Goal: Task Accomplishment & Management: Manage account settings

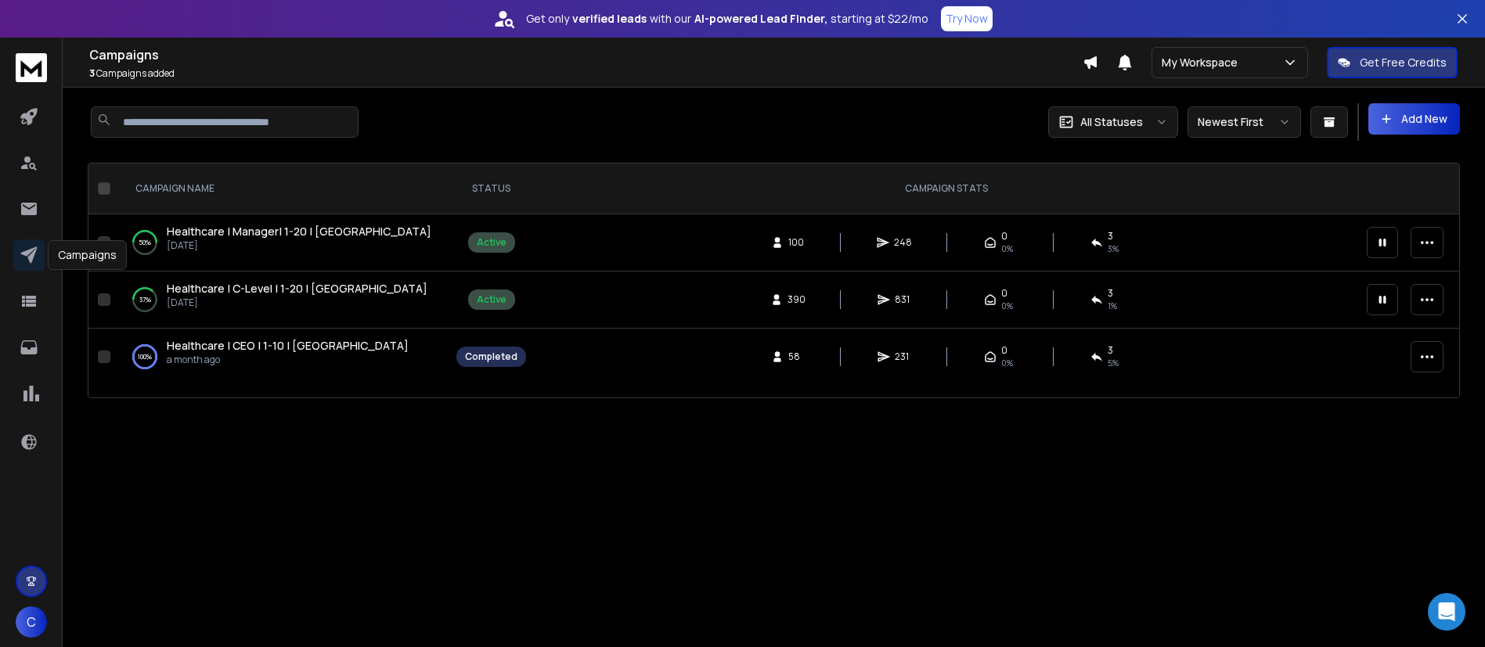
click at [668, 240] on div "100 248 0 0% 3 3 %" at bounding box center [946, 242] width 803 height 25
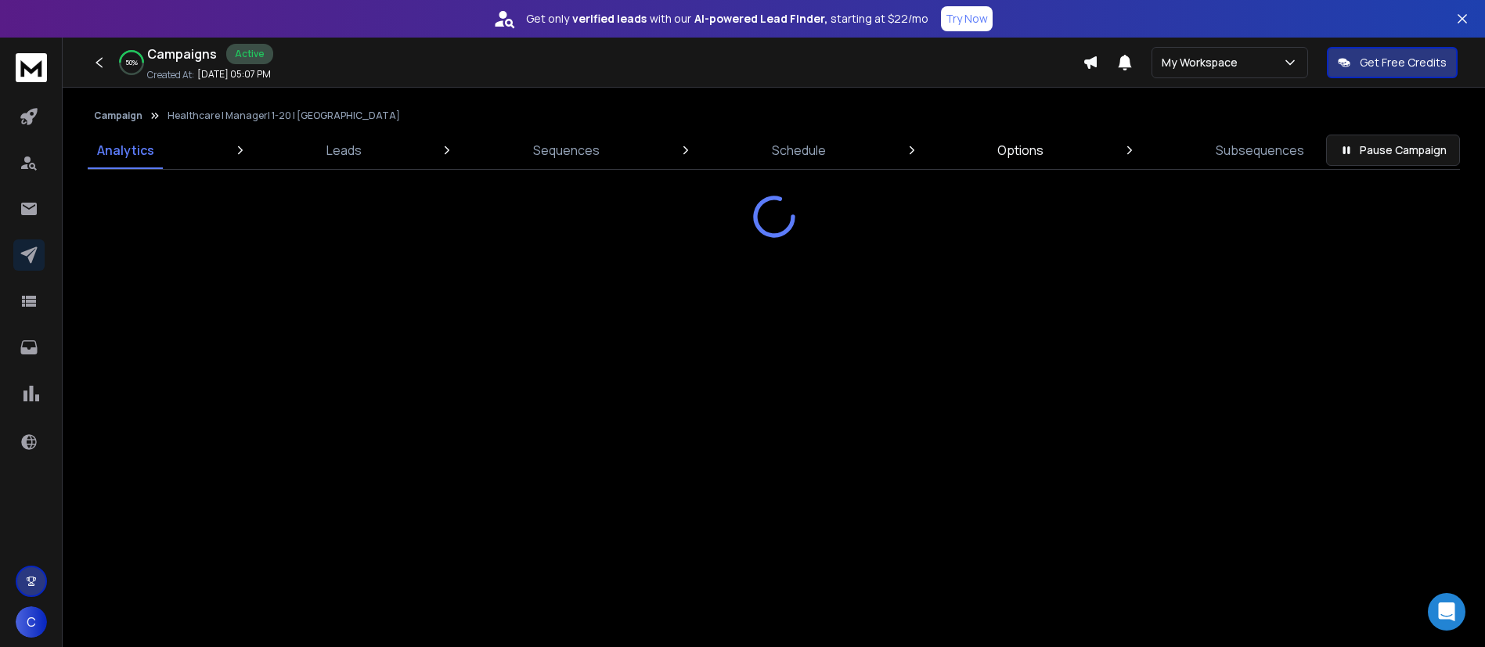
click at [1042, 147] on p "Options" at bounding box center [1020, 150] width 46 height 19
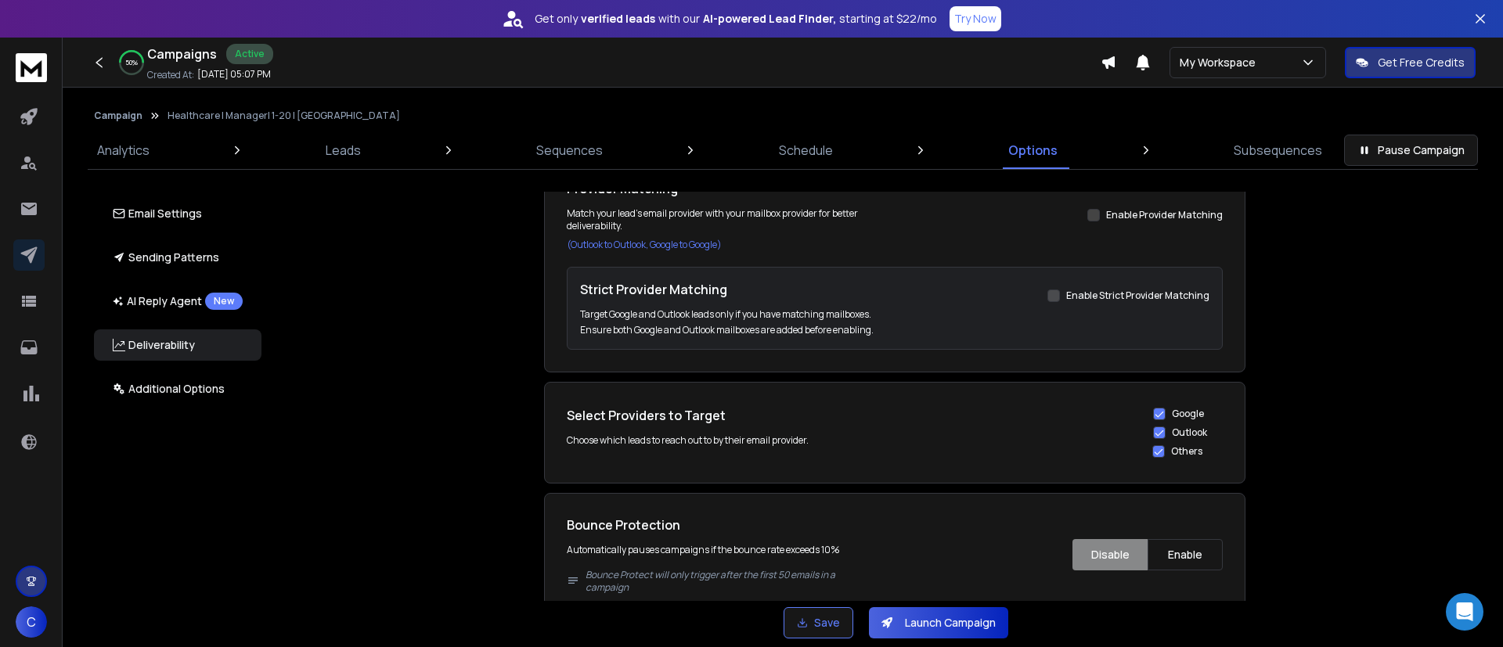
scroll to position [2150, 0]
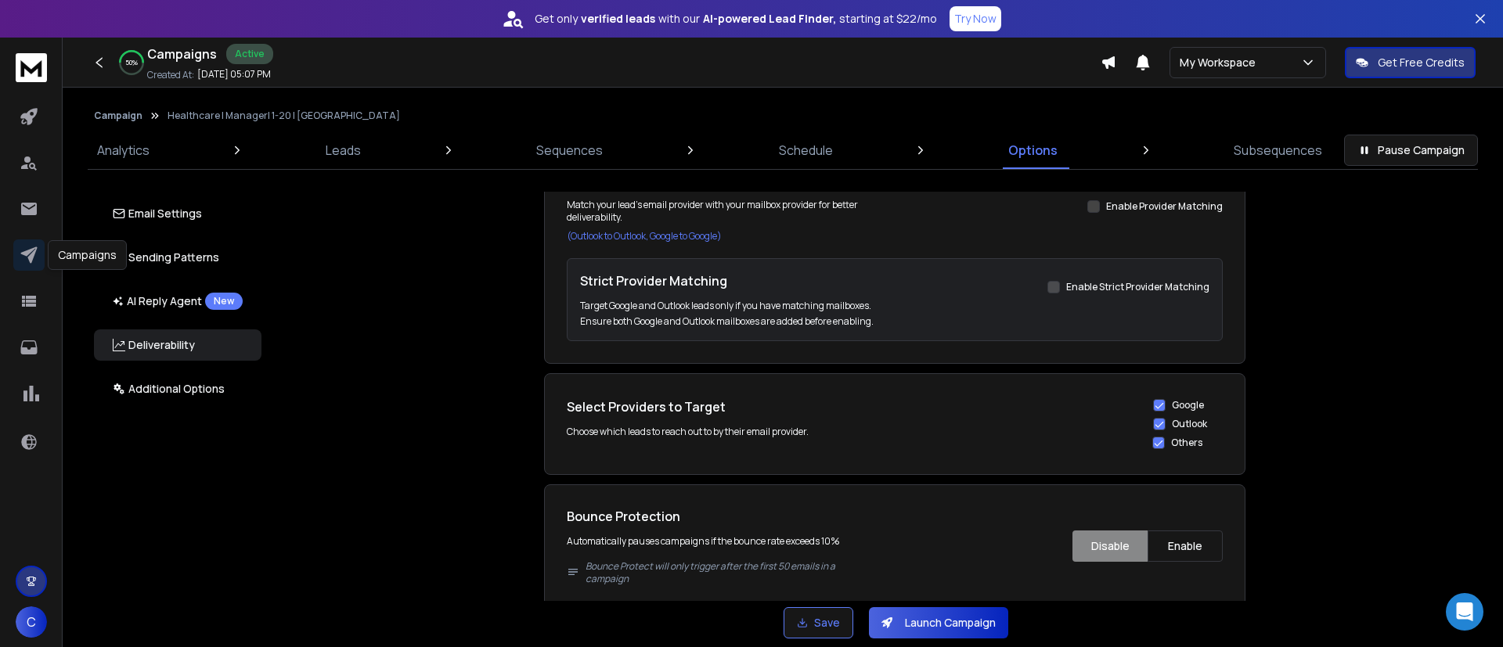
click at [22, 258] on icon at bounding box center [29, 255] width 19 height 19
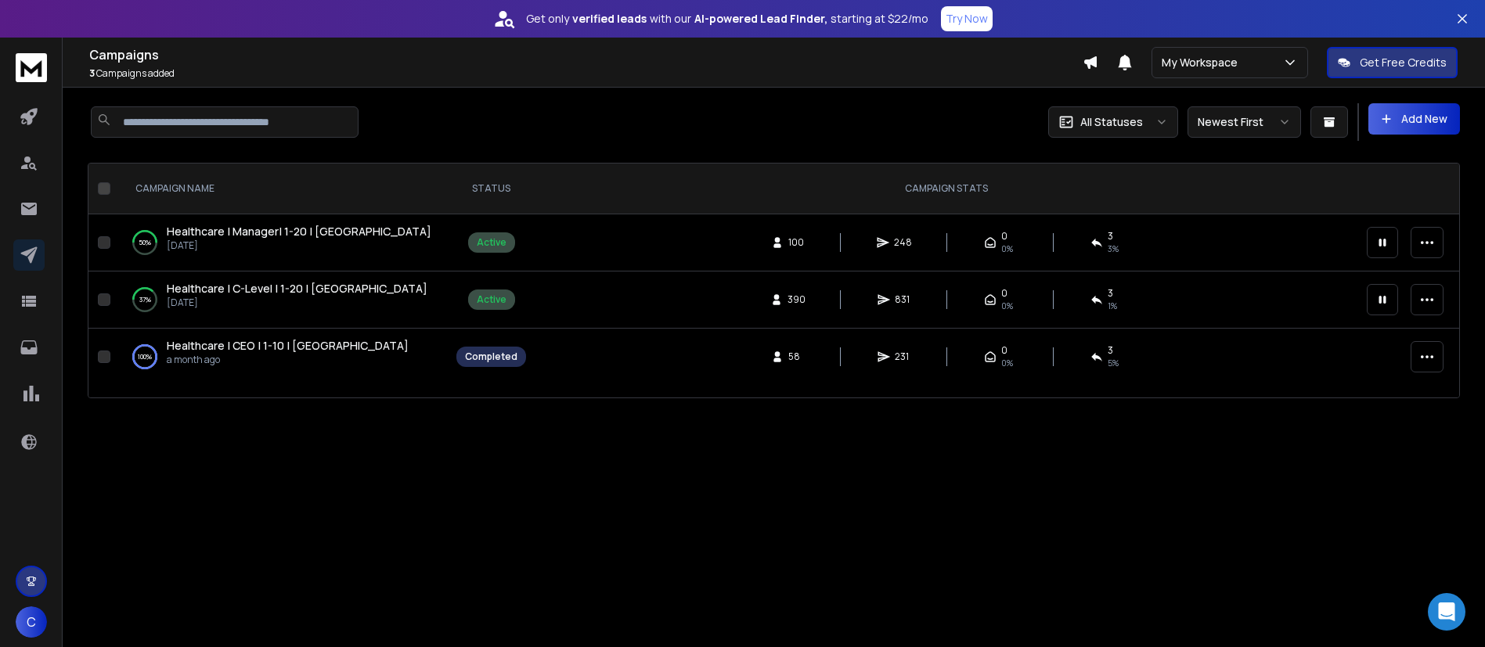
click at [477, 304] on div "Active" at bounding box center [492, 299] width 30 height 13
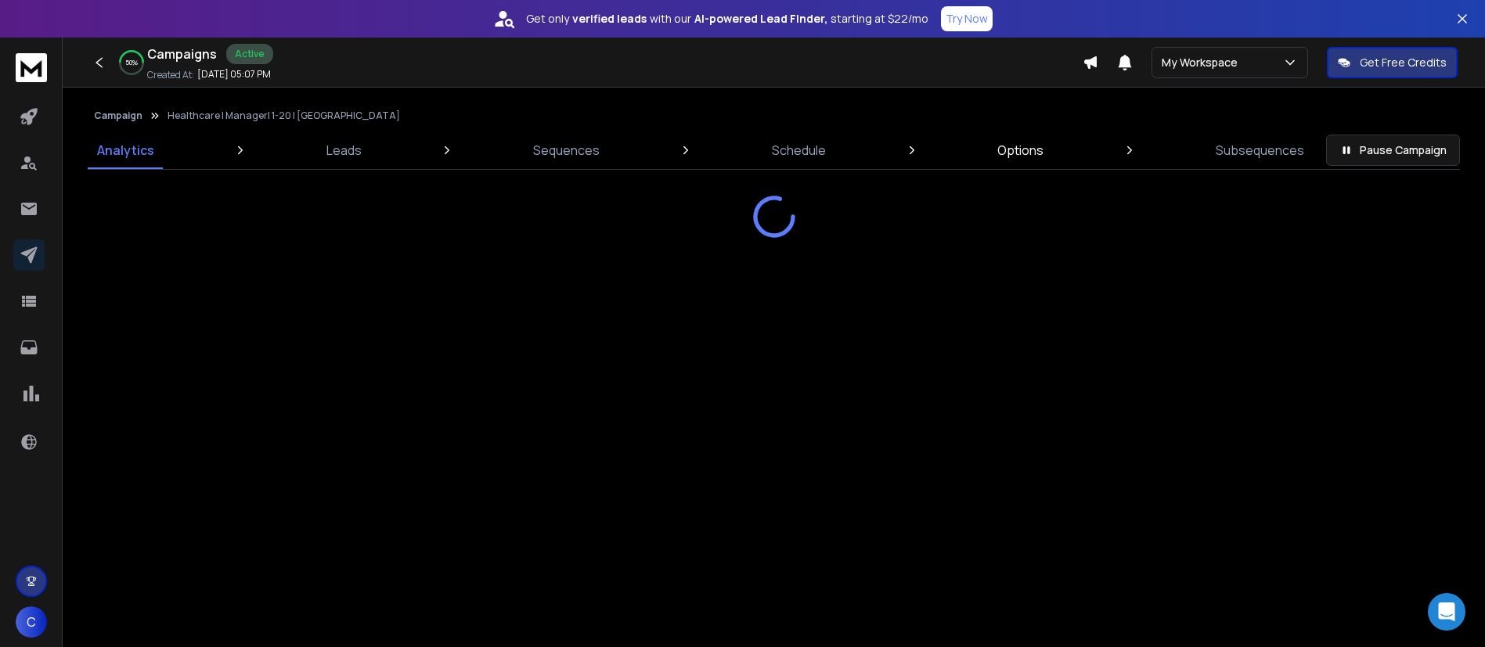
click at [1021, 164] on link "Options" at bounding box center [1020, 150] width 65 height 38
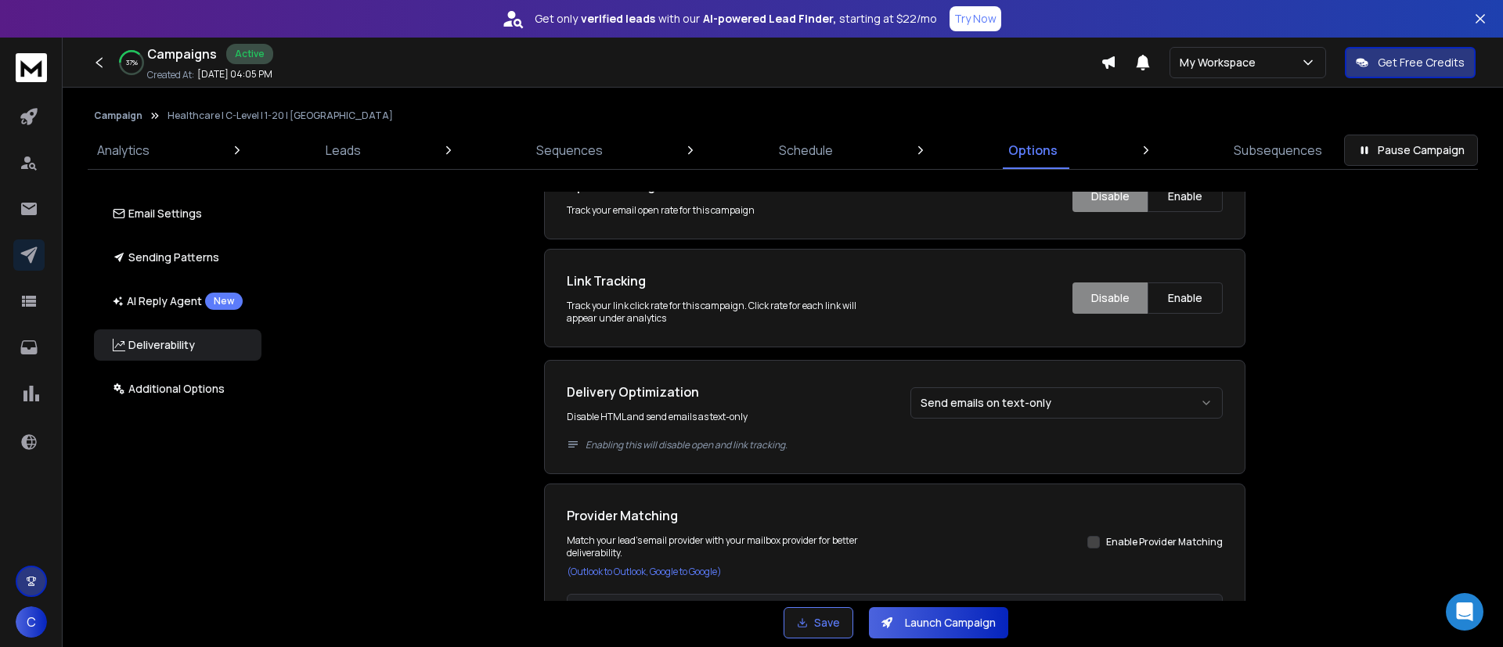
scroll to position [1765, 0]
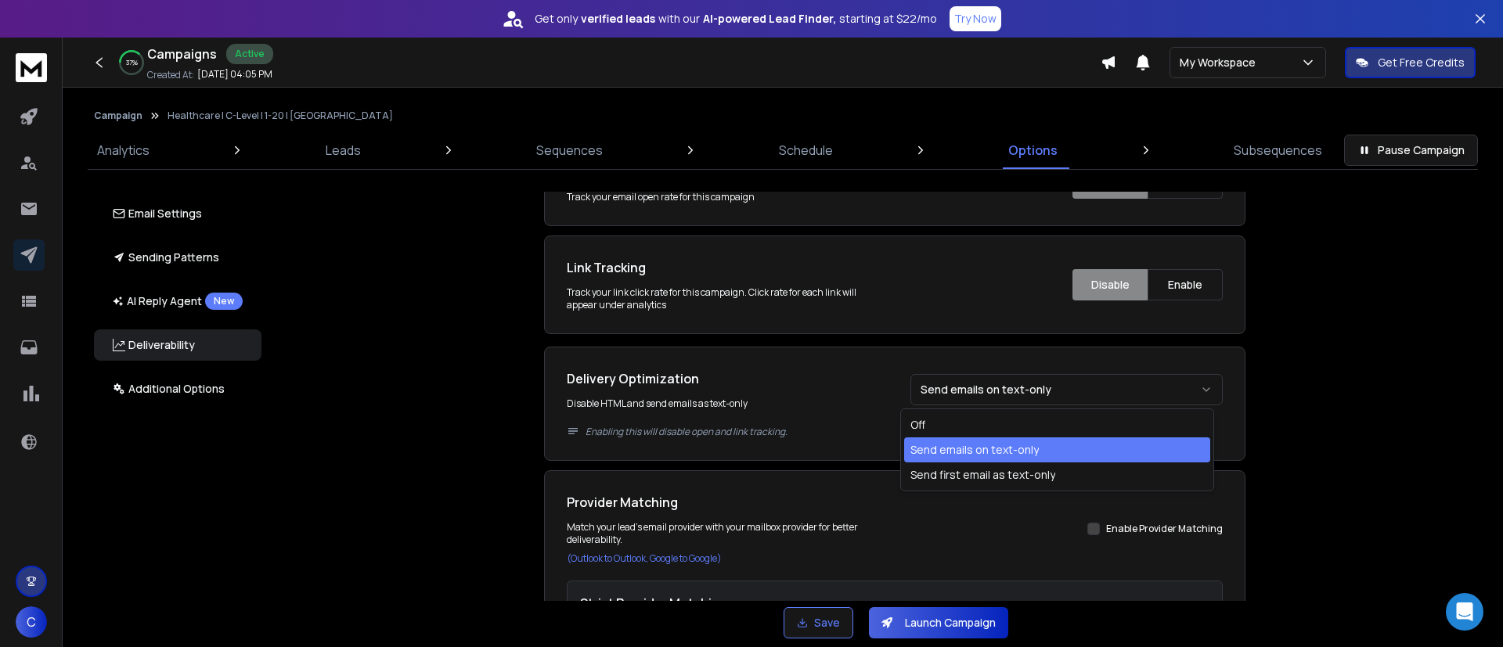
click at [1058, 391] on button "Send emails on text-only" at bounding box center [1066, 389] width 312 height 31
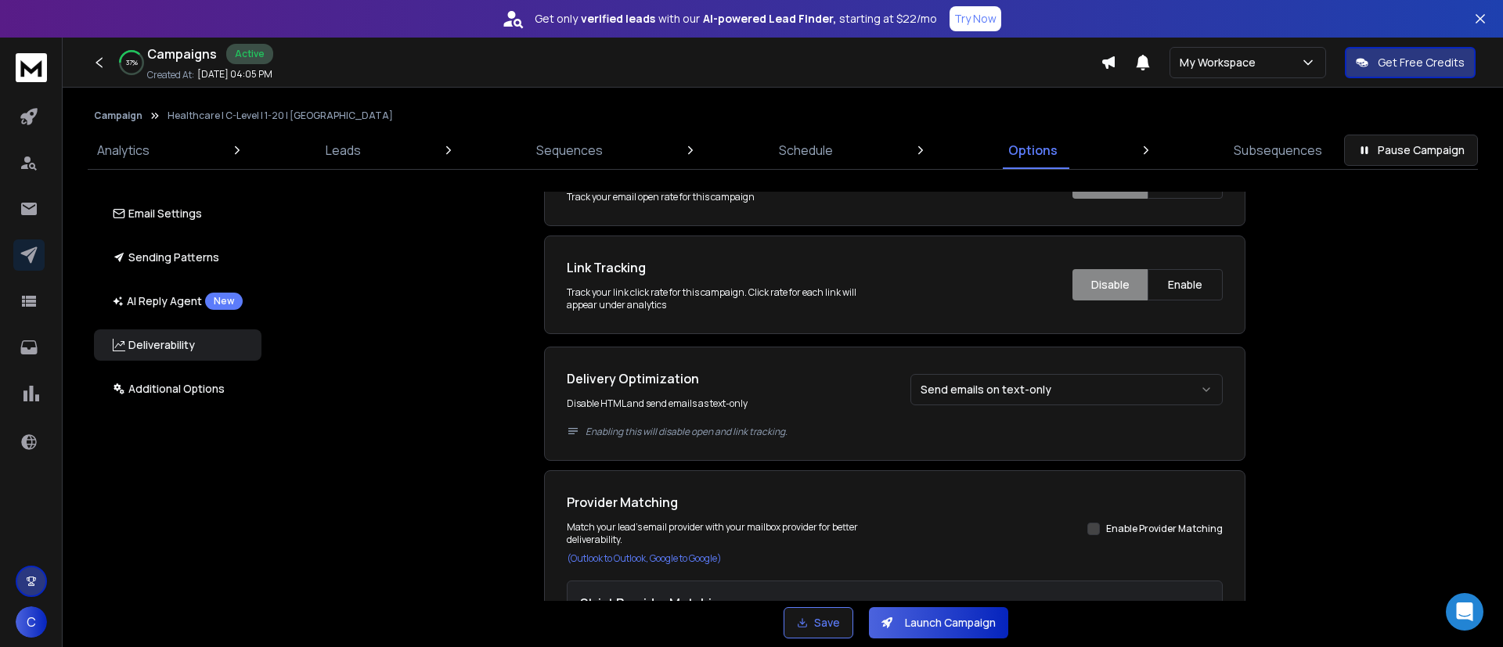
click at [1307, 296] on div "Email Accounts Accounts to Use Select one or more accounts to send emails from …" at bounding box center [903, 396] width 1235 height 409
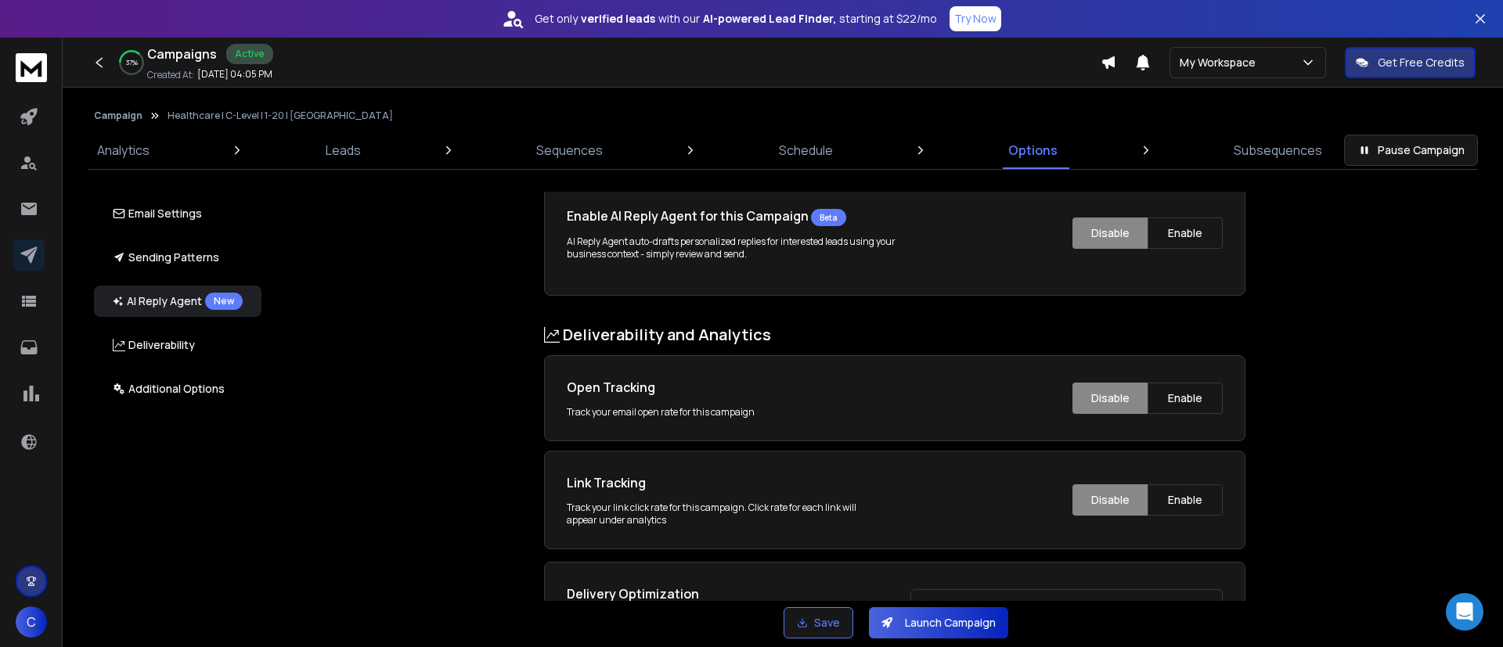
scroll to position [1549, 0]
click at [1161, 403] on button "Enable" at bounding box center [1184, 398] width 75 height 31
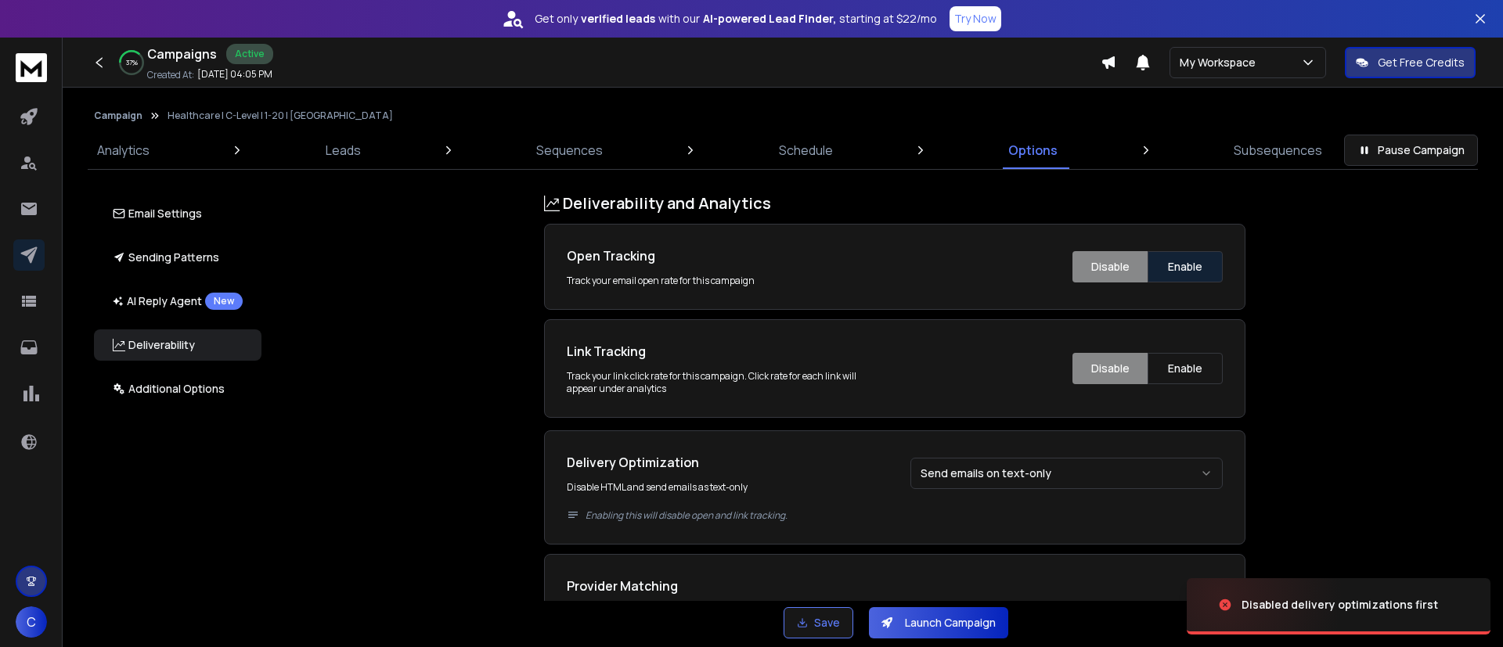
scroll to position [1767, 0]
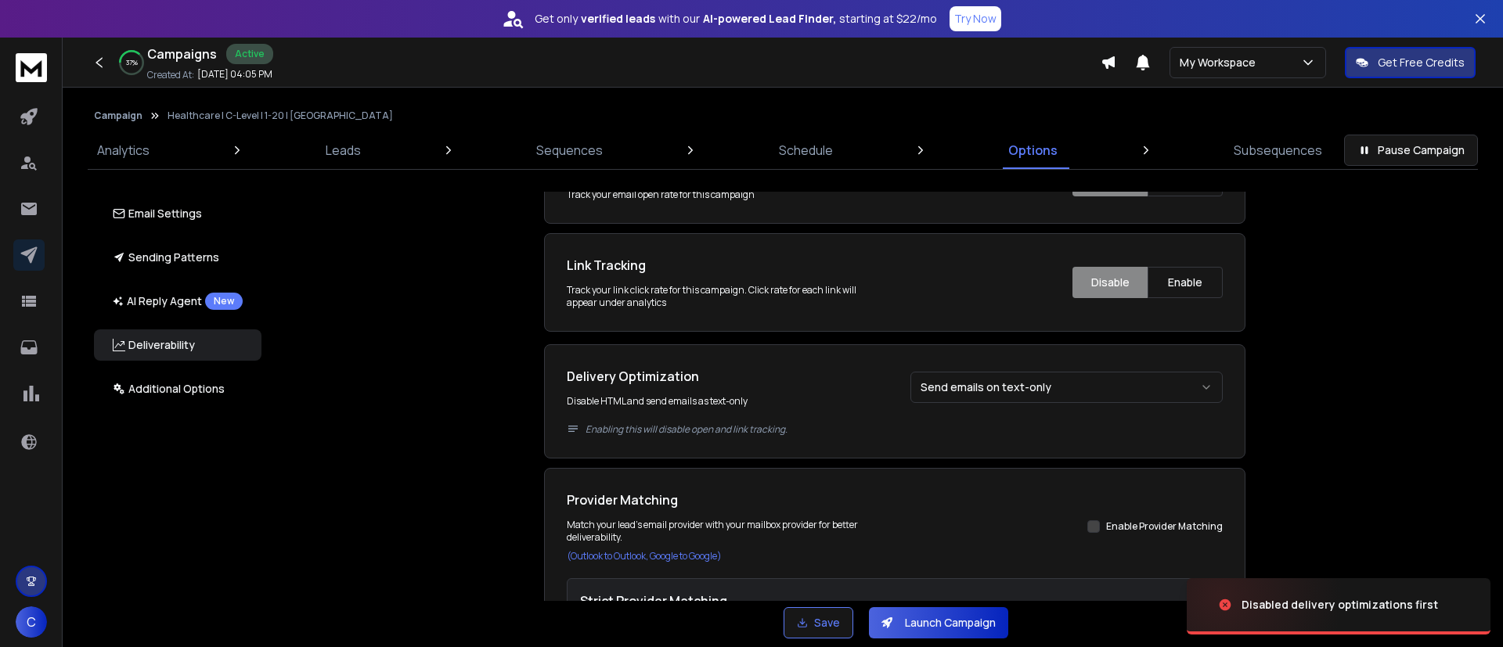
click at [1034, 401] on div "**********" at bounding box center [895, 401] width 656 height 69
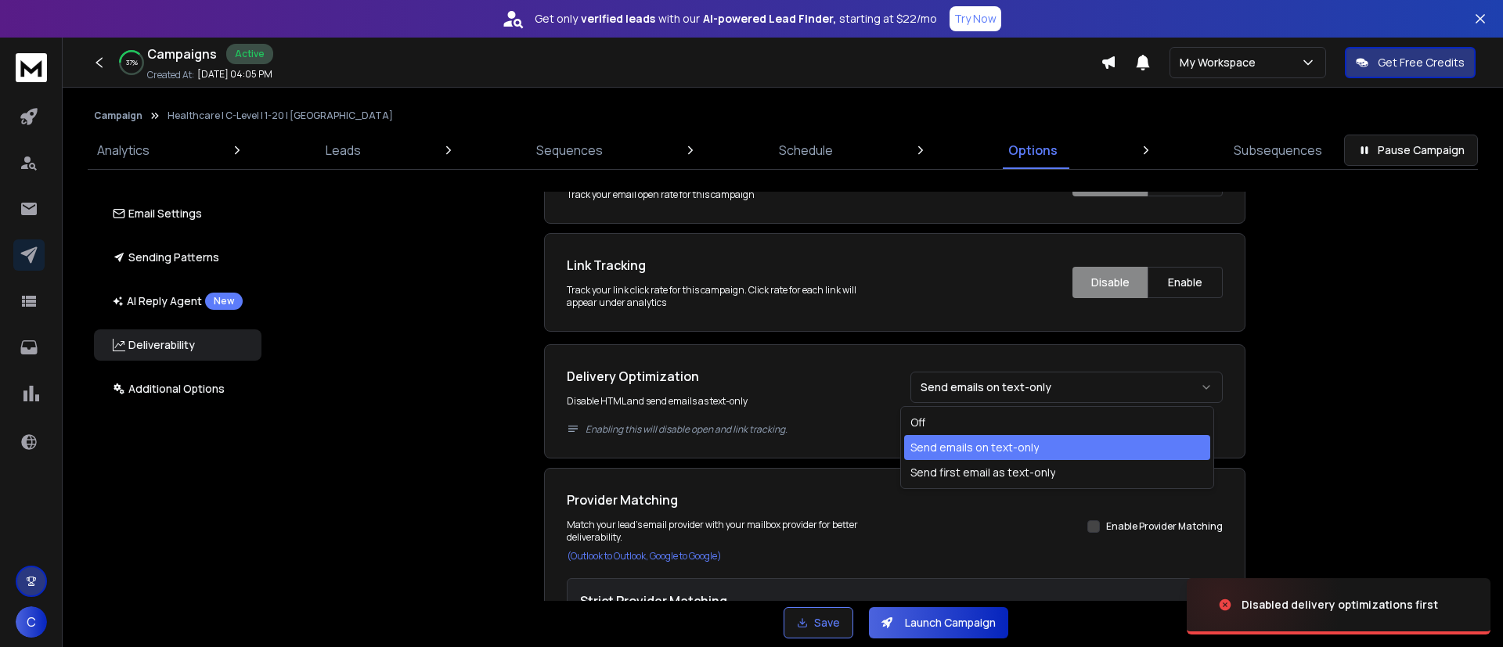
click at [1034, 401] on button "Send emails on text-only" at bounding box center [1066, 387] width 312 height 31
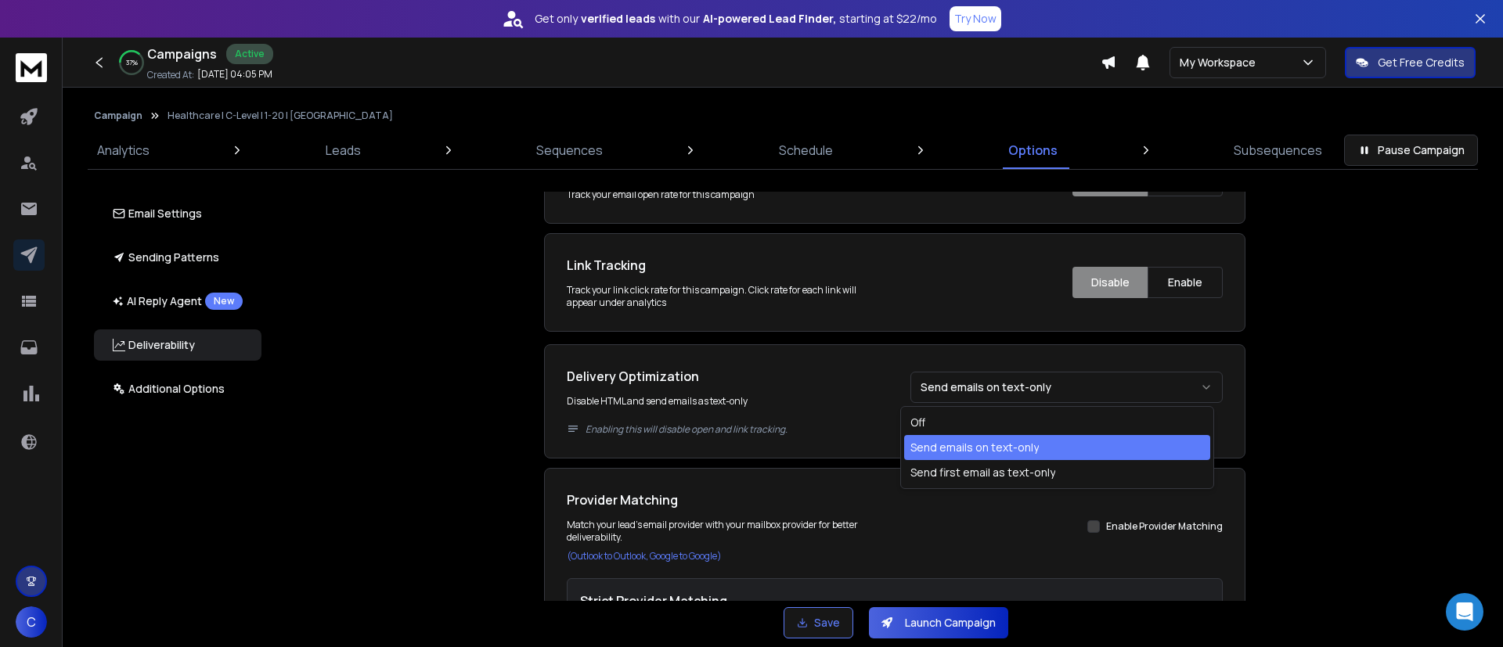
select select "*"
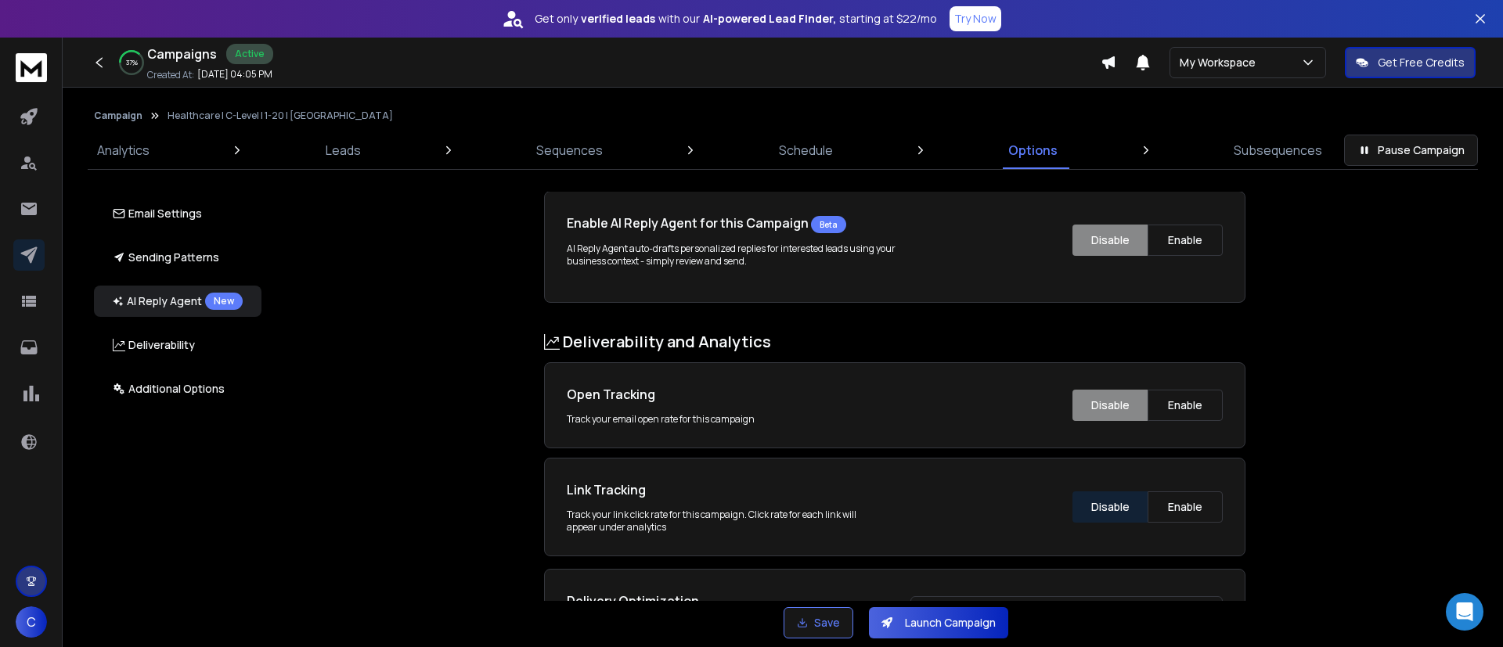
scroll to position [1540, 0]
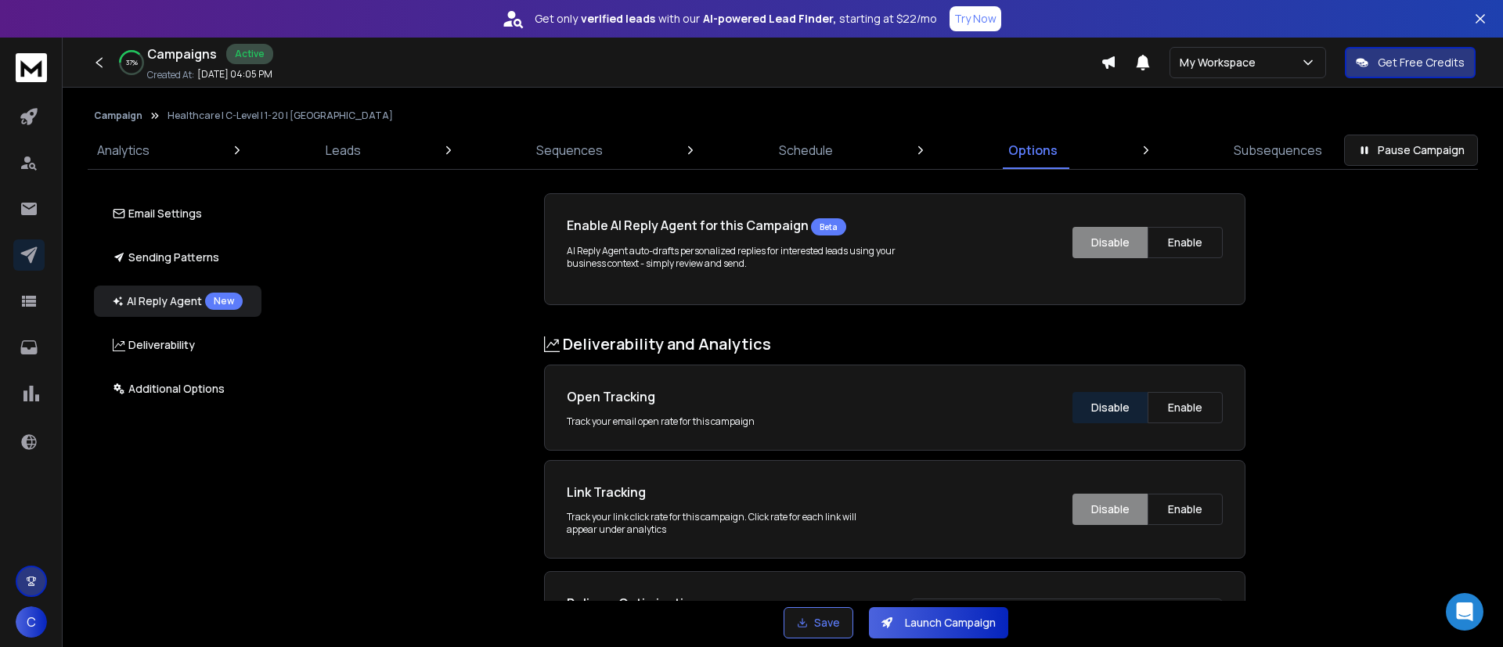
click at [1134, 420] on button "Disable" at bounding box center [1109, 407] width 75 height 31
click at [1157, 410] on button "Enable" at bounding box center [1184, 407] width 75 height 31
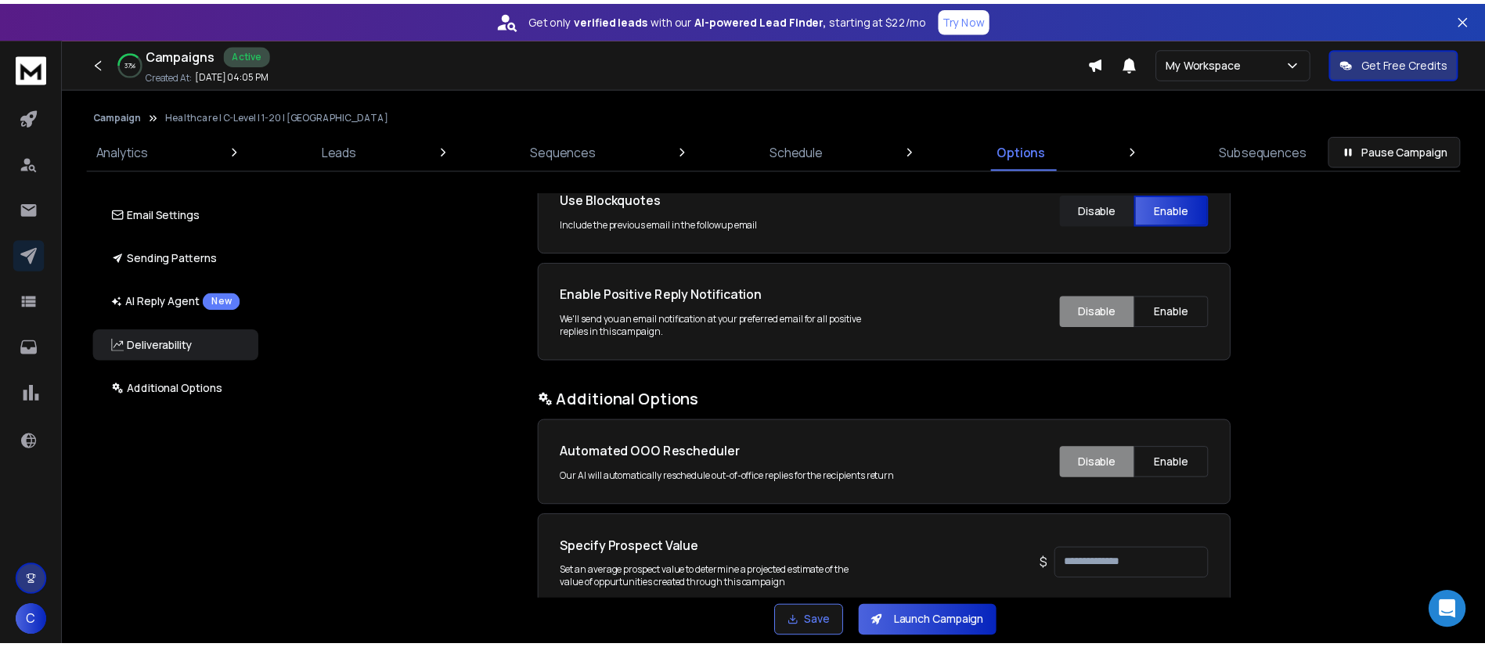
scroll to position [2540, 0]
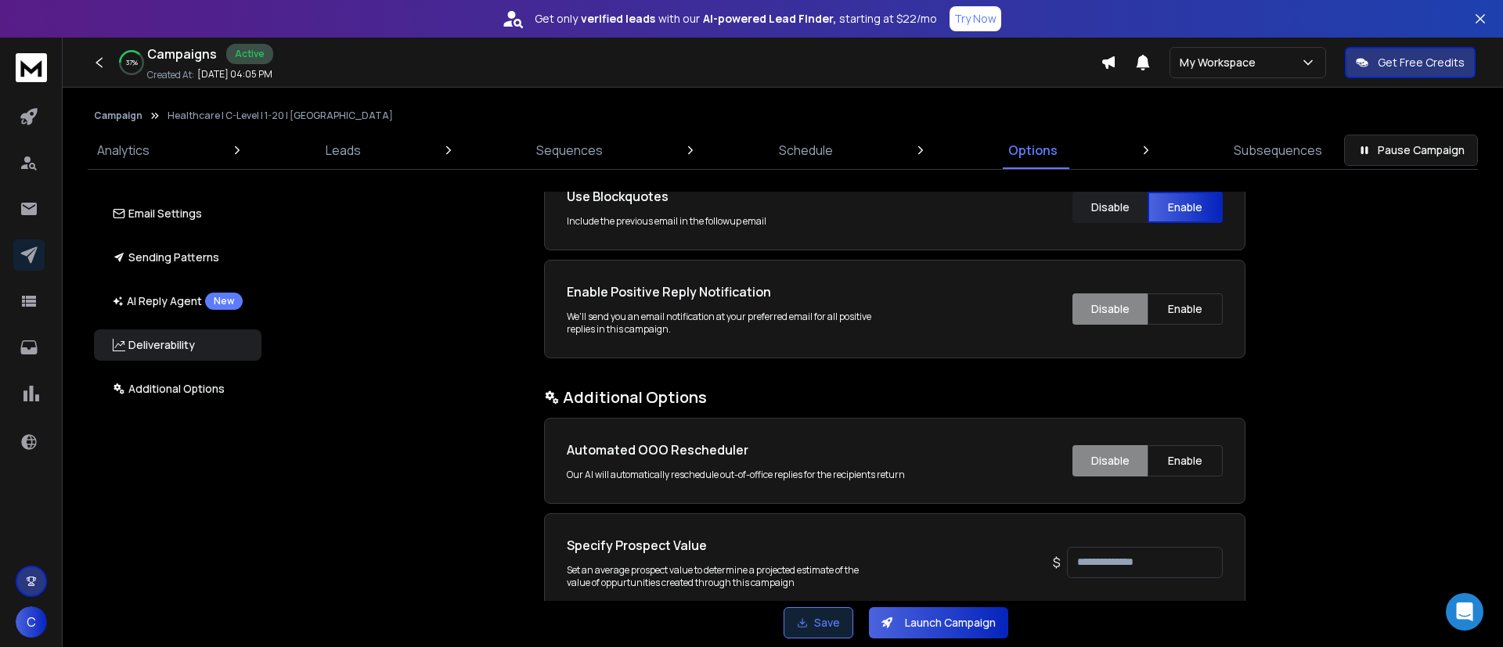
click at [808, 619] on button "Save" at bounding box center [818, 622] width 70 height 31
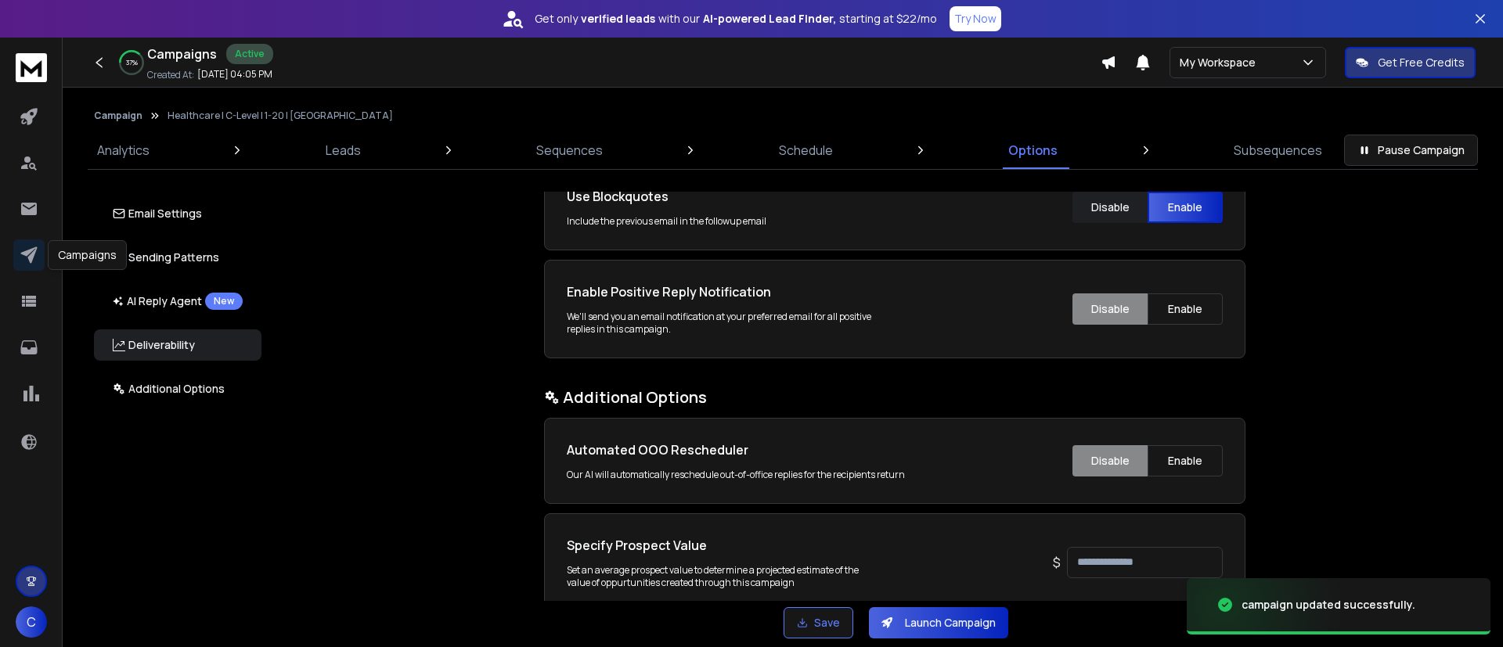
click at [28, 246] on icon at bounding box center [29, 255] width 19 height 19
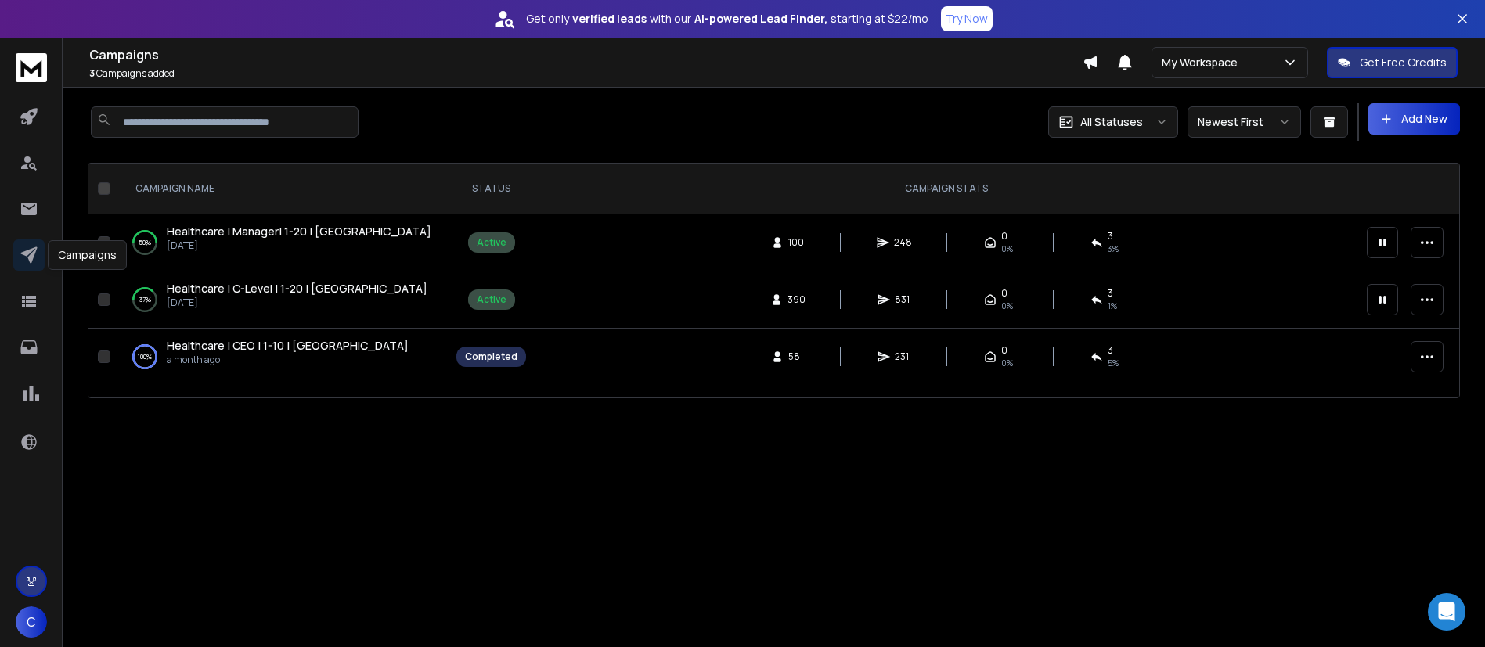
click at [567, 561] on div "Campaigns 3 Campaigns Added All Statuses Newest First Add New CAMPAIGN NAME STA…" at bounding box center [774, 426] width 1372 height 647
click at [1426, 106] on button "Add New" at bounding box center [1414, 118] width 92 height 31
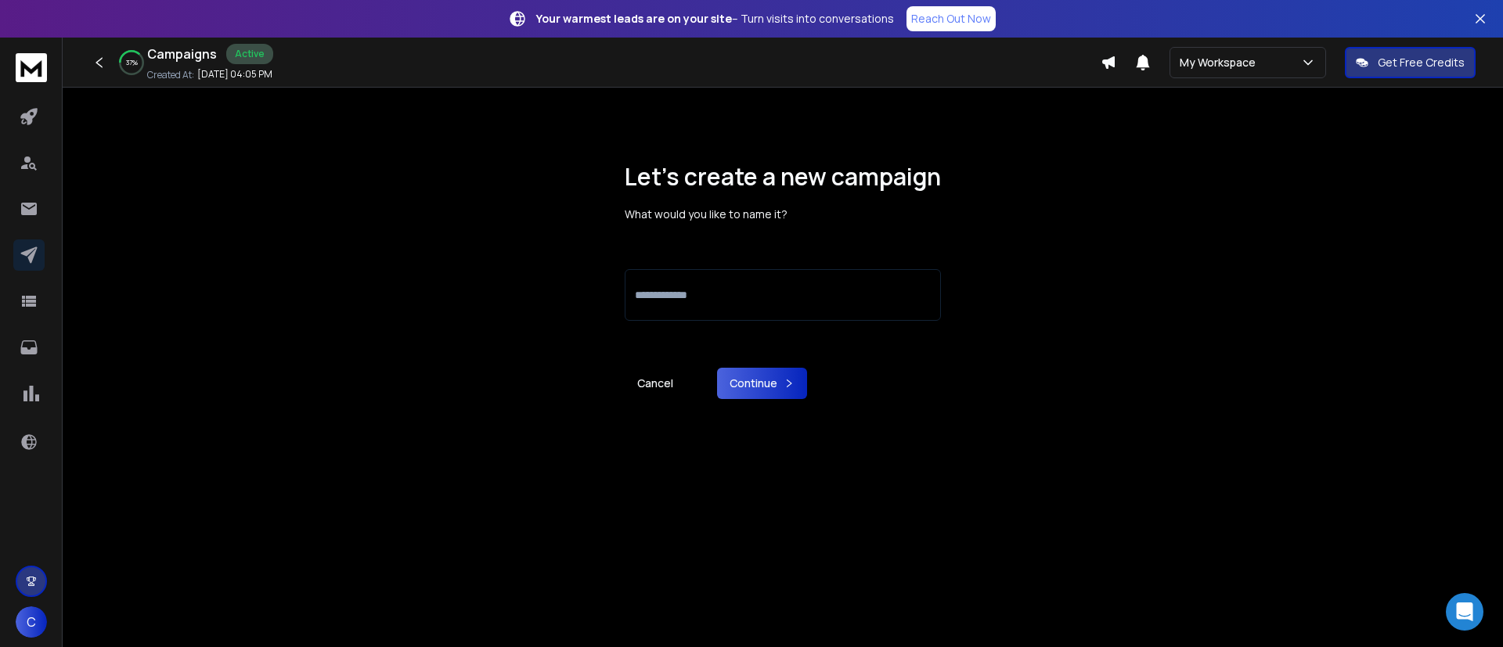
click at [687, 297] on input at bounding box center [783, 295] width 316 height 52
type input "****"
click at [755, 381] on button "Continue" at bounding box center [762, 383] width 90 height 31
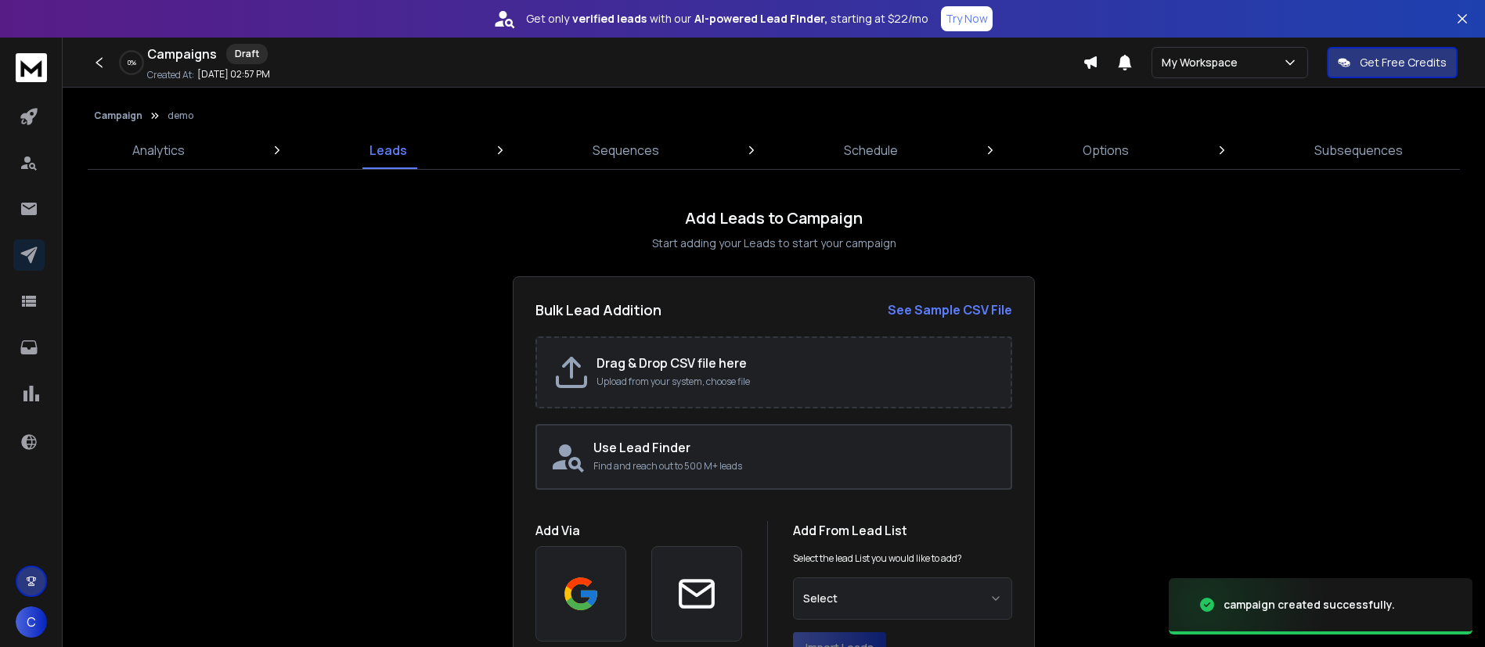
click at [707, 365] on h2 "Drag & Drop CSV file here" at bounding box center [795, 363] width 398 height 19
type input "**********"
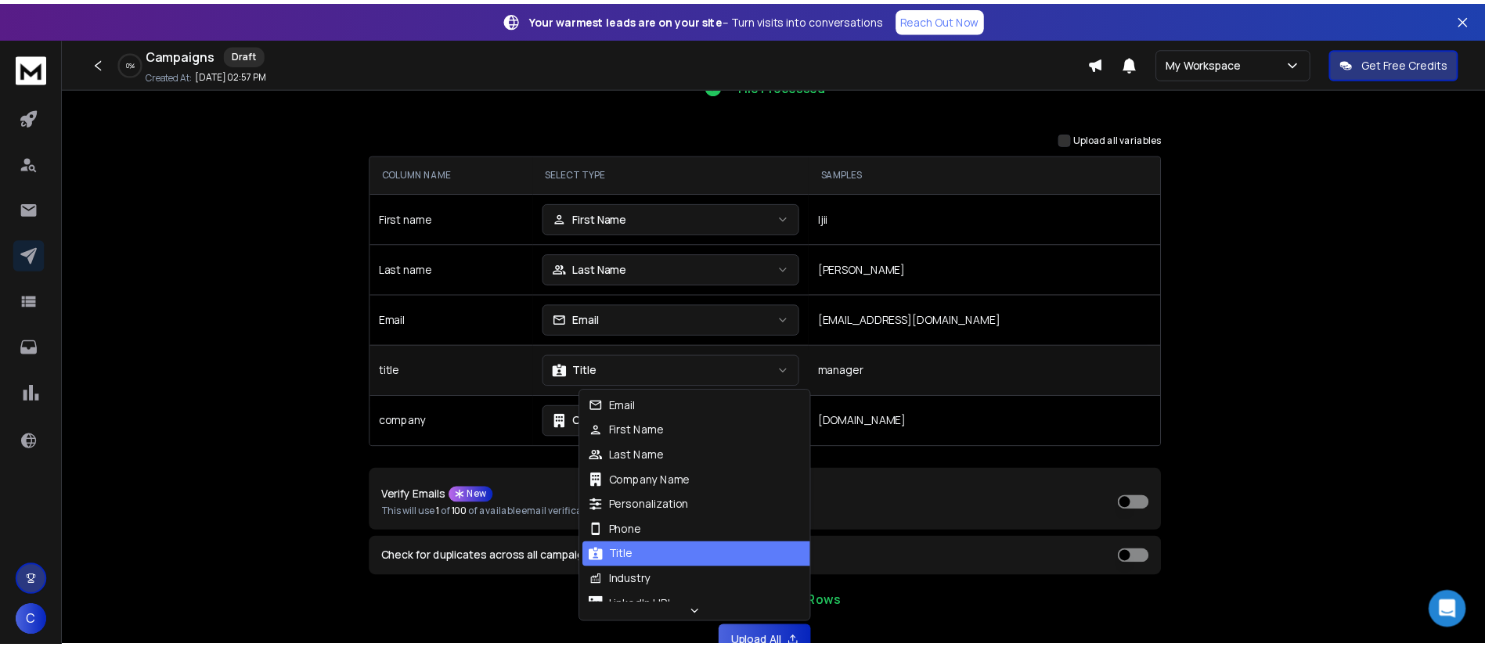
scroll to position [0, 3]
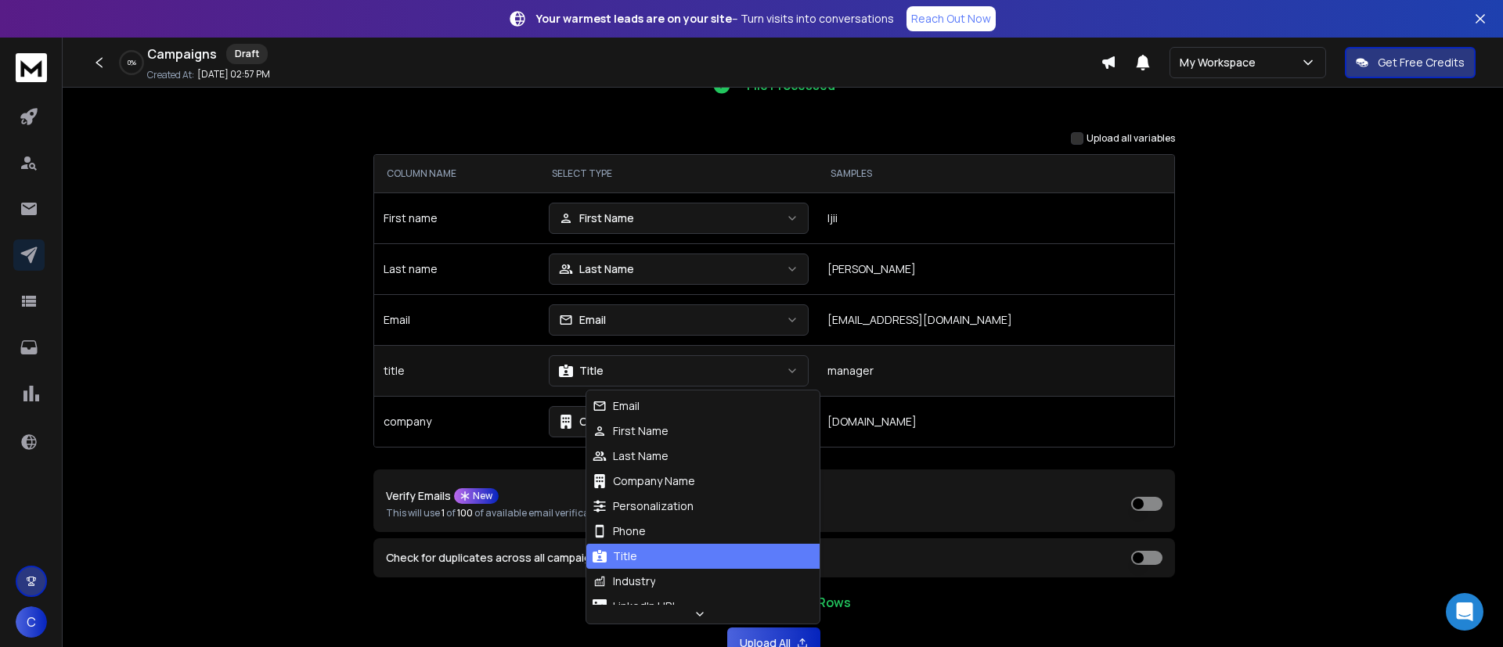
click at [808, 376] on button "Title" at bounding box center [679, 370] width 260 height 31
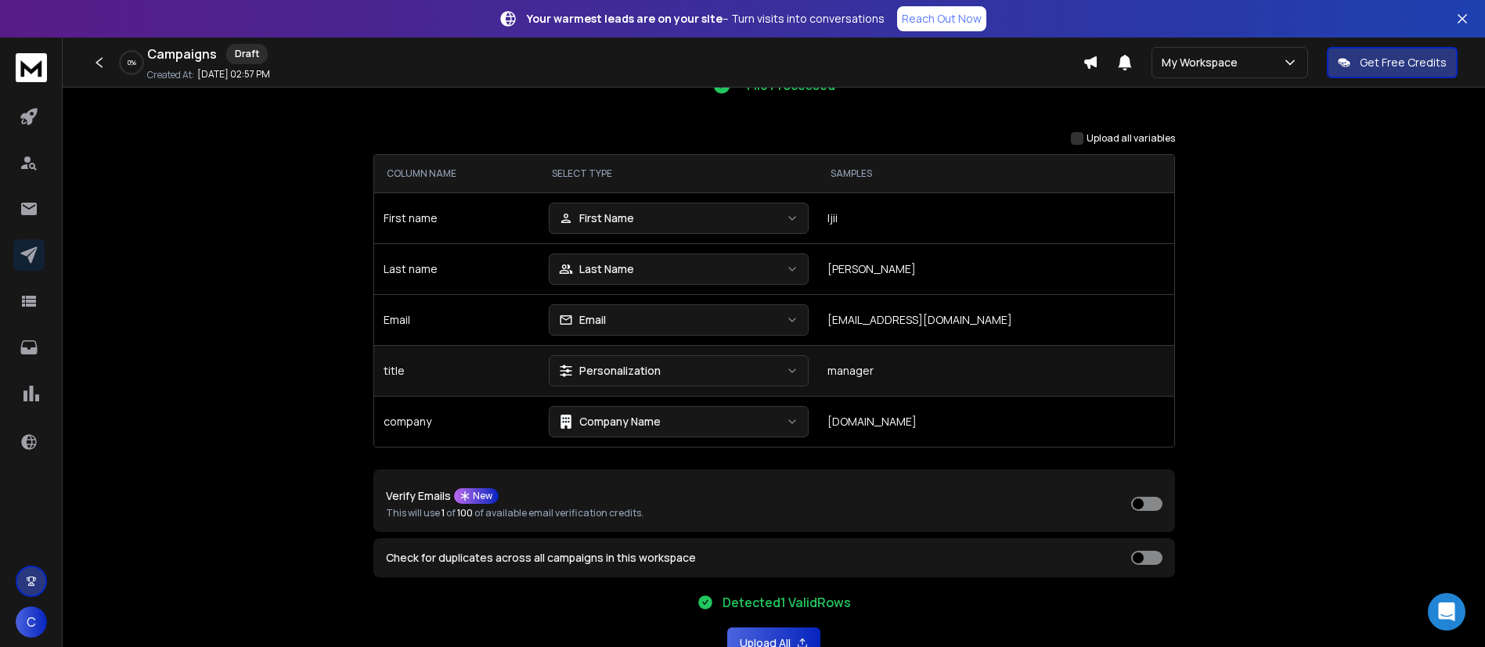
scroll to position [218, 0]
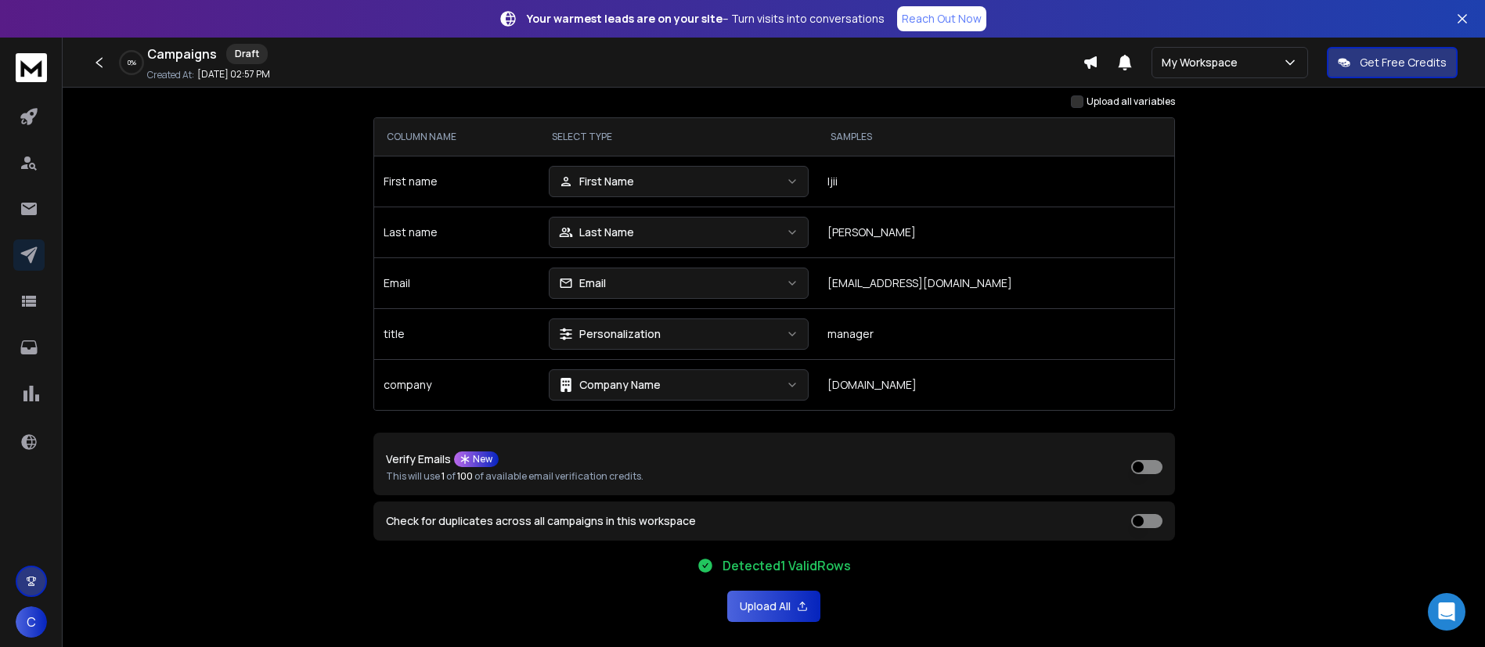
click at [790, 605] on button "Upload All" at bounding box center [773, 606] width 93 height 31
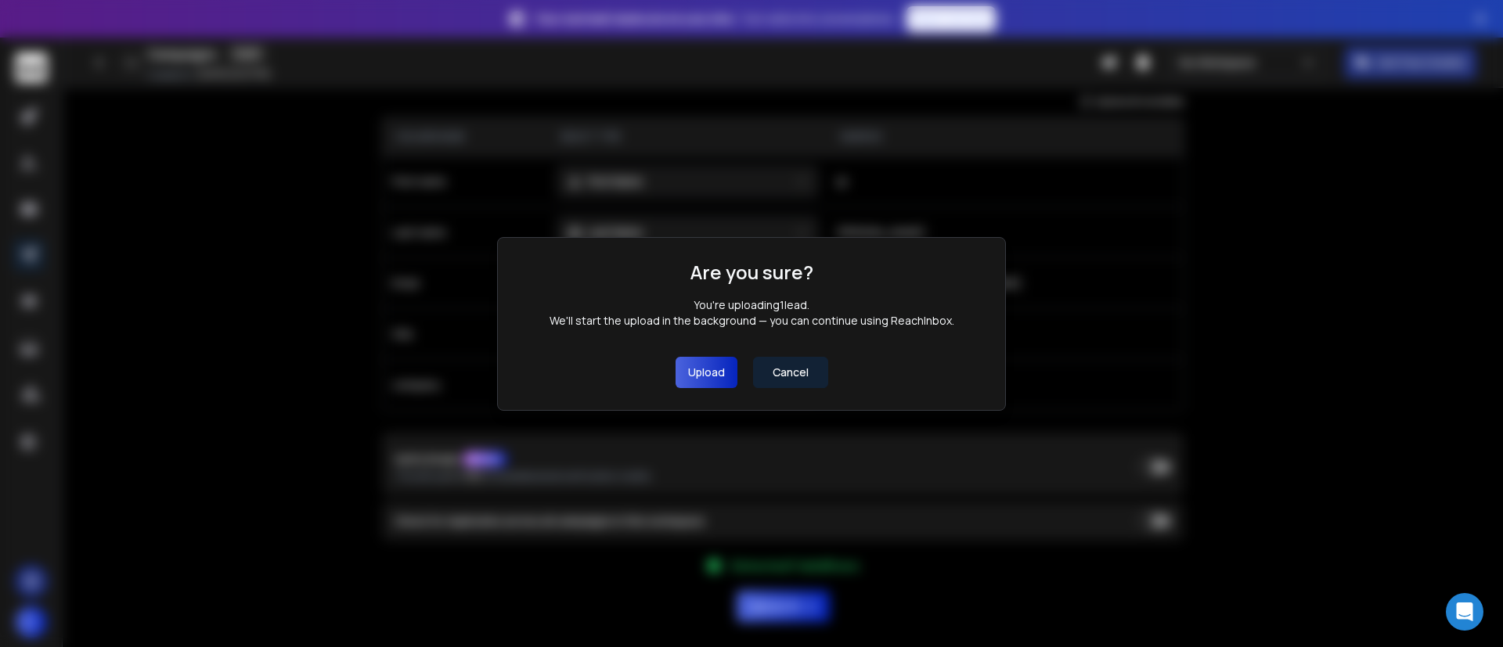
click at [697, 374] on button "Upload" at bounding box center [706, 372] width 62 height 31
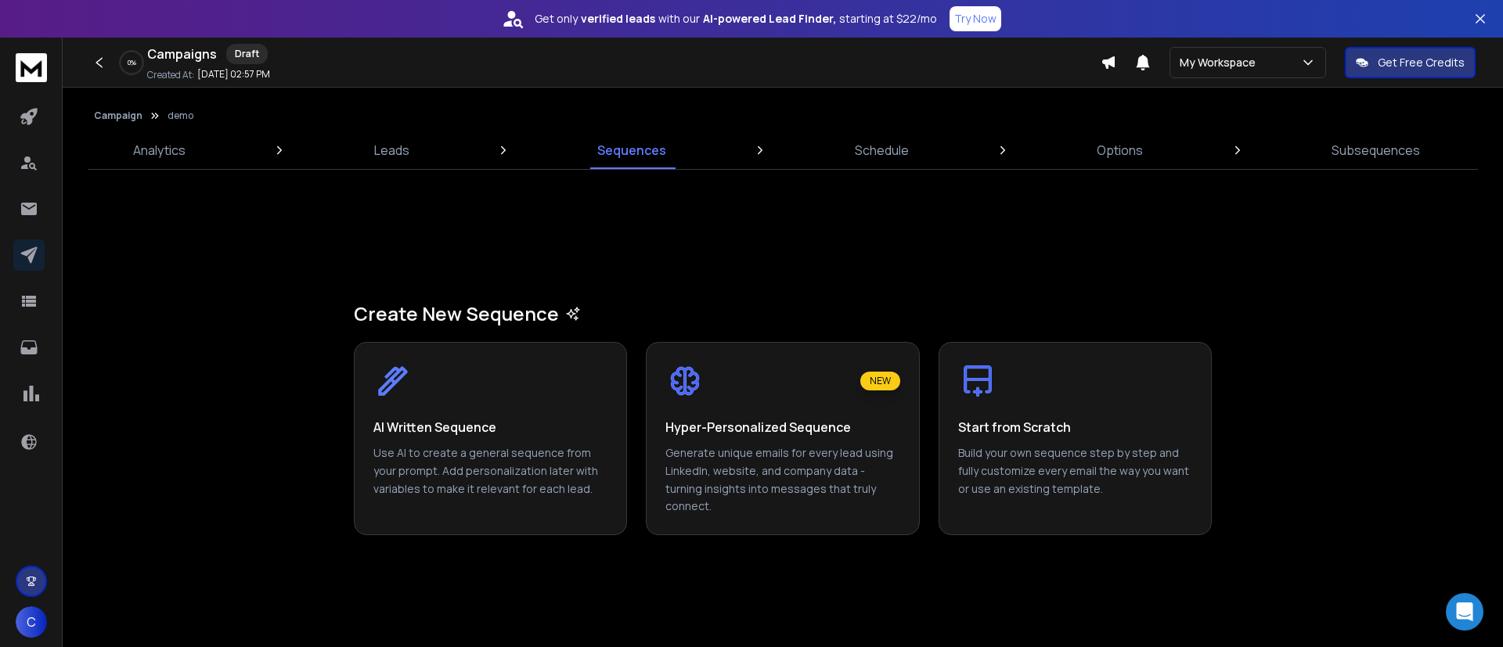
click at [1013, 369] on div "button" at bounding box center [1075, 381] width 234 height 39
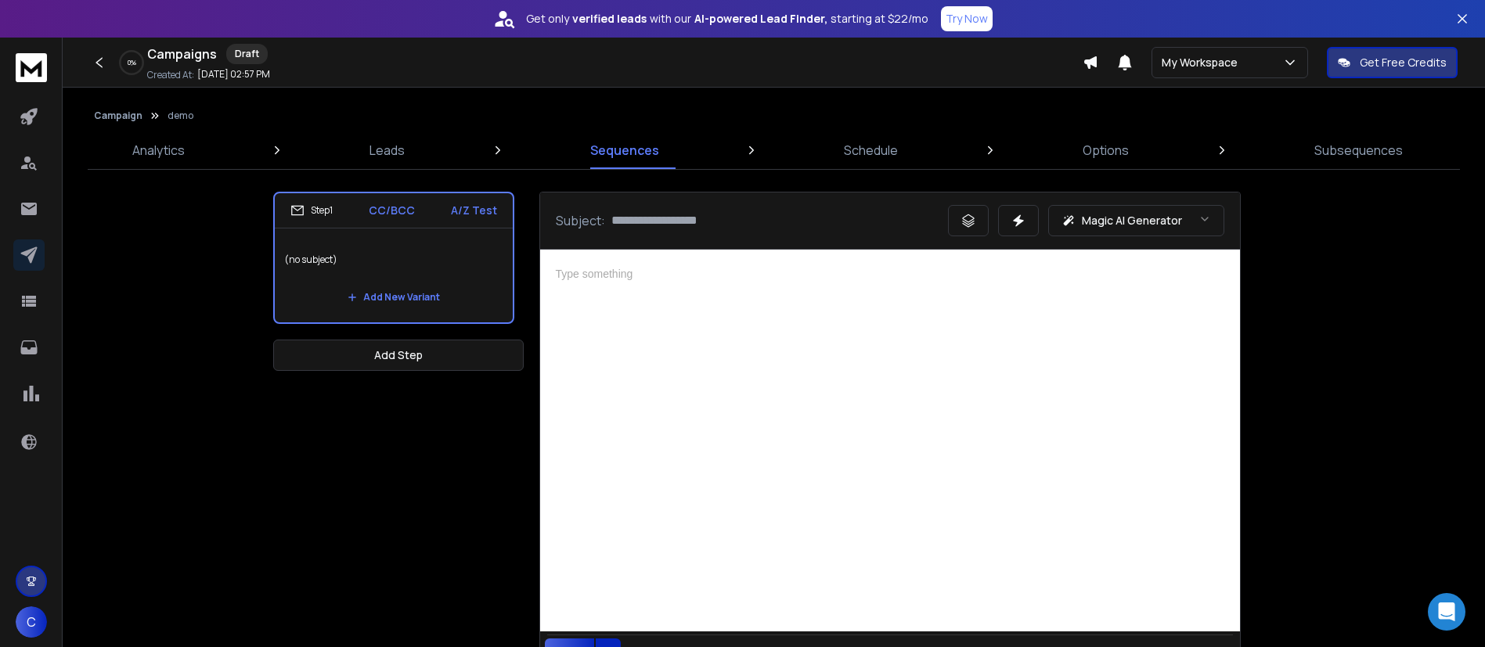
click at [747, 476] on div at bounding box center [890, 441] width 700 height 382
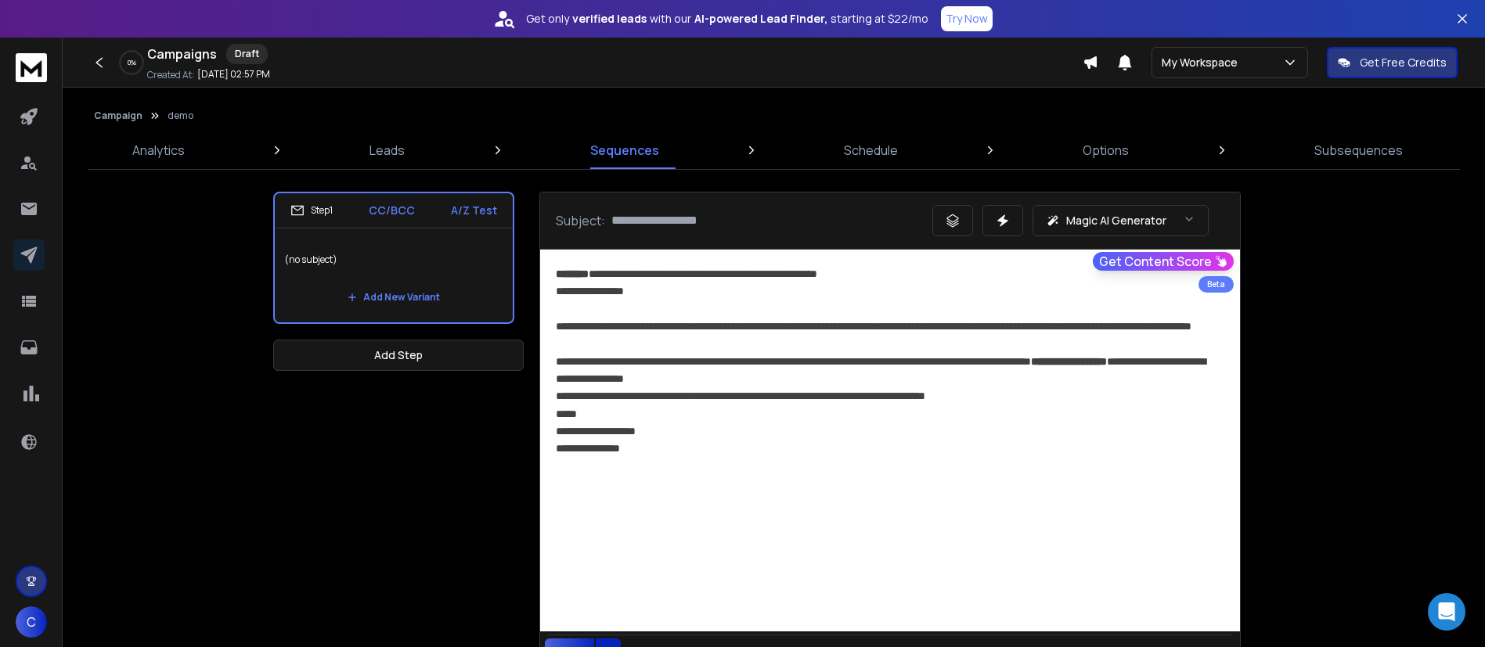
click at [625, 294] on p "**********" at bounding box center [890, 291] width 668 height 17
click at [644, 303] on p "**********" at bounding box center [890, 327] width 668 height 52
click at [558, 293] on p "**********" at bounding box center [890, 291] width 668 height 17
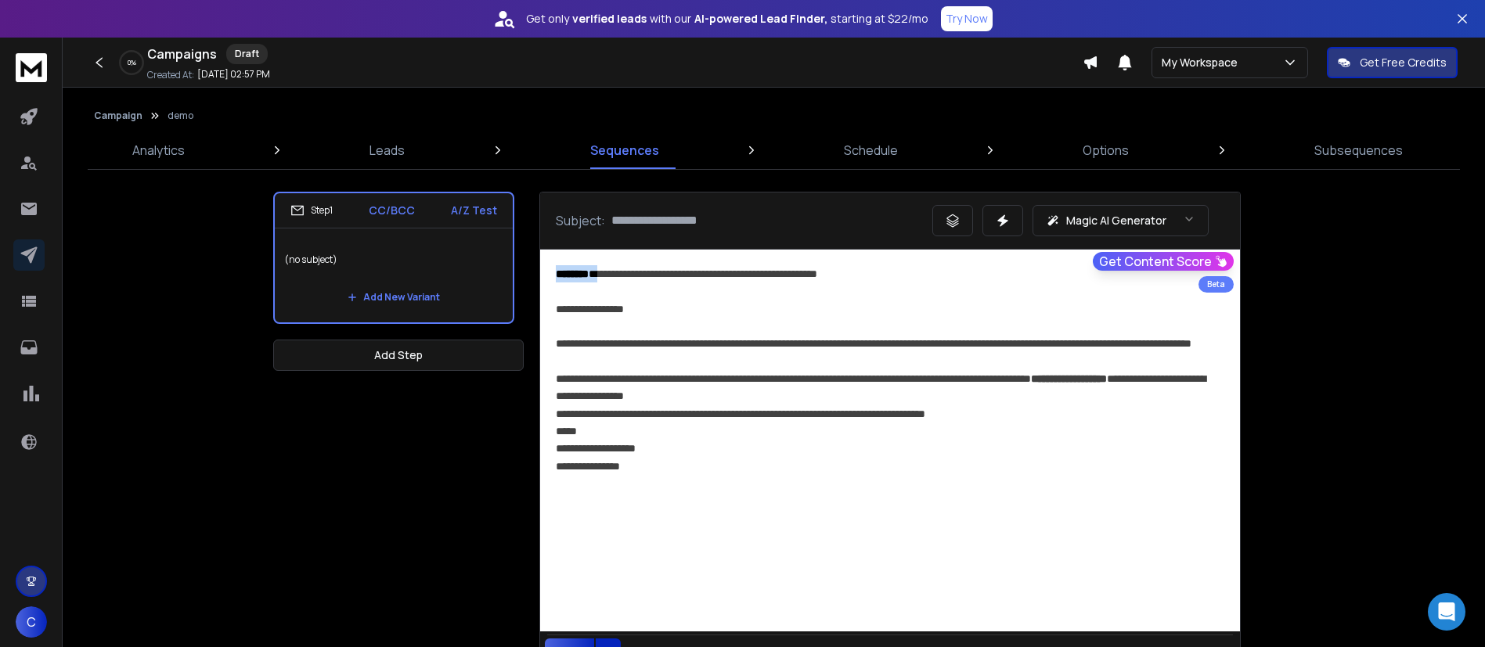
drag, startPoint x: 603, startPoint y: 271, endPoint x: 248, endPoint y: 285, distance: 355.6
click at [248, 285] on div "**********" at bounding box center [774, 434] width 1372 height 498
click at [574, 279] on strong "********" at bounding box center [572, 273] width 33 height 11
drag, startPoint x: 603, startPoint y: 276, endPoint x: 523, endPoint y: 264, distance: 81.6
click at [523, 264] on div "**********" at bounding box center [774, 434] width 1002 height 485
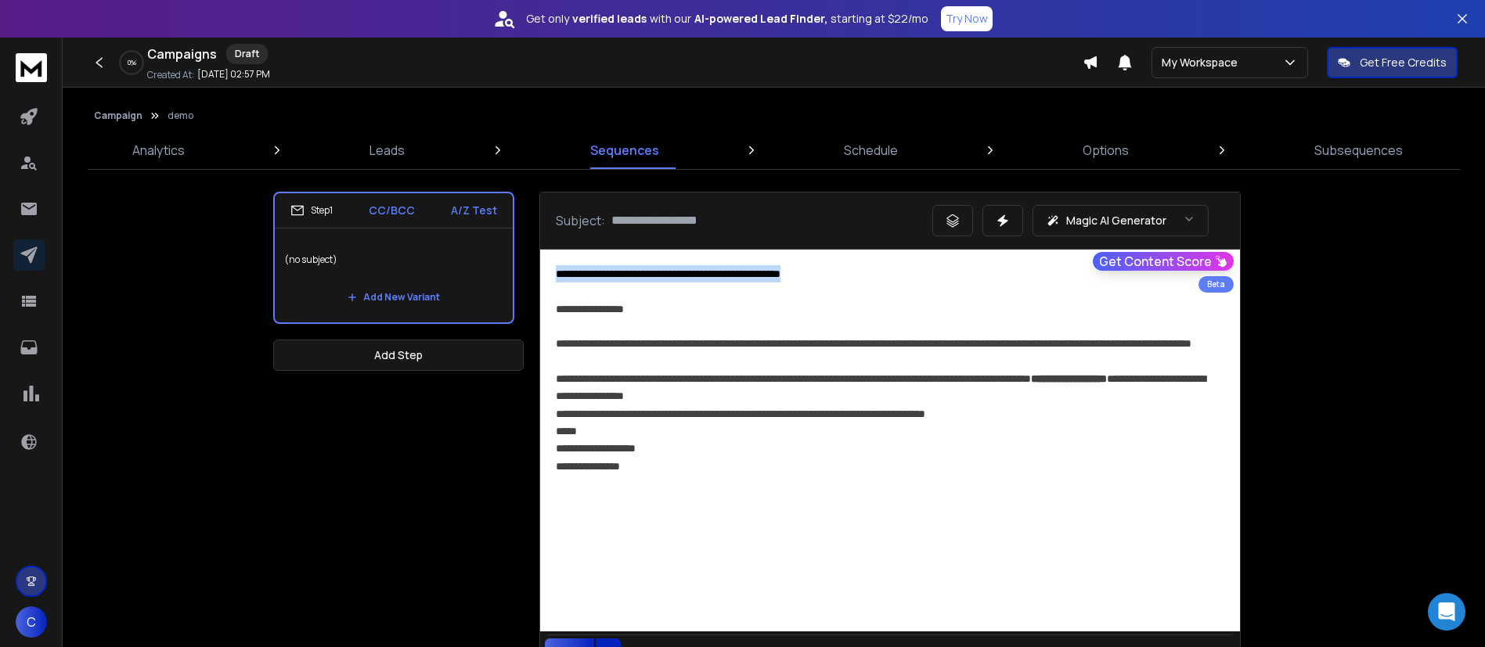
drag, startPoint x: 863, startPoint y: 279, endPoint x: 535, endPoint y: 244, distance: 329.8
click at [535, 244] on div "**********" at bounding box center [774, 434] width 1002 height 485
click at [607, 211] on div "Subject:" at bounding box center [736, 220] width 361 height 19
click at [611, 225] on input at bounding box center [763, 220] width 305 height 19
paste input "**********"
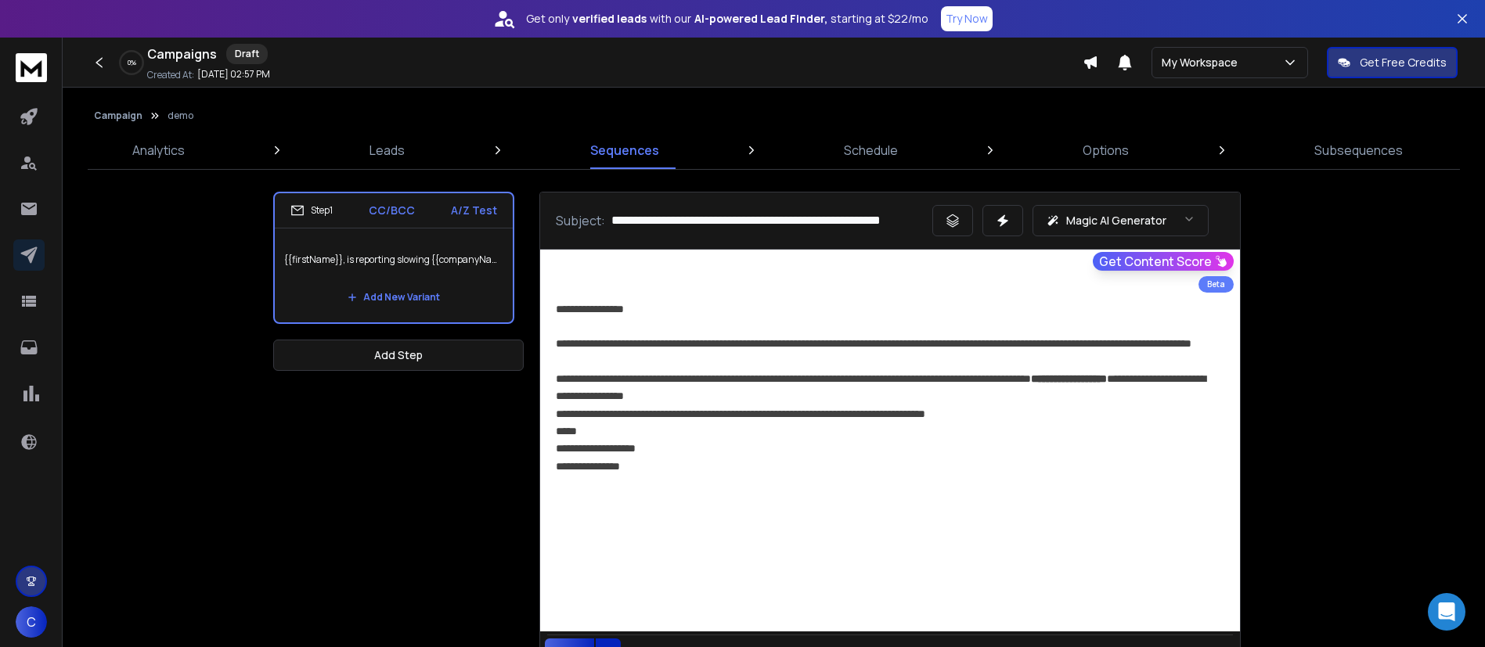
type input "**********"
click at [601, 292] on div at bounding box center [890, 291] width 668 height 17
click at [558, 306] on p "**********" at bounding box center [890, 309] width 668 height 17
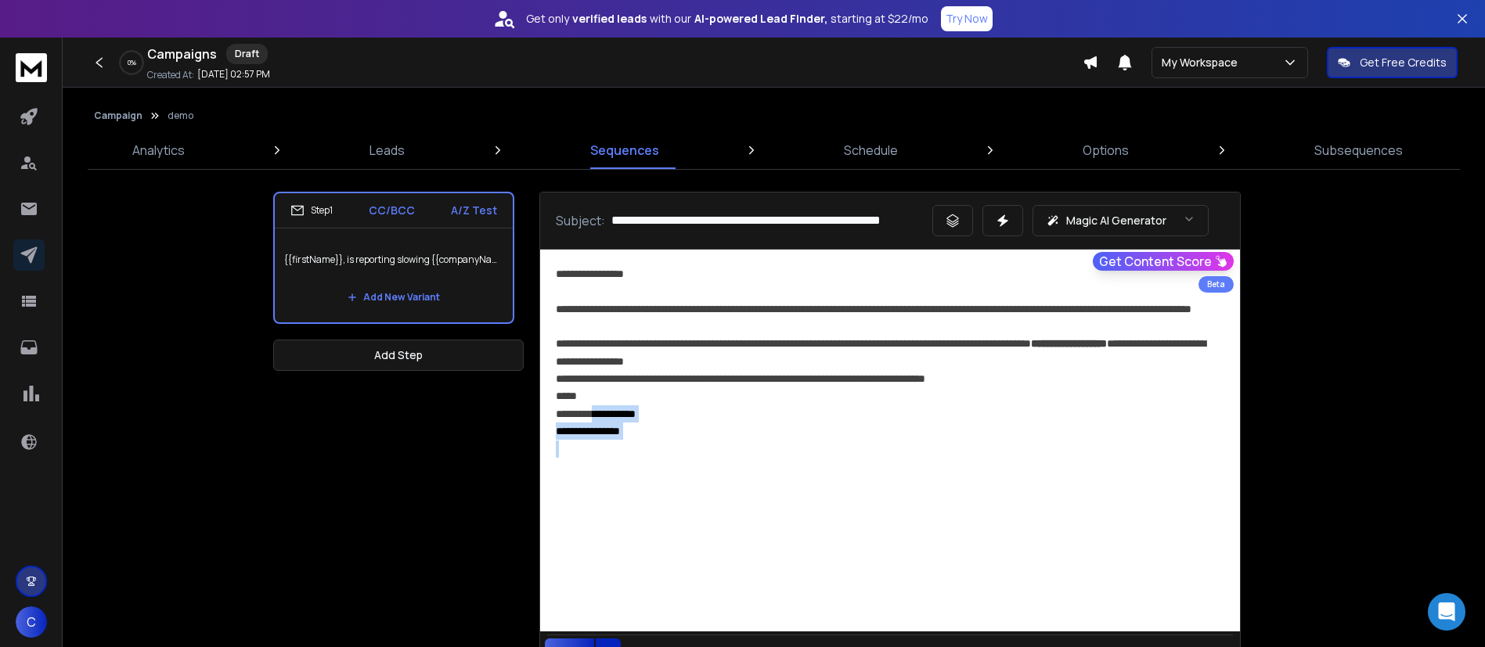
drag, startPoint x: 742, startPoint y: 445, endPoint x: 606, endPoint y: 403, distance: 142.4
click at [606, 403] on div "**********" at bounding box center [890, 441] width 700 height 382
click at [606, 401] on p "**********" at bounding box center [890, 413] width 668 height 52
click at [736, 321] on p "**********" at bounding box center [890, 309] width 668 height 52
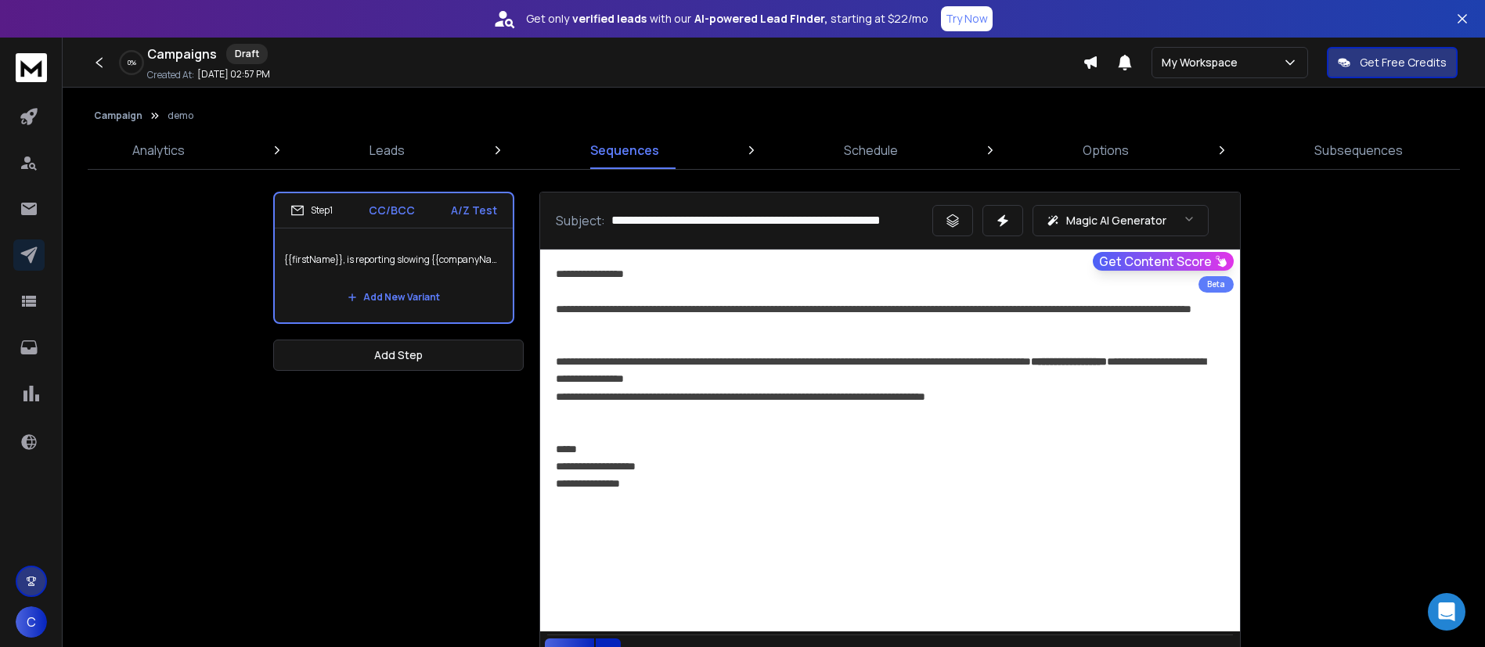
scroll to position [52, 0]
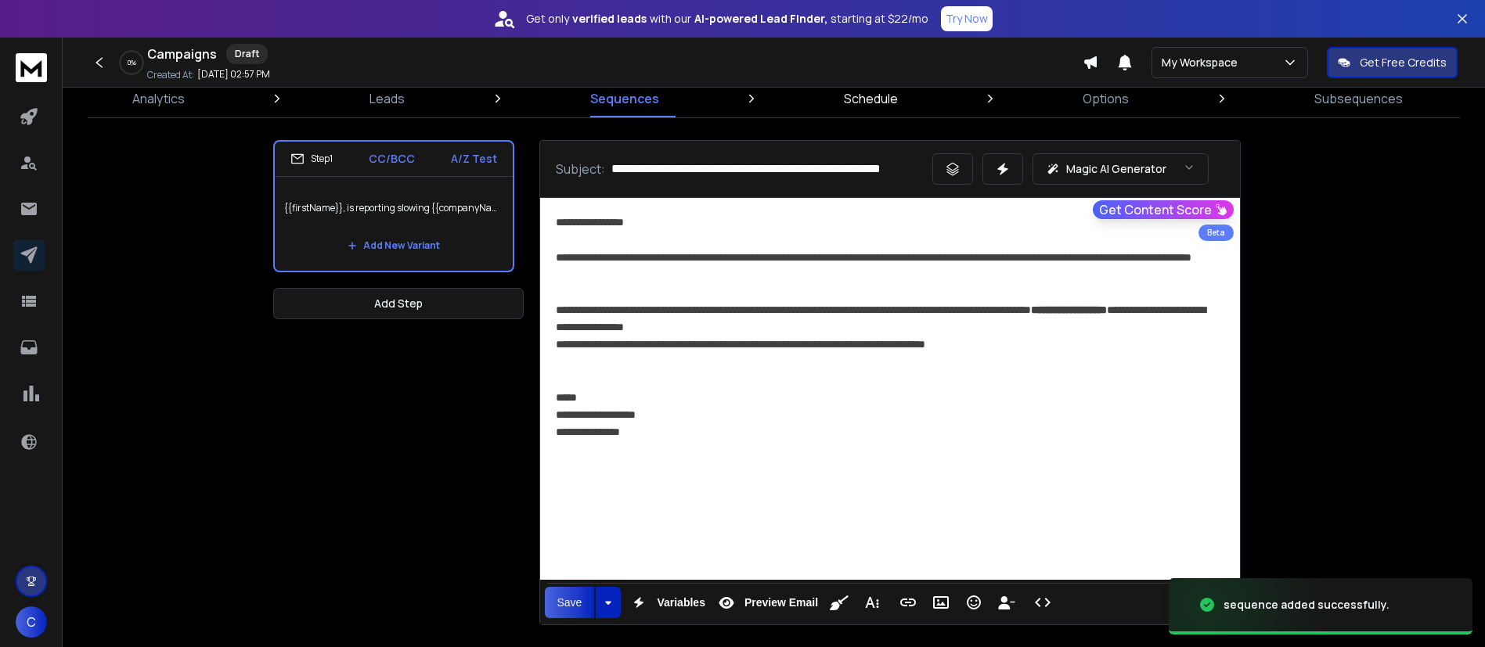
click at [854, 103] on p "Schedule" at bounding box center [871, 98] width 54 height 19
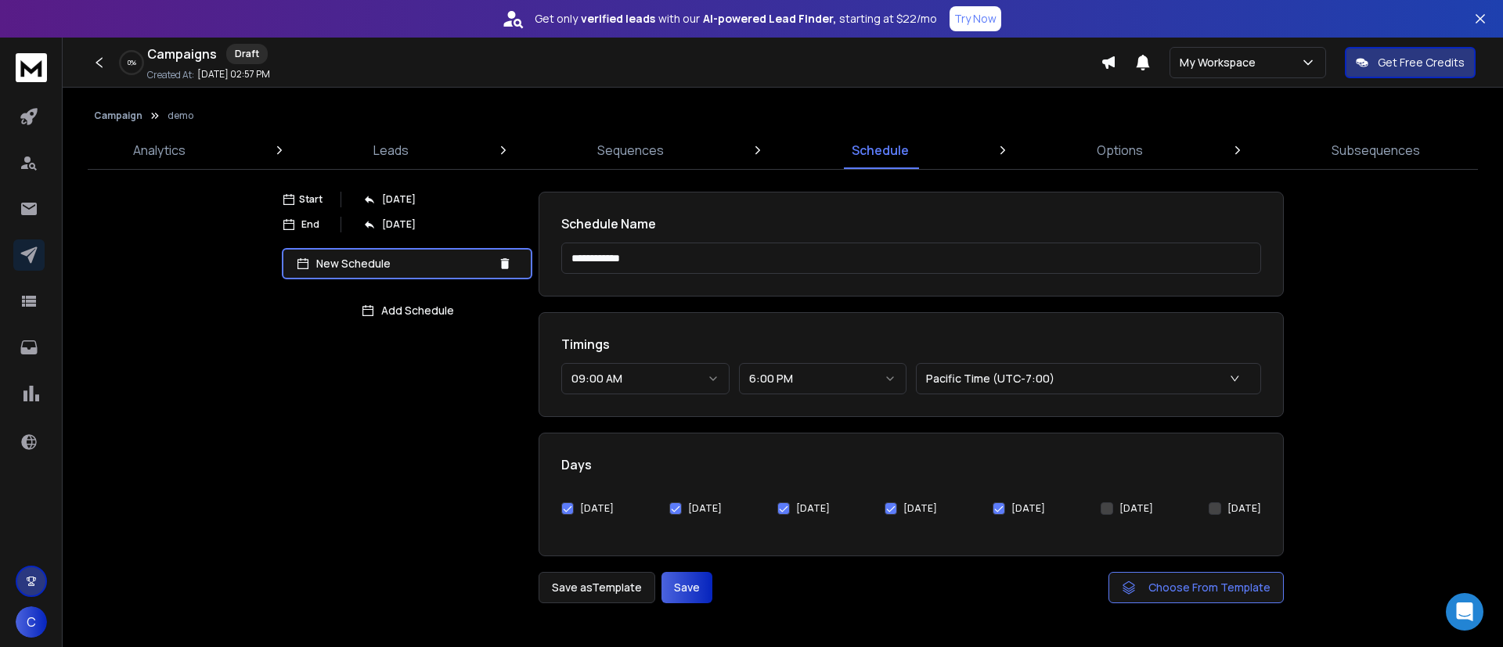
click at [405, 307] on button "Add Schedule" at bounding box center [407, 310] width 250 height 31
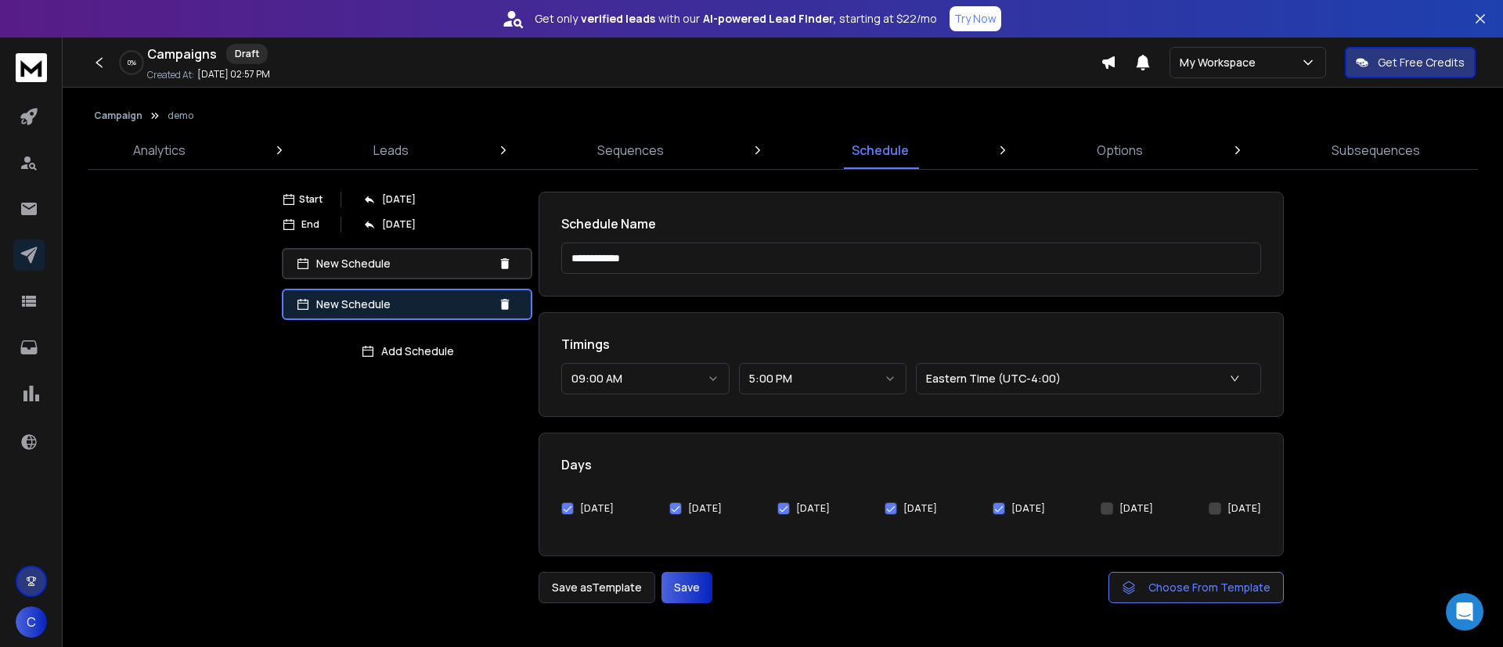
click at [406, 308] on p "New Schedule" at bounding box center [403, 305] width 175 height 16
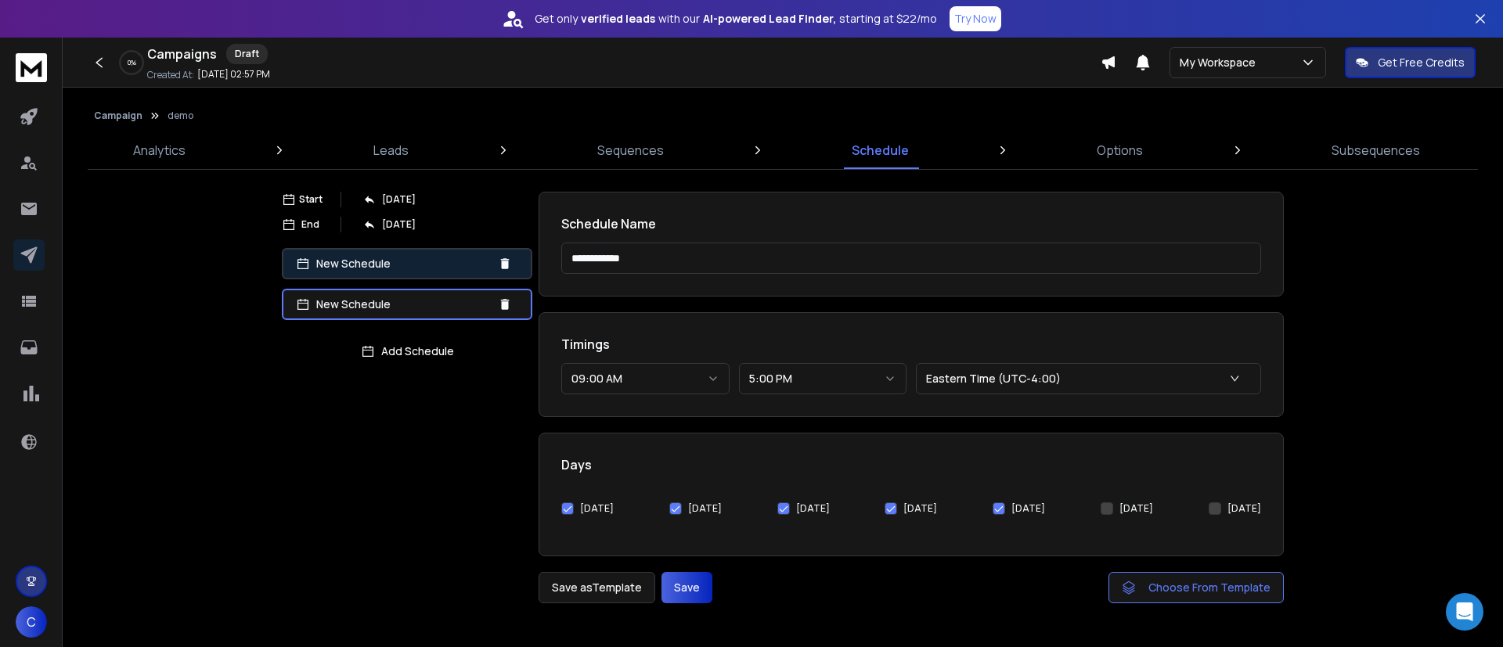
click at [400, 252] on div "New Schedule" at bounding box center [407, 263] width 250 height 31
click at [371, 293] on div "New Schedule" at bounding box center [407, 304] width 250 height 31
select select "********"
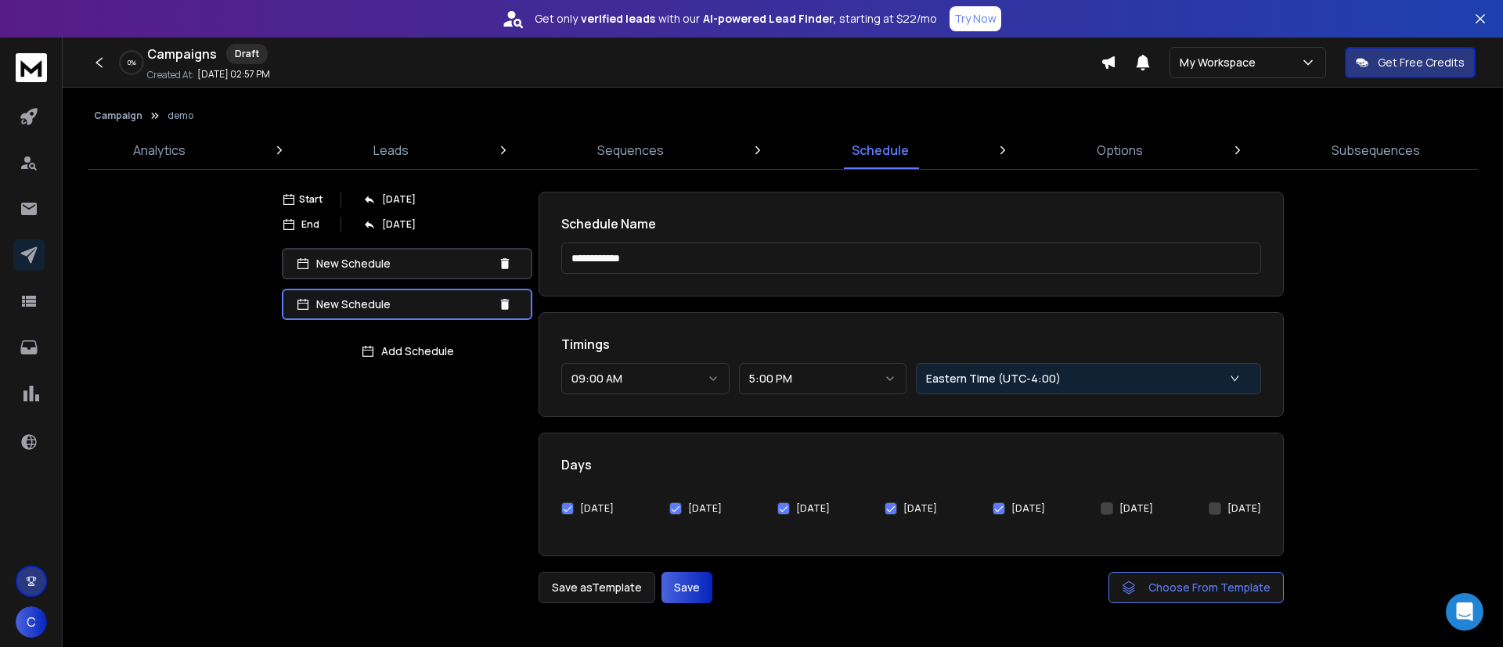
click at [996, 383] on p "Eastern Time (UTC-4:00)" at bounding box center [996, 379] width 141 height 16
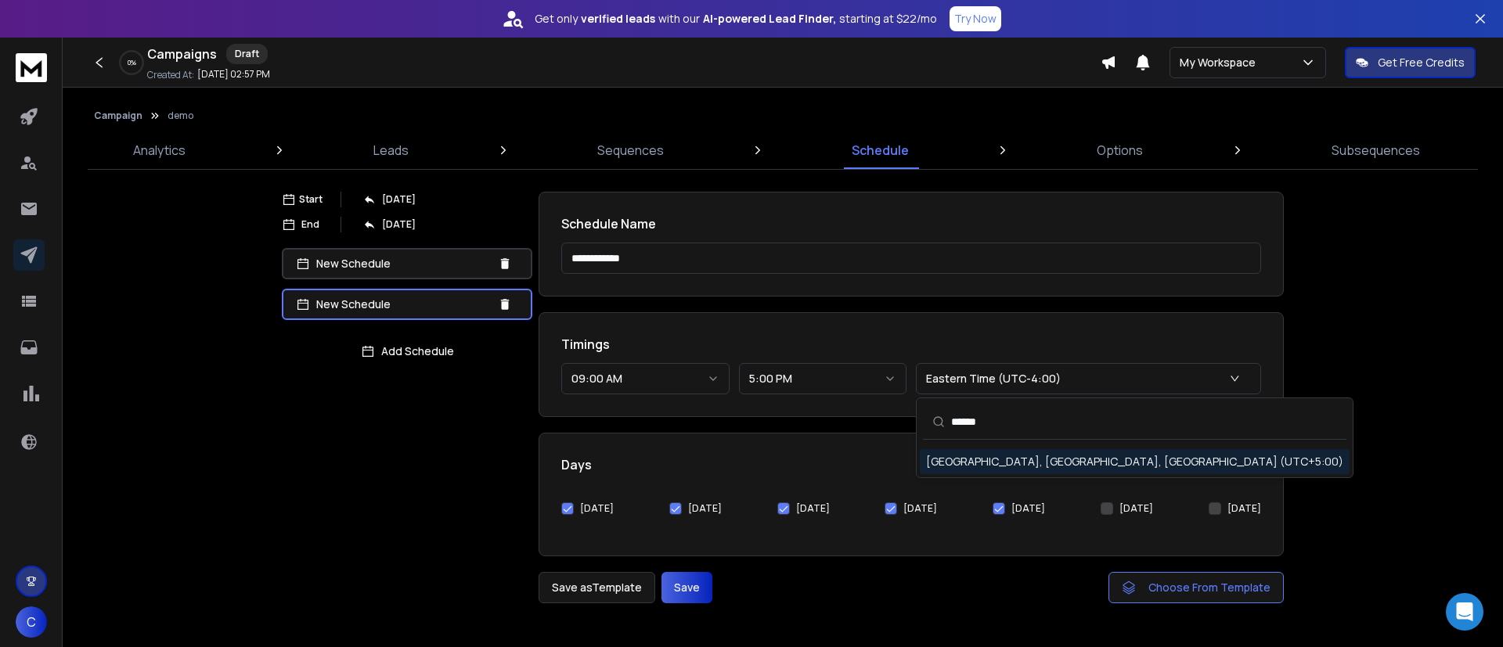
type input "******"
click at [1035, 470] on div "Islamabad, Karachi, Tashkent (UTC+5:00)" at bounding box center [1135, 461] width 430 height 25
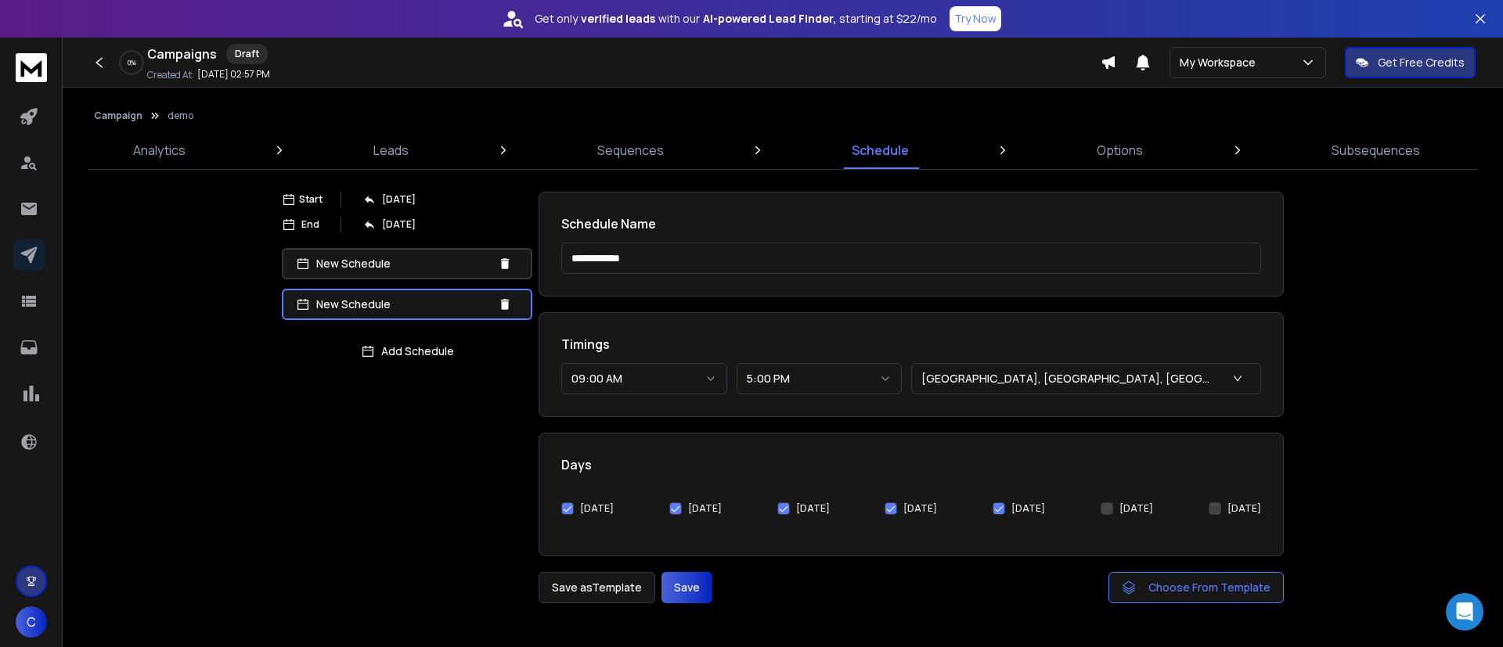
click at [619, 243] on input "**********" at bounding box center [911, 258] width 700 height 31
drag, startPoint x: 657, startPoint y: 254, endPoint x: 495, endPoint y: 255, distance: 162.0
click at [495, 255] on div "**********" at bounding box center [783, 398] width 1002 height 412
type input "****"
click at [692, 576] on button "Save" at bounding box center [686, 587] width 51 height 31
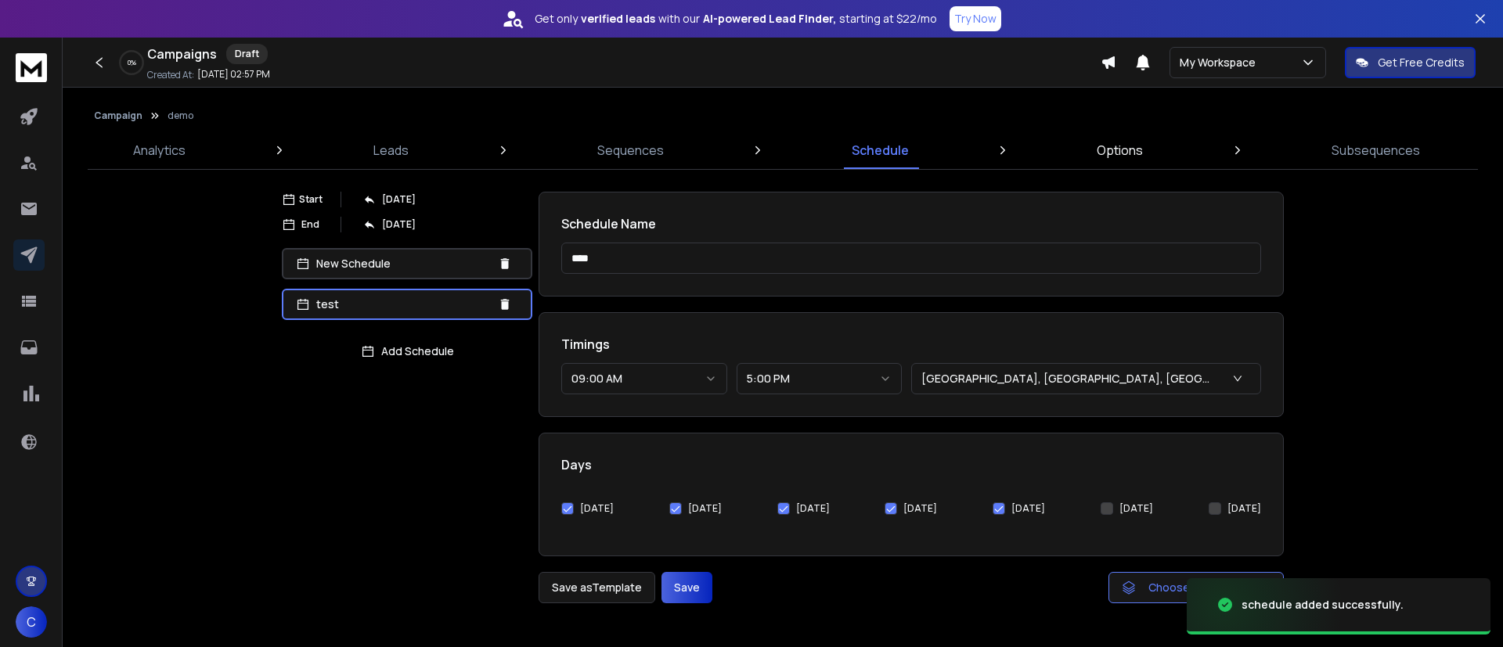
click at [1120, 131] on link "Options" at bounding box center [1119, 150] width 65 height 38
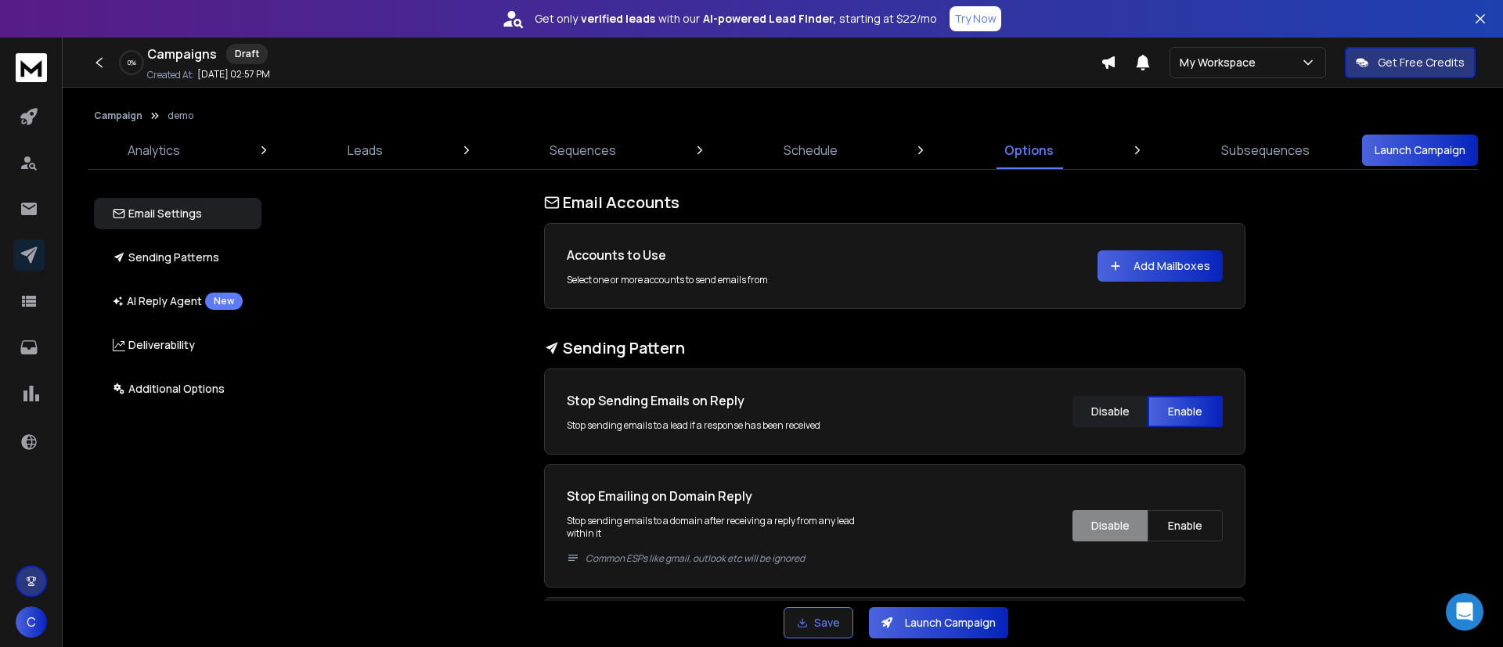
click at [1190, 260] on button "Add Mailboxes" at bounding box center [1159, 265] width 125 height 31
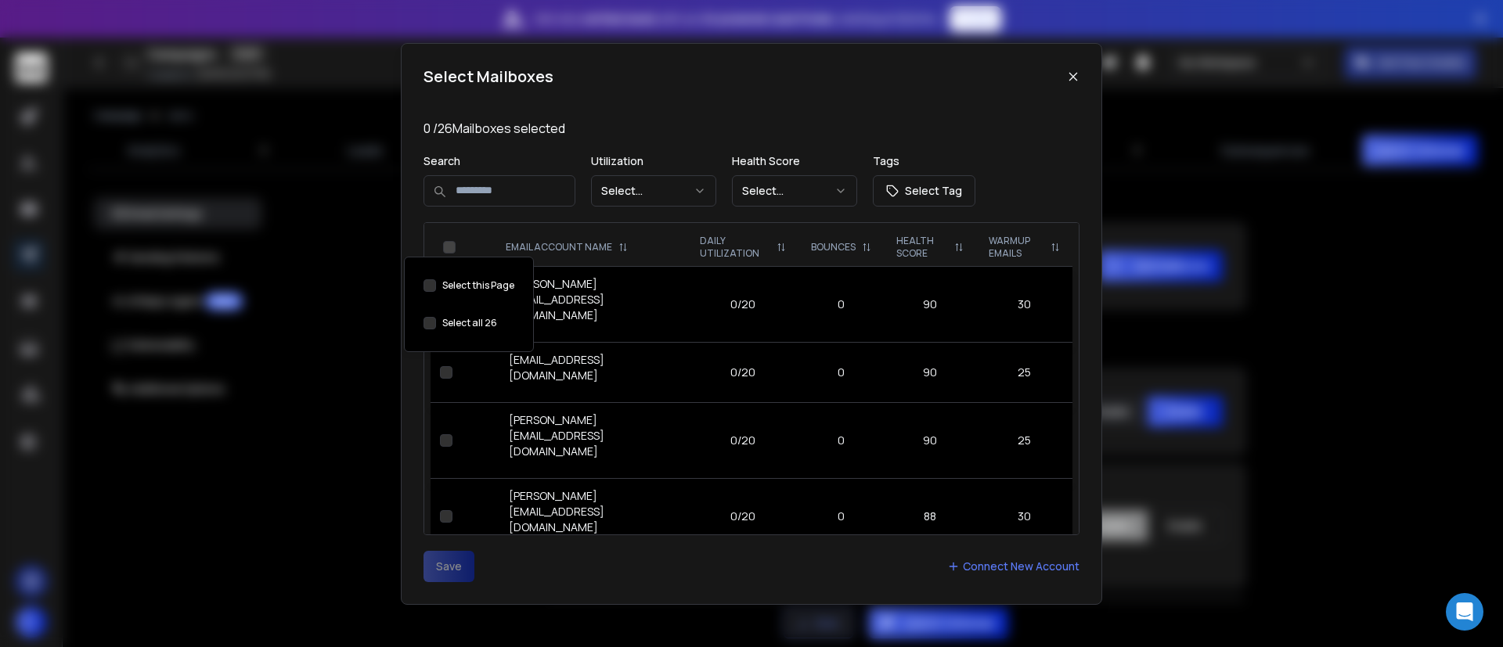
click at [447, 242] on button "Select this Page" at bounding box center [449, 247] width 13 height 13
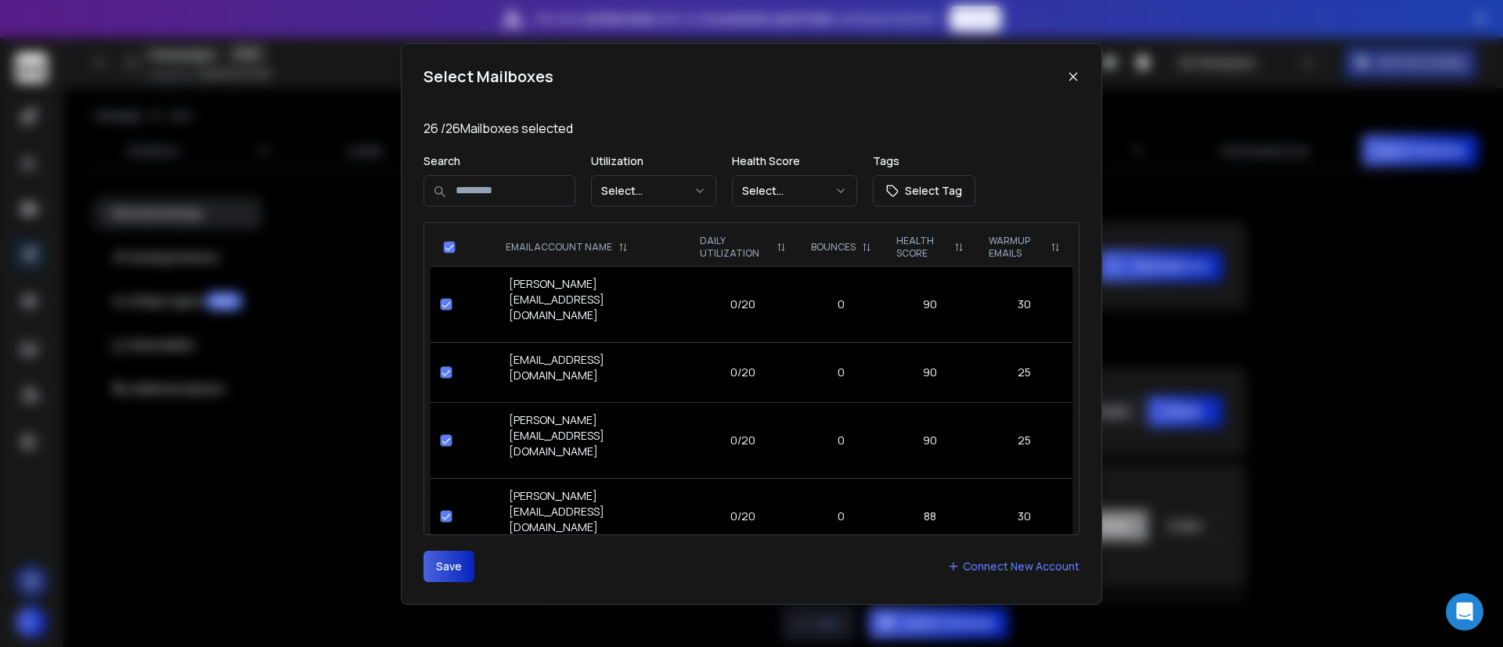
click at [455, 578] on button "Save" at bounding box center [448, 566] width 51 height 31
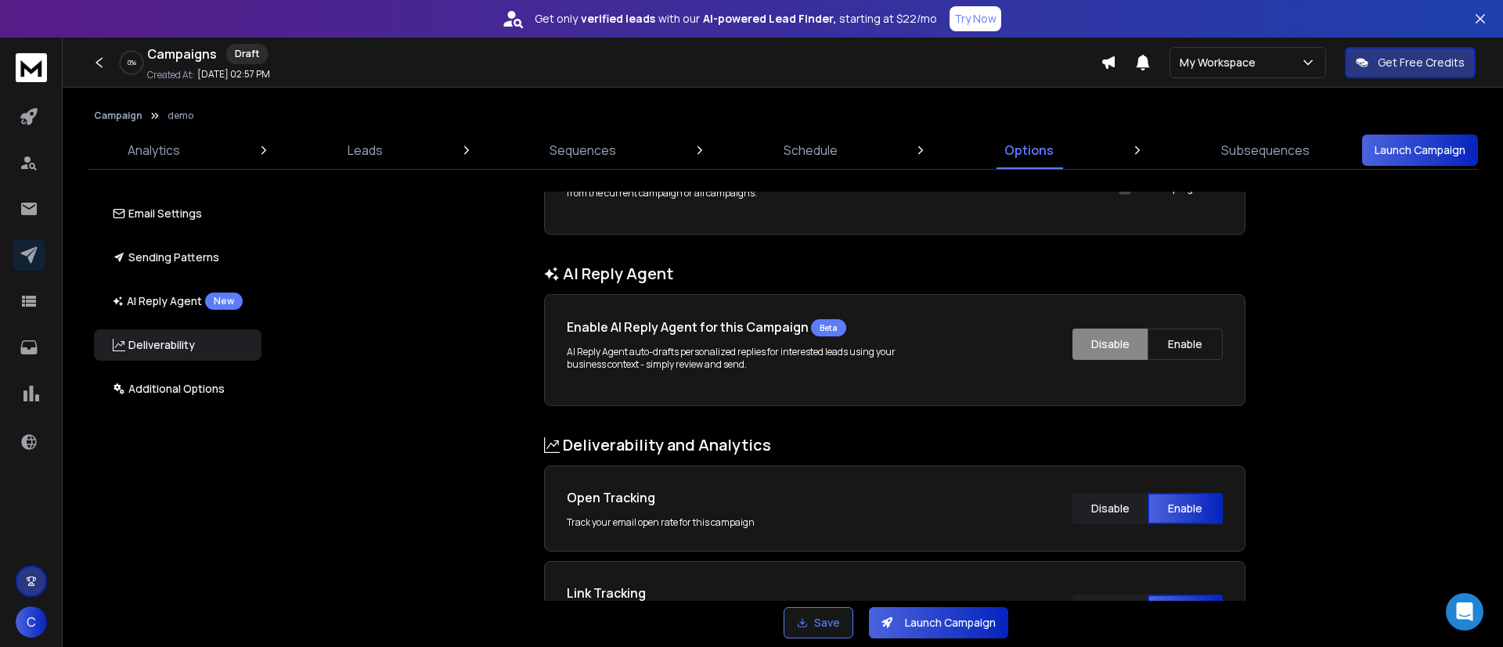
scroll to position [1748, 0]
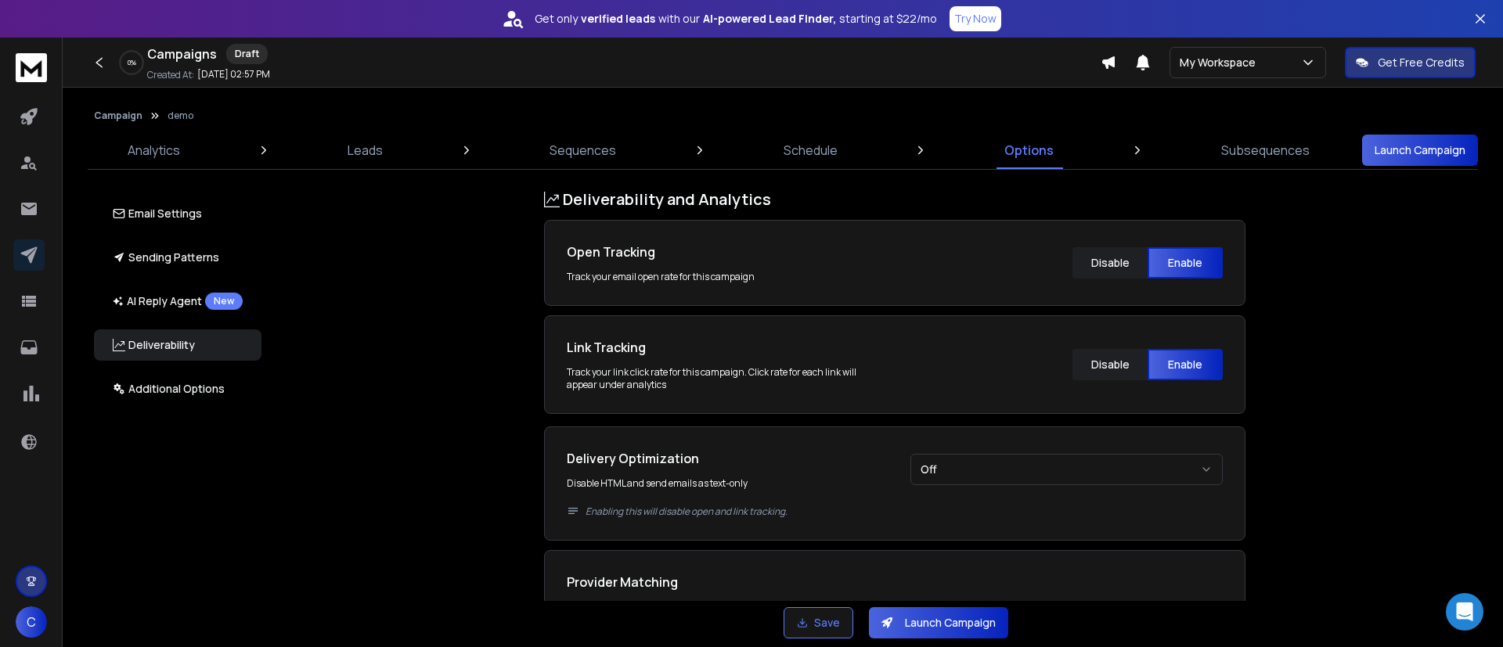
click at [1165, 355] on button "Enable" at bounding box center [1184, 364] width 75 height 31
click at [1086, 365] on button "Disable" at bounding box center [1109, 364] width 75 height 31
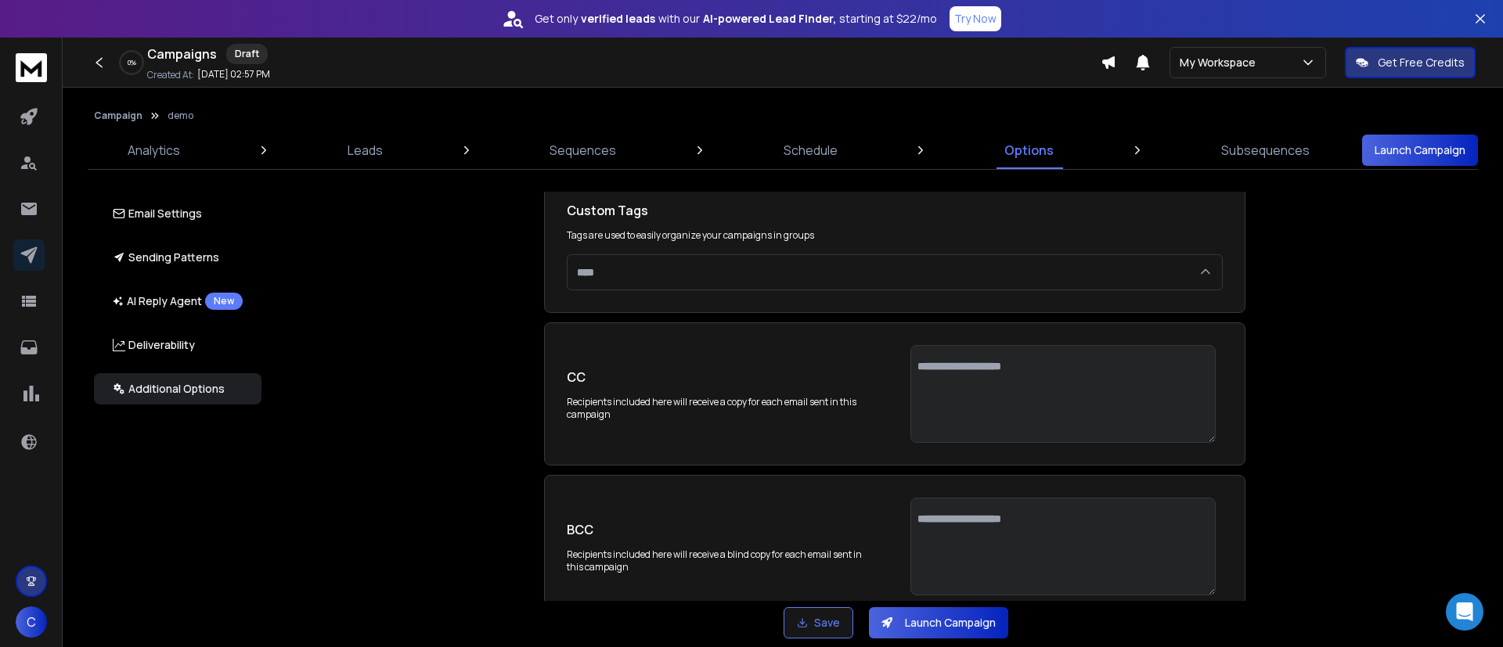
scroll to position [3073, 0]
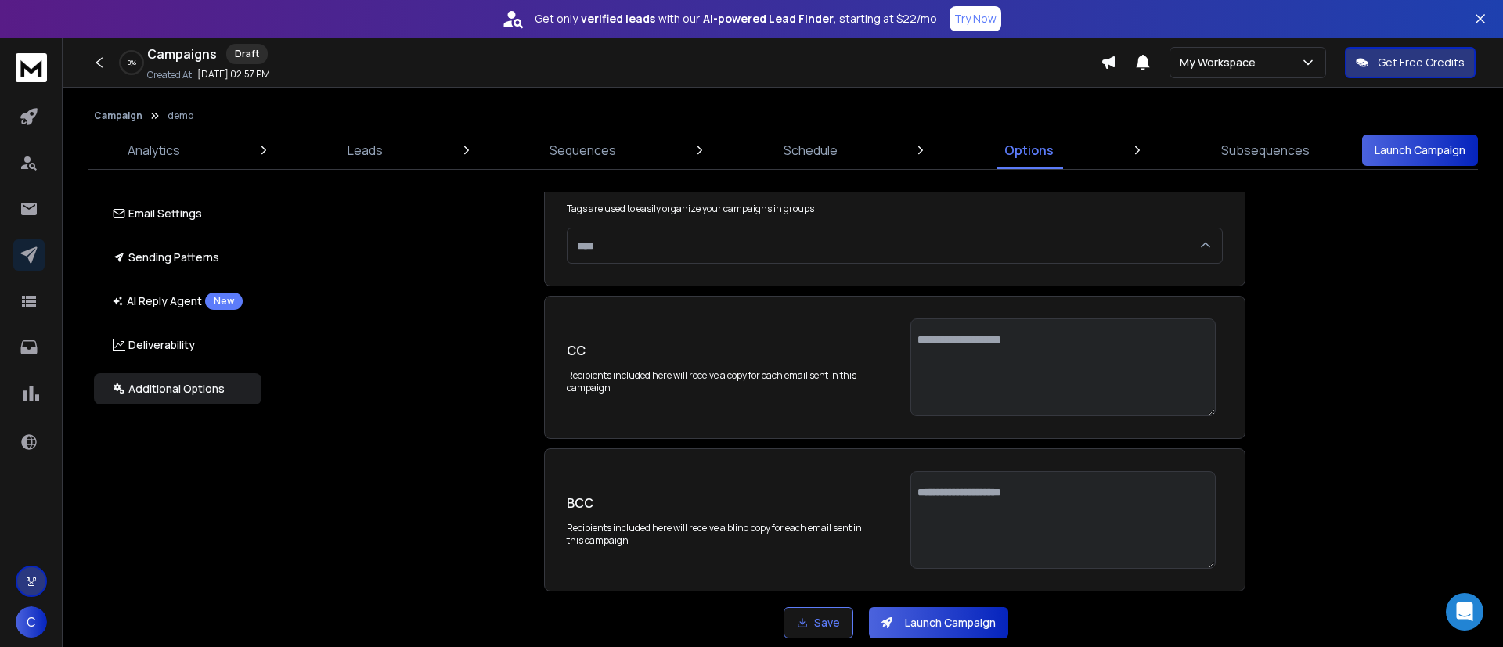
click at [790, 603] on div "Get only verified leads with our AI-powered Lead Finder, starting at $22/mo Try…" at bounding box center [751, 323] width 1503 height 647
click at [794, 612] on button "Save" at bounding box center [818, 622] width 70 height 31
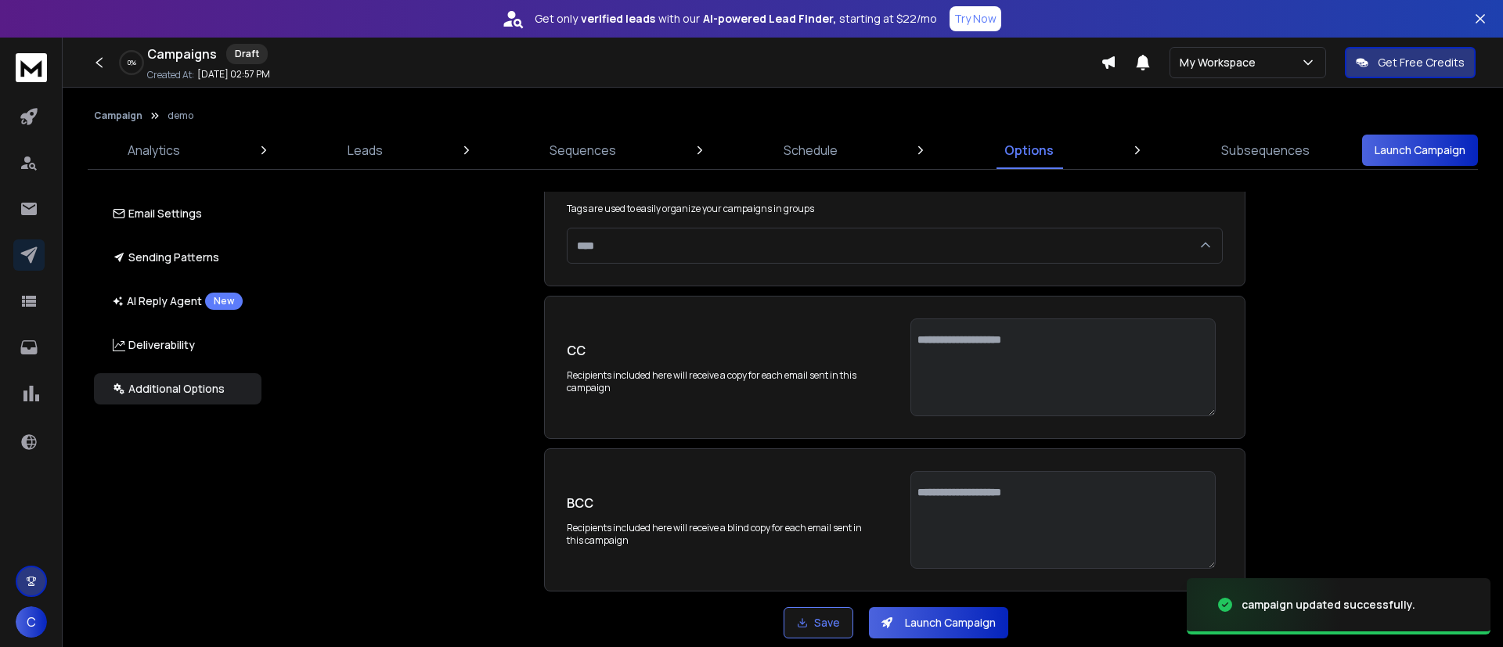
click at [952, 626] on button "Launch Campaign" at bounding box center [938, 622] width 139 height 31
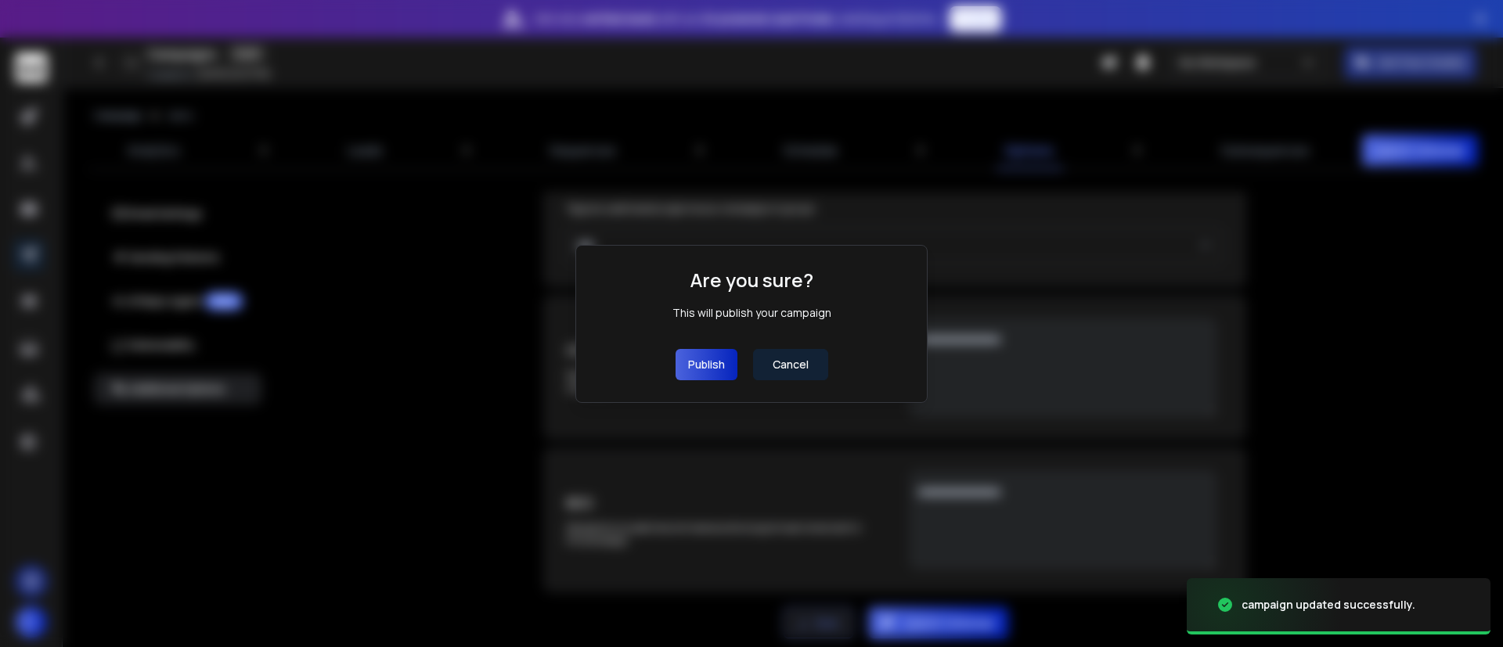
click at [697, 358] on button "Publish" at bounding box center [706, 364] width 62 height 31
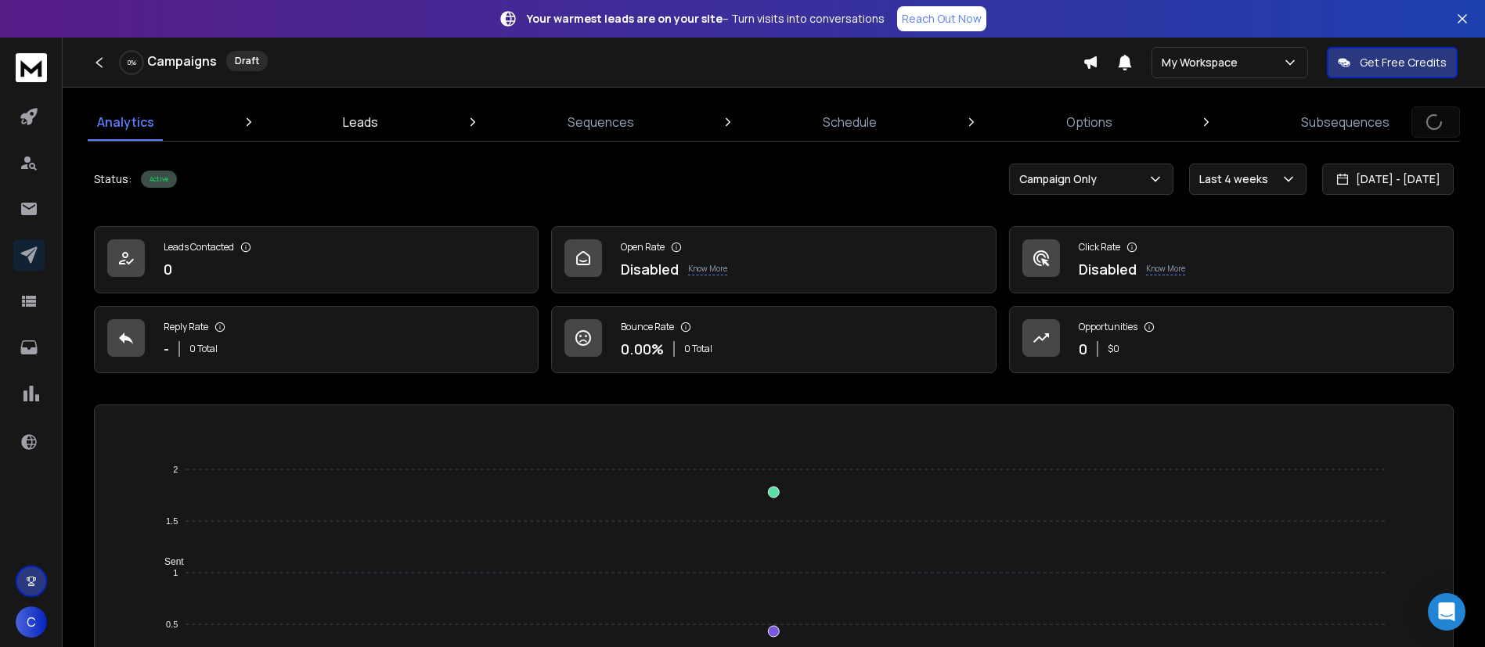
click at [387, 123] on link "Leads" at bounding box center [360, 122] width 54 height 38
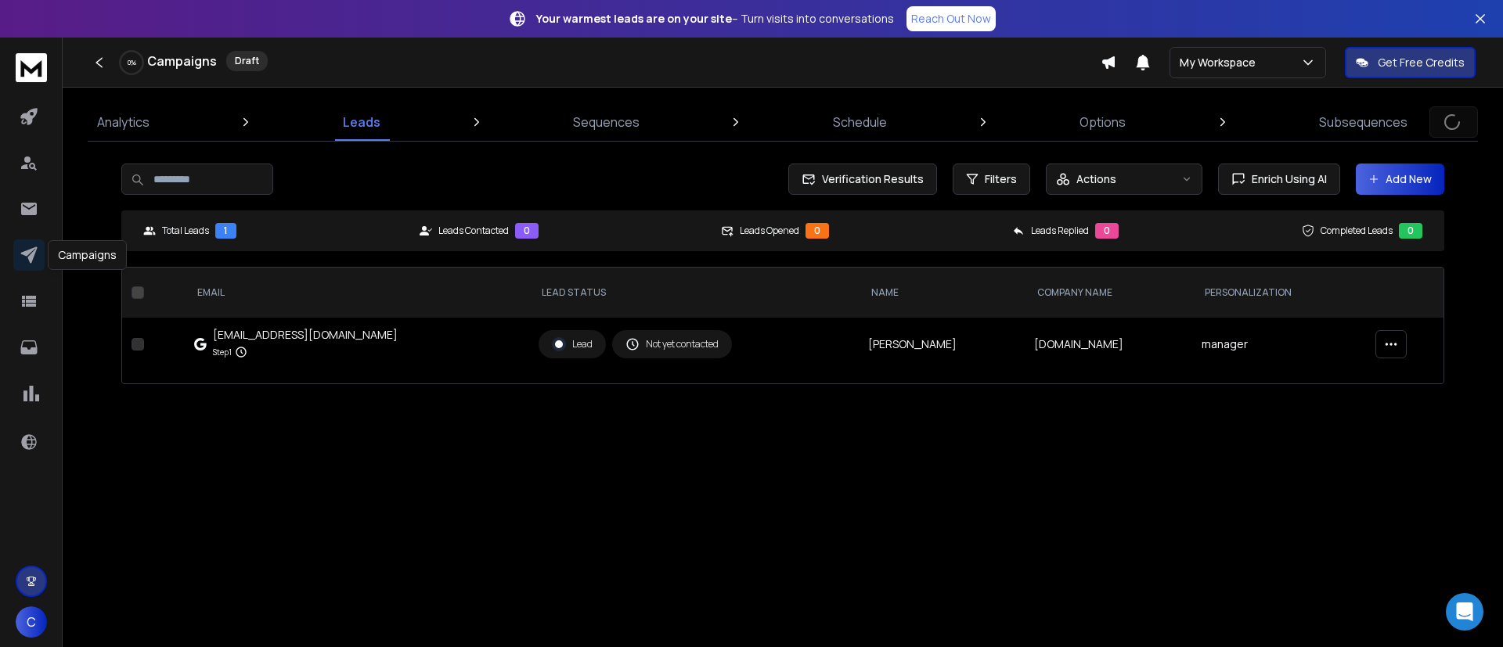
click at [25, 252] on icon at bounding box center [28, 255] width 16 height 16
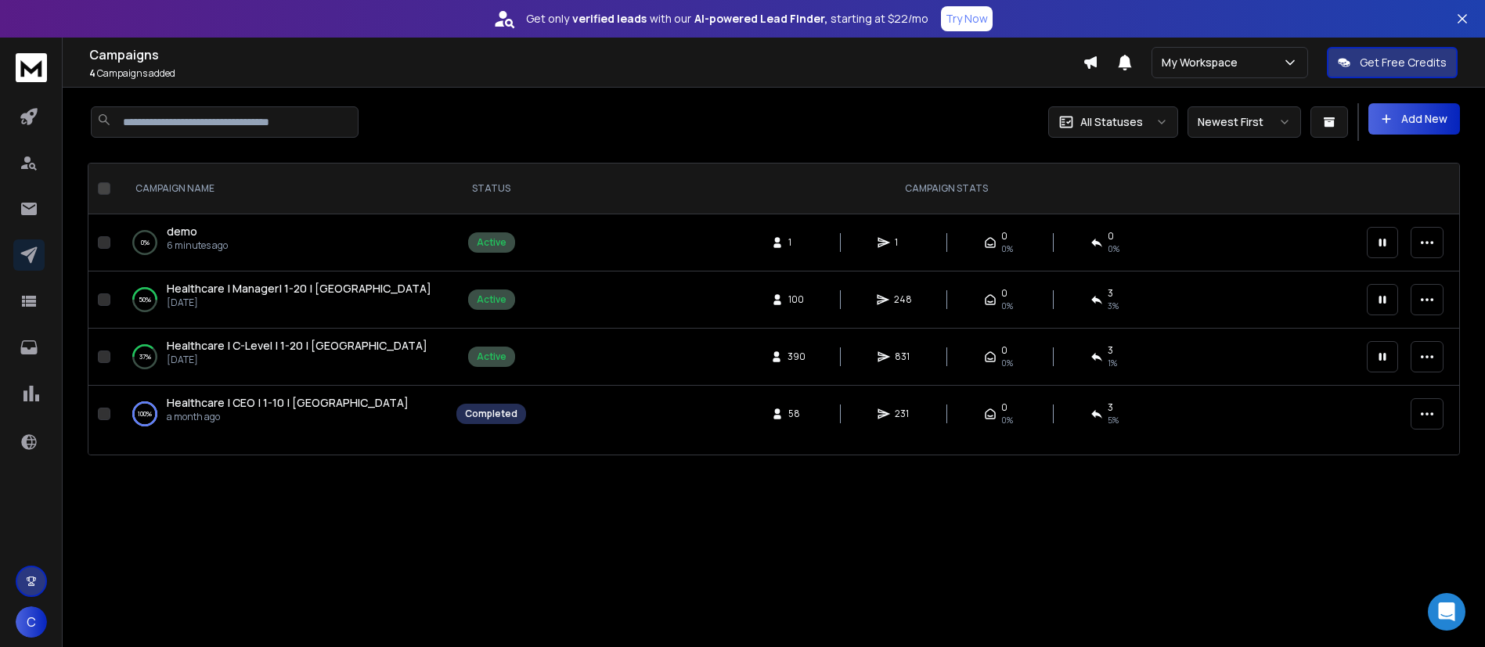
click at [216, 239] on p "6 minutes ago" at bounding box center [197, 245] width 61 height 13
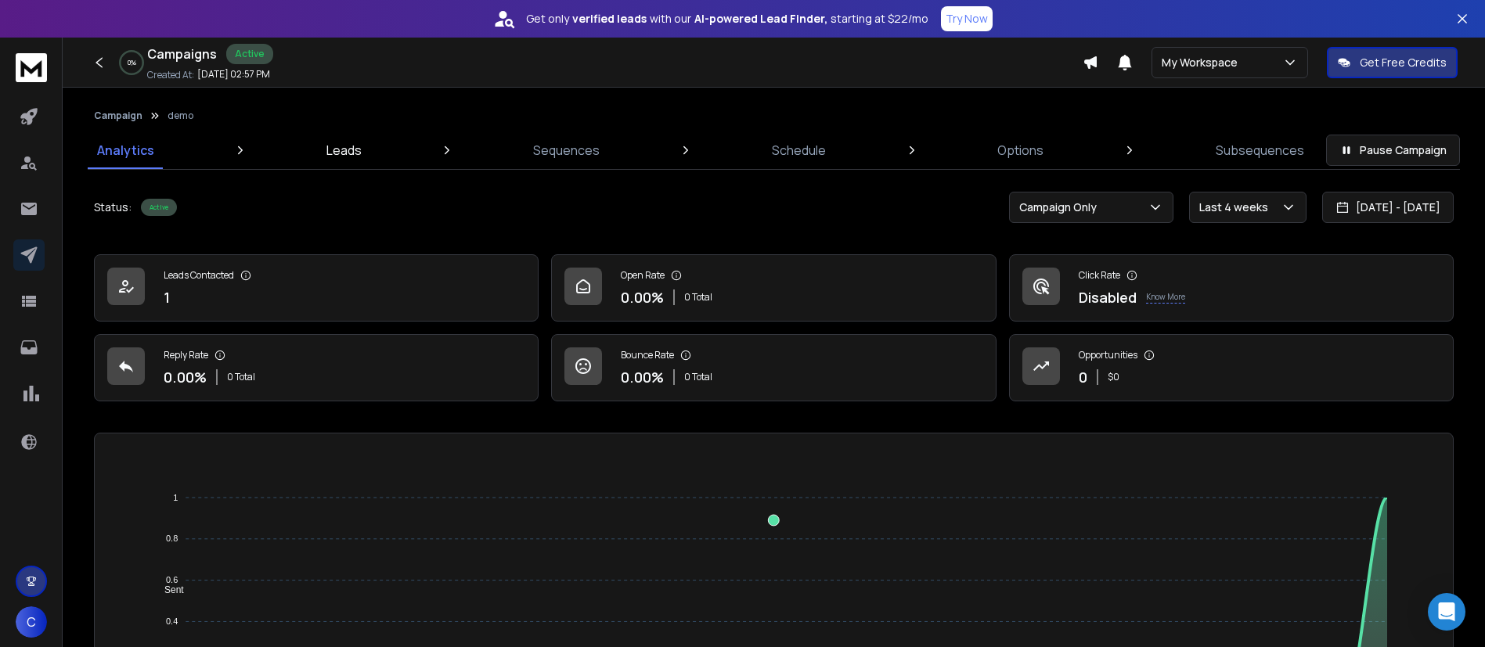
click at [340, 151] on p "Leads" at bounding box center [343, 150] width 35 height 19
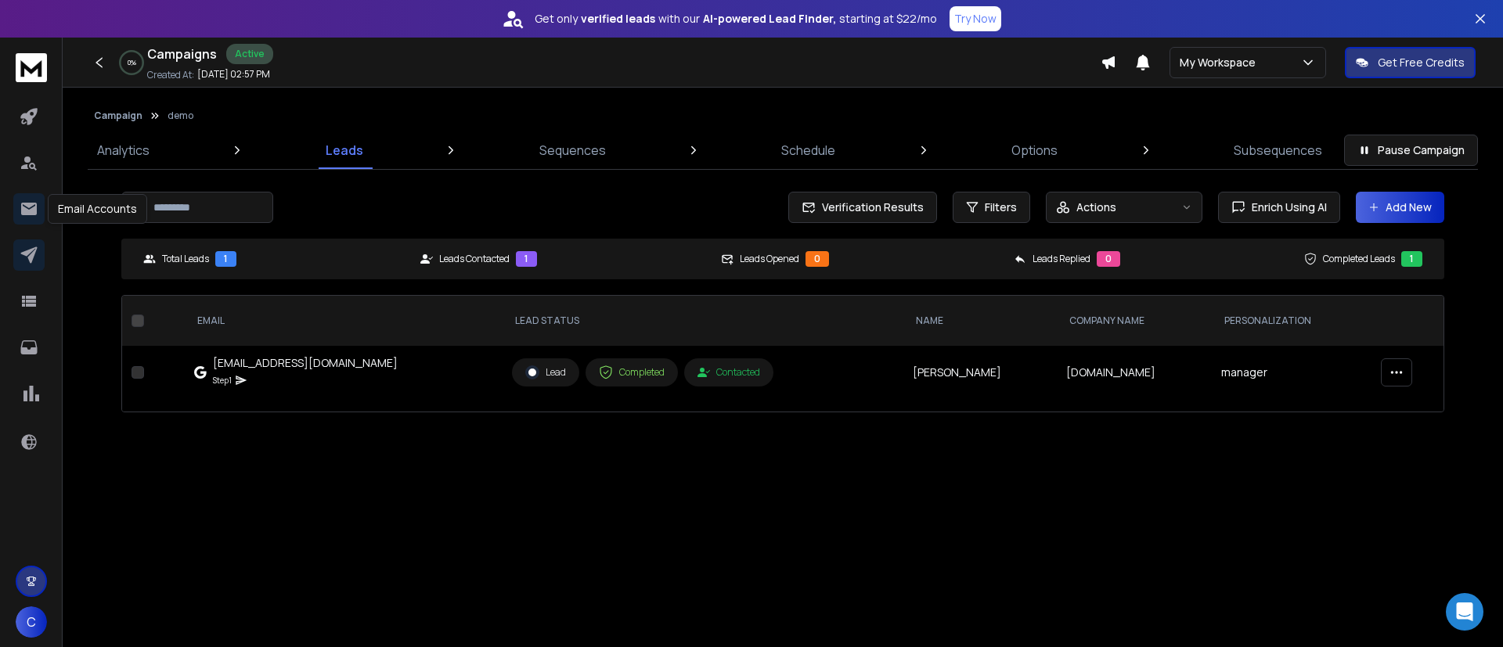
click at [28, 218] on link at bounding box center [28, 208] width 31 height 31
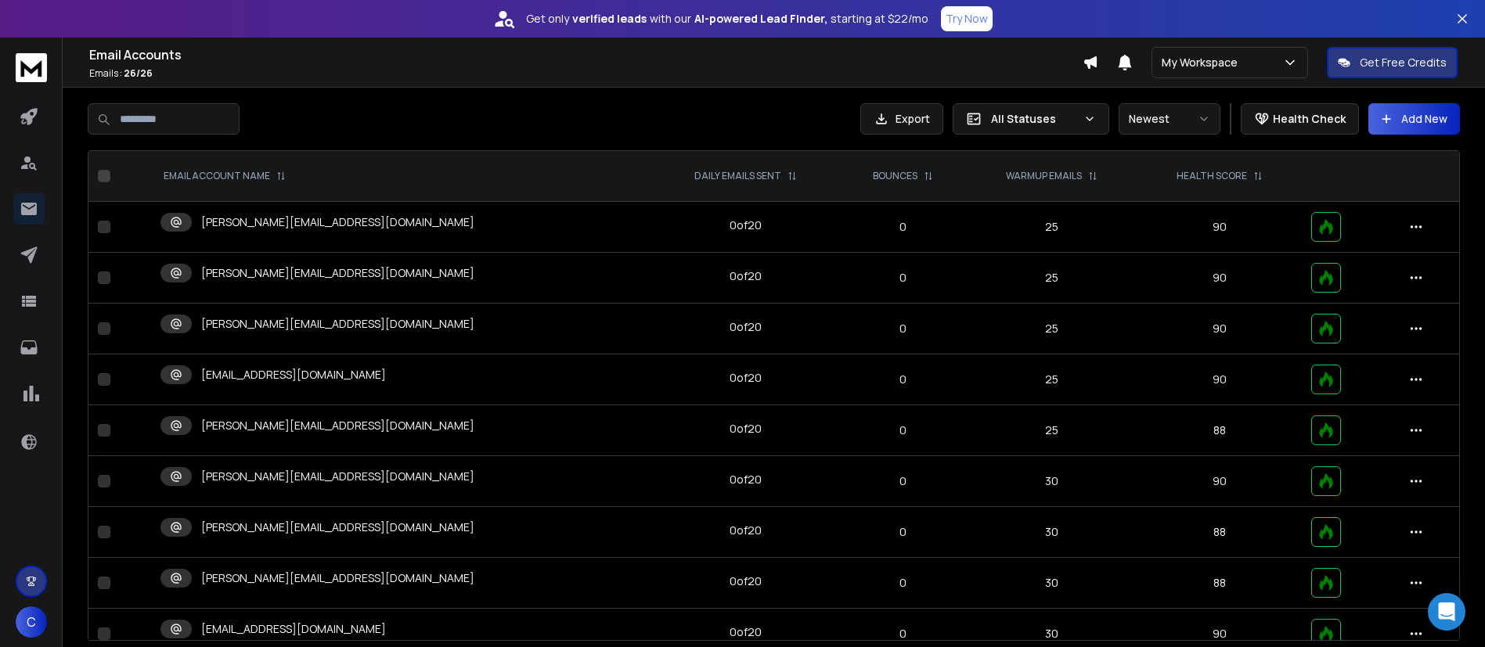
click at [12, 247] on div "C" at bounding box center [31, 346] width 63 height 616
click at [23, 258] on icon at bounding box center [29, 255] width 19 height 19
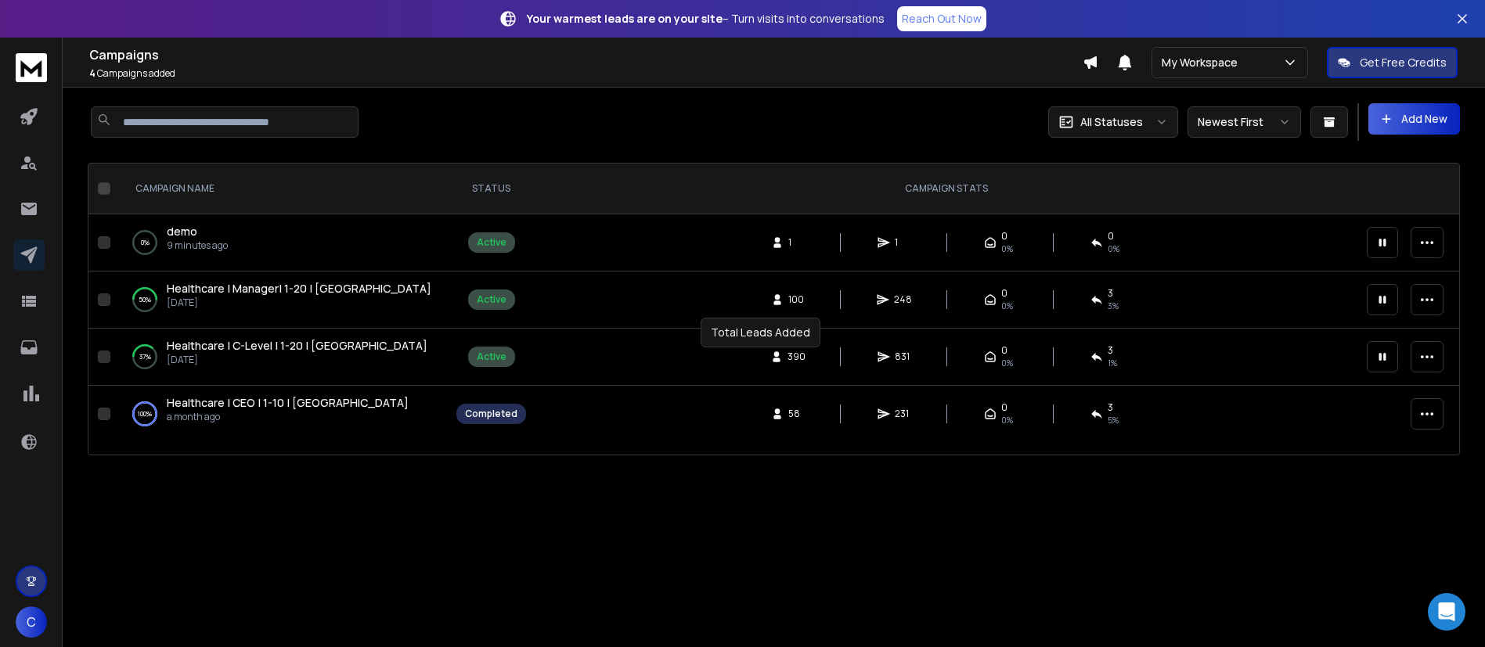
click at [787, 354] on span "390" at bounding box center [796, 357] width 18 height 13
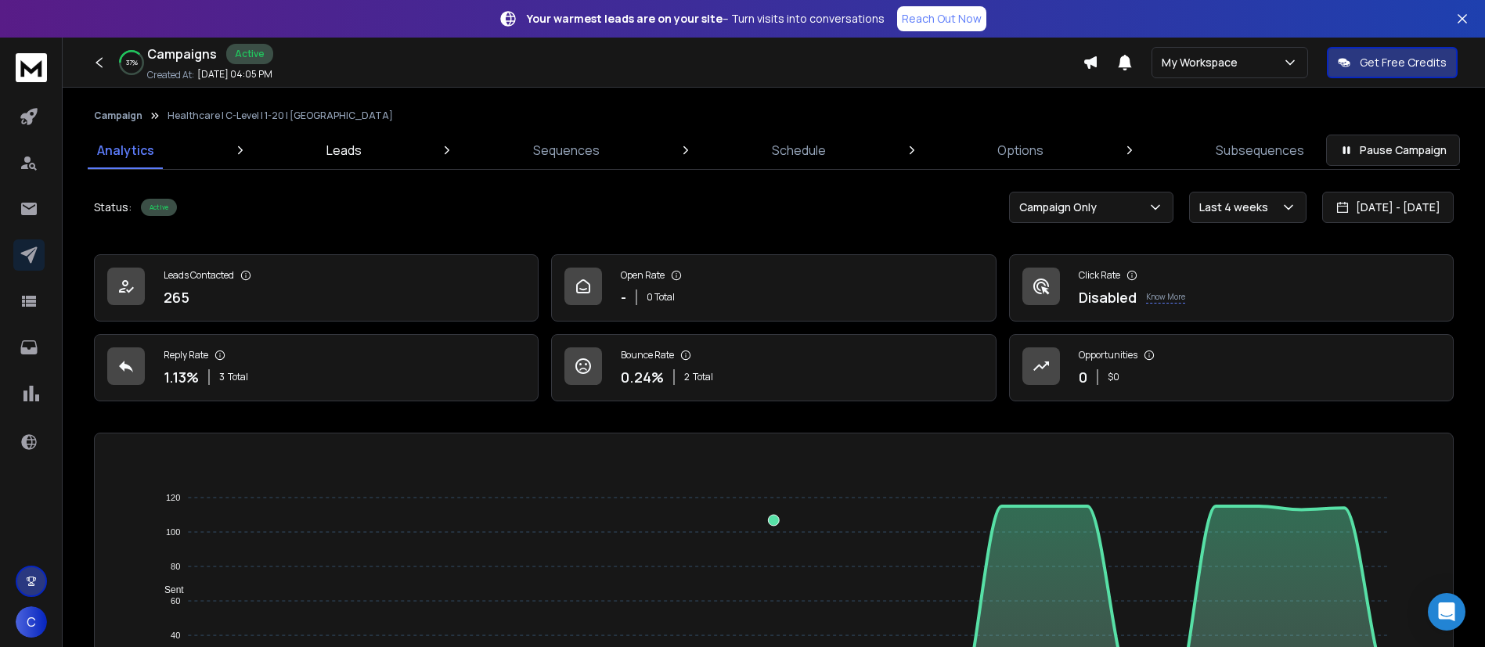
click at [346, 135] on link "Leads" at bounding box center [344, 150] width 54 height 38
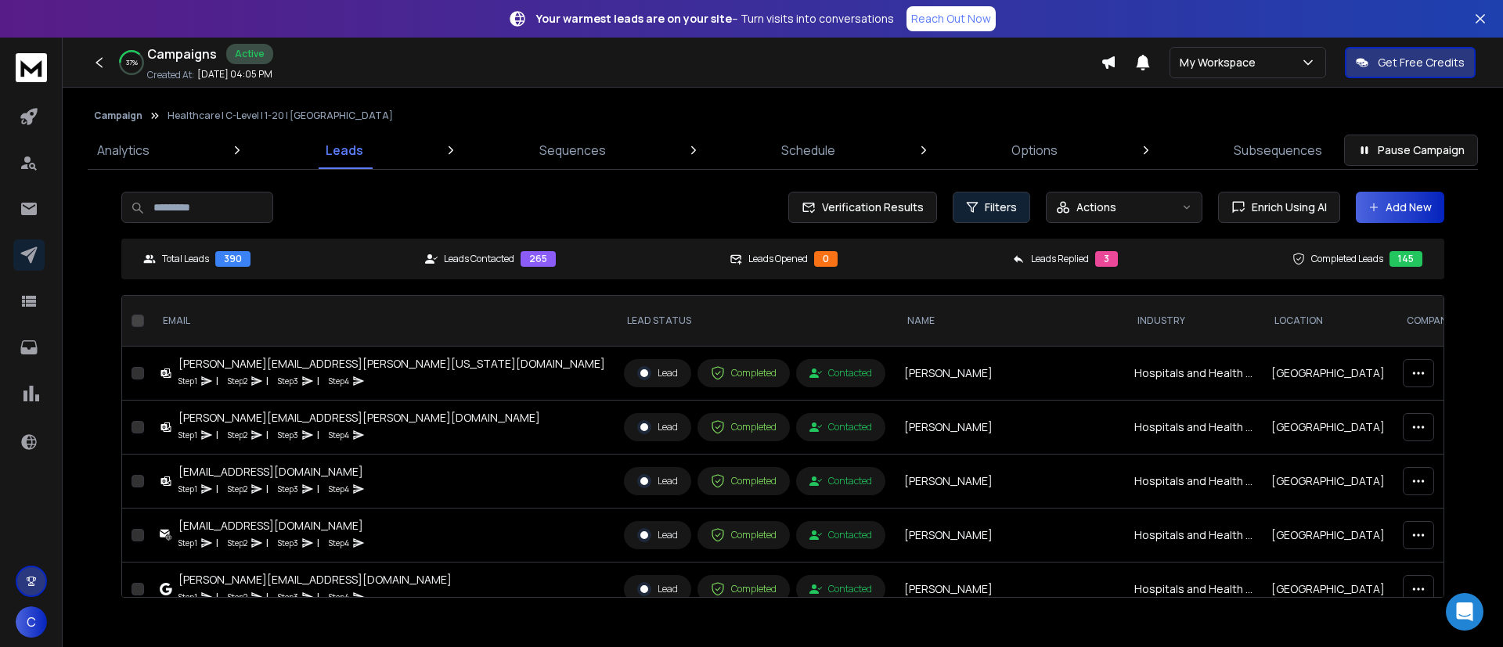
drag, startPoint x: 1105, startPoint y: 213, endPoint x: 1008, endPoint y: 200, distance: 97.8
click at [1008, 200] on div "Verification Results Filters Actions Enrich Using AI Add New" at bounding box center [1116, 207] width 656 height 31
click at [1008, 200] on span "Filters" at bounding box center [1001, 208] width 32 height 16
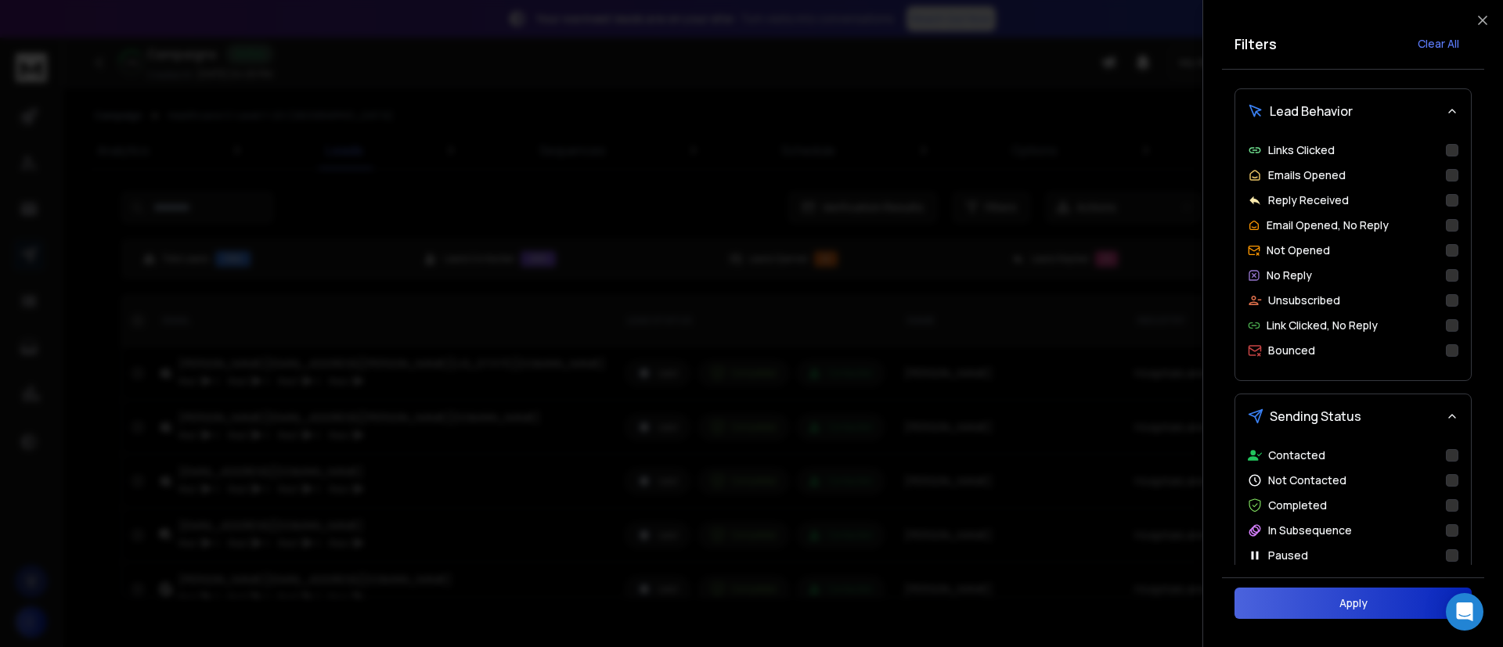
click at [1446, 476] on button "Not Contacted" at bounding box center [1452, 480] width 13 height 13
click at [1341, 603] on button "Apply" at bounding box center [1352, 603] width 237 height 31
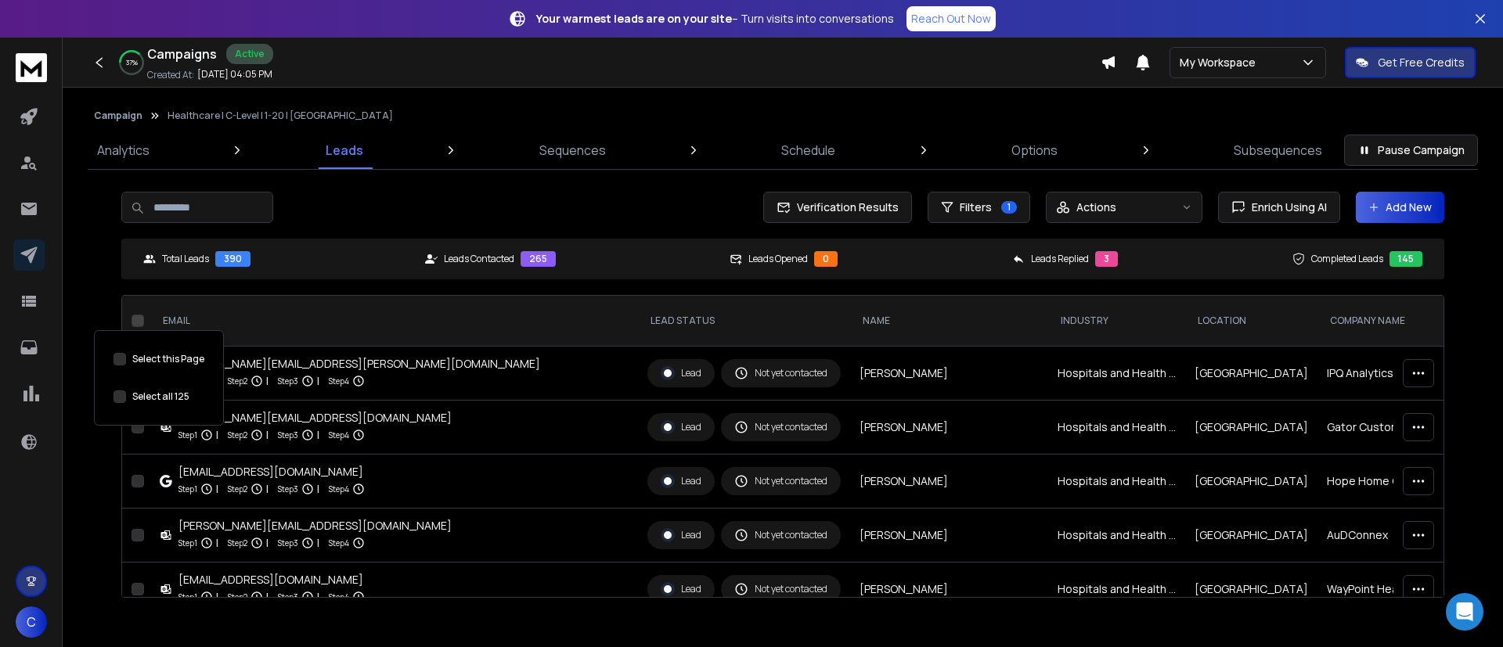
click at [134, 319] on button "Select this Page" at bounding box center [137, 321] width 13 height 13
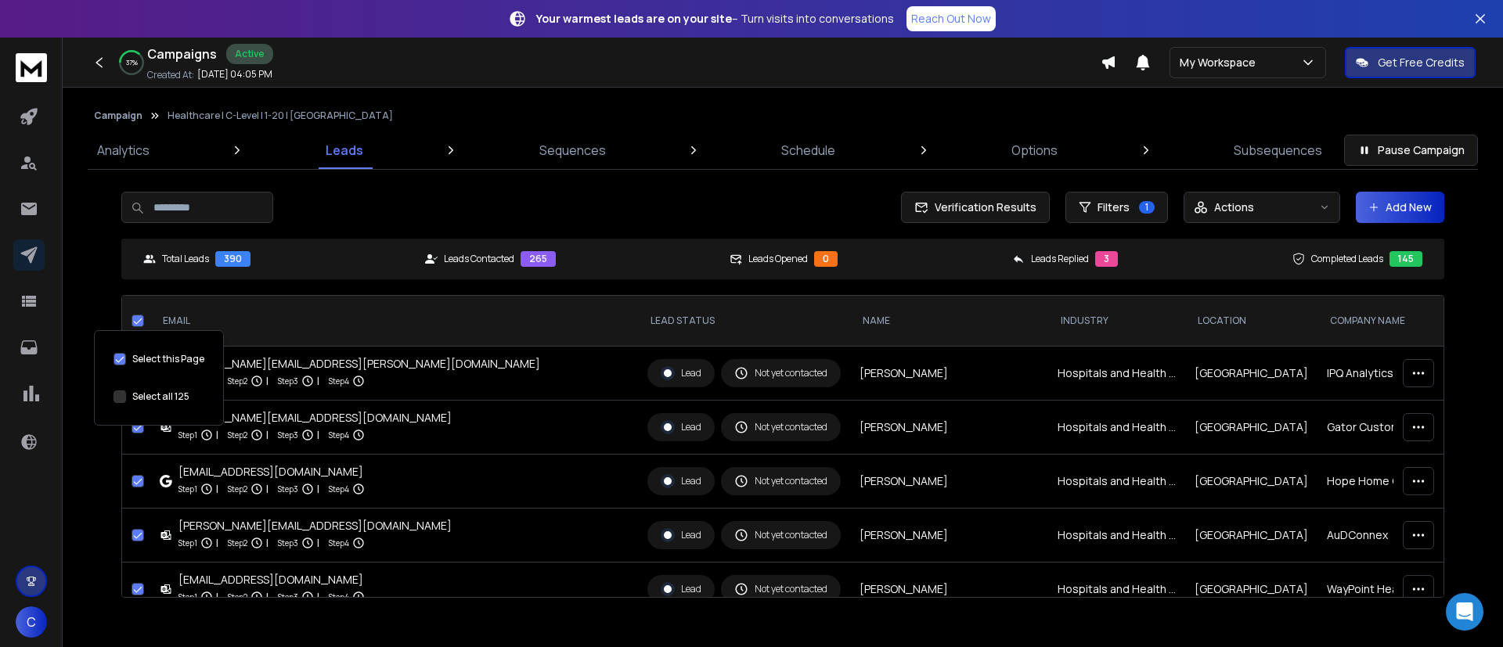
click at [134, 319] on button "Select this Page" at bounding box center [137, 321] width 13 height 13
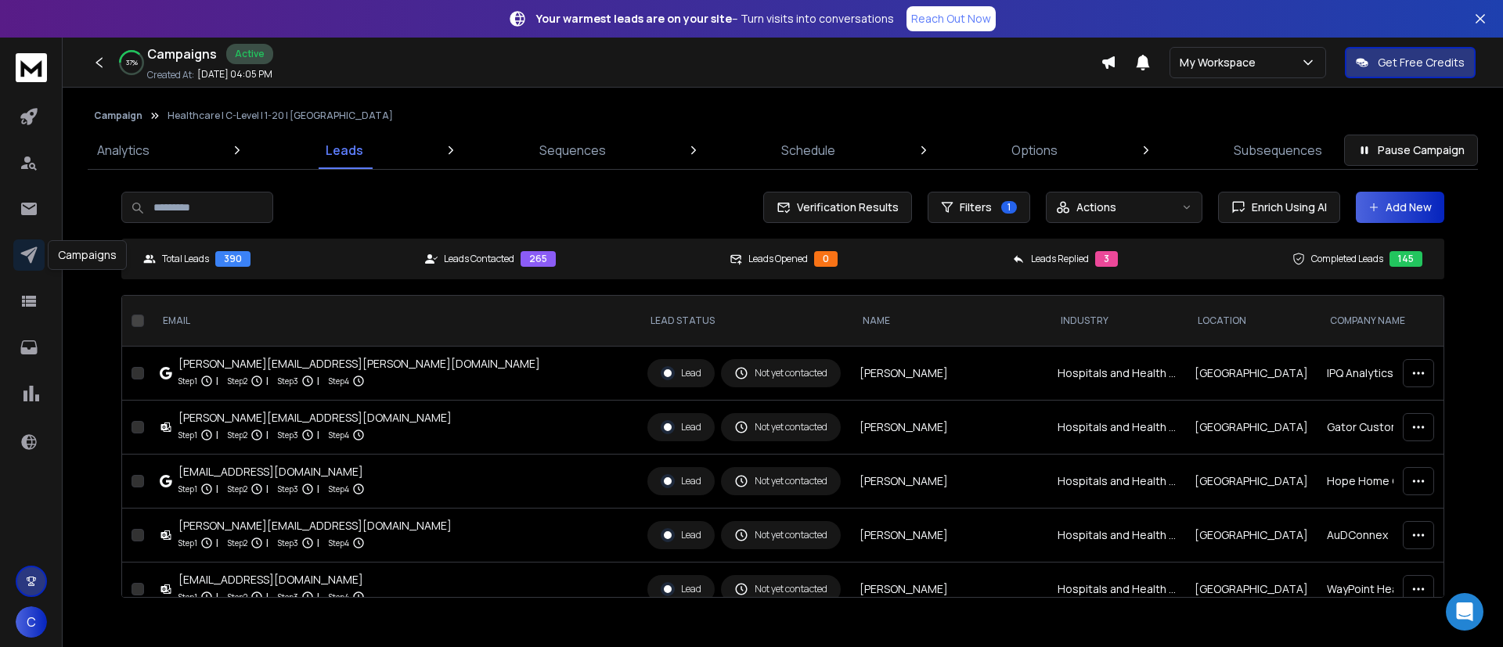
click at [14, 250] on link at bounding box center [28, 254] width 31 height 31
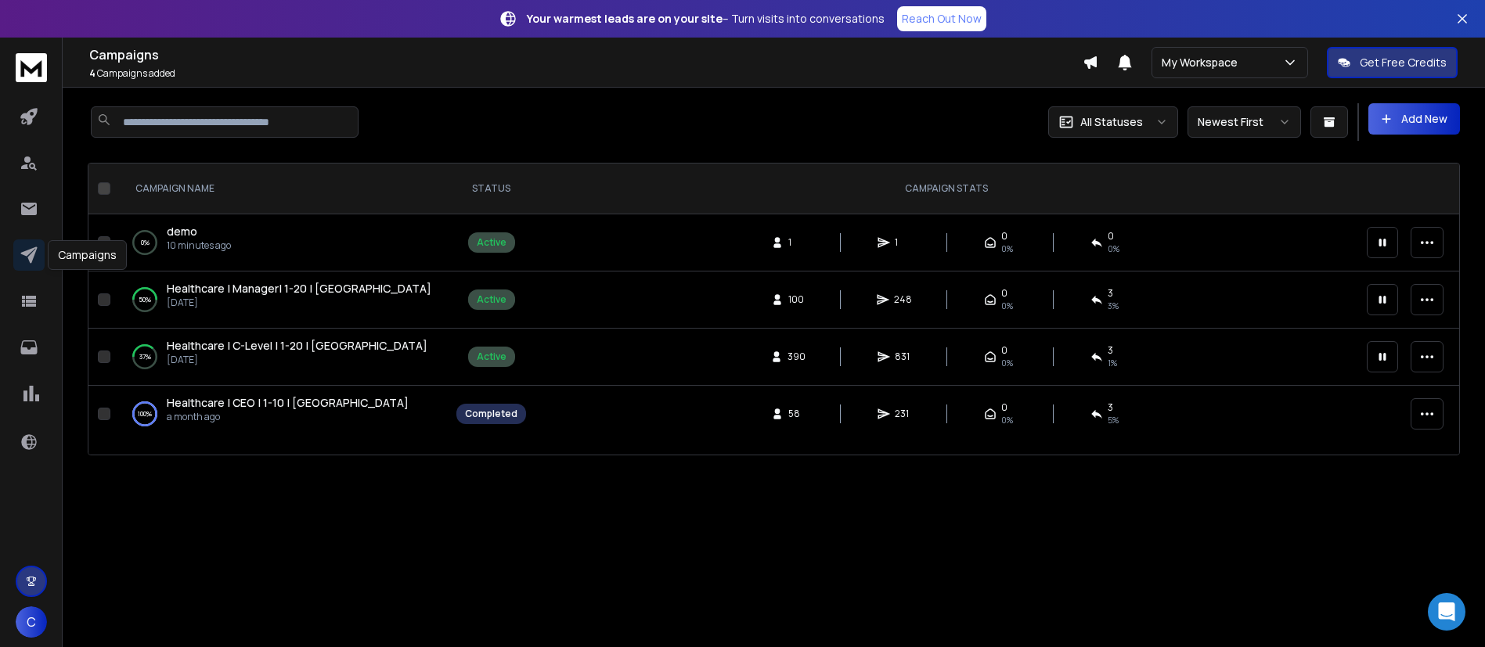
click at [17, 251] on link at bounding box center [28, 254] width 31 height 31
click at [196, 455] on div "Campaigns 4 Campaigns Added All Statuses Newest First Add New CAMPAIGN NAME STA…" at bounding box center [774, 426] width 1372 height 647
click at [31, 344] on icon at bounding box center [29, 347] width 19 height 19
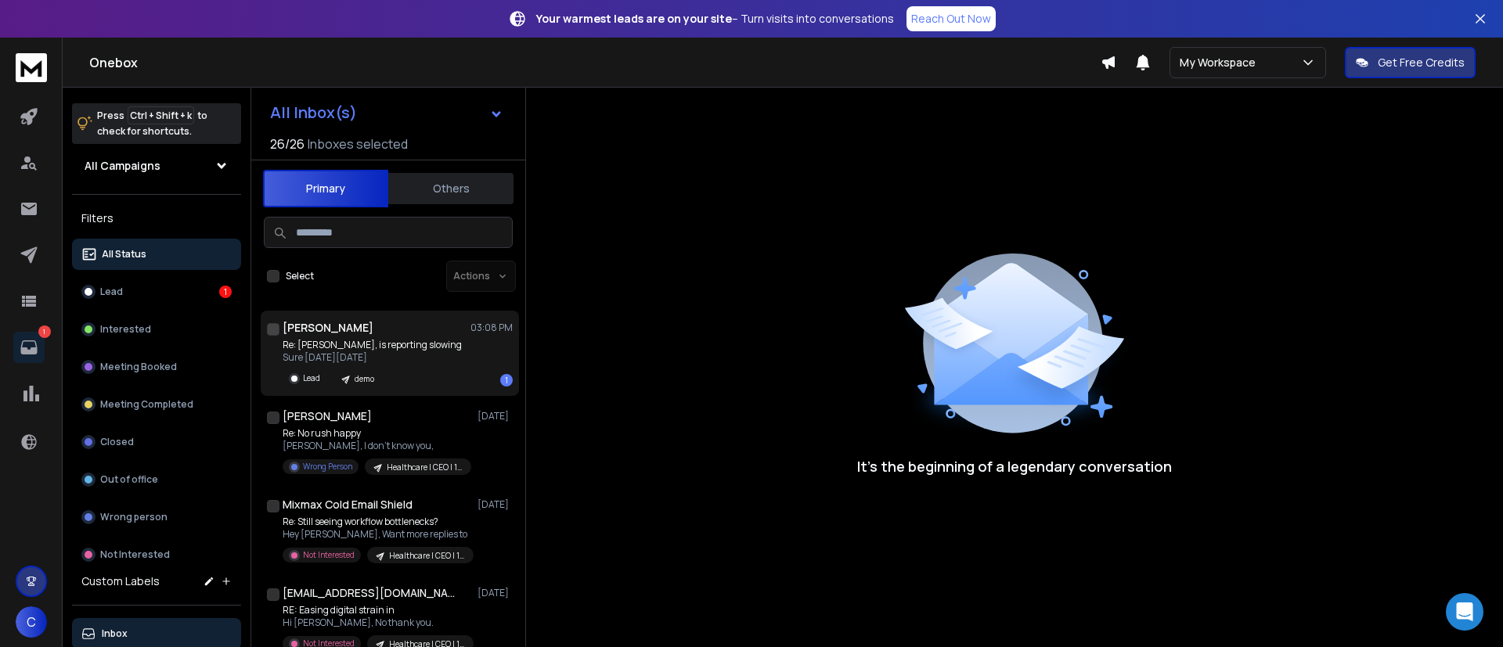
click at [364, 345] on p "Re: [PERSON_NAME], is reporting slowing" at bounding box center [372, 345] width 179 height 13
click at [313, 358] on p "Sure [DATE][DATE]" at bounding box center [372, 357] width 179 height 13
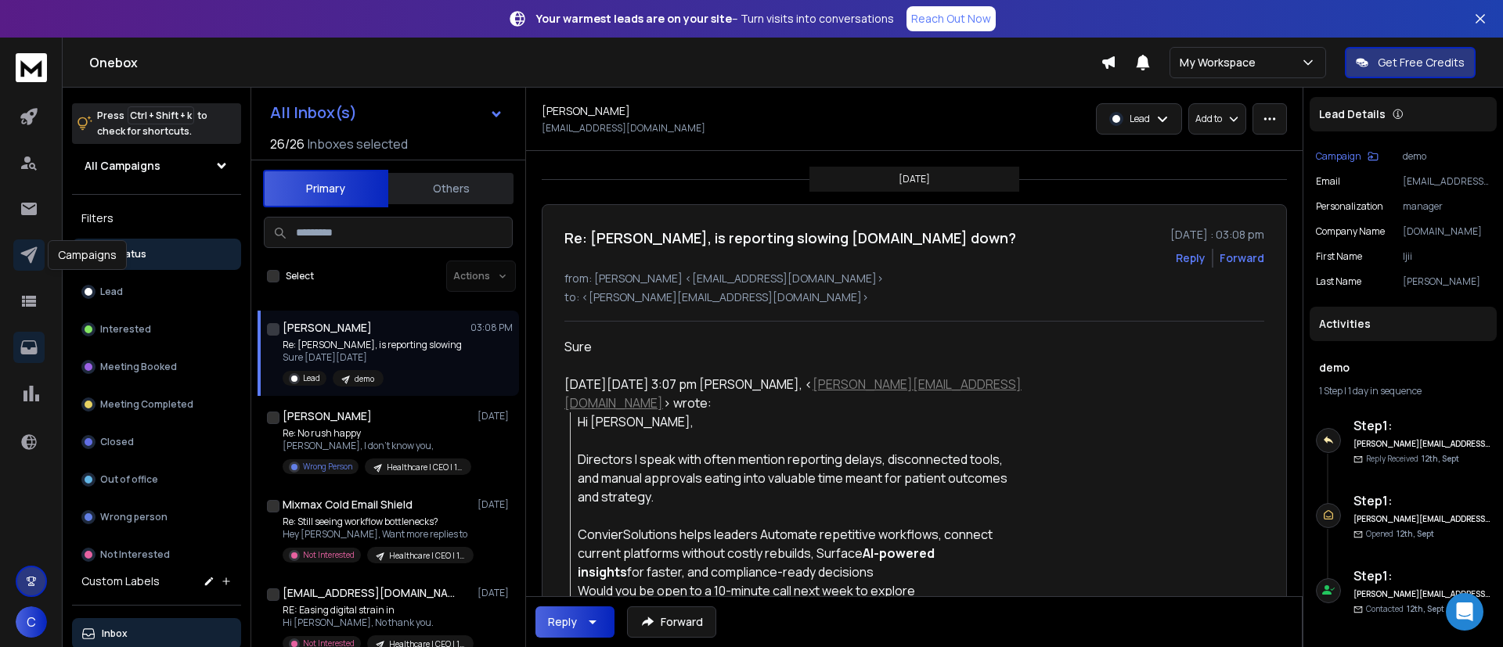
click at [28, 248] on icon at bounding box center [29, 255] width 19 height 19
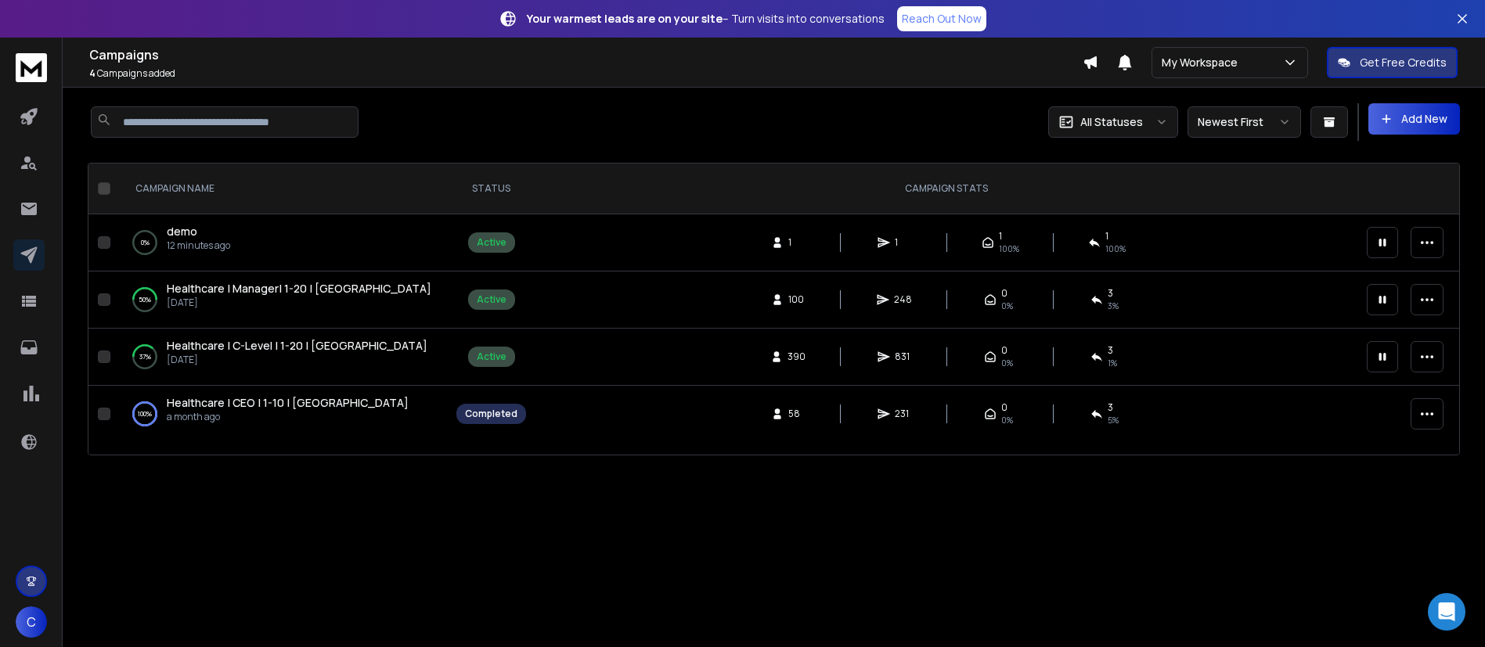
click at [198, 247] on p "12 minutes ago" at bounding box center [198, 245] width 63 height 13
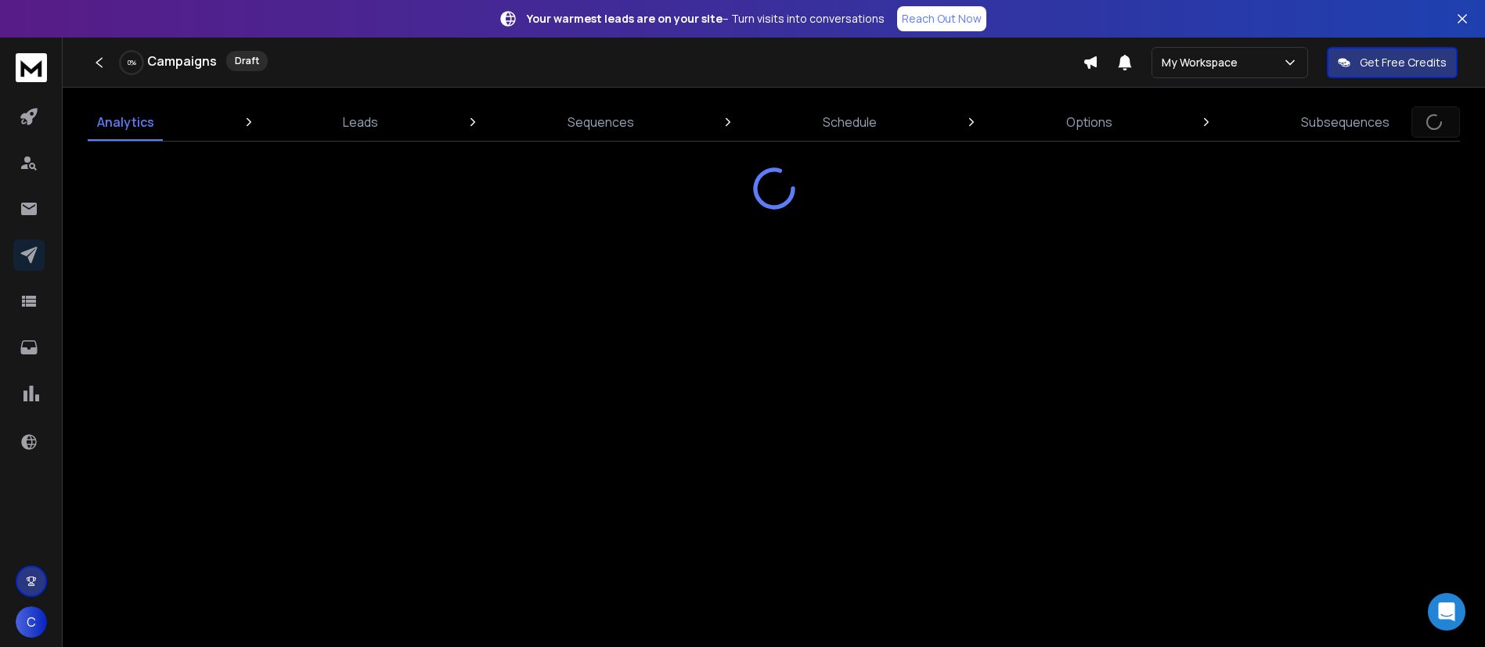
click at [1051, 112] on div "Analytics Leads Sequences Schedule Options Subsequences" at bounding box center [743, 122] width 1311 height 38
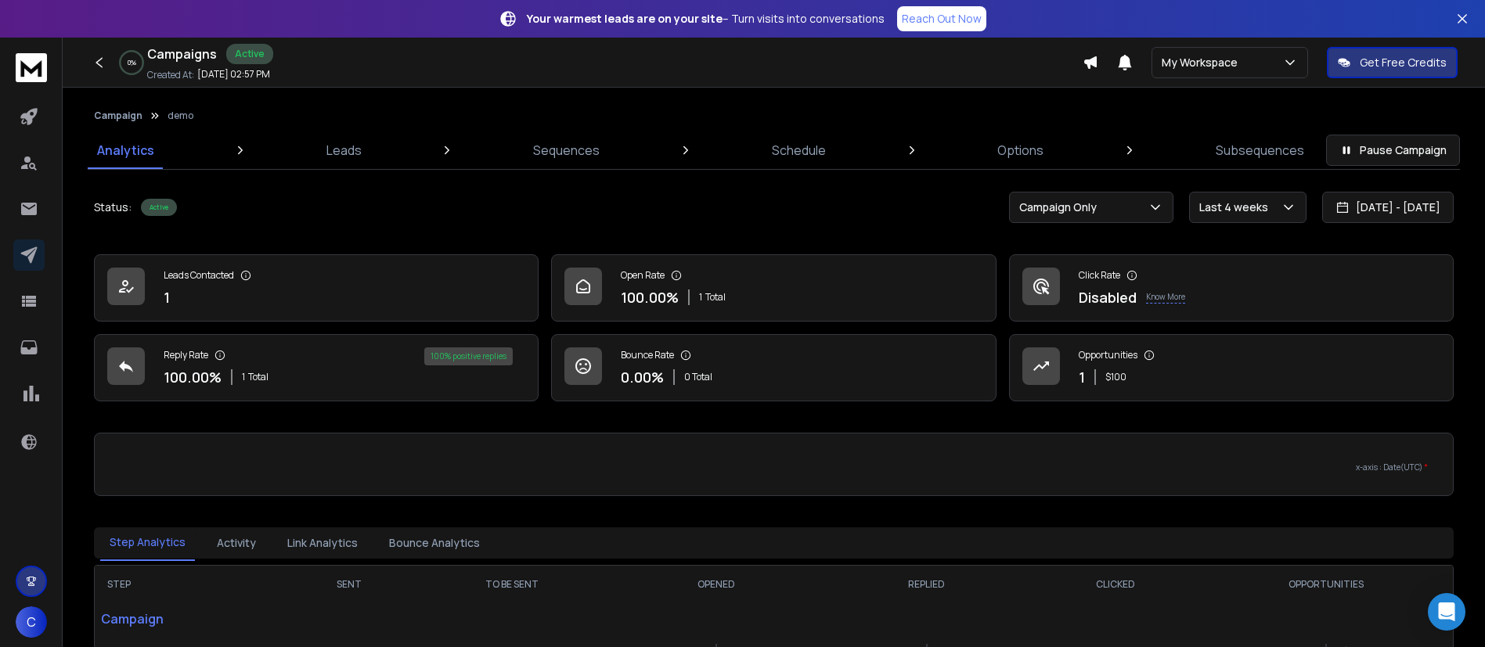
click at [1078, 112] on div "Campaign demo" at bounding box center [773, 116] width 1359 height 13
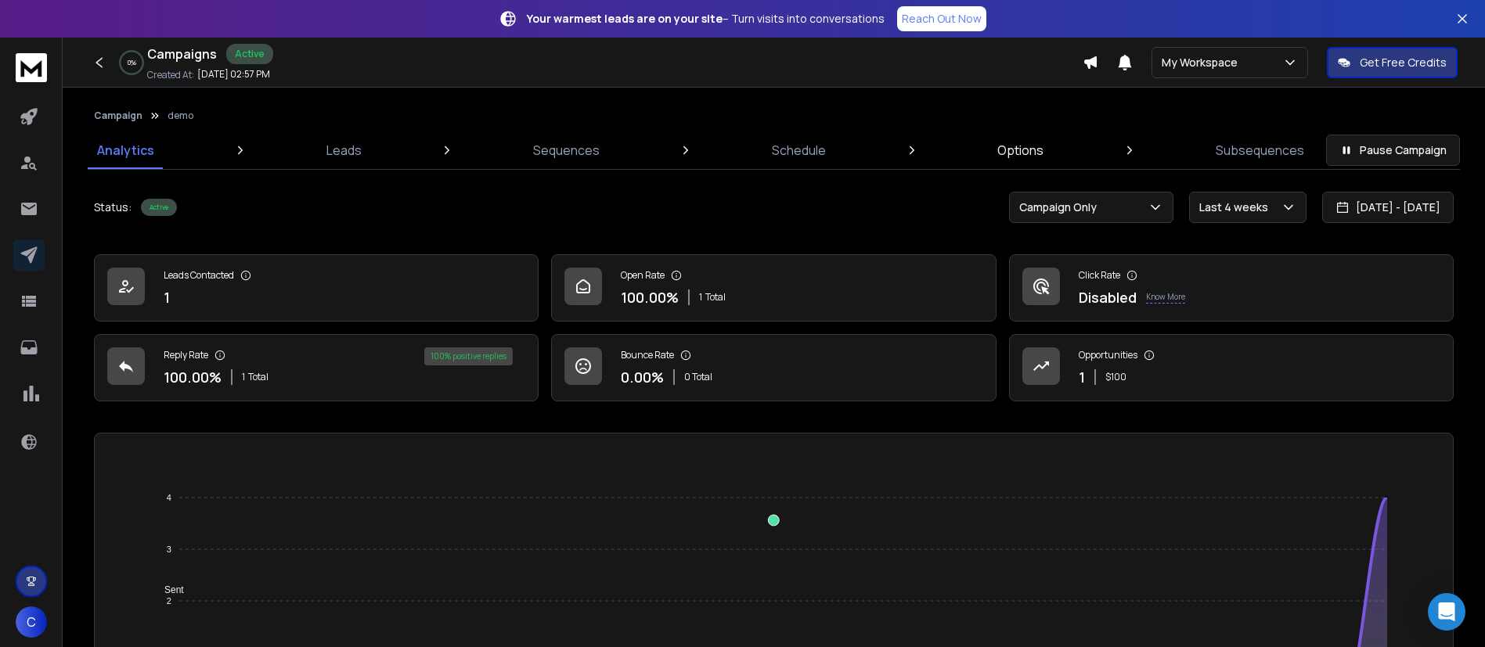
click at [1027, 151] on p "Options" at bounding box center [1020, 150] width 46 height 19
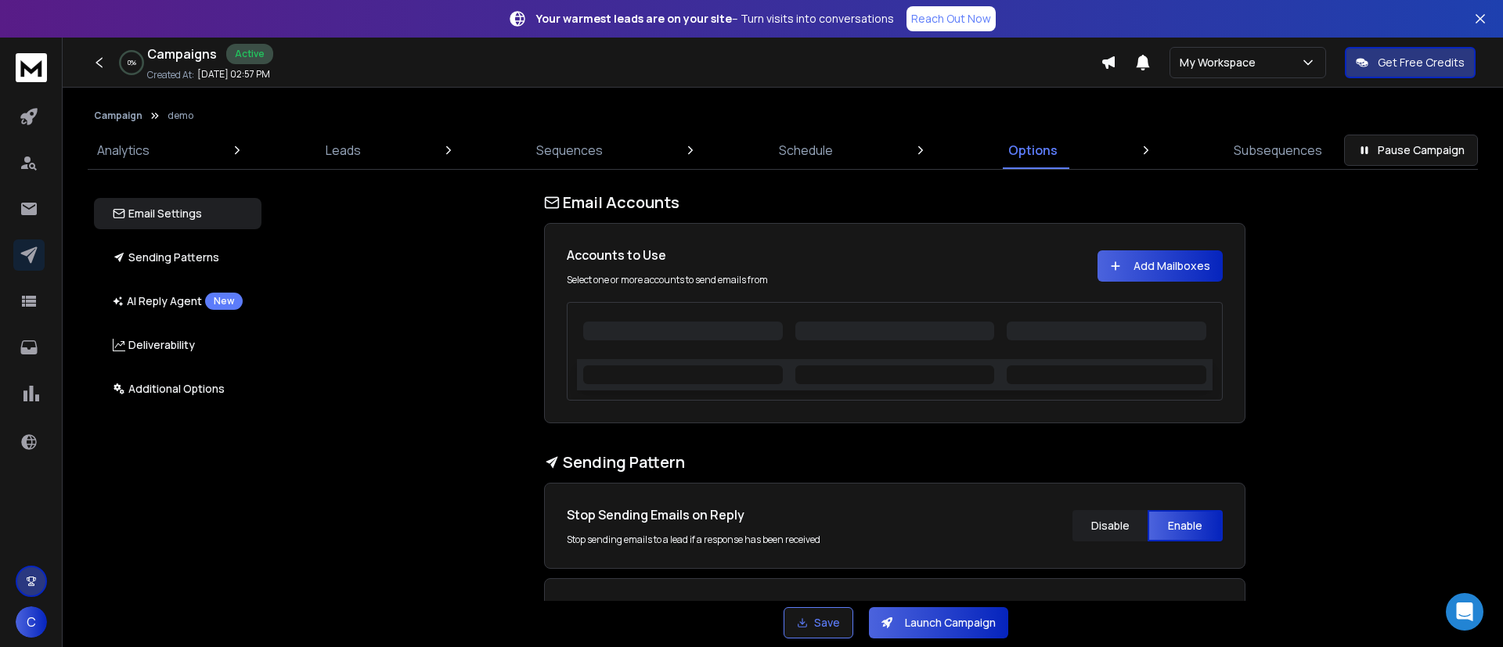
click at [1167, 267] on button "Add Mailboxes" at bounding box center [1159, 265] width 125 height 31
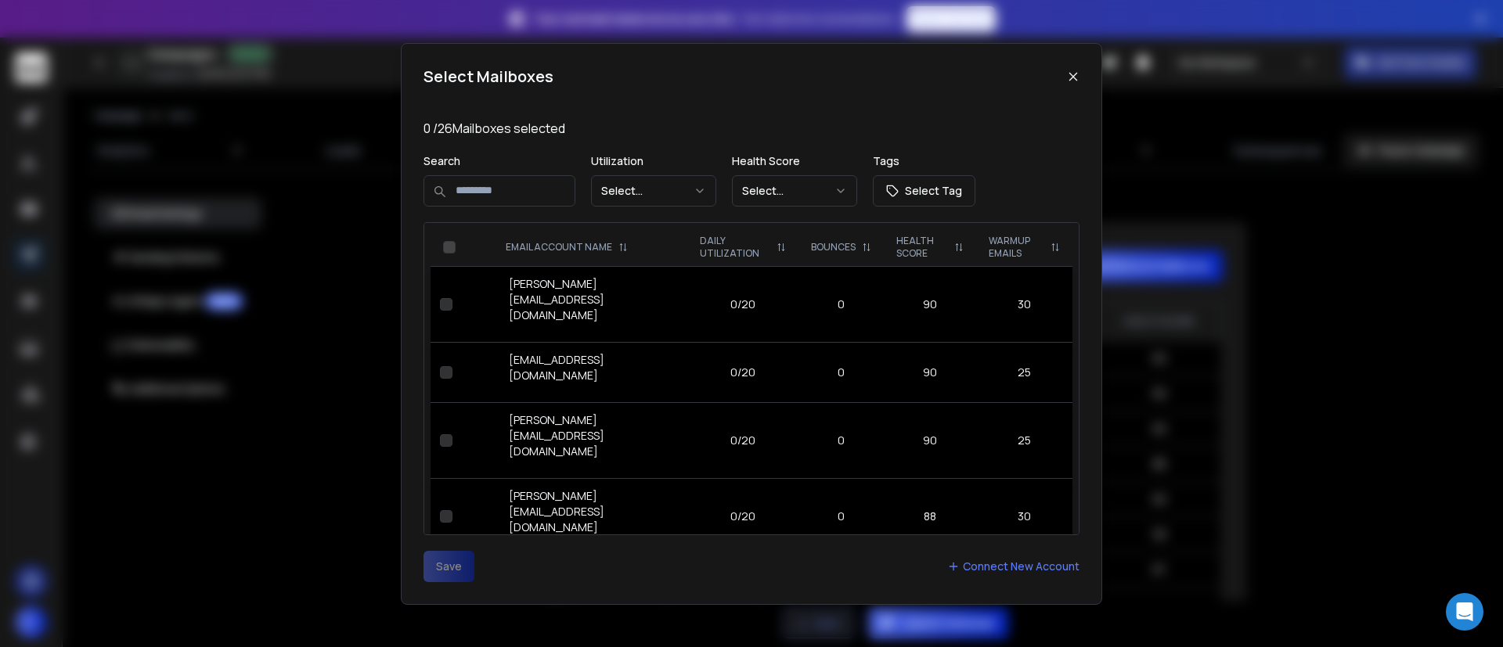
click at [612, 217] on div "0 / 26 Mailboxes selected Search Utilization Select... Health Score Select... T…" at bounding box center [751, 350] width 656 height 463
click at [1073, 77] on icon at bounding box center [1073, 76] width 13 height 13
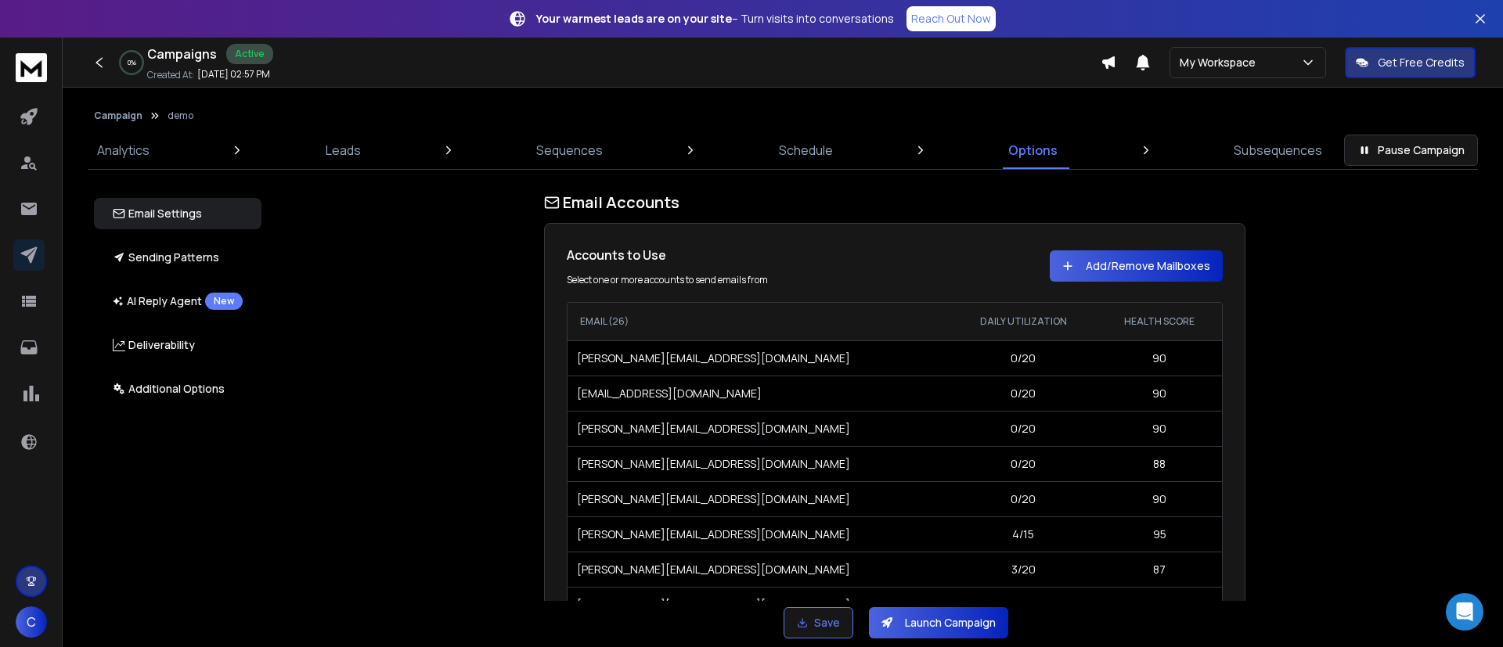
click at [1091, 254] on button "Add/Remove Mailboxes" at bounding box center [1135, 265] width 173 height 31
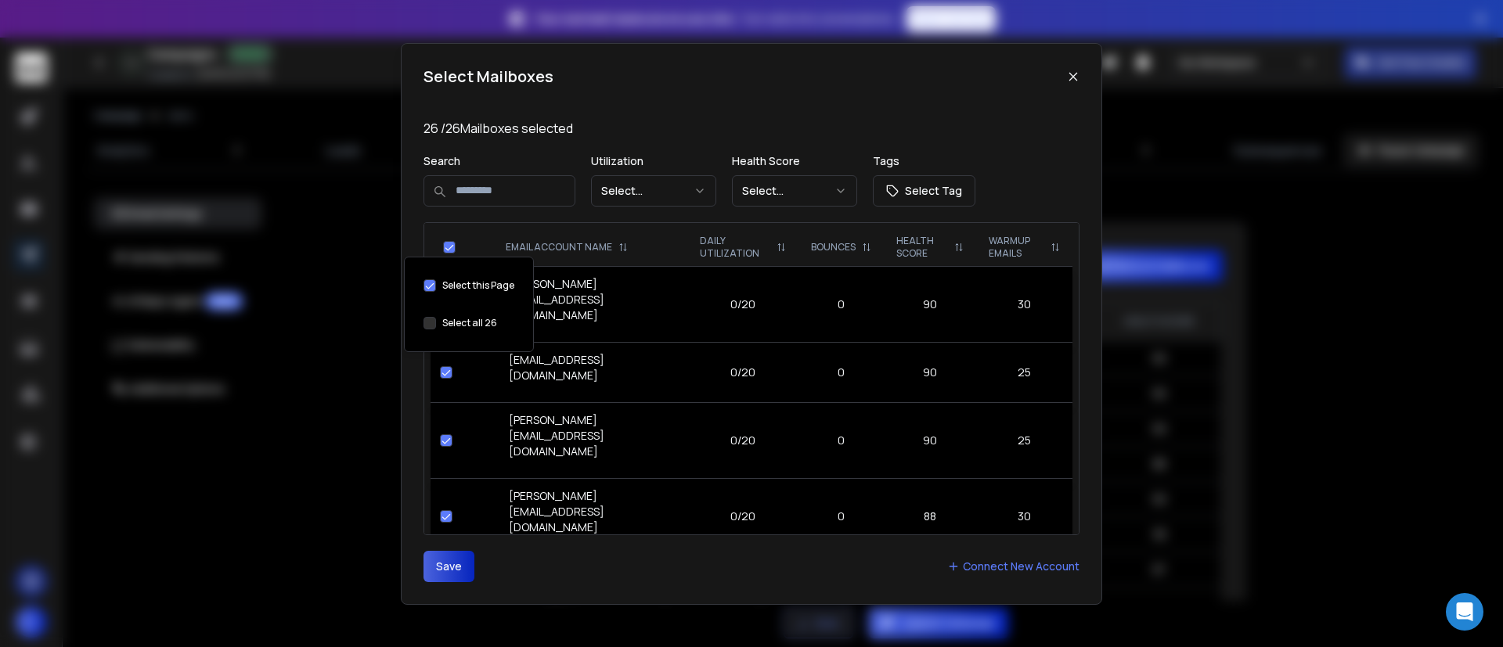
click at [447, 242] on button "Select this Page" at bounding box center [449, 247] width 13 height 13
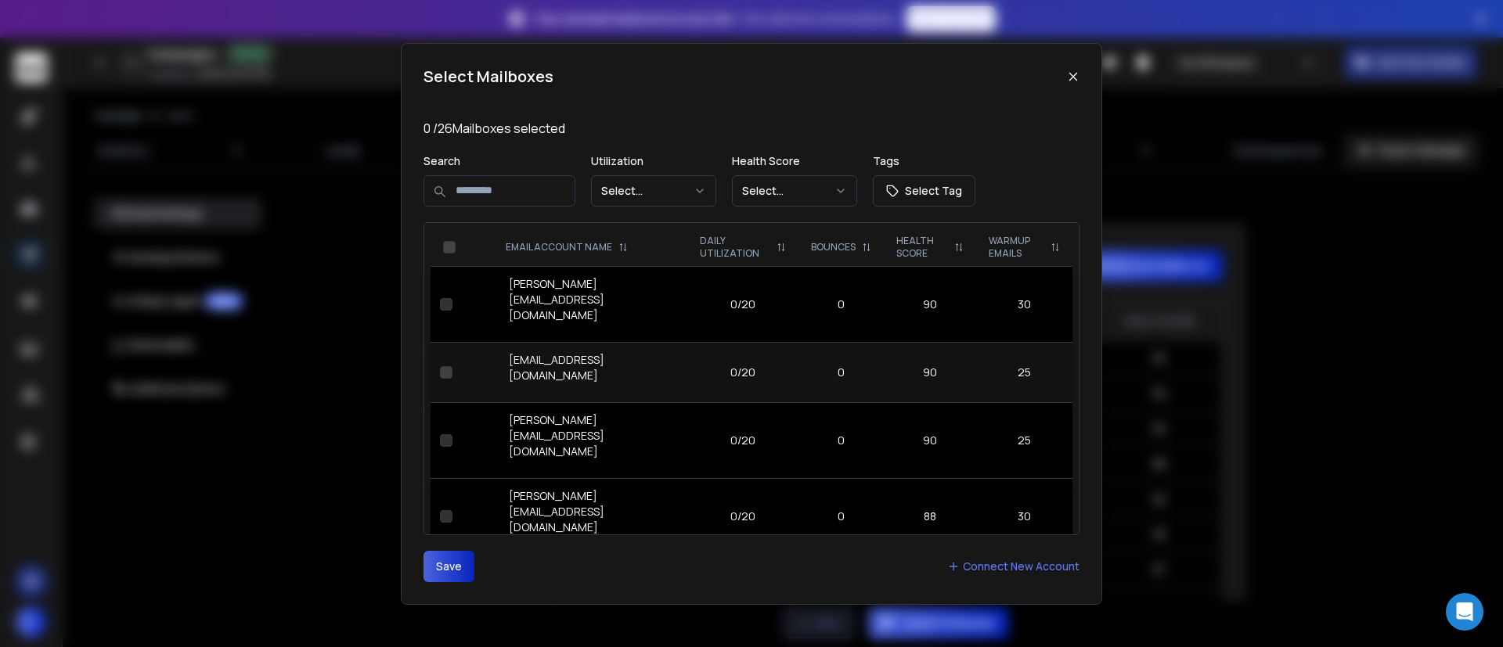
click at [445, 366] on button "button" at bounding box center [446, 372] width 13 height 13
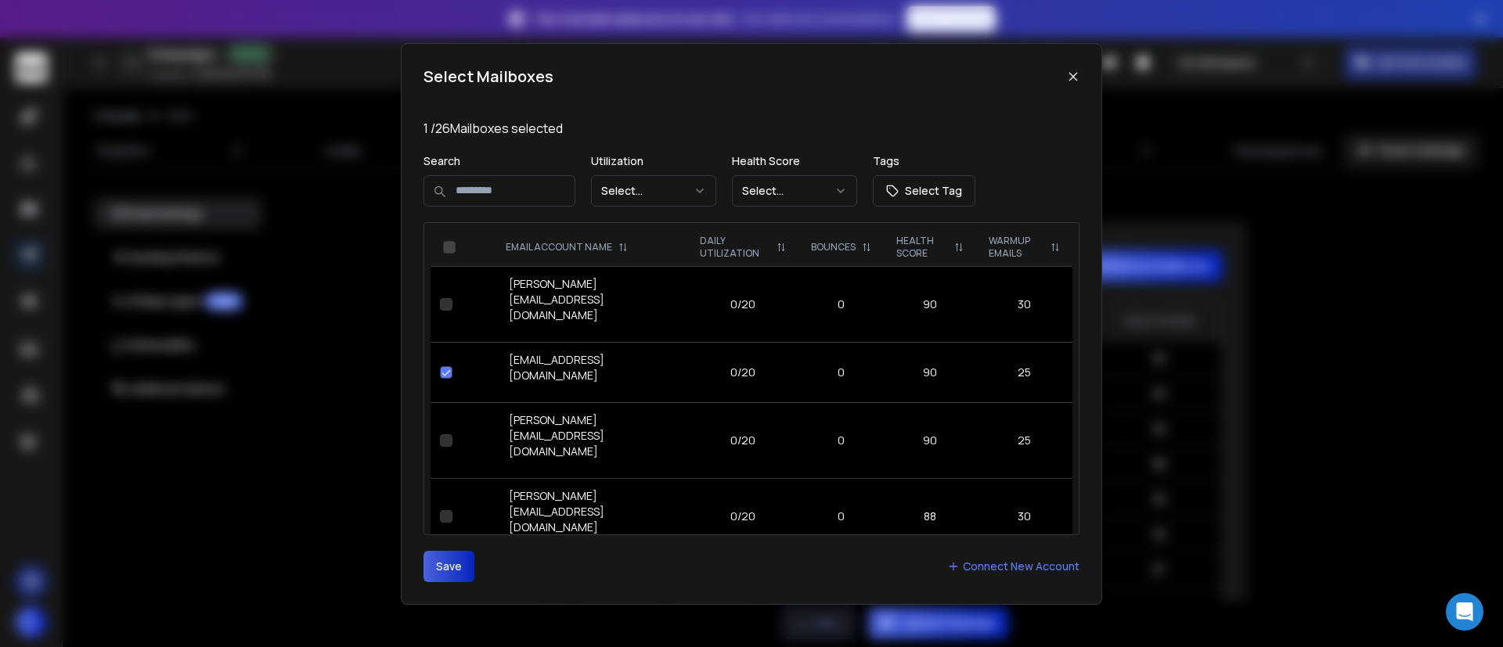
click at [432, 581] on div "Select Mailboxes 1 / 26 Mailboxes selected Search Utilization Select... Health …" at bounding box center [751, 324] width 701 height 562
click at [445, 571] on button "Save" at bounding box center [448, 566] width 51 height 31
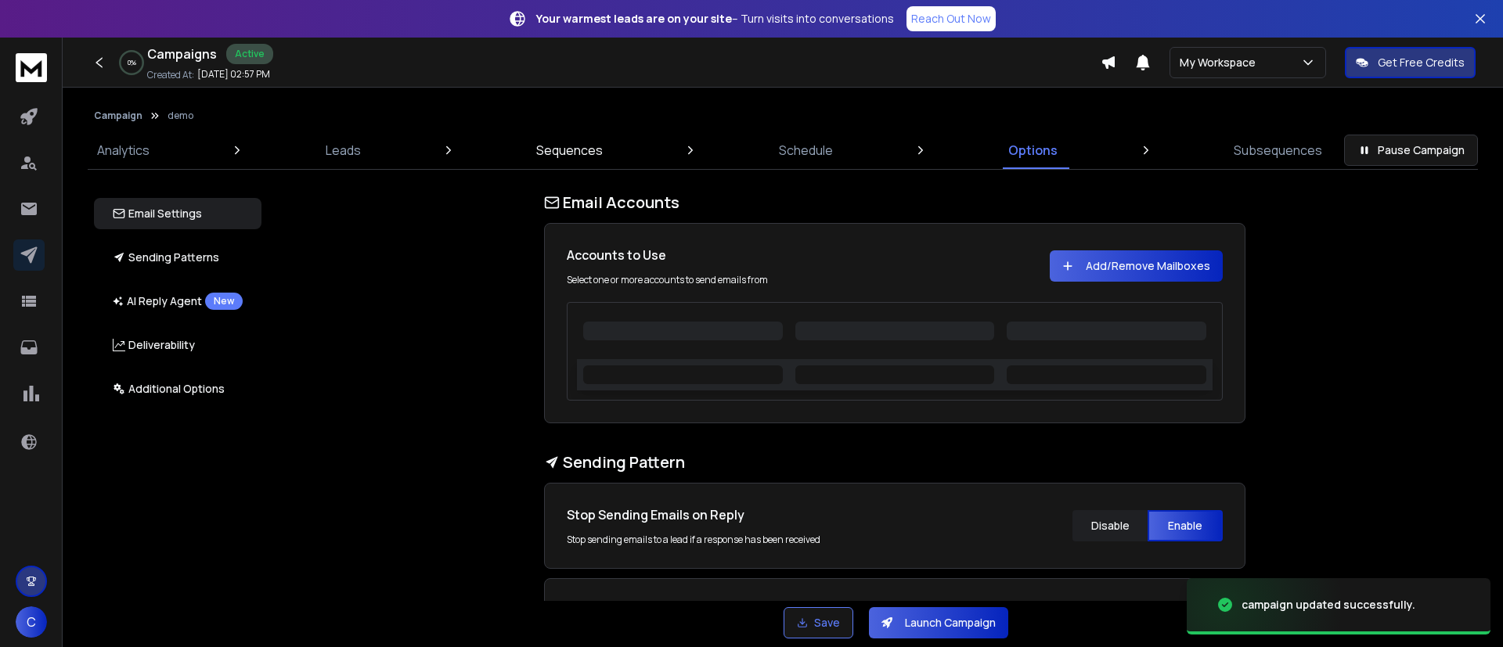
click at [570, 142] on p "Sequences" at bounding box center [569, 150] width 67 height 19
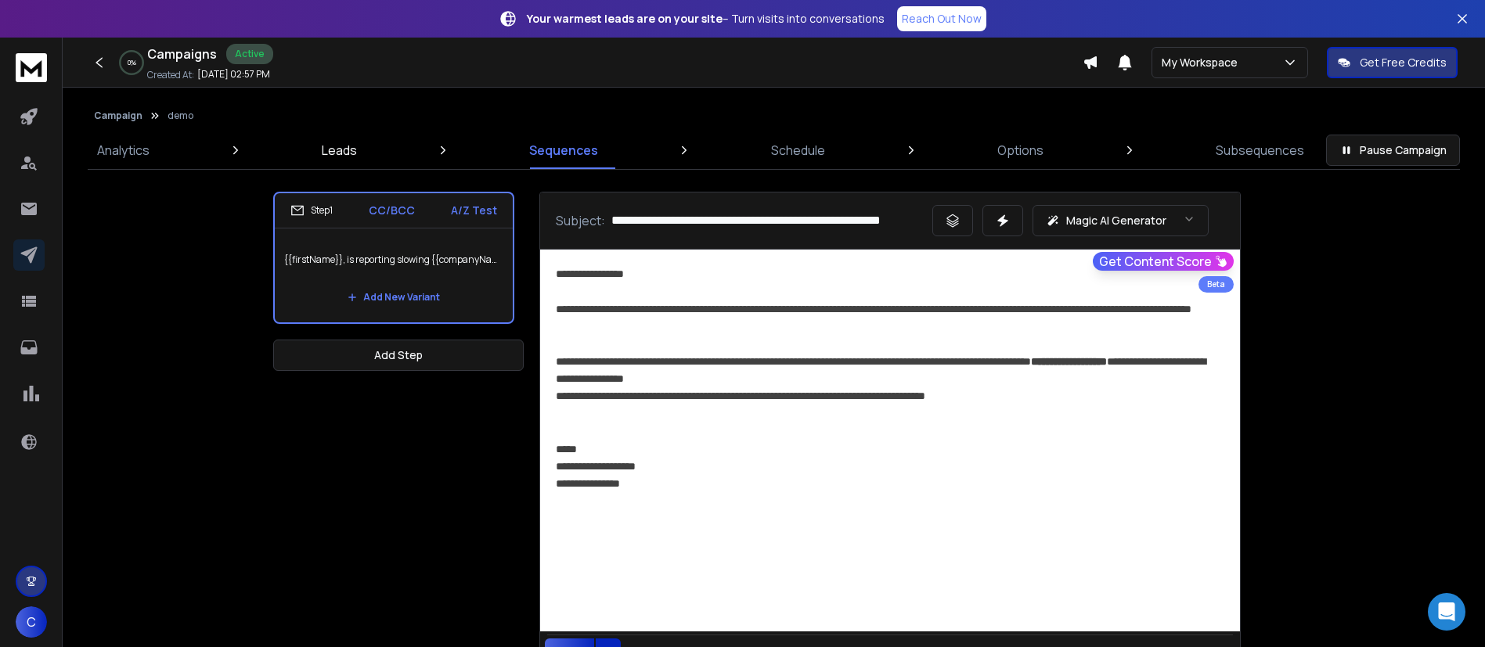
click at [351, 145] on p "Leads" at bounding box center [339, 150] width 35 height 19
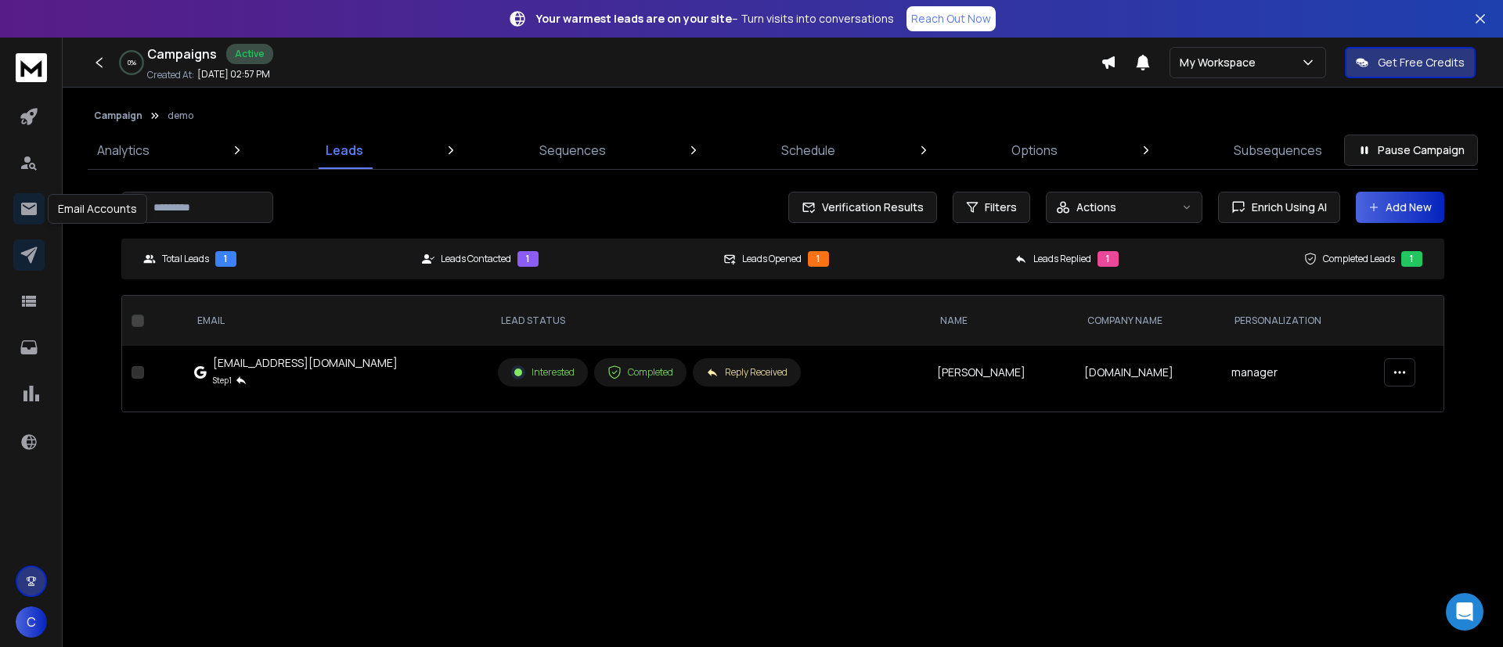
click at [31, 200] on icon at bounding box center [29, 209] width 19 height 19
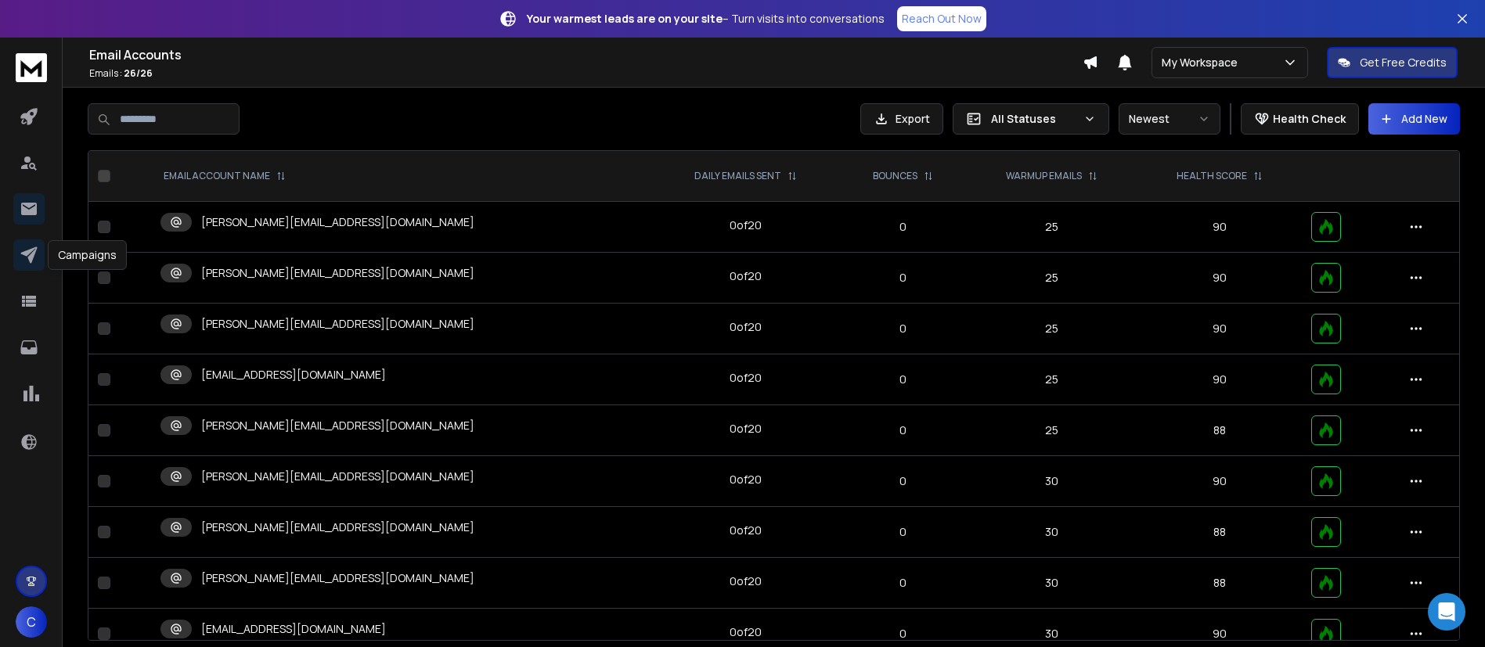
click at [24, 254] on icon at bounding box center [28, 255] width 16 height 16
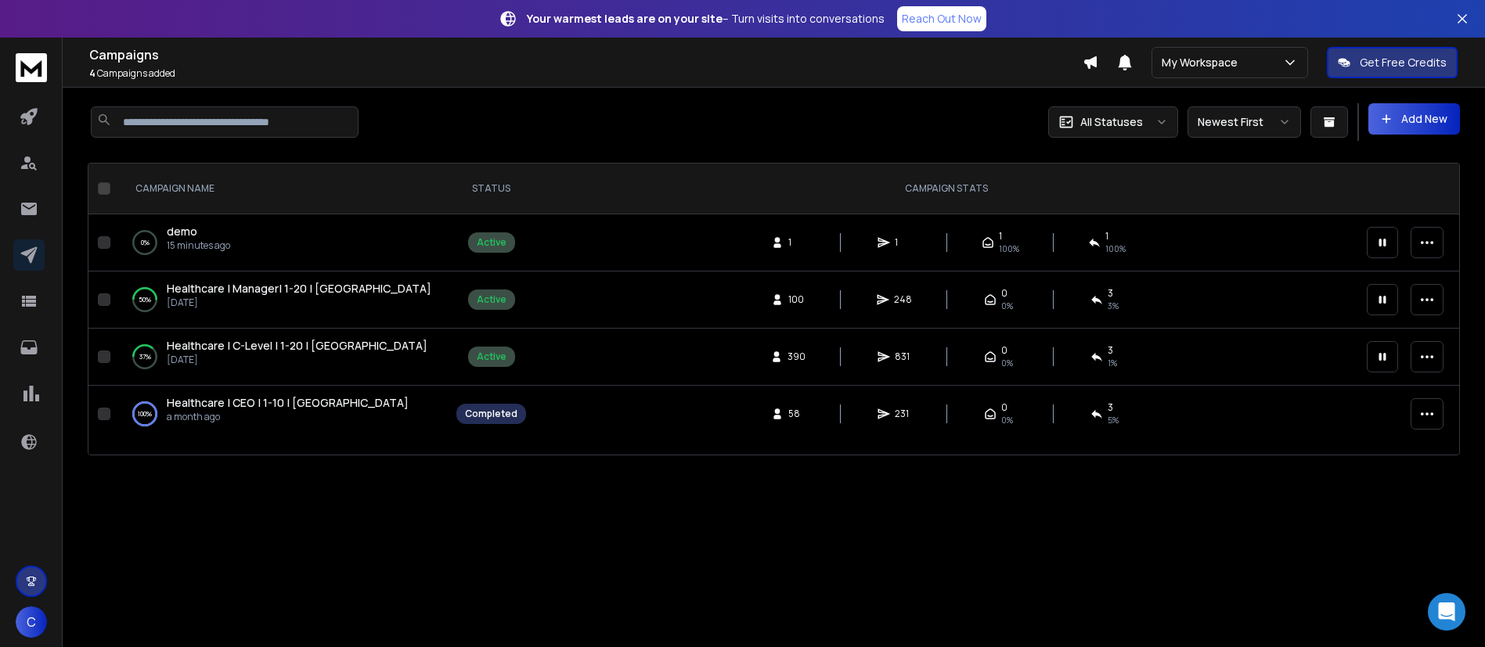
click at [1428, 106] on button "Add New" at bounding box center [1414, 118] width 92 height 31
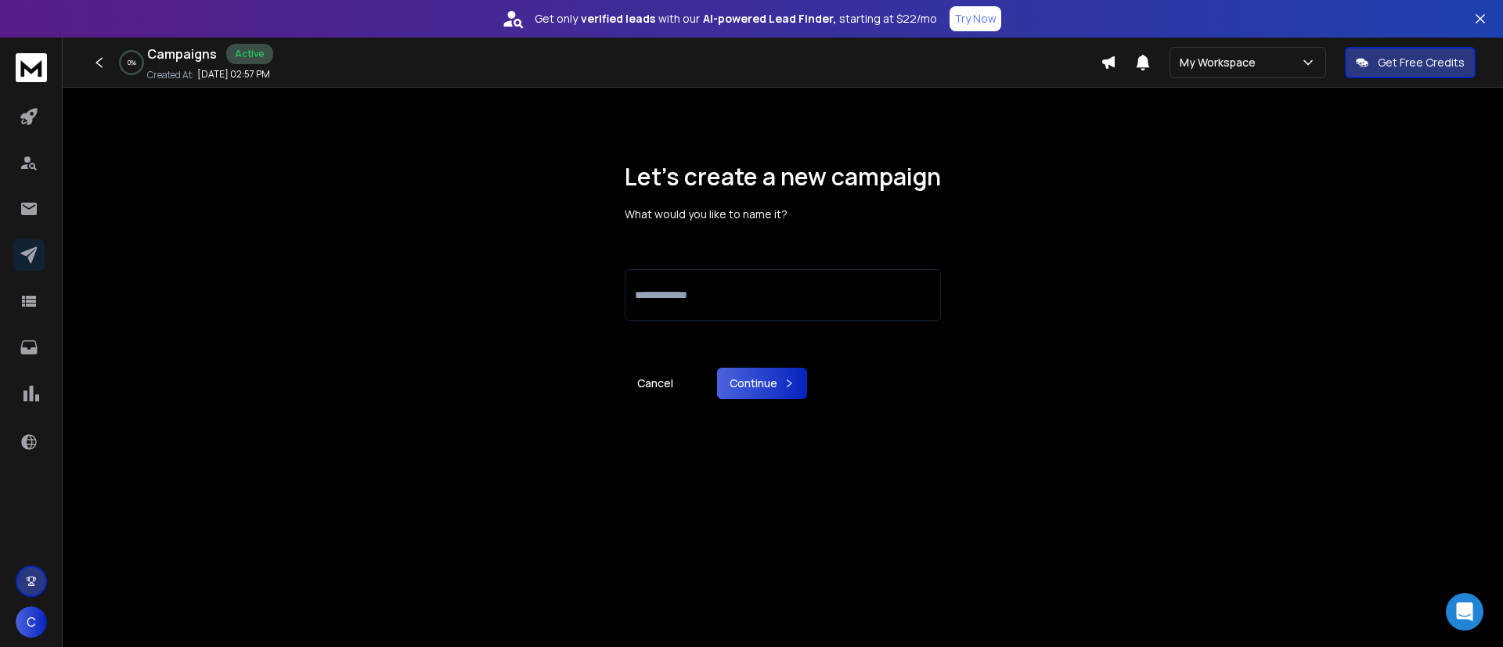
click at [733, 301] on input at bounding box center [783, 295] width 316 height 52
type input "****"
click at [754, 376] on button "Continue" at bounding box center [762, 383] width 90 height 31
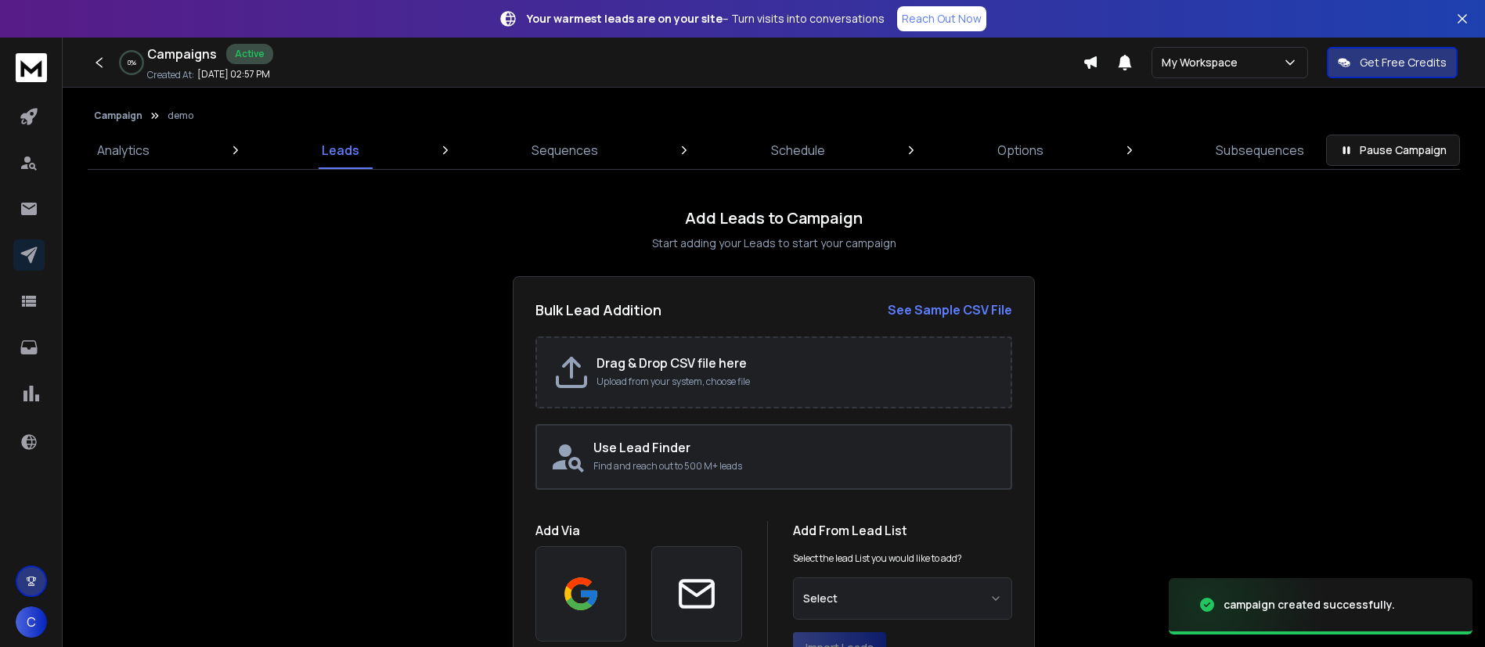
click at [672, 360] on h2 "Drag & Drop CSV file here" at bounding box center [795, 363] width 398 height 19
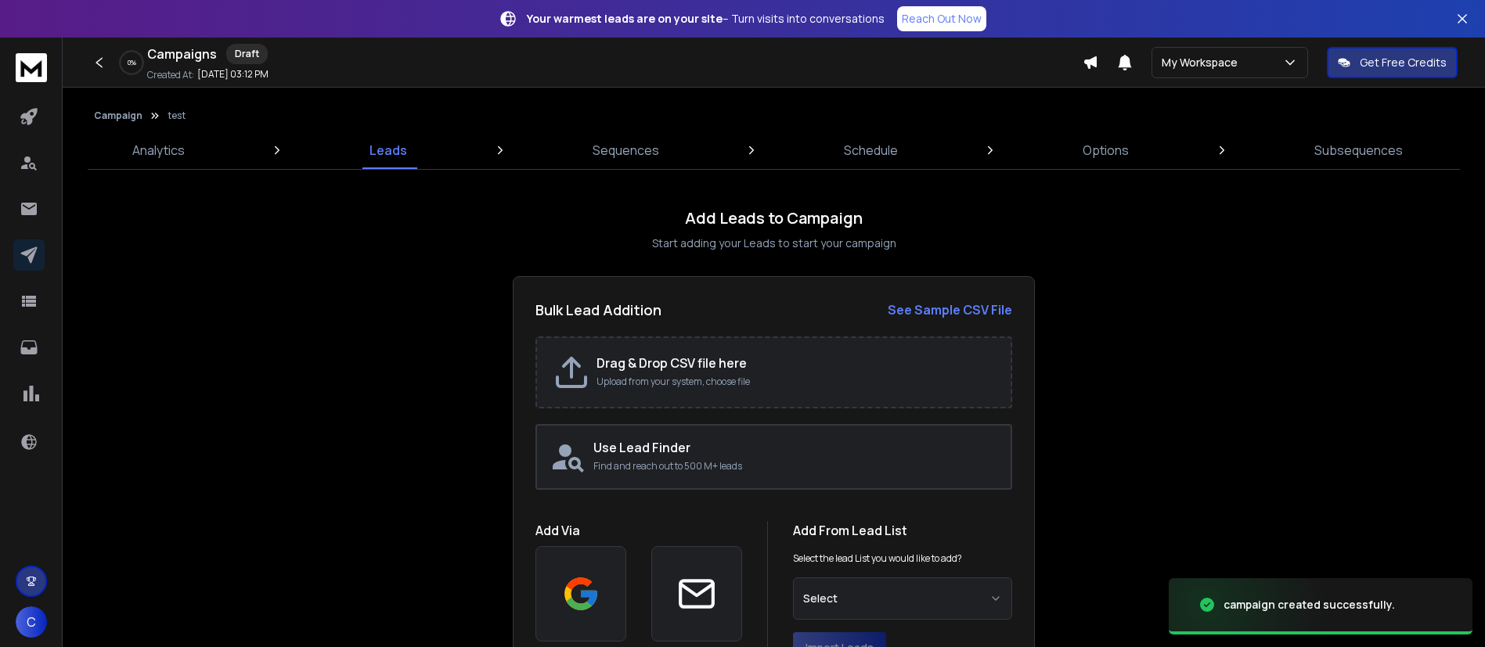
type input "**********"
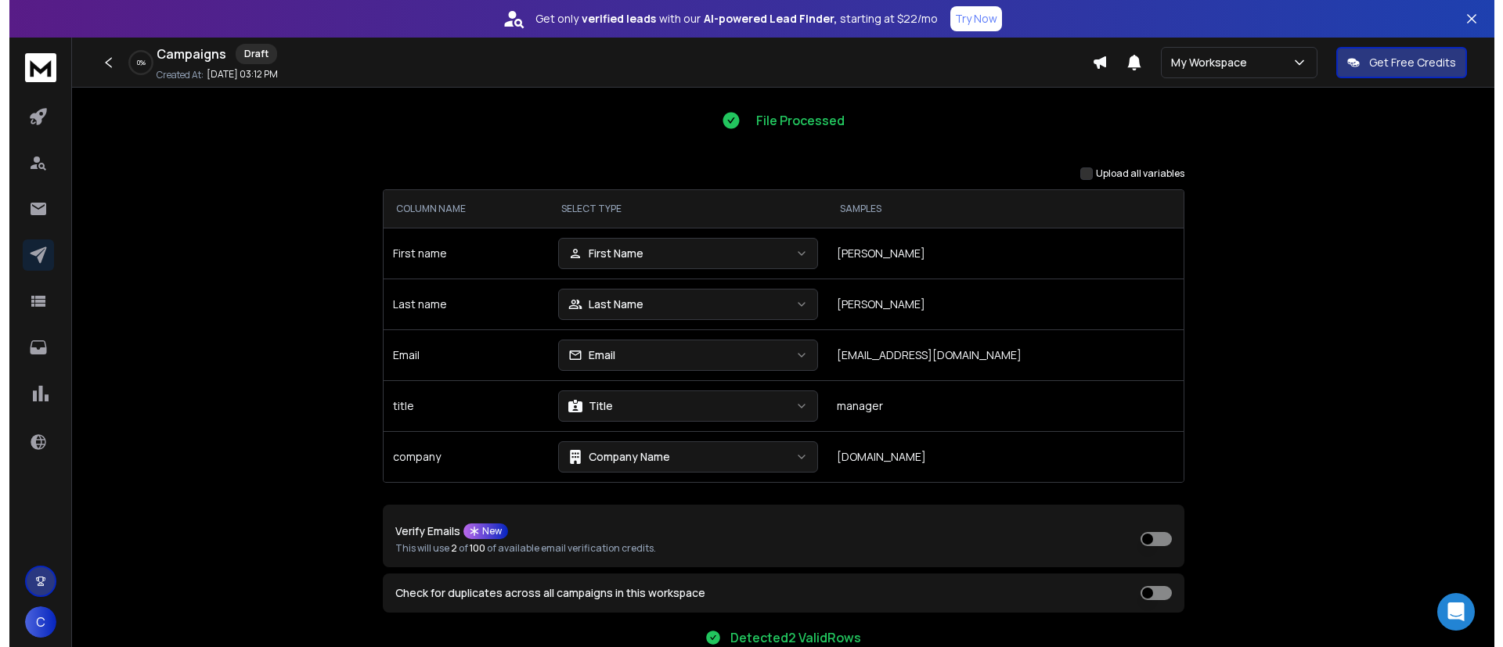
scroll to position [157, 0]
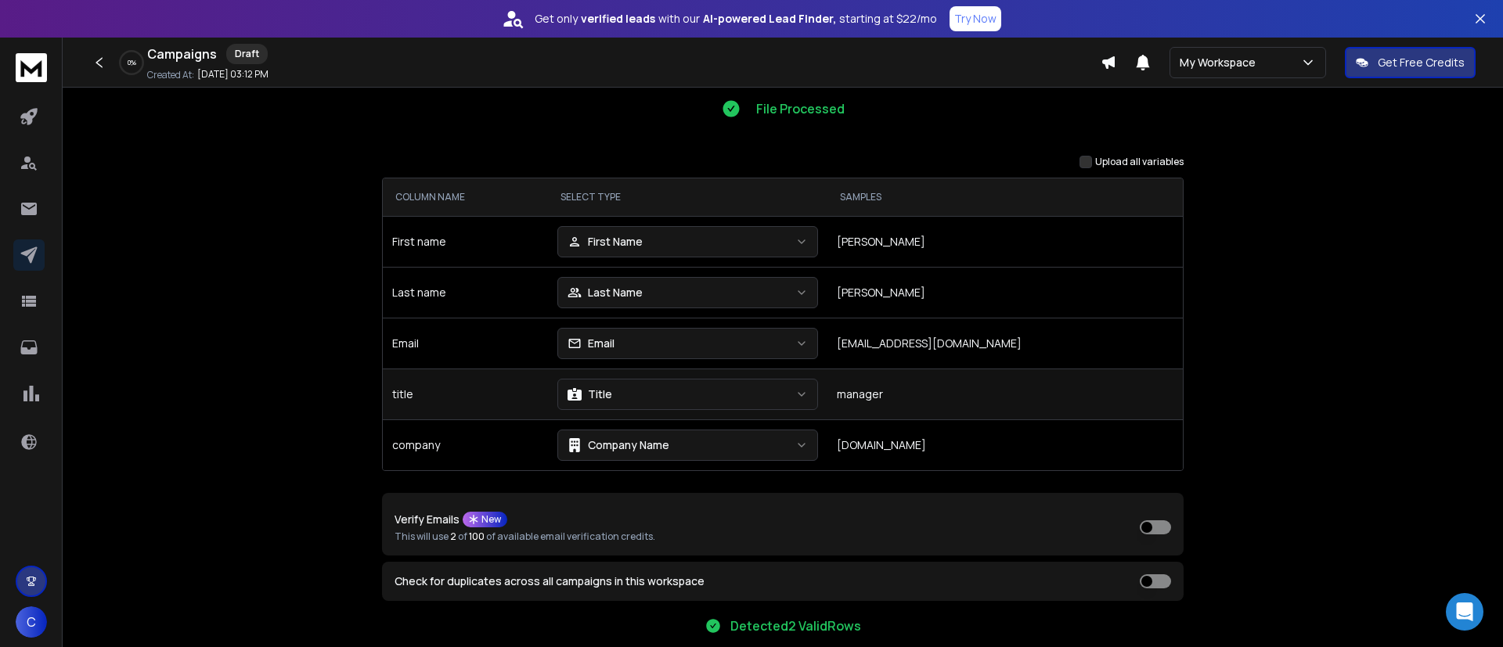
click at [664, 380] on button "Title" at bounding box center [687, 394] width 260 height 31
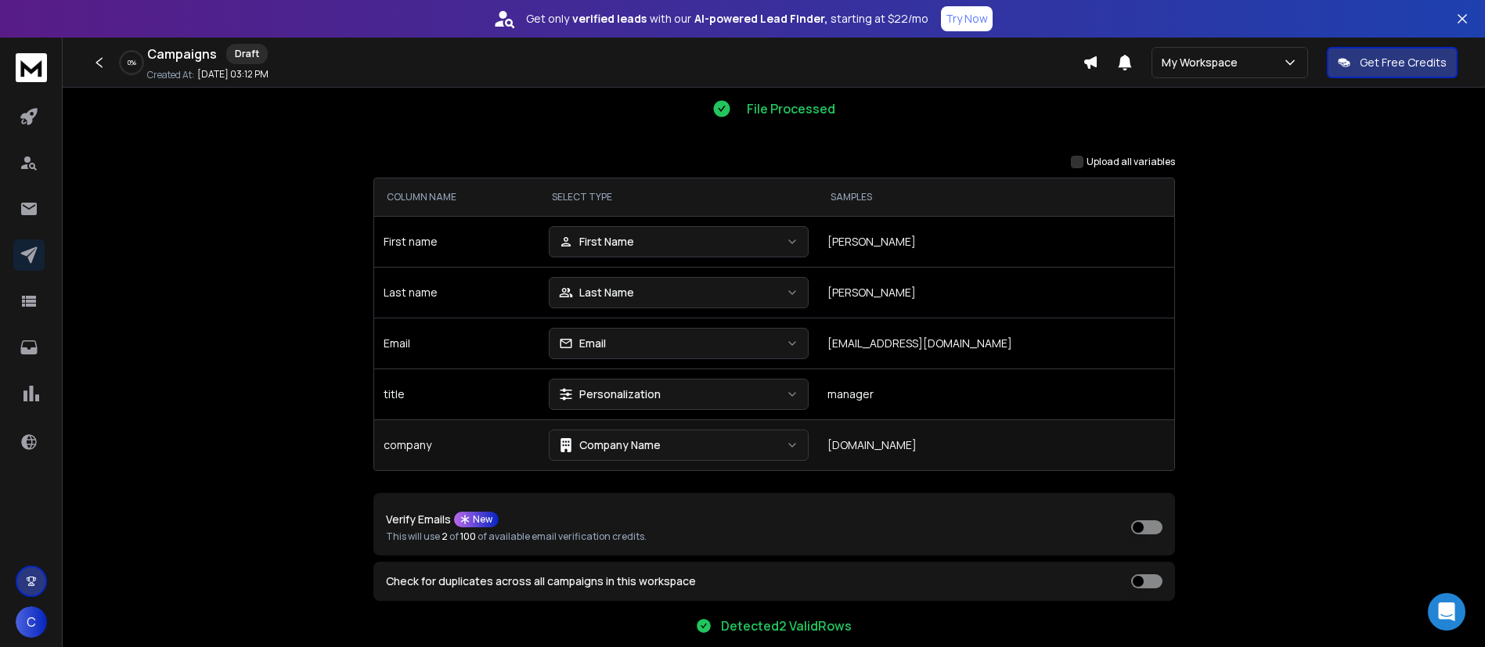
scroll to position [218, 0]
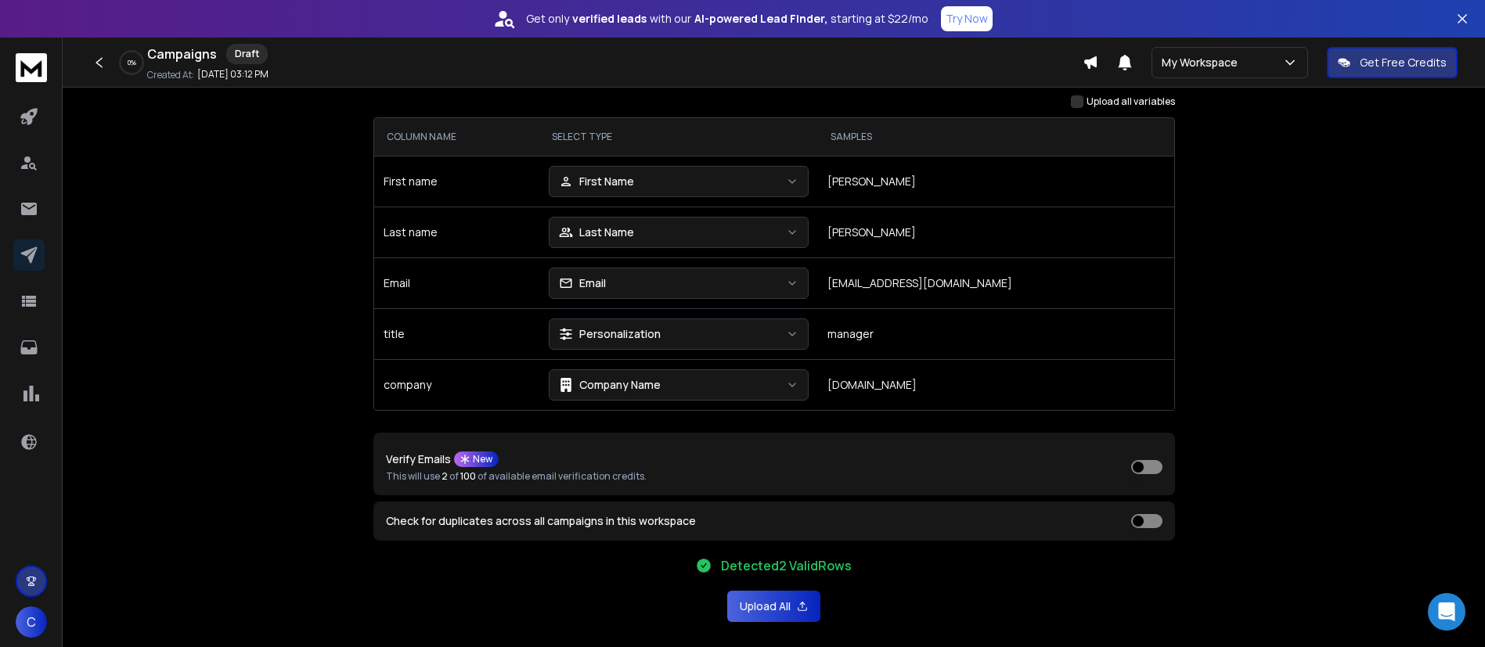
click at [783, 599] on button "Upload All" at bounding box center [773, 606] width 93 height 31
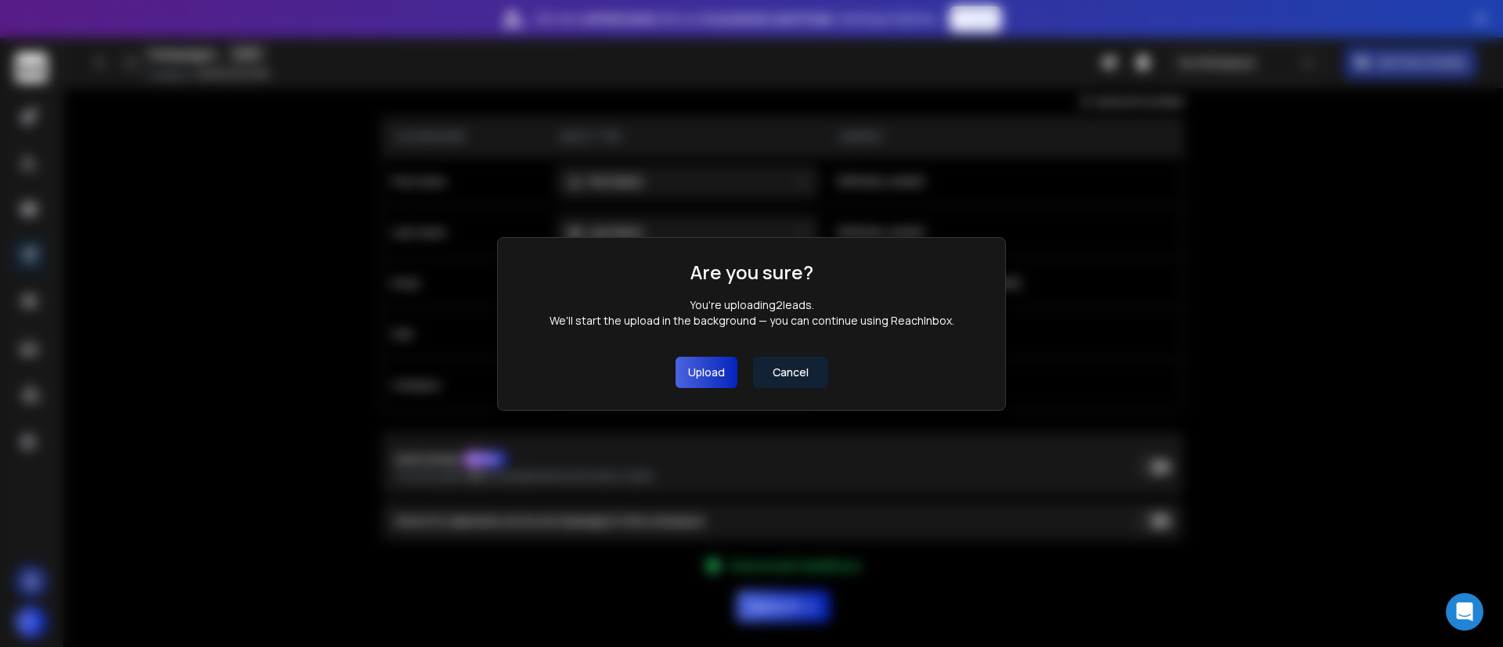
click at [703, 358] on button "Upload" at bounding box center [706, 372] width 62 height 31
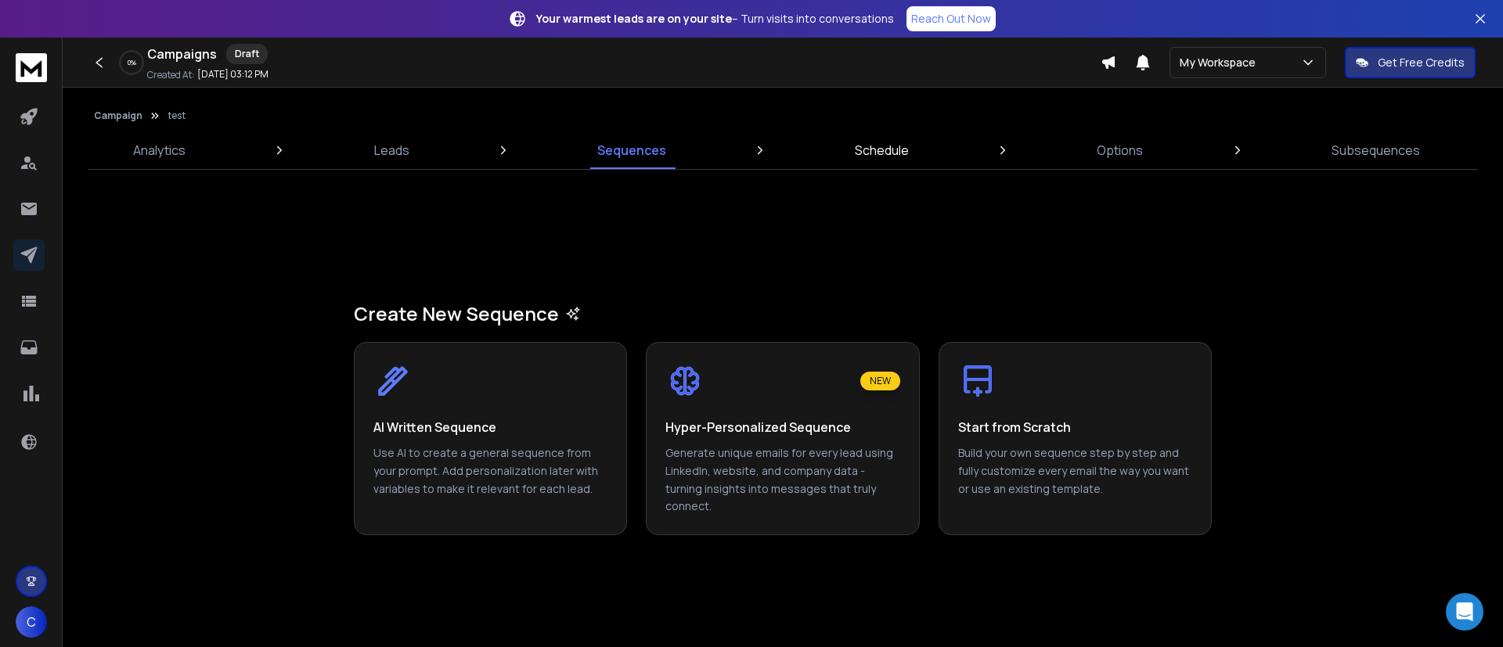
click at [871, 142] on p "Schedule" at bounding box center [882, 150] width 54 height 19
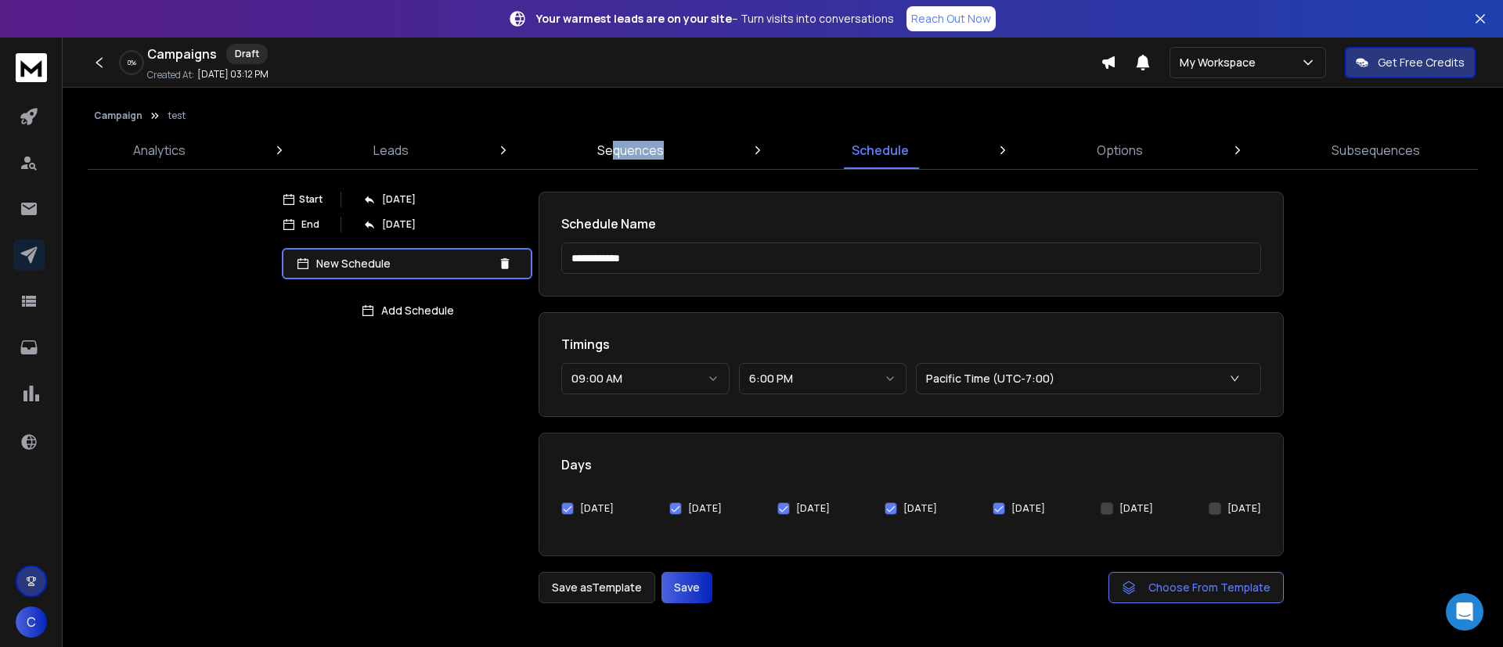
drag, startPoint x: 686, startPoint y: 142, endPoint x: 612, endPoint y: 147, distance: 74.5
click at [612, 147] on div "Analytics Leads Sequences Schedule Options Subsequences" at bounding box center [776, 150] width 1377 height 38
click at [612, 147] on p "Sequences" at bounding box center [630, 150] width 67 height 19
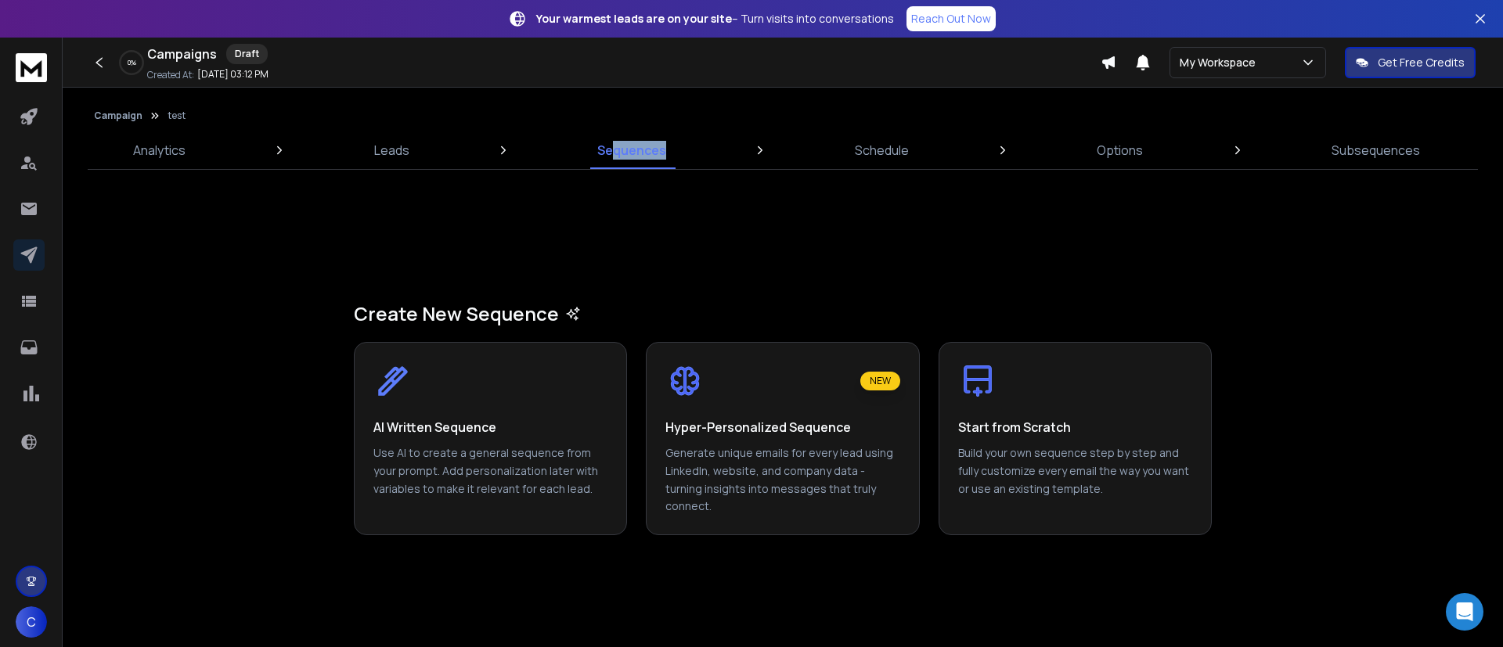
click at [1011, 438] on div "Start from Scratch Build your own sequence step by step and fully customize eve…" at bounding box center [1075, 439] width 272 height 192
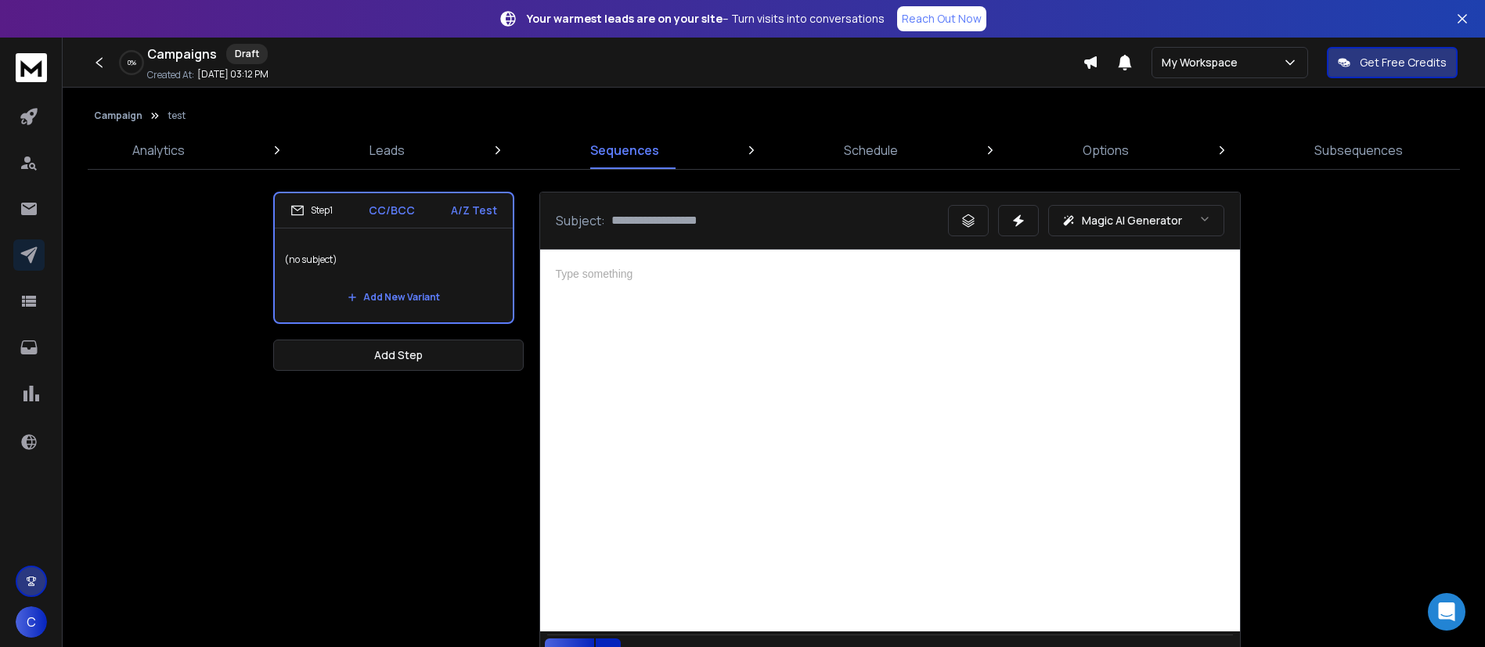
click at [833, 452] on div at bounding box center [890, 441] width 700 height 382
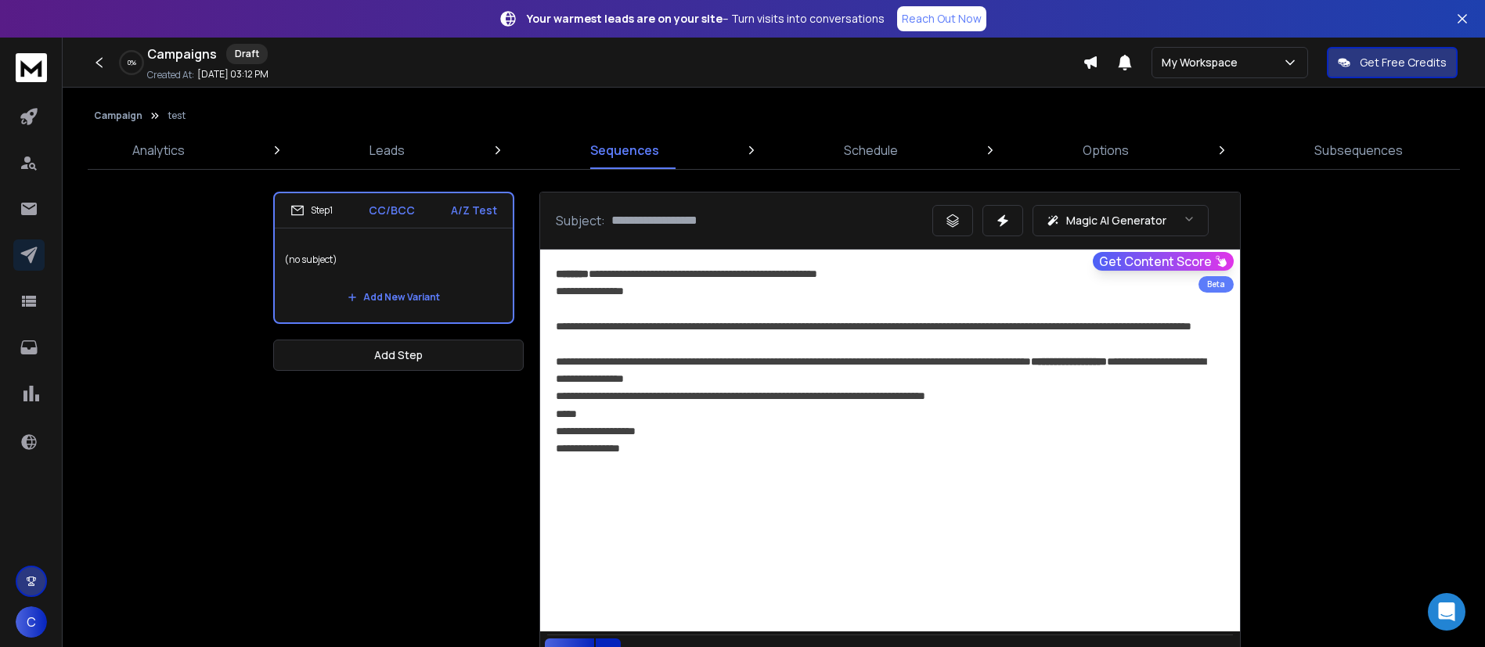
click at [1031, 398] on p "**********" at bounding box center [890, 395] width 668 height 17
click at [988, 340] on p "**********" at bounding box center [890, 327] width 668 height 52
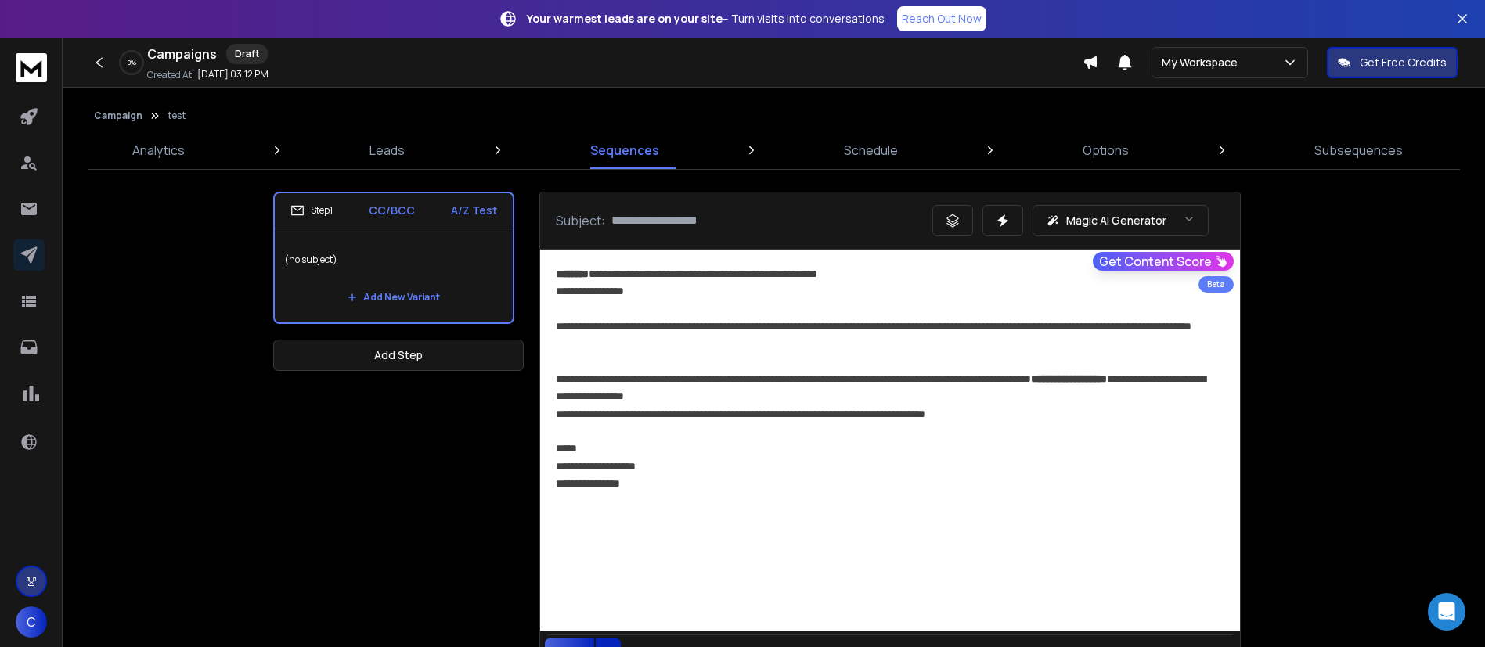
click at [936, 398] on p "**********" at bounding box center [890, 387] width 668 height 35
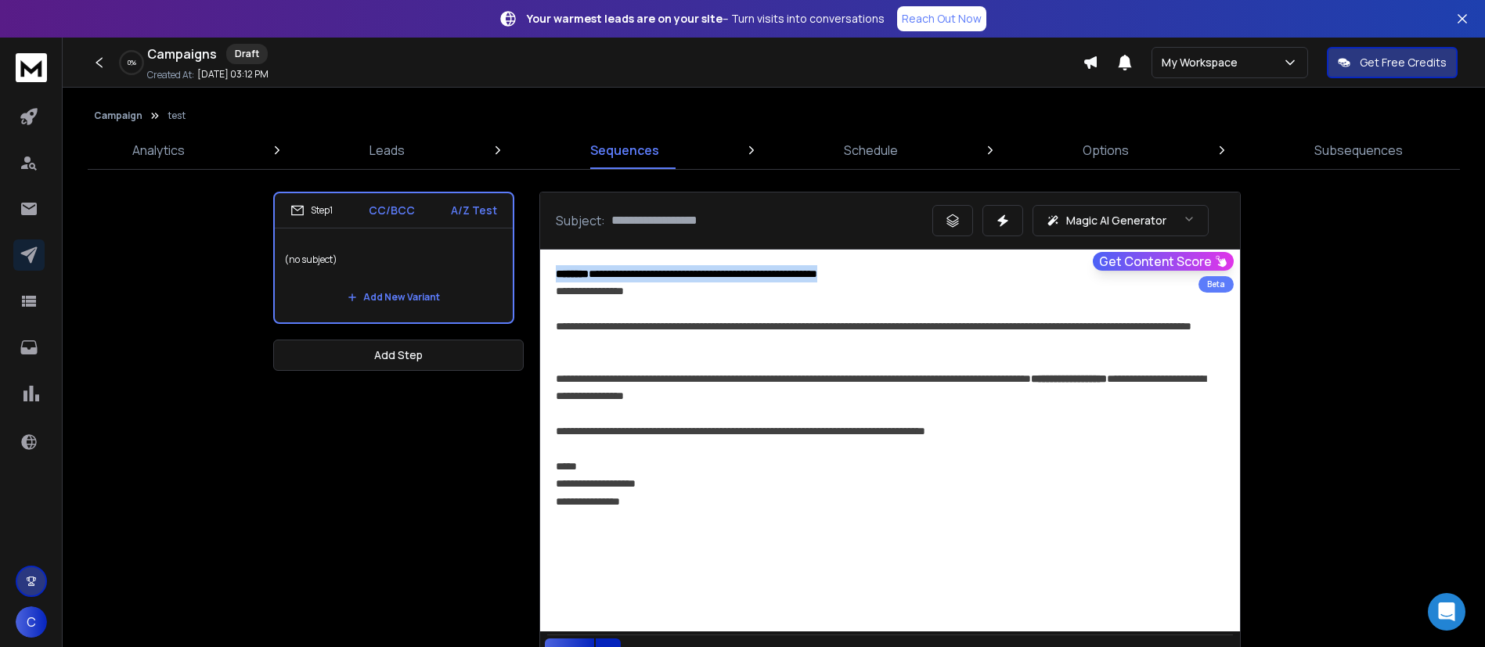
drag, startPoint x: 898, startPoint y: 270, endPoint x: 549, endPoint y: 264, distance: 349.9
click at [549, 264] on div "**********" at bounding box center [890, 441] width 700 height 382
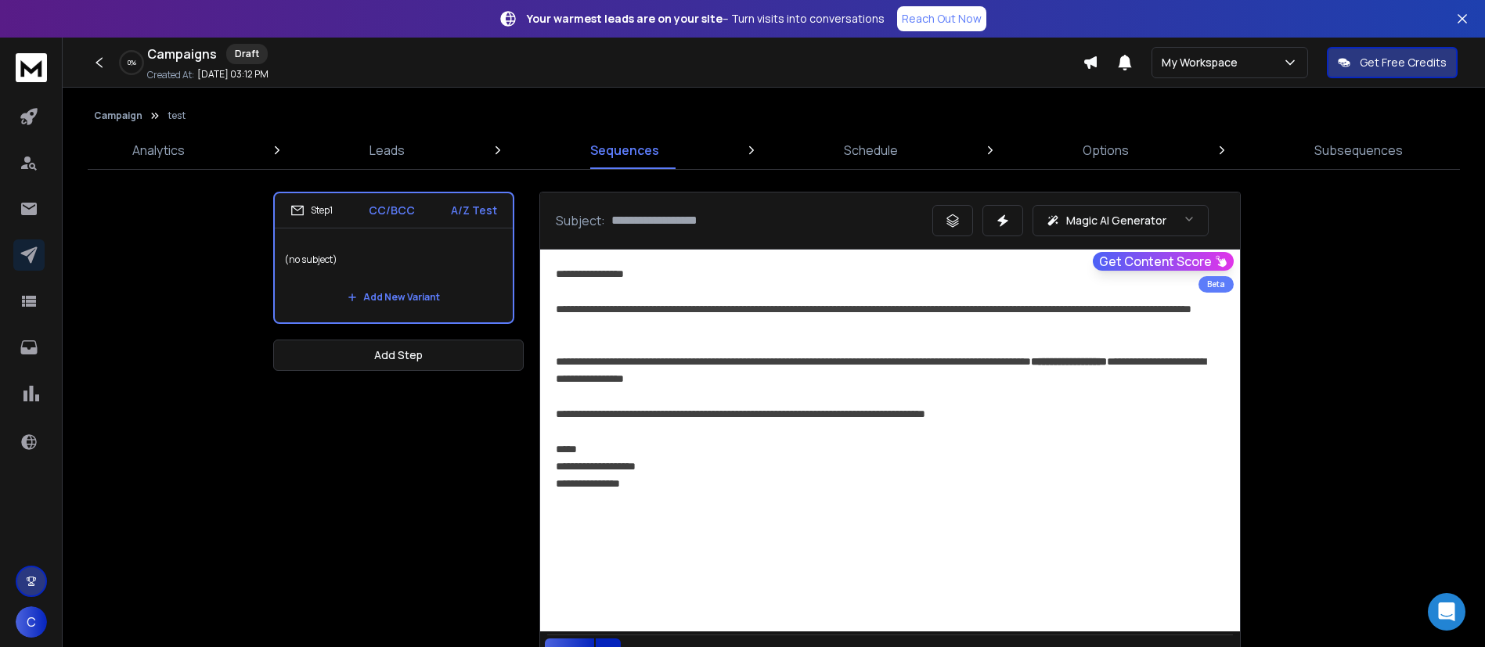
click at [655, 218] on input at bounding box center [763, 220] width 305 height 19
paste input "**********"
click at [655, 222] on input "**********" at bounding box center [764, 220] width 306 height 19
click at [640, 222] on input "**********" at bounding box center [764, 220] width 306 height 19
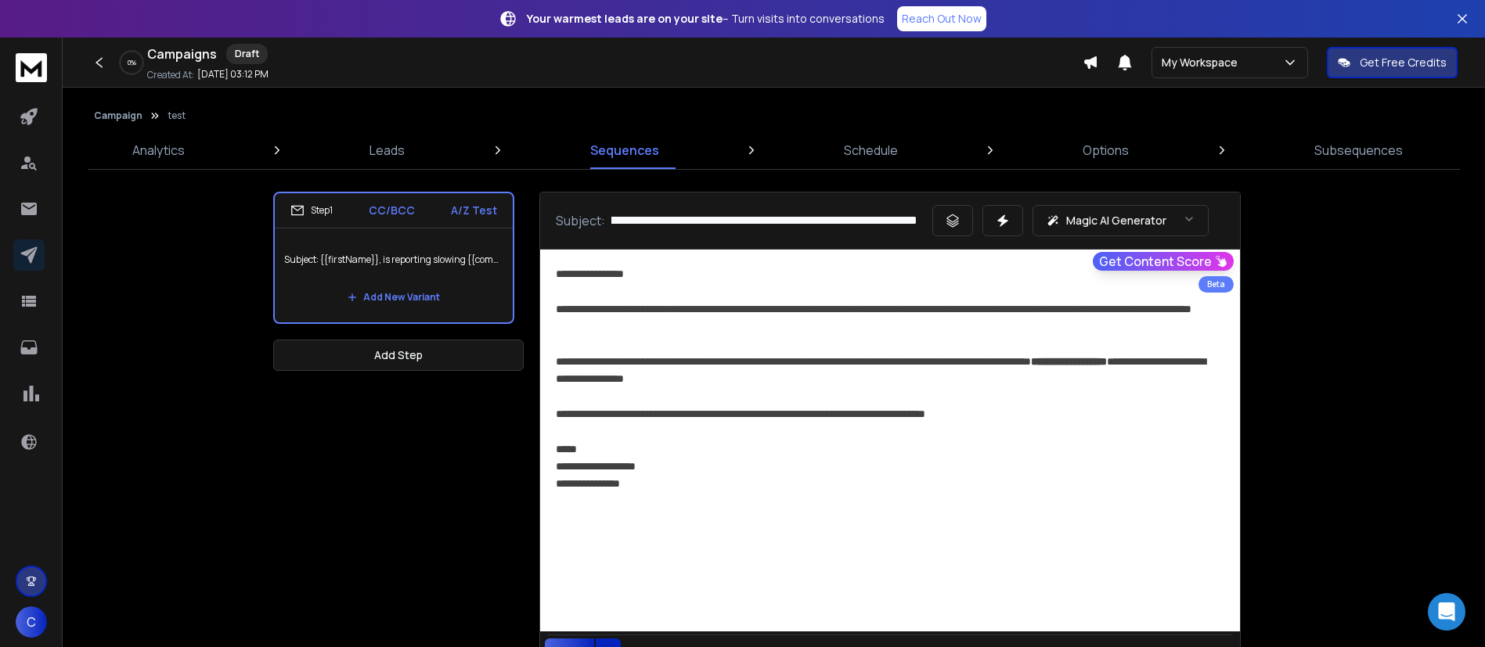
scroll to position [0, 0]
drag, startPoint x: 640, startPoint y: 222, endPoint x: 560, endPoint y: 224, distance: 79.8
click at [560, 224] on div "**********" at bounding box center [737, 220] width 362 height 19
click at [660, 217] on input "**********" at bounding box center [764, 220] width 306 height 19
drag, startPoint x: 660, startPoint y: 218, endPoint x: 590, endPoint y: 217, distance: 69.7
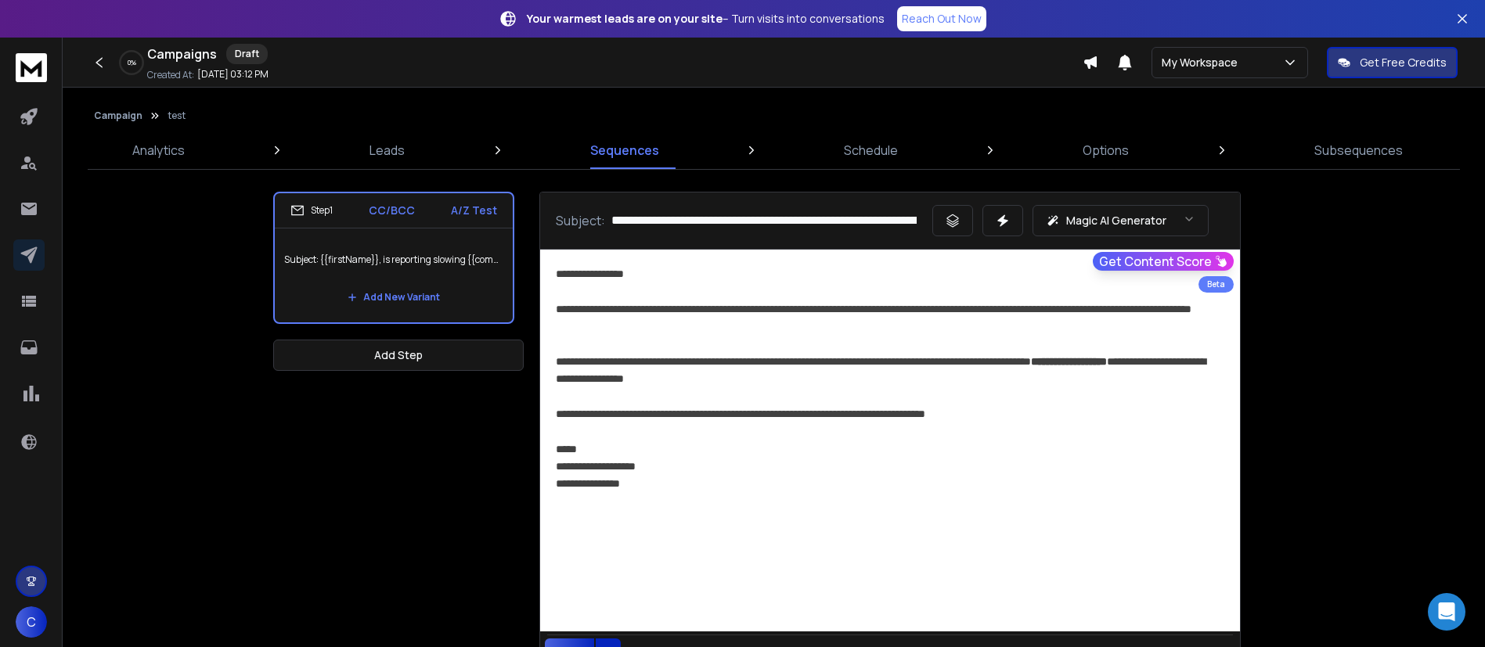
click at [590, 217] on div "**********" at bounding box center [737, 220] width 362 height 19
type input "**********"
click at [837, 458] on p "**********" at bounding box center [890, 467] width 668 height 52
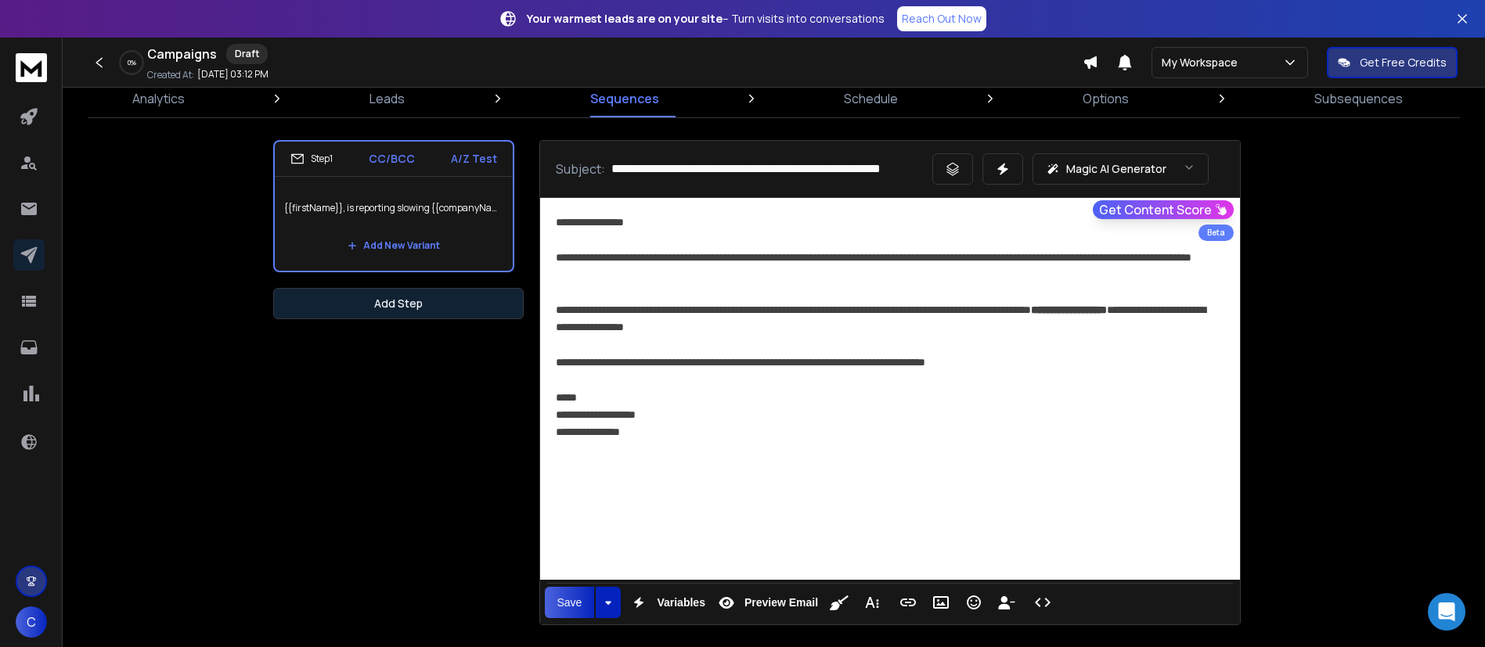
click at [369, 296] on button "Add Step" at bounding box center [398, 303] width 250 height 31
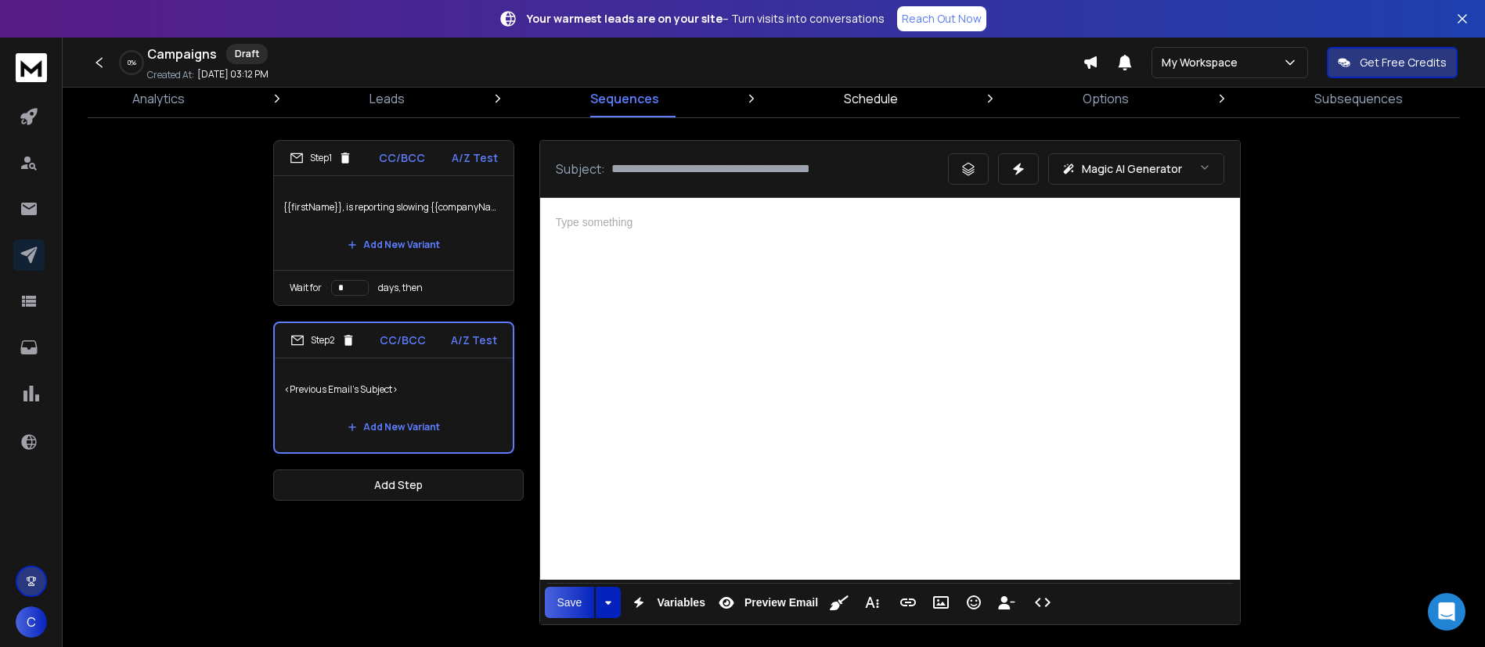
click at [864, 96] on p "Schedule" at bounding box center [871, 98] width 54 height 19
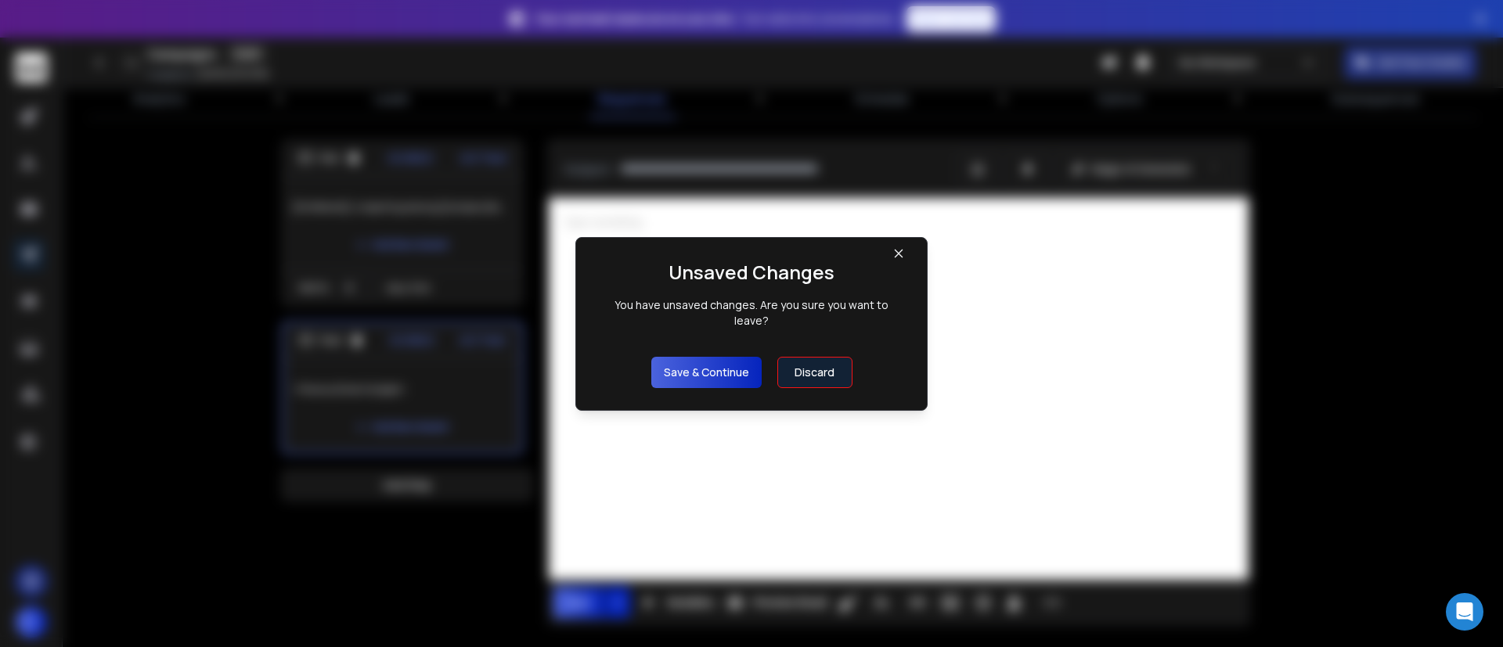
click at [801, 374] on button "Discard" at bounding box center [814, 372] width 75 height 31
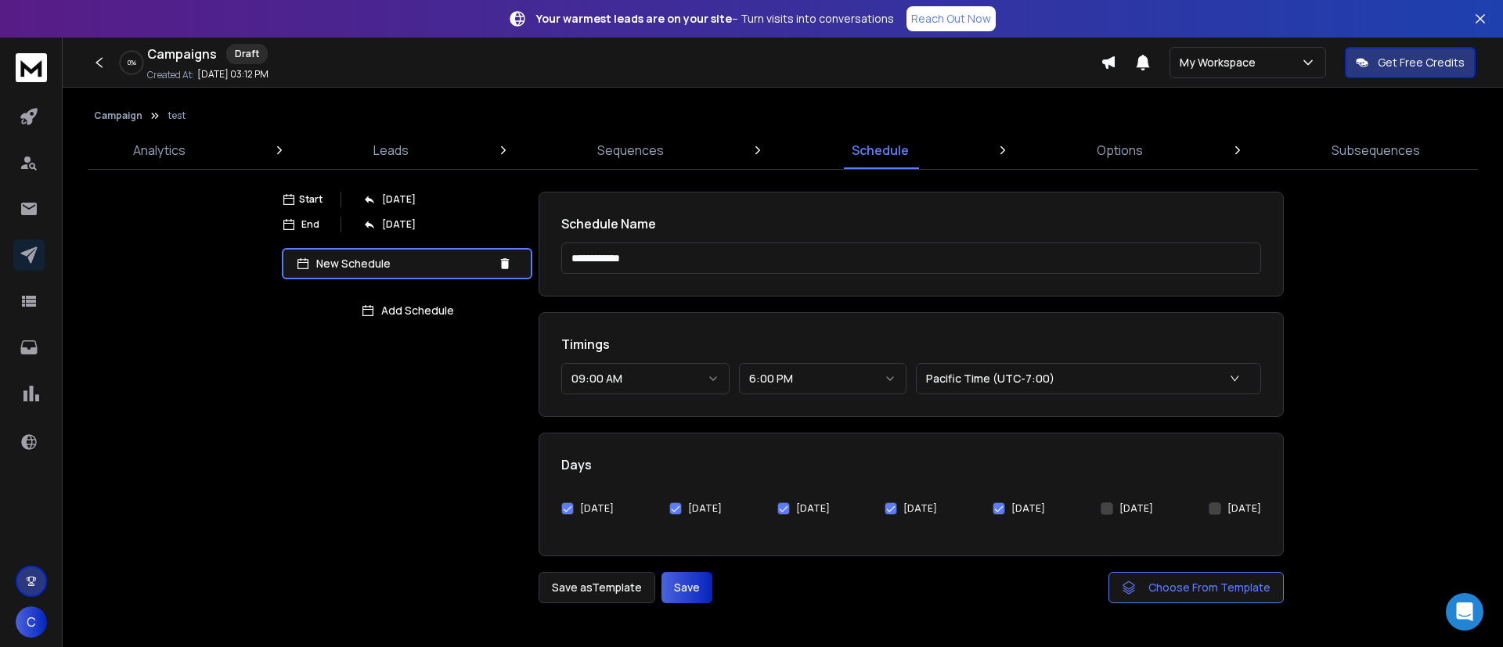
click at [424, 307] on button "Add Schedule" at bounding box center [407, 310] width 250 height 31
select select "********"
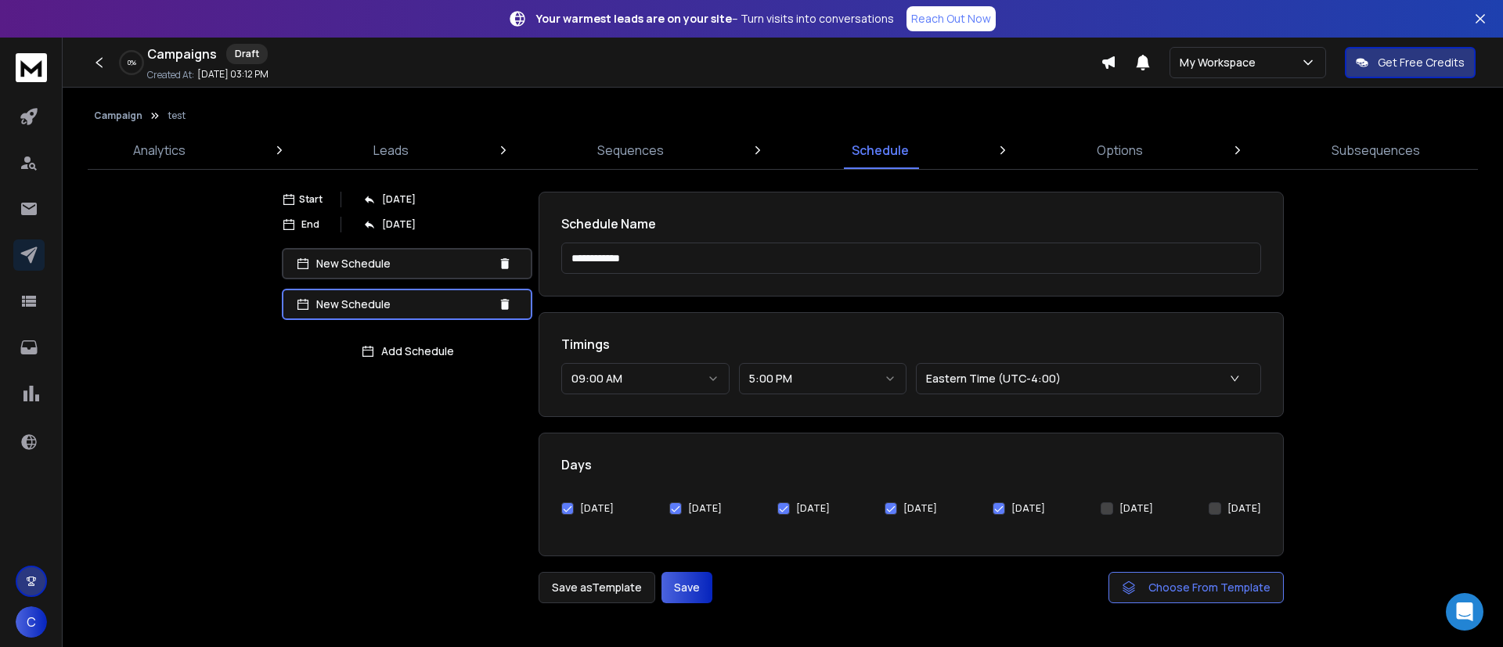
click at [649, 254] on input "**********" at bounding box center [911, 258] width 700 height 31
drag, startPoint x: 649, startPoint y: 255, endPoint x: 500, endPoint y: 263, distance: 148.9
click at [500, 263] on div "**********" at bounding box center [783, 398] width 1002 height 412
type input "****"
click at [1013, 381] on p "Eastern Time (UTC-4:00)" at bounding box center [996, 379] width 141 height 16
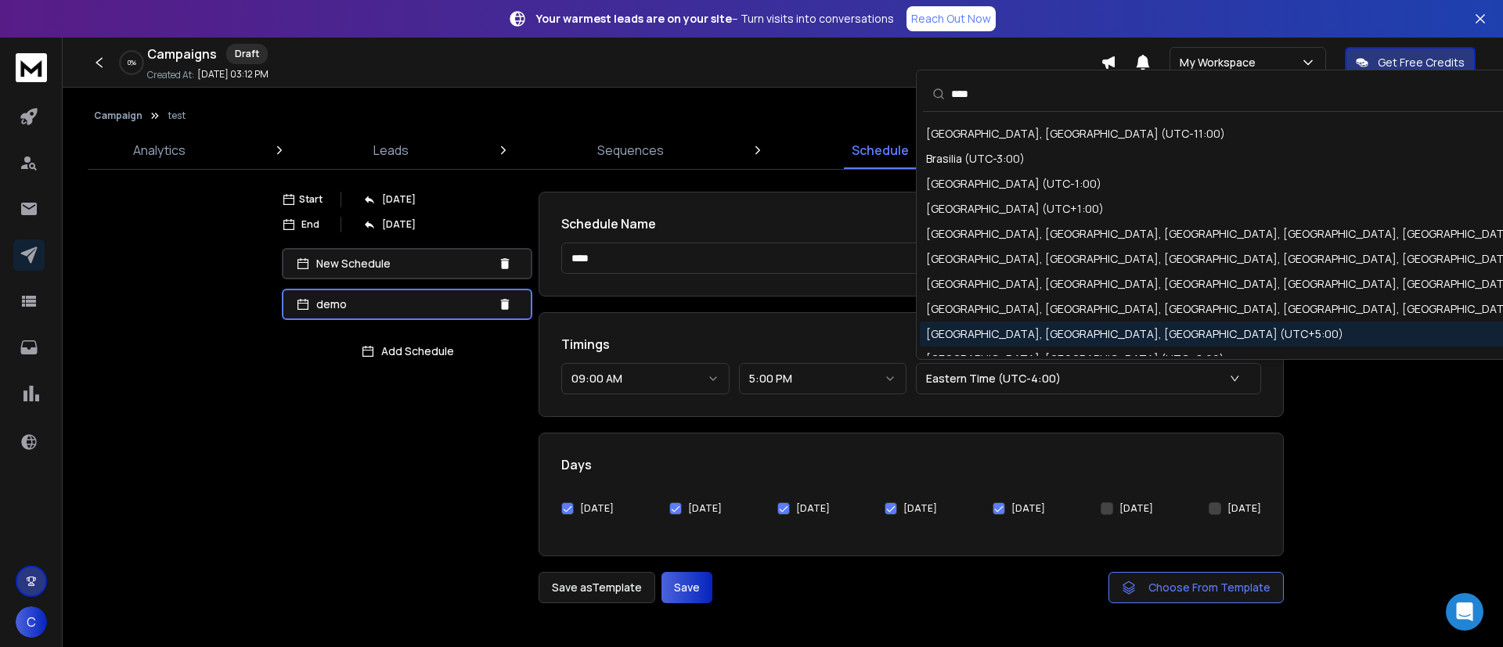
type input "****"
click at [1092, 337] on div "Islamabad, Karachi, Tashkent (UTC+5:00)" at bounding box center [1134, 334] width 417 height 16
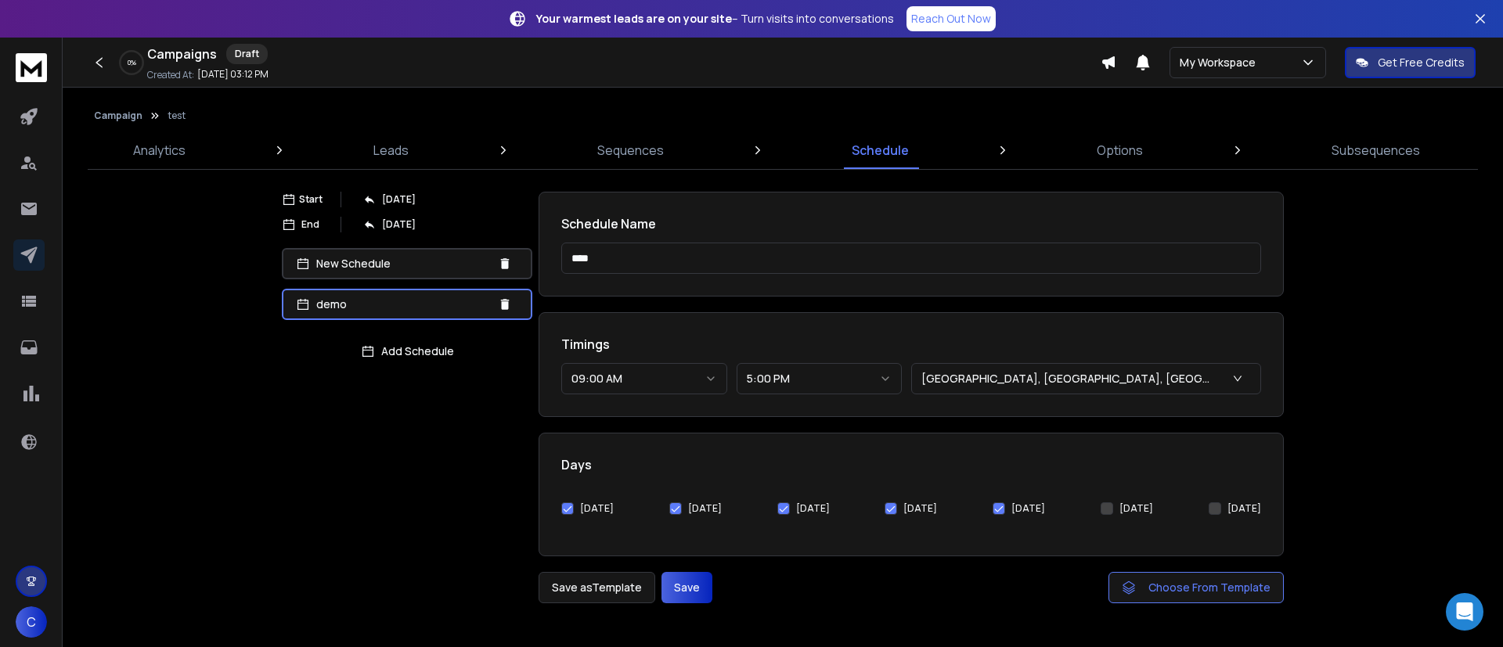
click at [691, 575] on button "Save" at bounding box center [686, 587] width 51 height 31
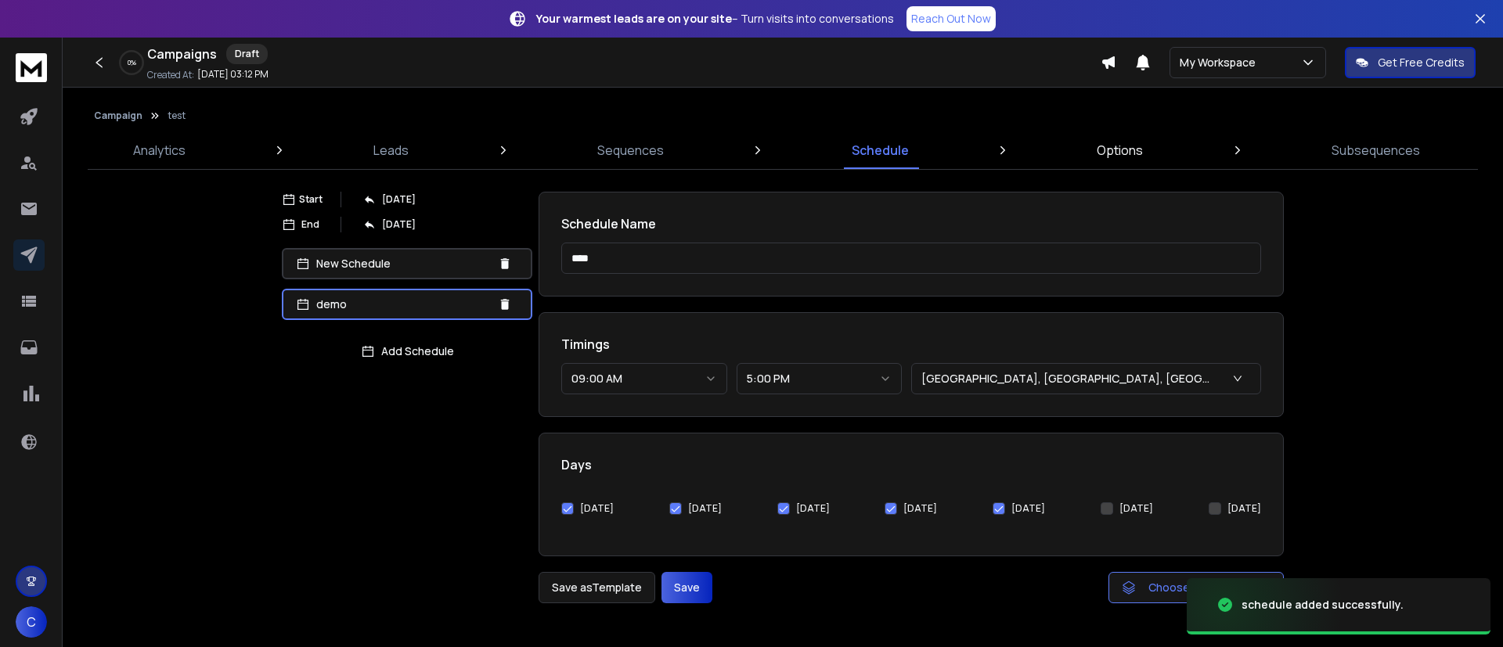
click at [1114, 148] on p "Options" at bounding box center [1119, 150] width 46 height 19
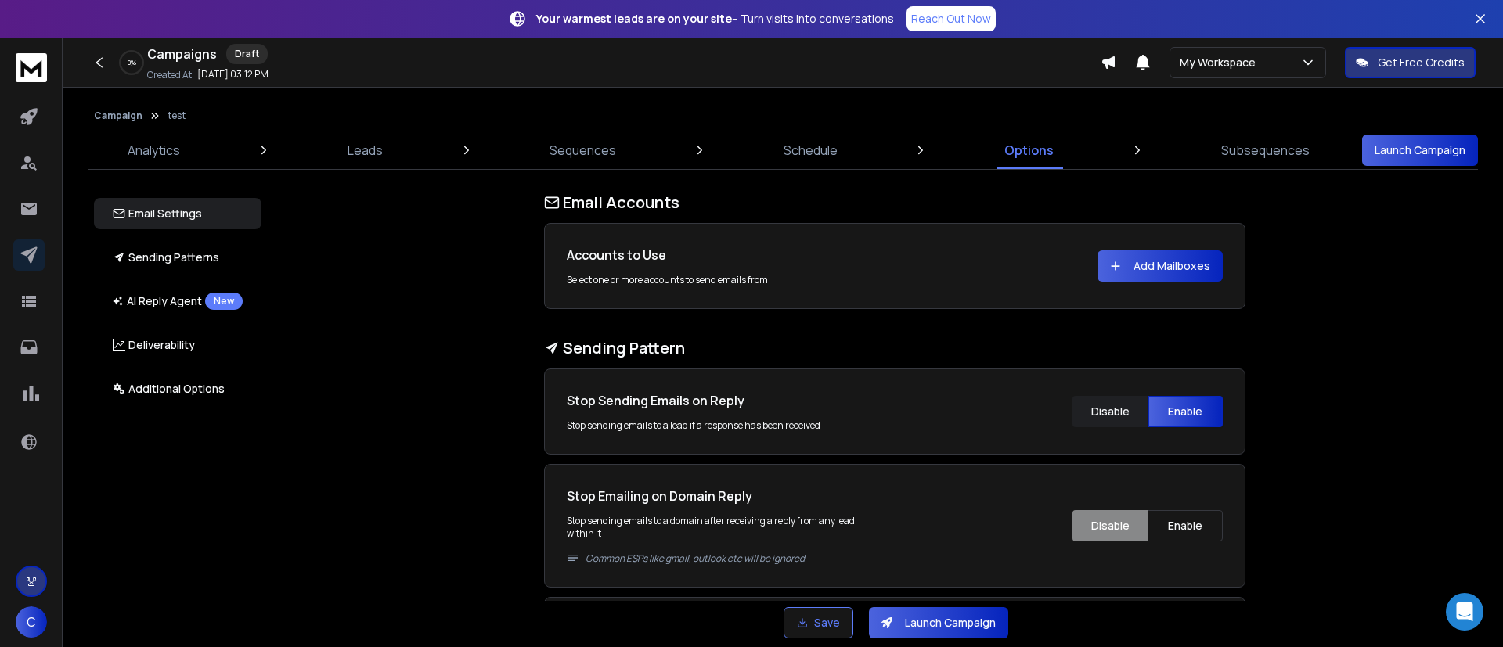
click at [1154, 268] on button "Add Mailboxes" at bounding box center [1159, 265] width 125 height 31
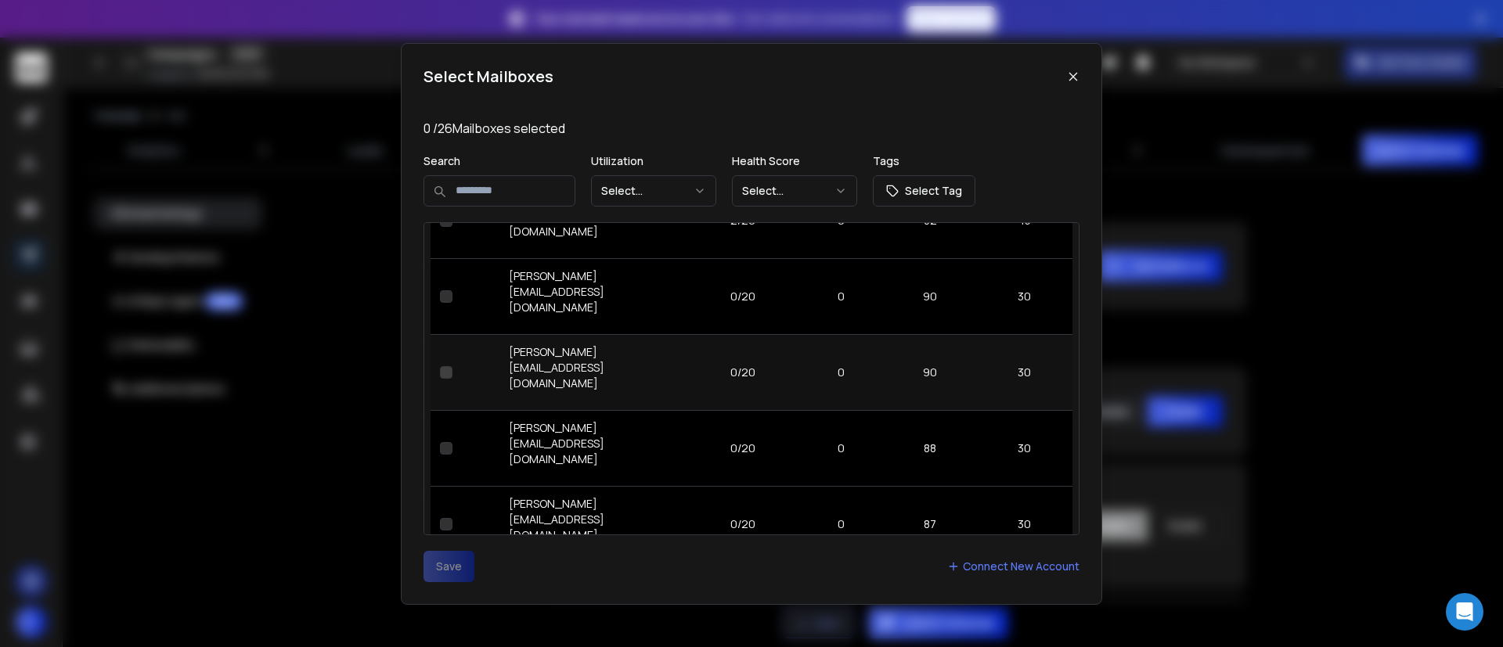
scroll to position [1060, 0]
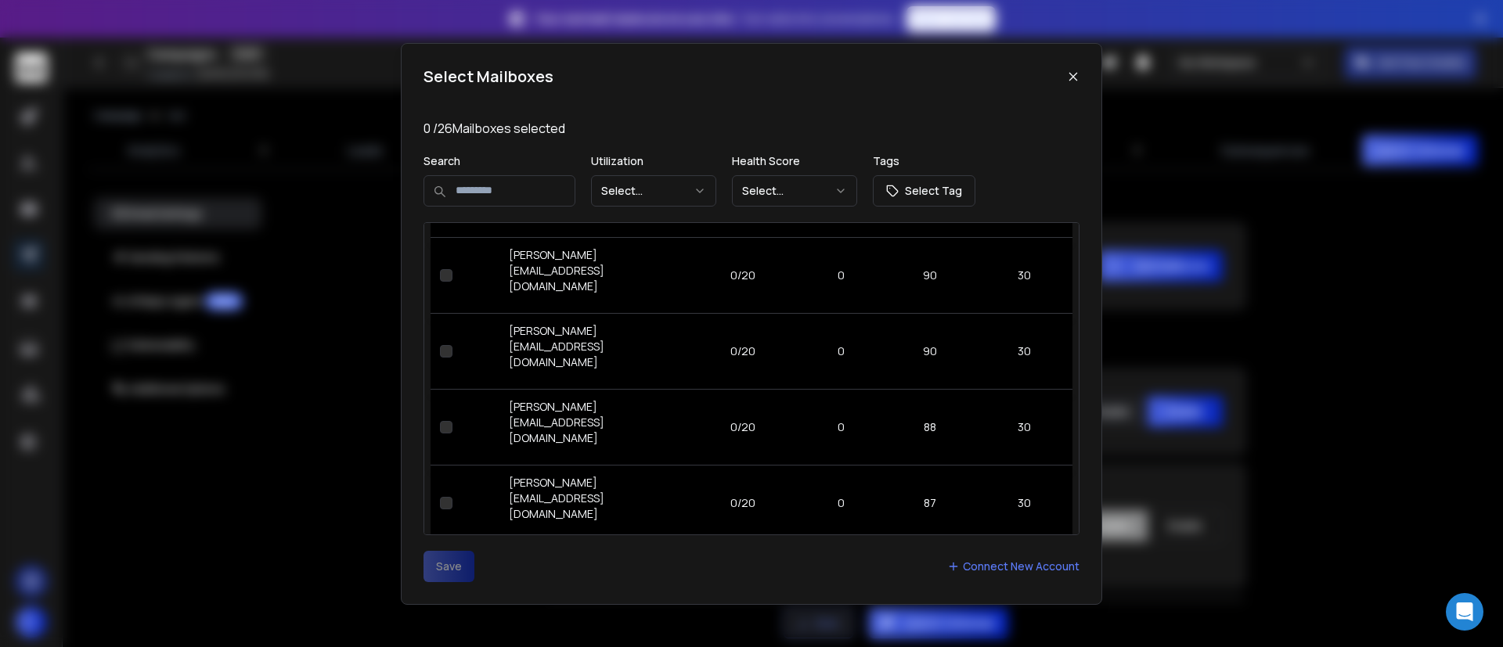
click at [436, 555] on button "Save" at bounding box center [448, 566] width 51 height 31
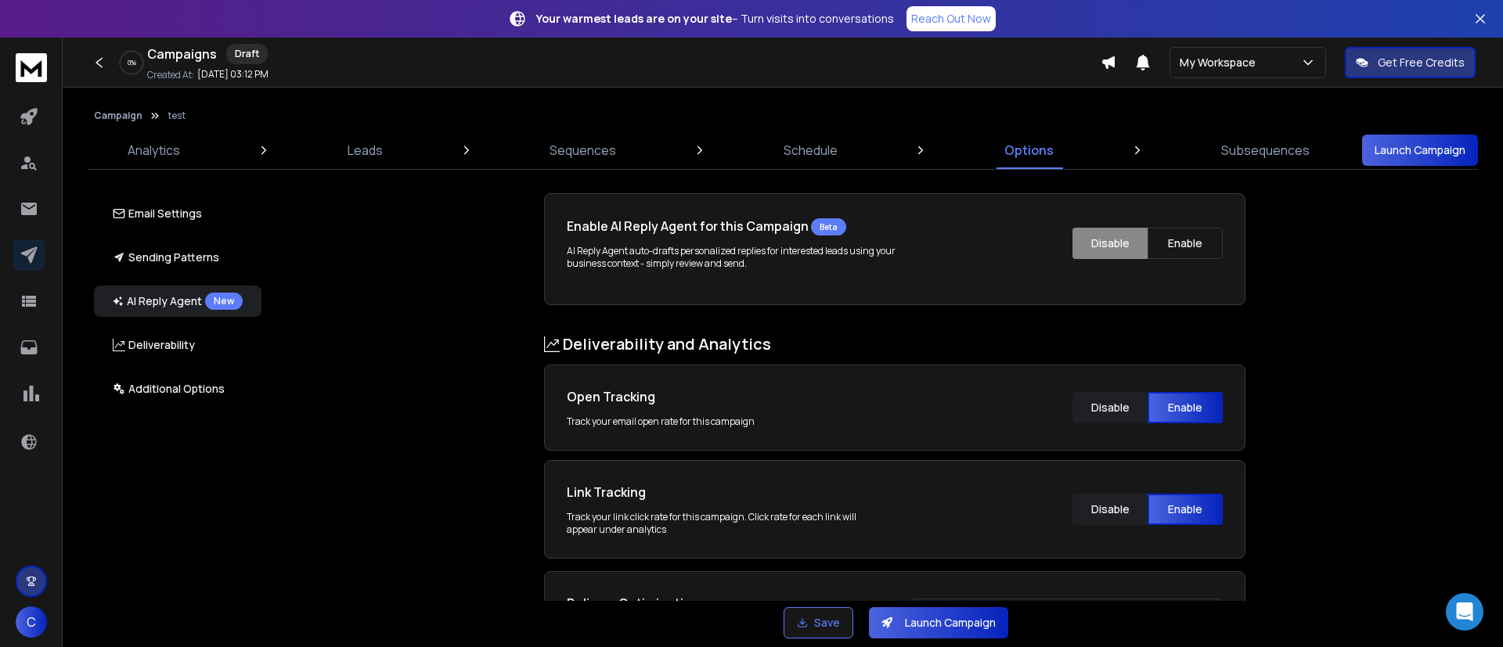
scroll to position [1359, 0]
click at [1175, 403] on button "Enable" at bounding box center [1184, 406] width 75 height 31
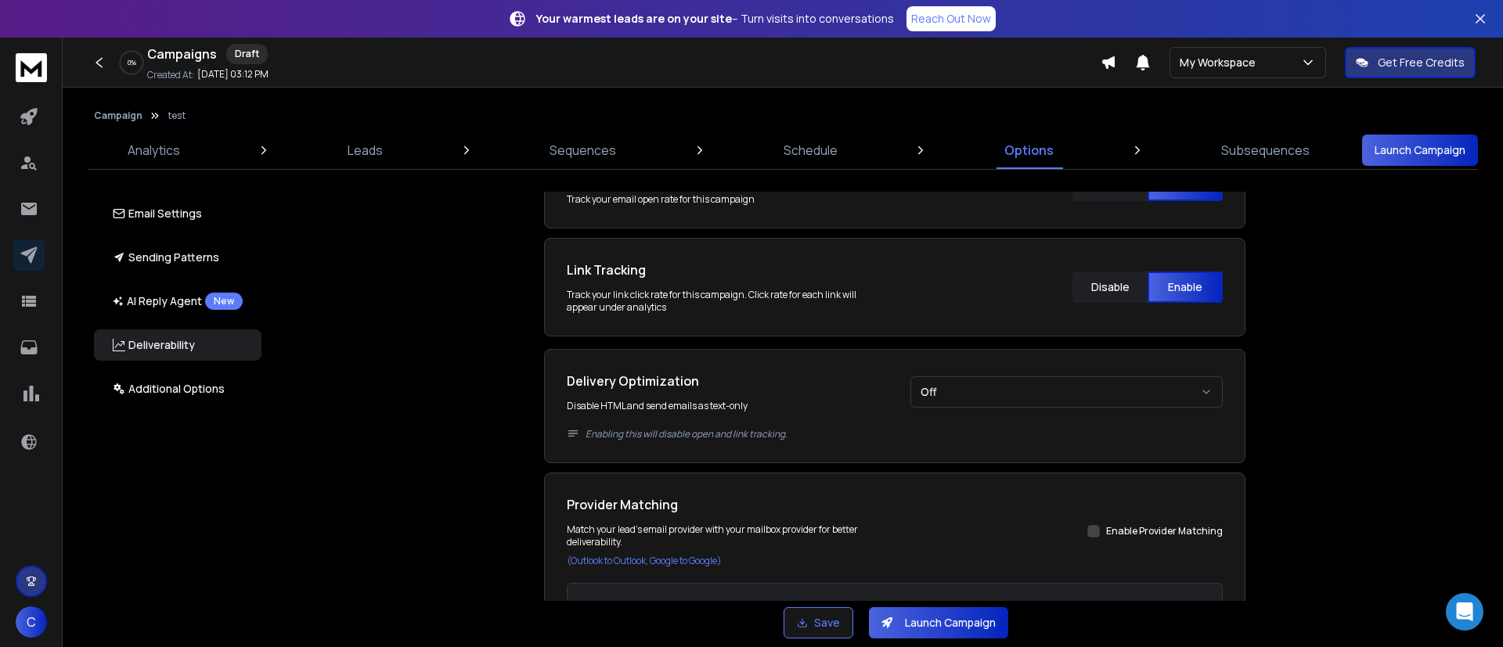
scroll to position [1584, 0]
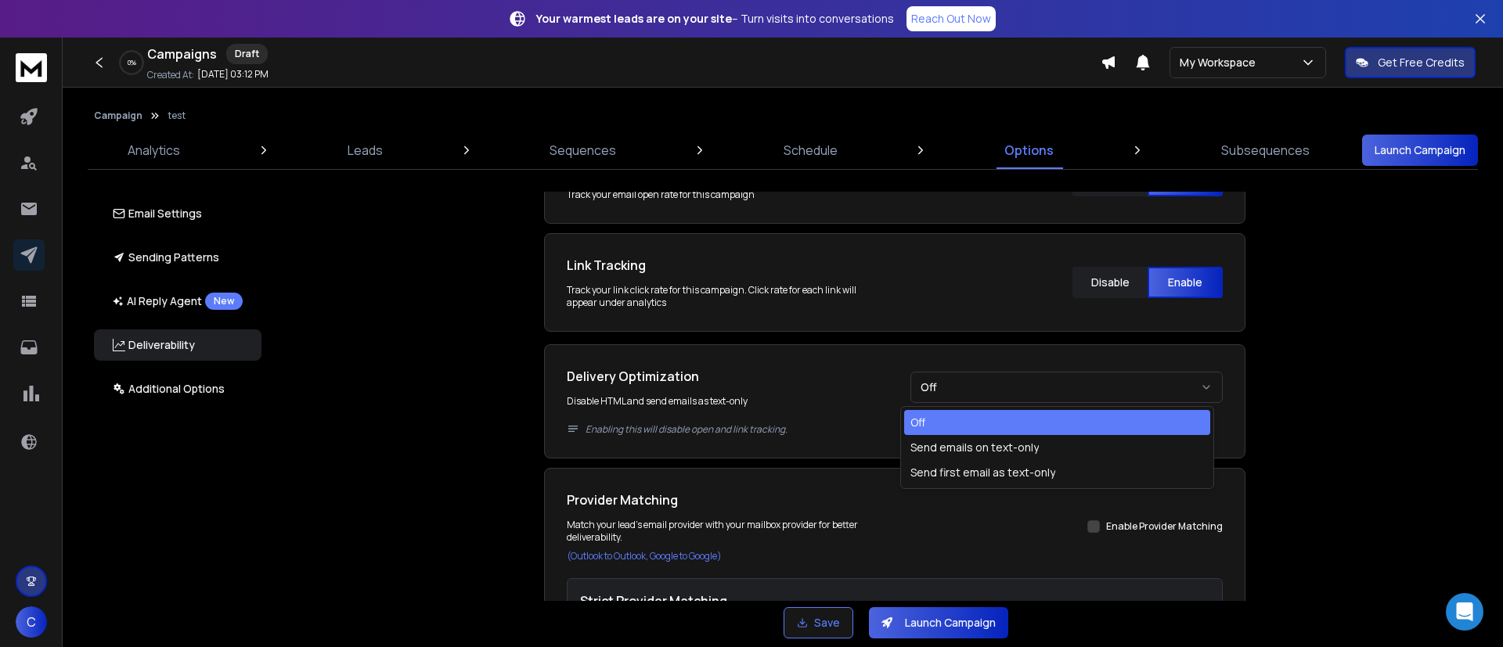
click at [1082, 387] on button "Off" at bounding box center [1066, 387] width 312 height 31
select select "*"
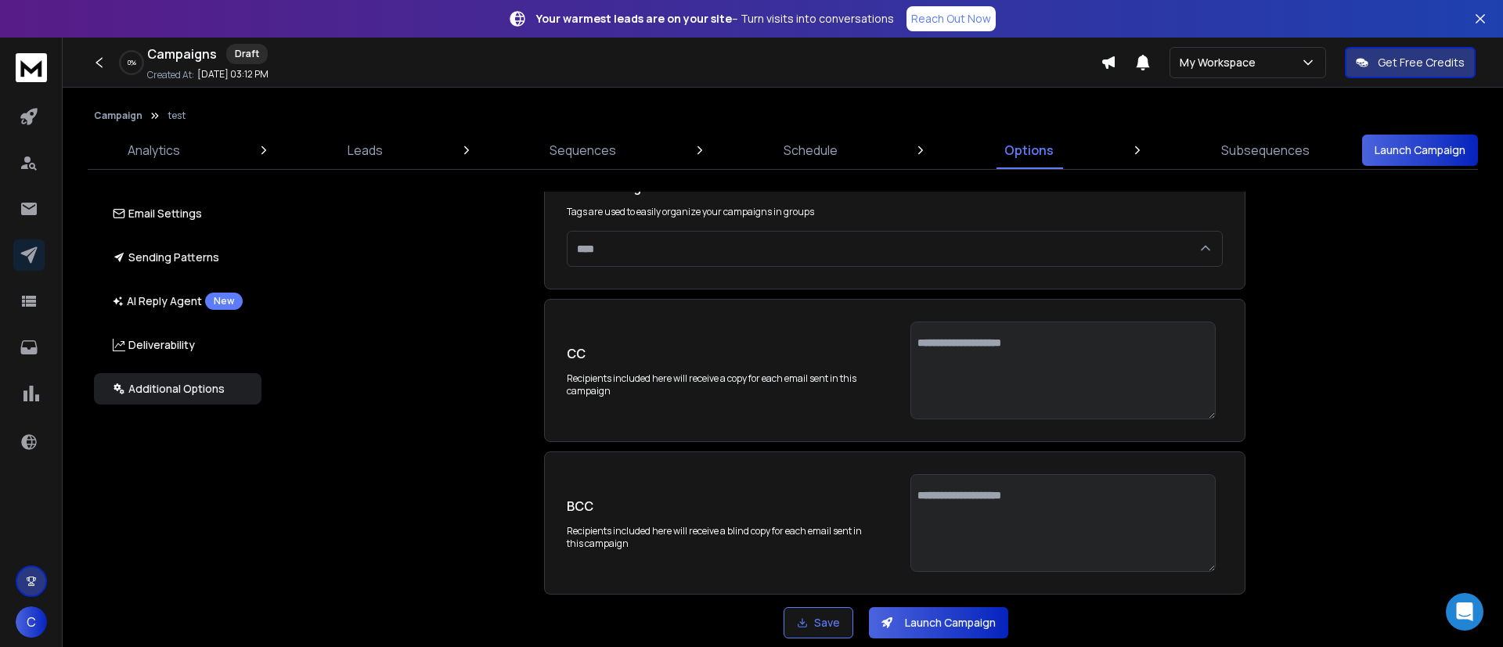
scroll to position [2833, 0]
click at [808, 617] on button "Save" at bounding box center [818, 622] width 70 height 31
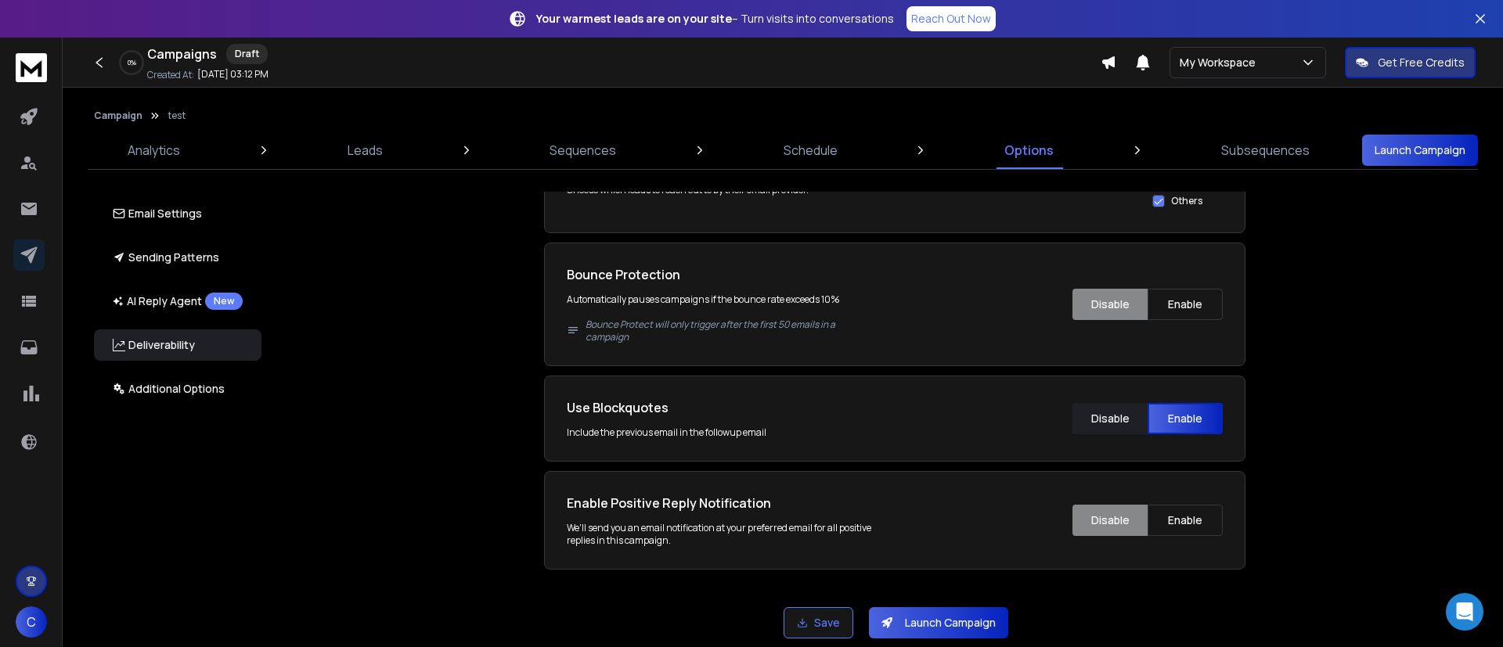
scroll to position [2151, 0]
click at [923, 619] on button "Launch Campaign" at bounding box center [938, 622] width 139 height 31
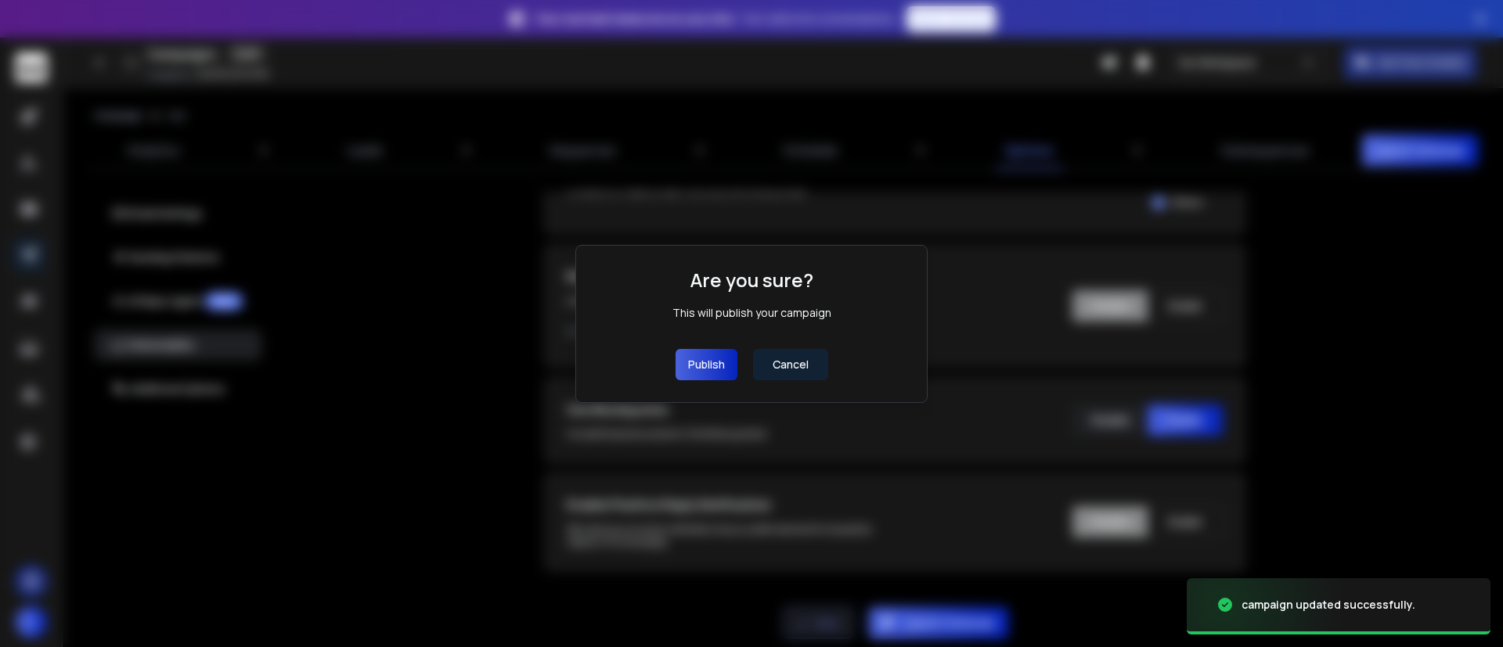
click at [698, 363] on button "Publish" at bounding box center [706, 364] width 62 height 31
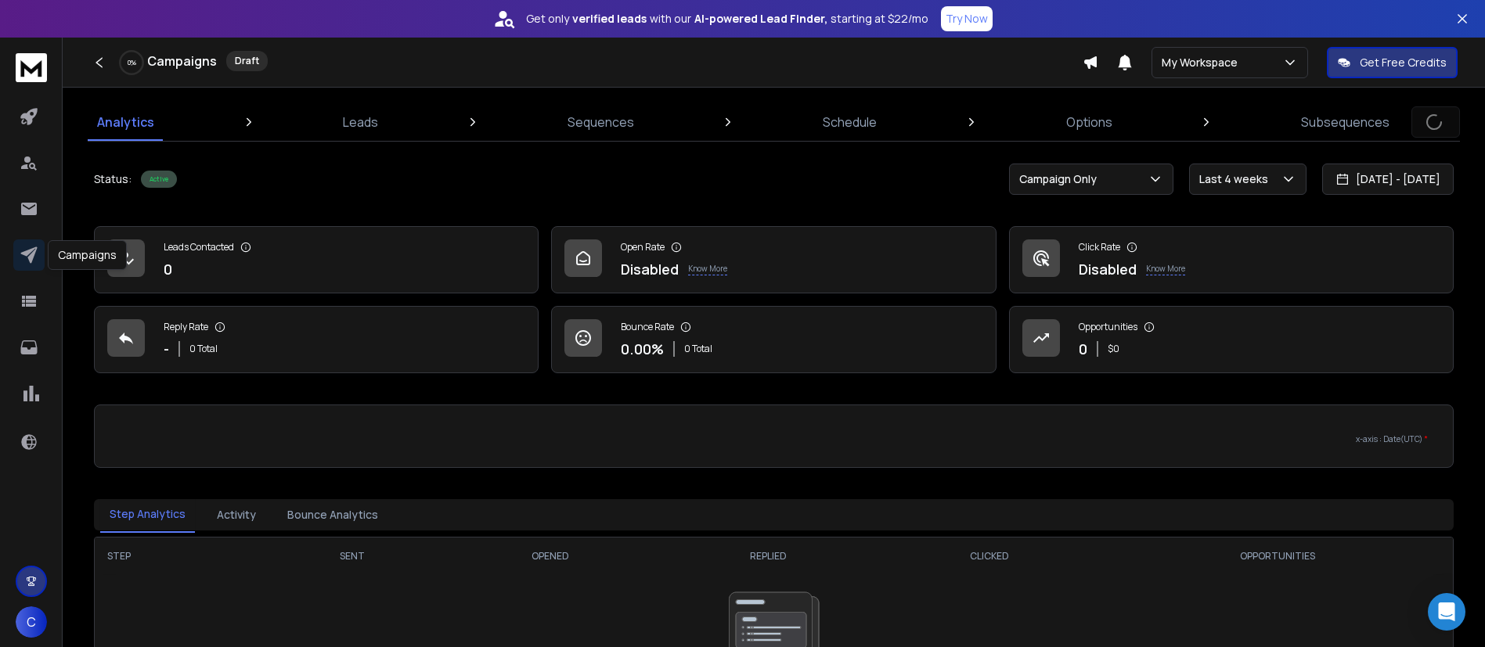
click at [41, 254] on link at bounding box center [28, 254] width 31 height 31
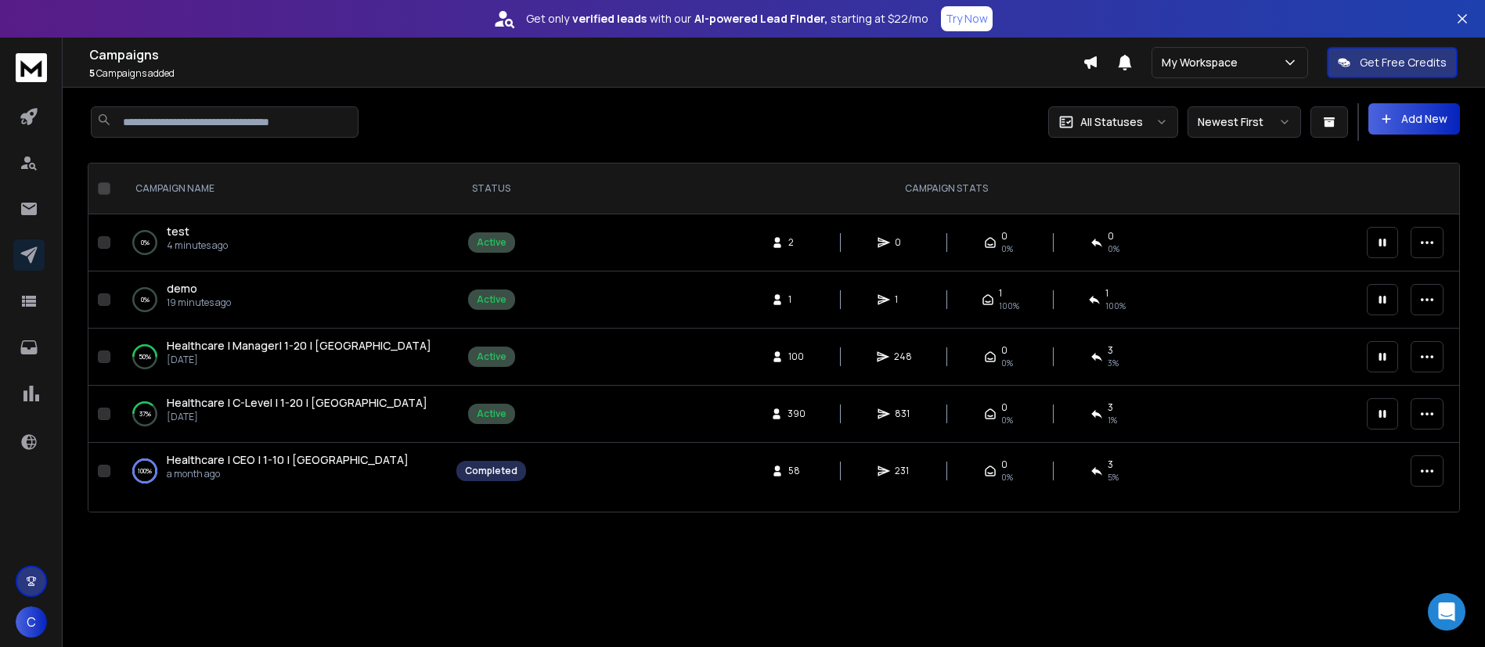
click at [193, 288] on span "demo" at bounding box center [182, 288] width 31 height 15
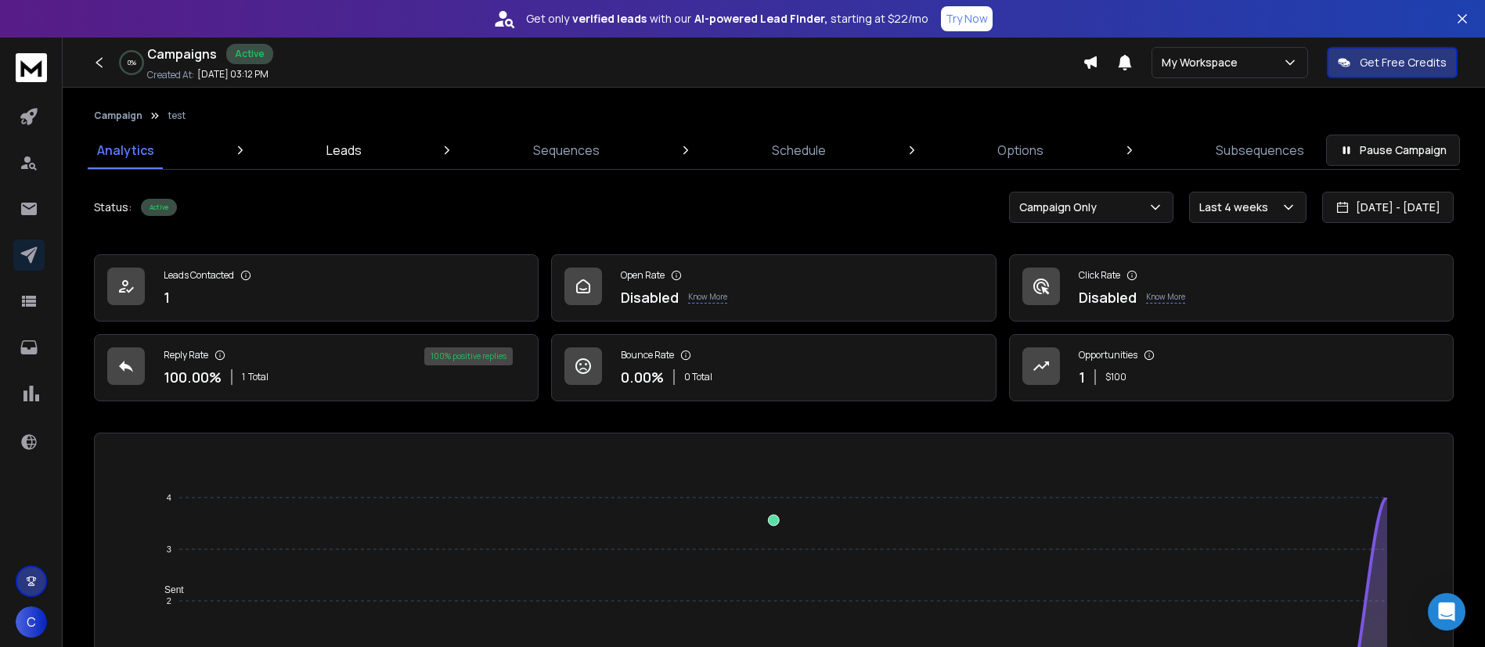
click at [353, 150] on p "Leads" at bounding box center [343, 150] width 35 height 19
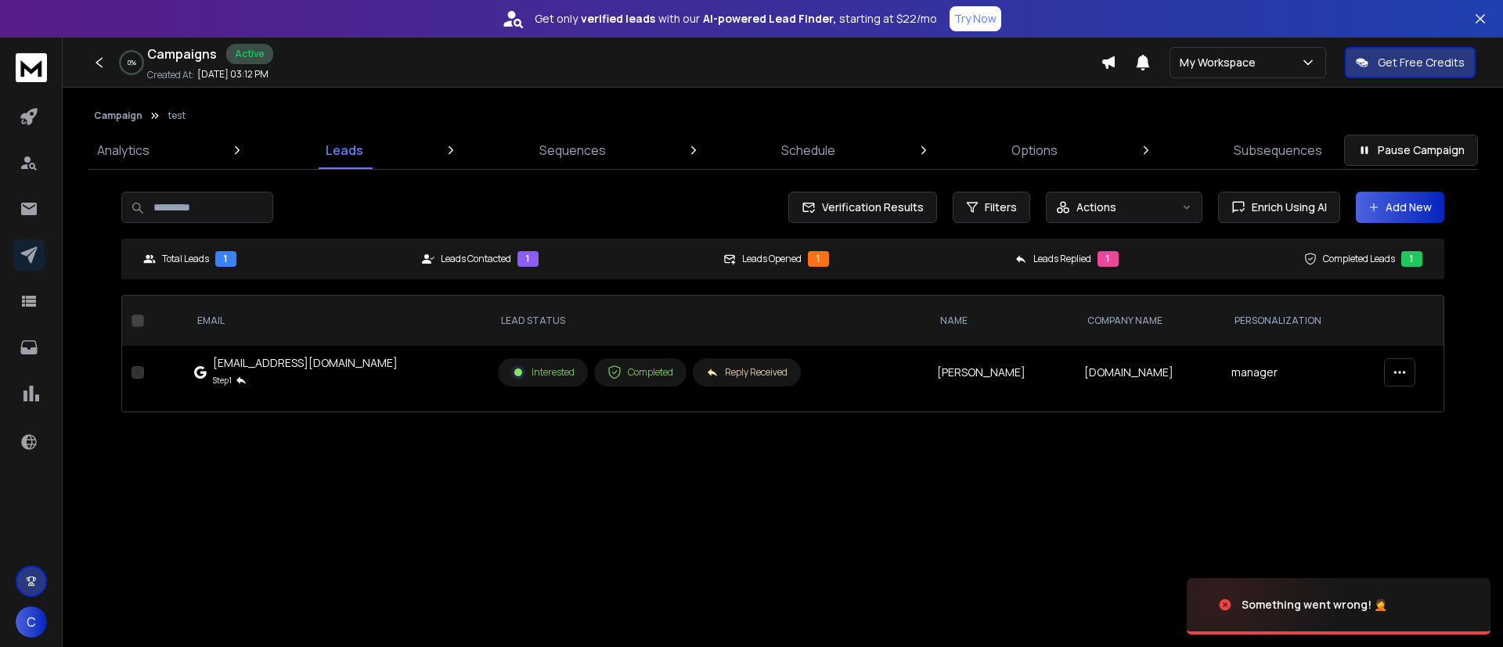
click at [1404, 206] on button "Add New" at bounding box center [1399, 207] width 88 height 31
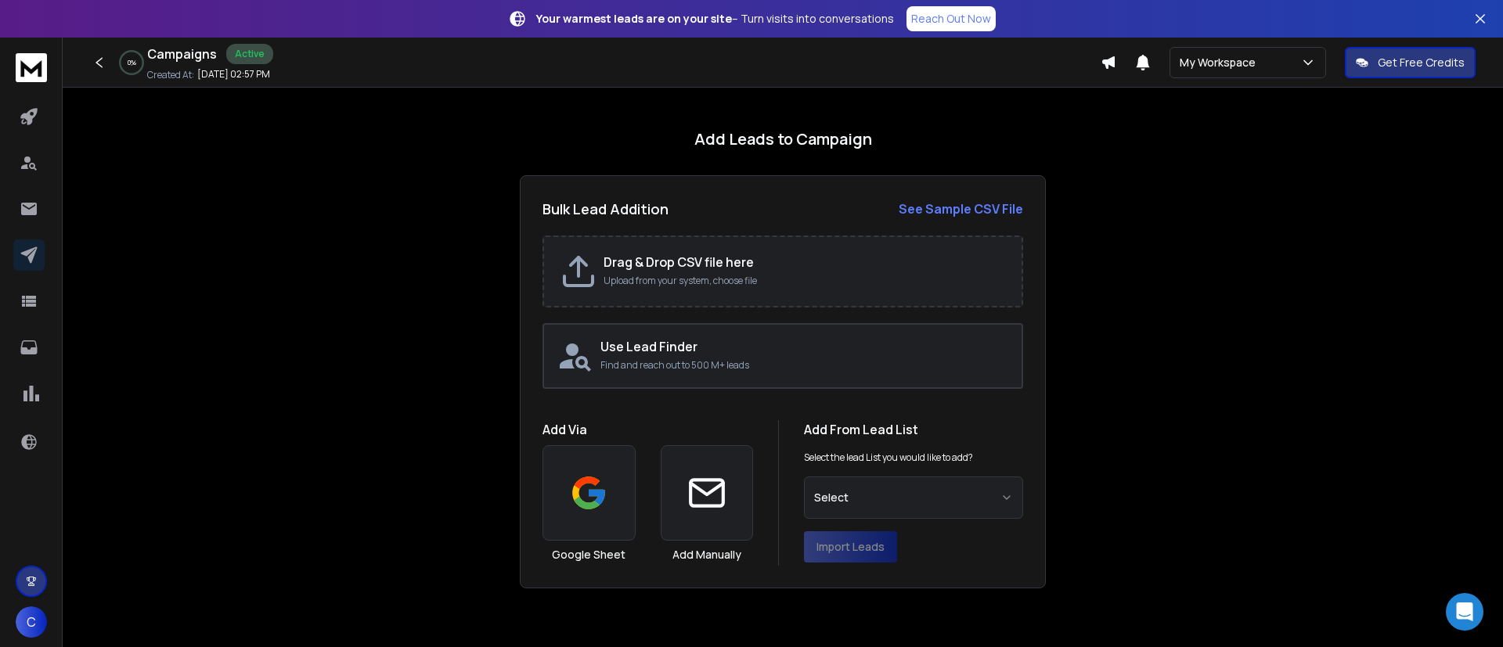
click at [686, 275] on p "Upload from your system, choose file" at bounding box center [804, 281] width 402 height 13
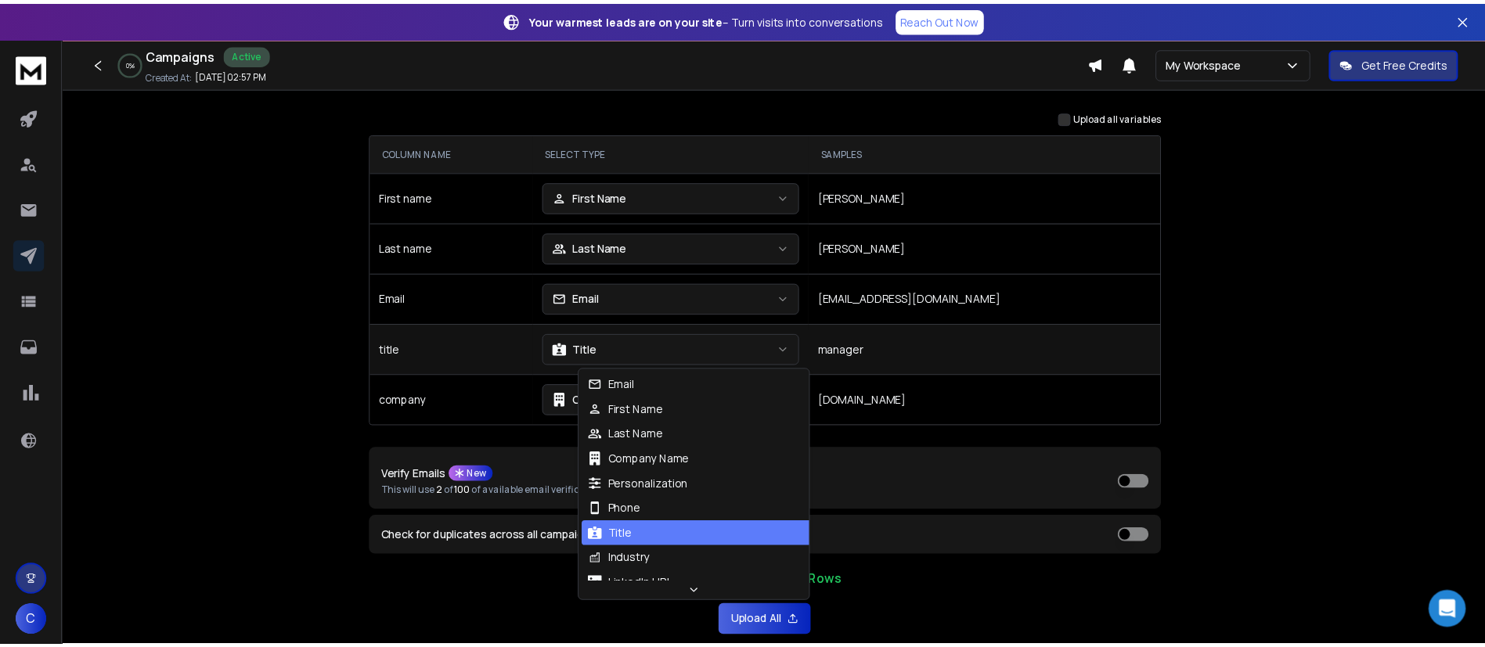
scroll to position [0, 3]
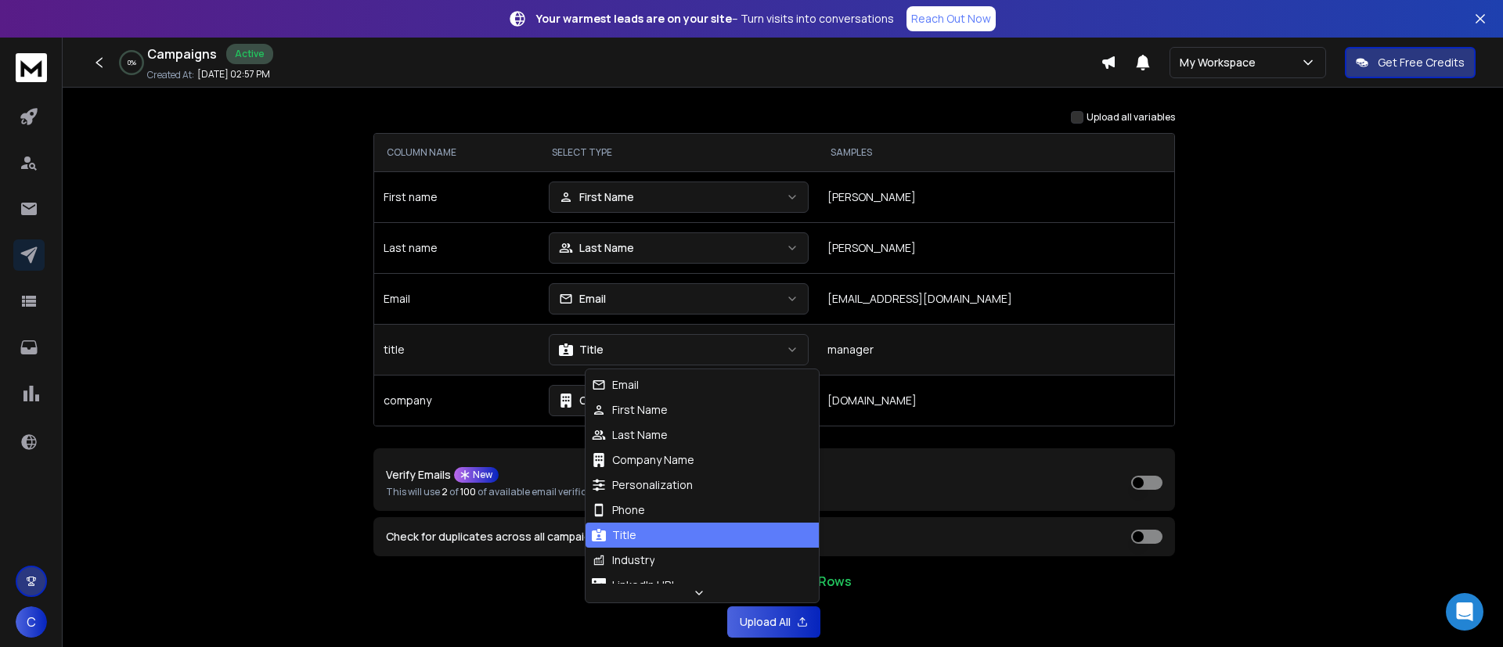
click at [687, 350] on button "Title" at bounding box center [679, 349] width 260 height 31
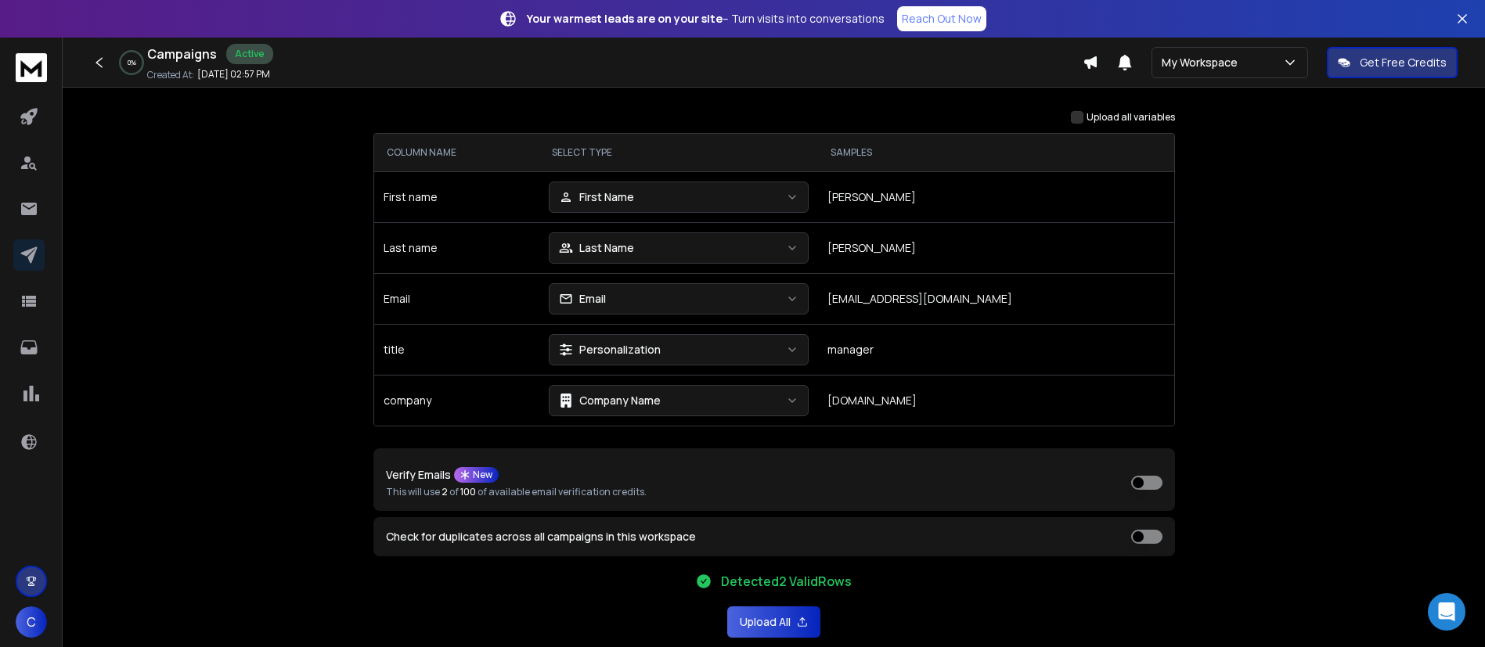
click at [769, 625] on button "Upload All" at bounding box center [773, 622] width 93 height 31
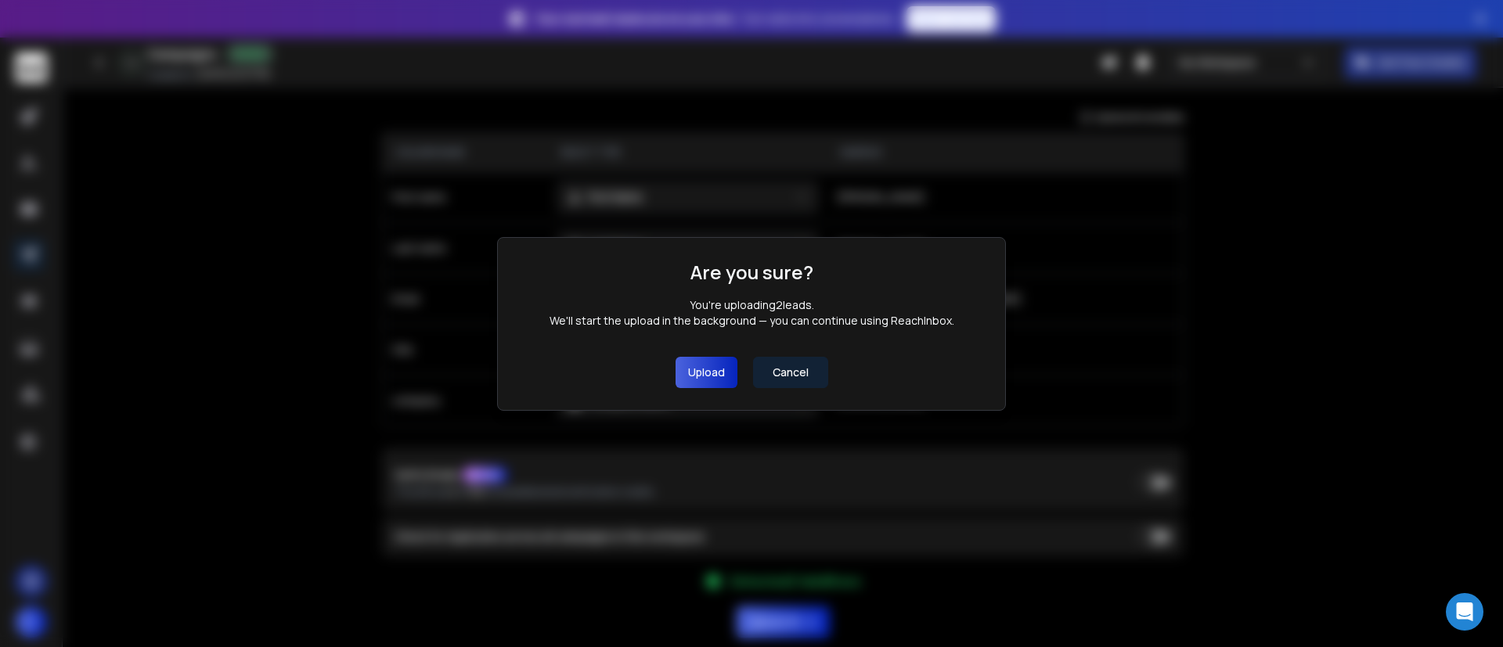
click at [701, 373] on button "Upload" at bounding box center [706, 372] width 62 height 31
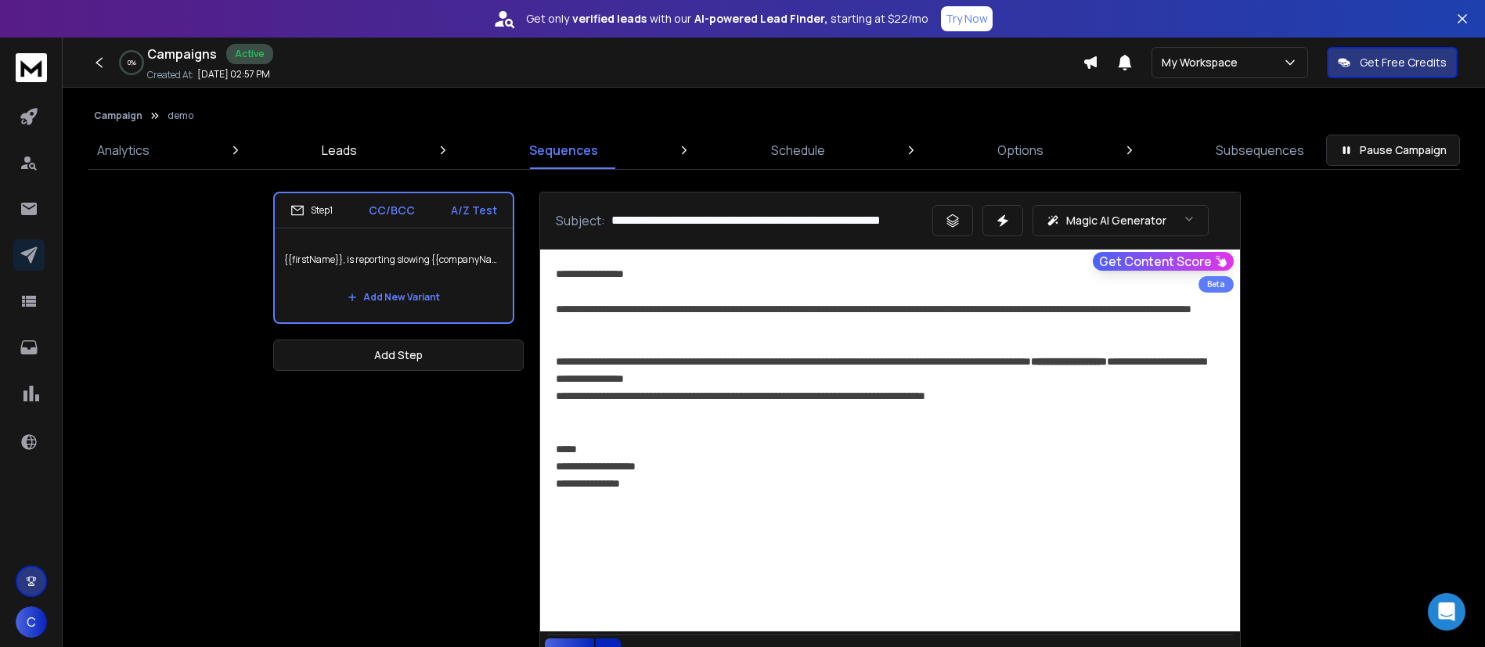
click at [355, 143] on p "Leads" at bounding box center [339, 150] width 35 height 19
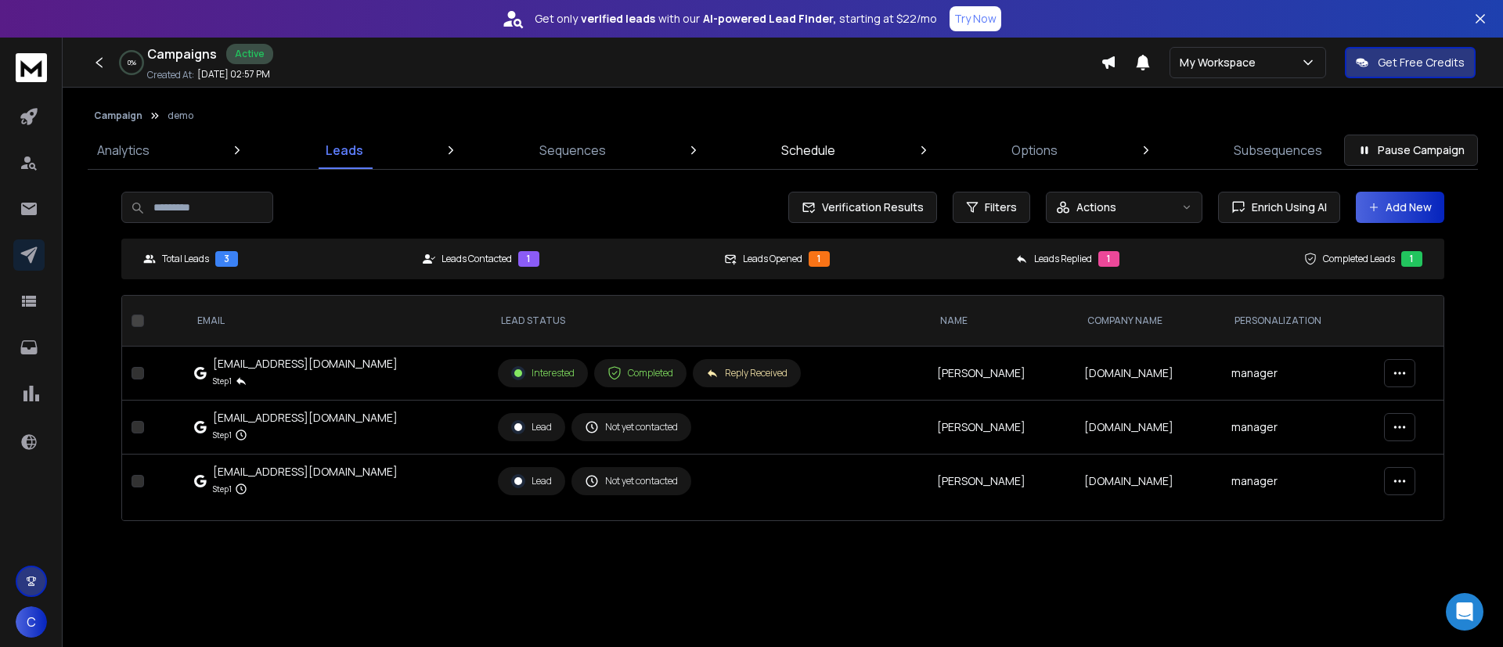
click at [809, 148] on p "Schedule" at bounding box center [808, 150] width 54 height 19
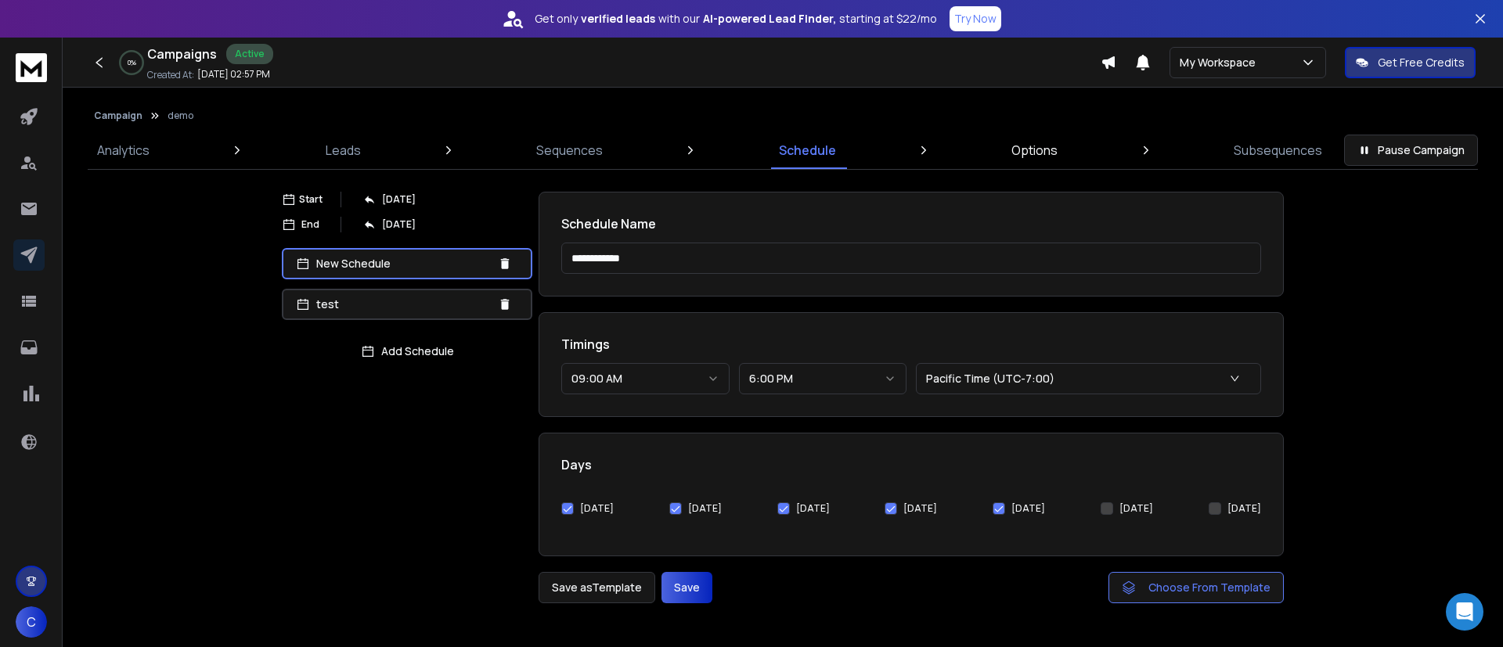
click at [1057, 152] on p "Options" at bounding box center [1034, 150] width 46 height 19
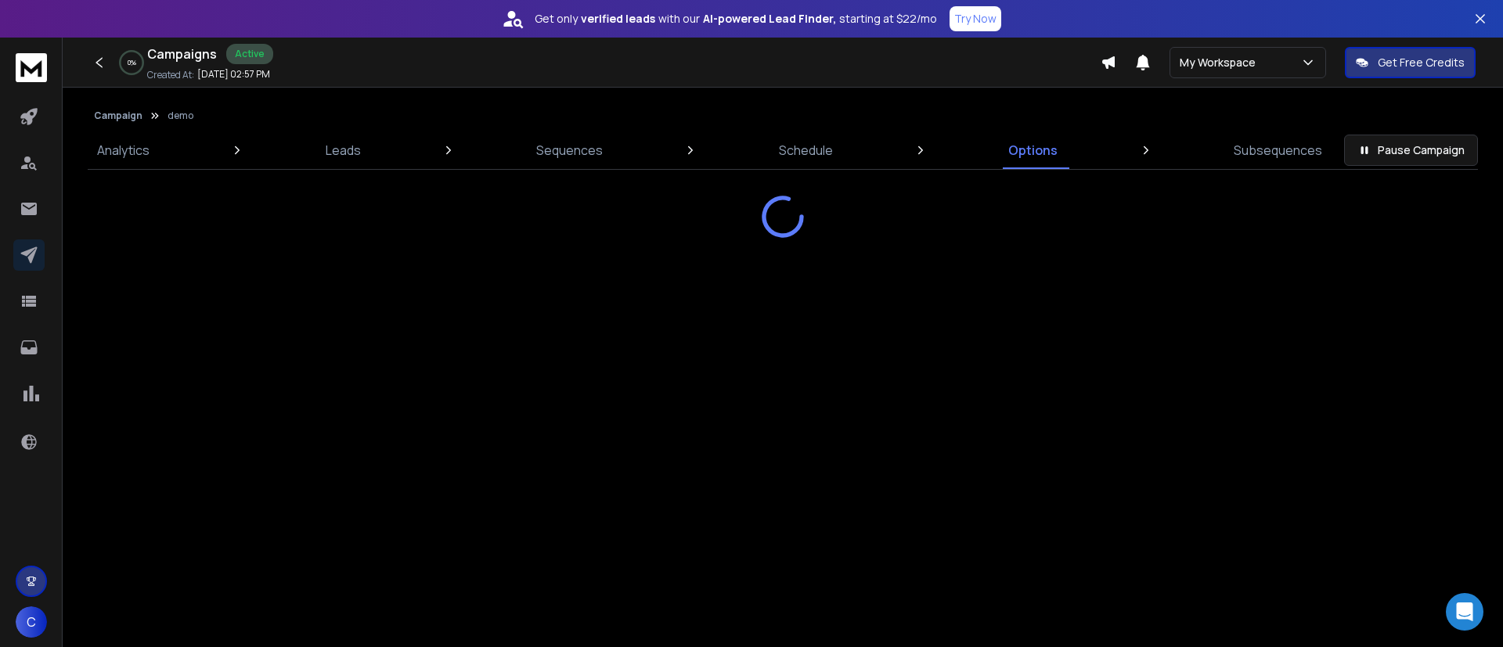
click at [1057, 152] on p "Options" at bounding box center [1032, 150] width 49 height 19
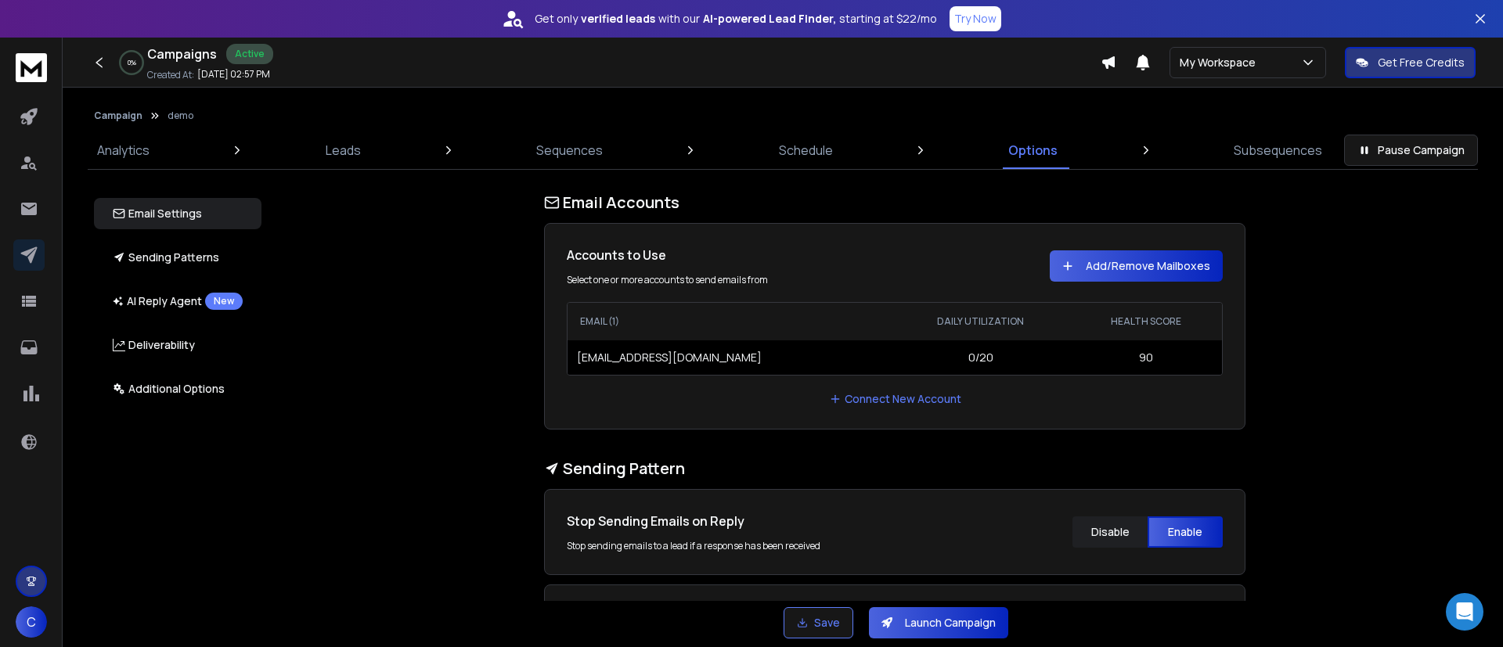
click at [1074, 264] on button "Add/Remove Mailboxes" at bounding box center [1135, 265] width 173 height 31
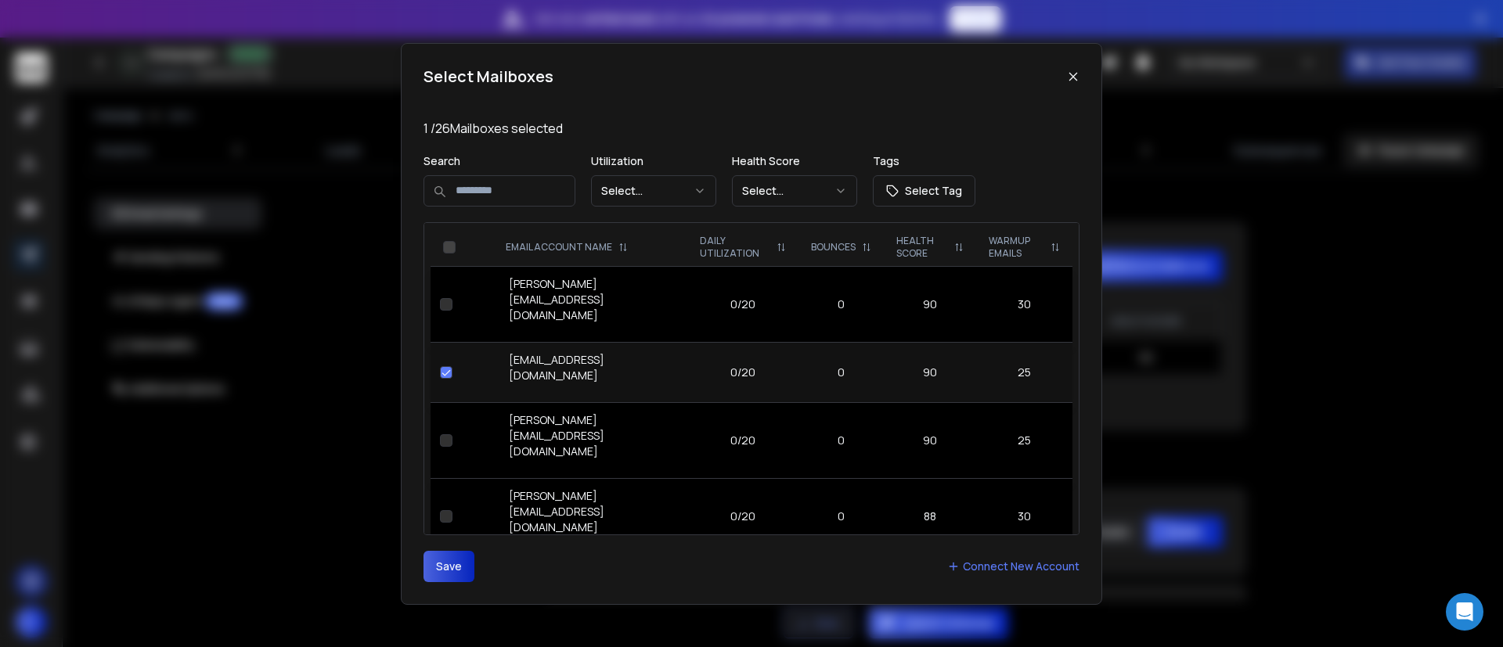
click at [442, 366] on button "button" at bounding box center [446, 372] width 13 height 13
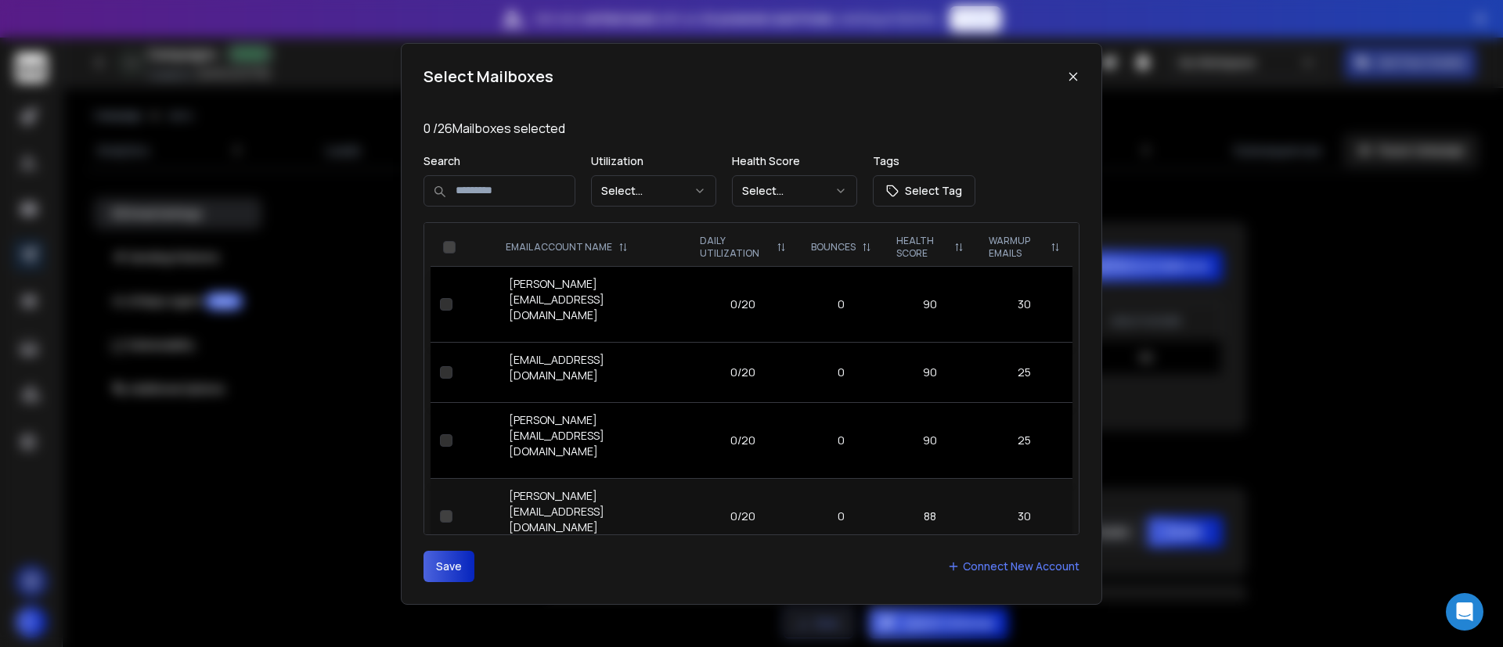
click at [445, 510] on button "button" at bounding box center [446, 516] width 13 height 13
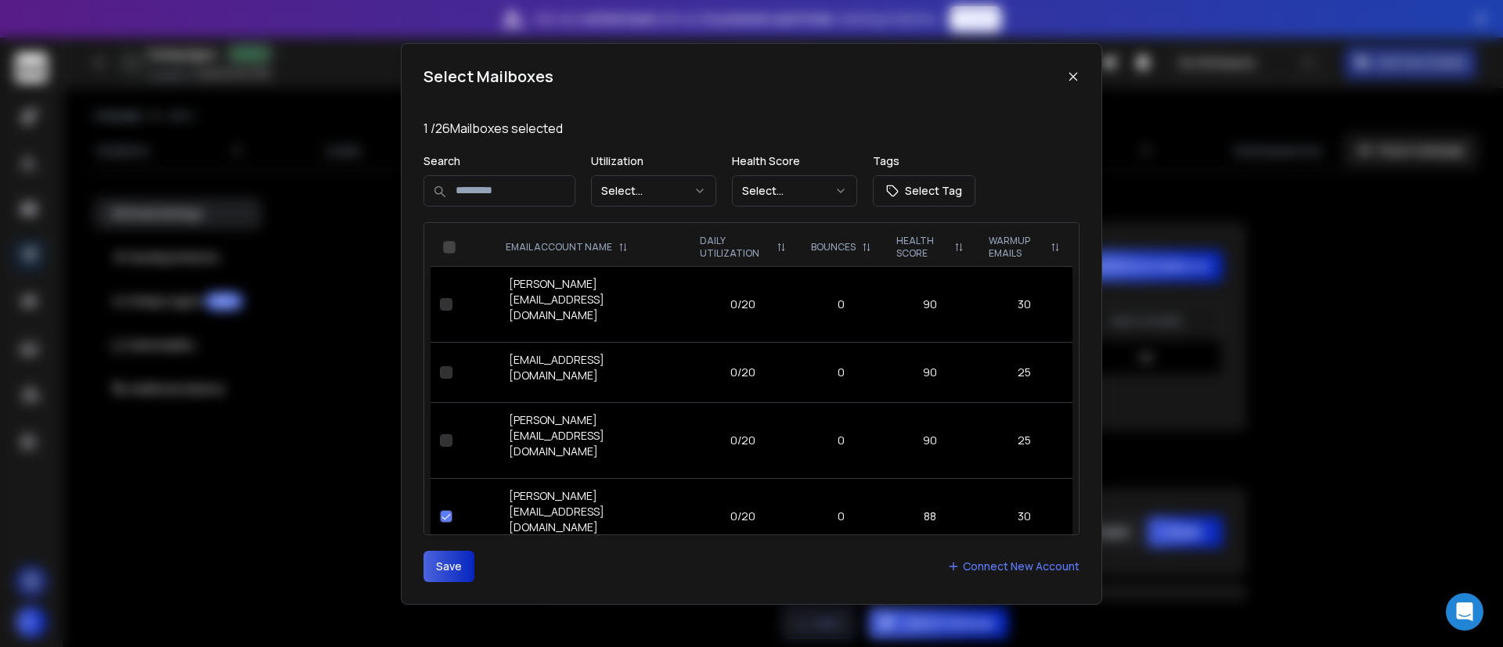
click at [465, 562] on button "Save" at bounding box center [448, 566] width 51 height 31
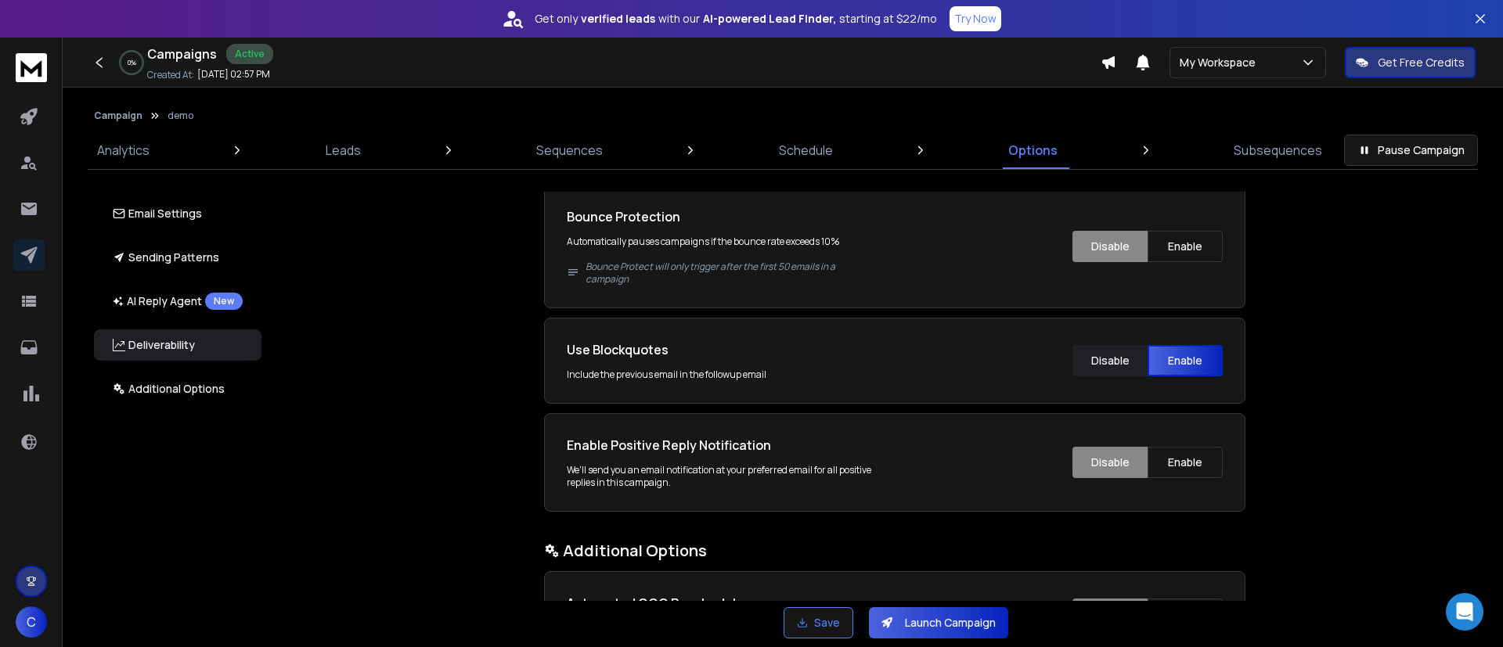
scroll to position [2194, 0]
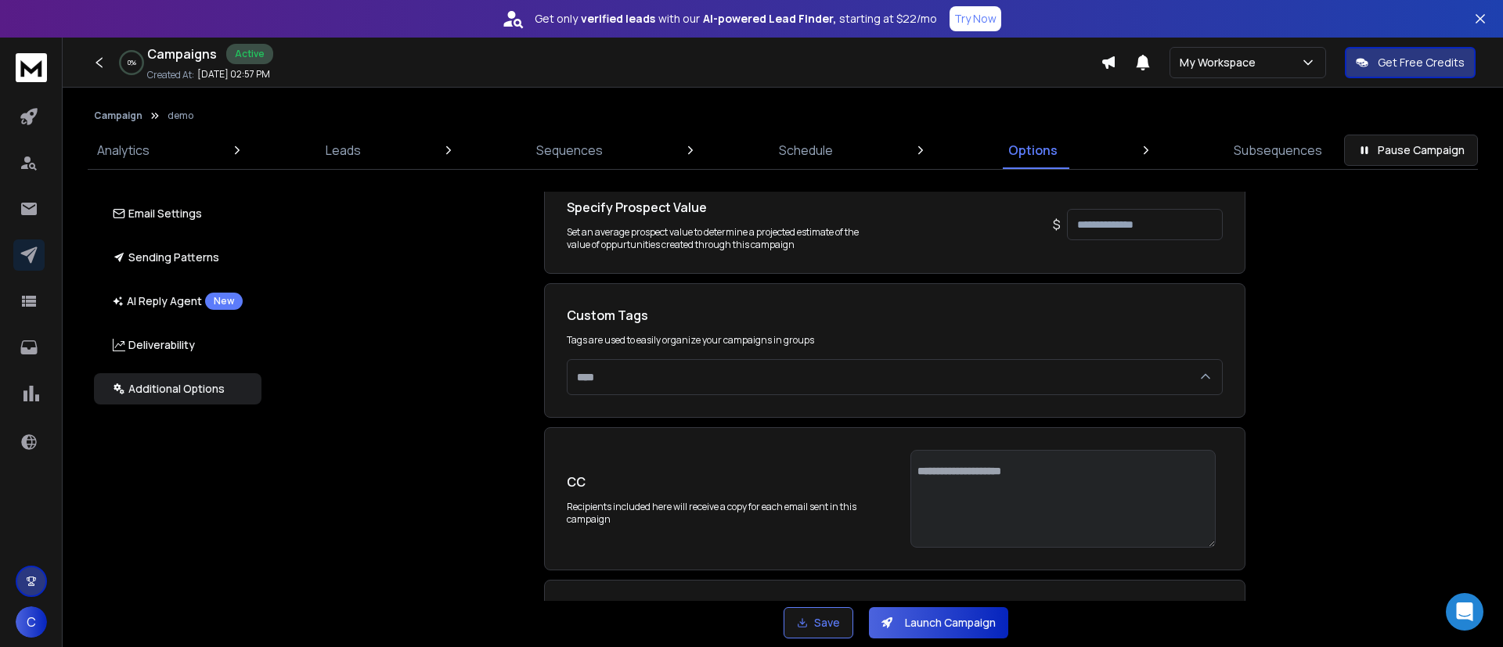
click at [1144, 355] on div "Custom Tags Tags are used to easily organize your campaigns in groups" at bounding box center [895, 350] width 656 height 89
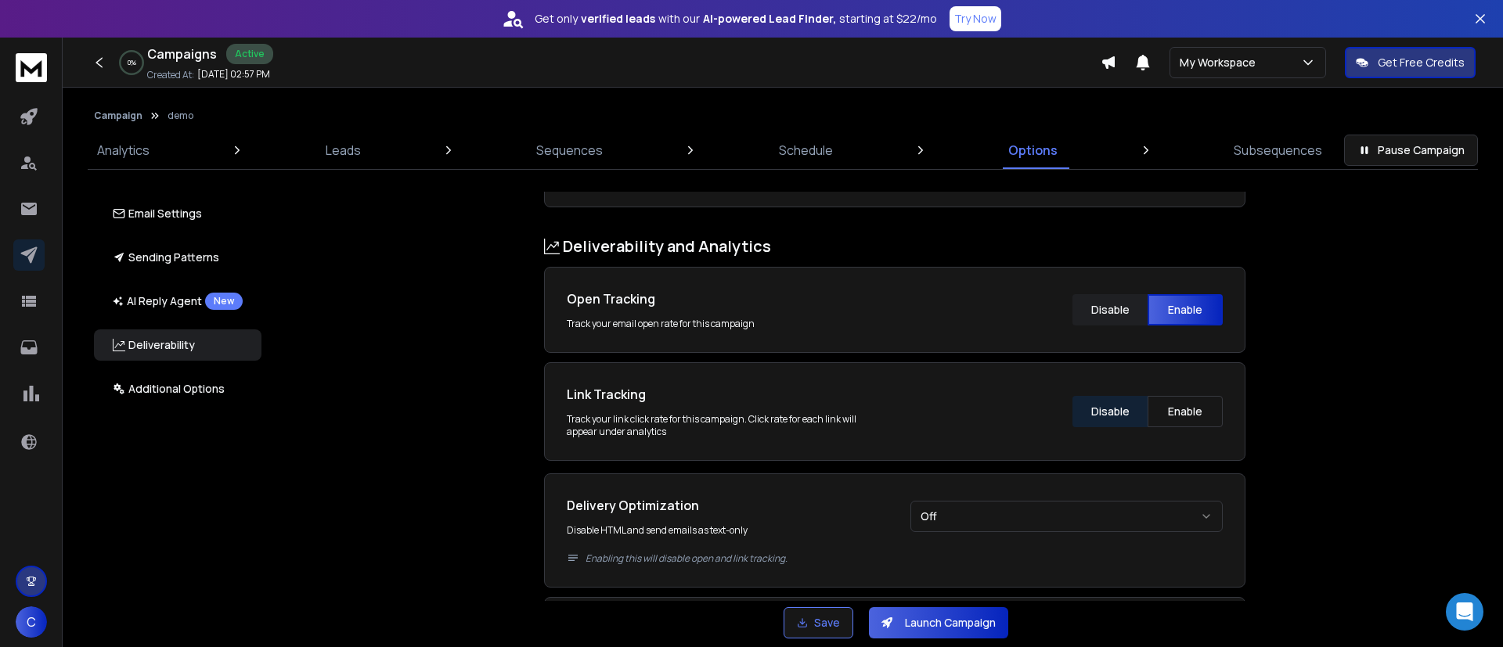
scroll to position [1485, 0]
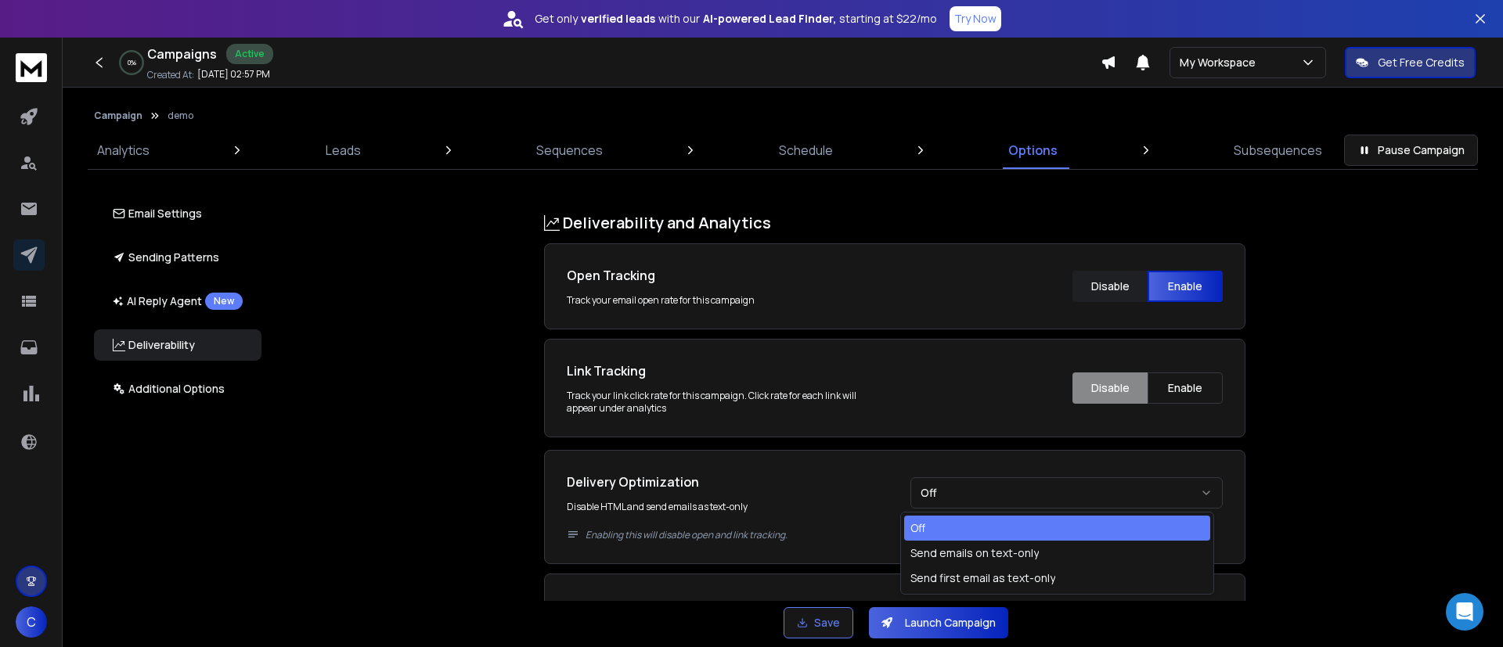
click at [1021, 501] on button "Off" at bounding box center [1066, 492] width 312 height 31
select select "*"
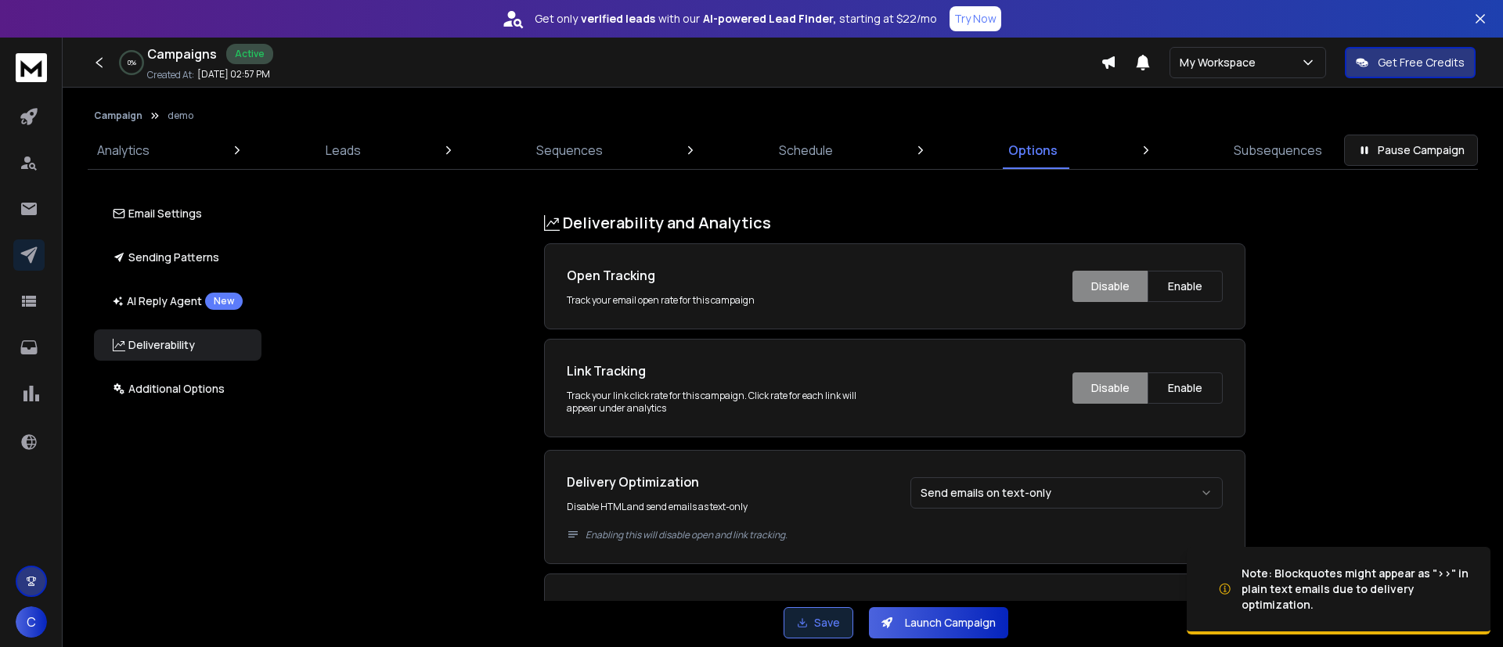
click at [786, 633] on button "Save" at bounding box center [818, 622] width 70 height 31
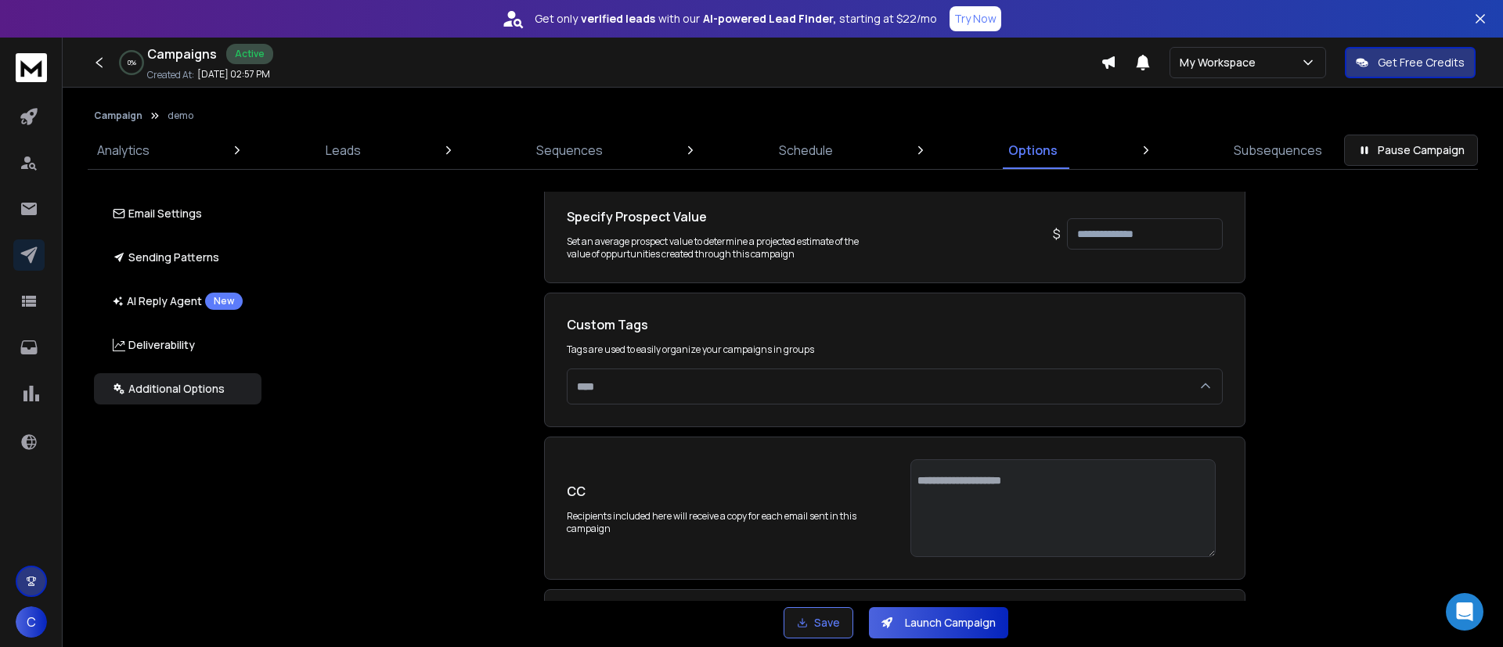
scroll to position [2833, 0]
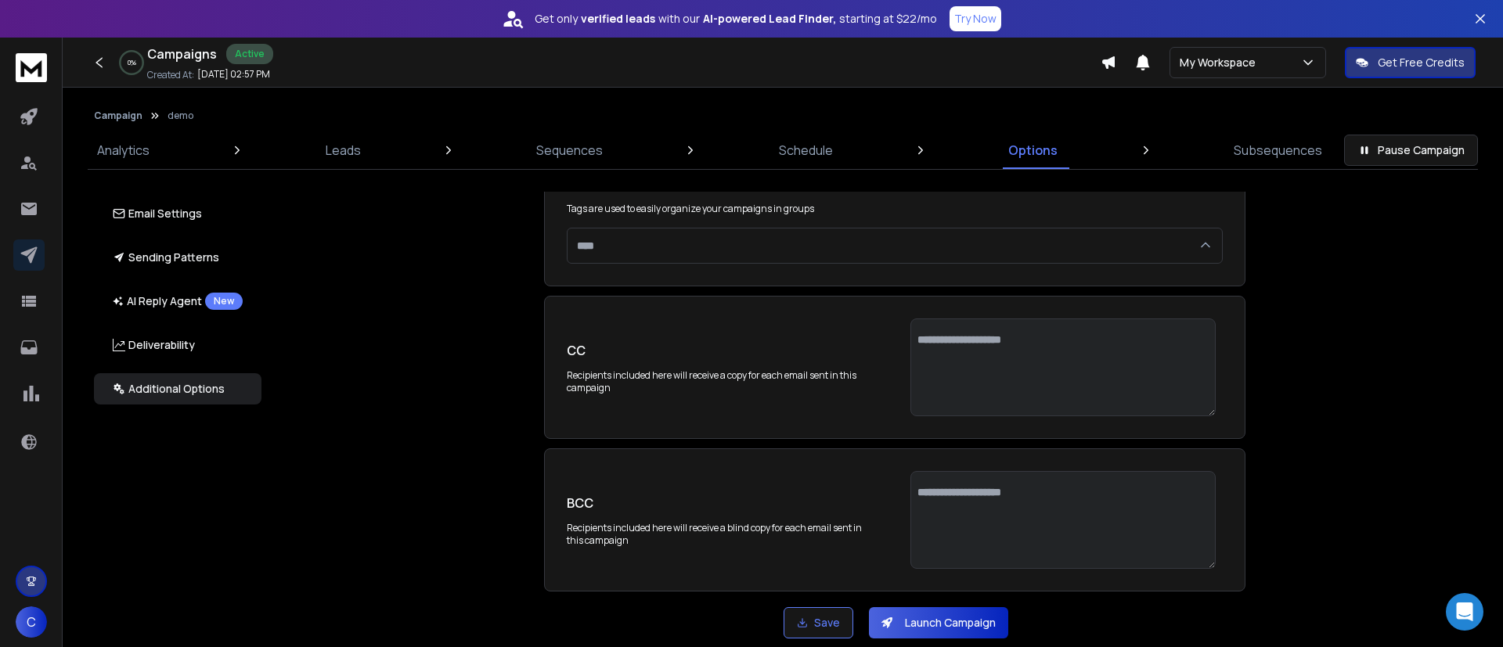
click at [944, 607] on button "Launch Campaign" at bounding box center [938, 622] width 139 height 31
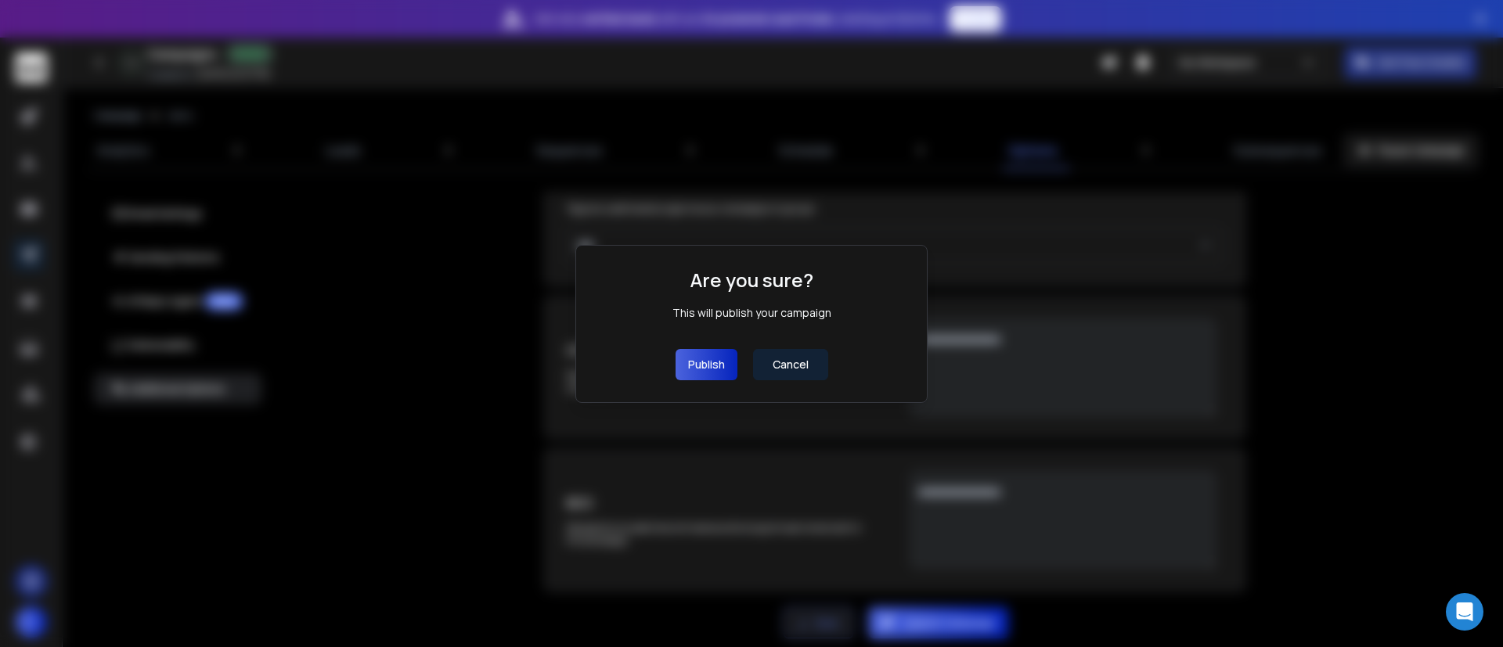
click at [704, 355] on button "Publish" at bounding box center [706, 364] width 62 height 31
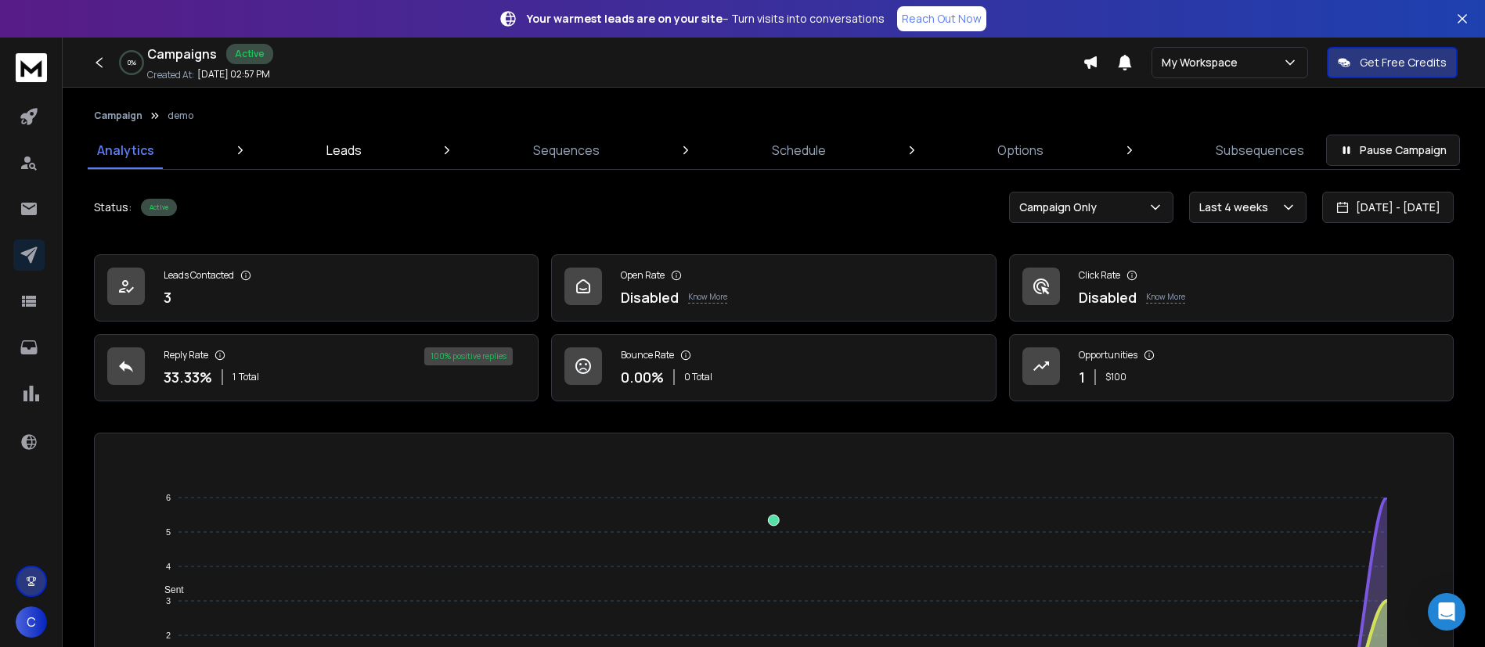
click at [362, 141] on link "Leads" at bounding box center [344, 150] width 54 height 38
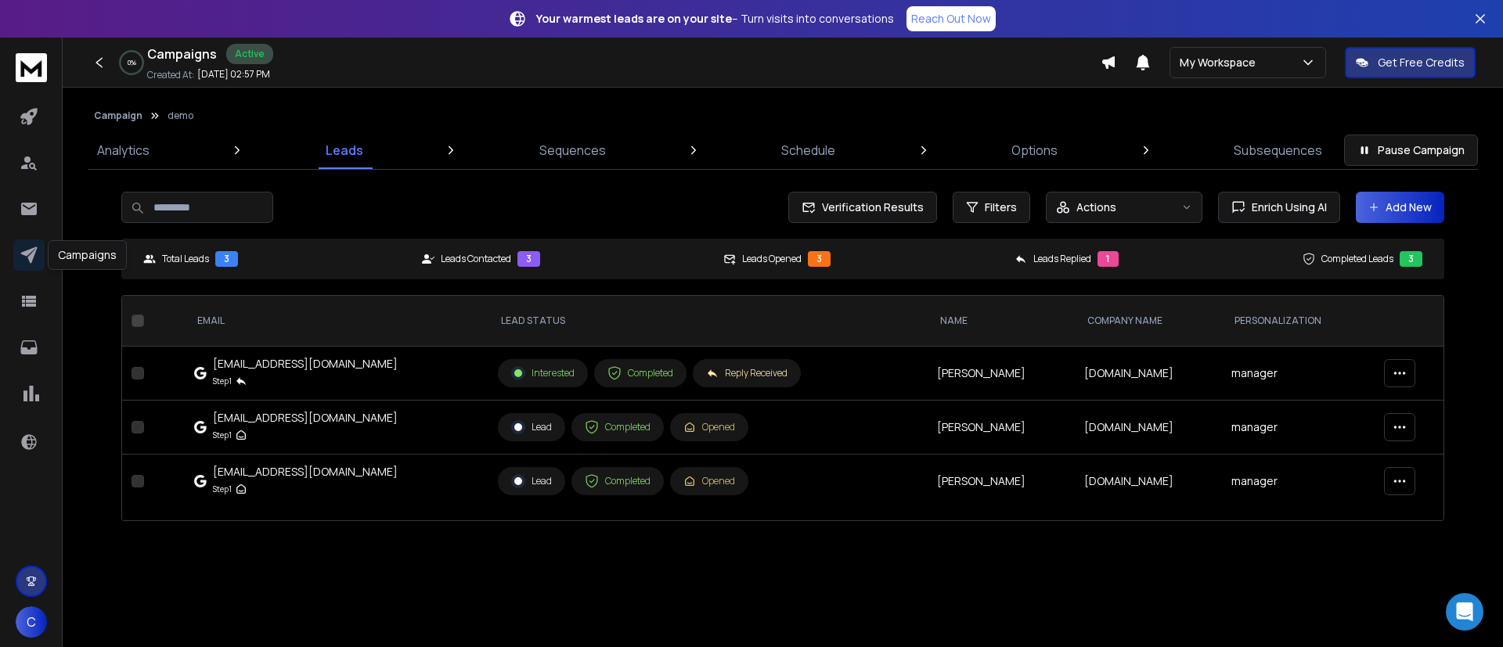
click at [20, 250] on icon at bounding box center [29, 255] width 19 height 19
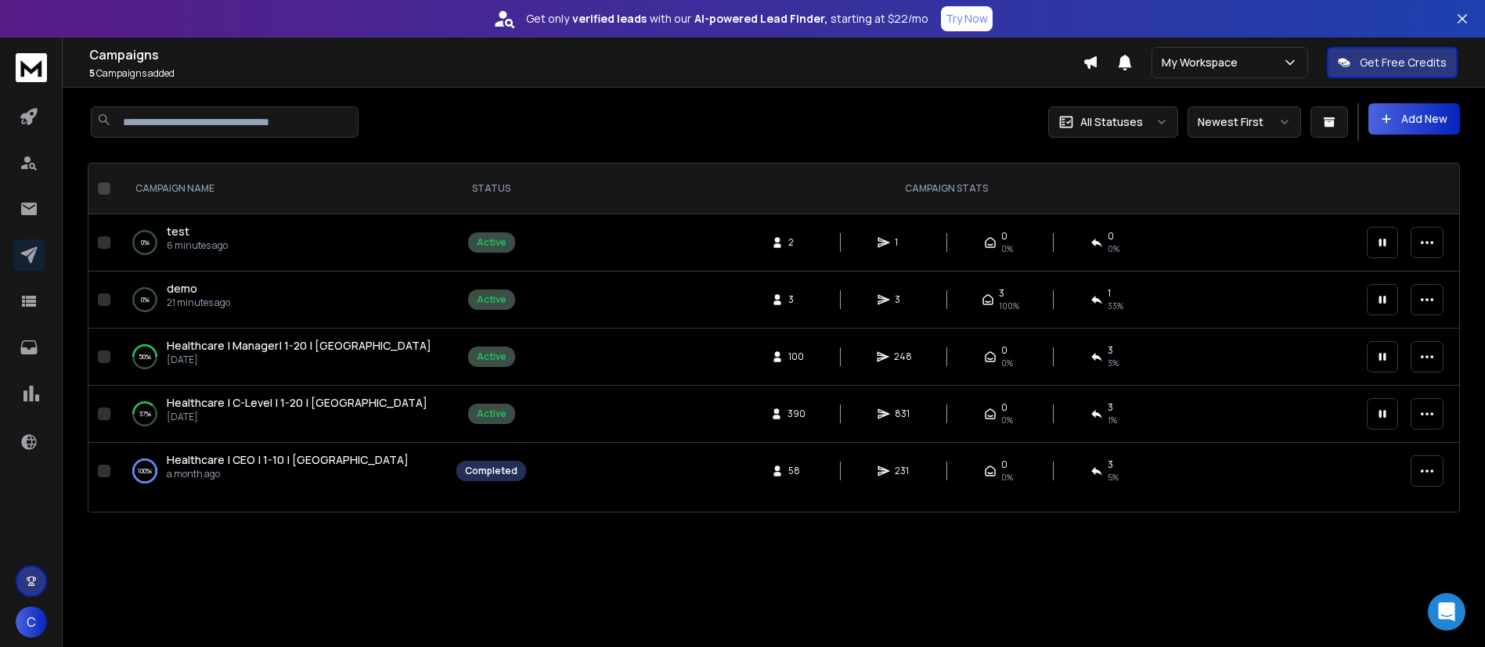
click at [1419, 304] on icon "button" at bounding box center [1427, 300] width 16 height 16
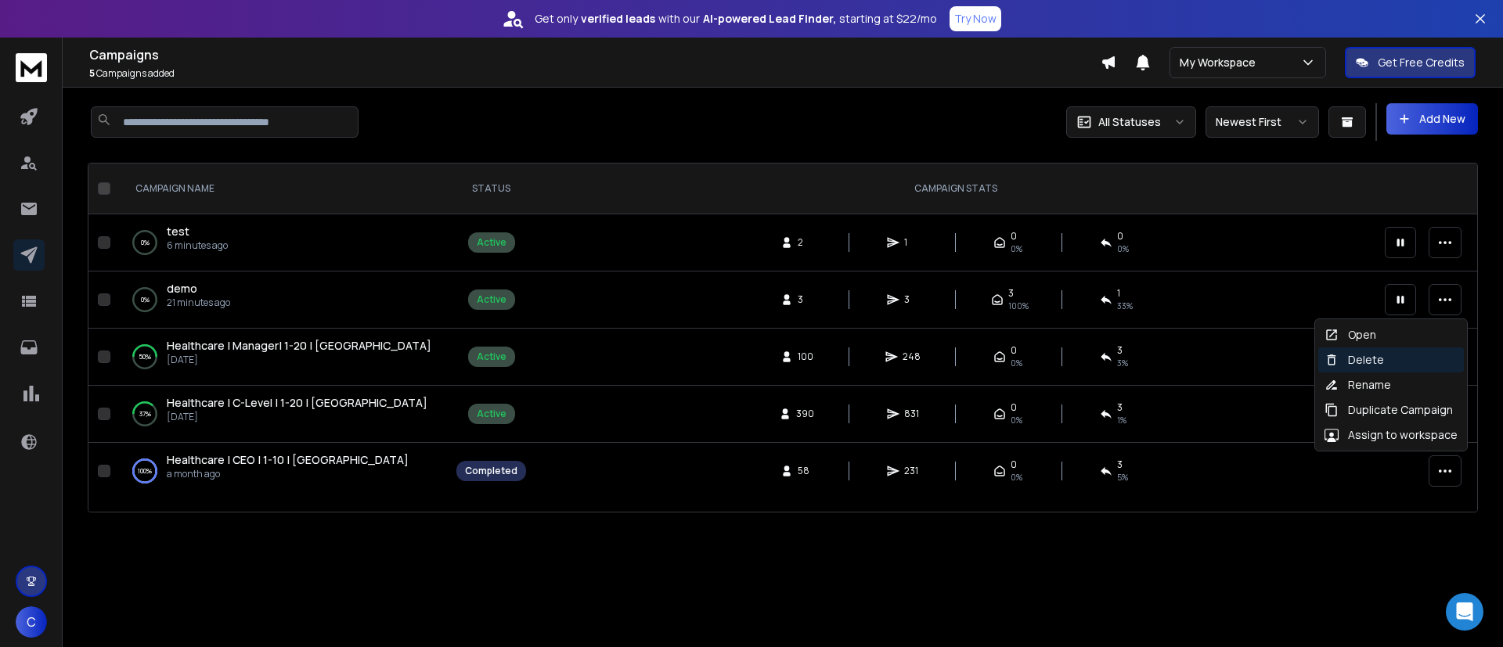
click at [1357, 352] on div "Delete" at bounding box center [1353, 360] width 59 height 16
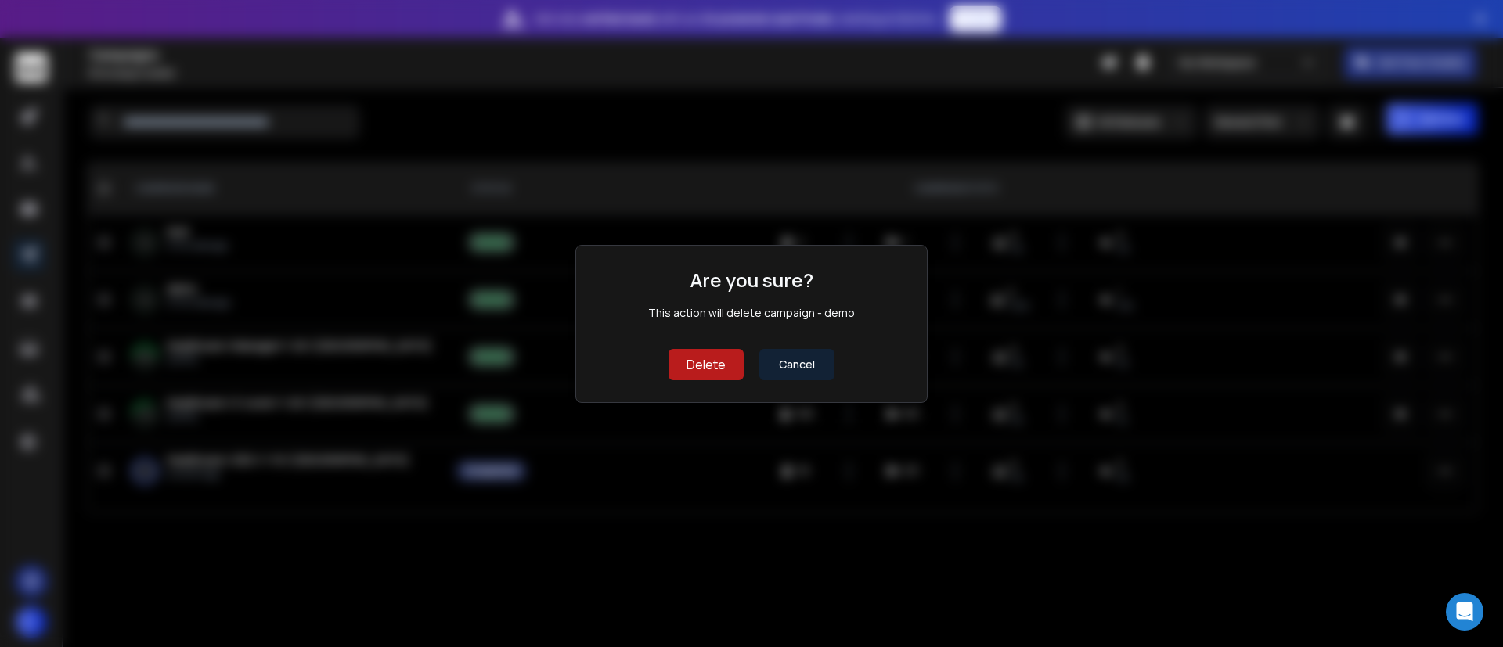
click at [711, 372] on button "Delete" at bounding box center [705, 364] width 75 height 31
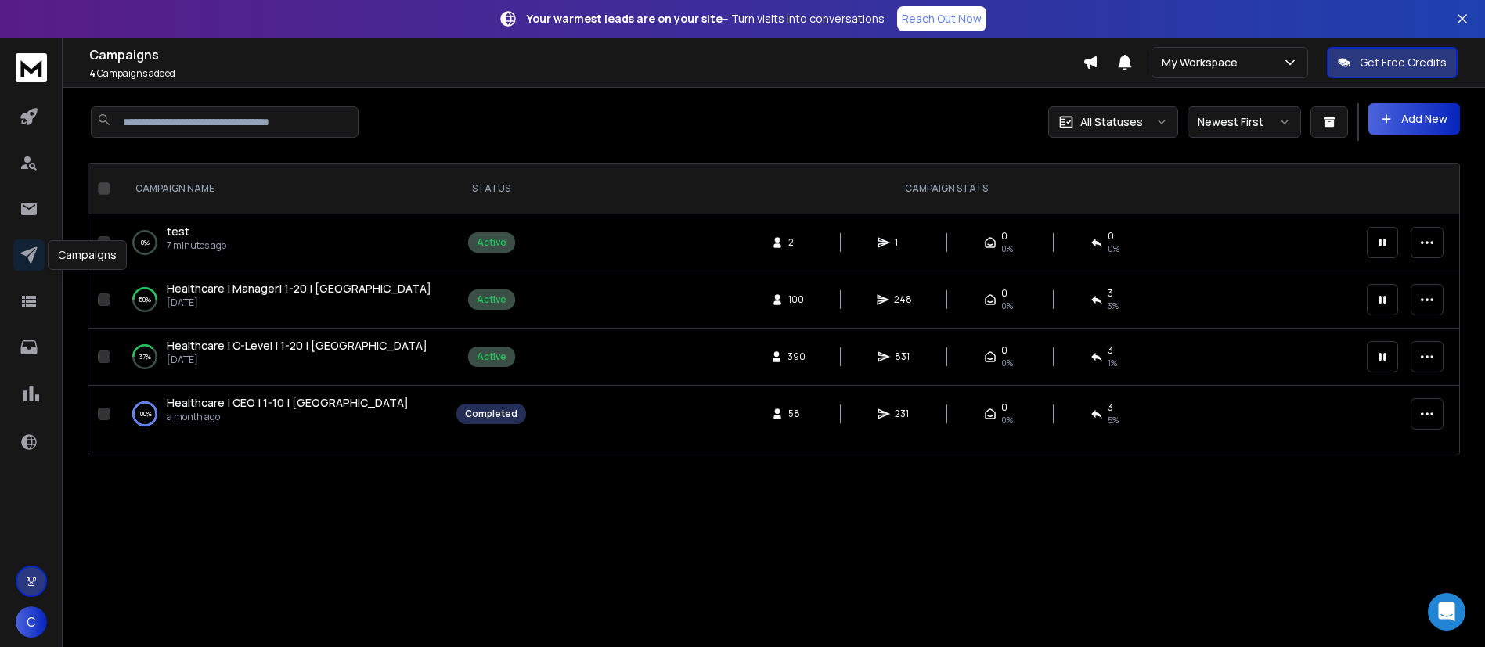
click at [35, 267] on link at bounding box center [28, 254] width 31 height 31
click at [32, 351] on icon at bounding box center [28, 347] width 16 height 14
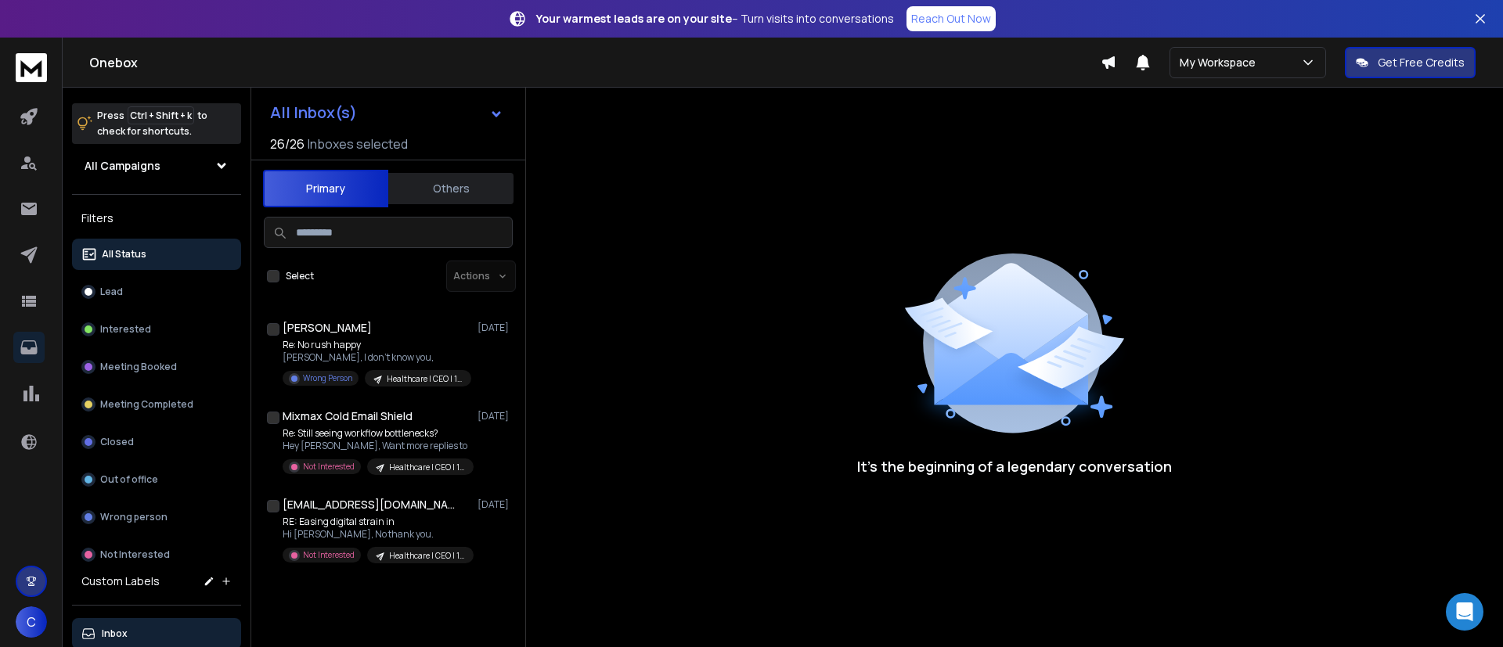
click at [167, 275] on div "All Status Lead Interested Meeting Booked Meeting Completed Closed Out of offic…" at bounding box center [156, 405] width 169 height 332
click at [171, 281] on button "Lead" at bounding box center [156, 291] width 169 height 31
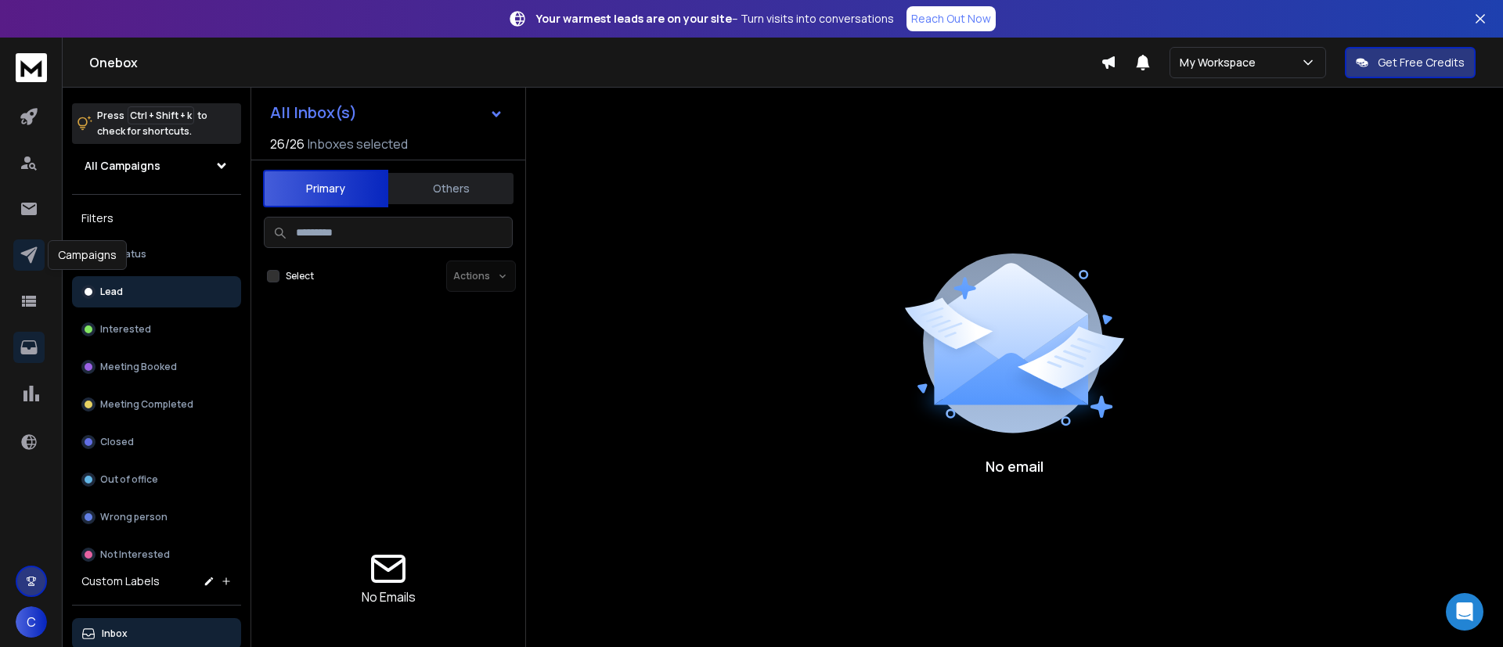
click at [31, 265] on link at bounding box center [28, 254] width 31 height 31
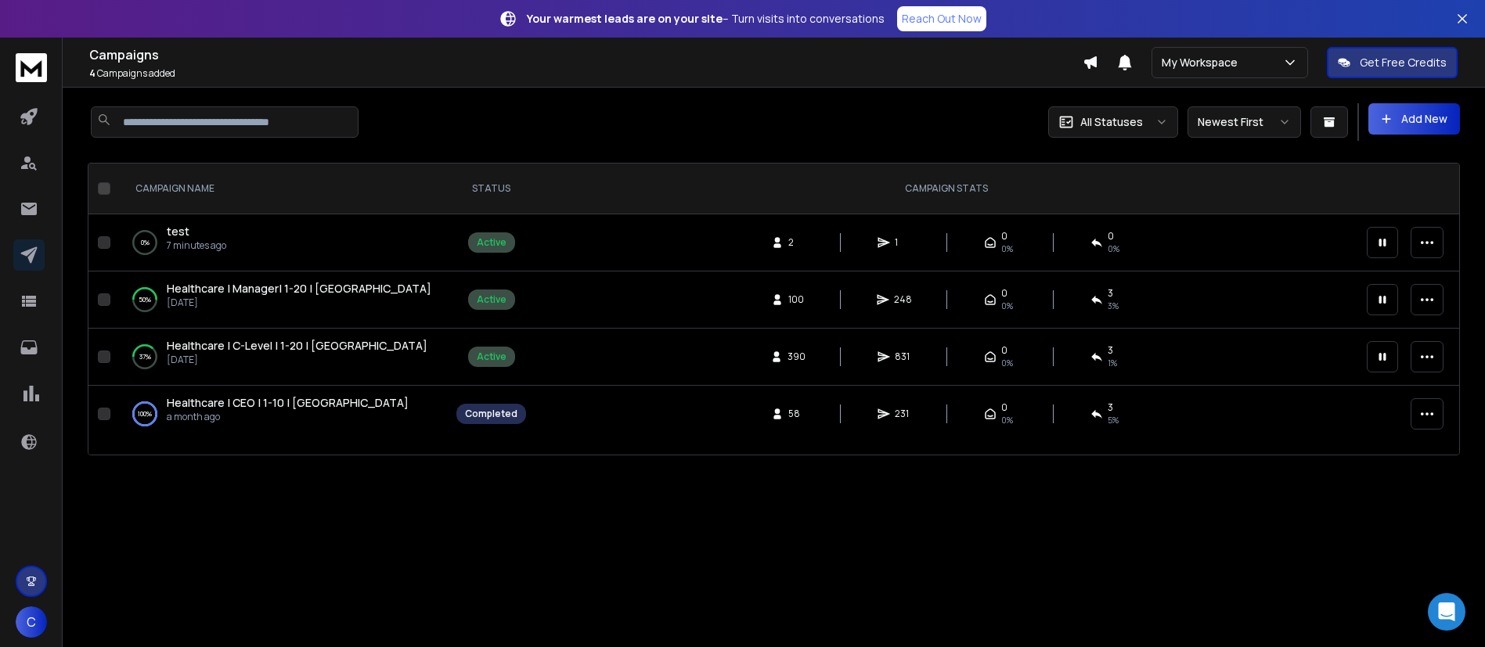
click at [191, 236] on h1 "test" at bounding box center [196, 232] width 59 height 16
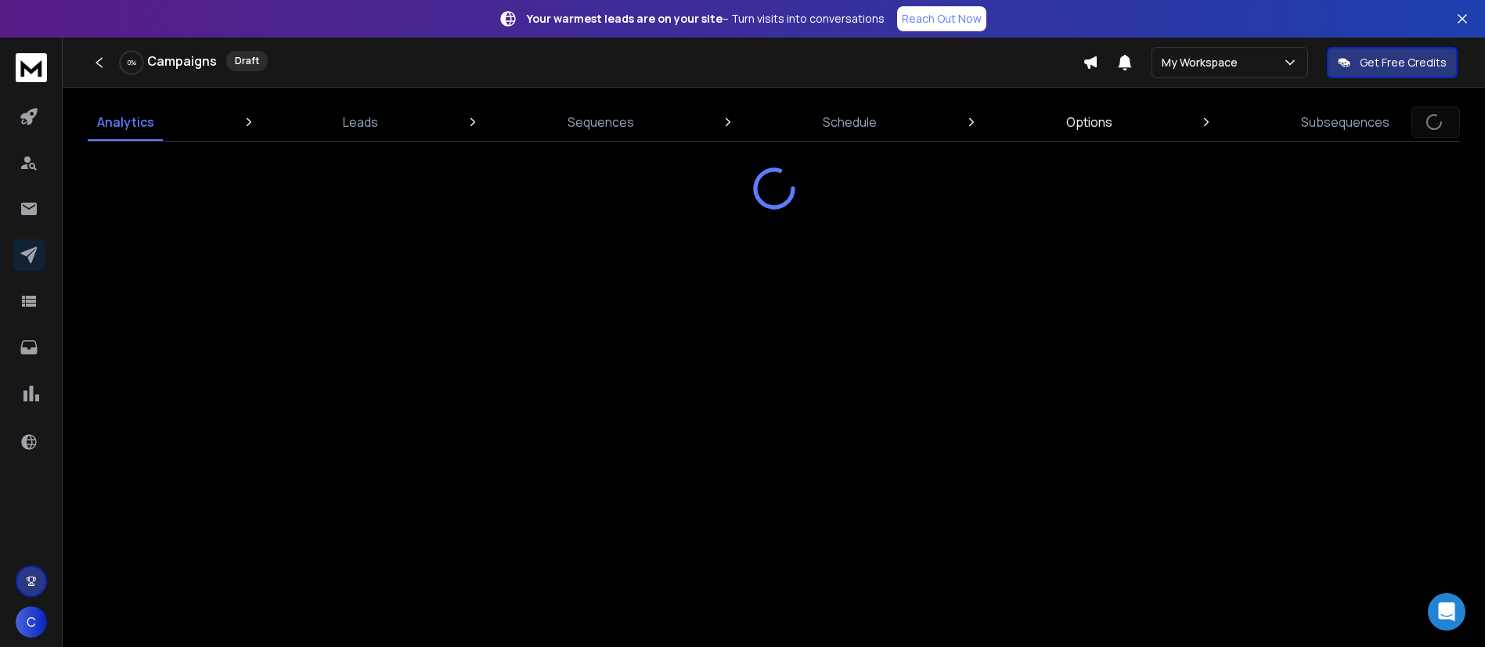
click at [1075, 118] on p "Options" at bounding box center [1089, 122] width 46 height 19
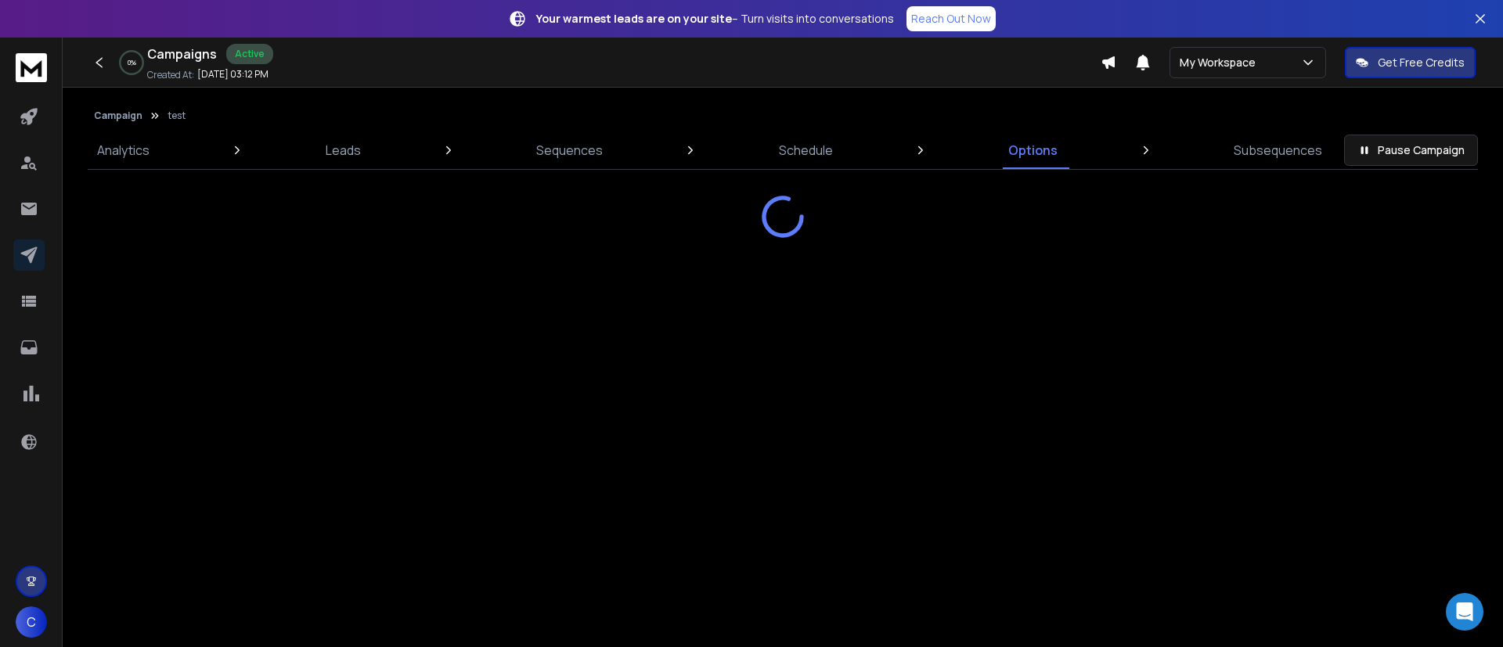
select select "*"
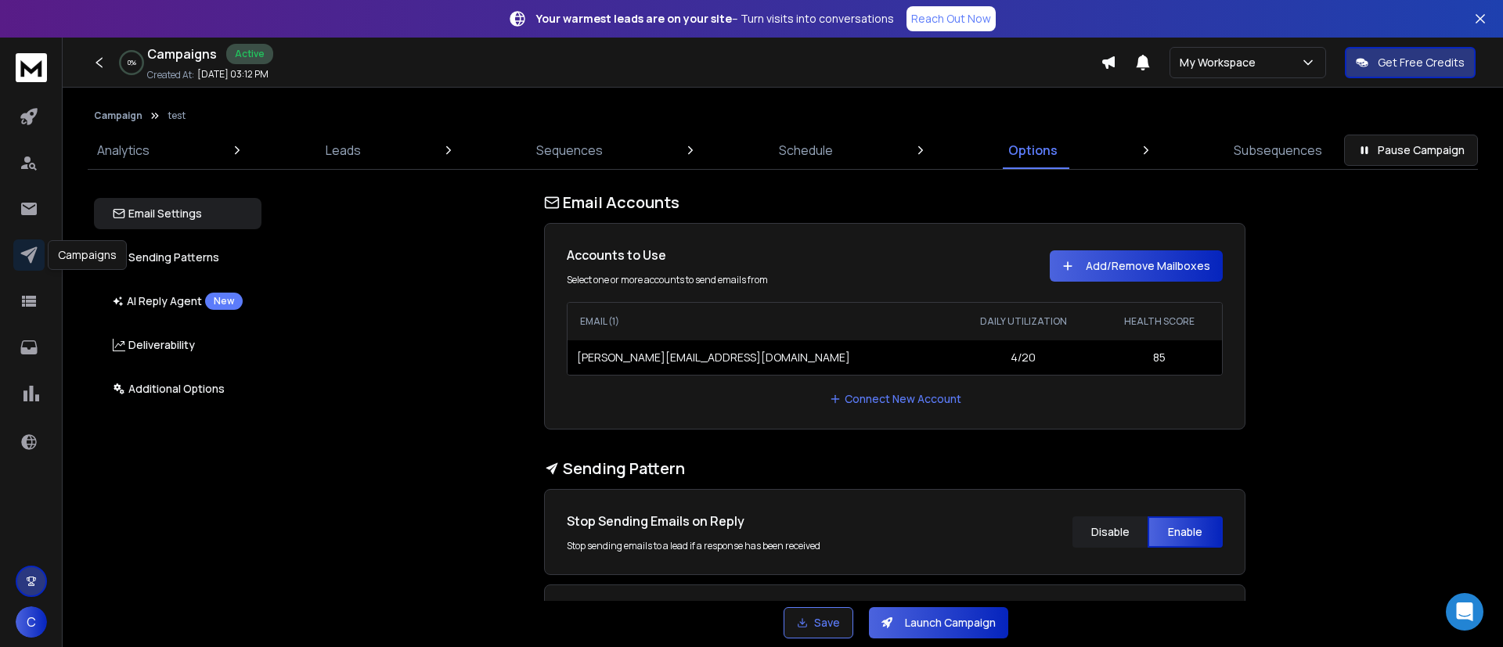
click at [23, 251] on icon at bounding box center [28, 255] width 16 height 16
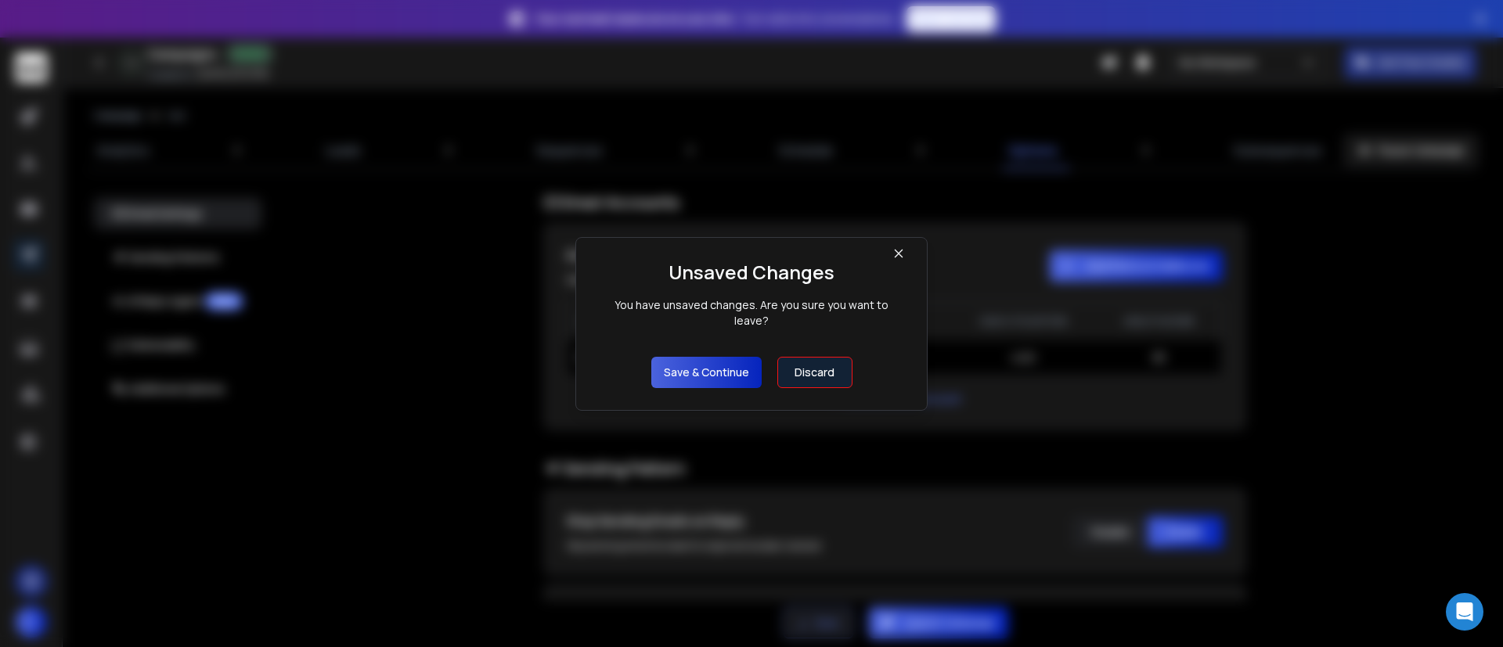
click at [663, 358] on button "Save & Continue" at bounding box center [706, 372] width 110 height 31
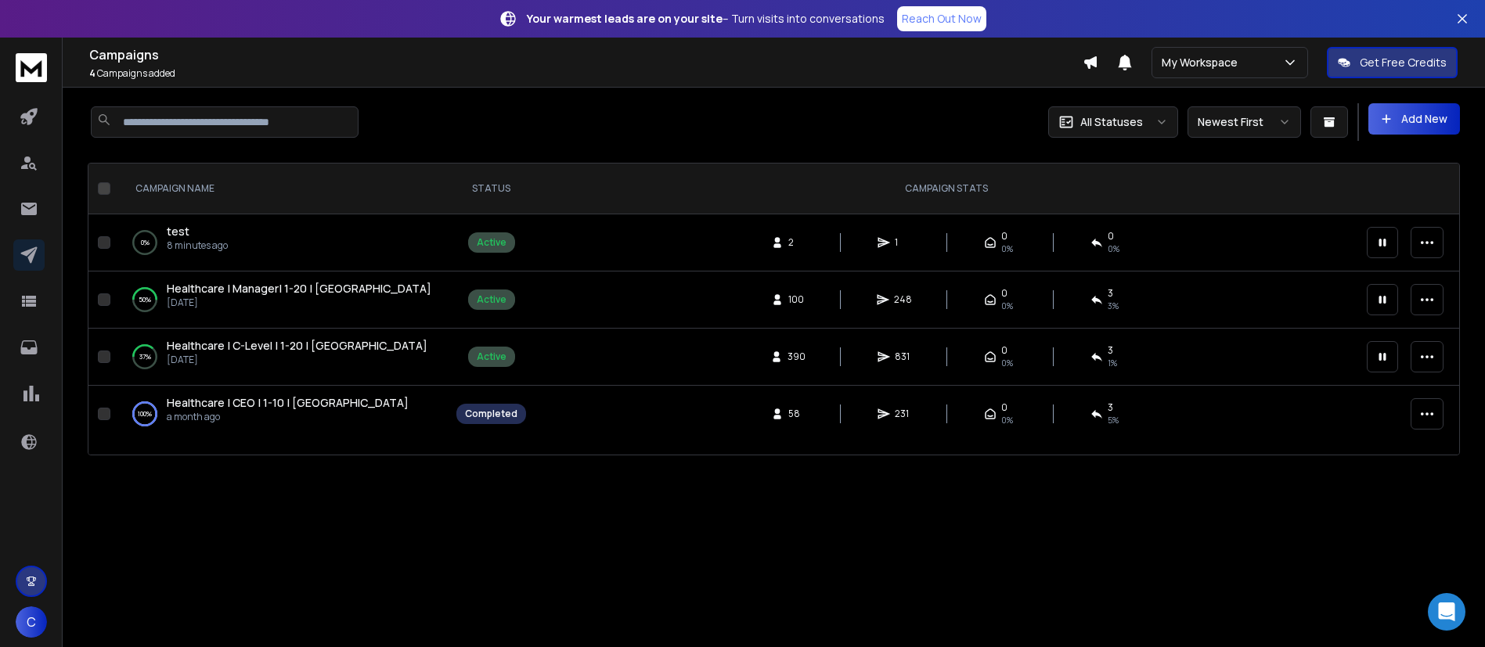
click at [239, 236] on div "0 % test 8 minutes ago" at bounding box center [281, 243] width 299 height 38
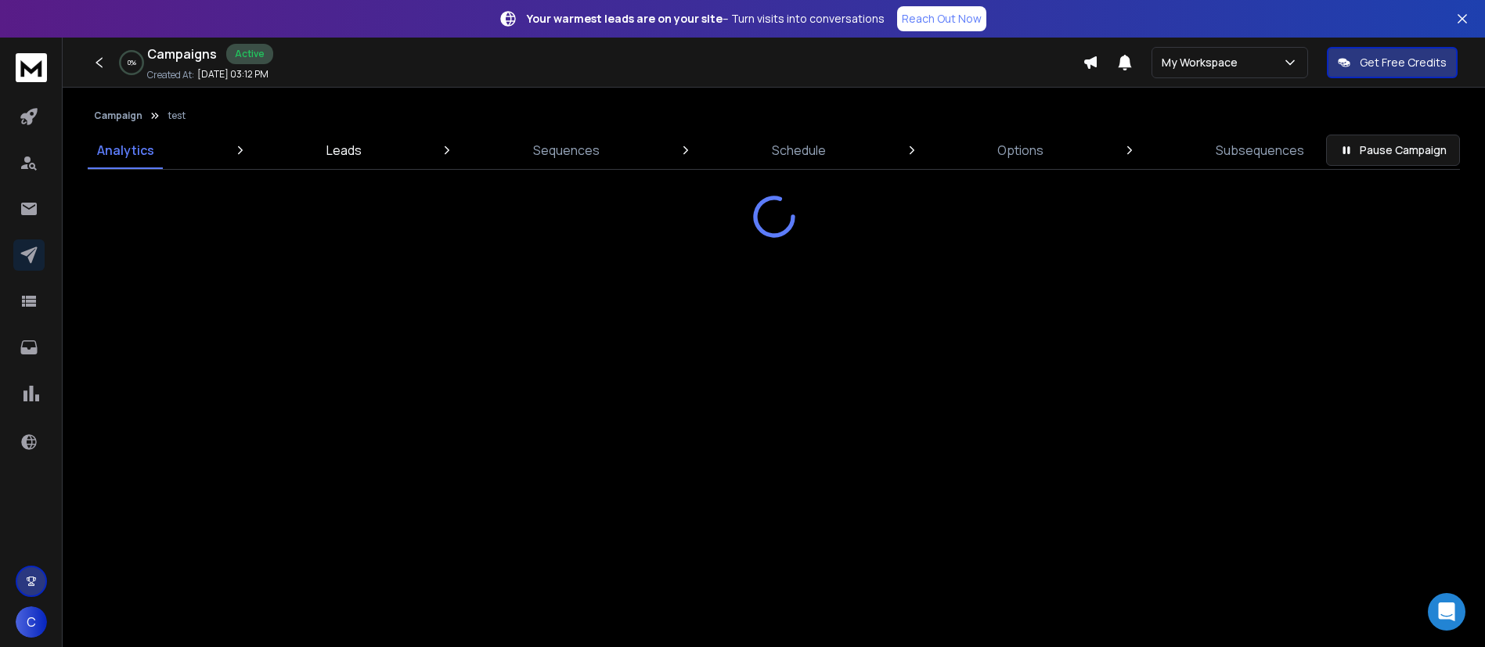
click at [343, 159] on p "Leads" at bounding box center [343, 150] width 35 height 19
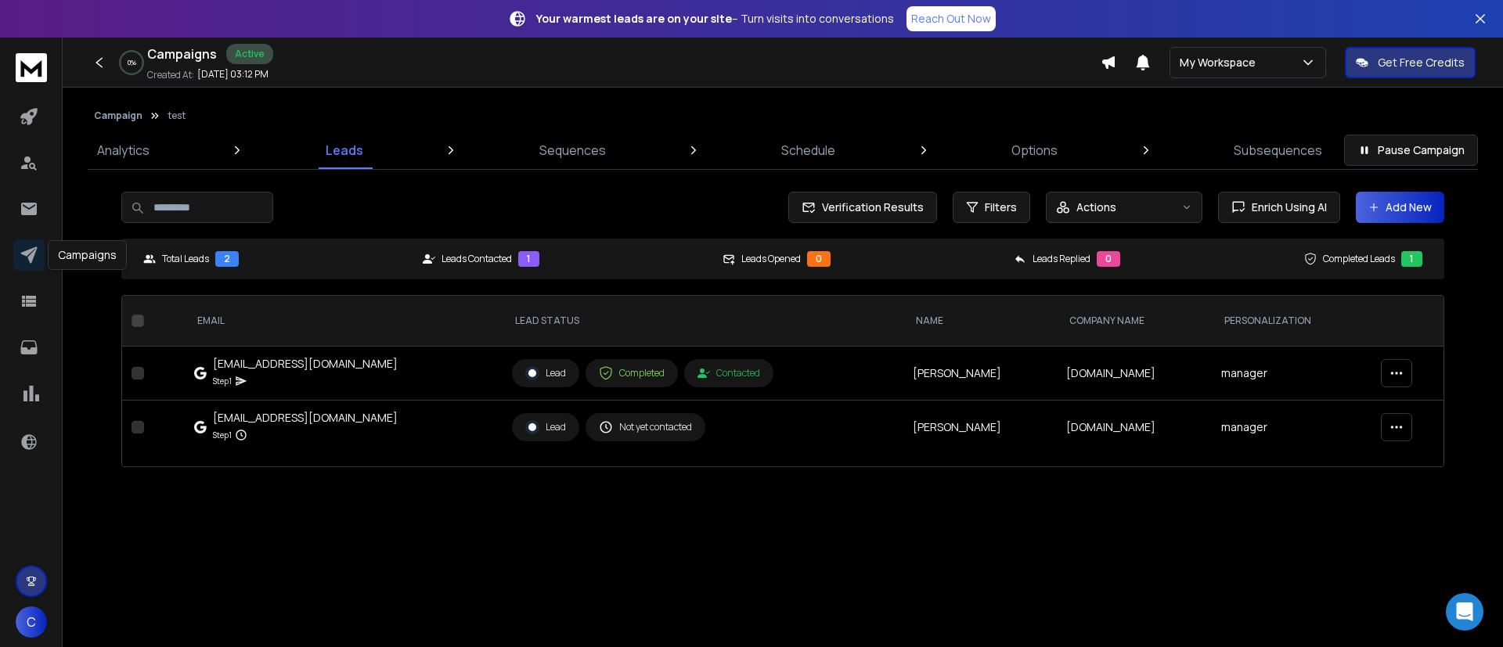
click at [22, 243] on link at bounding box center [28, 254] width 31 height 31
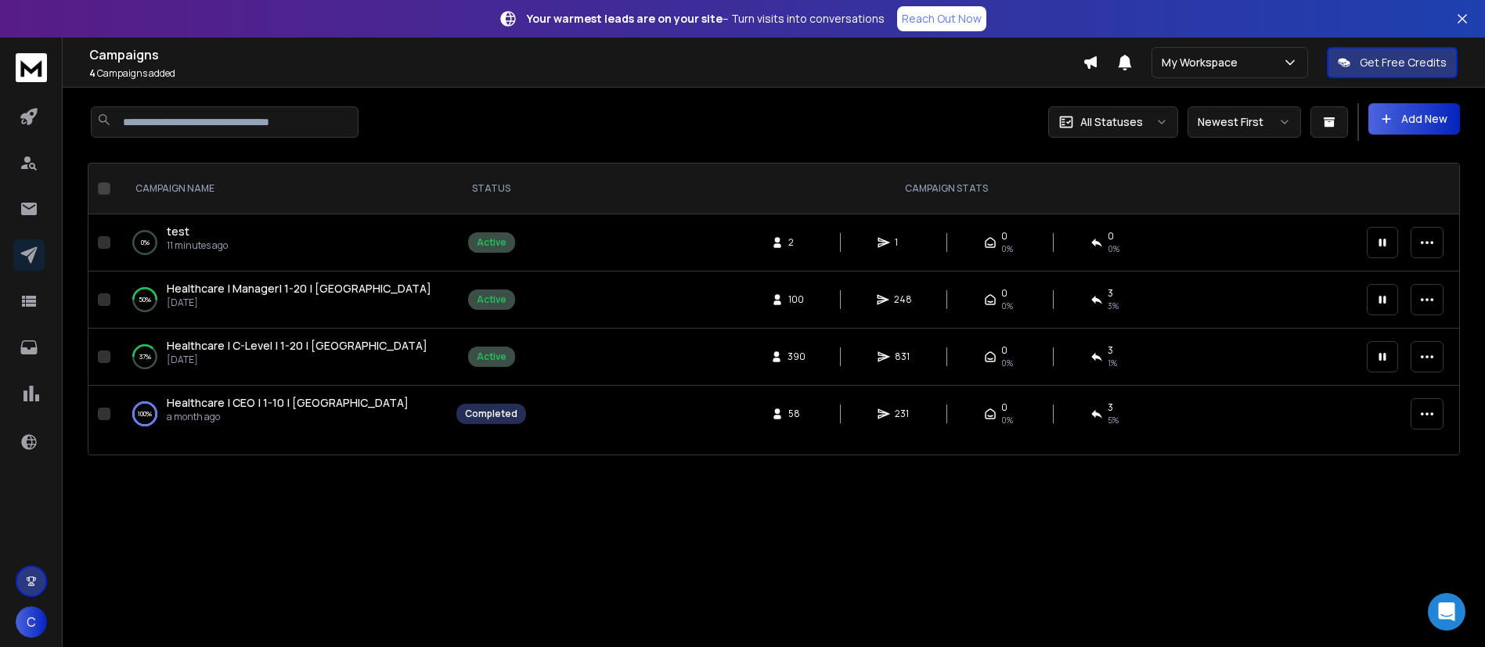
click at [201, 234] on h1 "test" at bounding box center [197, 232] width 61 height 16
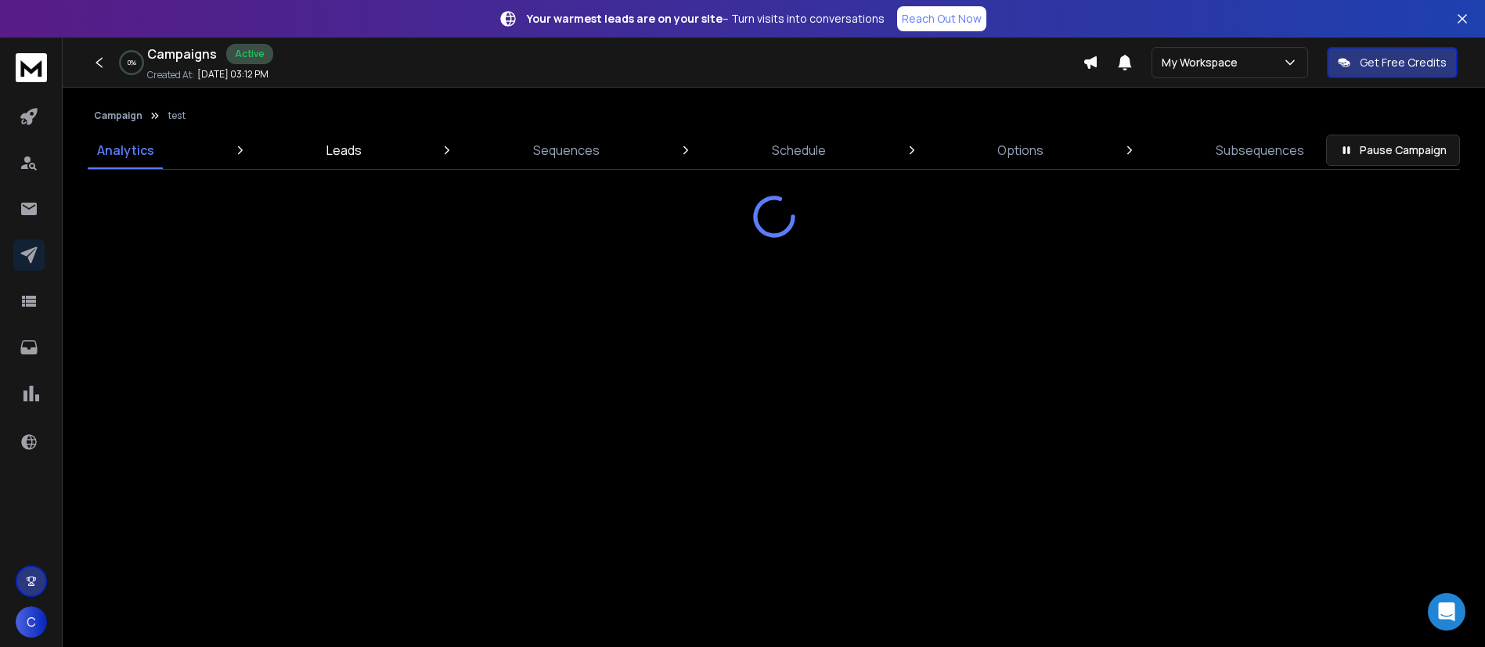
click at [342, 146] on p "Leads" at bounding box center [343, 150] width 35 height 19
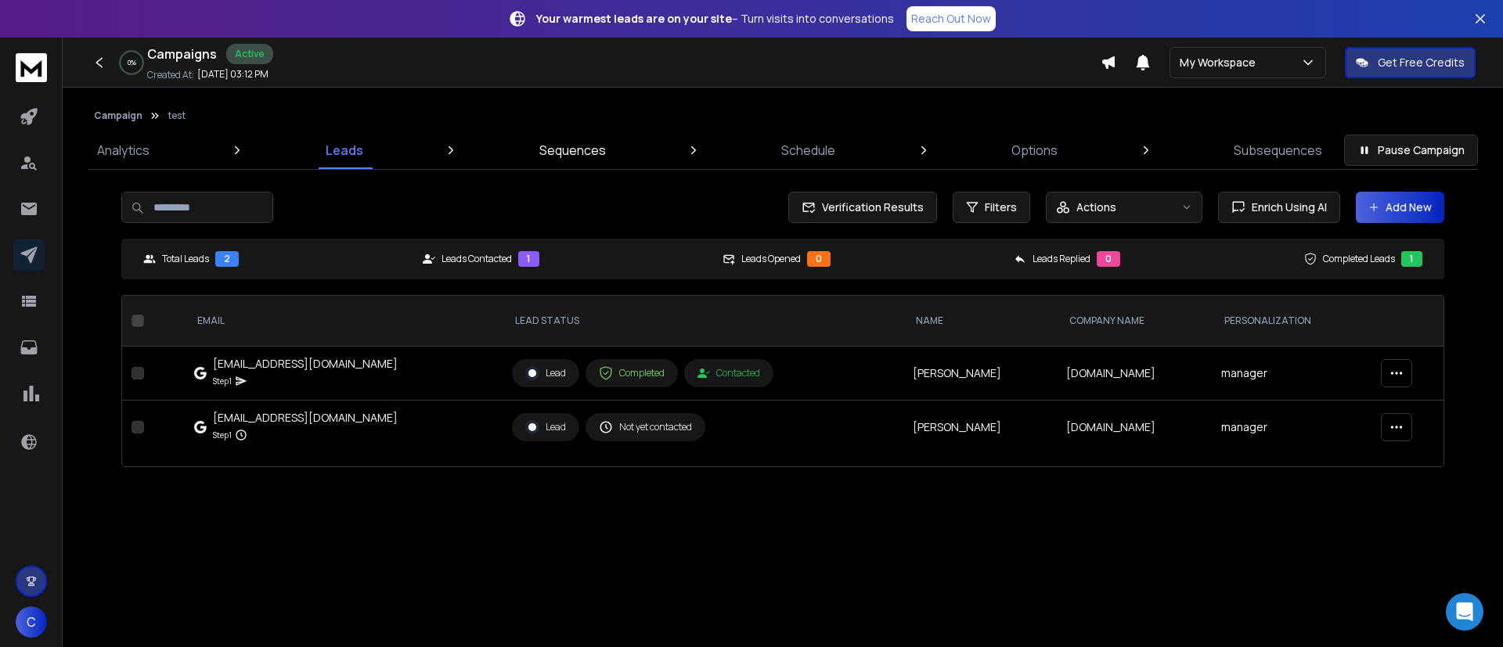
click at [542, 149] on p "Sequences" at bounding box center [572, 150] width 67 height 19
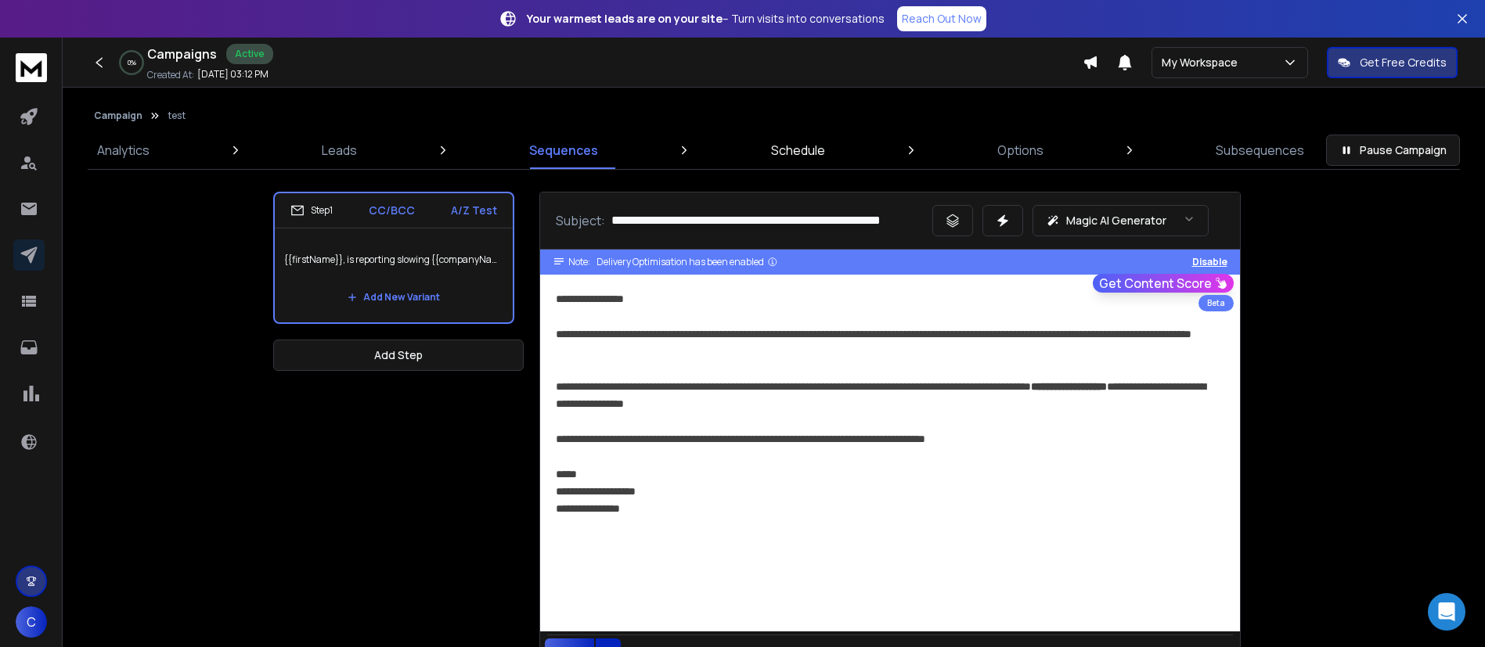
click at [776, 160] on link "Schedule" at bounding box center [797, 150] width 73 height 38
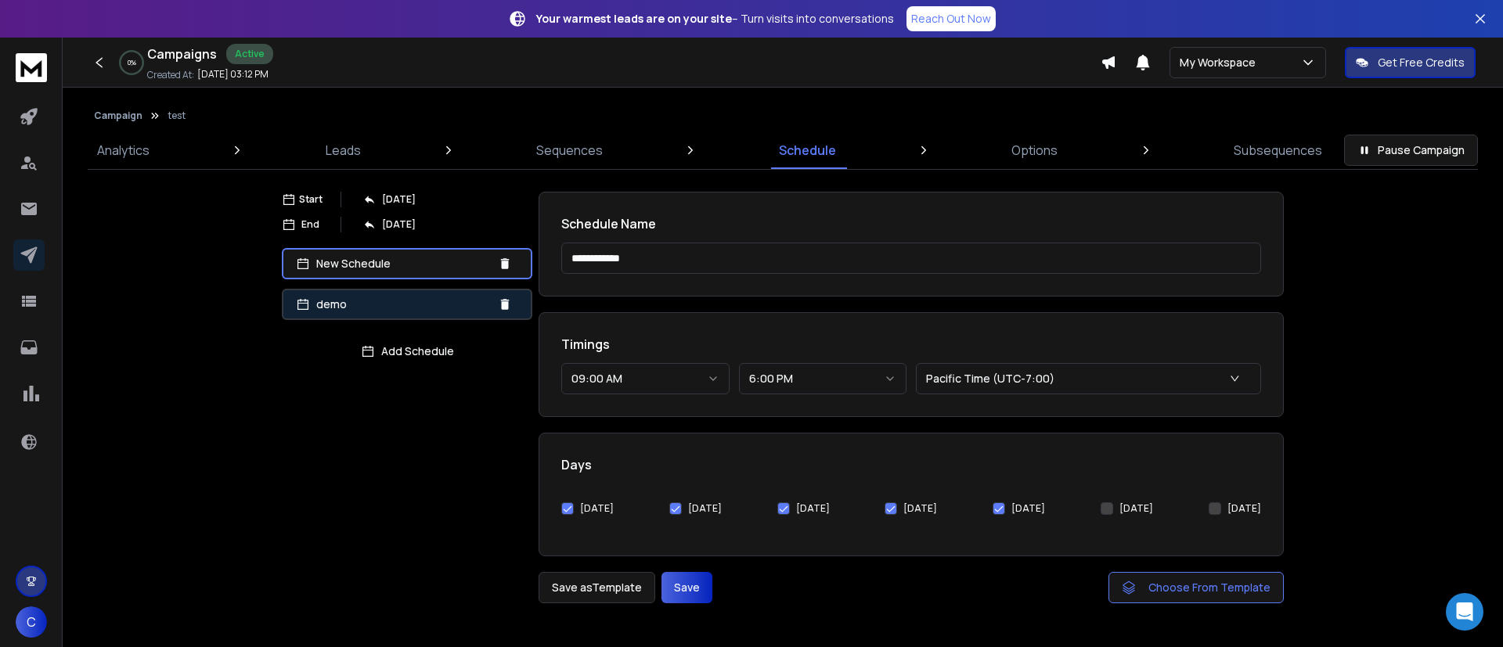
click at [399, 299] on p "demo" at bounding box center [403, 305] width 175 height 16
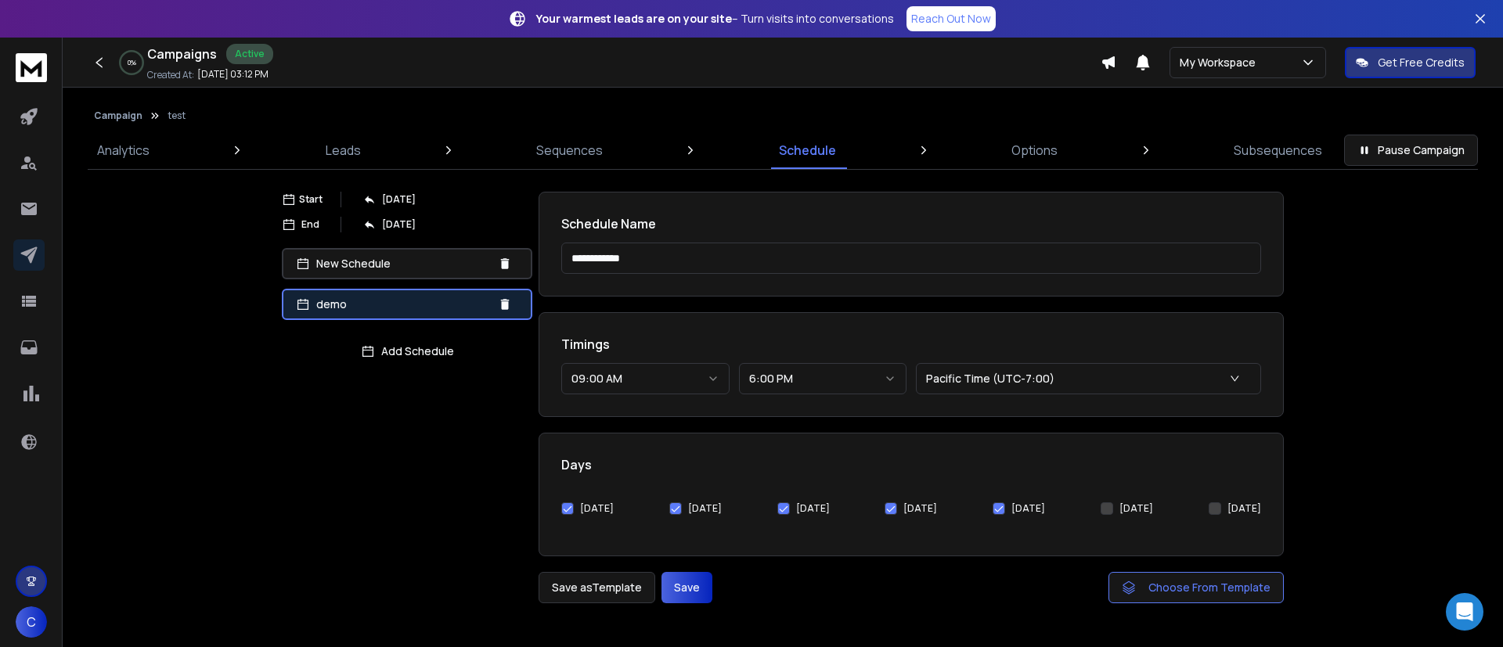
select select "********"
type input "****"
click at [673, 585] on button "Save" at bounding box center [686, 587] width 51 height 31
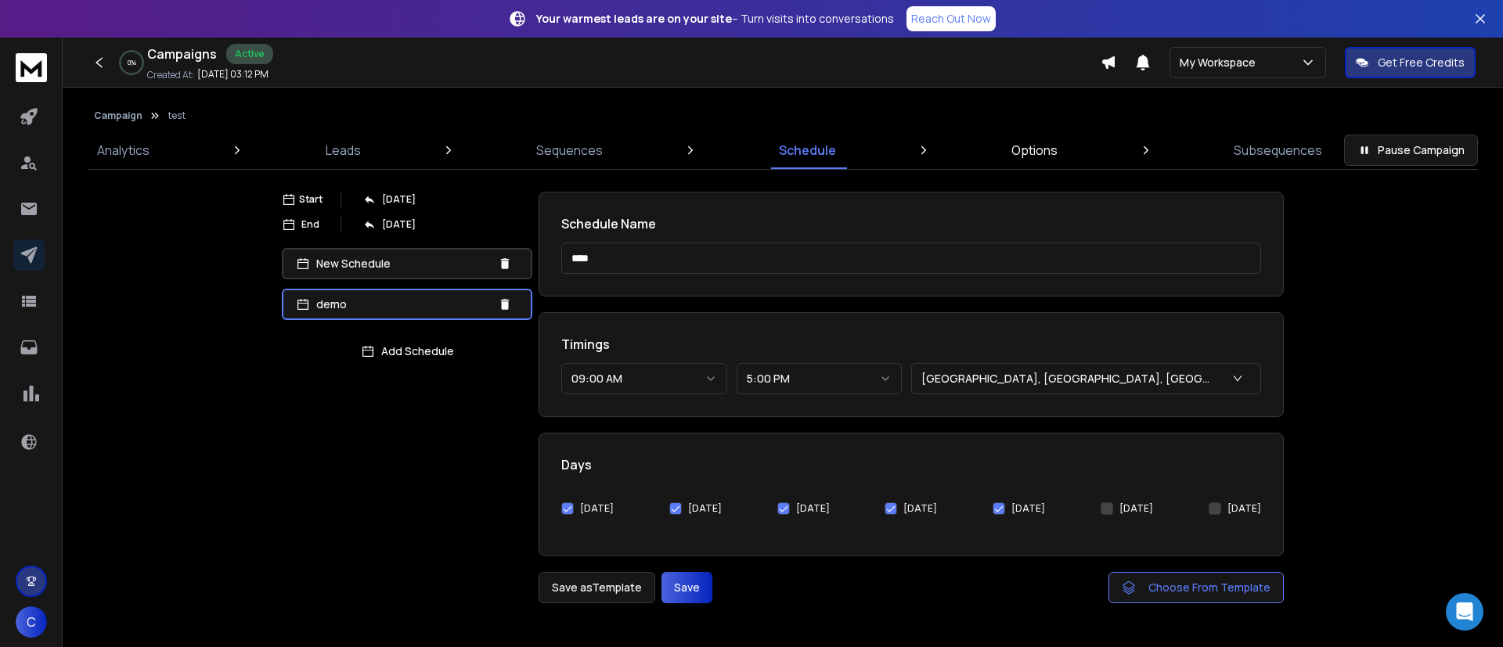
click at [1026, 132] on link "Options" at bounding box center [1034, 150] width 65 height 38
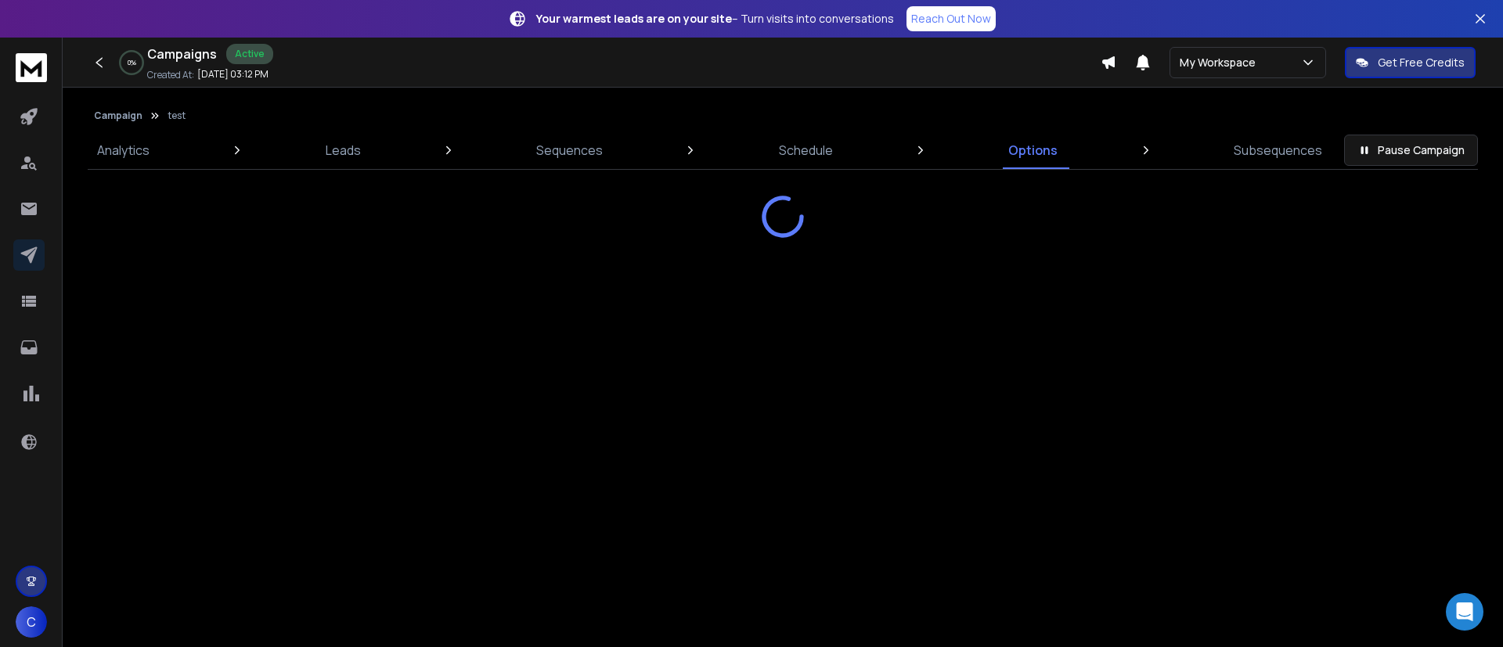
select select "*"
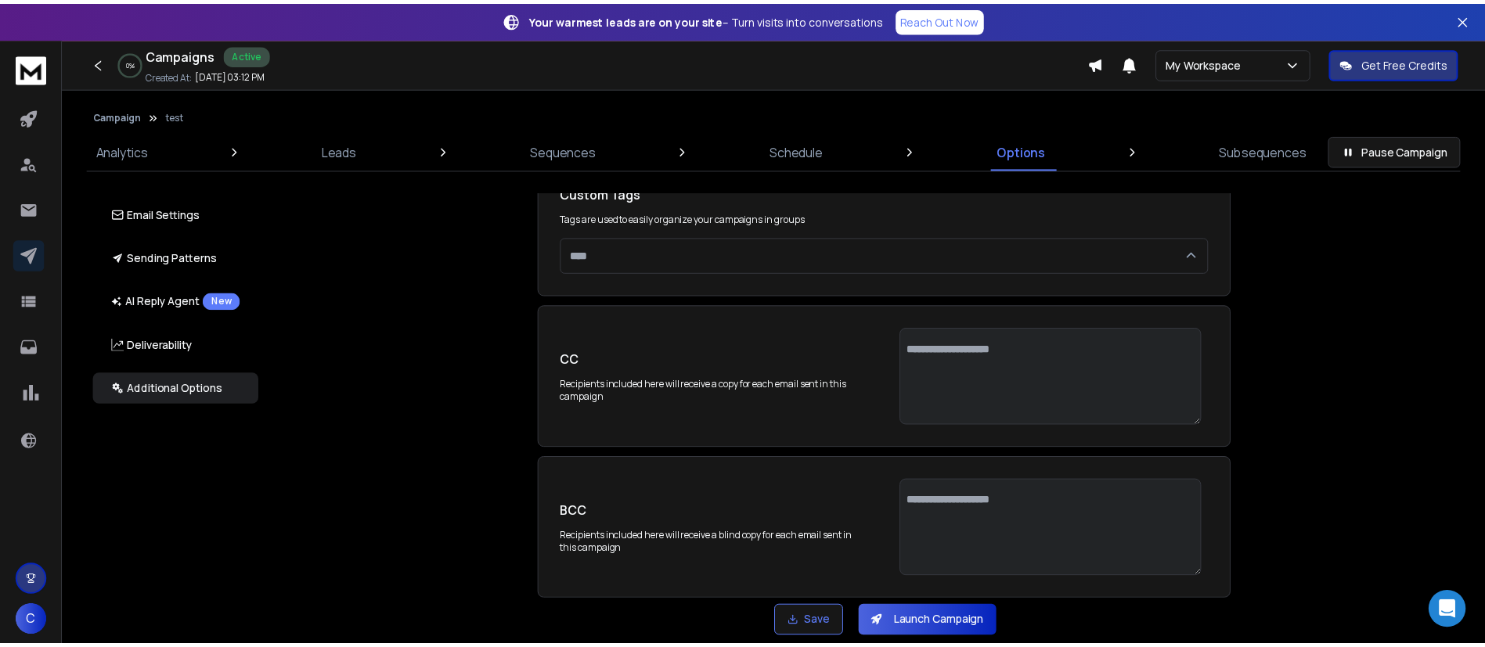
scroll to position [2833, 0]
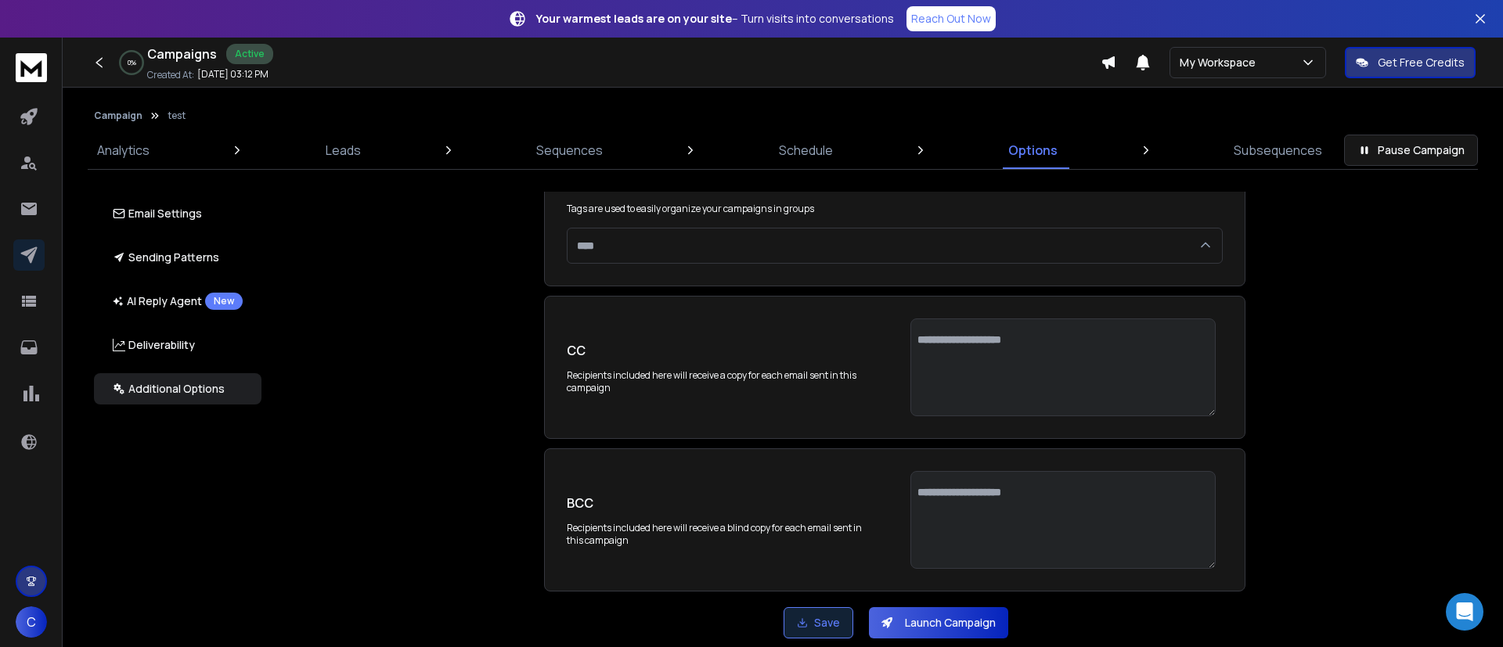
click at [801, 625] on icon "submit" at bounding box center [802, 622] width 11 height 11
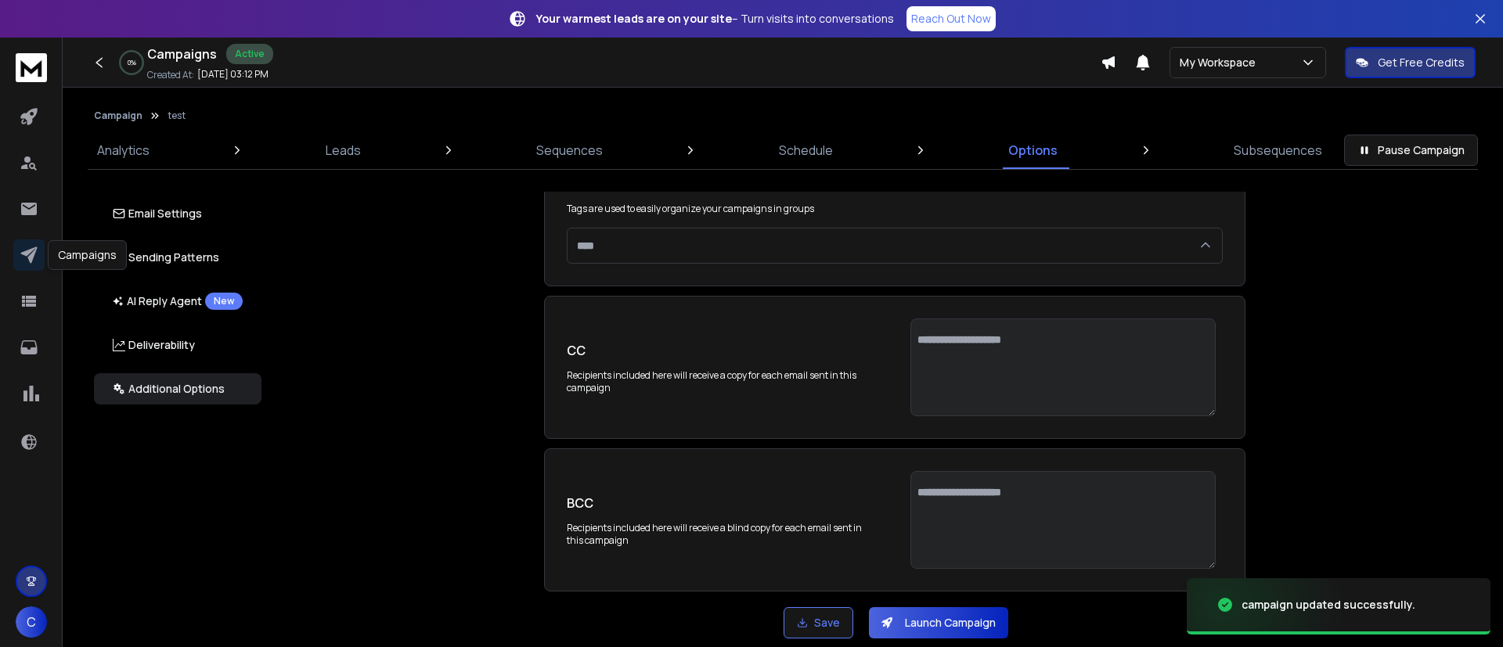
click at [20, 264] on icon at bounding box center [29, 255] width 19 height 19
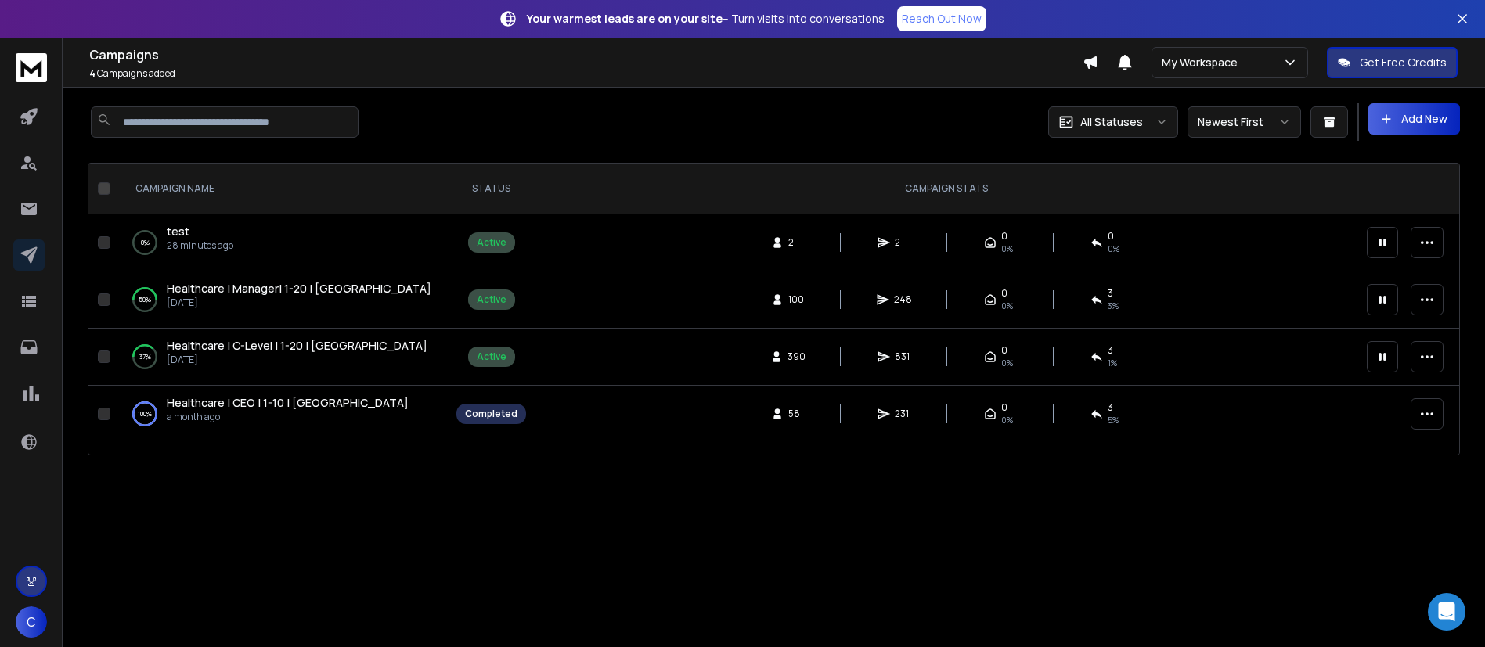
click at [894, 305] on span "248" at bounding box center [903, 299] width 18 height 13
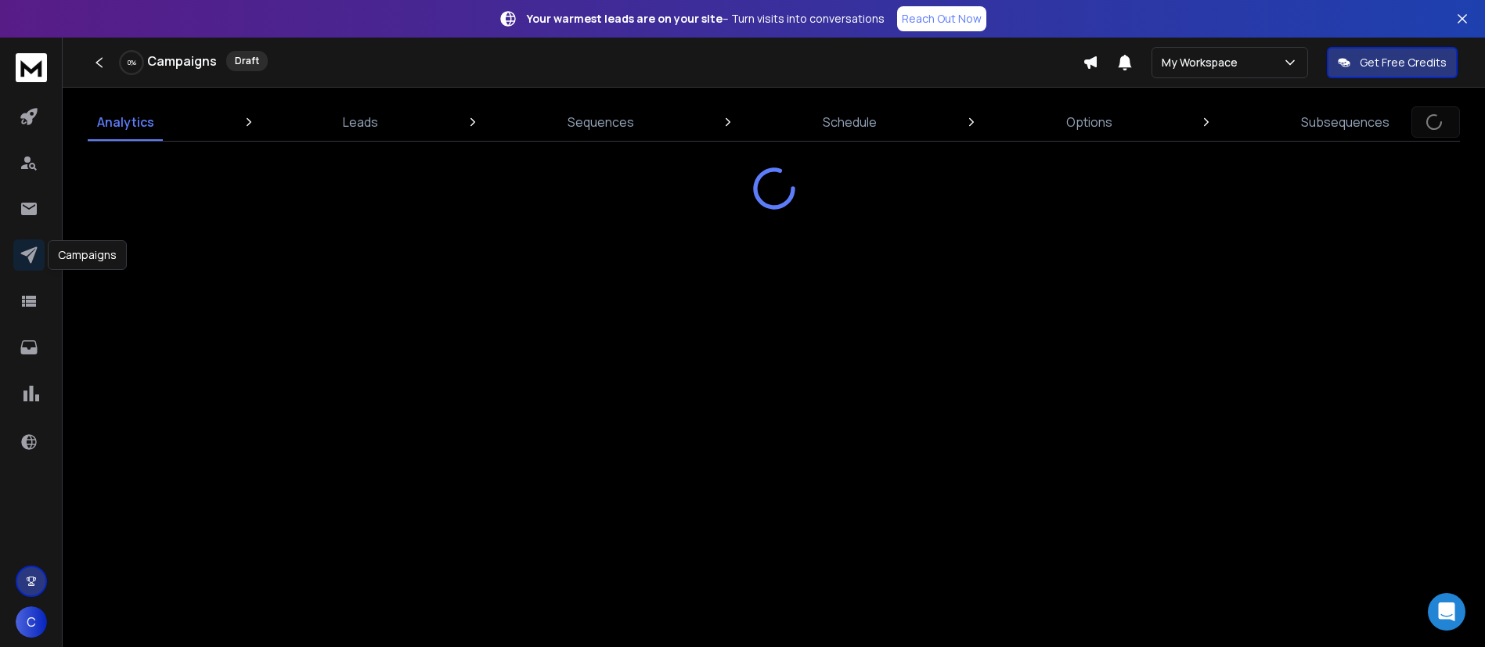
click at [38, 268] on link at bounding box center [28, 254] width 31 height 31
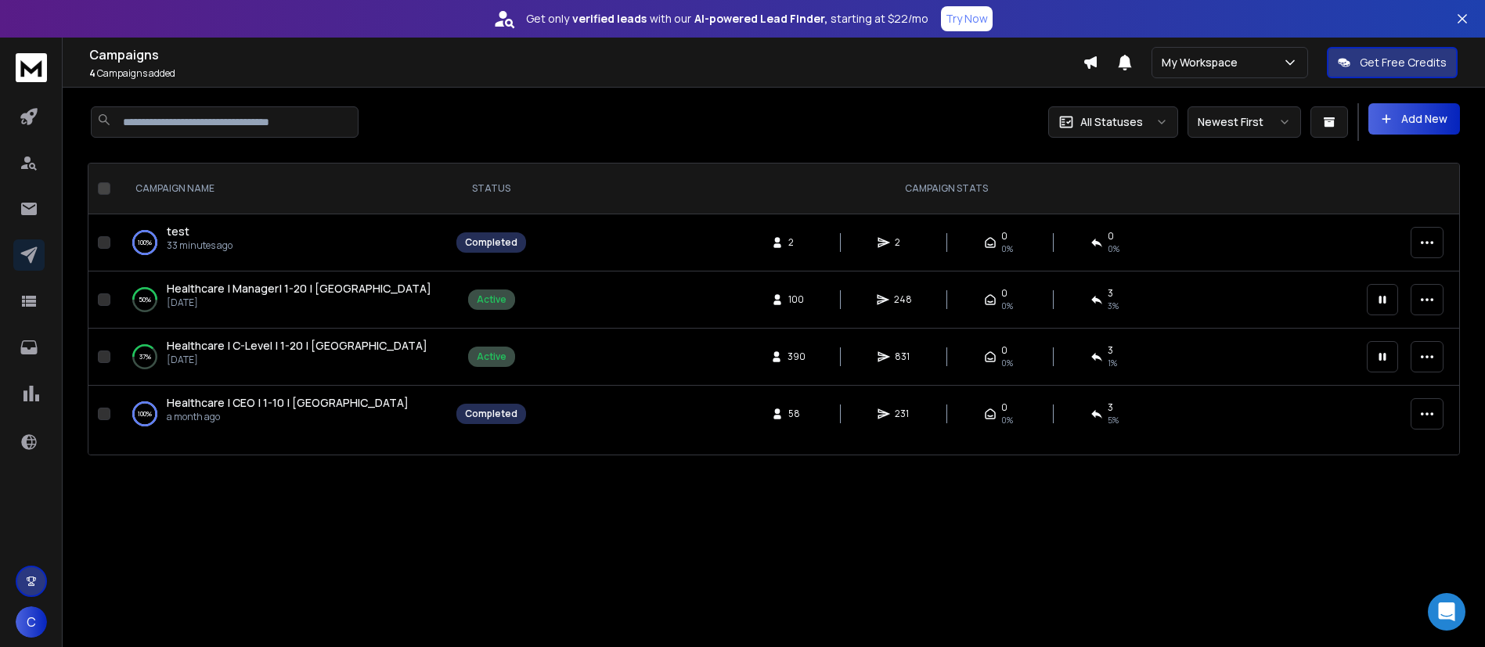
click at [214, 242] on p "33 minutes ago" at bounding box center [200, 245] width 66 height 13
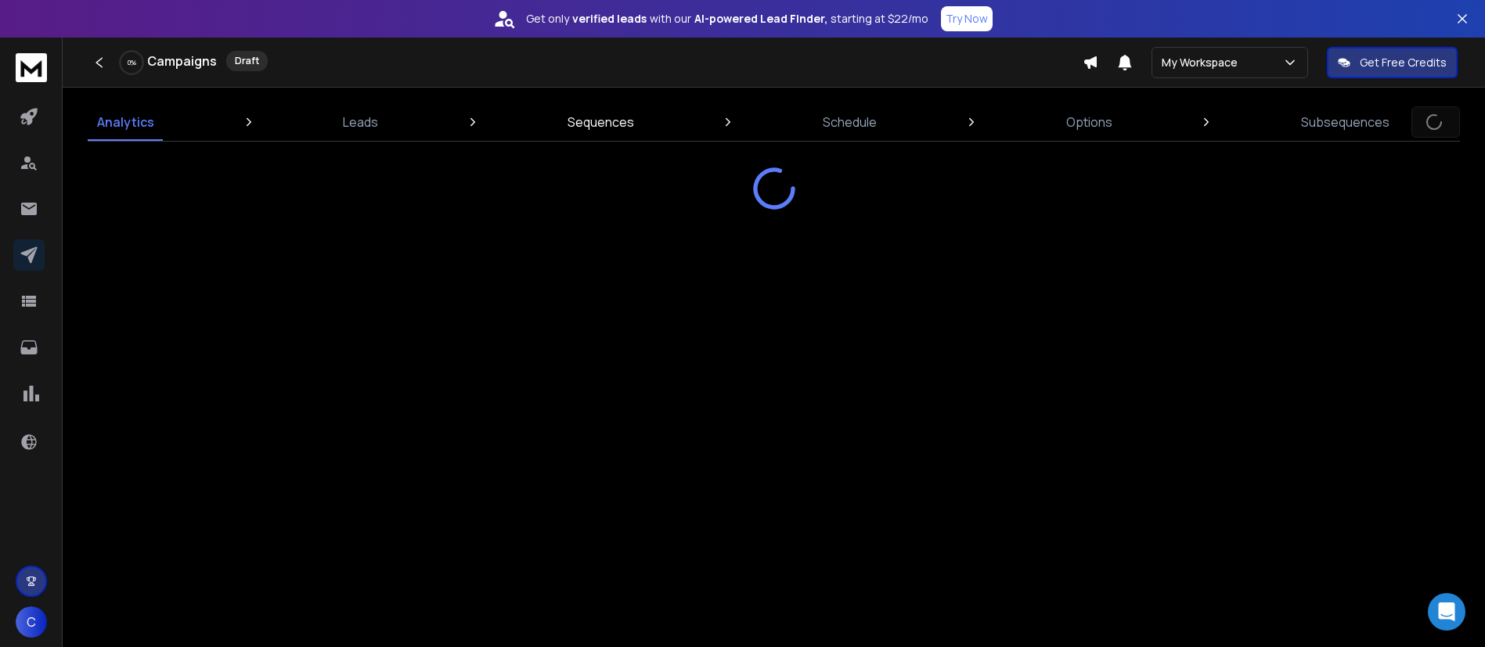
click at [607, 114] on p "Sequences" at bounding box center [600, 122] width 67 height 19
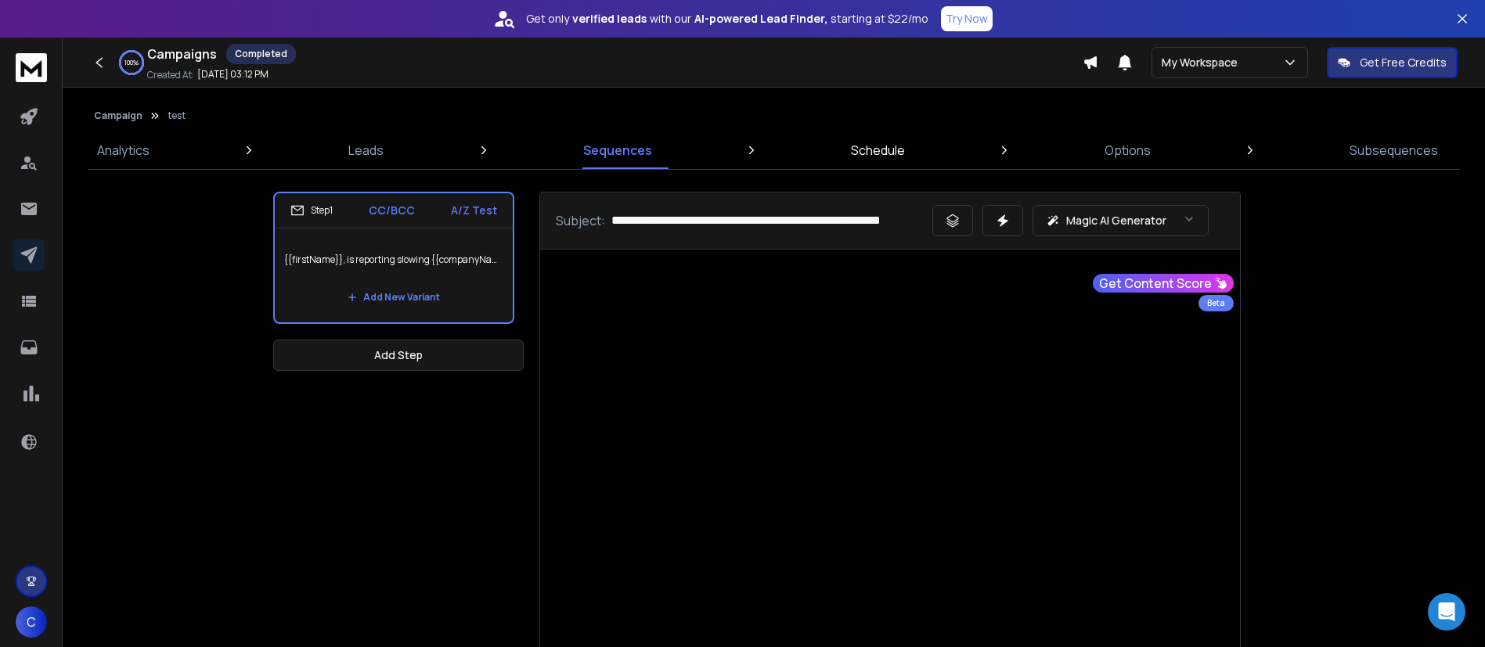
click at [887, 144] on p "Schedule" at bounding box center [878, 150] width 54 height 19
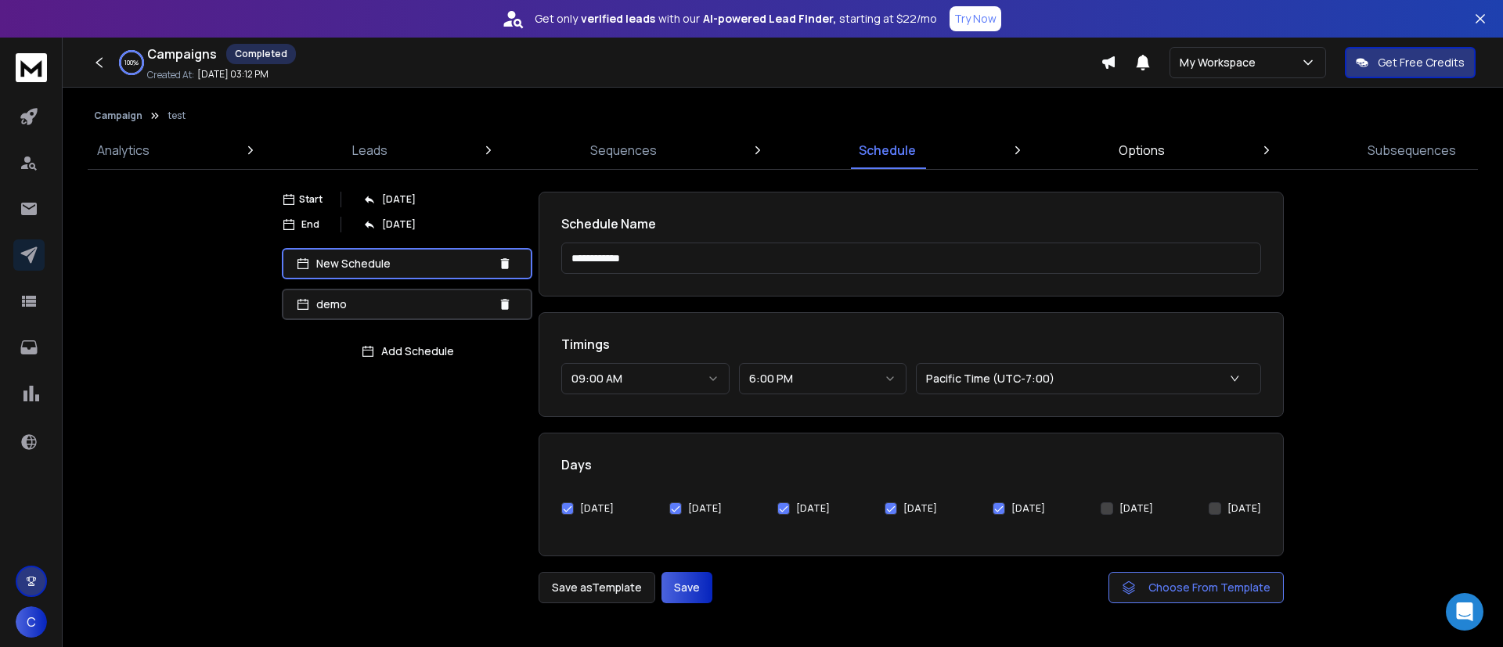
click at [1150, 160] on link "Options" at bounding box center [1141, 150] width 65 height 38
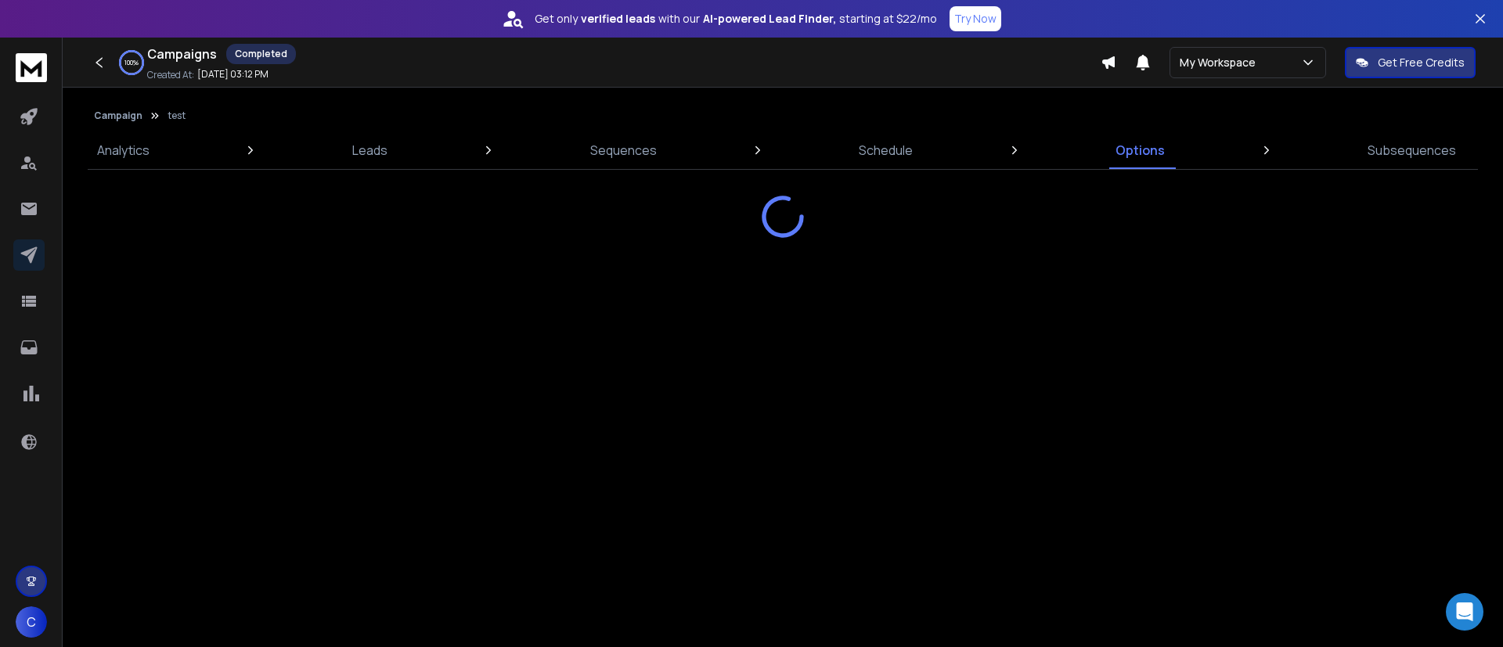
select select "*"
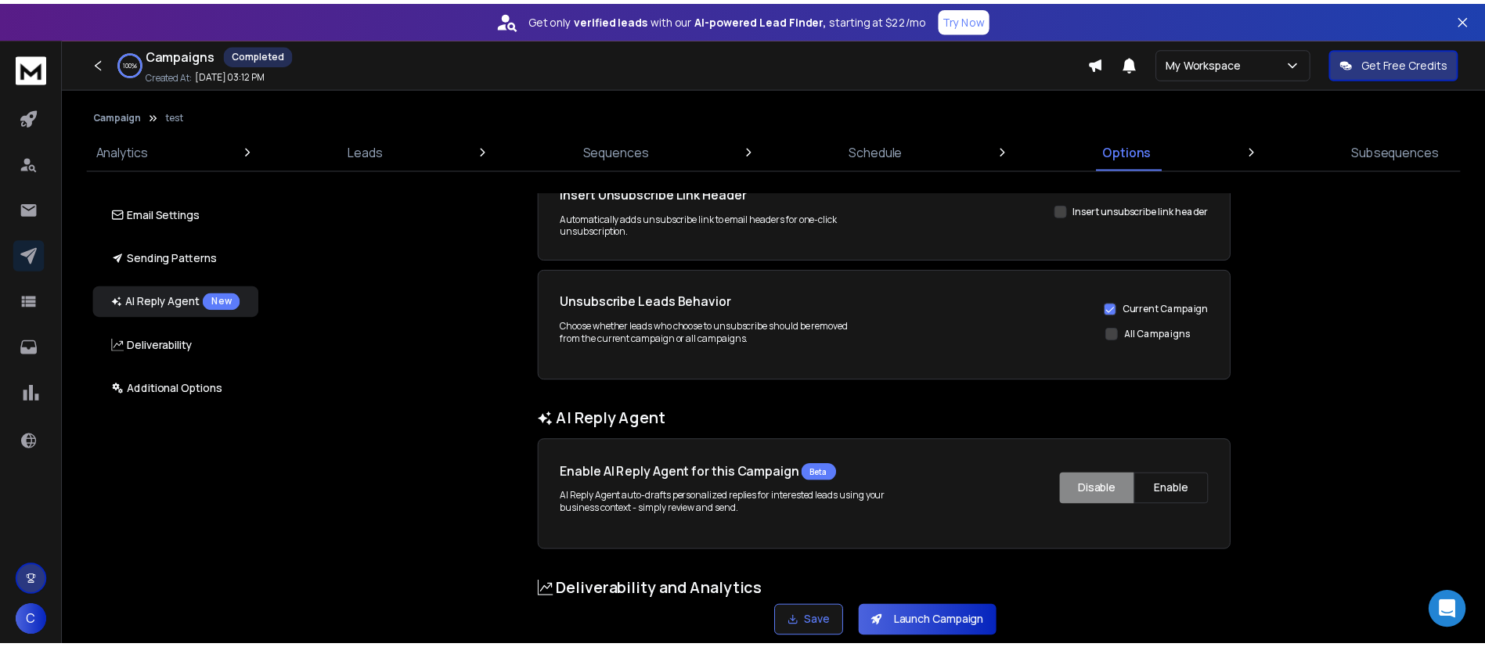
scroll to position [1049, 0]
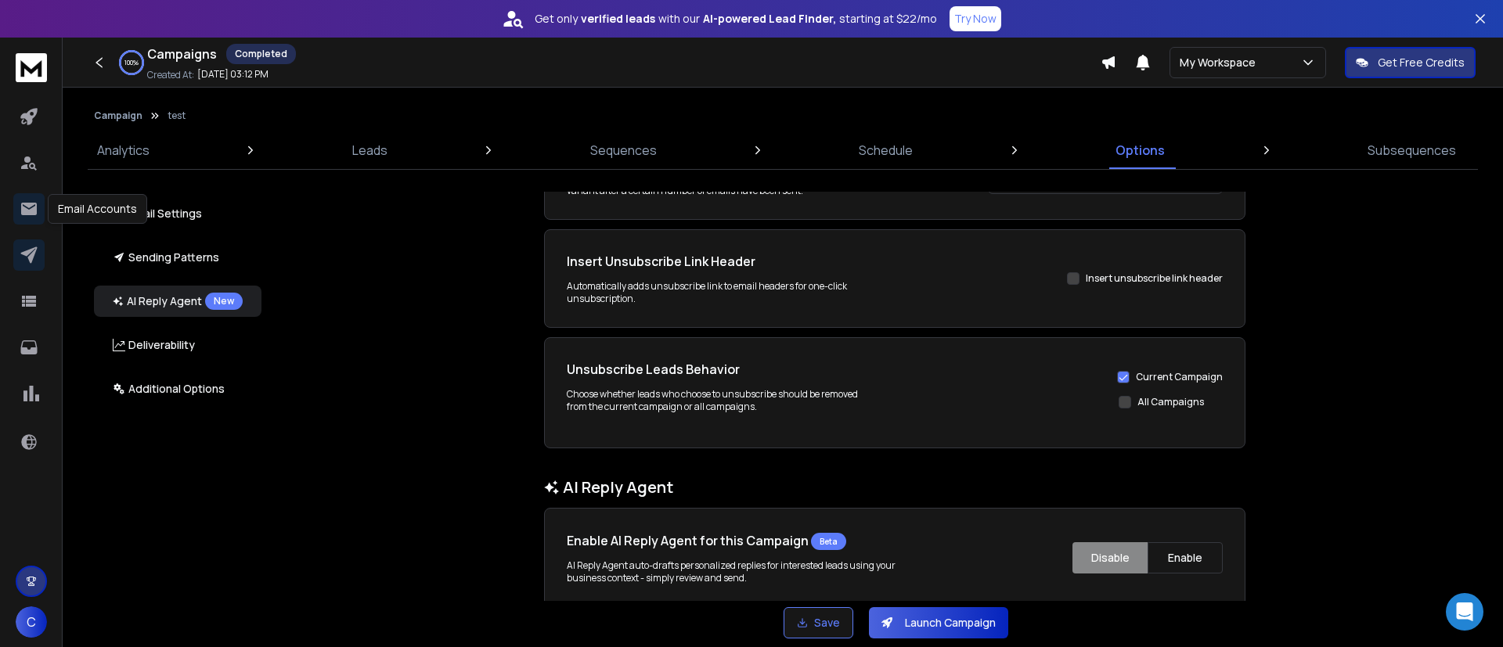
click at [31, 204] on icon at bounding box center [29, 209] width 16 height 13
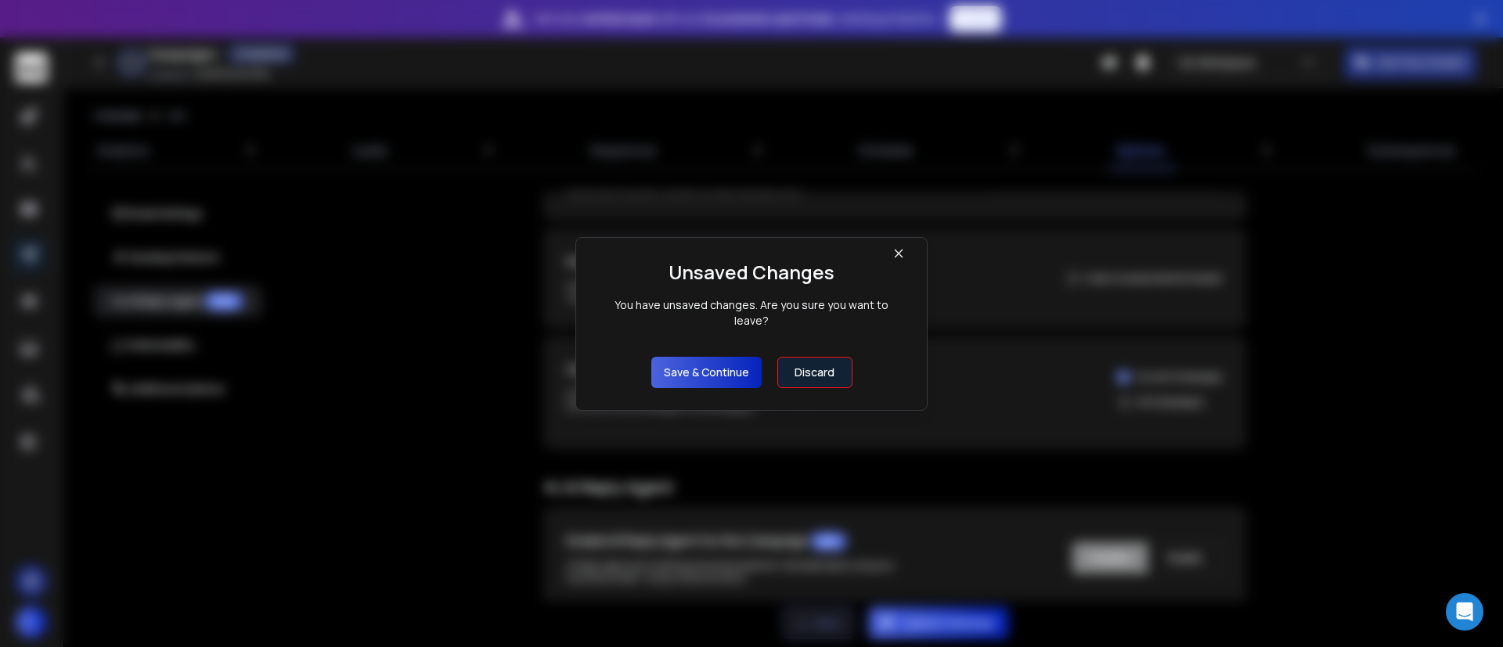
click at [754, 373] on button "Save & Continue" at bounding box center [706, 372] width 110 height 31
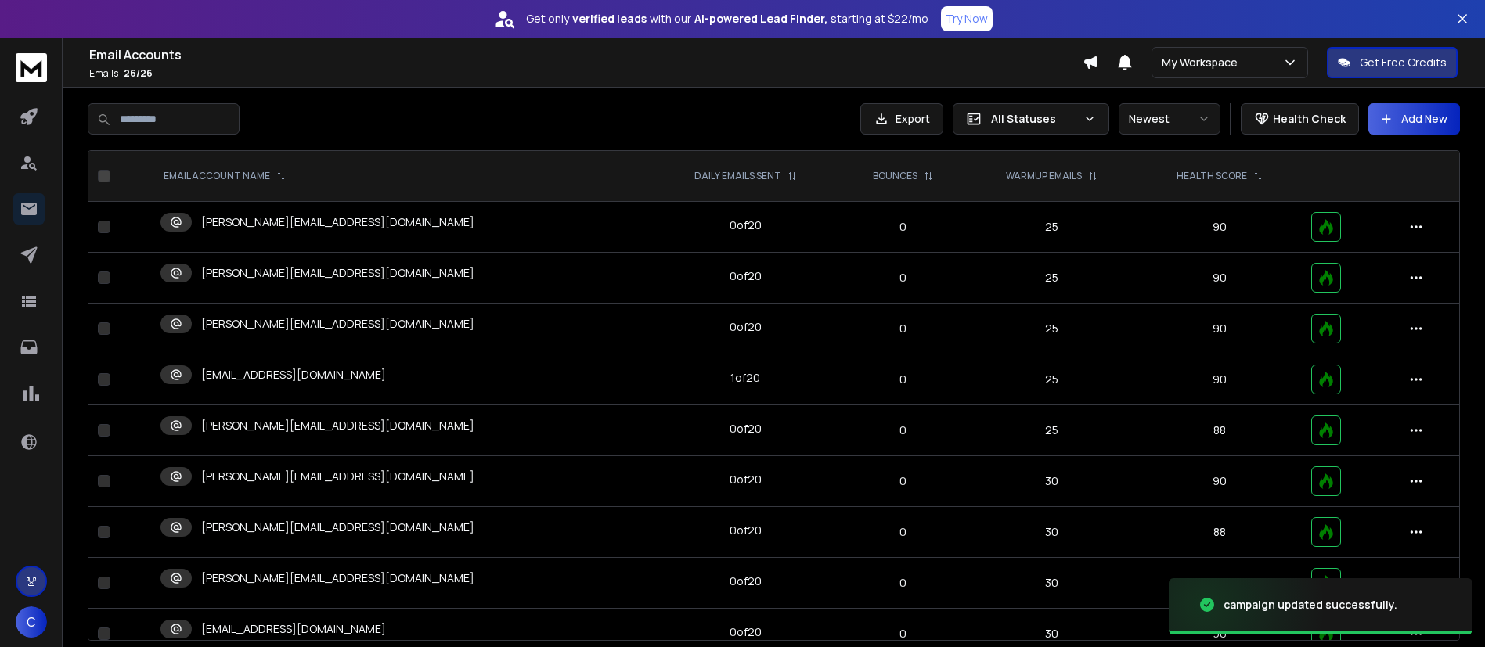
click at [1424, 122] on button "Add New" at bounding box center [1414, 118] width 92 height 31
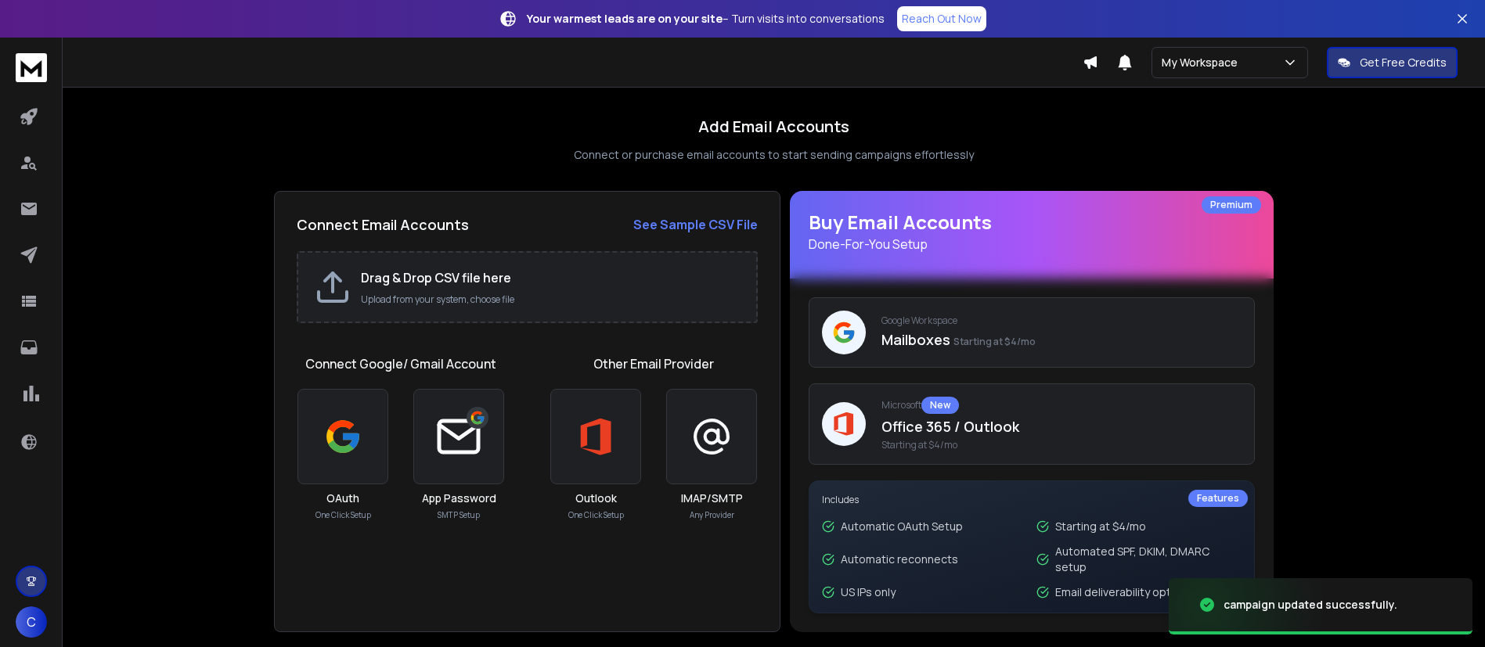
click at [779, 51] on div "My Workspace Get Free Credits" at bounding box center [742, 63] width 1485 height 50
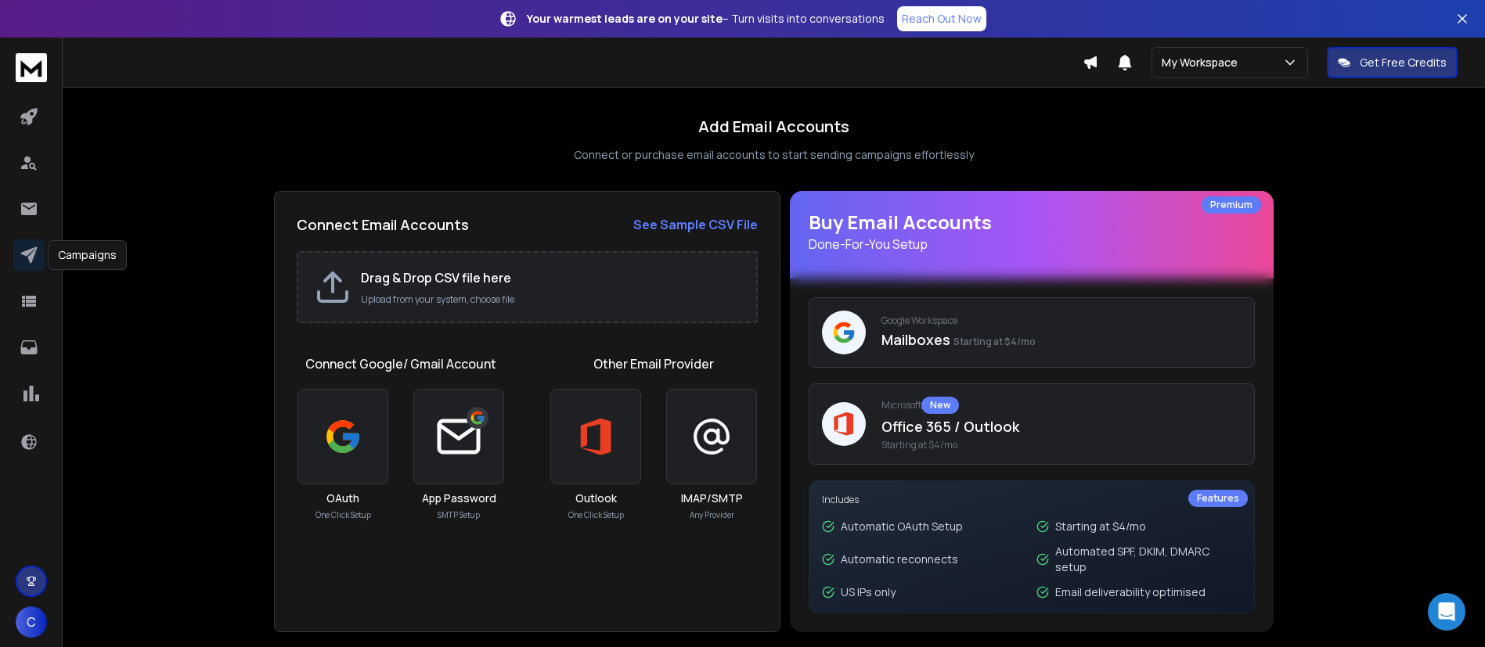
click at [20, 251] on icon at bounding box center [29, 255] width 19 height 19
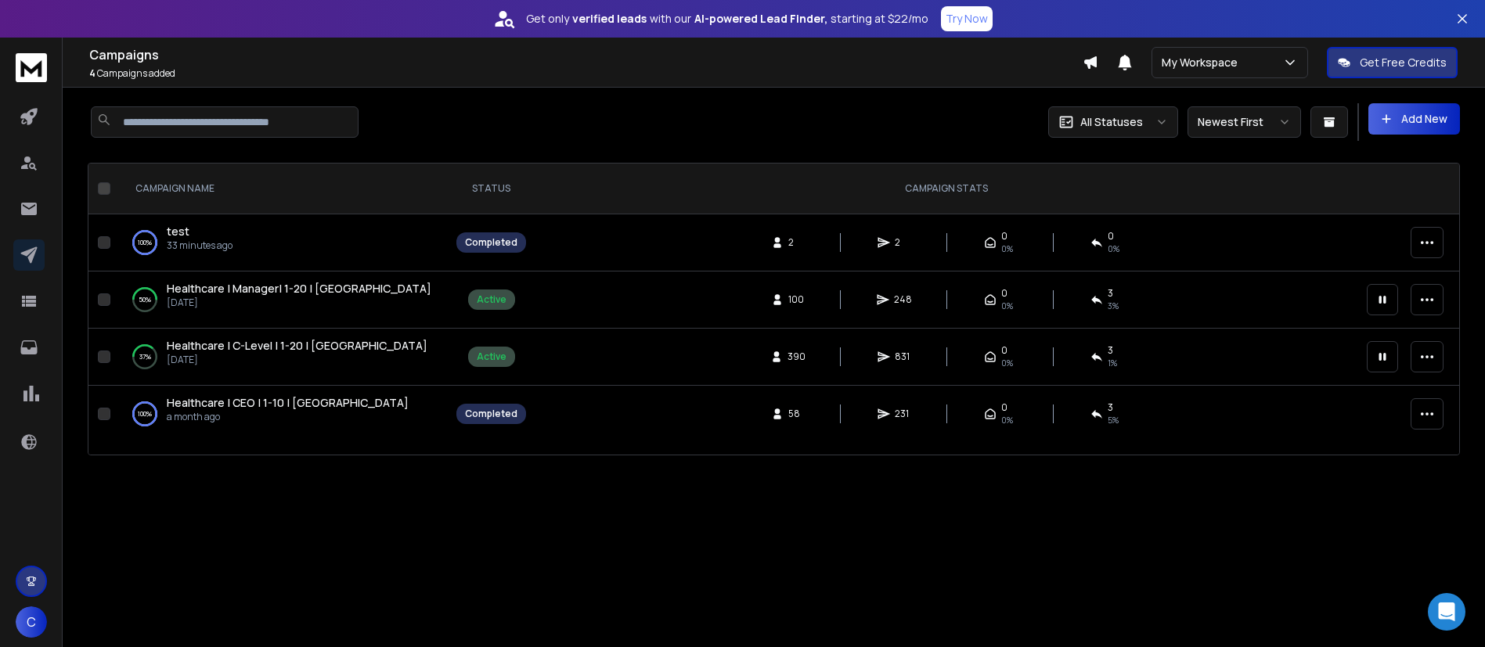
click at [1420, 124] on button "Add New" at bounding box center [1414, 118] width 92 height 31
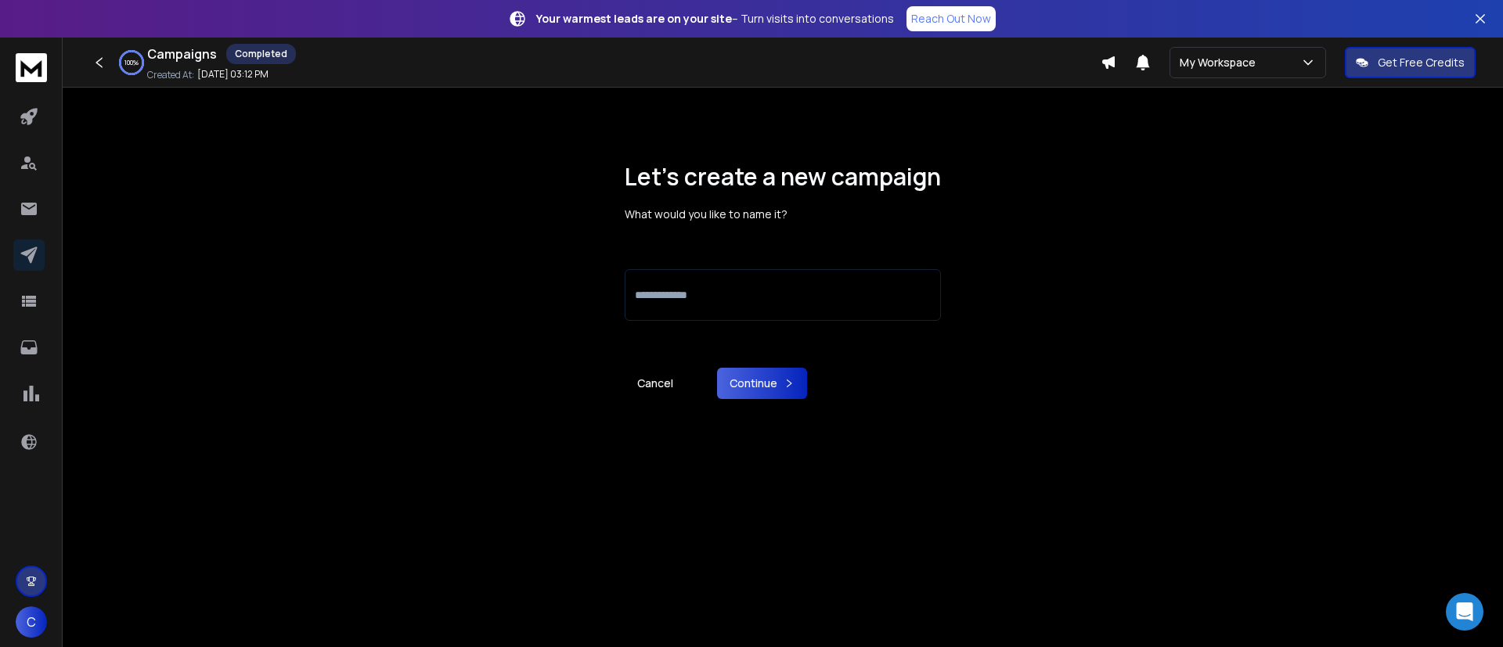
click at [782, 306] on input at bounding box center [783, 295] width 316 height 52
type input "******"
click at [769, 368] on button "Continue" at bounding box center [762, 383] width 90 height 31
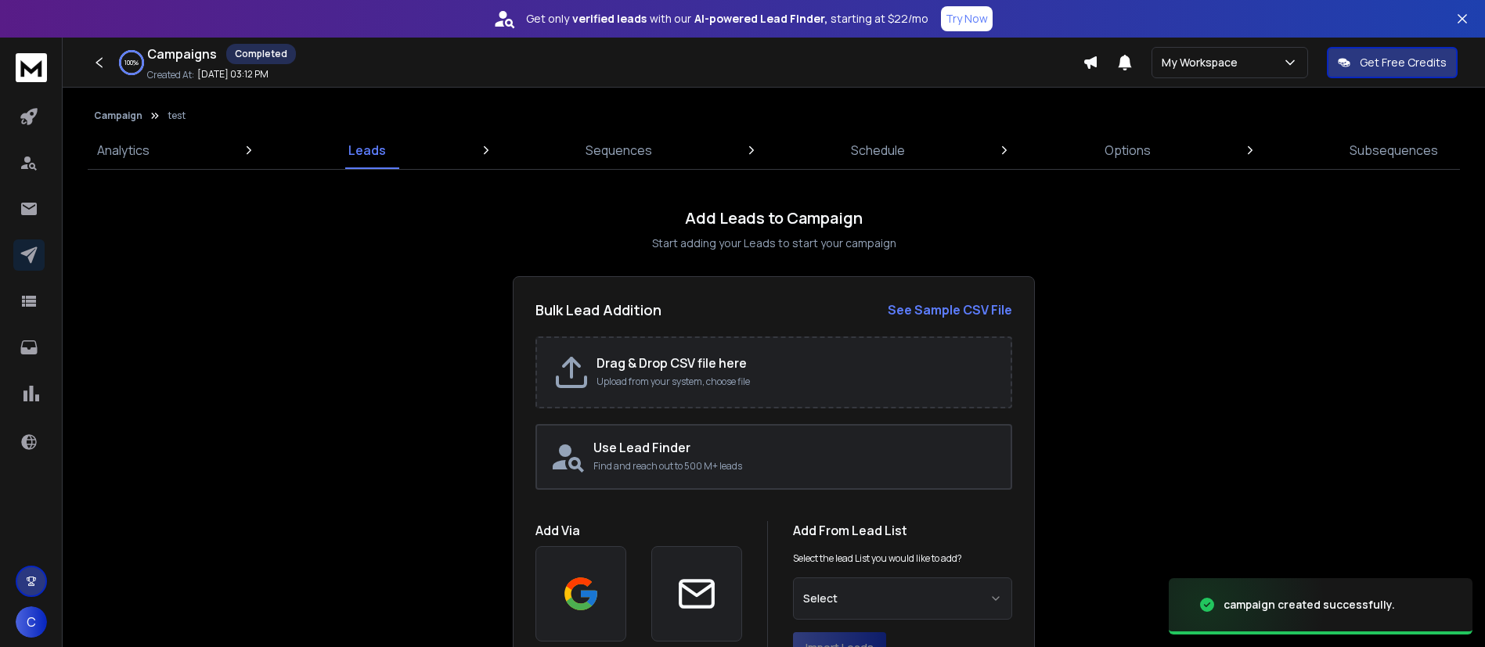
click at [660, 360] on h2 "Drag & Drop CSV file here" at bounding box center [795, 363] width 398 height 19
type input "**********"
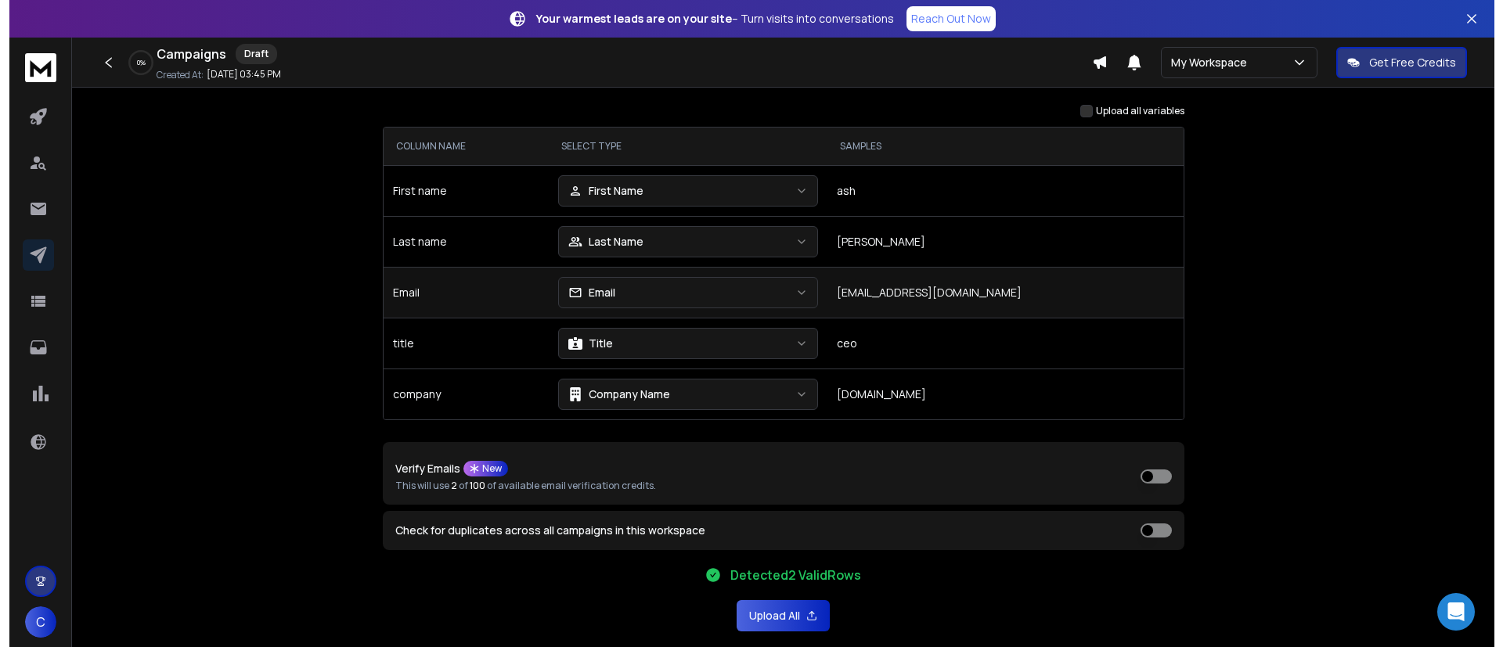
scroll to position [218, 0]
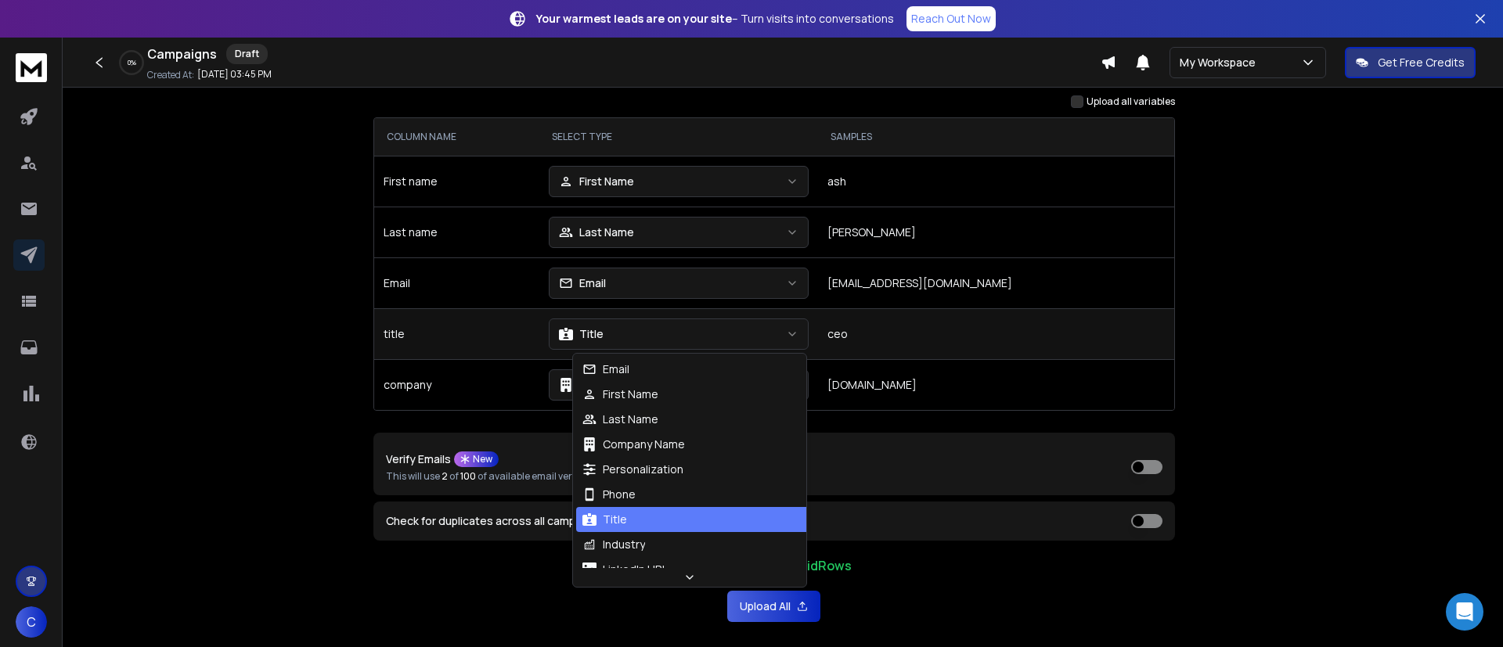
click at [680, 344] on button "Title" at bounding box center [679, 334] width 260 height 31
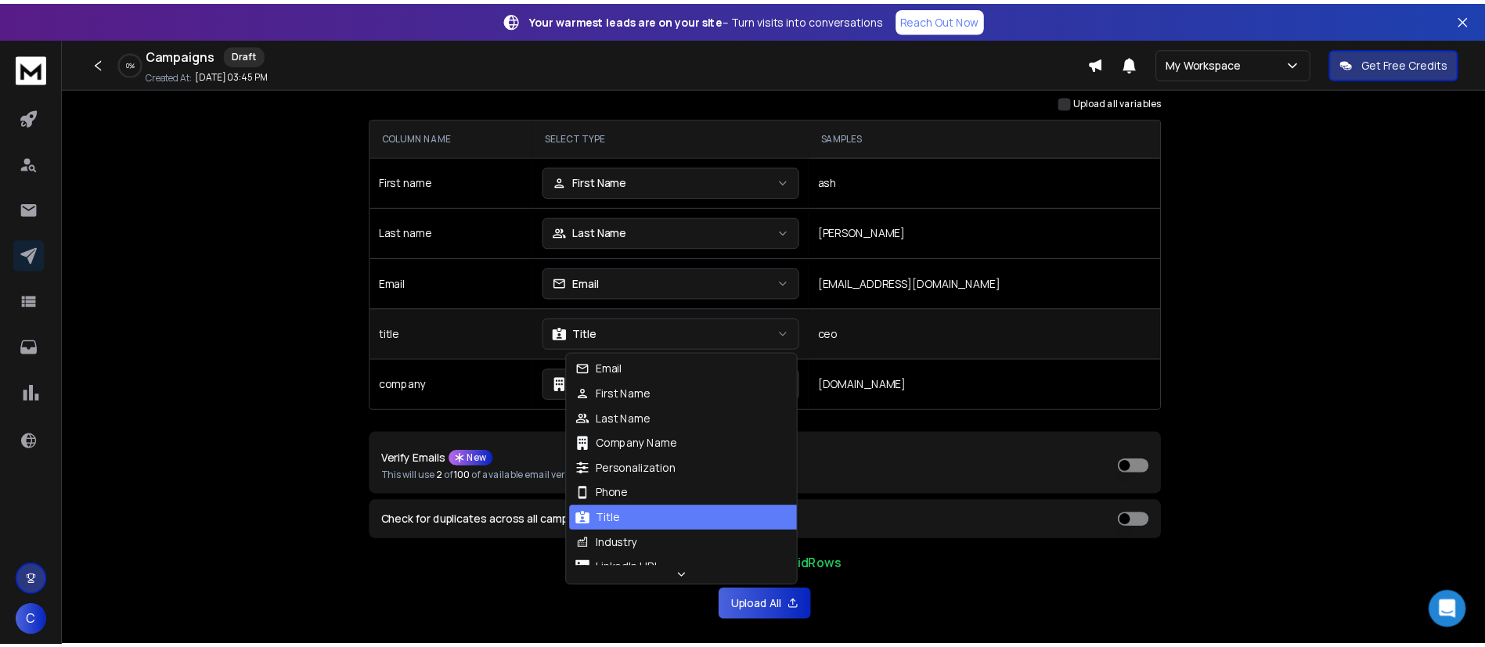
scroll to position [0, 3]
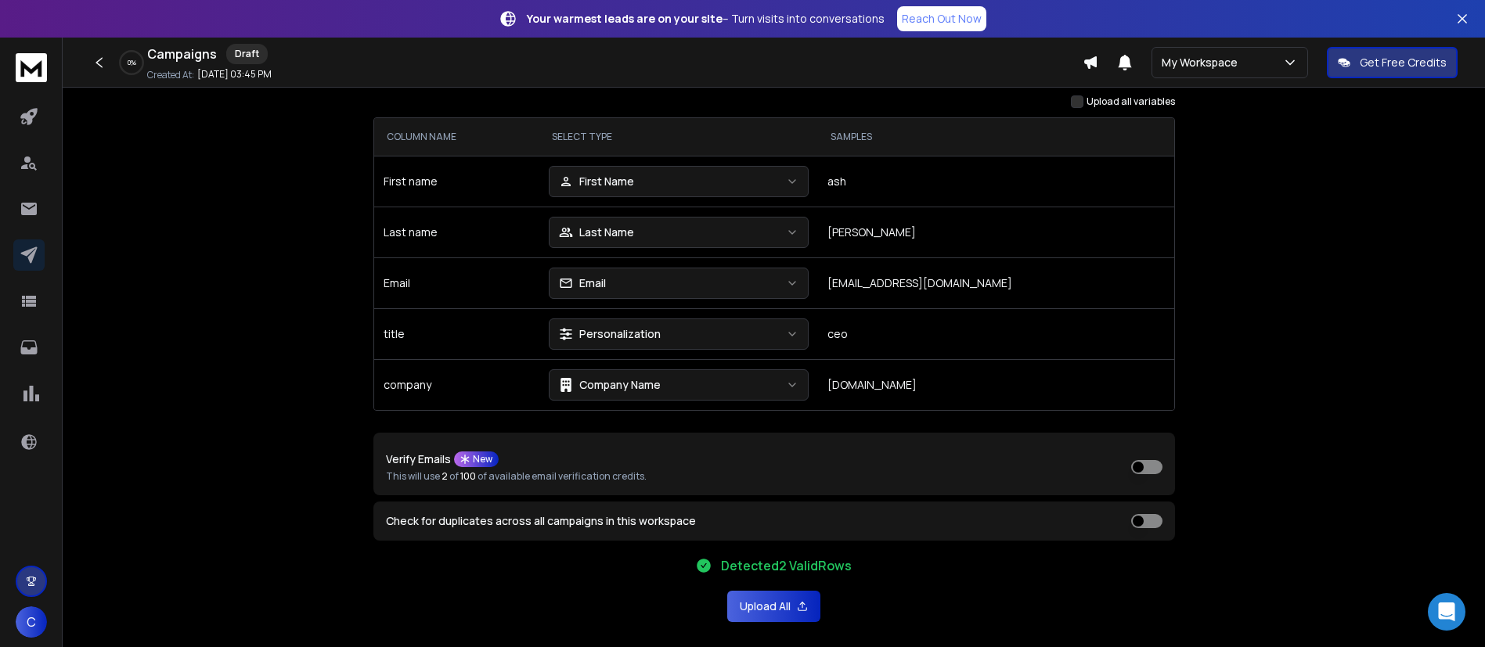
click at [765, 614] on button "Upload All" at bounding box center [773, 606] width 93 height 31
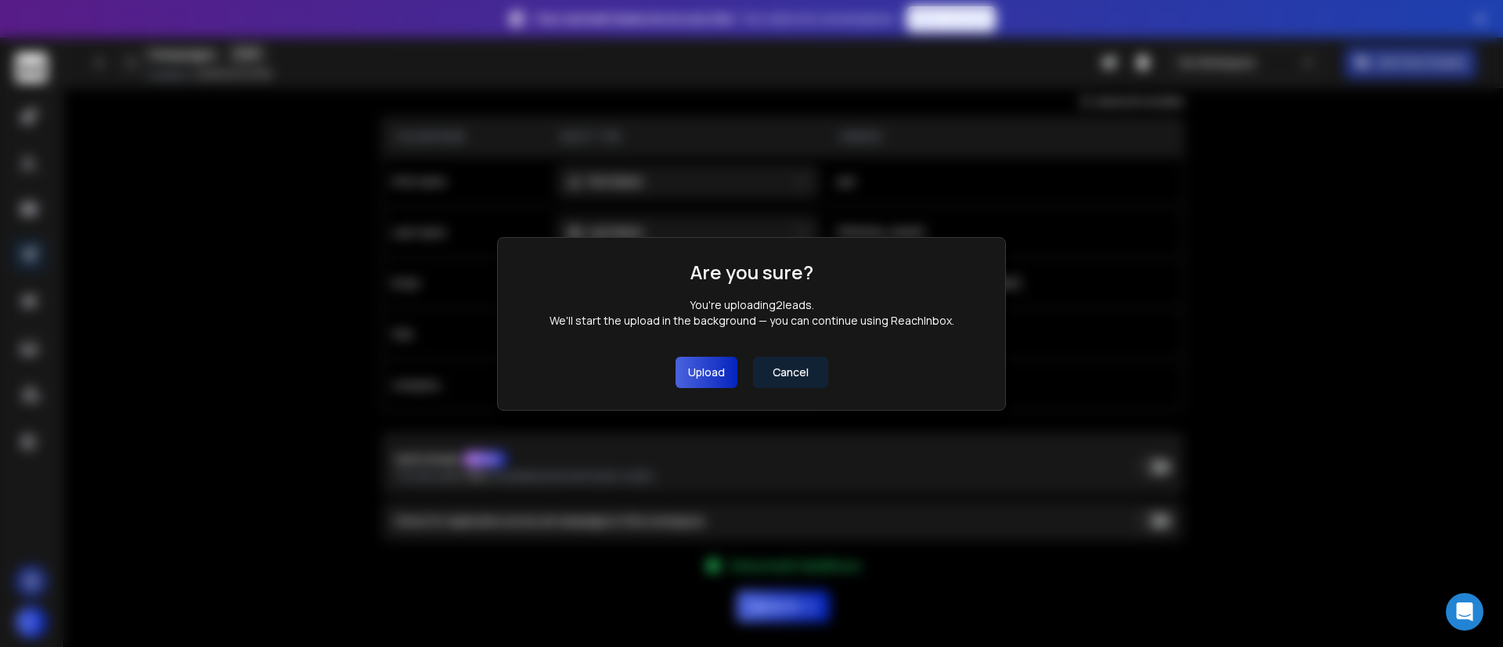
click at [706, 360] on button "Upload" at bounding box center [706, 372] width 62 height 31
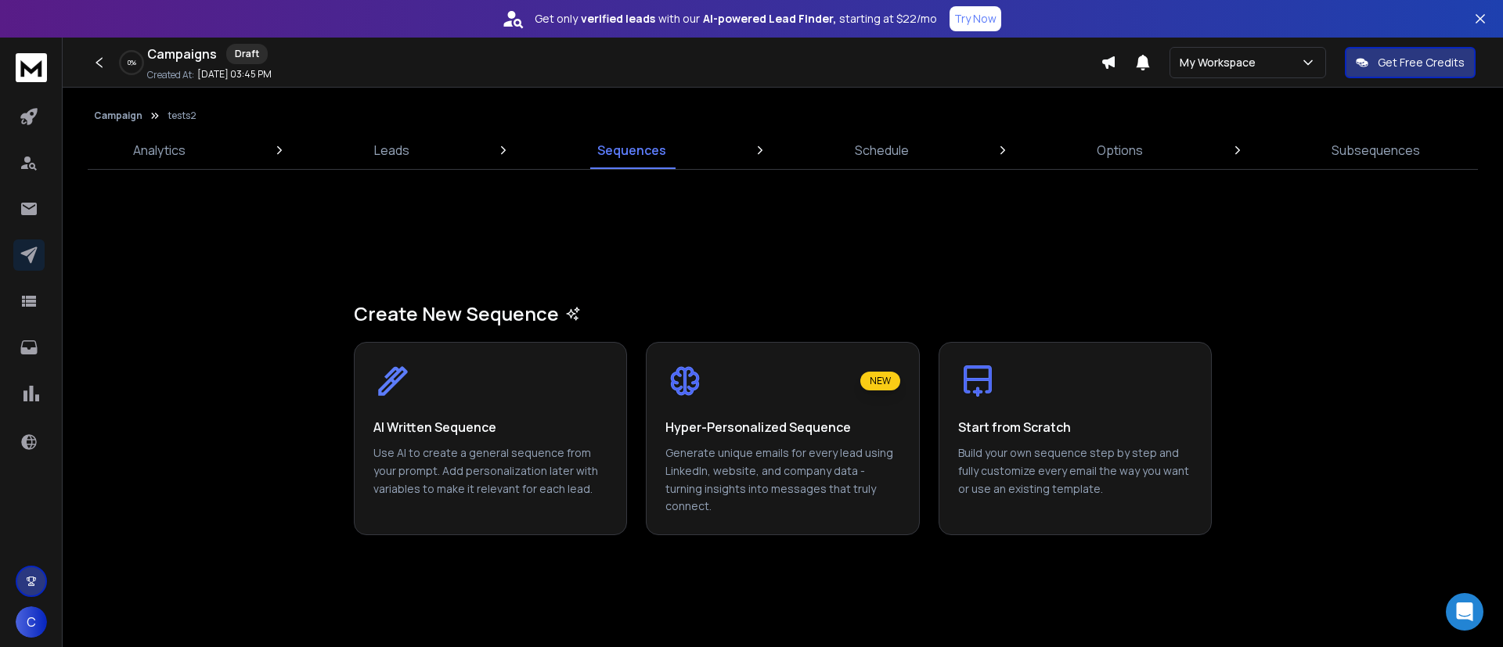
click at [1090, 408] on div "Start from Scratch Build your own sequence step by step and fully customize eve…" at bounding box center [1075, 439] width 272 height 192
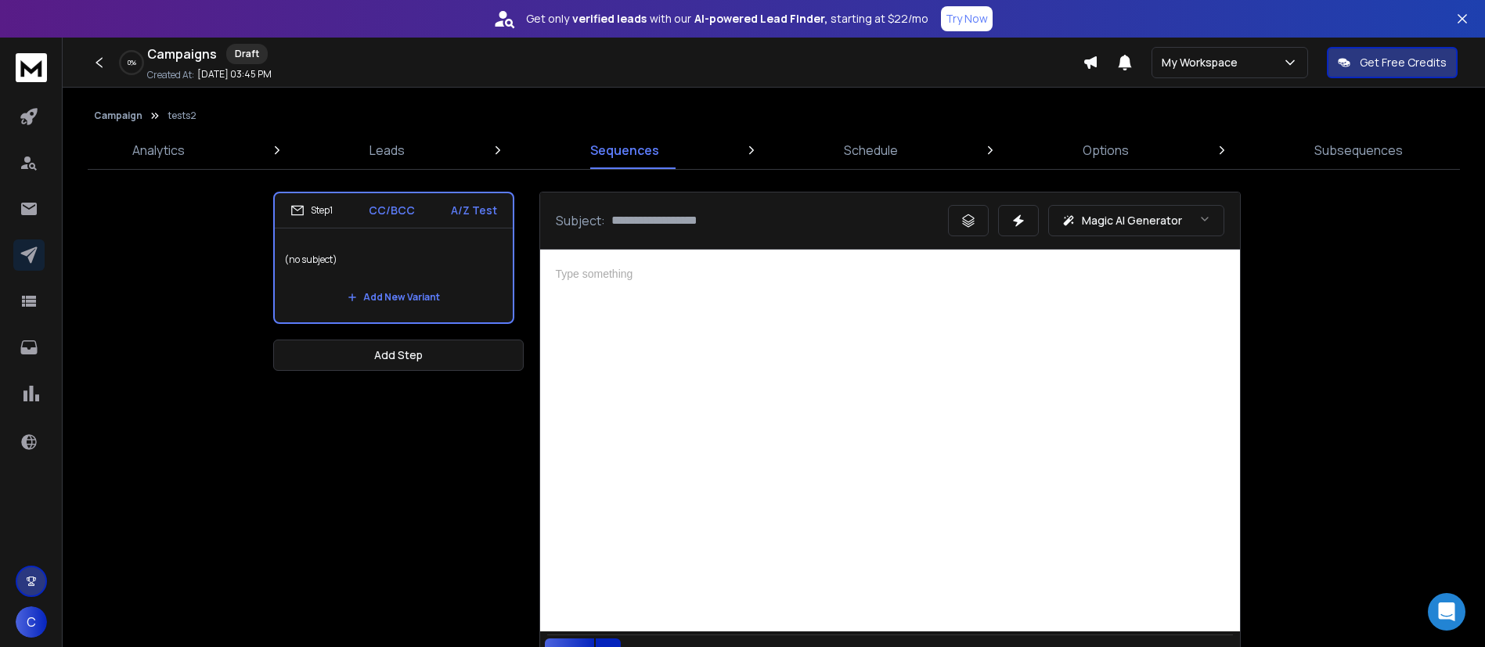
click at [717, 341] on div at bounding box center [890, 441] width 700 height 382
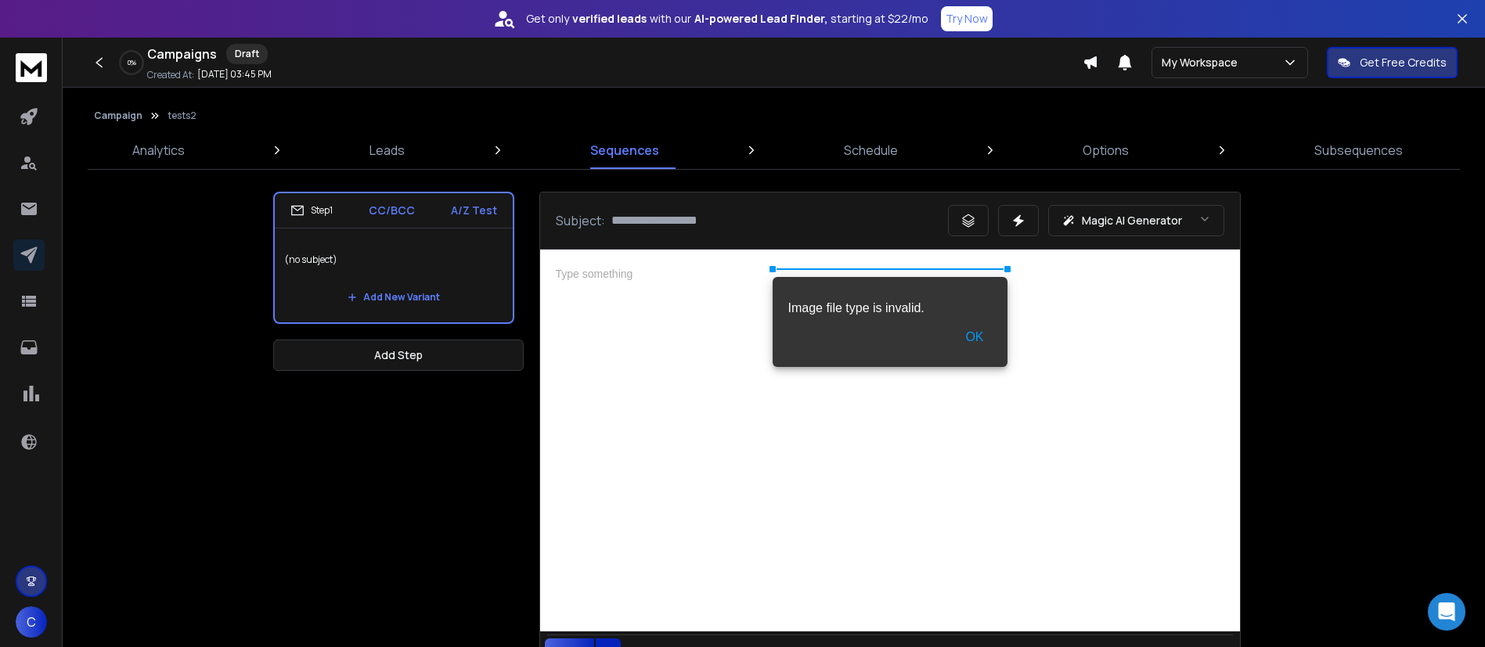
click at [651, 345] on div at bounding box center [890, 441] width 700 height 382
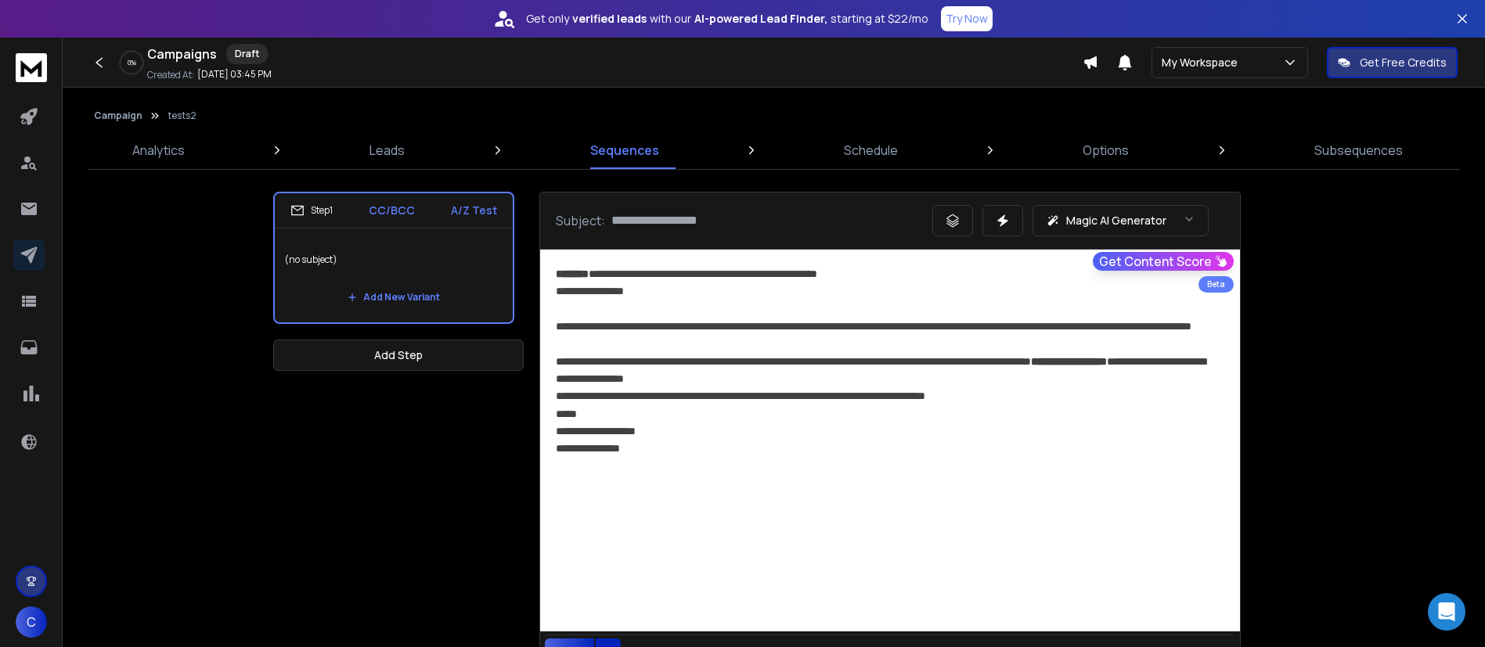
click at [805, 454] on p "**********" at bounding box center [890, 431] width 668 height 52
click at [686, 343] on p "**********" at bounding box center [890, 327] width 668 height 52
click at [618, 492] on div "**********" at bounding box center [890, 441] width 700 height 382
click at [663, 293] on p "**********" at bounding box center [890, 291] width 668 height 17
click at [922, 267] on p "**********" at bounding box center [890, 273] width 668 height 17
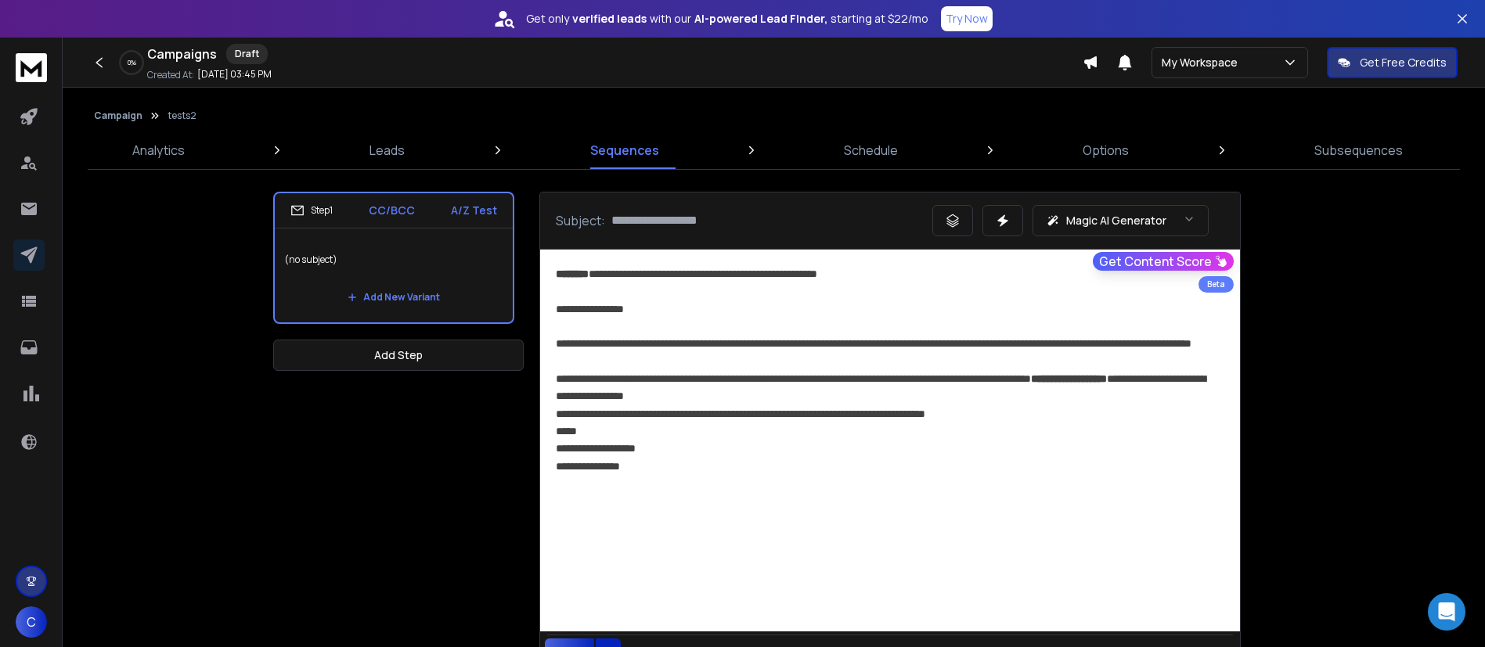
click at [736, 373] on p "**********" at bounding box center [890, 387] width 668 height 35
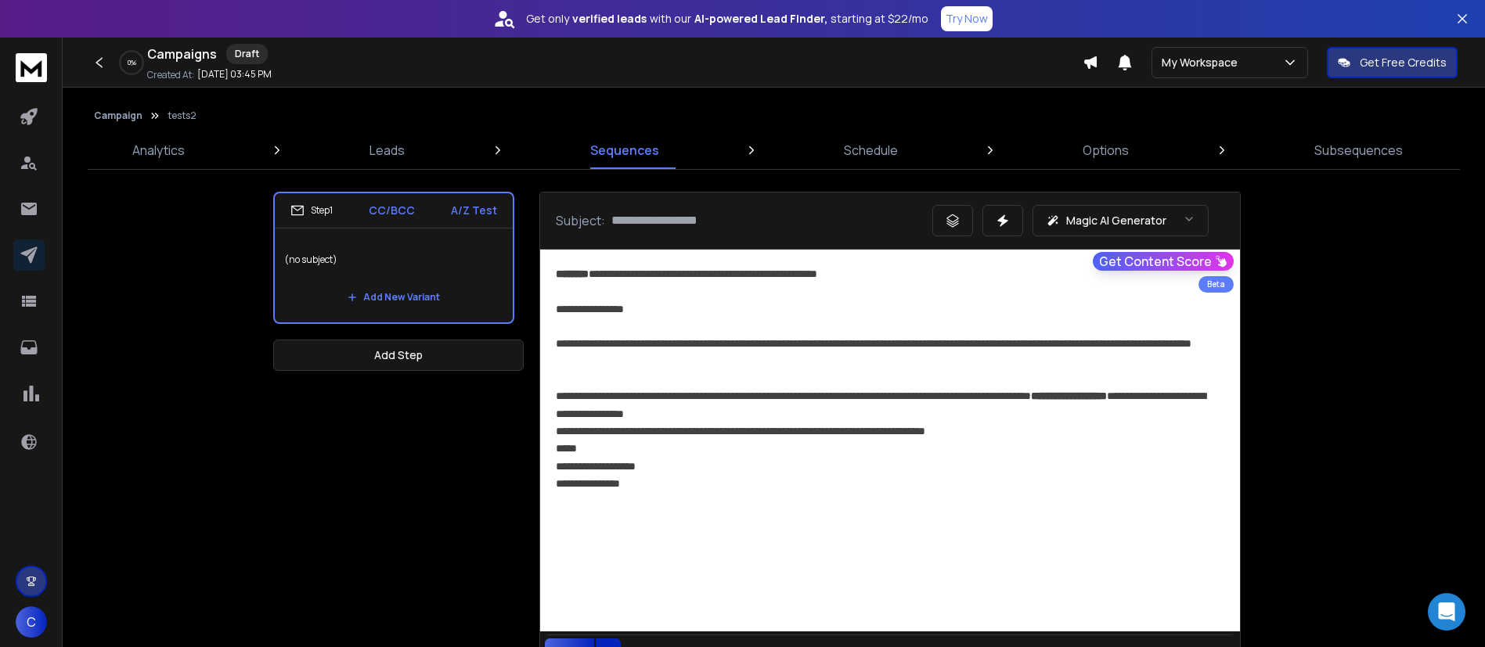
click at [830, 418] on p "**********" at bounding box center [890, 404] width 668 height 35
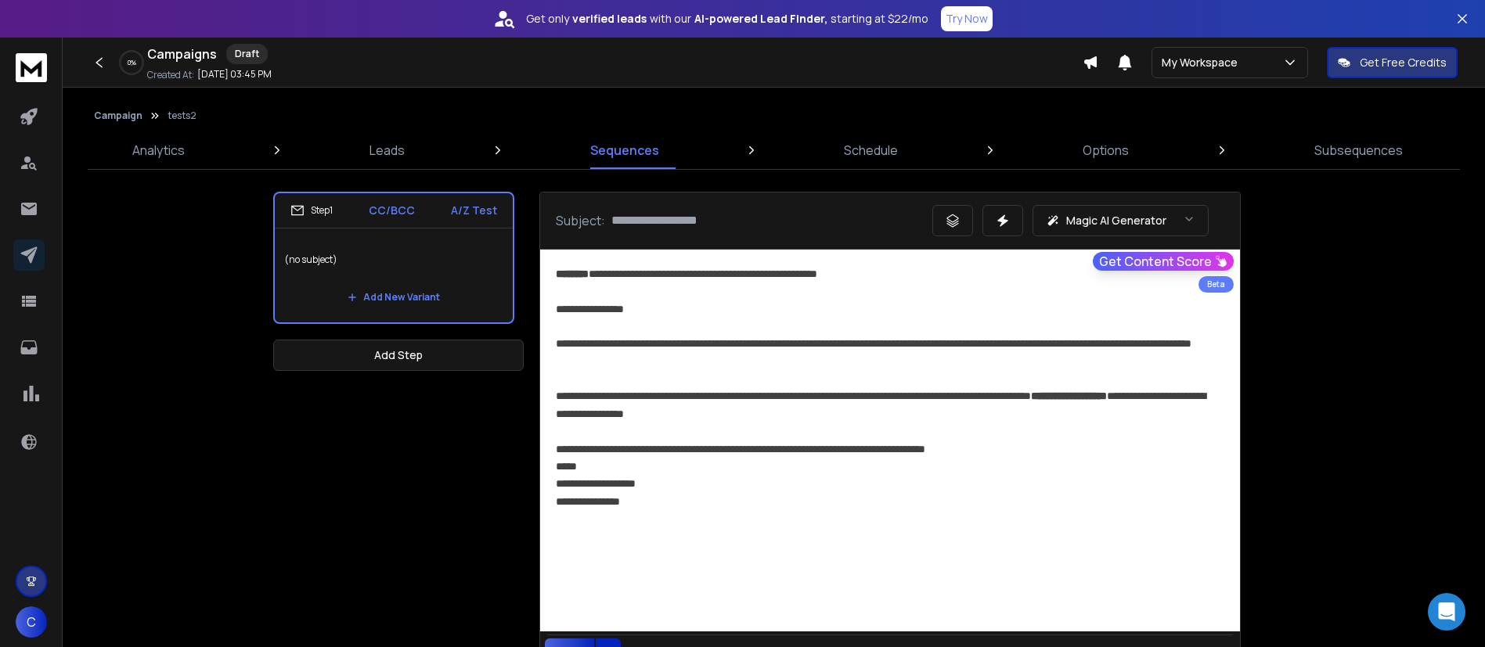
click at [823, 418] on p "**********" at bounding box center [890, 404] width 668 height 35
click at [553, 466] on div "**********" at bounding box center [890, 441] width 700 height 382
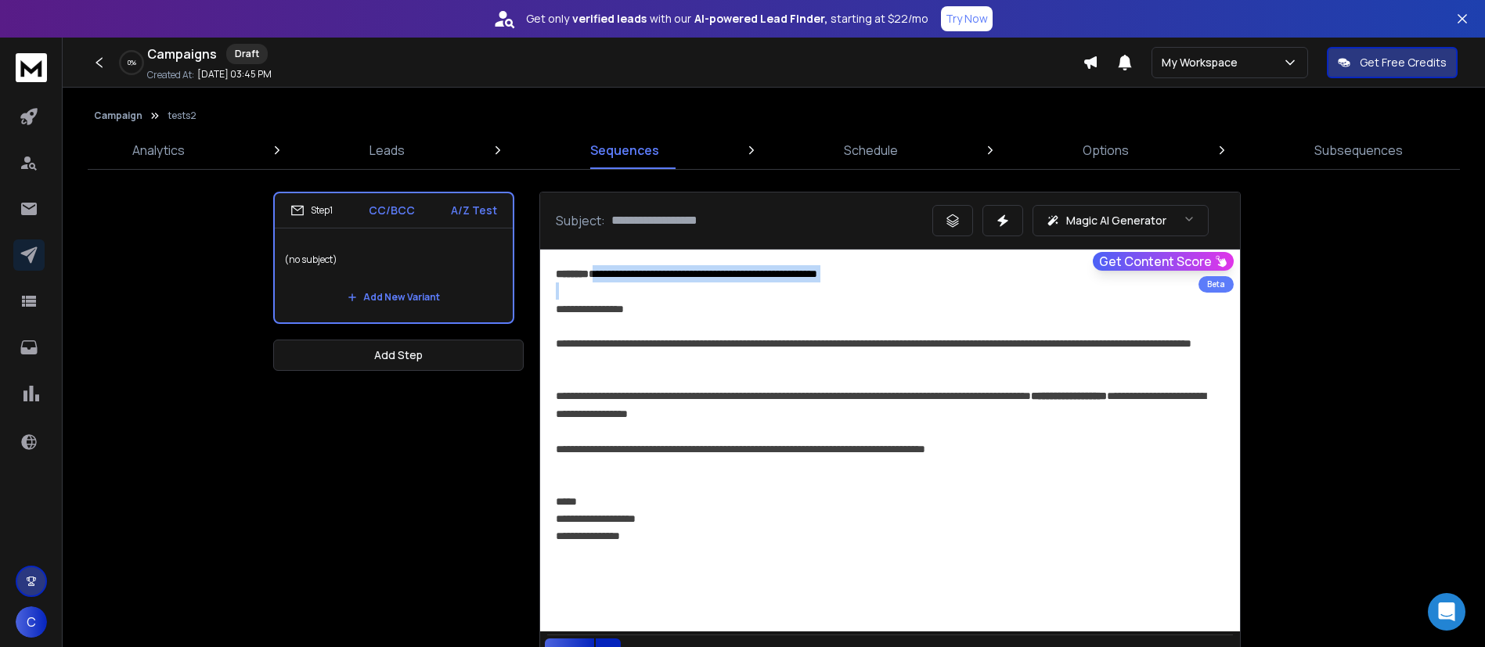
drag, startPoint x: 600, startPoint y: 270, endPoint x: 1028, endPoint y: 286, distance: 427.6
click at [1028, 286] on div "**********" at bounding box center [890, 441] width 700 height 382
click at [765, 235] on div "Subject: Magic AI Generator Get Content Score Beta" at bounding box center [890, 221] width 700 height 57
click at [711, 214] on input at bounding box center [763, 220] width 305 height 19
paste input "**********"
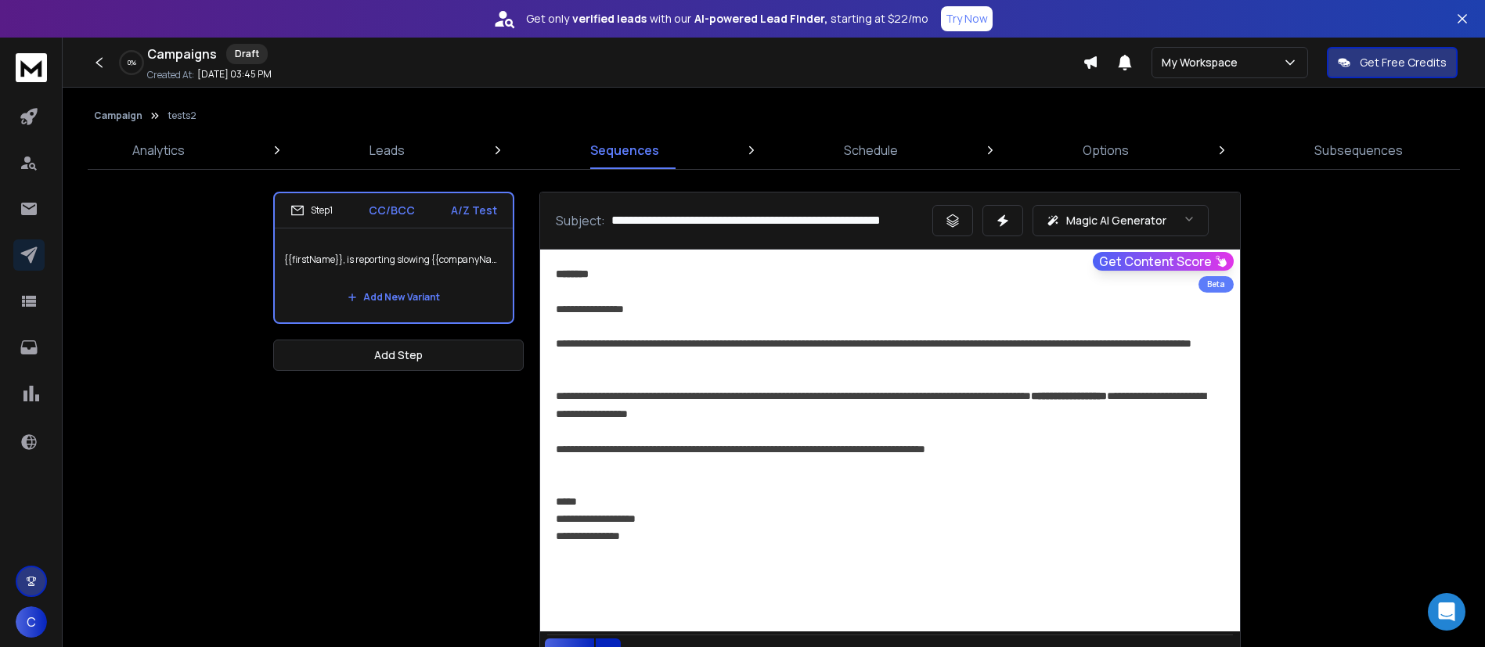
drag, startPoint x: 680, startPoint y: 221, endPoint x: 538, endPoint y: 211, distance: 142.0
click at [539, 211] on div "**********" at bounding box center [889, 434] width 701 height 485
type input "**********"
drag, startPoint x: 614, startPoint y: 276, endPoint x: 521, endPoint y: 279, distance: 92.4
click at [521, 279] on div "**********" at bounding box center [774, 434] width 1002 height 485
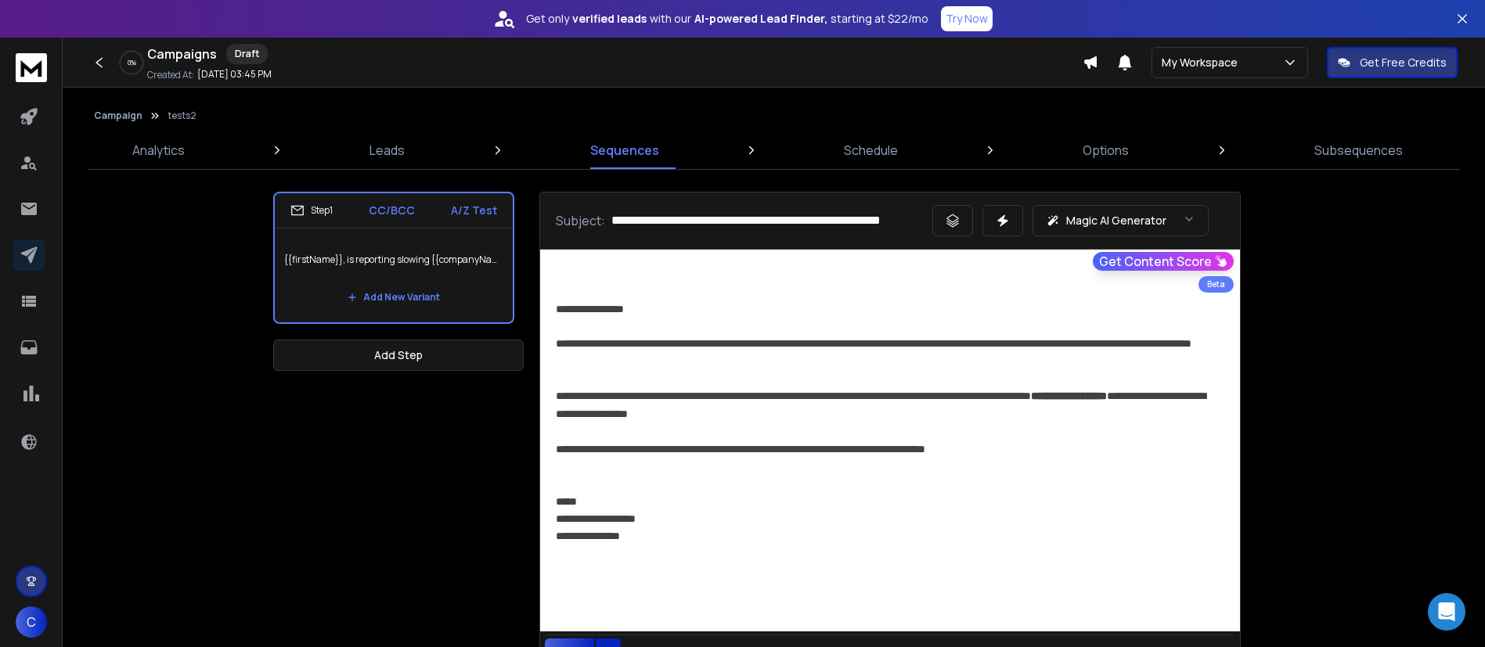
click at [553, 306] on div "**********" at bounding box center [890, 441] width 700 height 382
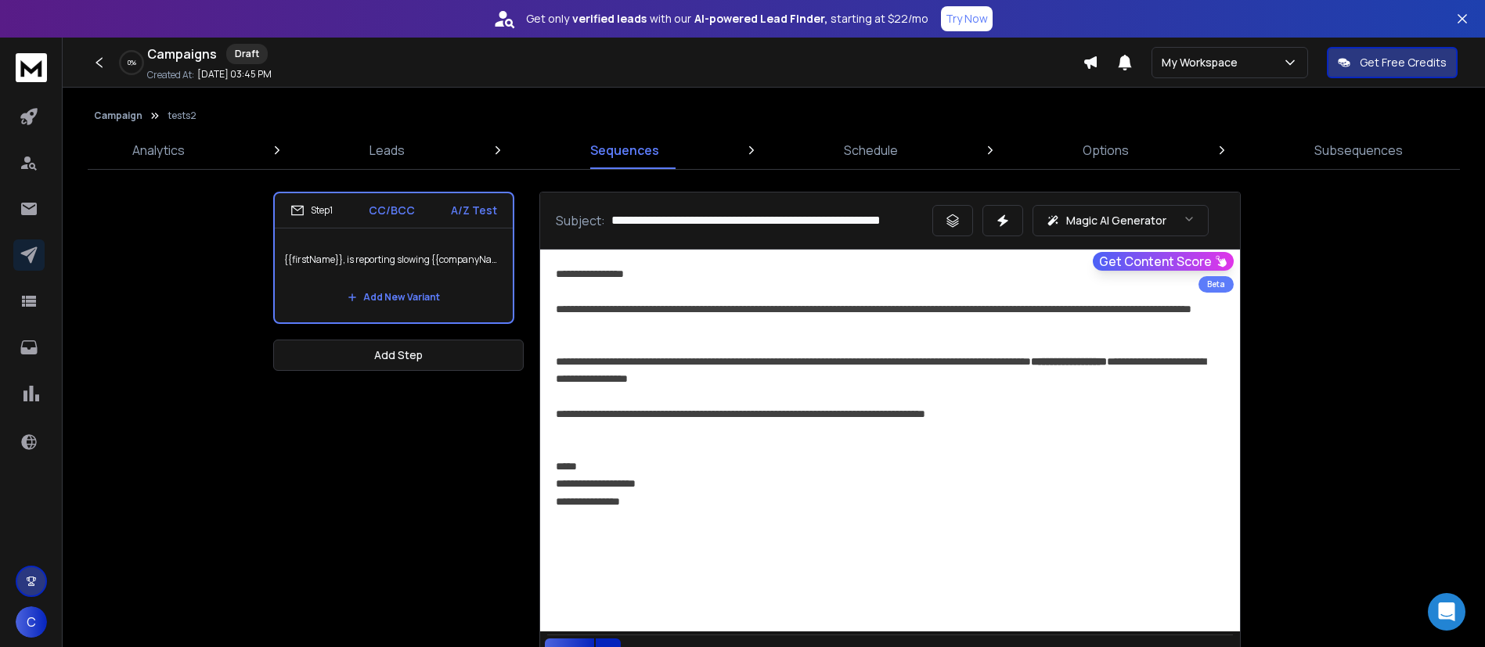
scroll to position [52, 0]
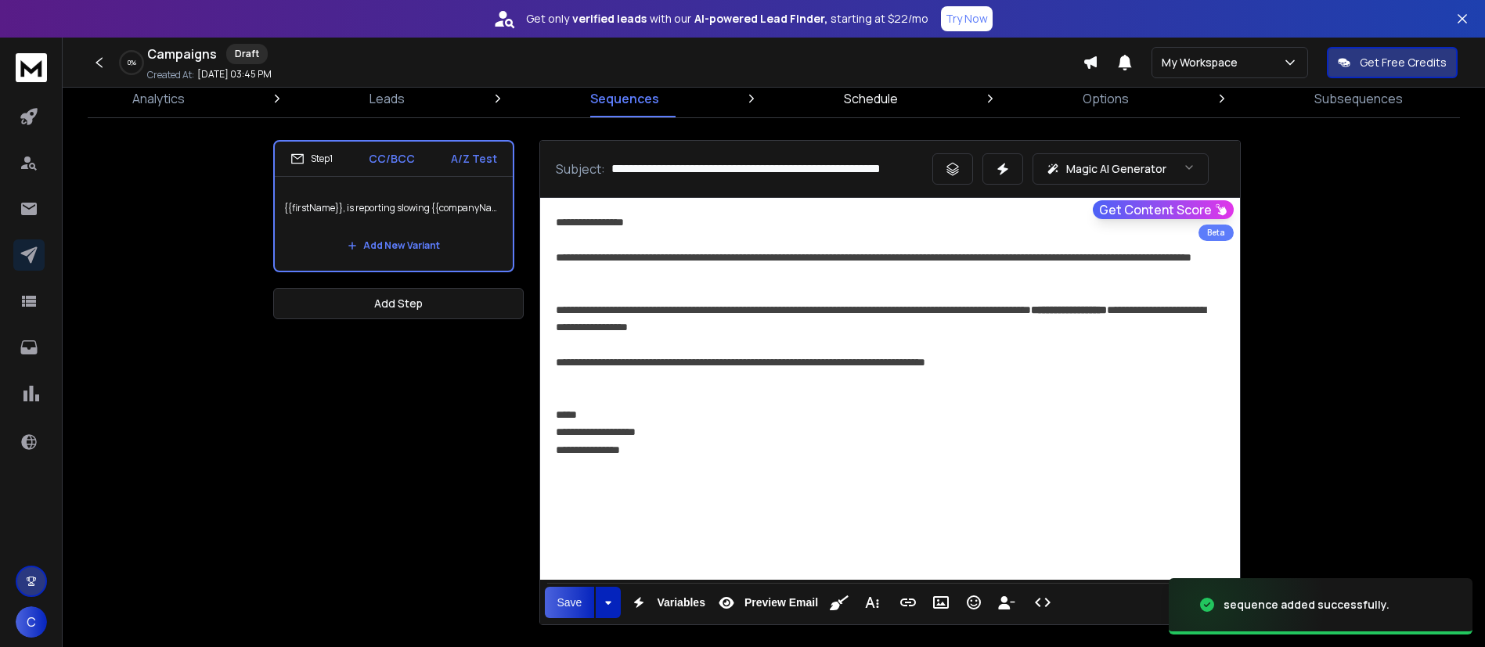
click at [874, 102] on p "Schedule" at bounding box center [871, 98] width 54 height 19
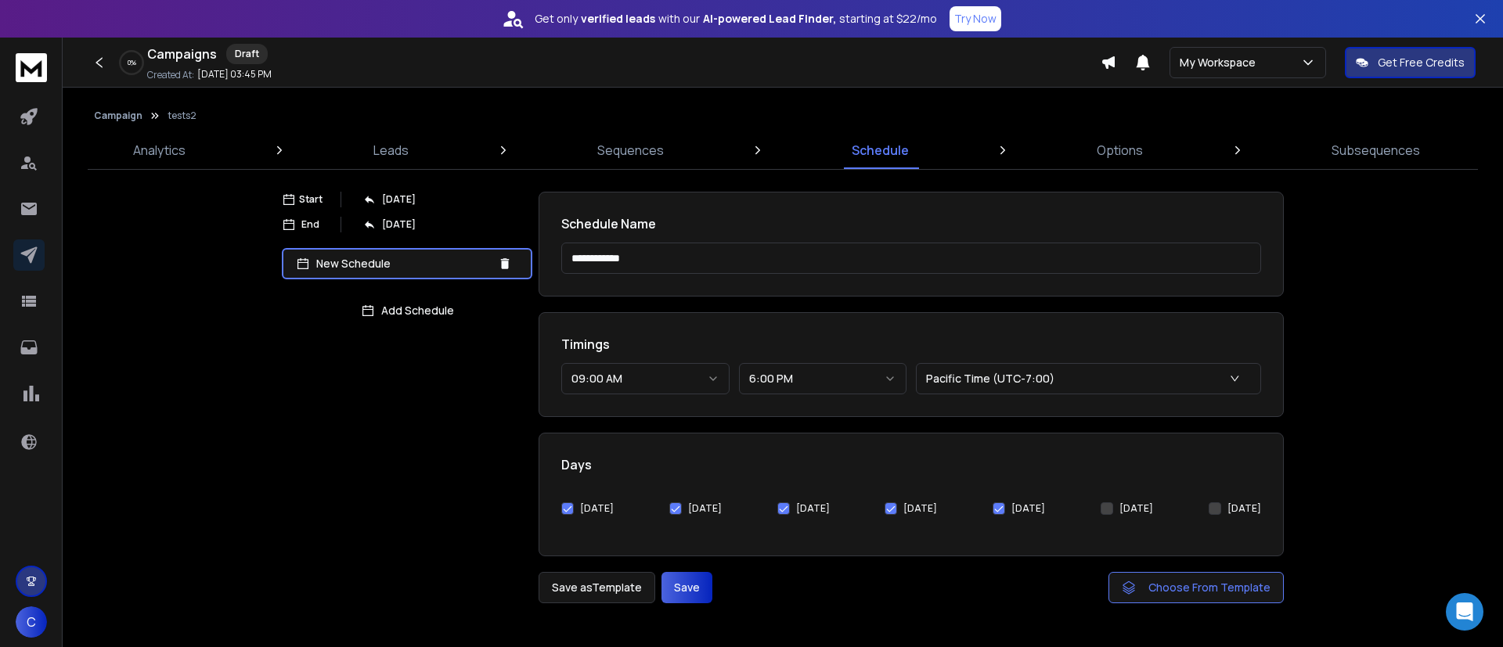
click at [399, 312] on button "Add Schedule" at bounding box center [407, 310] width 250 height 31
select select "********"
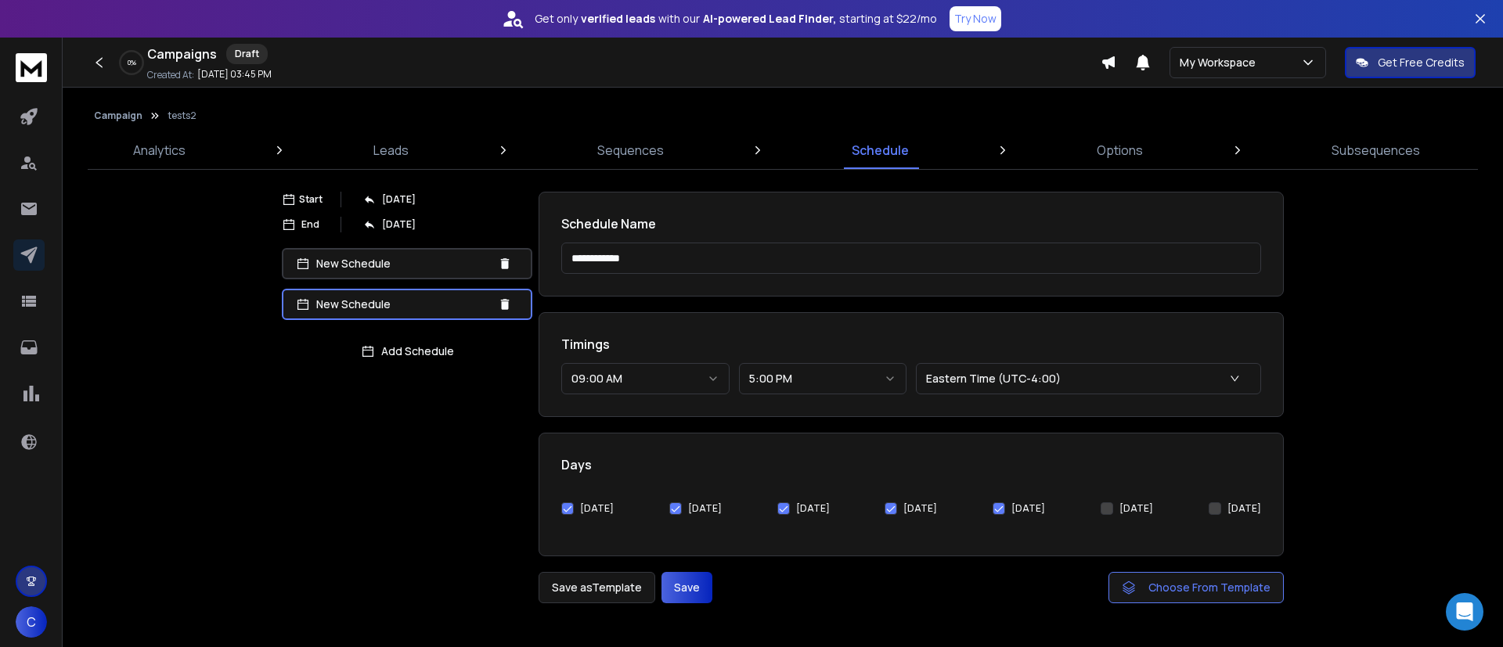
click at [635, 243] on input "**********" at bounding box center [911, 258] width 700 height 31
type input "*****"
click at [978, 369] on button "Eastern Time (UTC-4:00)" at bounding box center [1088, 378] width 345 height 31
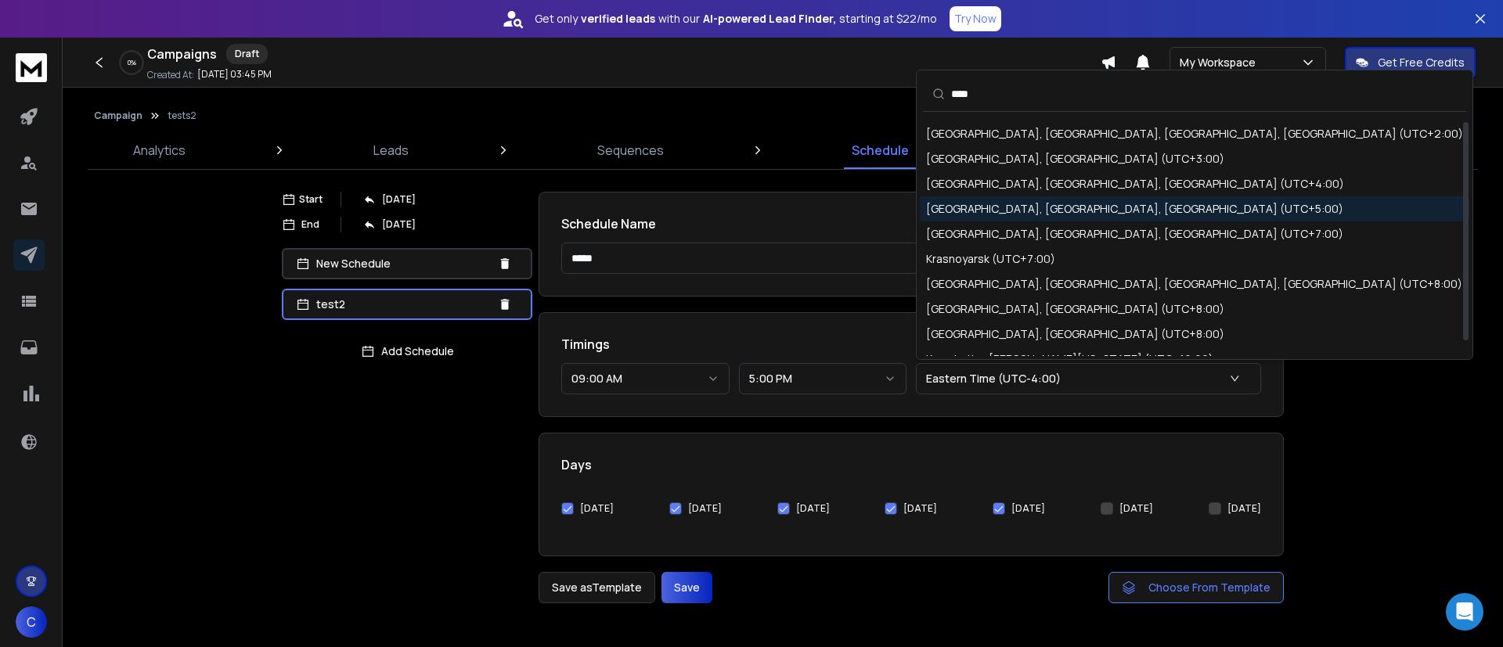
type input "****"
click at [1002, 205] on div "Islamabad, Karachi, Tashkent (UTC+5:00)" at bounding box center [1134, 209] width 417 height 16
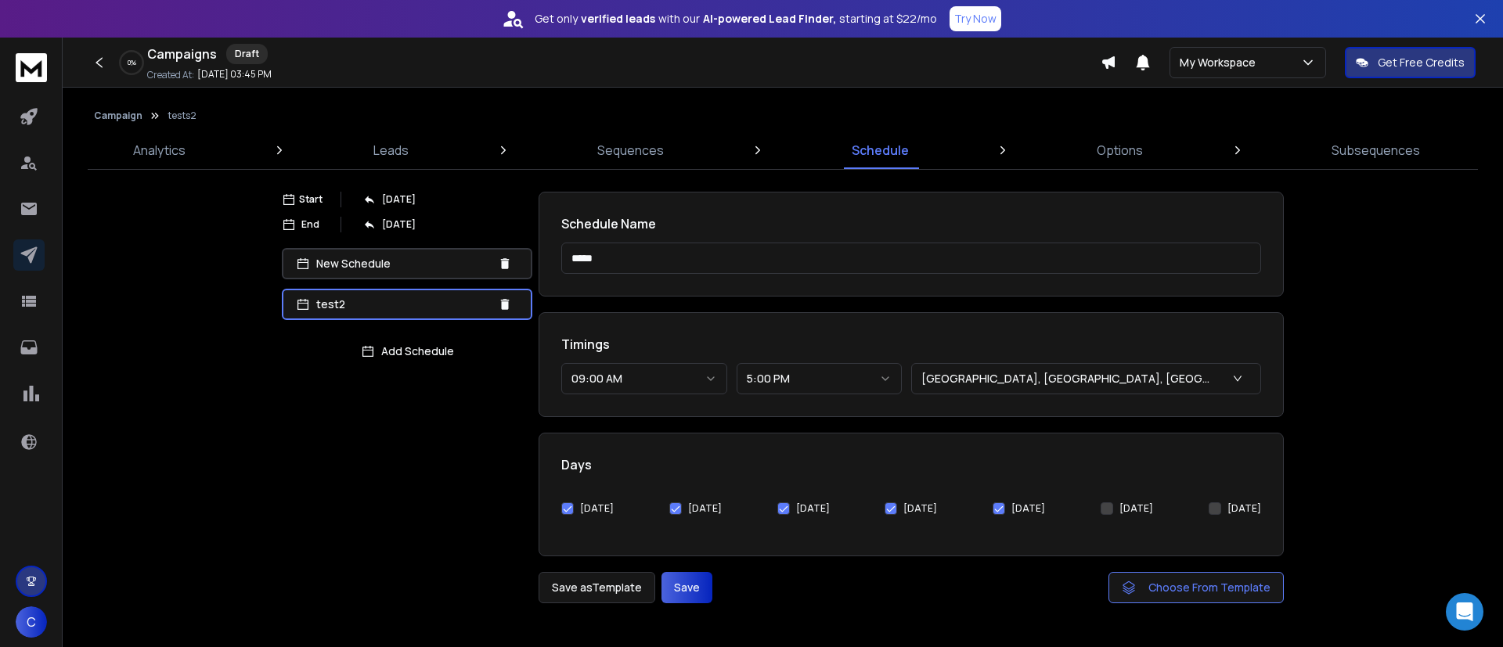
click at [687, 590] on button "Save" at bounding box center [686, 587] width 51 height 31
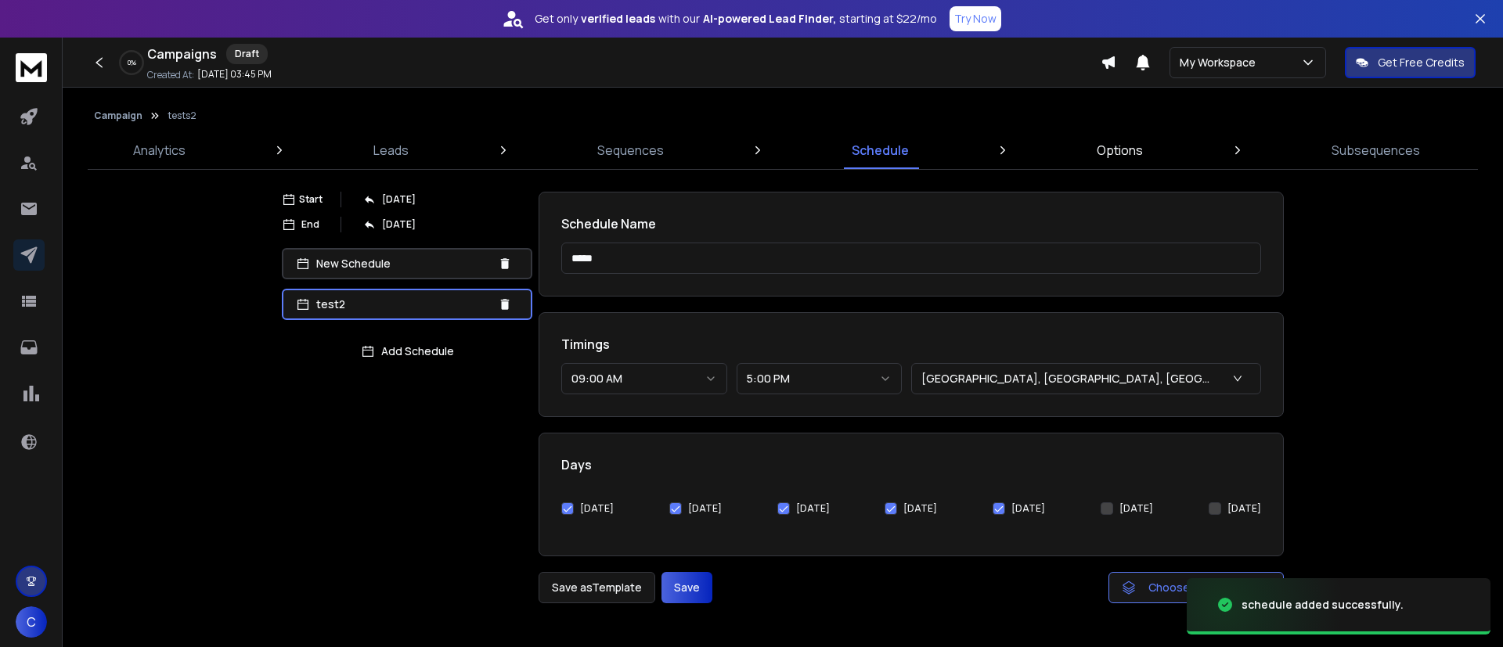
click at [1128, 147] on p "Options" at bounding box center [1119, 150] width 46 height 19
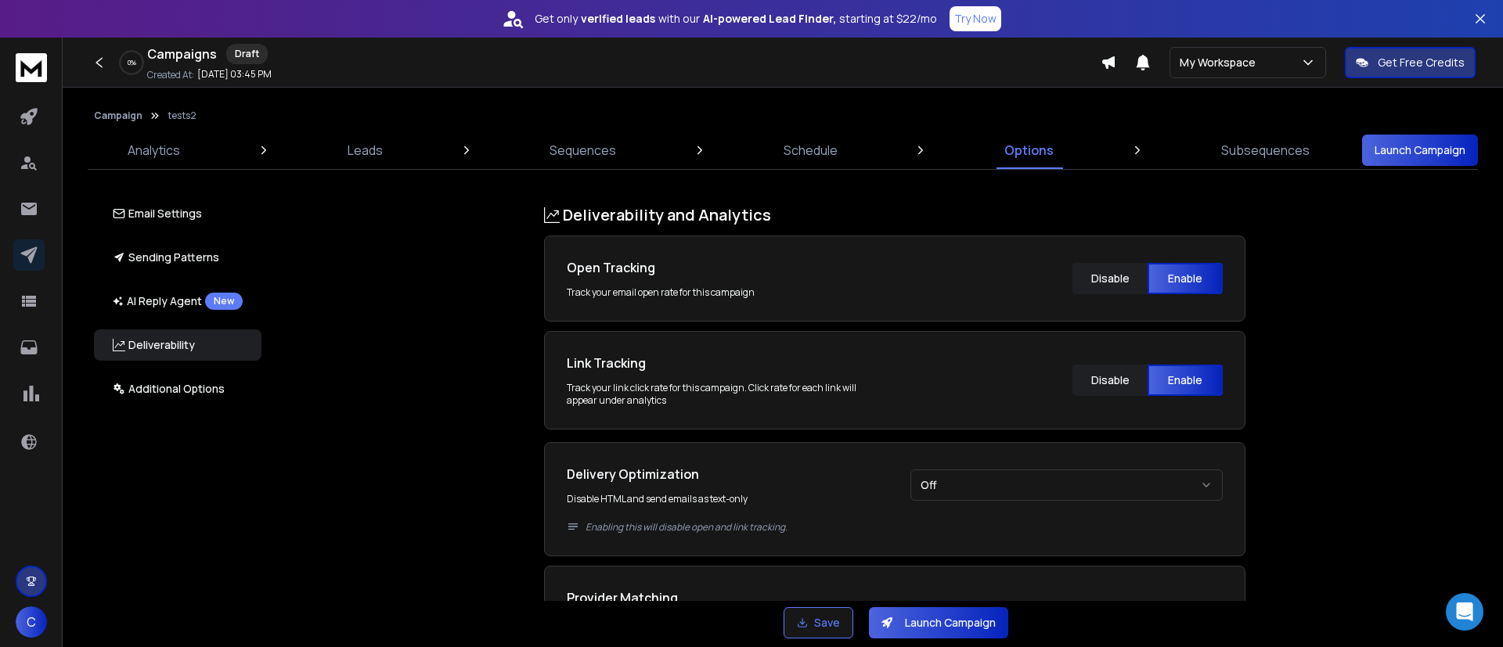
scroll to position [1371, 0]
click at [1108, 383] on button "Disable" at bounding box center [1109, 380] width 75 height 31
click at [822, 618] on button "Save" at bounding box center [818, 622] width 70 height 31
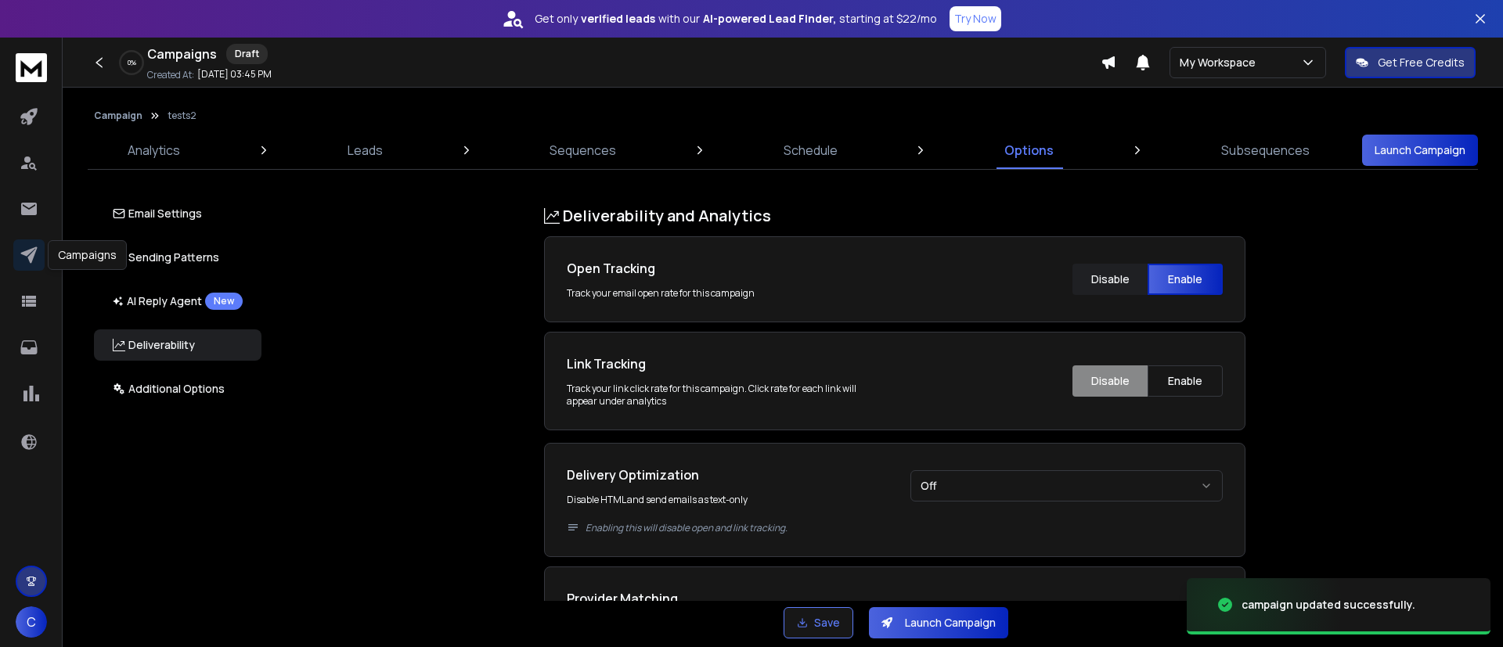
click at [20, 262] on icon at bounding box center [29, 255] width 19 height 19
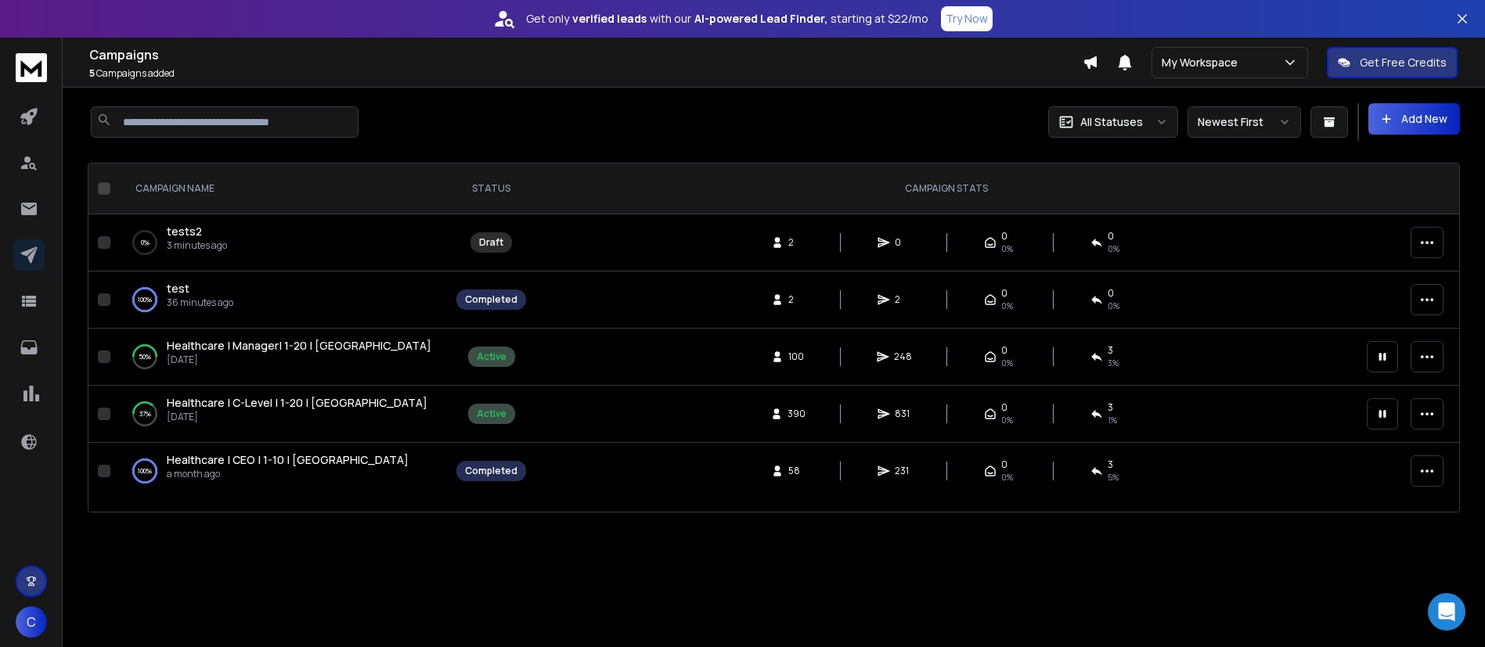
click at [635, 293] on div "2 2 0 0% 0 0 %" at bounding box center [946, 299] width 803 height 25
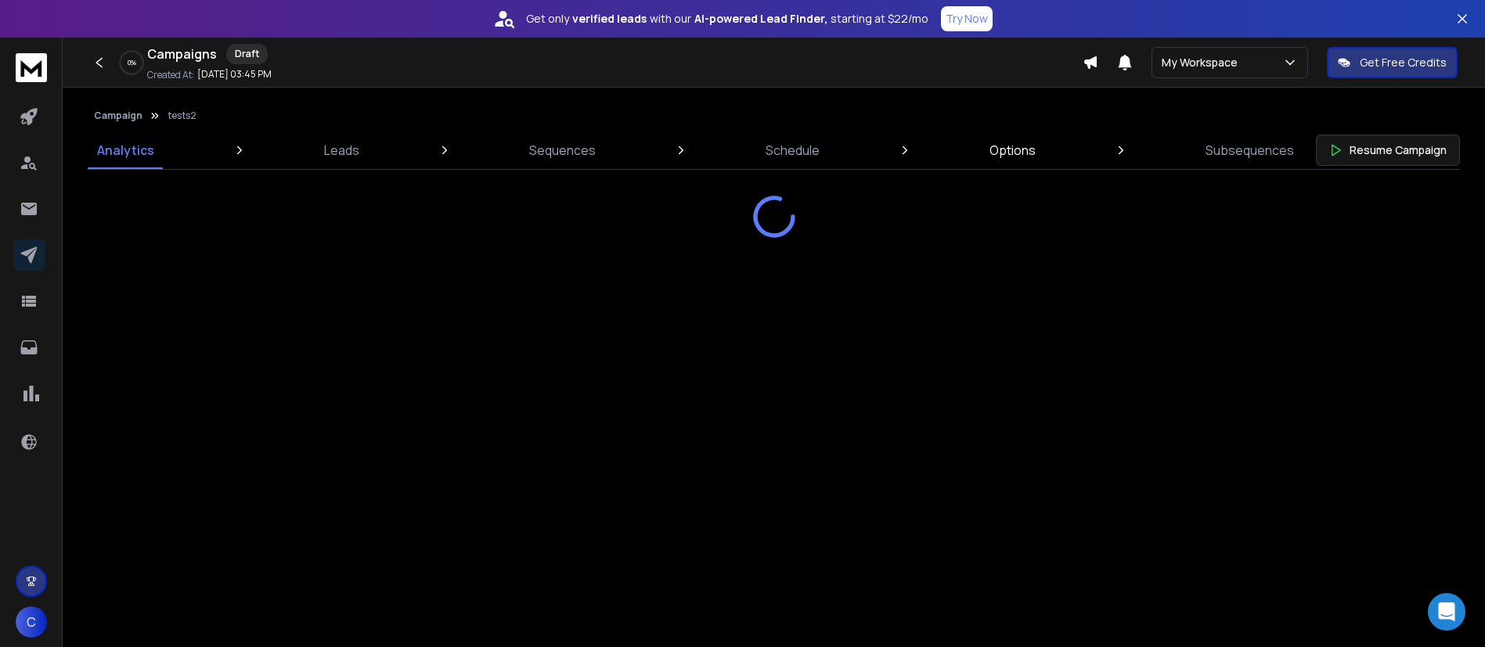
click at [1012, 166] on link "Options" at bounding box center [1012, 150] width 65 height 38
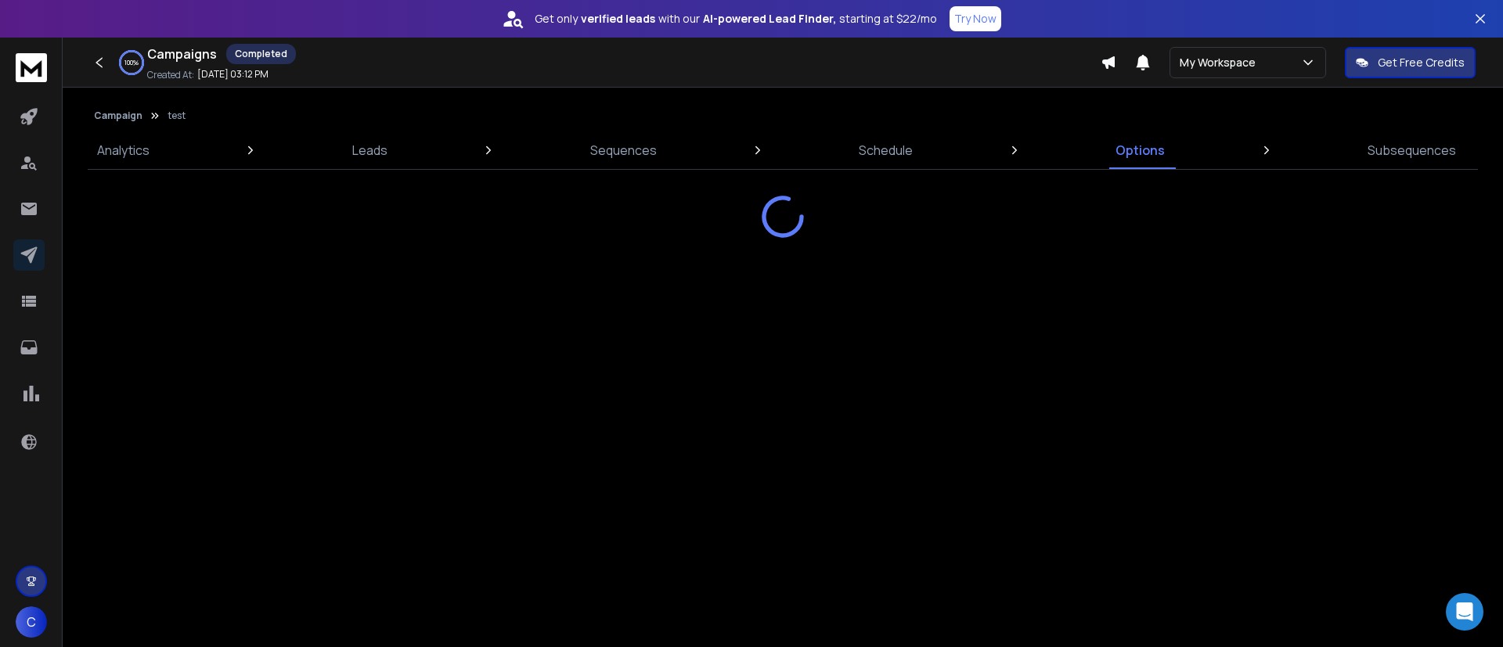
select select "*"
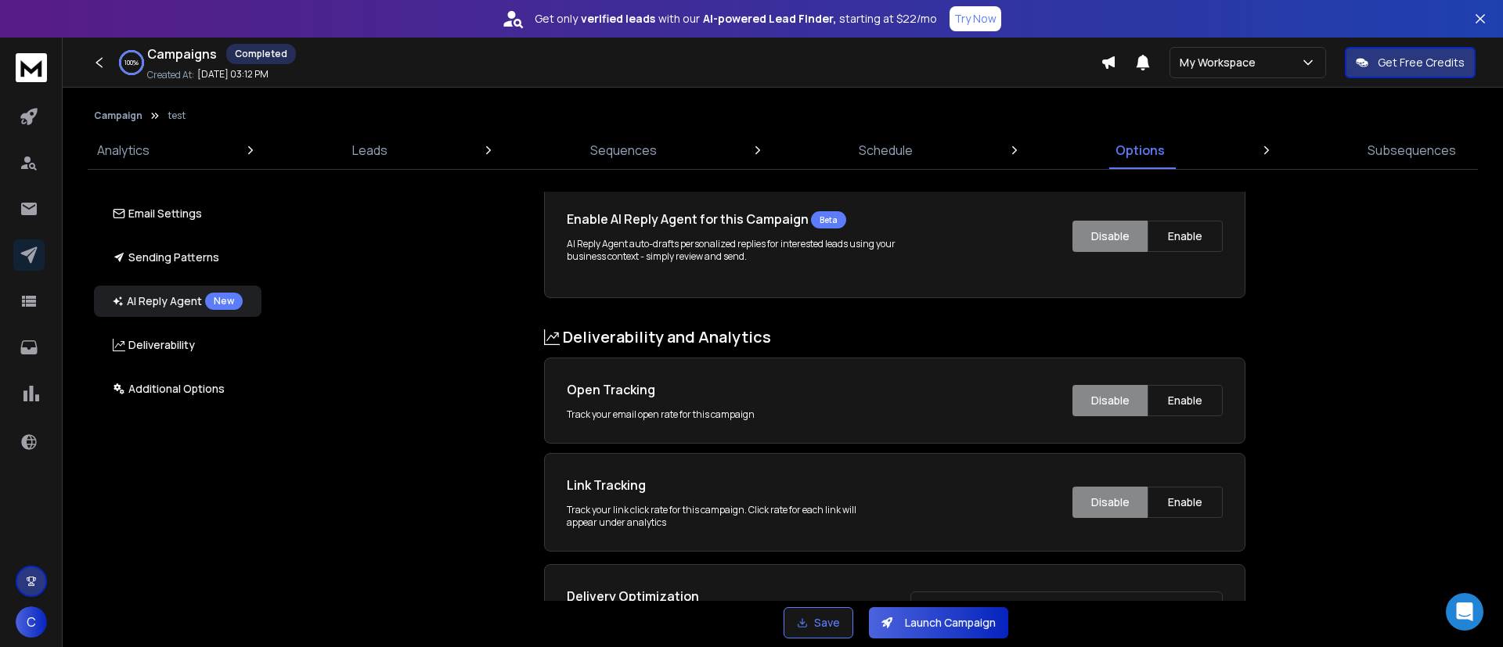
scroll to position [1372, 0]
click at [27, 255] on icon at bounding box center [29, 255] width 19 height 19
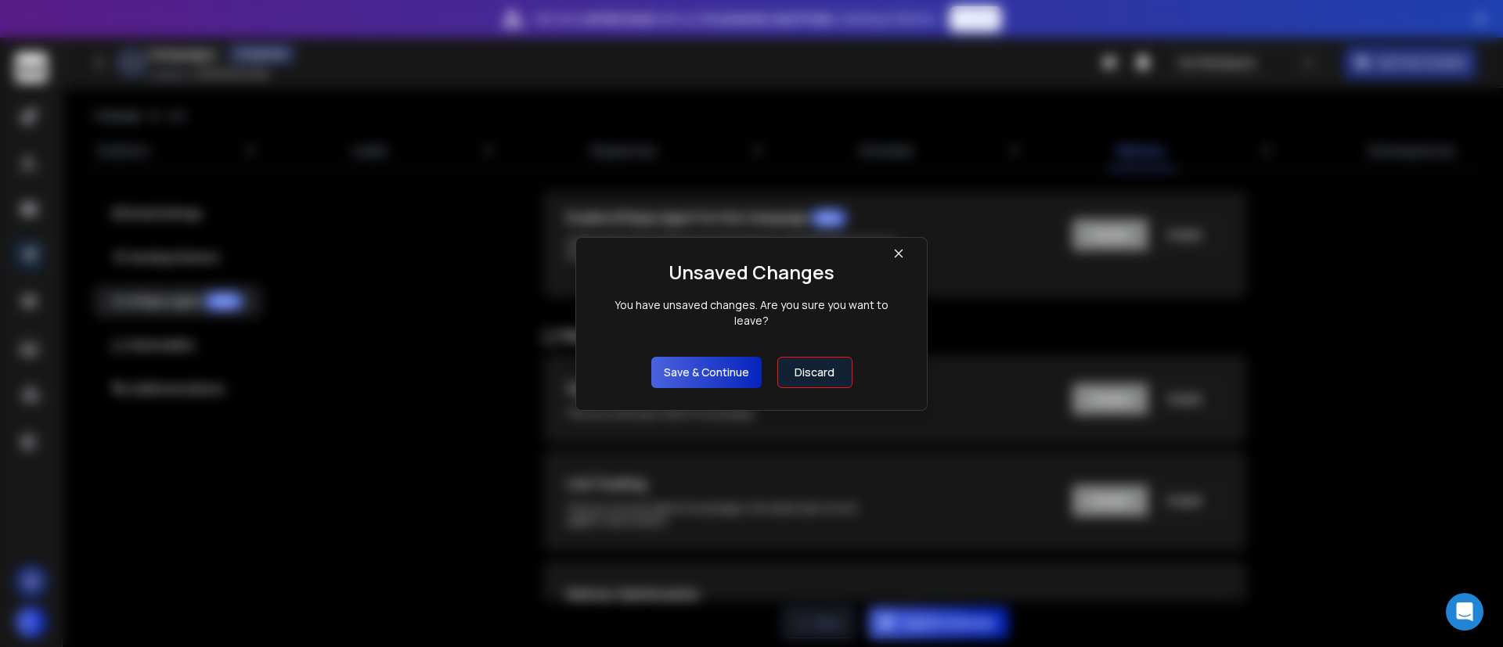
click at [693, 357] on button "Save & Continue" at bounding box center [706, 372] width 110 height 31
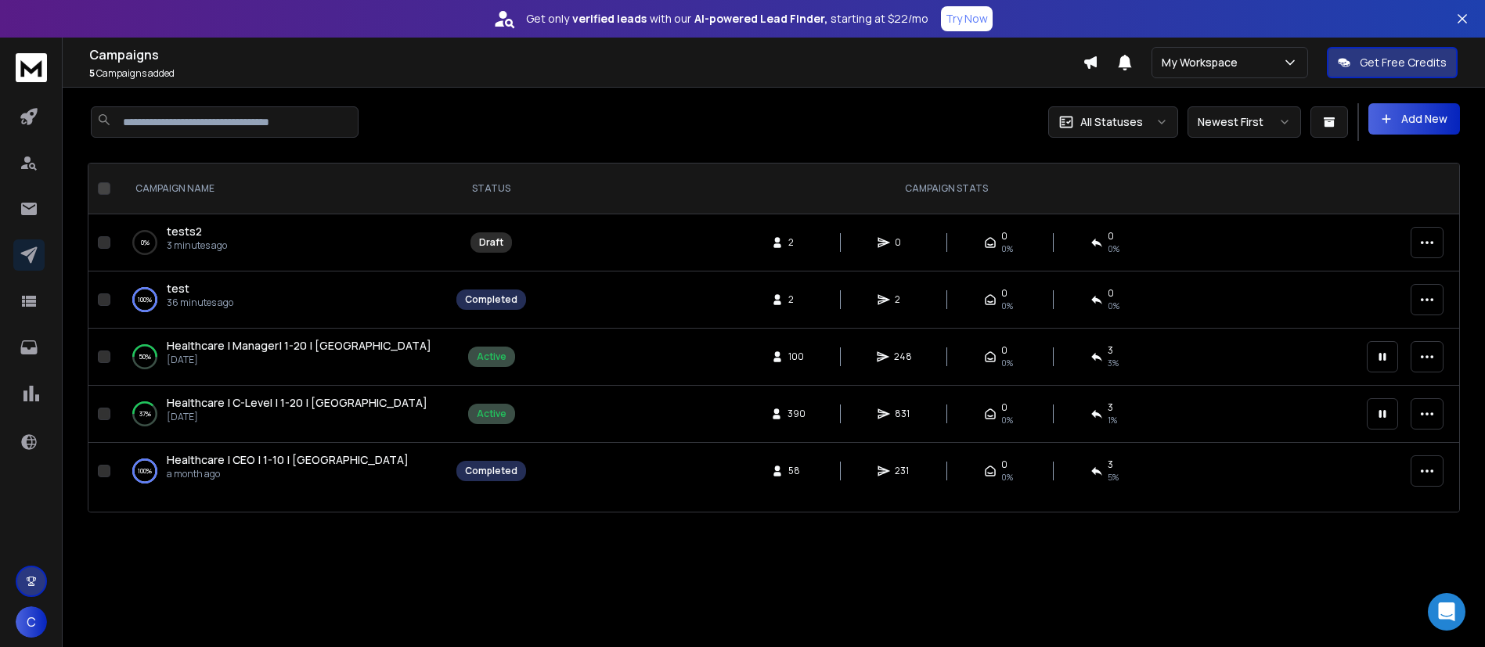
click at [315, 238] on div "0 % tests2 3 minutes ago" at bounding box center [281, 243] width 299 height 38
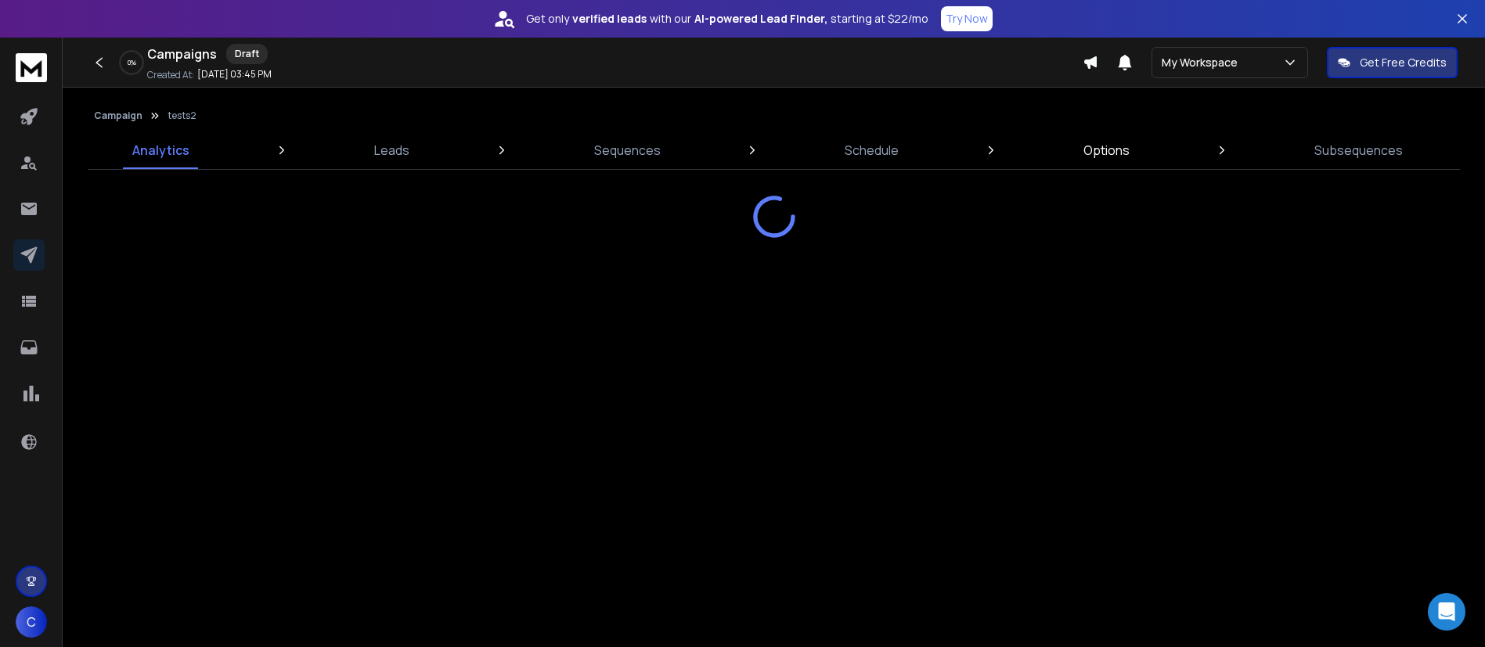
click at [1109, 148] on p "Options" at bounding box center [1106, 150] width 46 height 19
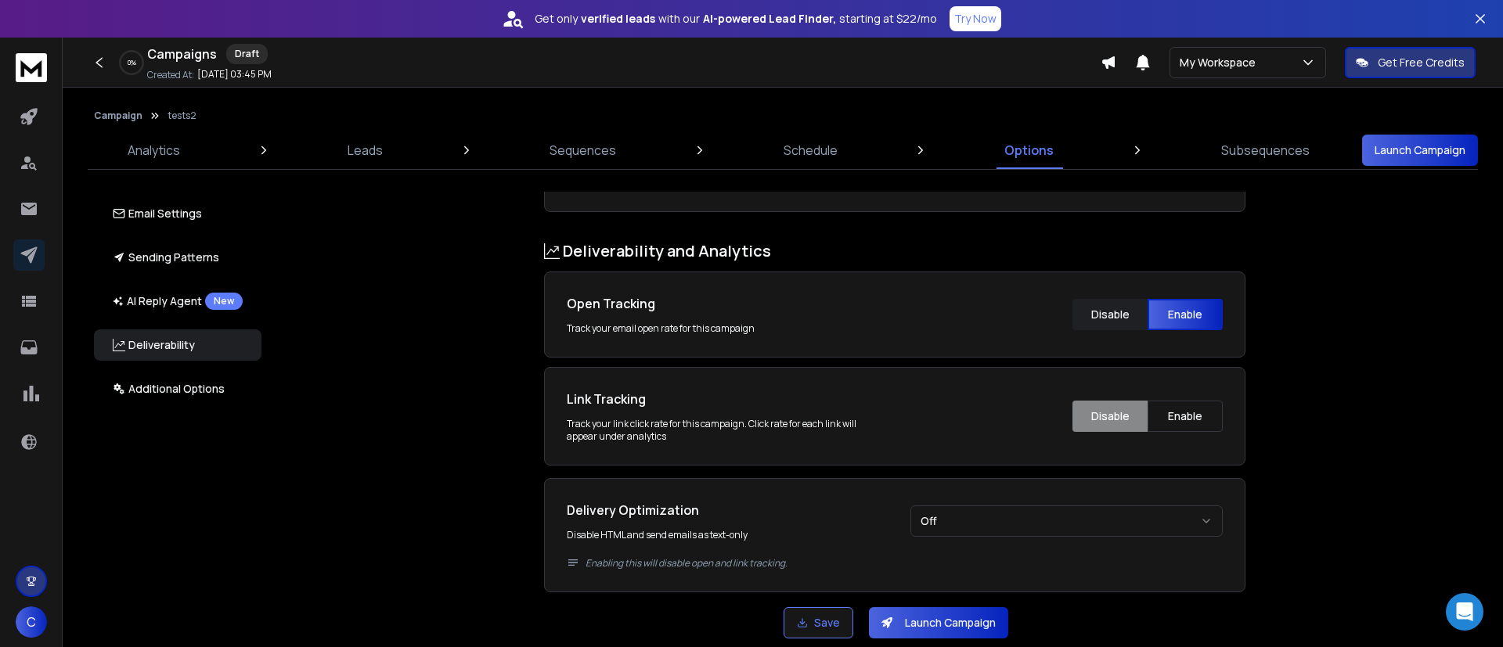
scroll to position [1334, 0]
click at [941, 619] on button "Launch Campaign" at bounding box center [938, 622] width 139 height 31
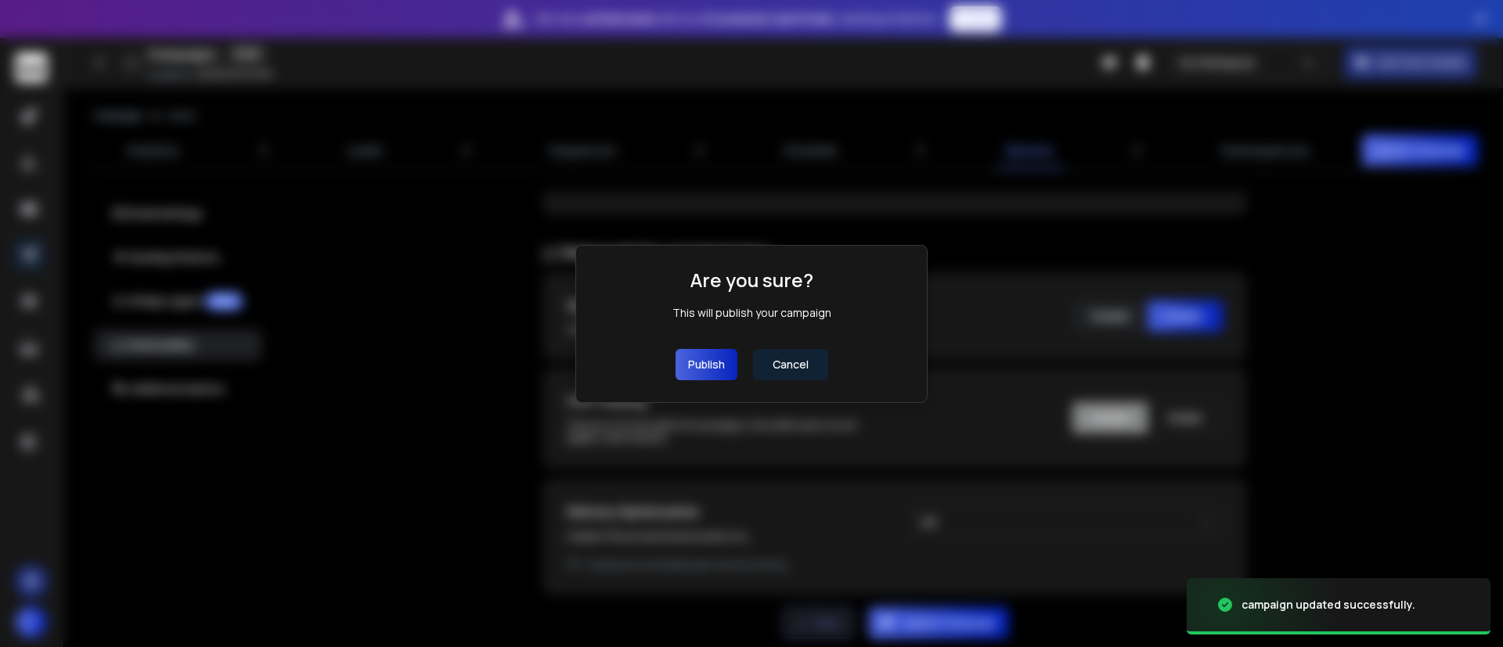
click at [675, 349] on div "Publish Cancel" at bounding box center [751, 364] width 153 height 31
click at [684, 356] on button "Publish" at bounding box center [706, 364] width 62 height 31
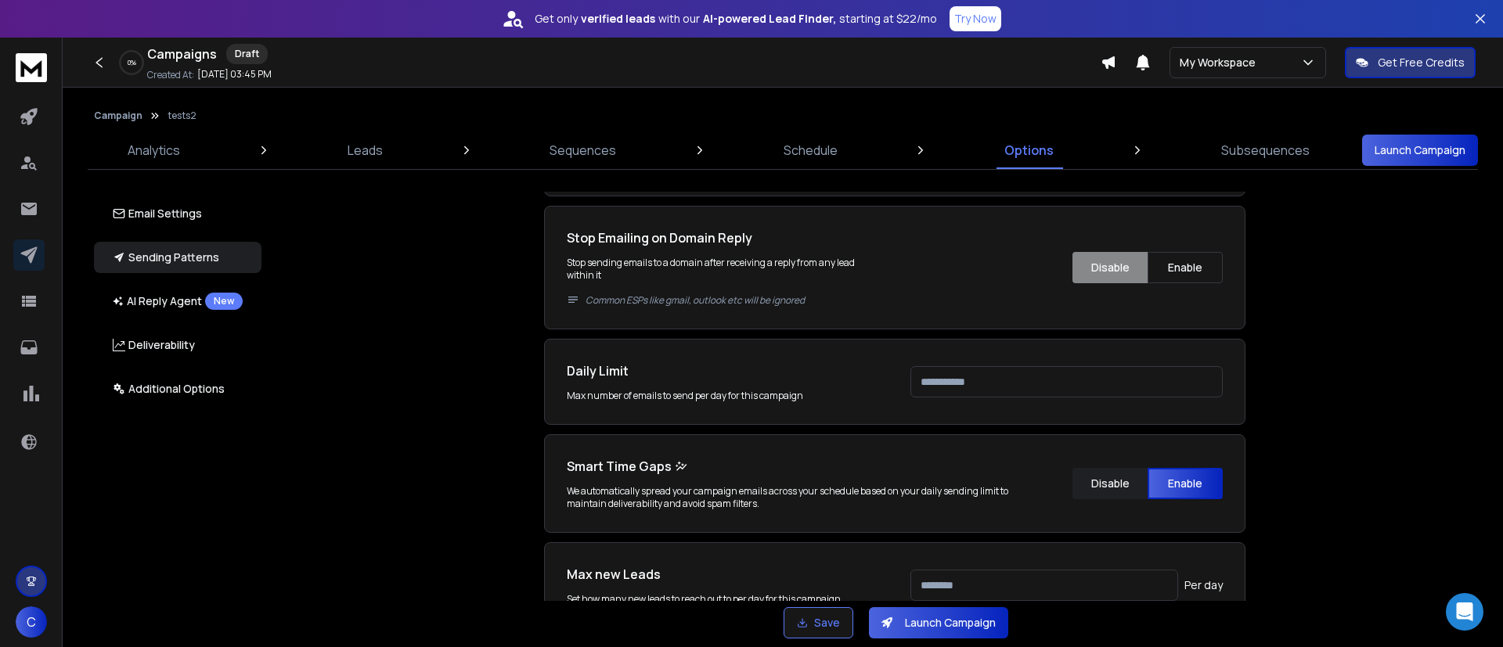
scroll to position [0, 0]
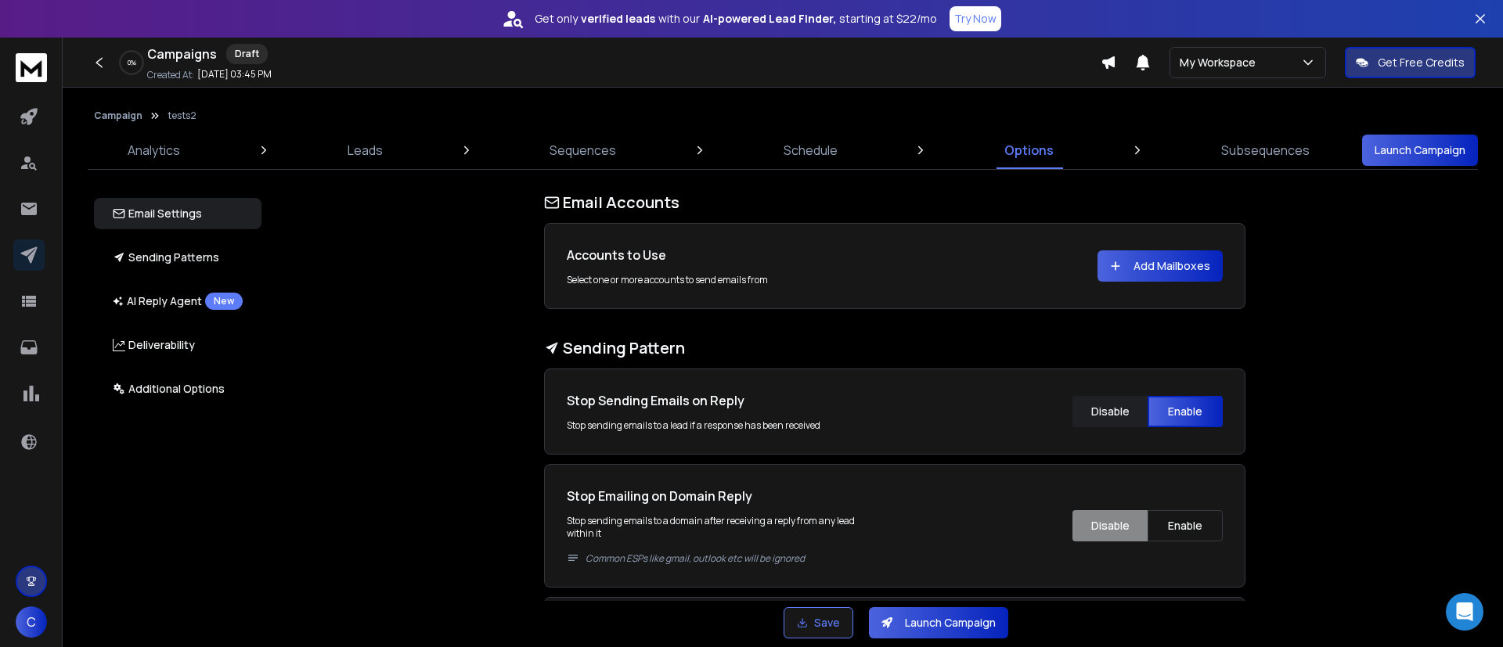
click at [1177, 268] on button "Add Mailboxes" at bounding box center [1159, 265] width 125 height 31
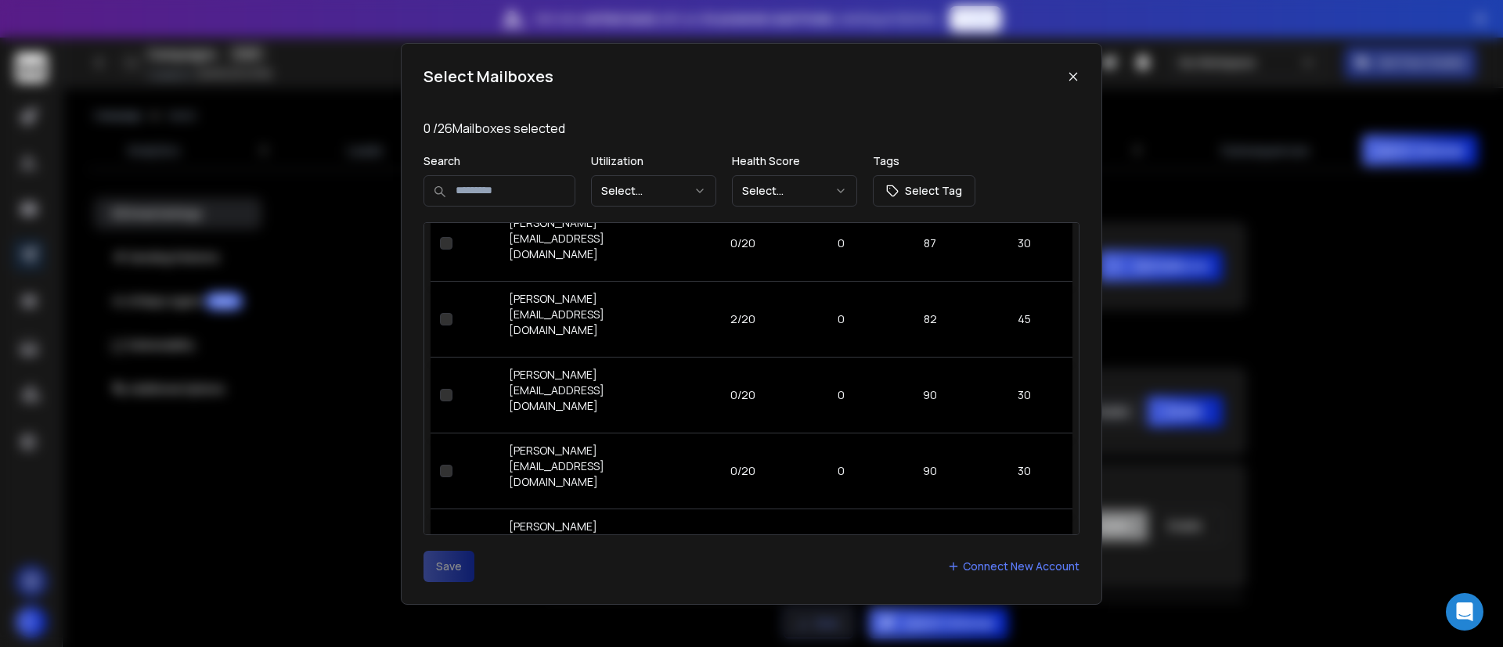
scroll to position [910, 0]
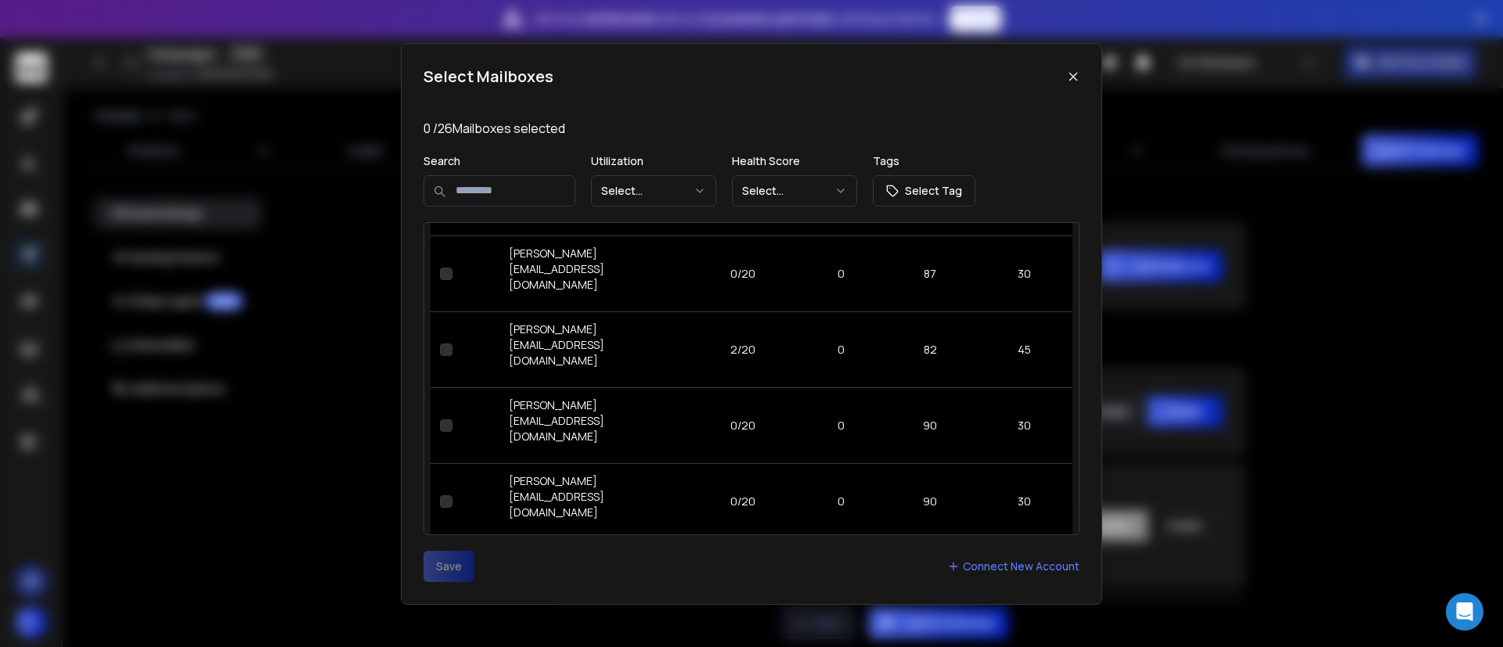
click at [438, 556] on button "Save" at bounding box center [448, 566] width 51 height 31
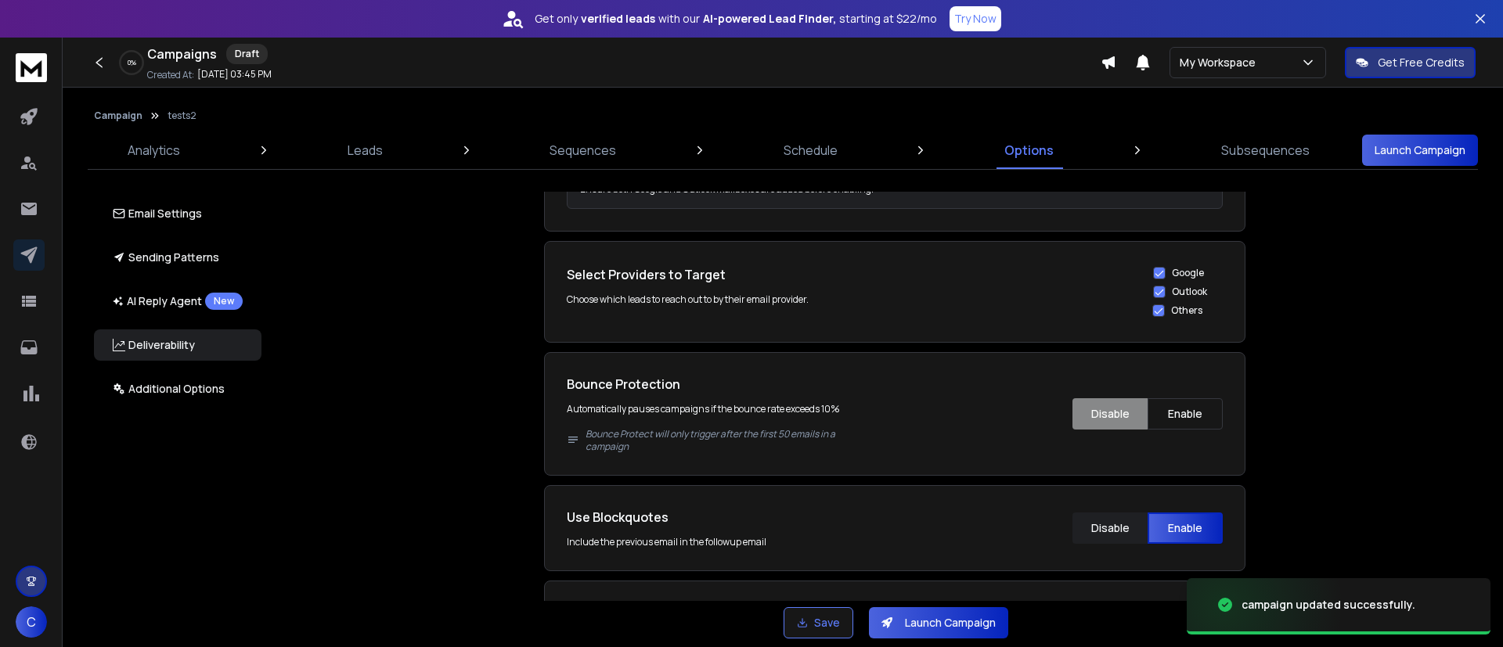
scroll to position [2342, 0]
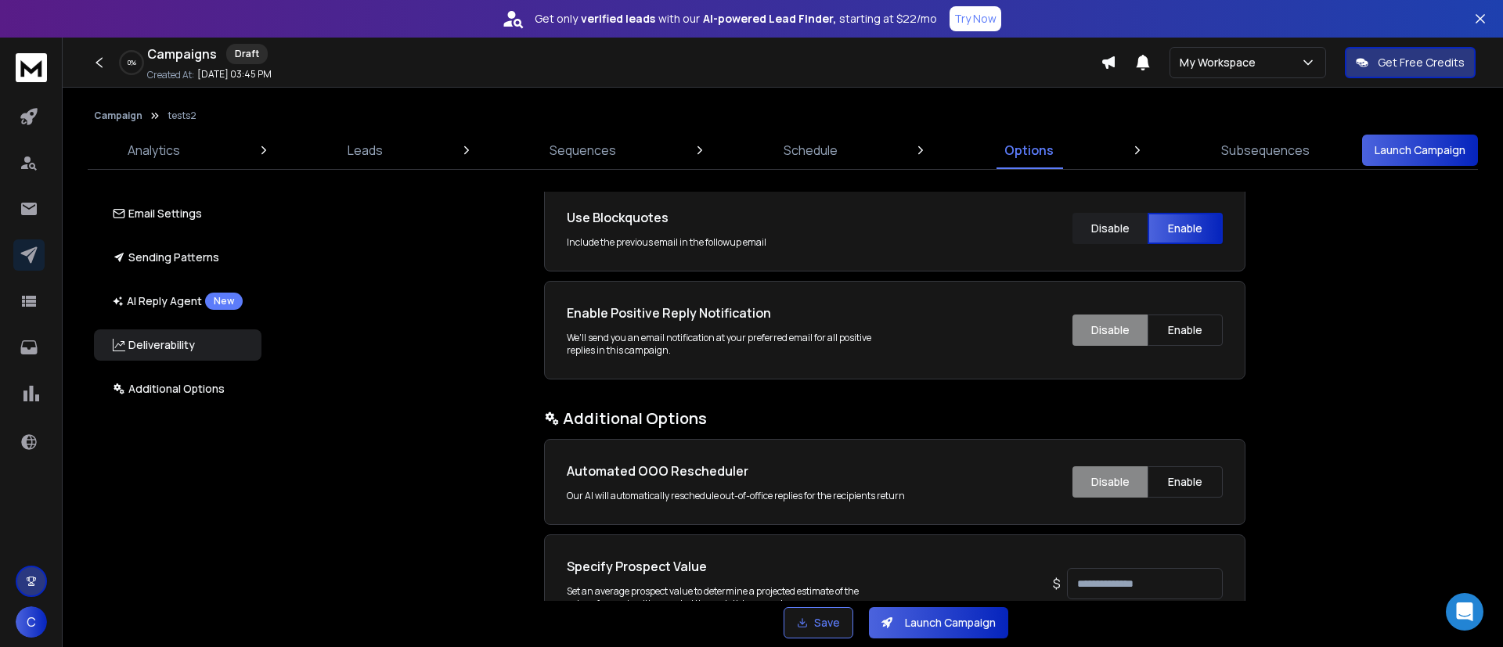
click at [959, 635] on button "Launch Campaign" at bounding box center [938, 622] width 139 height 31
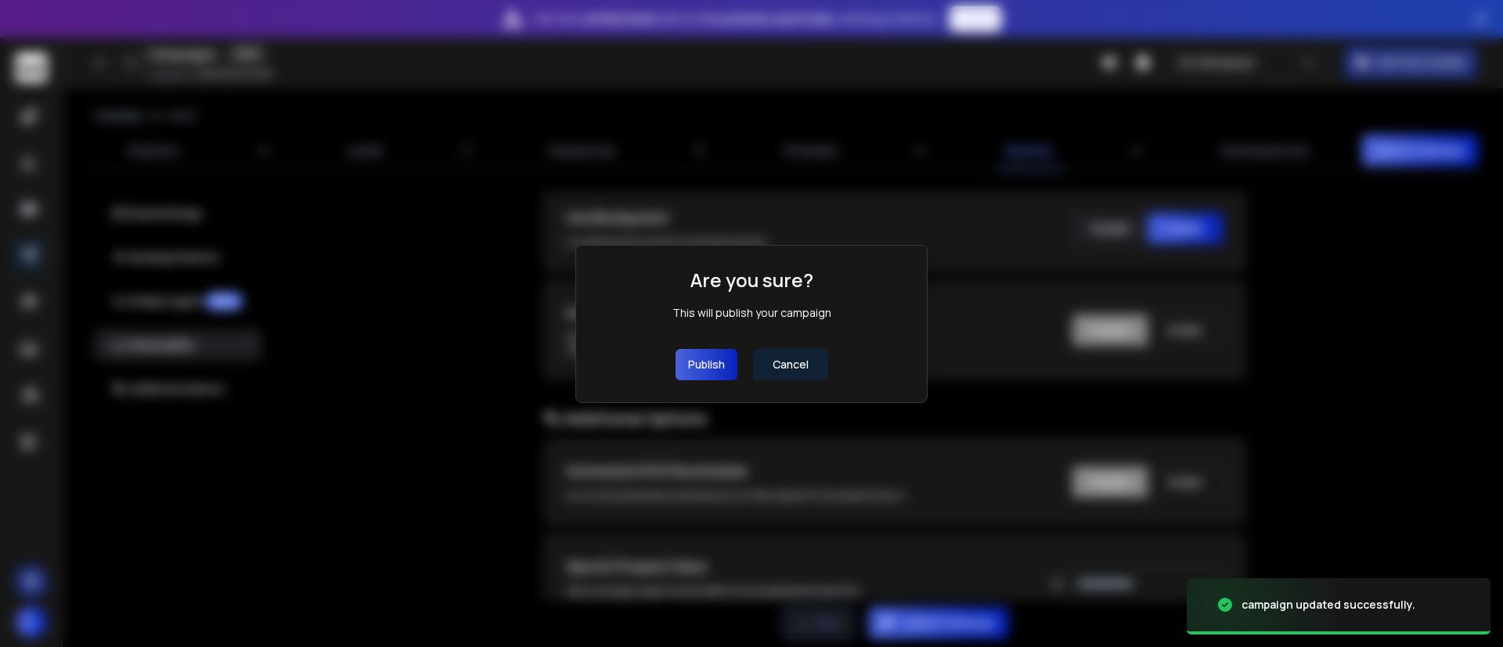
click at [765, 447] on div "Are you sure? This will publish your campaign Publish Cancel" at bounding box center [751, 323] width 1503 height 647
drag, startPoint x: 789, startPoint y: 380, endPoint x: 798, endPoint y: 371, distance: 13.3
click at [798, 371] on div "Are you sure? This will publish your campaign Publish Cancel" at bounding box center [751, 324] width 352 height 158
click at [798, 371] on button "Cancel" at bounding box center [790, 364] width 75 height 31
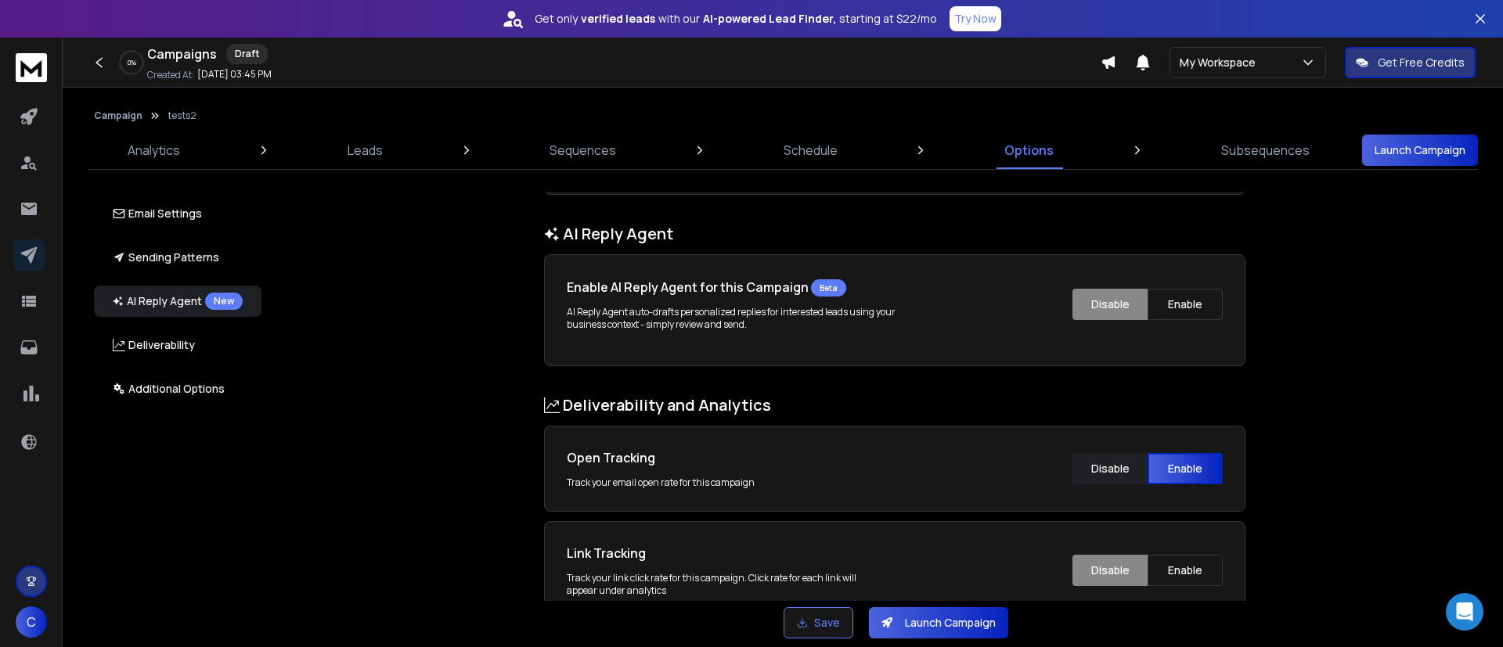
scroll to position [1291, 0]
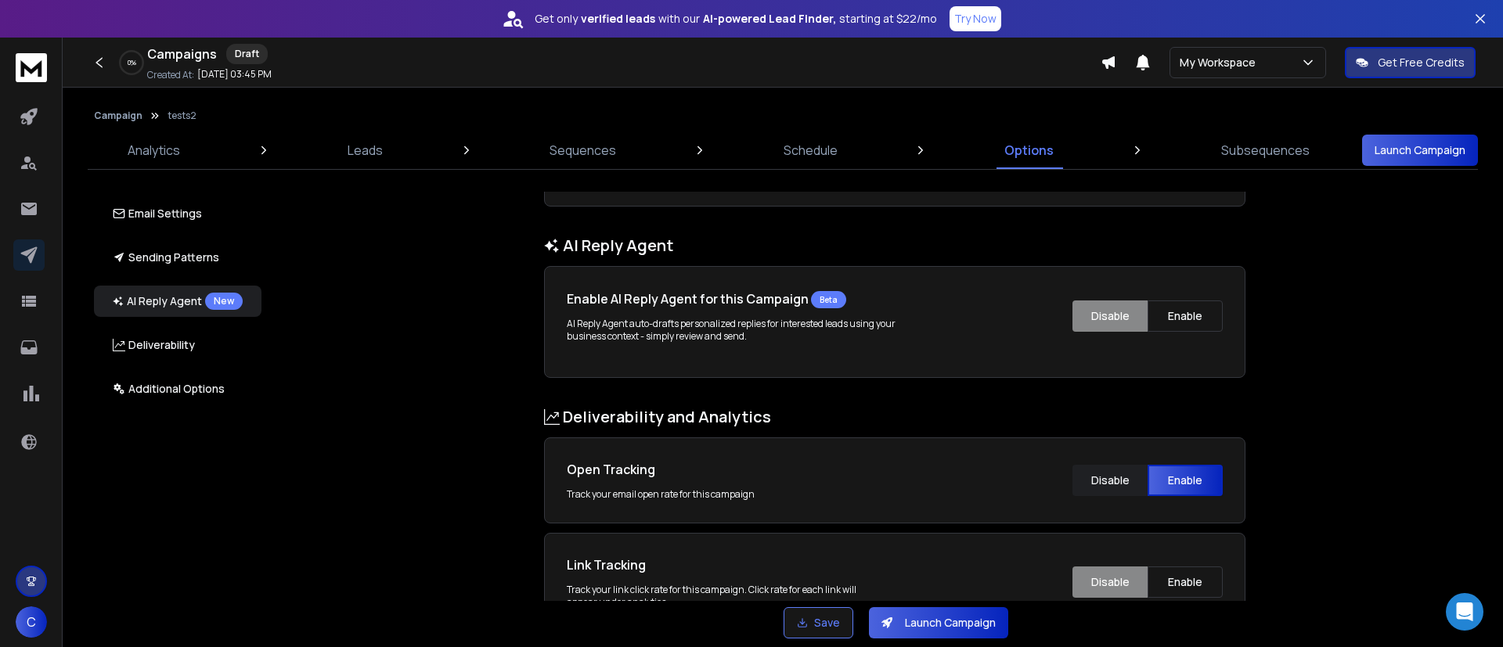
click at [905, 616] on button "Launch Campaign" at bounding box center [938, 622] width 139 height 31
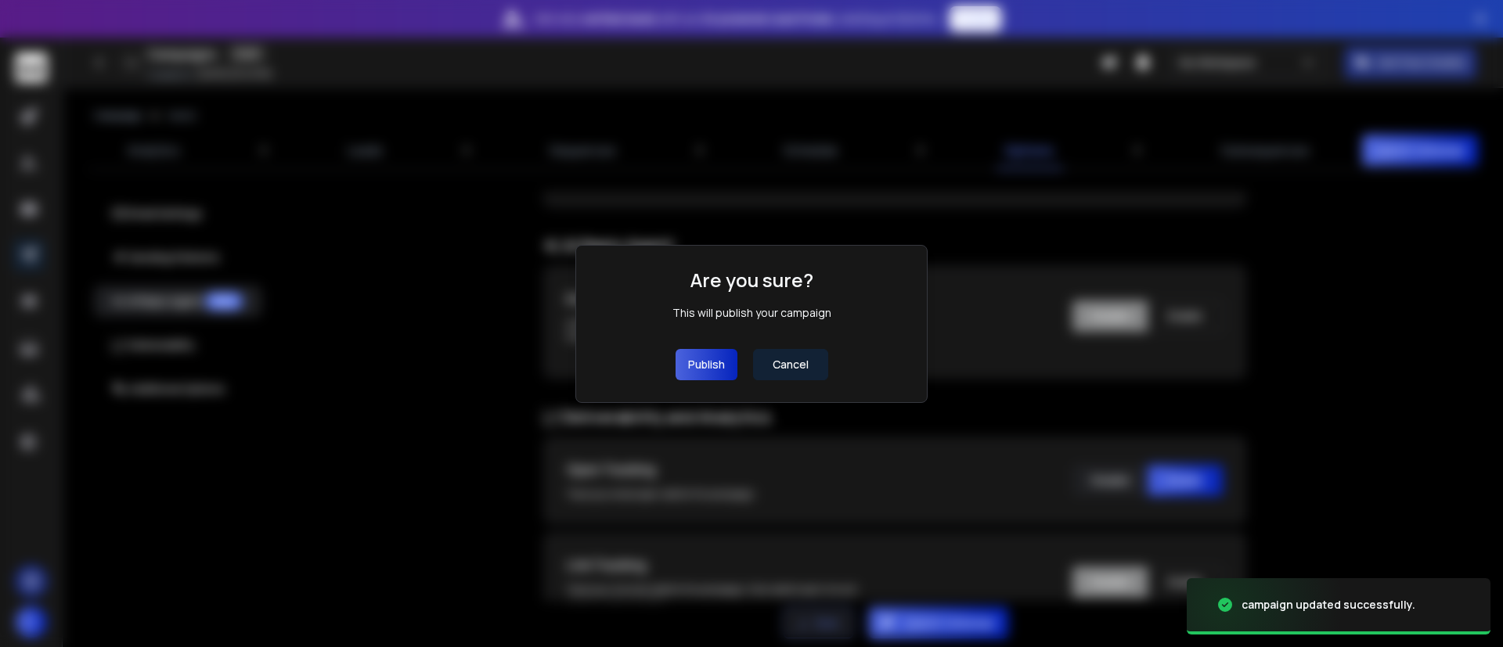
click at [698, 344] on div "Are you sure? This will publish your campaign Publish Cancel" at bounding box center [751, 324] width 307 height 113
click at [702, 354] on button "Publish" at bounding box center [706, 364] width 62 height 31
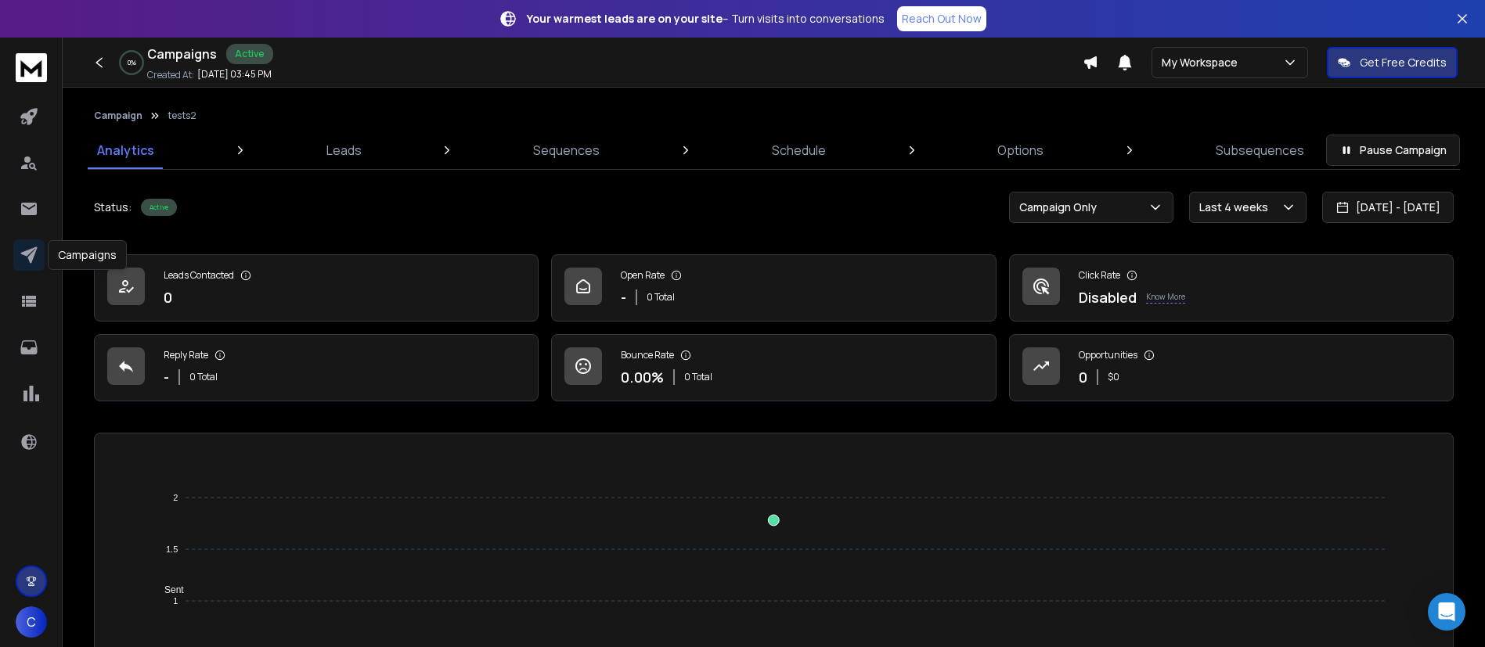
click at [21, 243] on link at bounding box center [28, 254] width 31 height 31
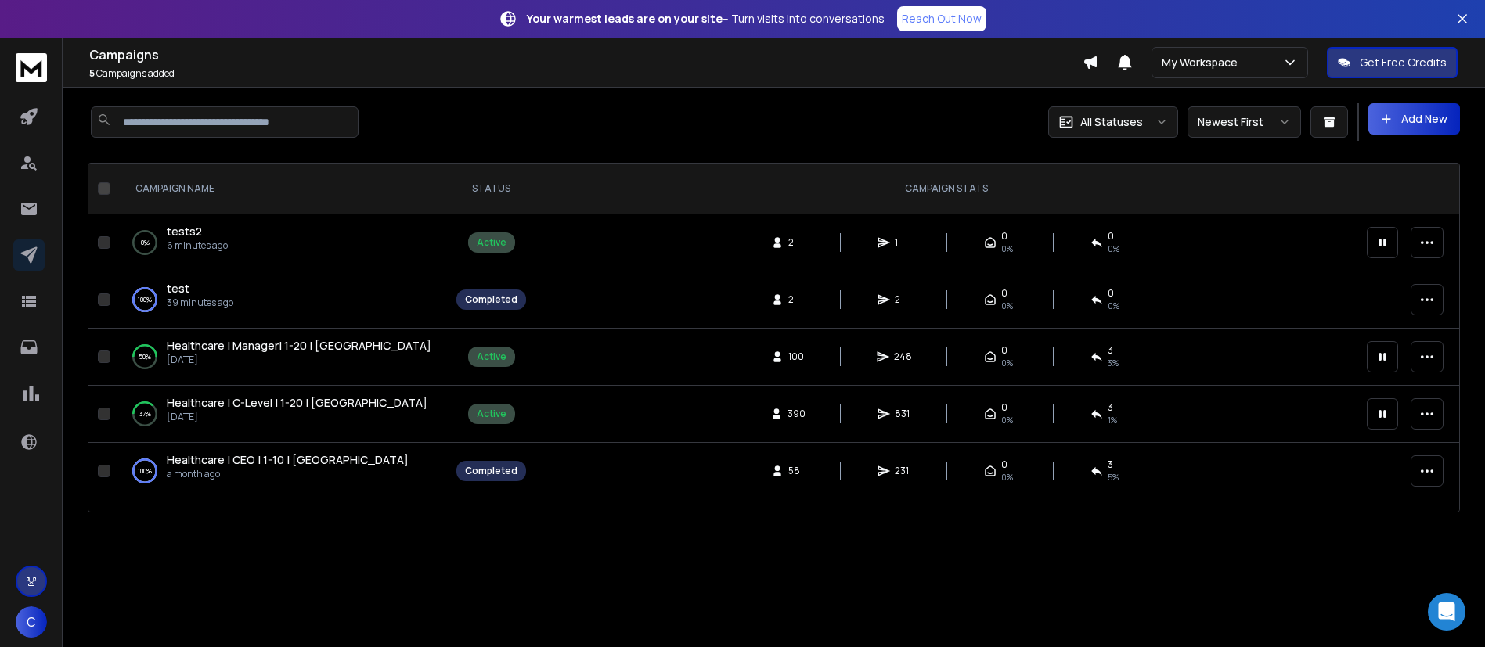
click at [197, 297] on p "39 minutes ago" at bounding box center [200, 303] width 67 height 13
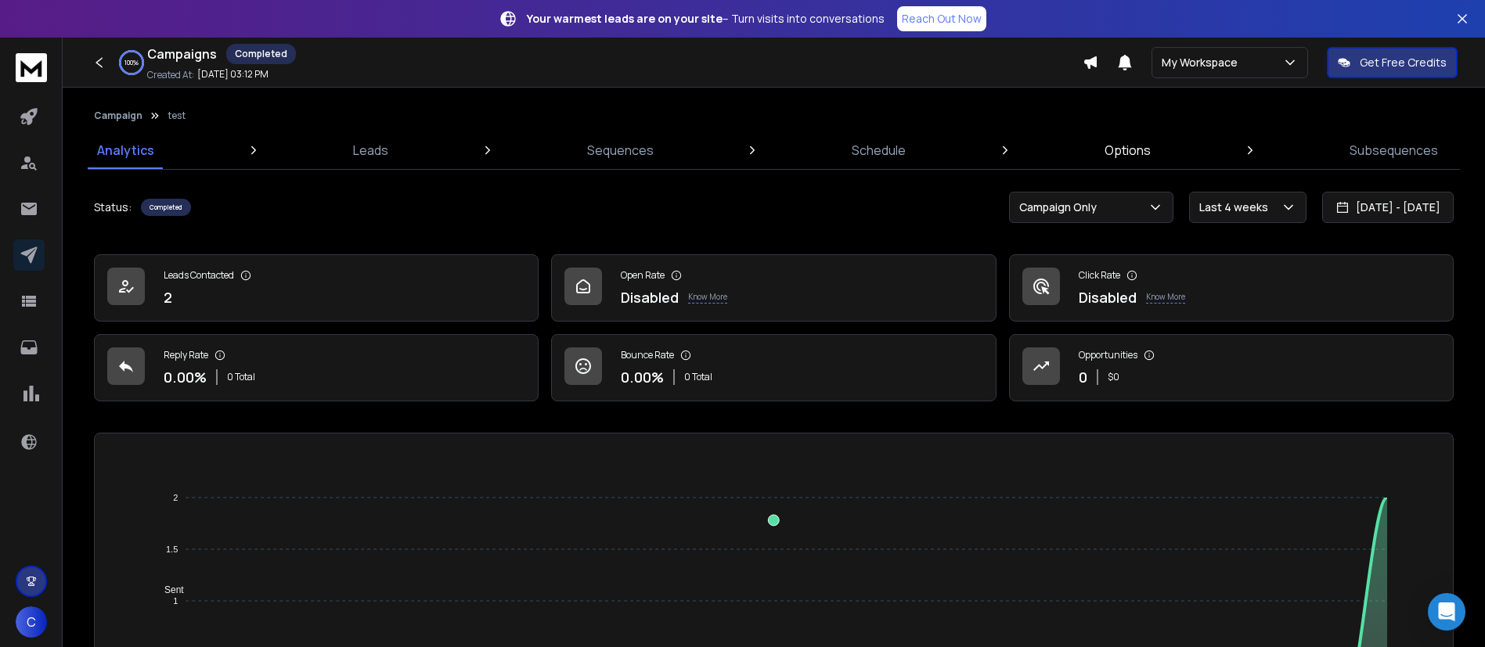
click at [1132, 155] on p "Options" at bounding box center [1127, 150] width 46 height 19
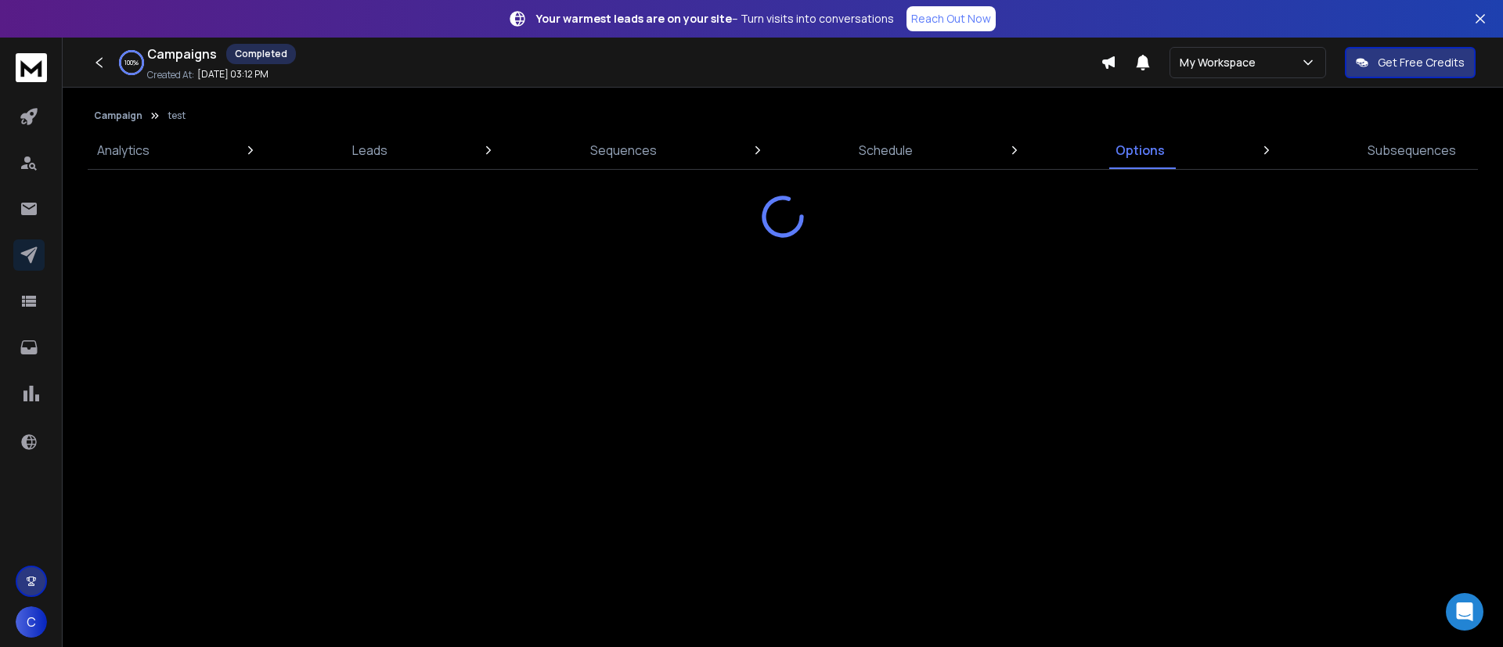
select select "*"
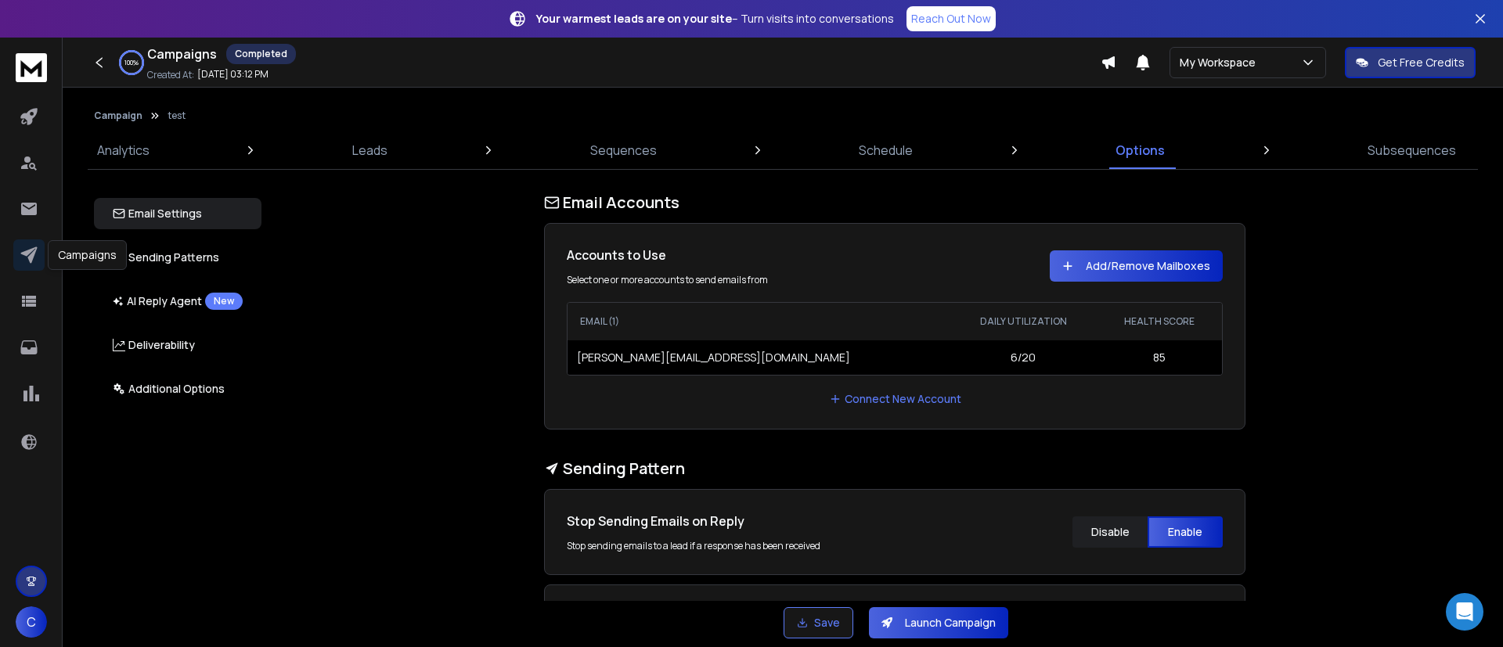
click at [25, 253] on icon at bounding box center [28, 255] width 16 height 16
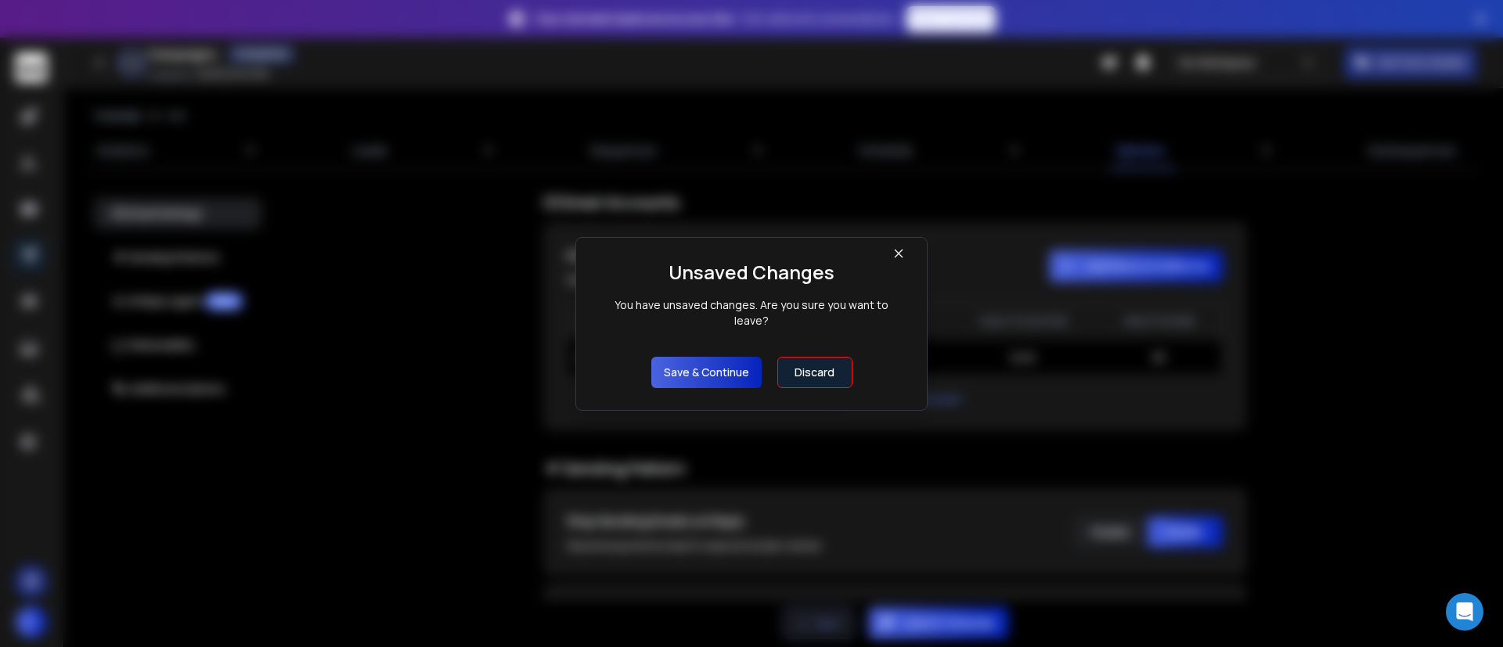
click at [671, 374] on button "Save & Continue" at bounding box center [706, 372] width 110 height 31
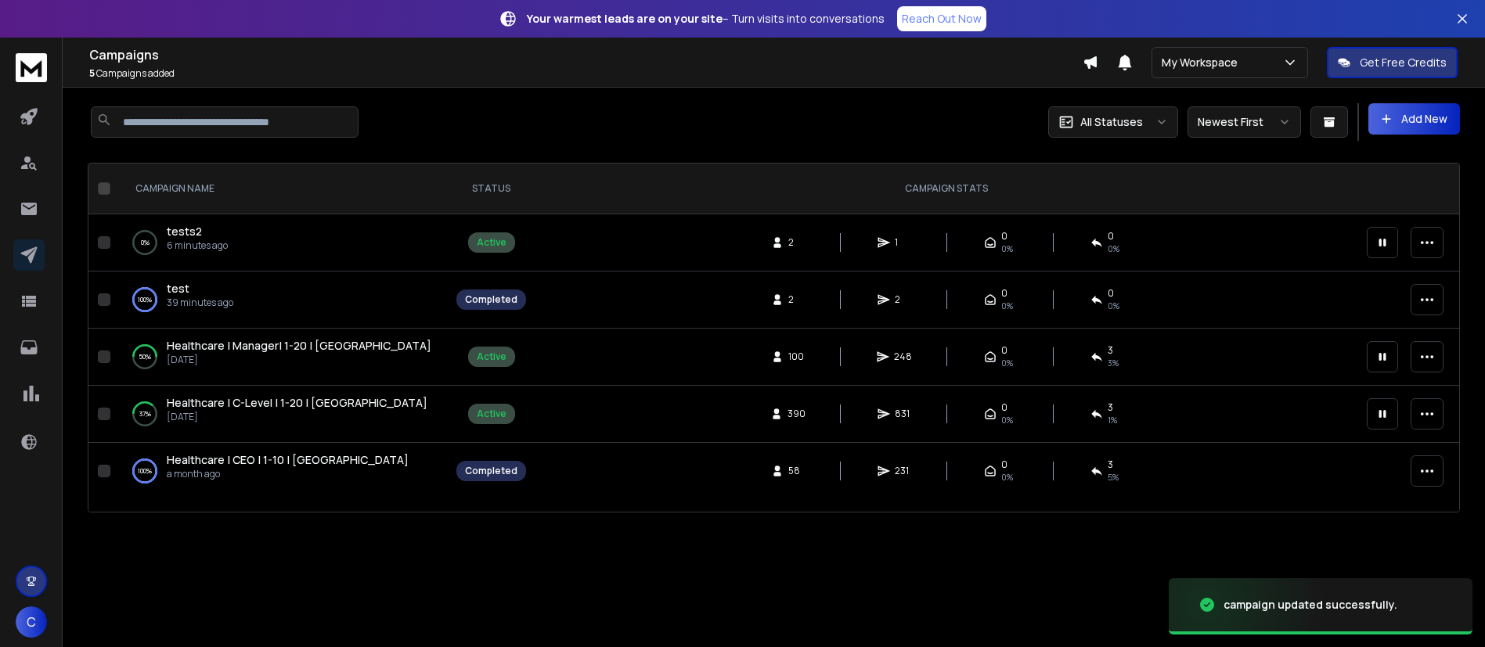
click at [221, 290] on h1 "test" at bounding box center [200, 289] width 67 height 16
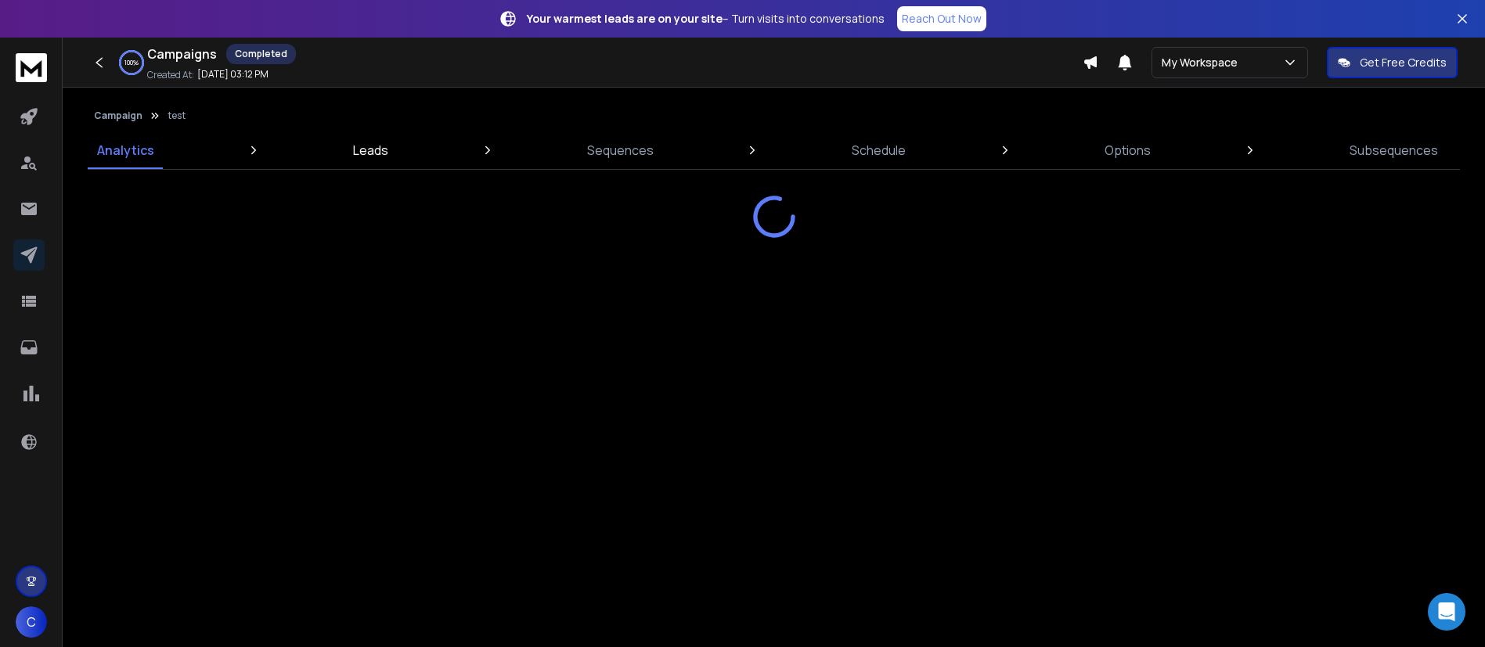
click at [384, 153] on p "Leads" at bounding box center [370, 150] width 35 height 19
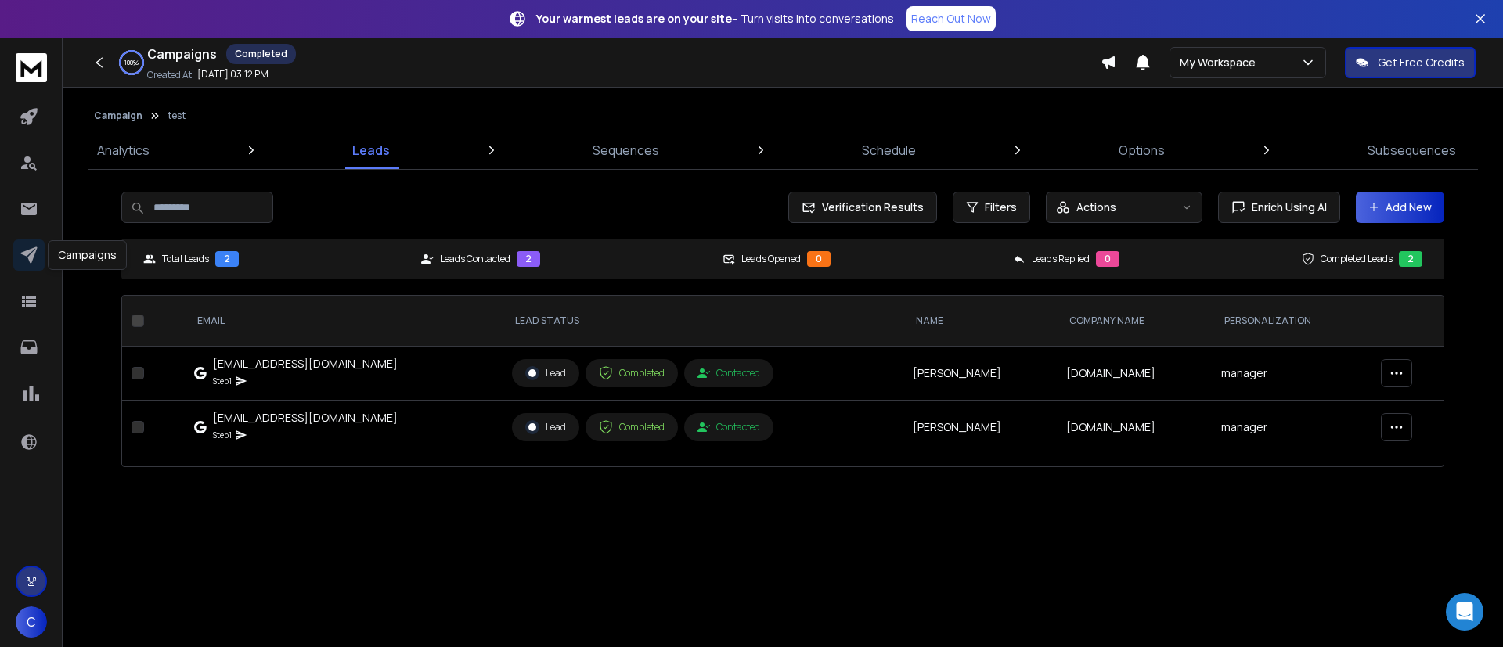
click at [23, 255] on icon at bounding box center [29, 255] width 19 height 19
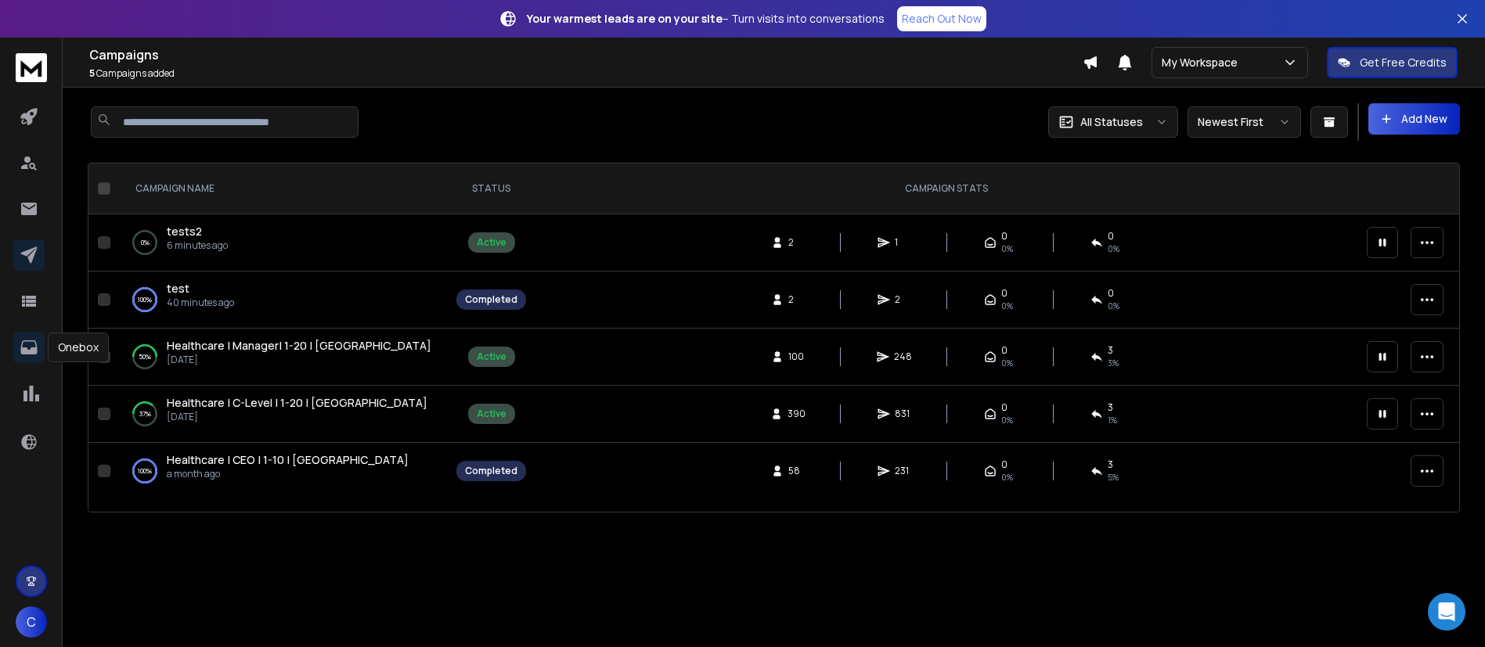
click at [23, 336] on link at bounding box center [28, 347] width 31 height 31
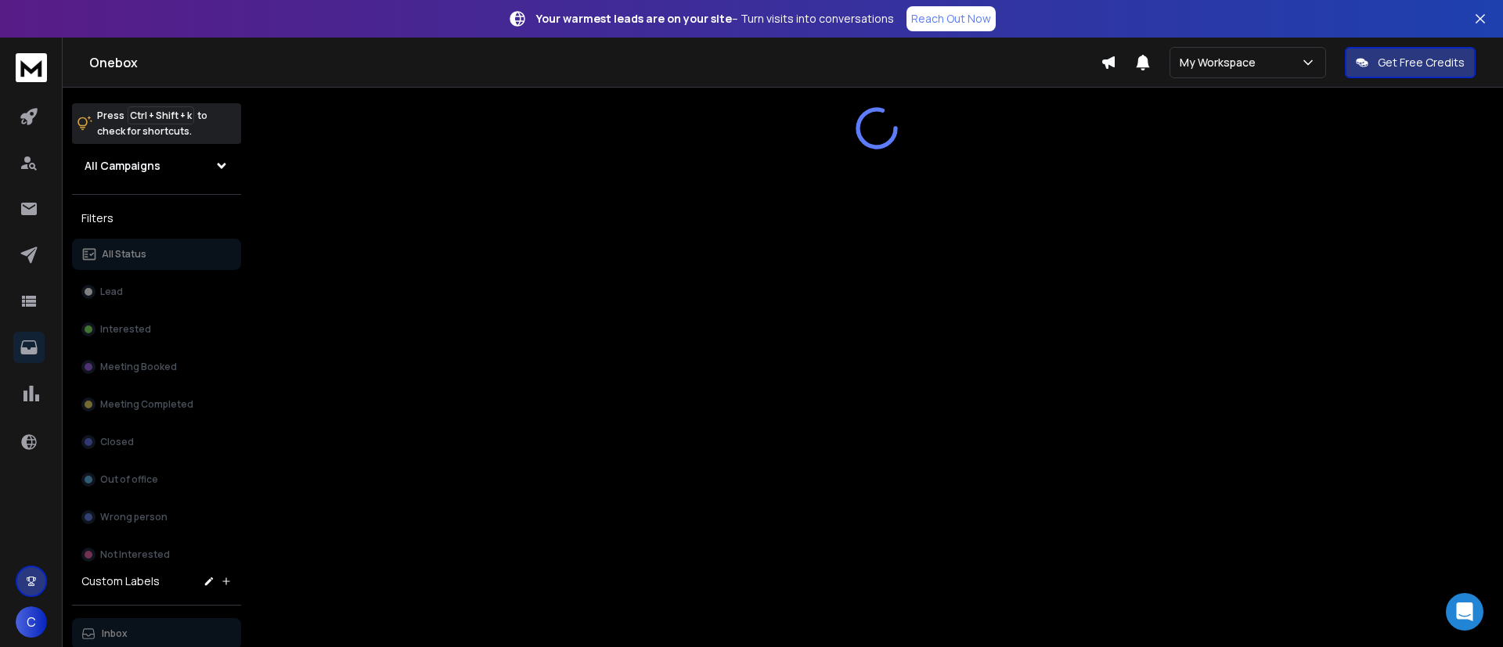
click at [27, 232] on div at bounding box center [31, 282] width 36 height 362
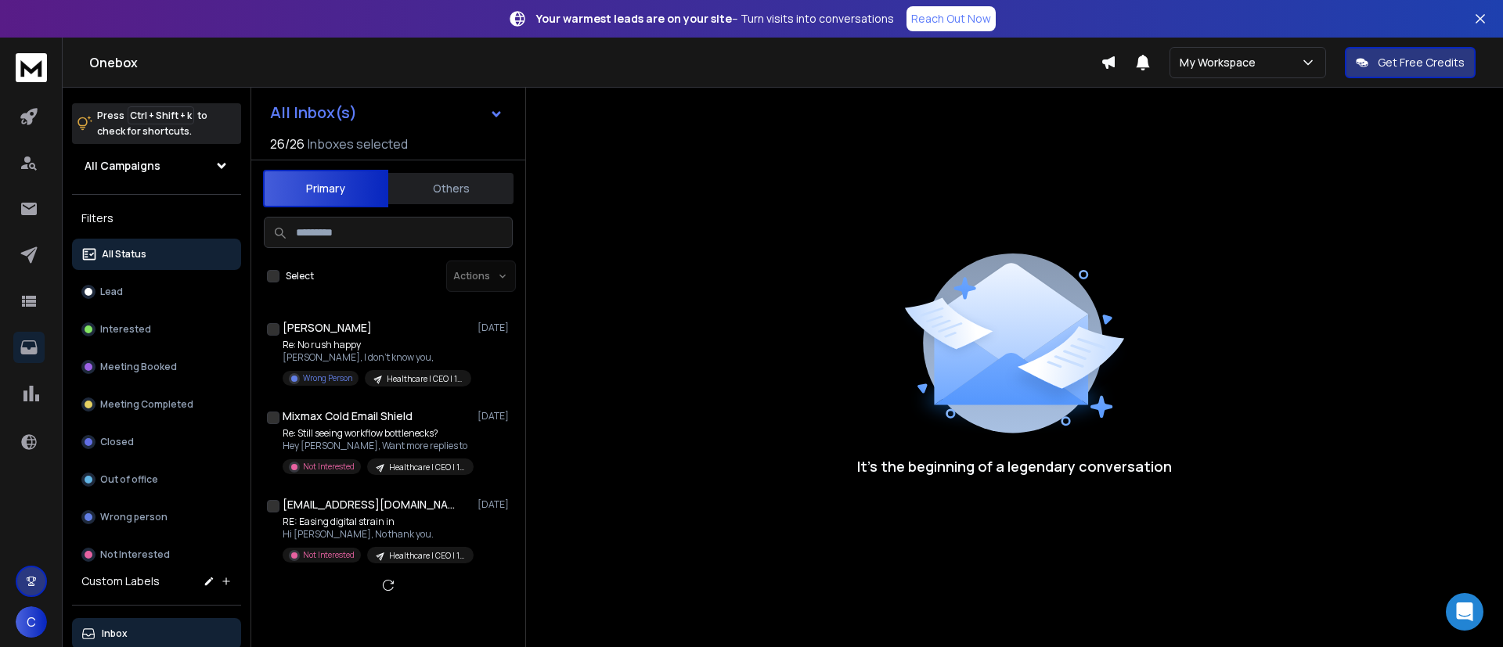
click at [27, 238] on div at bounding box center [31, 282] width 36 height 362
click at [27, 255] on icon at bounding box center [28, 255] width 16 height 16
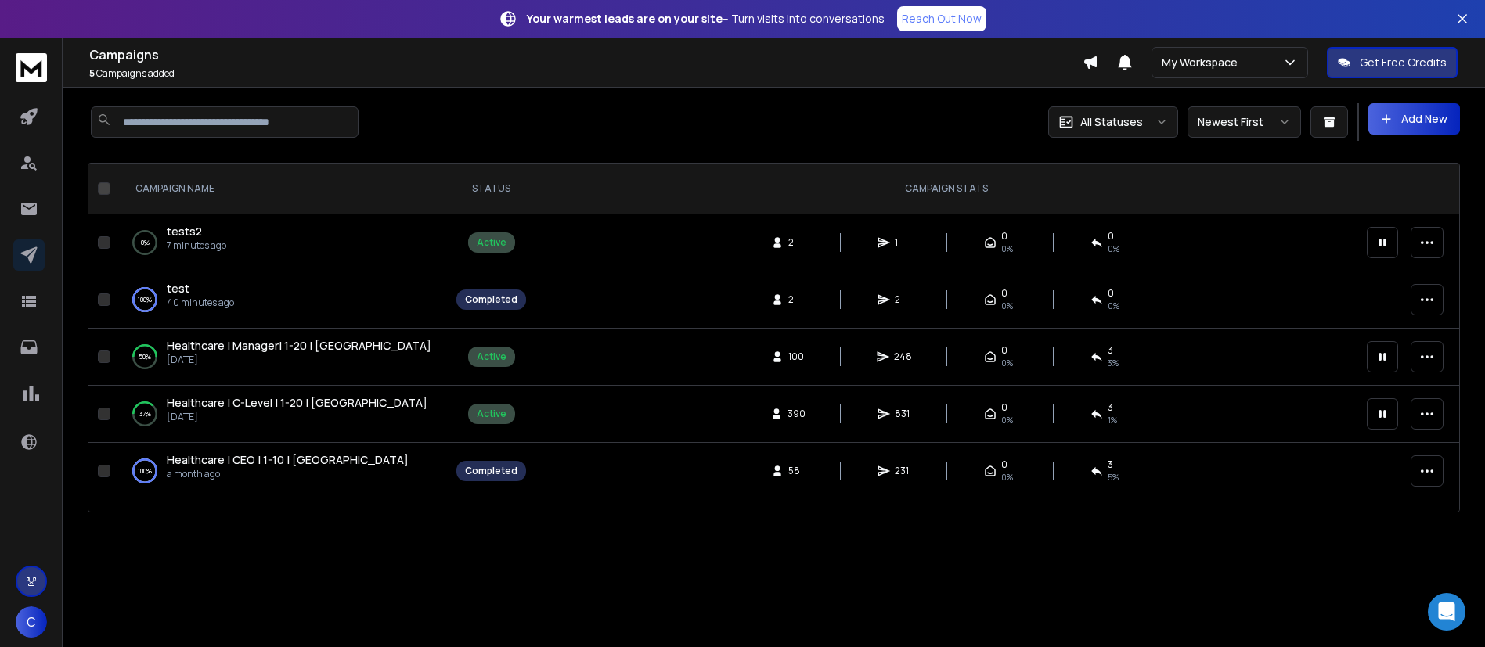
click at [185, 231] on span "tests2" at bounding box center [184, 231] width 35 height 15
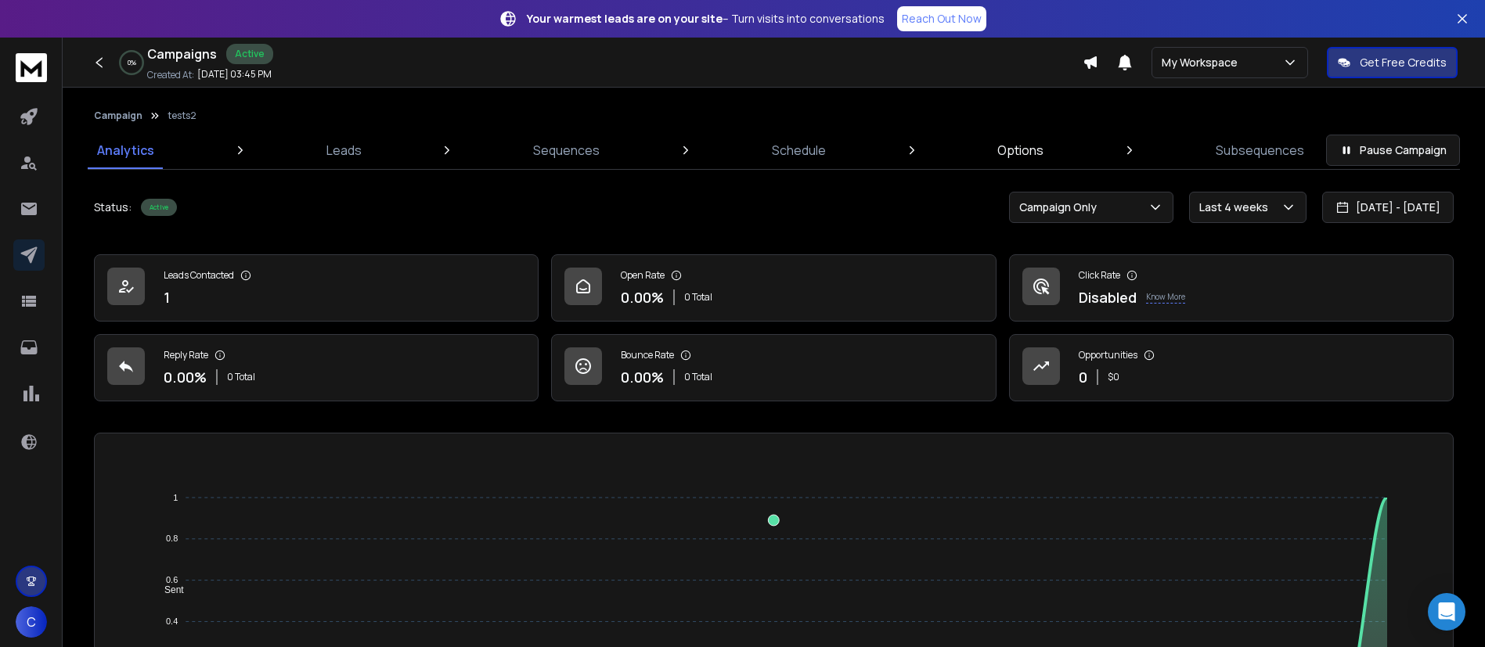
click at [1002, 158] on p "Options" at bounding box center [1020, 150] width 46 height 19
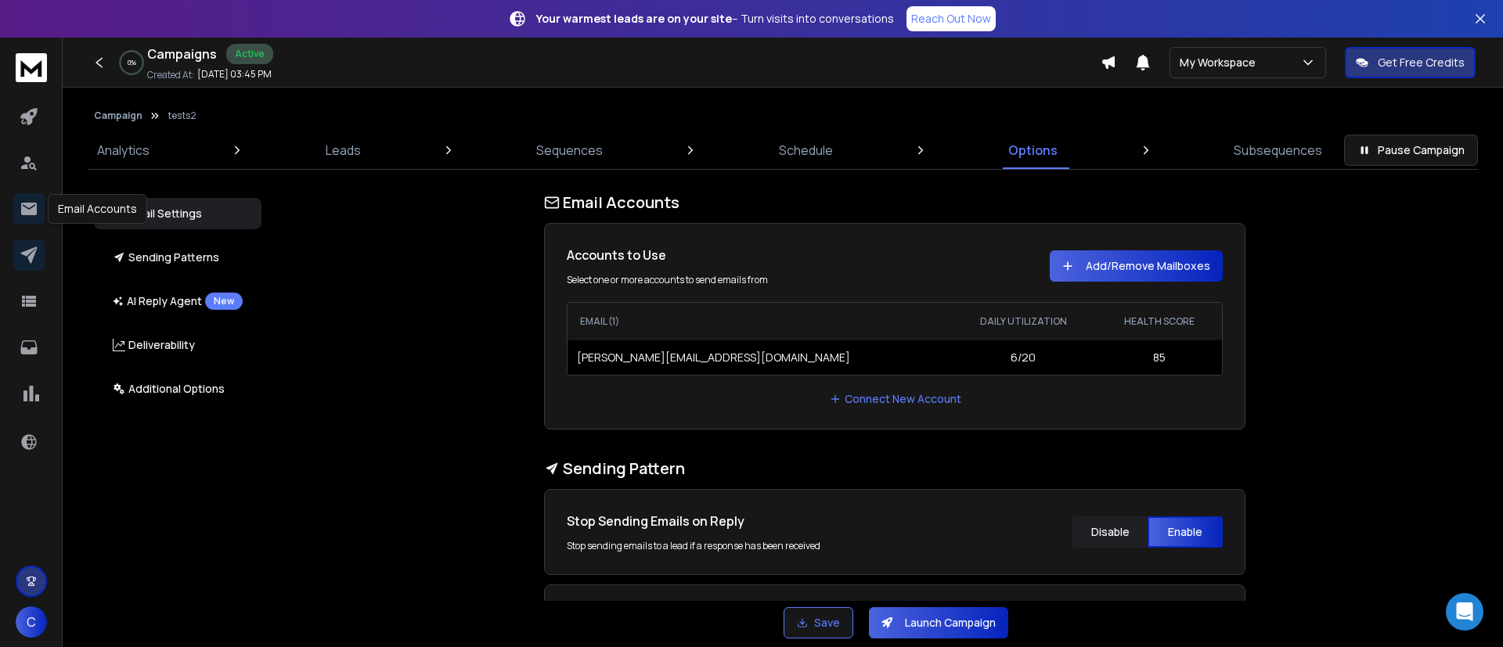
click at [33, 217] on icon at bounding box center [29, 209] width 19 height 19
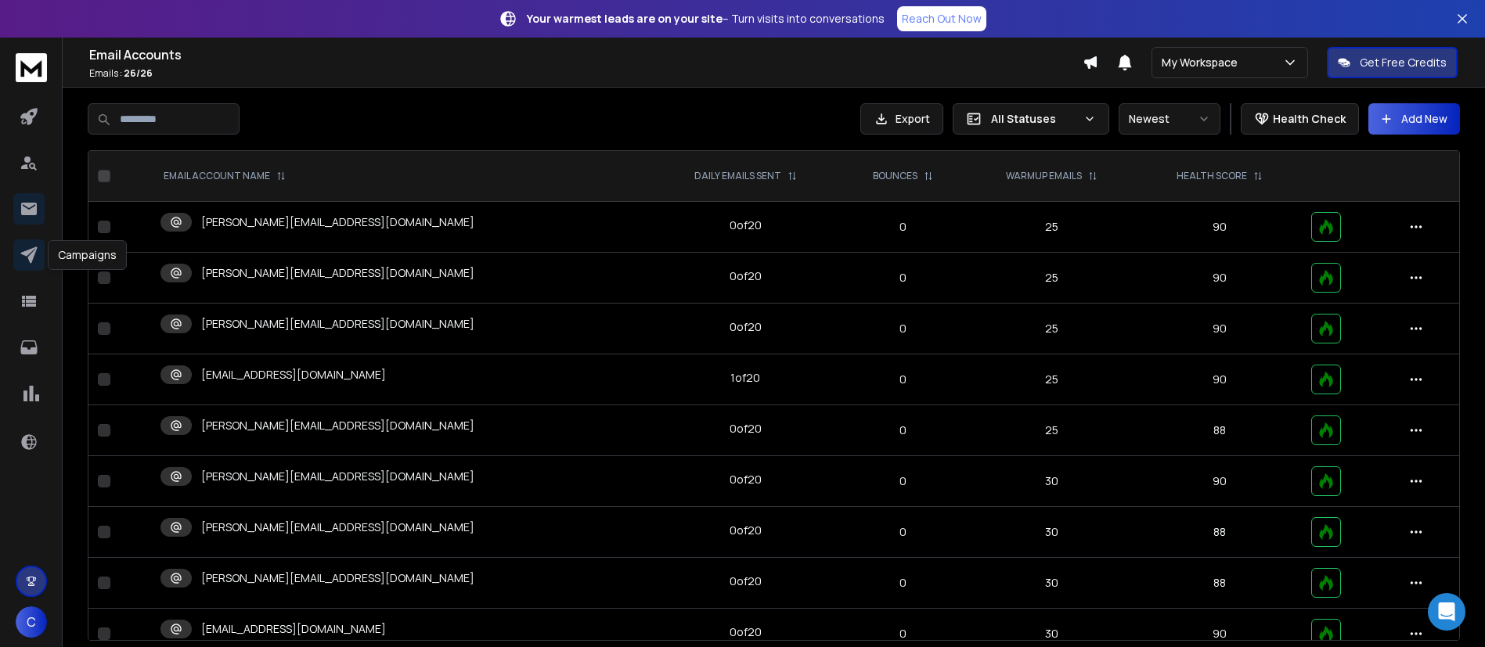
click at [39, 257] on link at bounding box center [28, 254] width 31 height 31
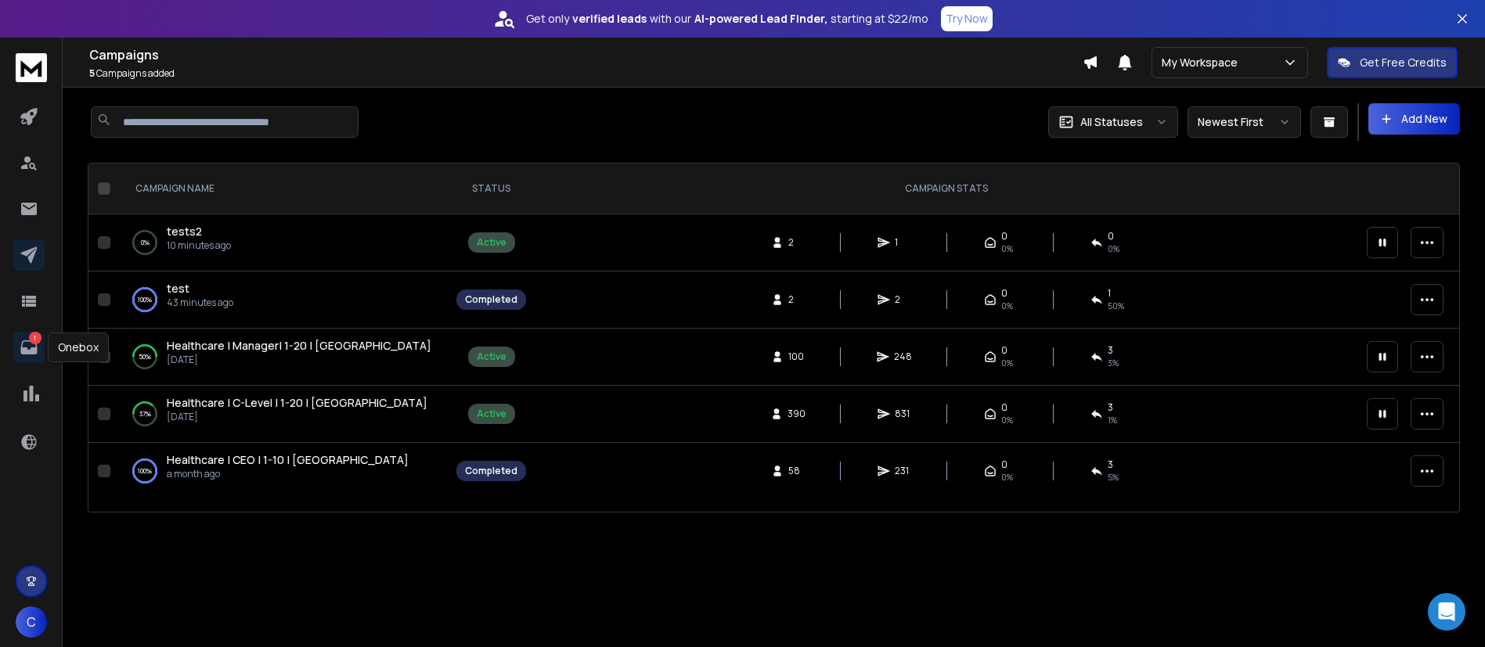
click at [27, 340] on icon at bounding box center [28, 347] width 16 height 14
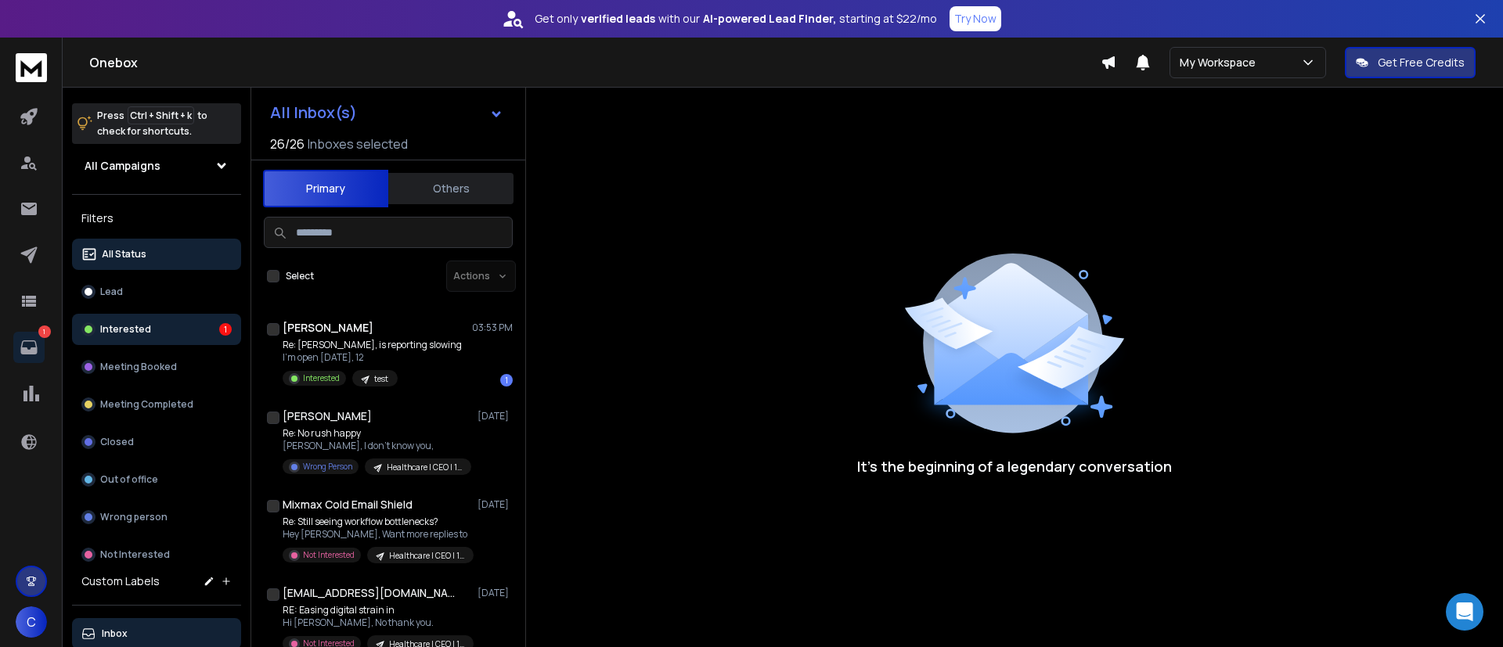
click at [176, 332] on button "Interested 1" at bounding box center [156, 329] width 169 height 31
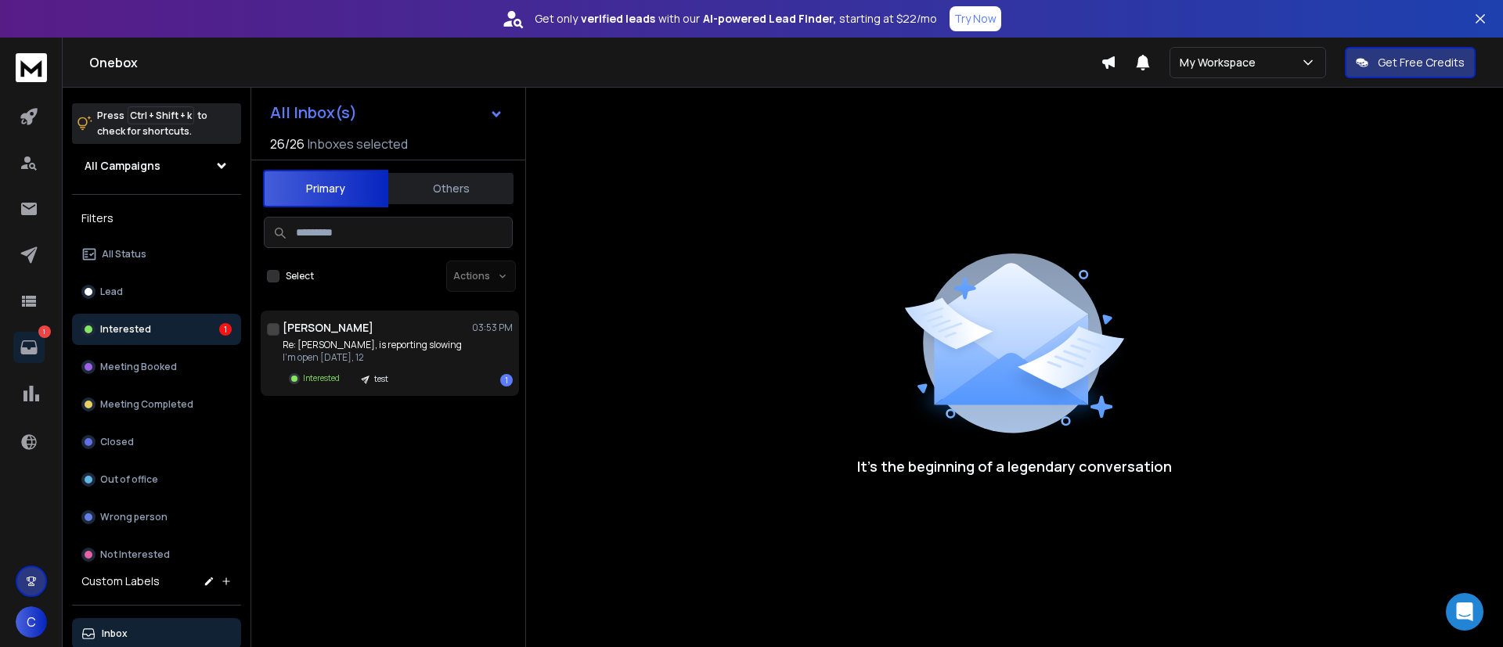
click at [459, 370] on div "Re: jarvis, is reporting slowing I'm open On Fri, 12 Interested test 1" at bounding box center [398, 363] width 230 height 48
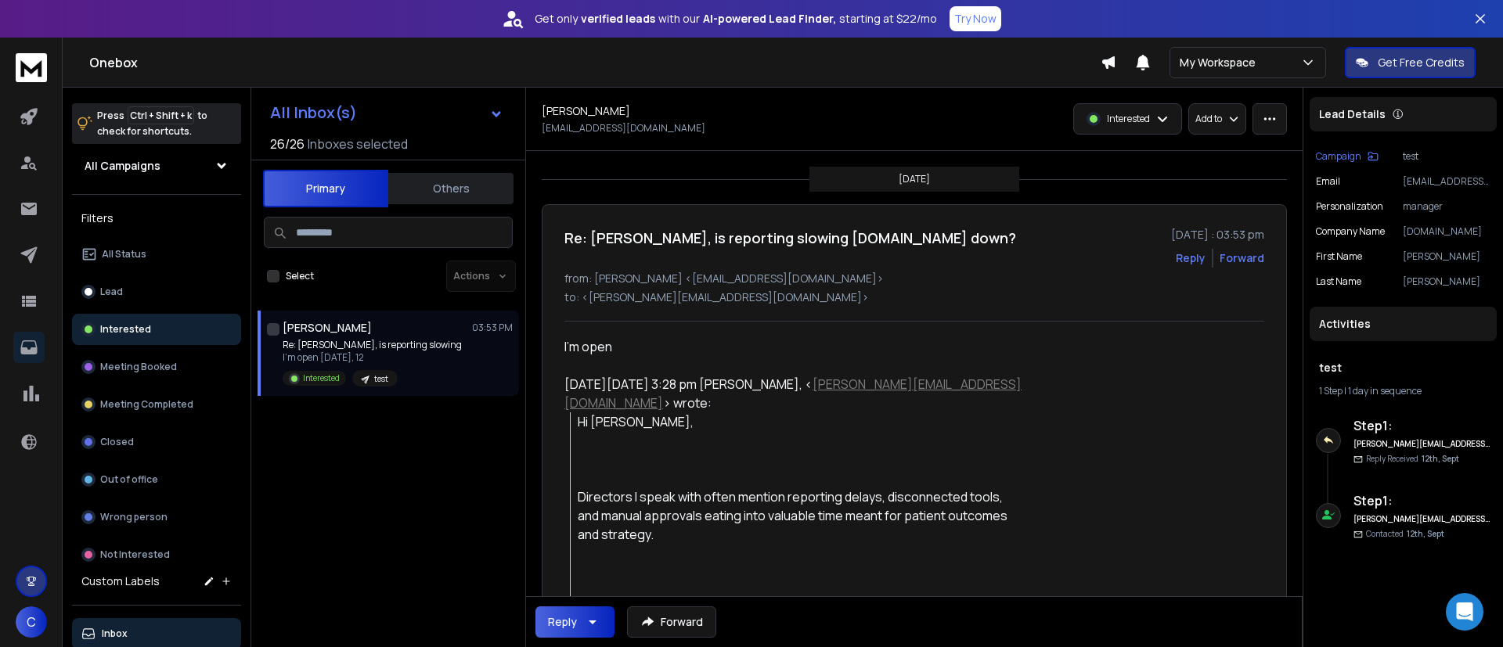
click at [29, 365] on div at bounding box center [31, 350] width 36 height 37
click at [25, 352] on icon at bounding box center [28, 347] width 16 height 14
click at [27, 201] on icon at bounding box center [29, 209] width 19 height 19
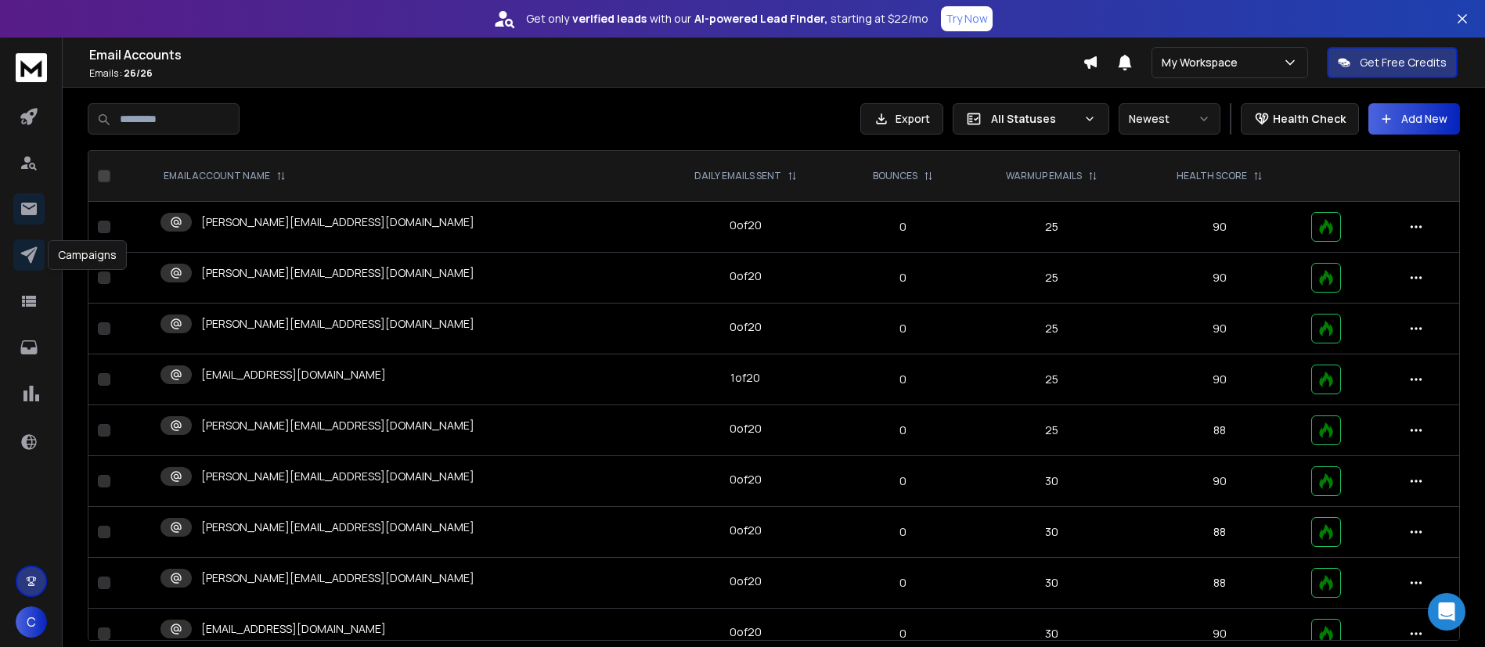
click at [24, 251] on icon at bounding box center [28, 255] width 16 height 16
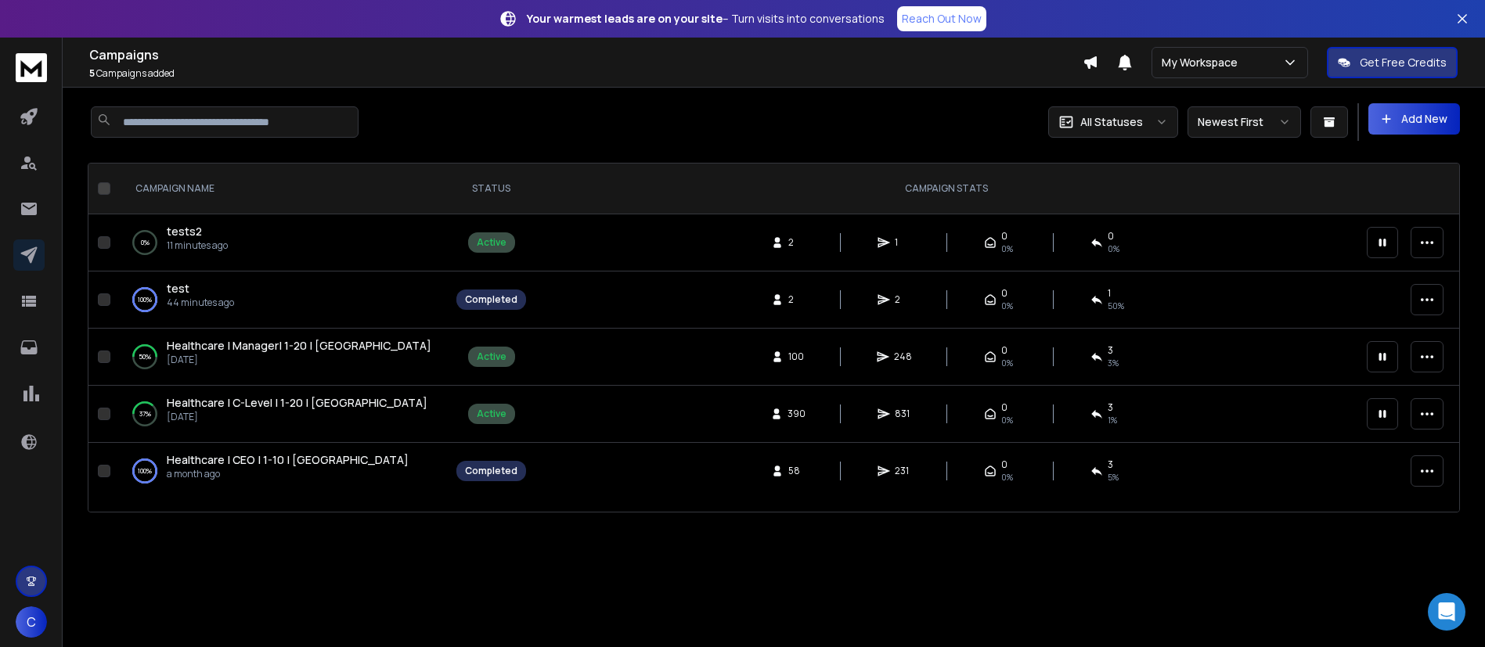
click at [200, 242] on p "11 minutes ago" at bounding box center [197, 245] width 61 height 13
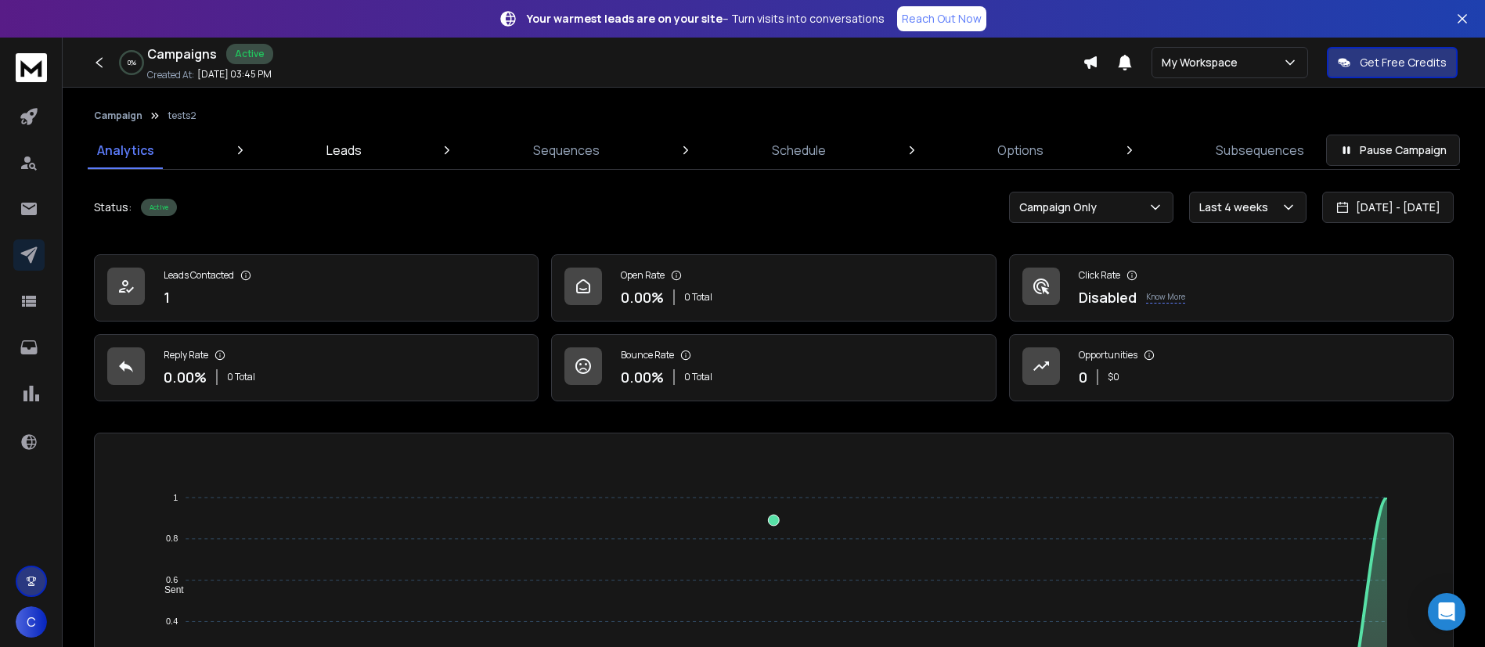
click at [348, 146] on p "Leads" at bounding box center [343, 150] width 35 height 19
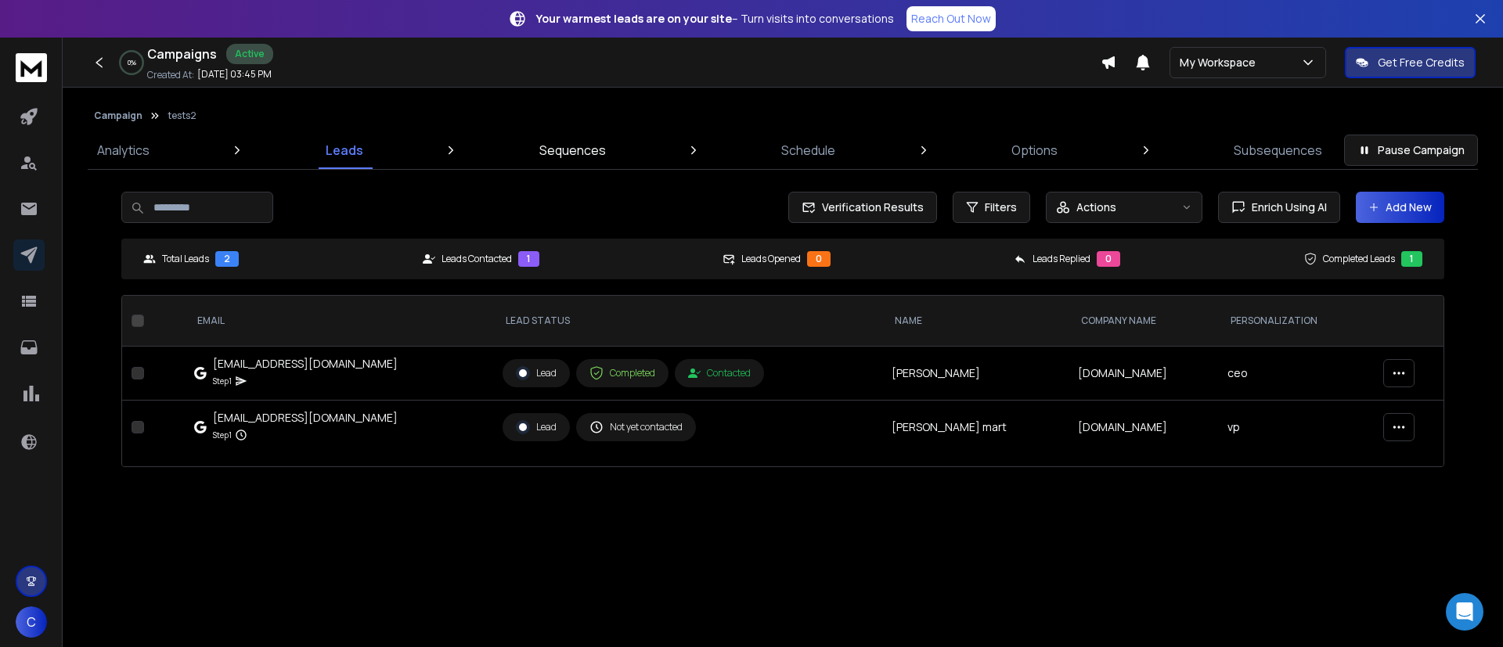
click at [553, 151] on p "Sequences" at bounding box center [572, 150] width 67 height 19
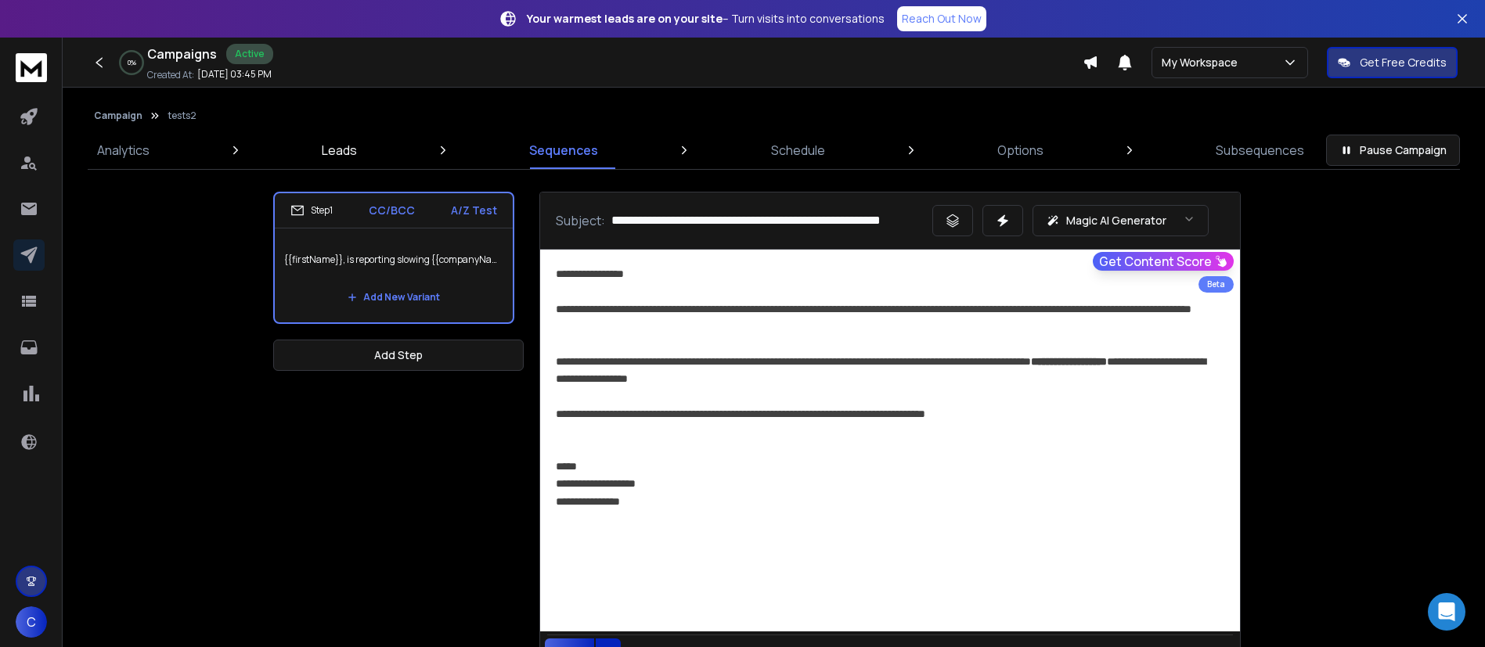
click at [341, 148] on p "Leads" at bounding box center [339, 150] width 35 height 19
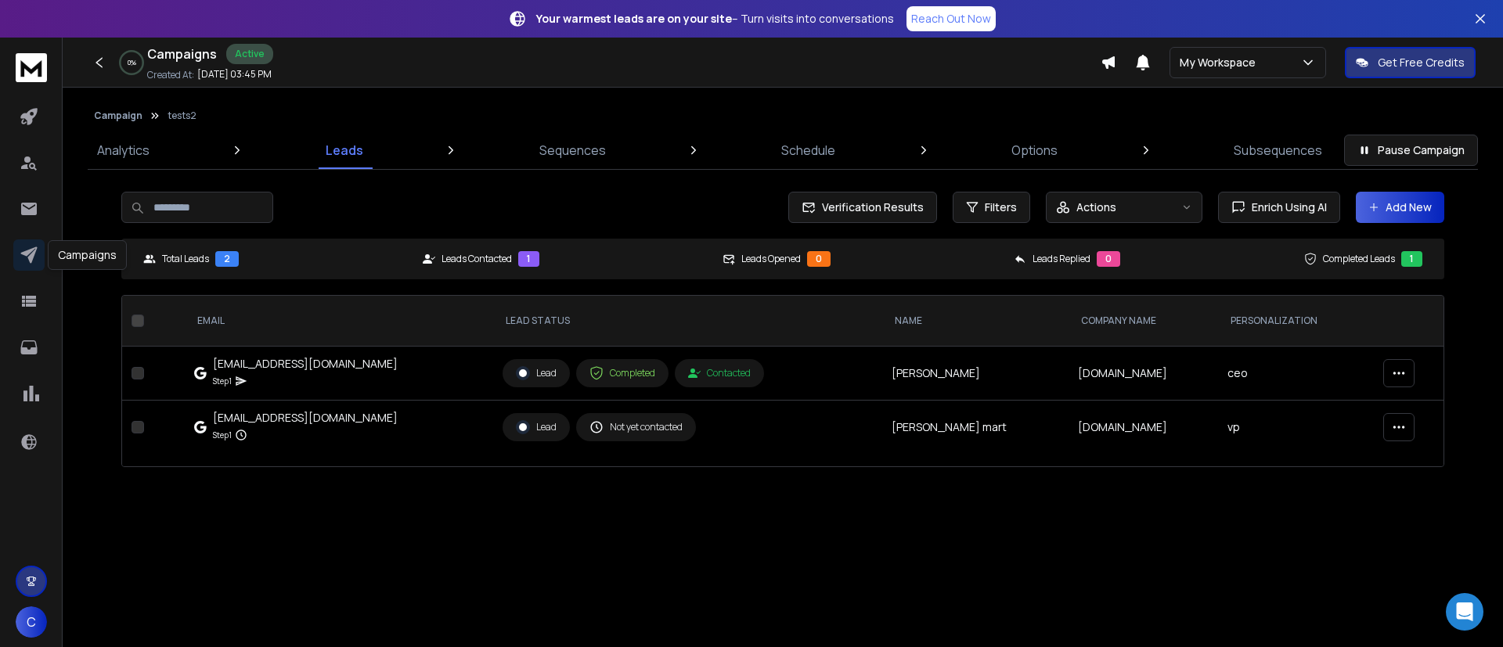
click at [20, 247] on icon at bounding box center [29, 255] width 19 height 19
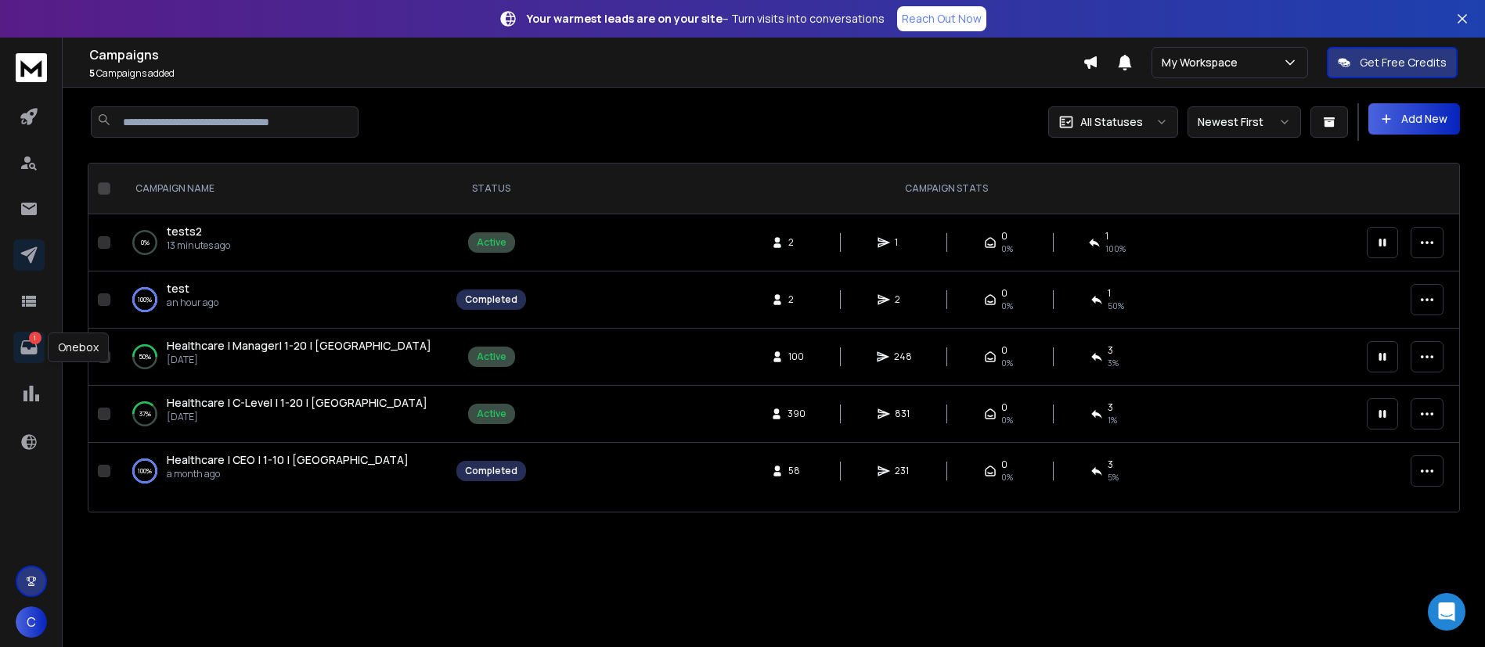
click at [26, 342] on icon at bounding box center [29, 347] width 19 height 19
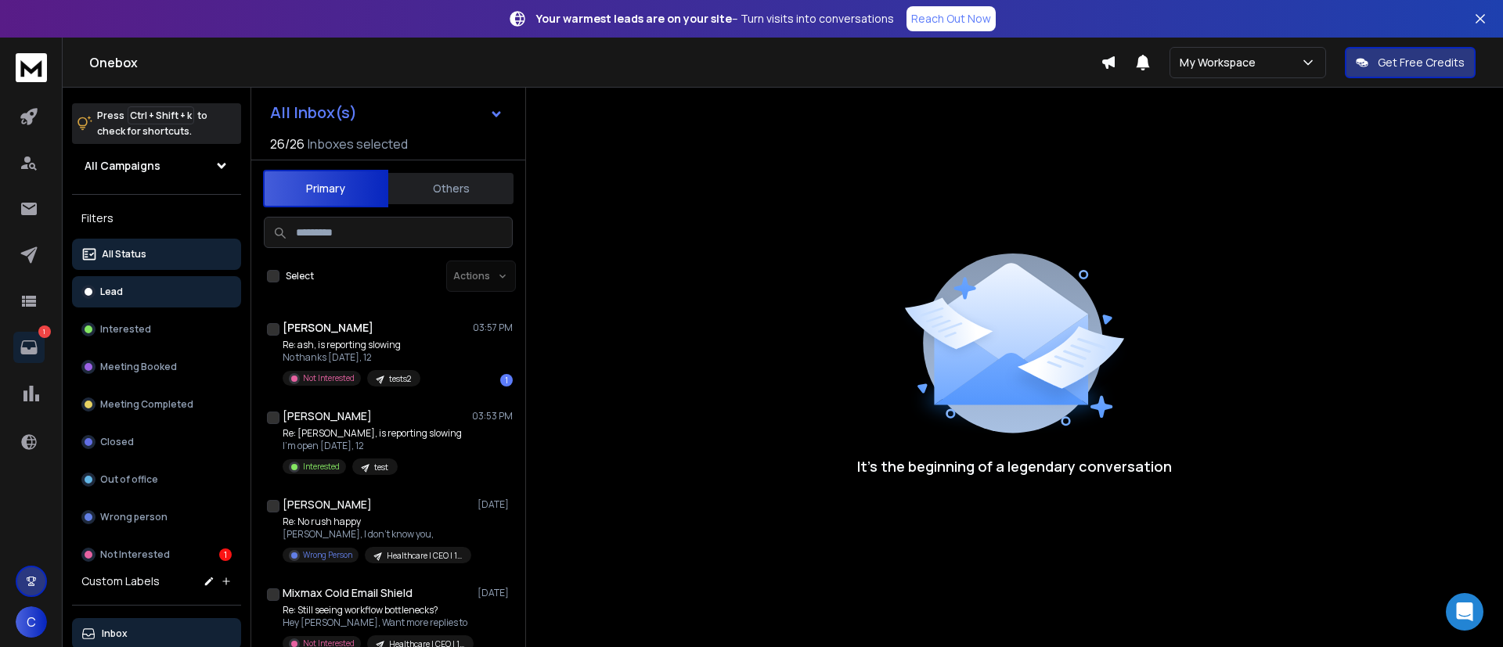
click at [201, 287] on button "Lead" at bounding box center [156, 291] width 169 height 31
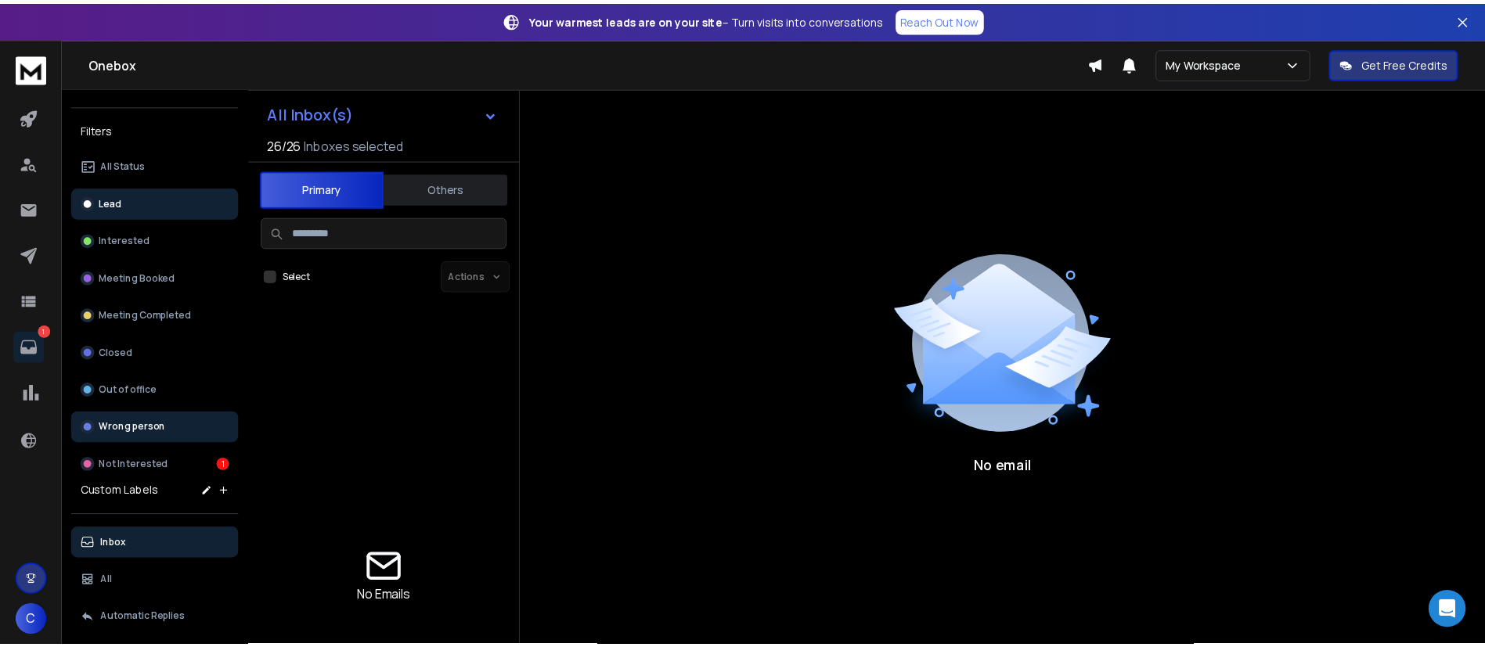
scroll to position [96, 0]
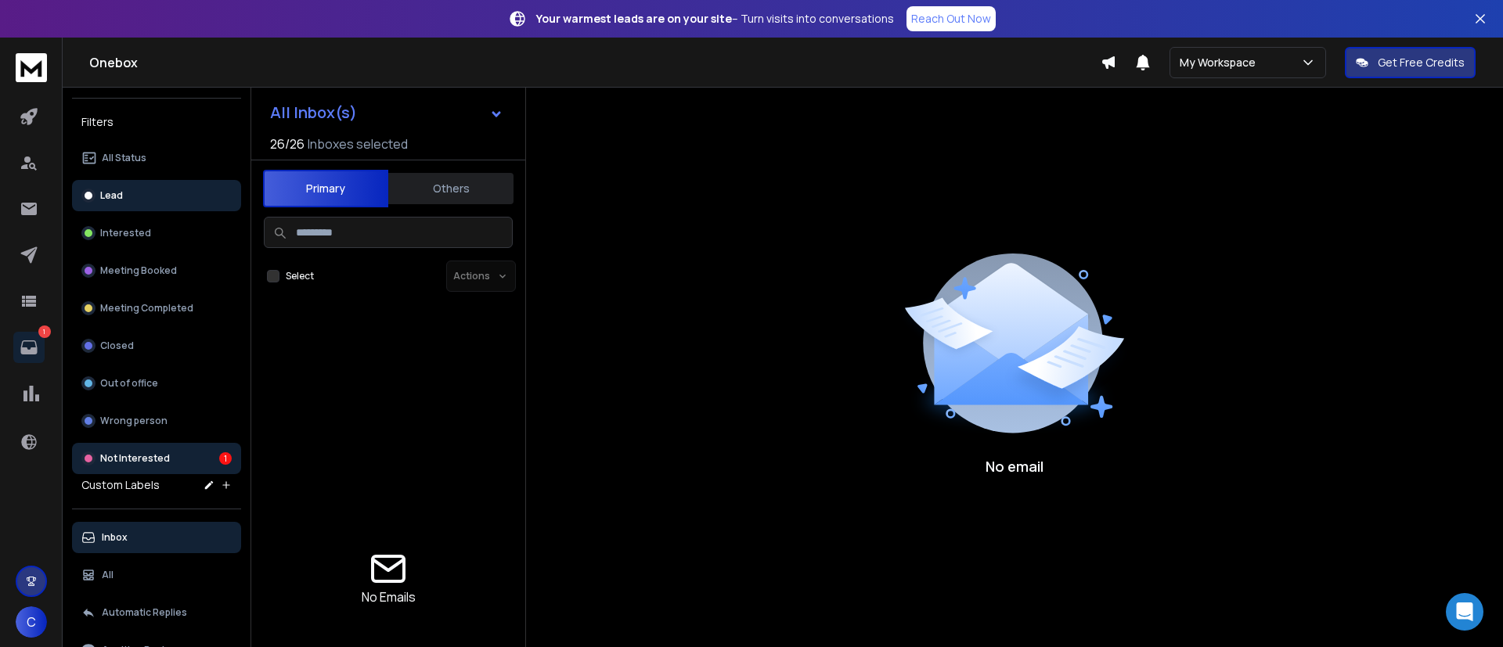
click at [149, 461] on p "Not Interested" at bounding box center [135, 458] width 70 height 13
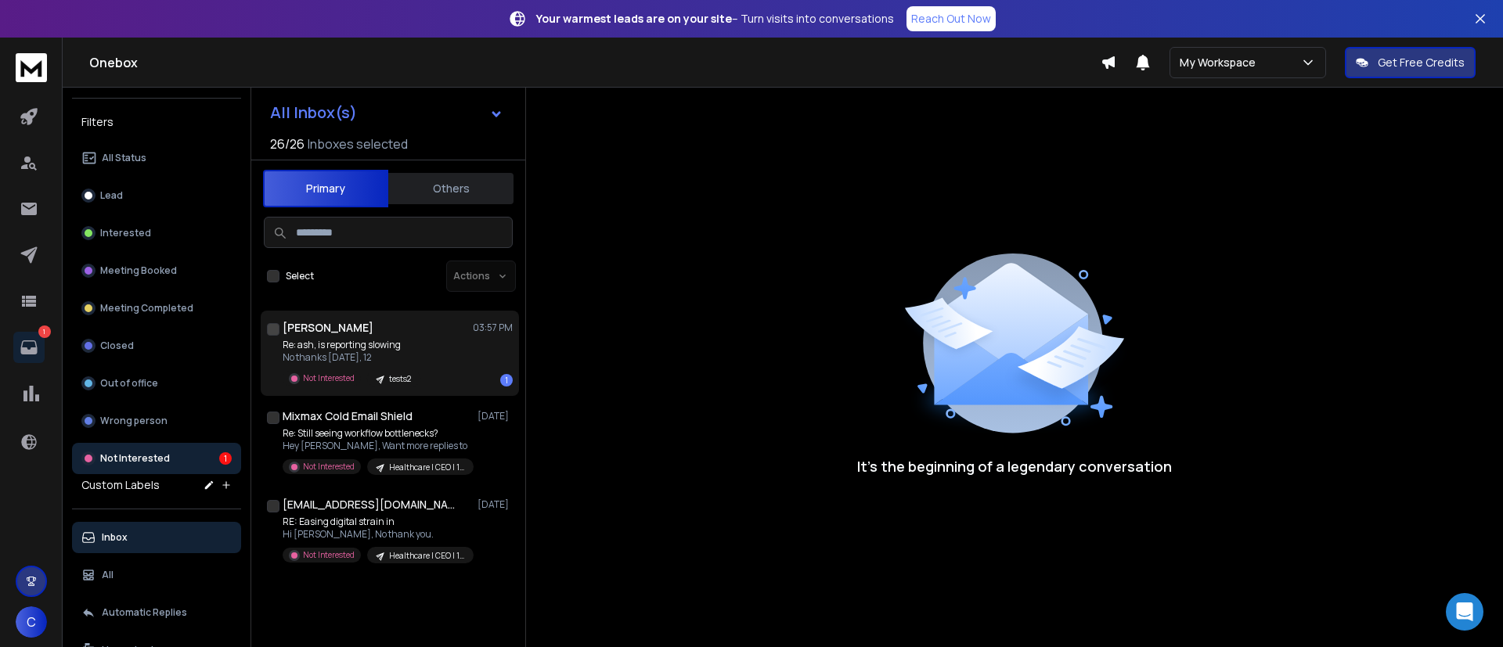
click at [380, 329] on div "Ms Ali 03:57 PM" at bounding box center [398, 328] width 230 height 16
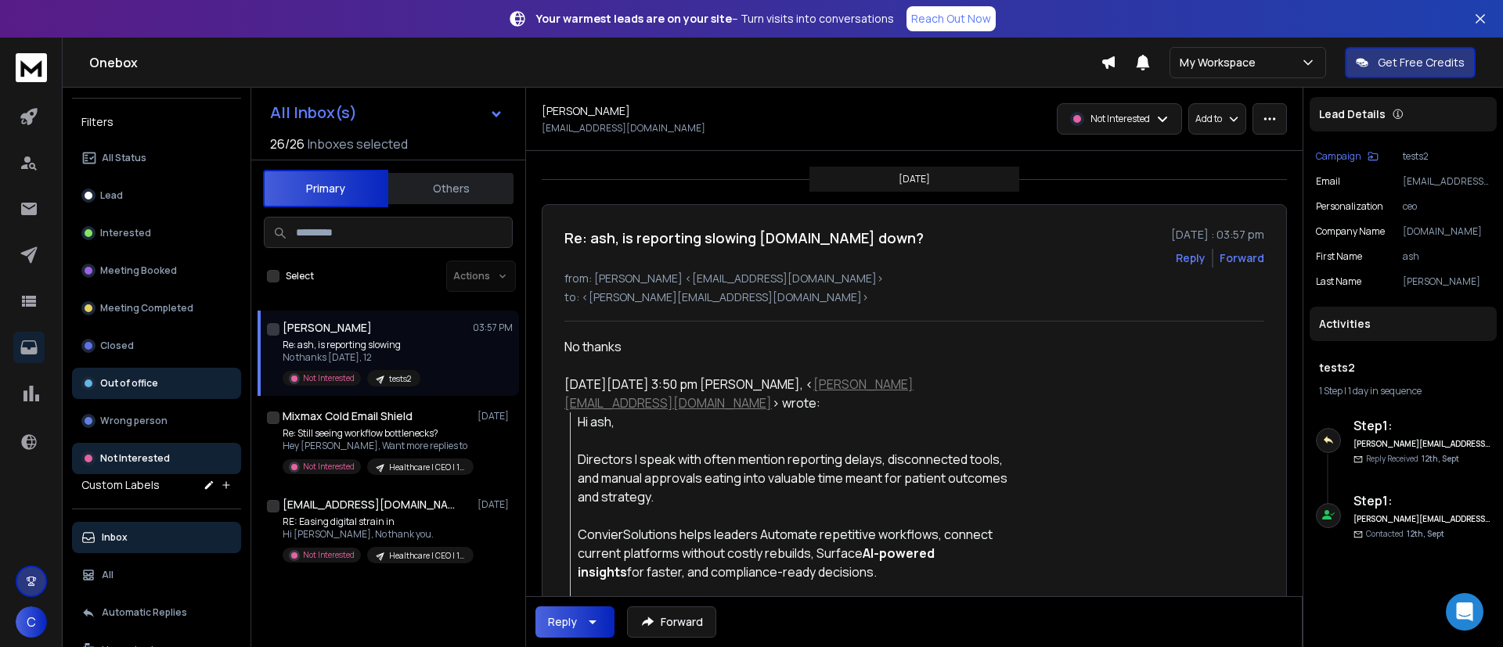
click at [109, 383] on p "Out of office" at bounding box center [129, 383] width 58 height 13
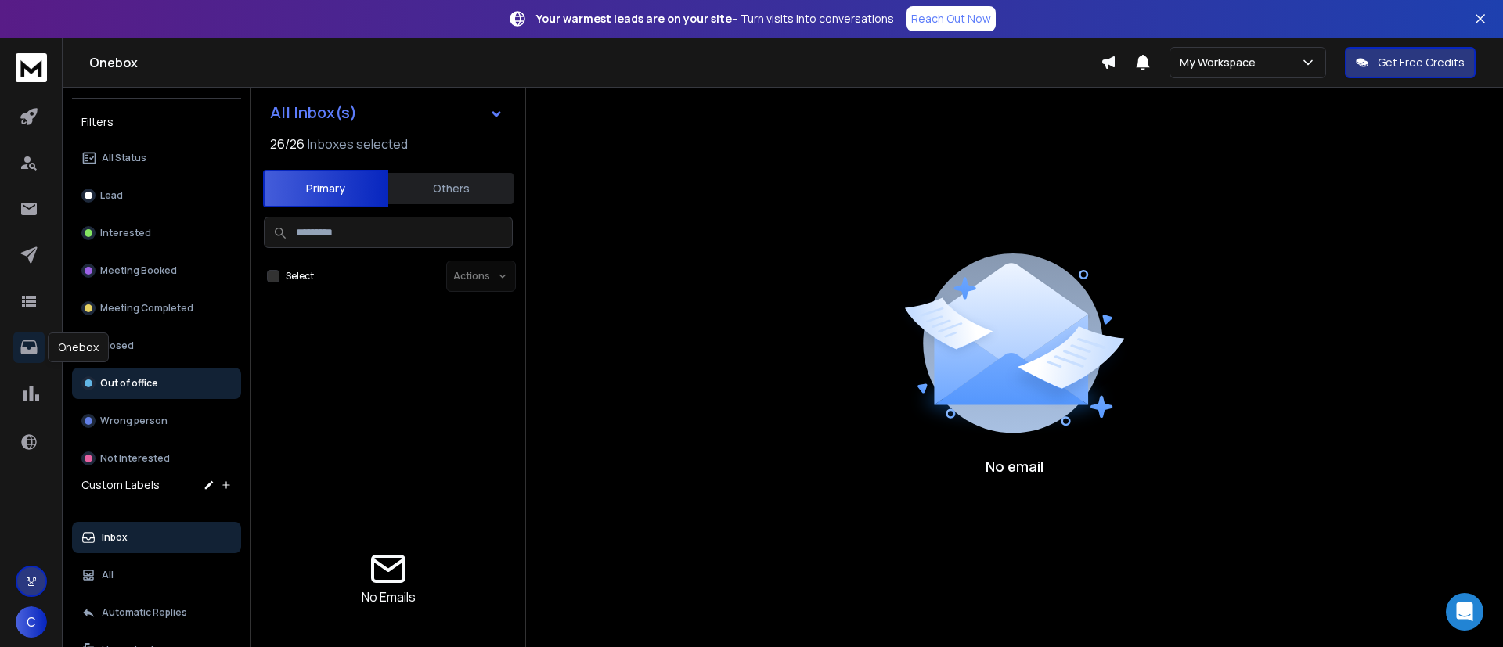
click at [24, 350] on icon at bounding box center [28, 347] width 16 height 14
click at [29, 253] on icon at bounding box center [28, 255] width 16 height 16
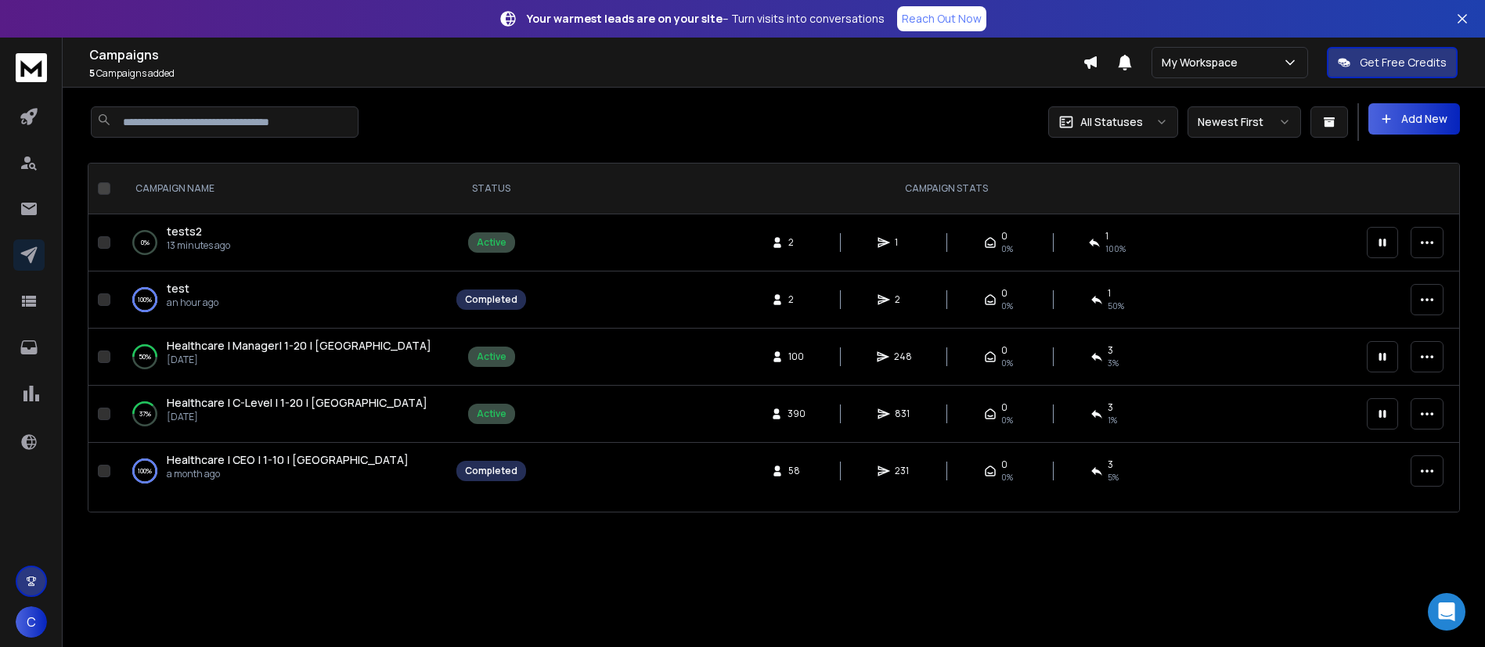
click at [1424, 235] on icon "button" at bounding box center [1427, 243] width 16 height 16
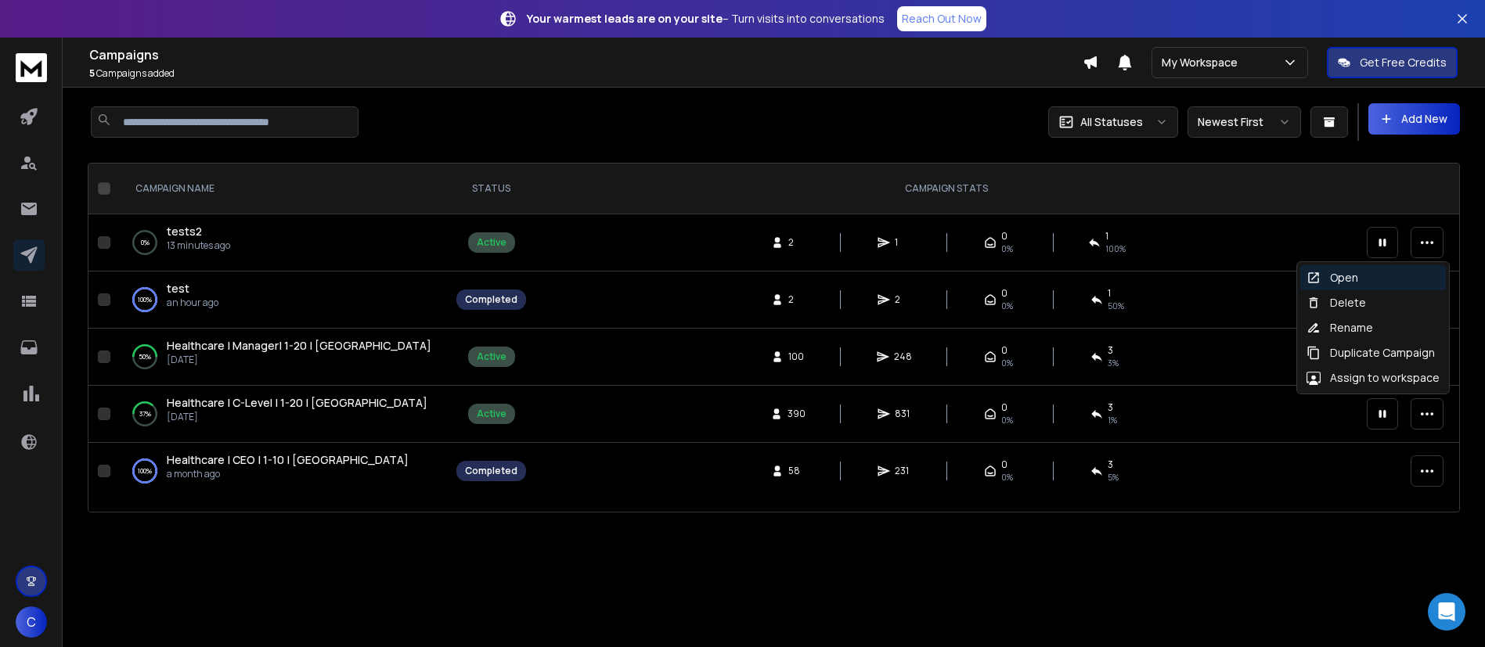
click at [842, 563] on div "Campaigns 5 Campaigns Added All Statuses Newest First Add New CAMPAIGN NAME STA…" at bounding box center [774, 426] width 1372 height 647
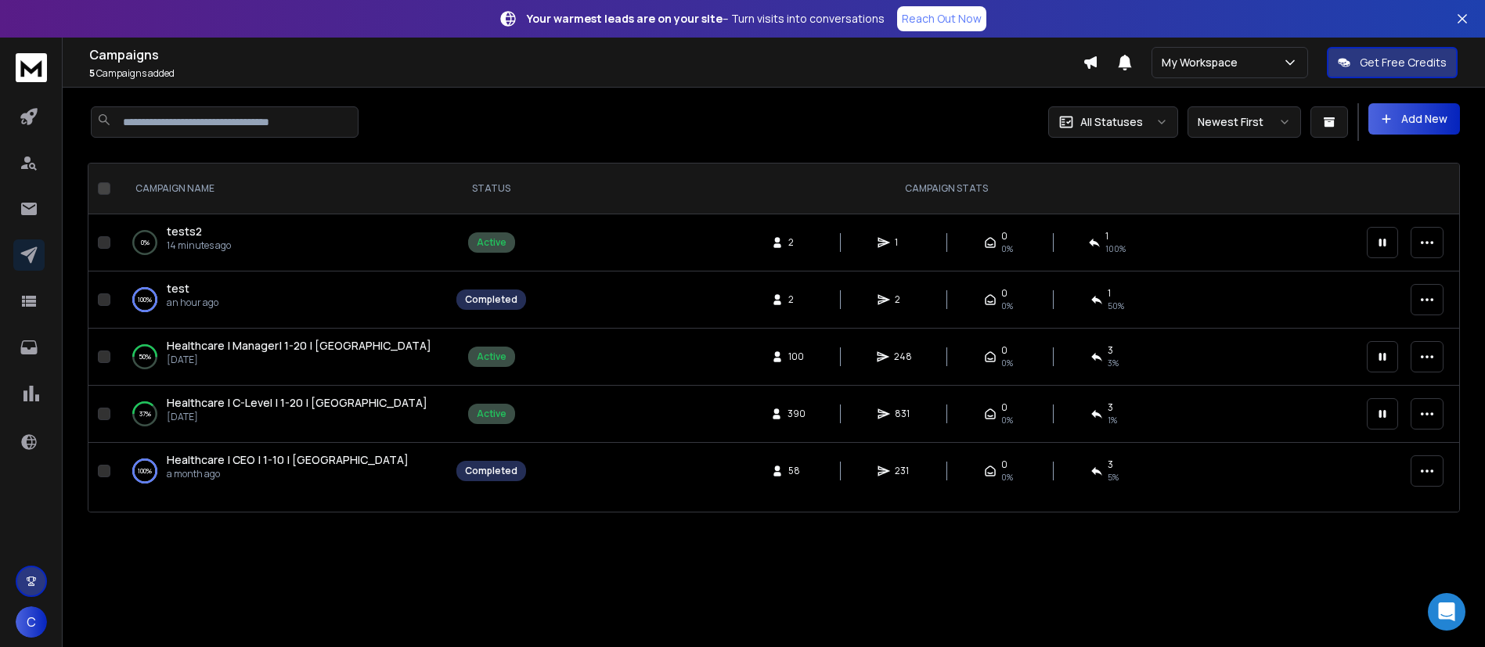
click at [175, 245] on p "14 minutes ago" at bounding box center [199, 245] width 64 height 13
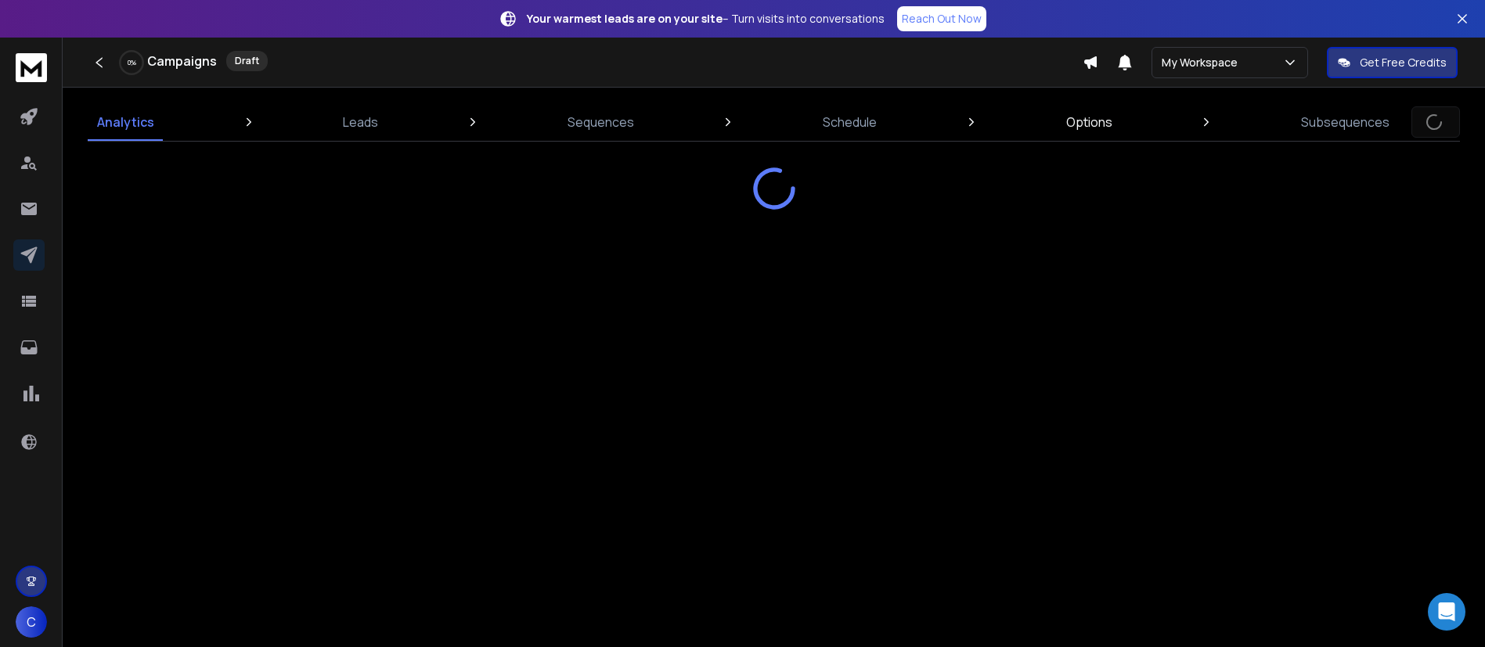
click at [1061, 121] on link "Options" at bounding box center [1089, 122] width 65 height 38
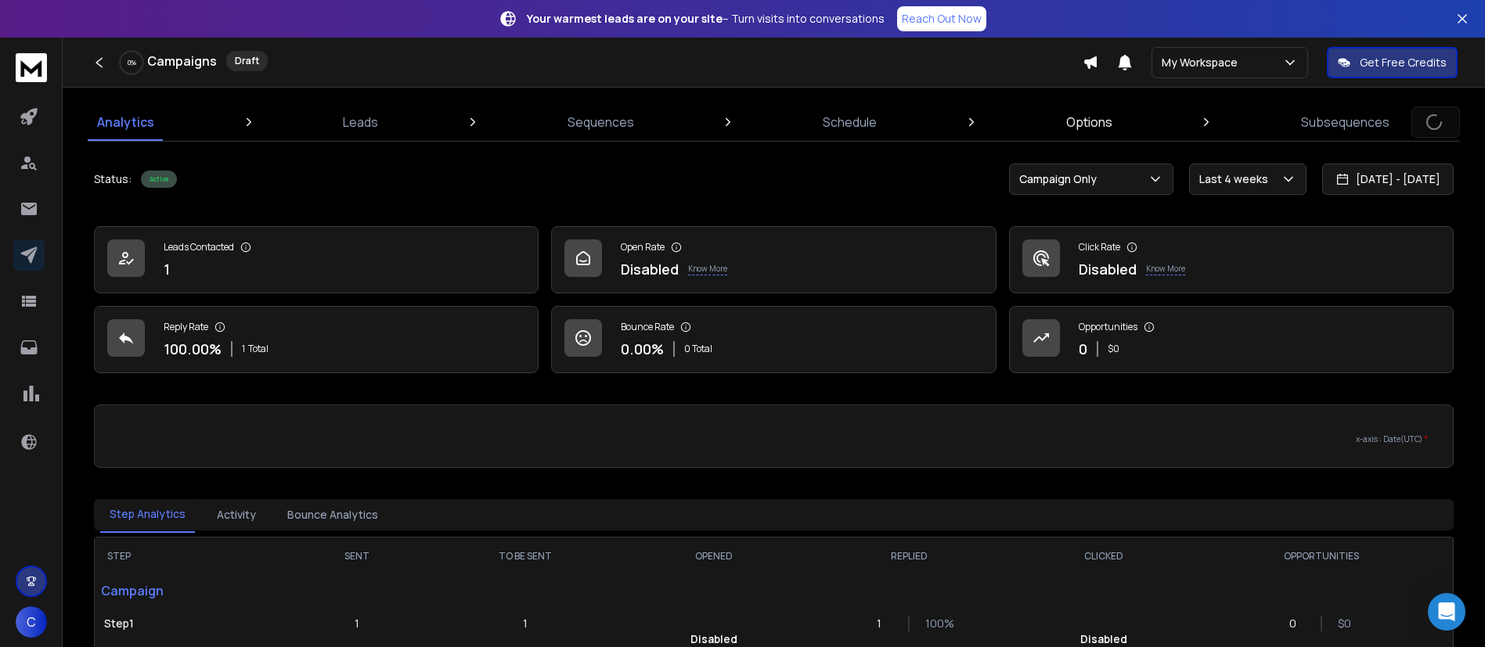
click at [1061, 121] on link "Options" at bounding box center [1089, 122] width 65 height 38
click at [1118, 118] on link "Options" at bounding box center [1089, 122] width 65 height 38
click at [1102, 118] on p "Options" at bounding box center [1089, 122] width 46 height 19
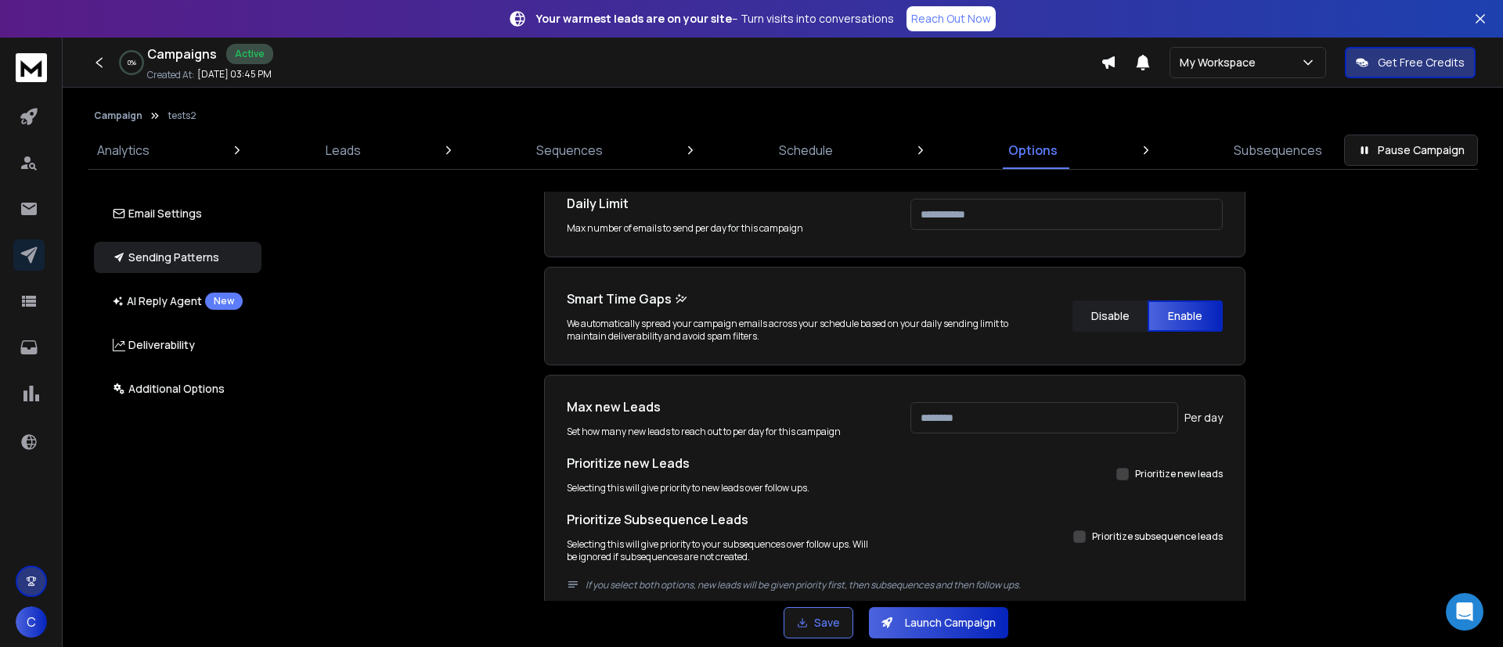
scroll to position [559, 0]
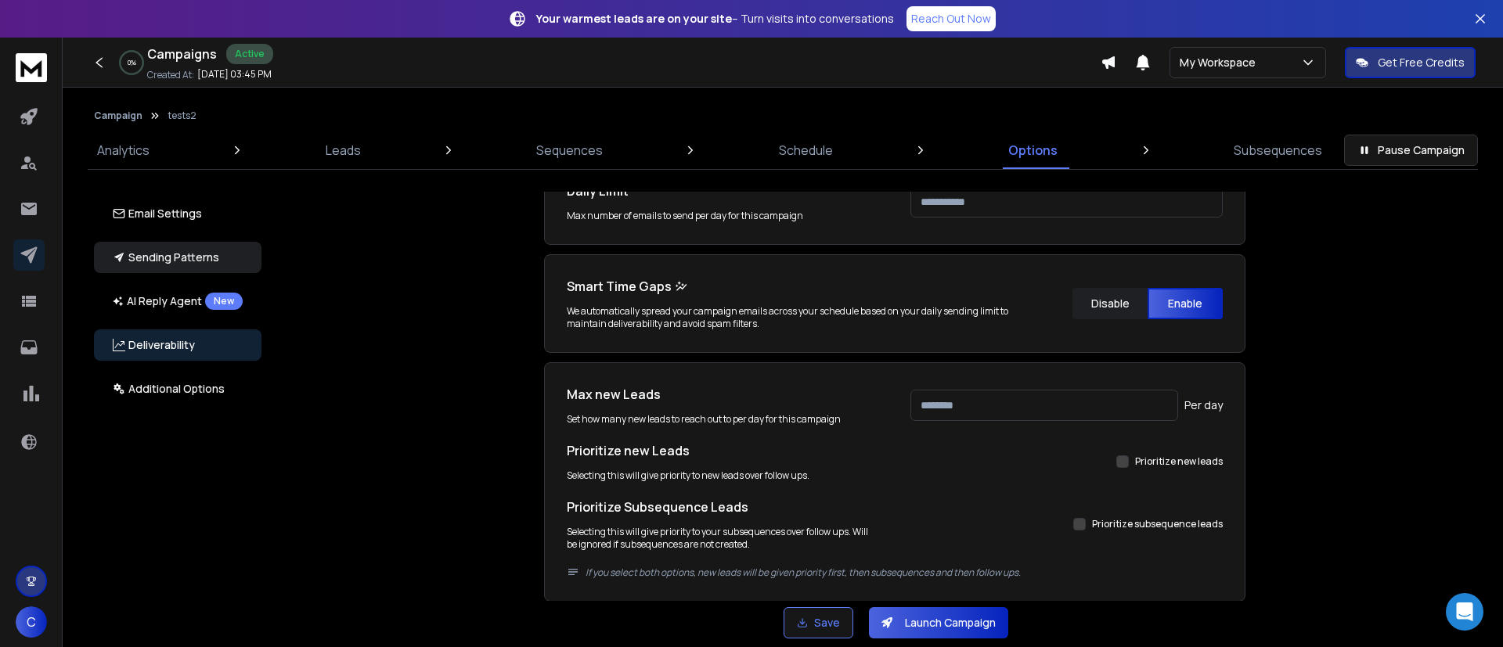
click at [210, 353] on button "Deliverability" at bounding box center [177, 344] width 167 height 31
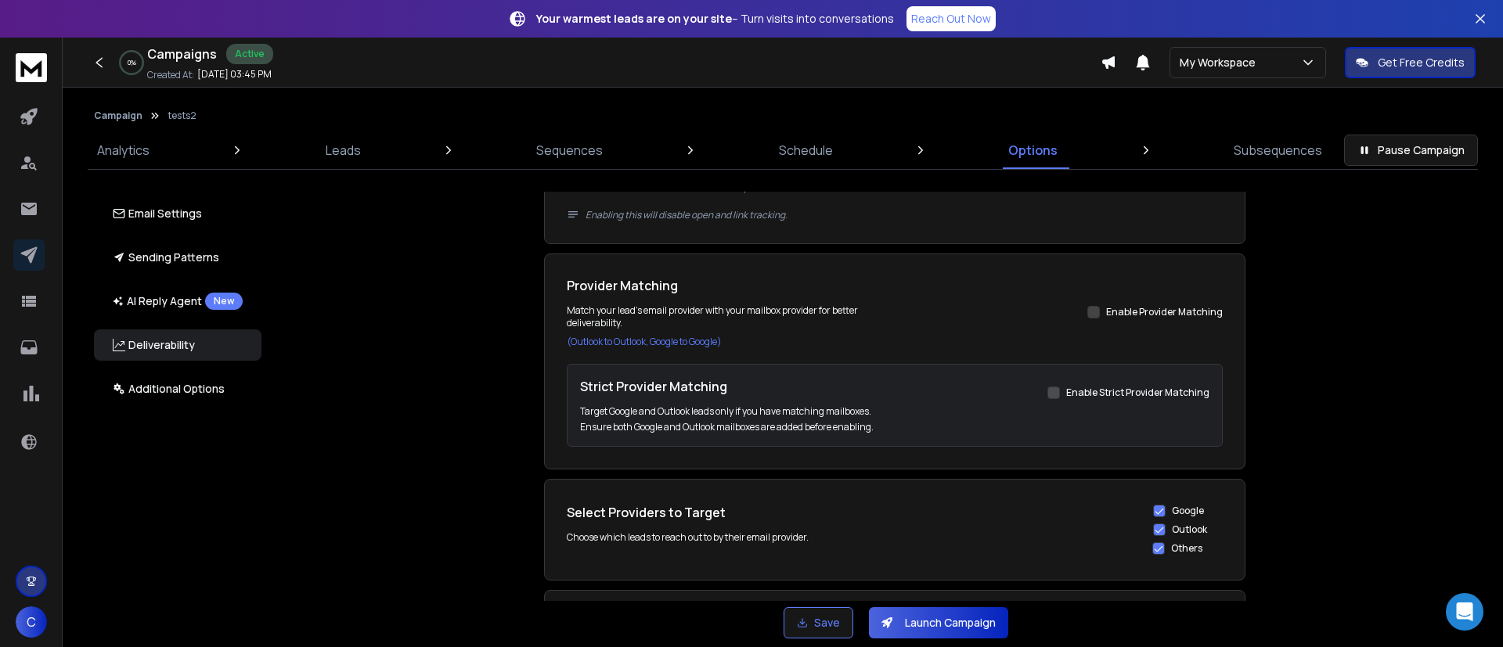
scroll to position [1806, 0]
click at [35, 253] on icon at bounding box center [29, 255] width 19 height 19
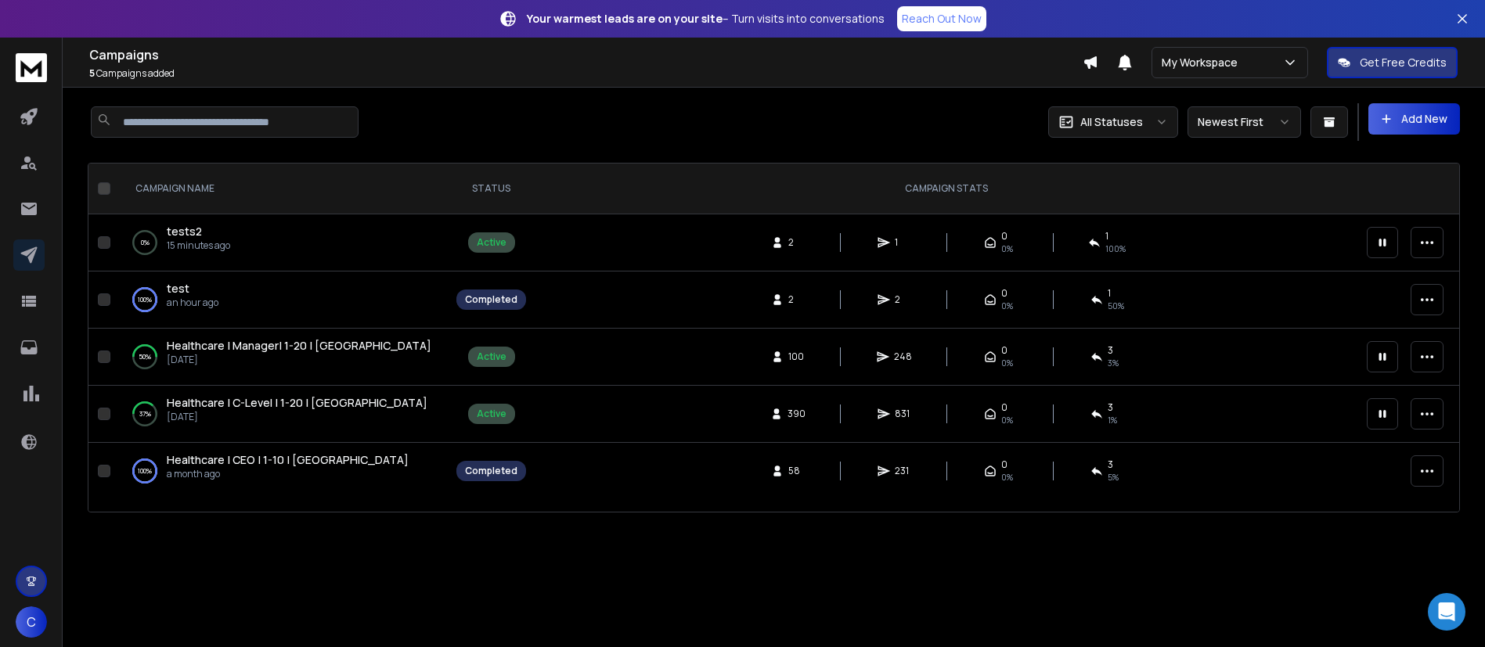
click at [1412, 286] on button "button" at bounding box center [1426, 299] width 33 height 31
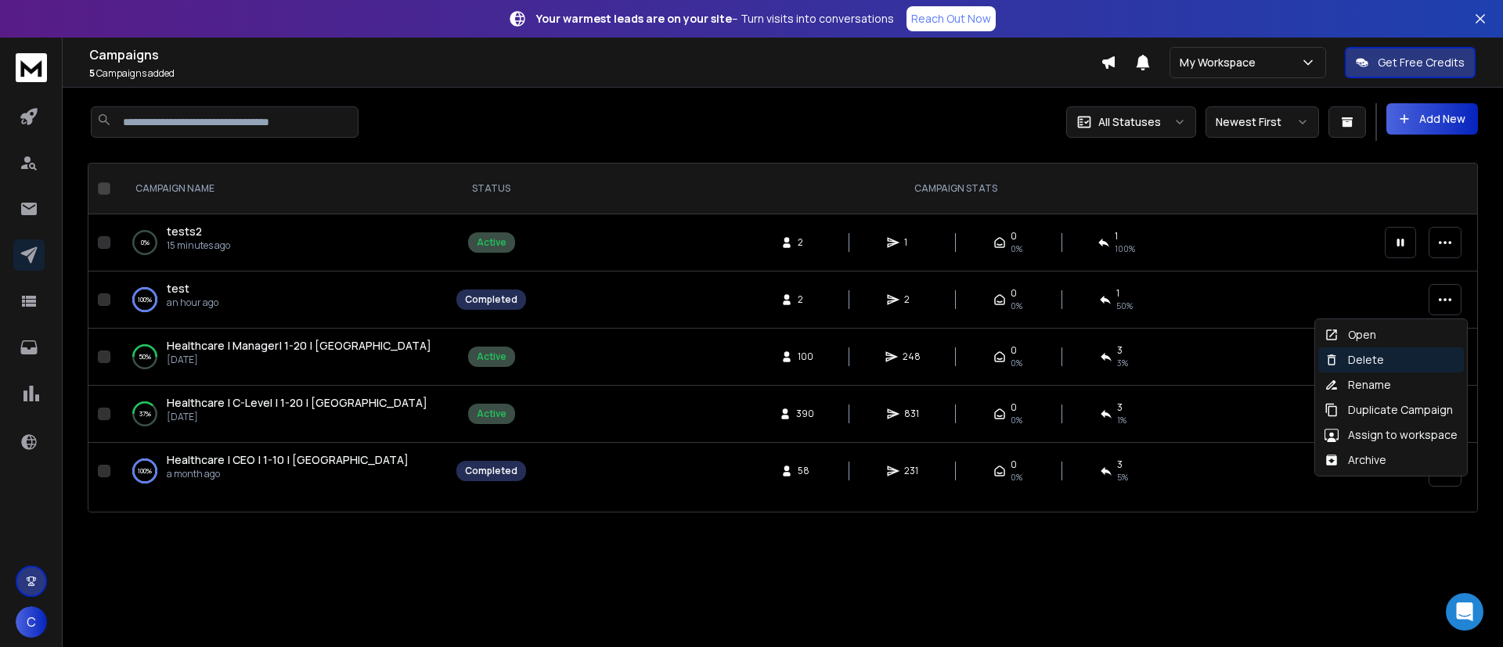
click at [1363, 365] on div "Delete" at bounding box center [1353, 360] width 59 height 16
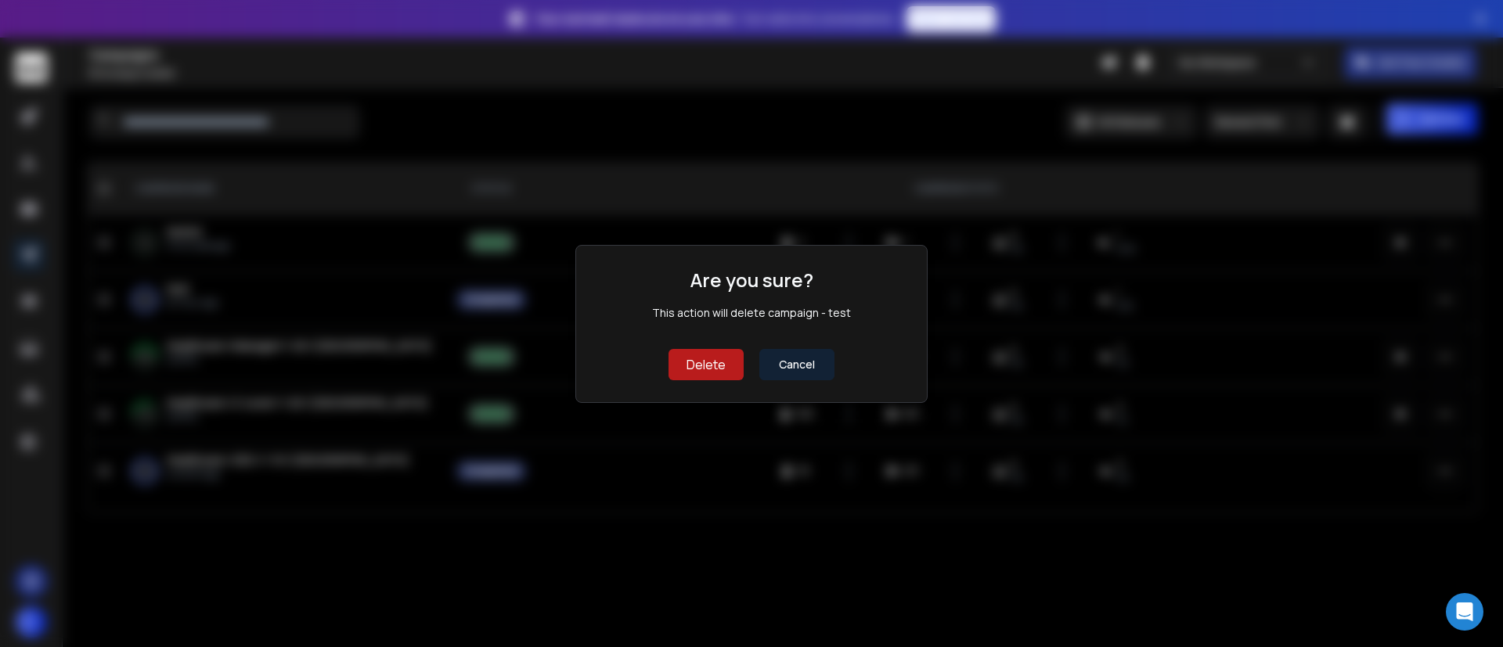
click at [704, 366] on button "Delete" at bounding box center [705, 364] width 75 height 31
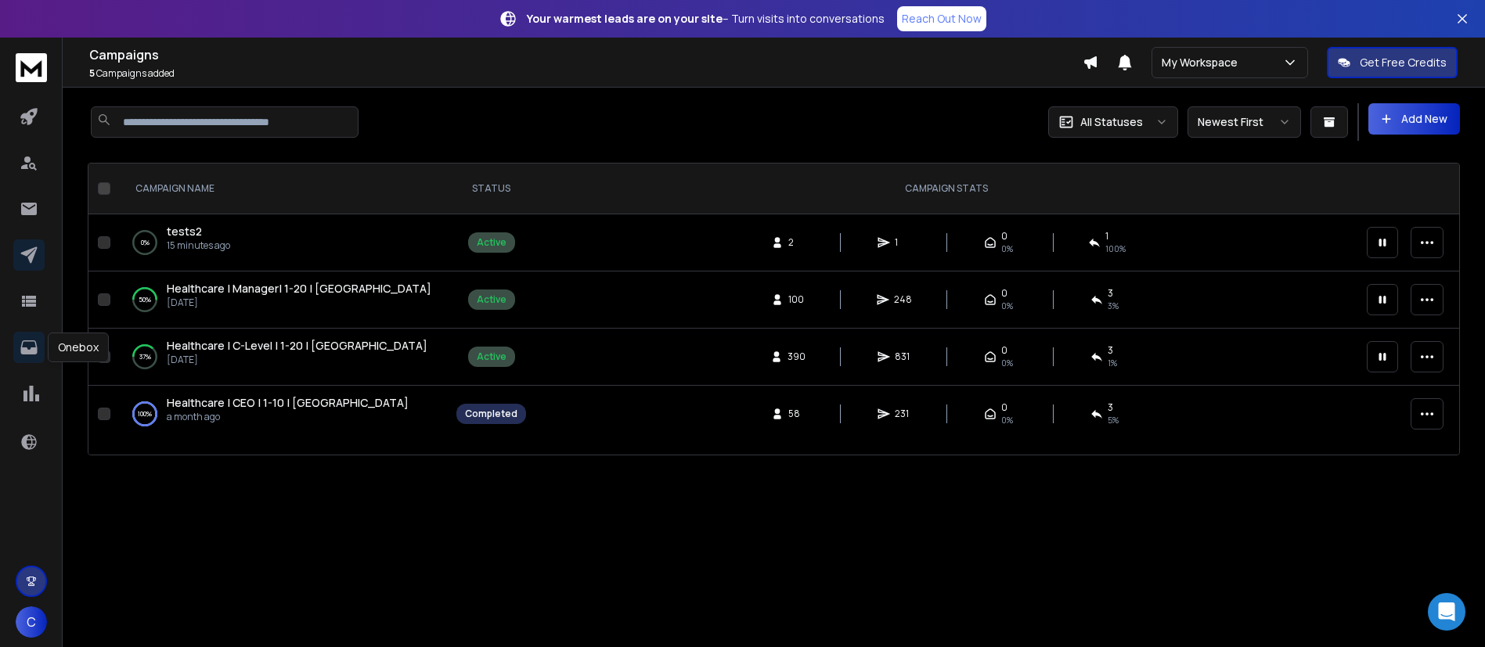
click at [23, 362] on link at bounding box center [28, 347] width 31 height 31
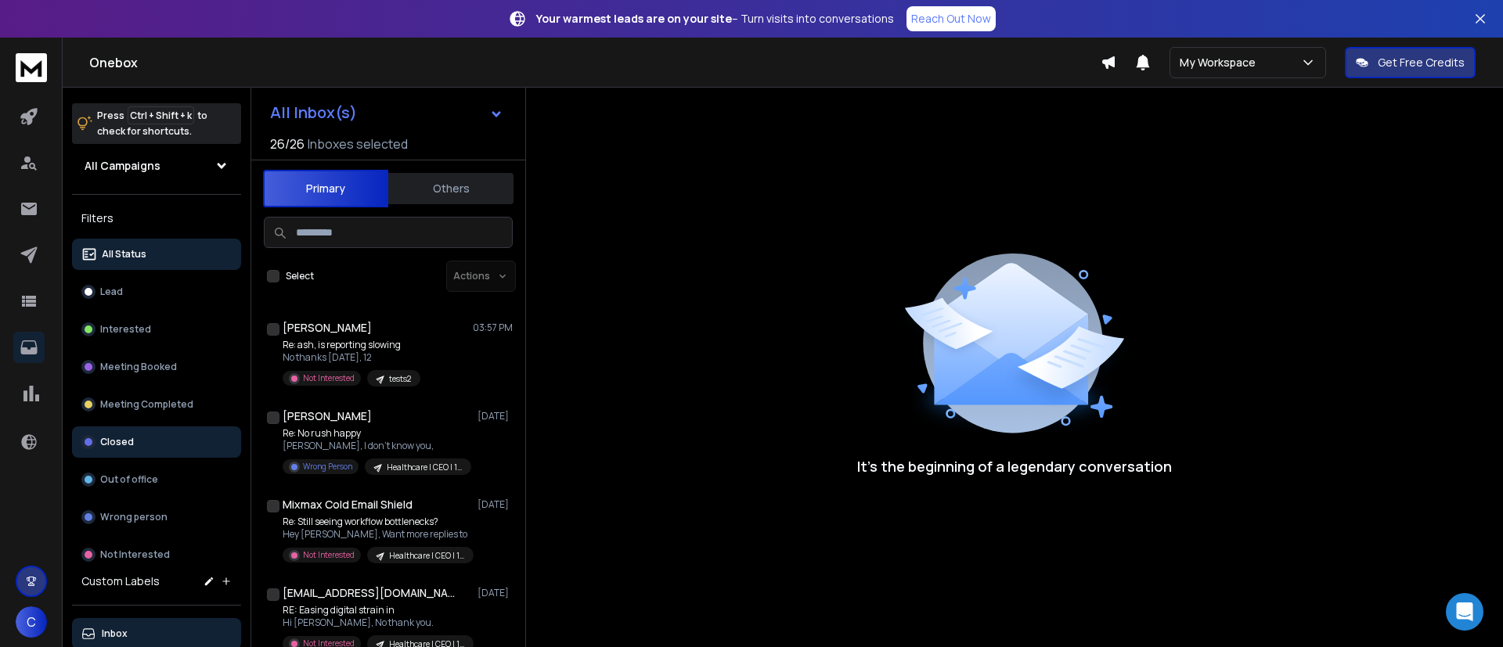
scroll to position [258, 0]
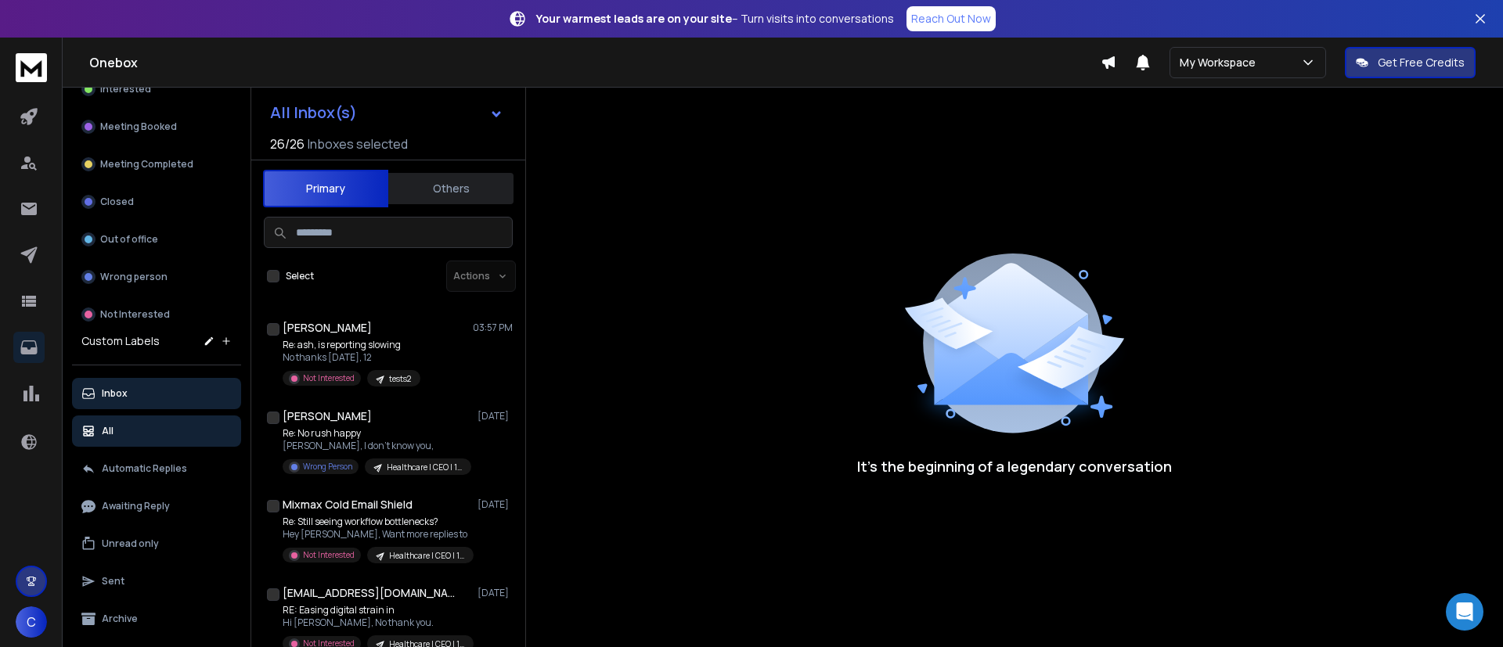
click at [149, 416] on button "All" at bounding box center [156, 431] width 169 height 31
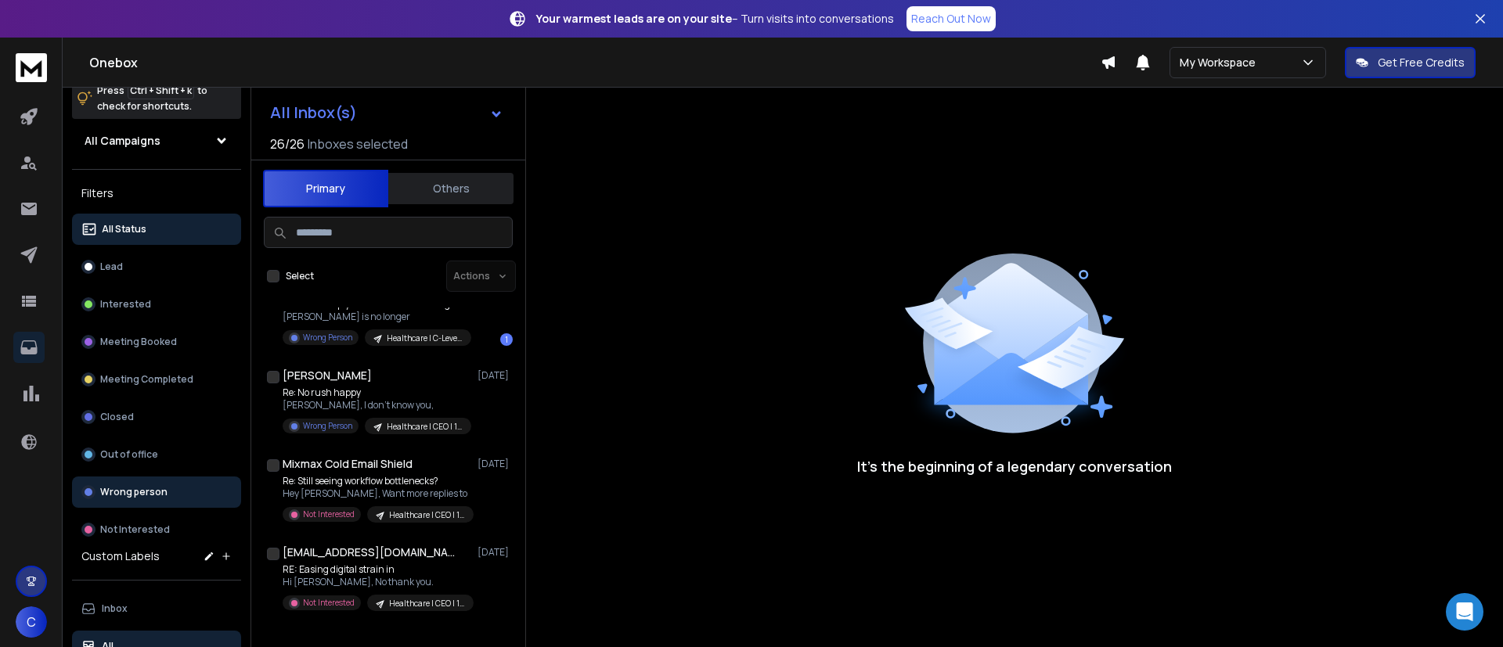
scroll to position [0, 0]
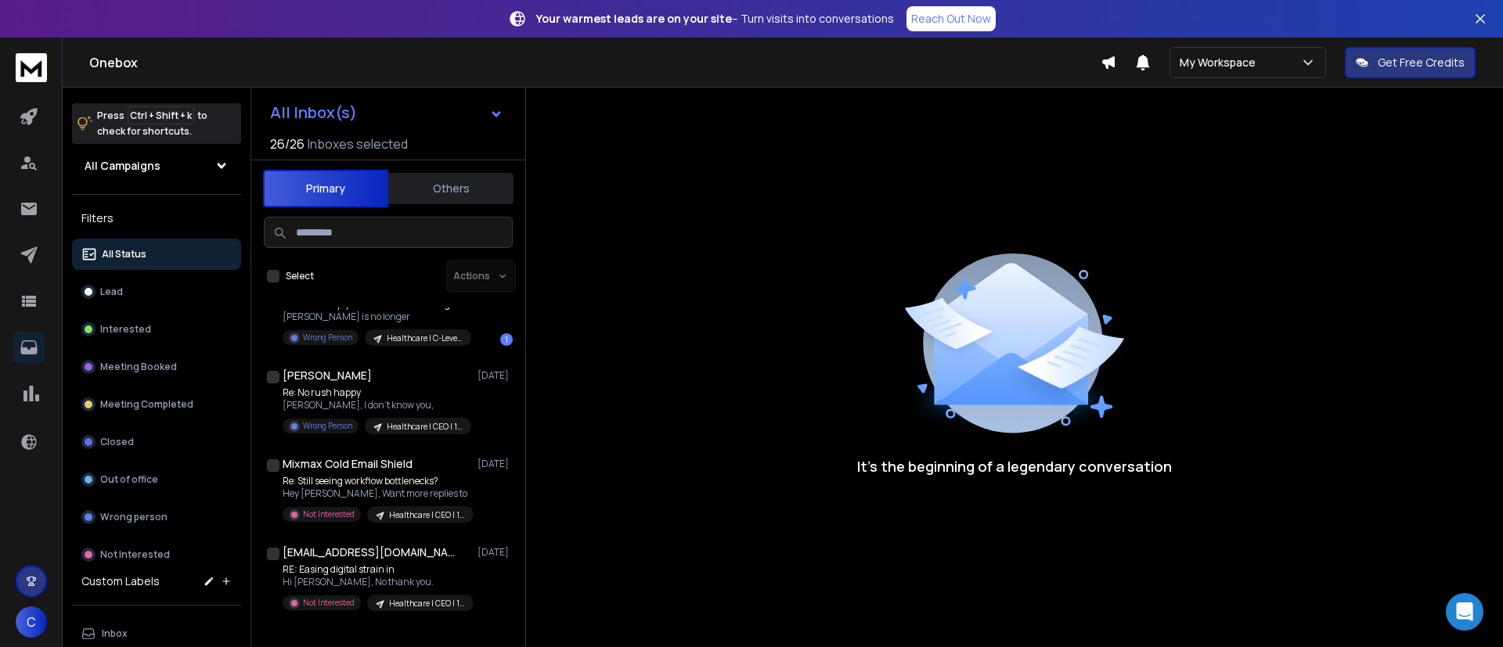
click at [131, 254] on p "All Status" at bounding box center [124, 254] width 45 height 13
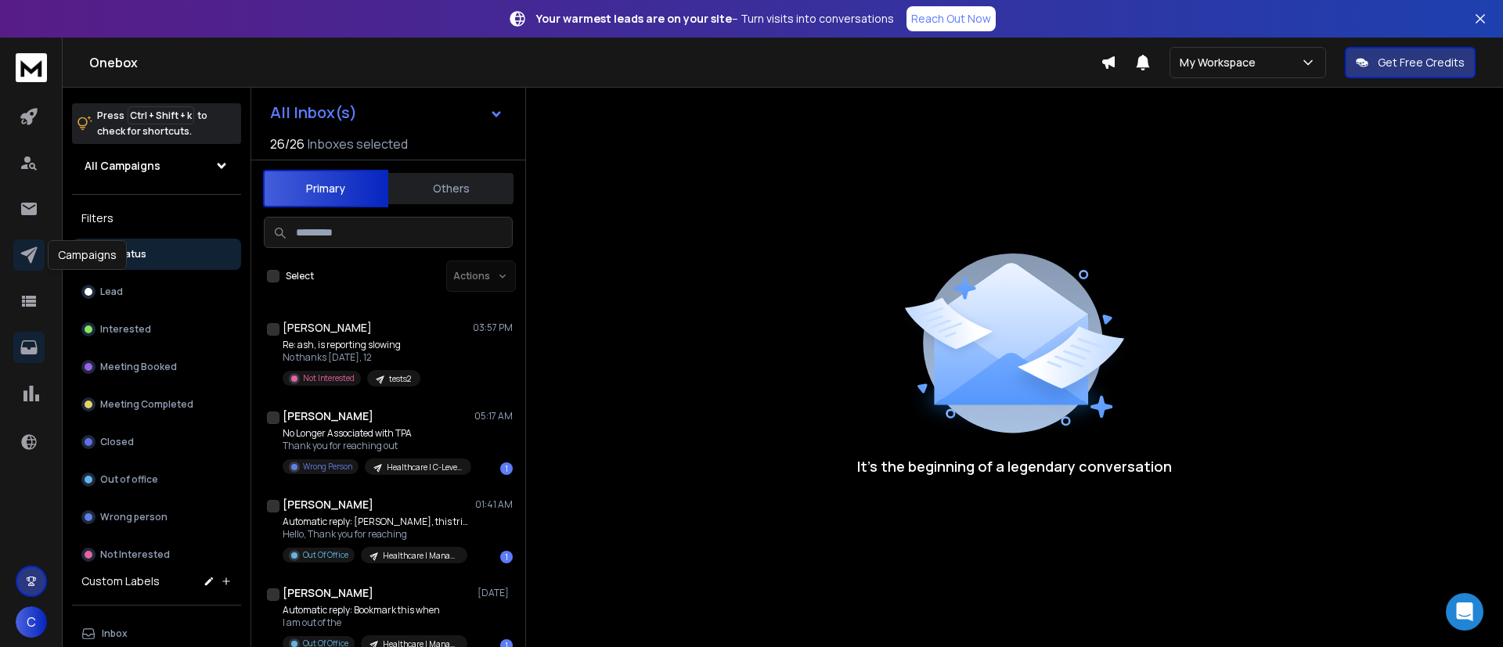
click at [29, 243] on link at bounding box center [28, 254] width 31 height 31
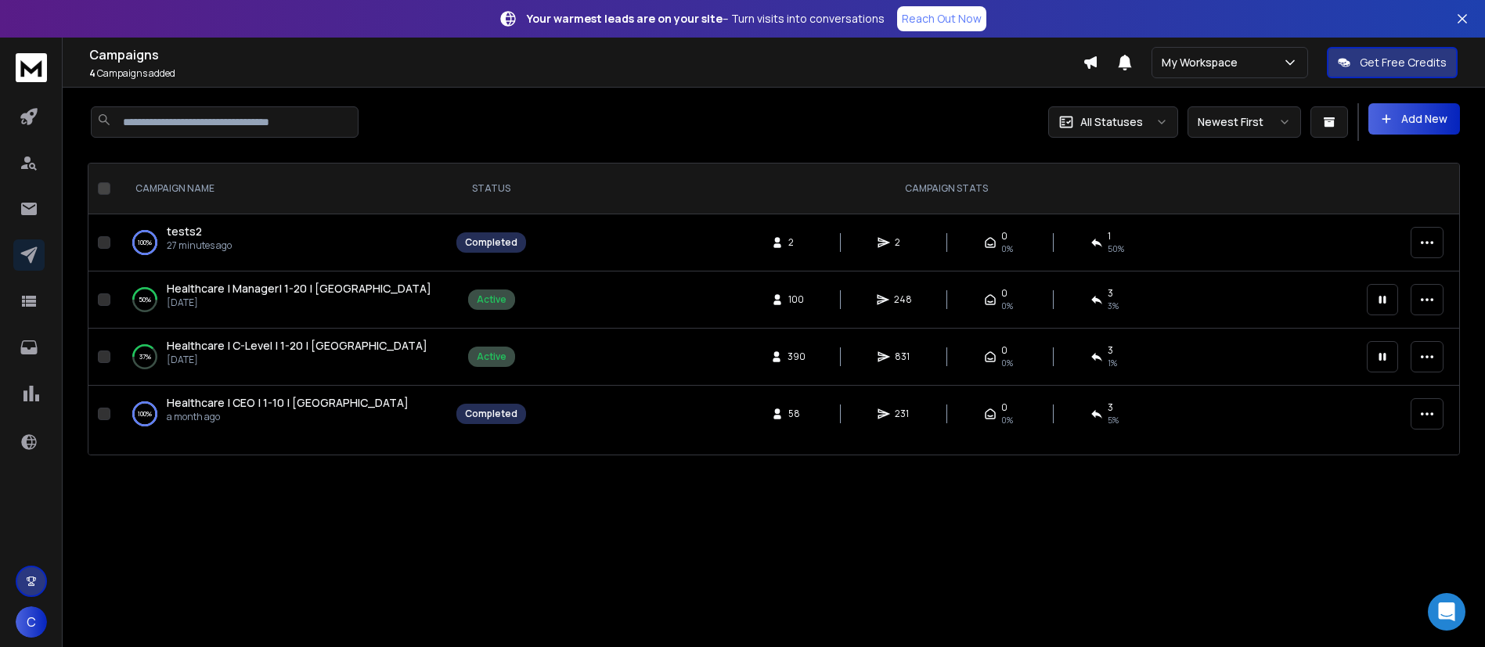
click at [1412, 233] on button "button" at bounding box center [1426, 242] width 33 height 31
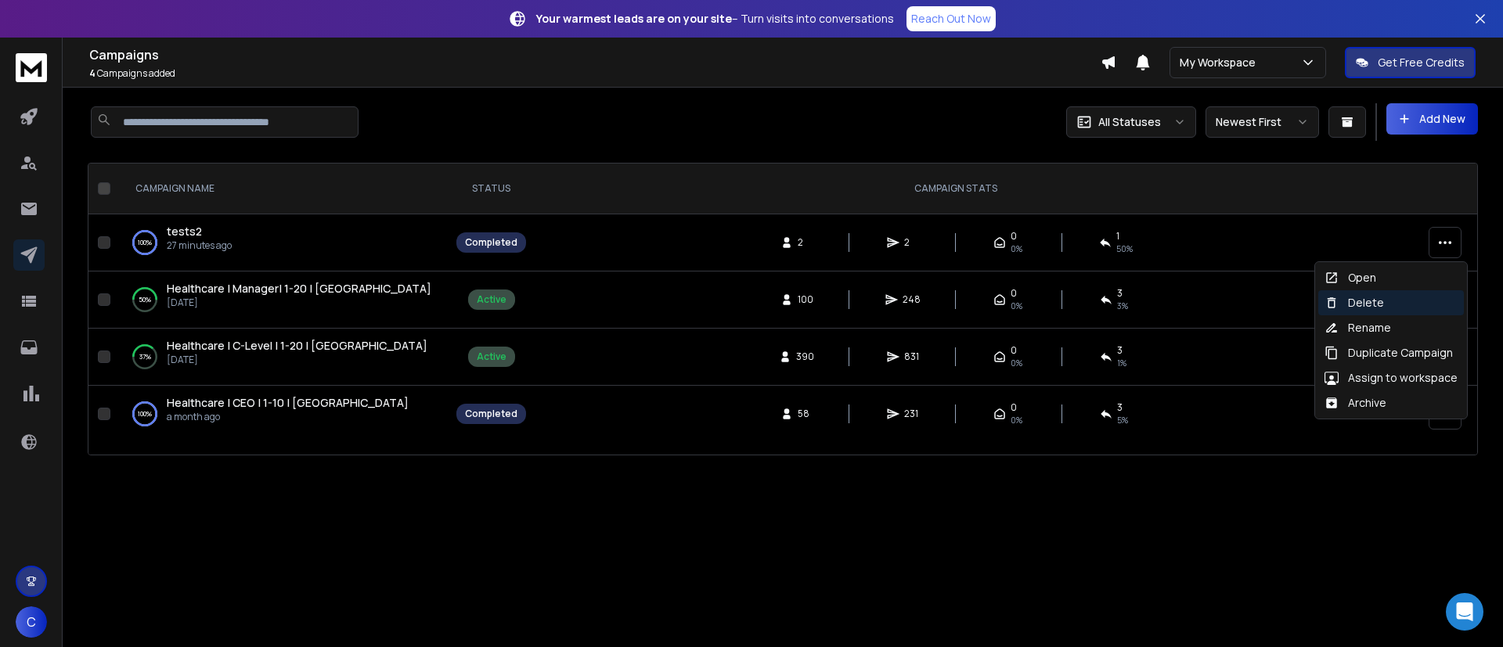
click at [1363, 291] on div "Delete" at bounding box center [1391, 302] width 146 height 25
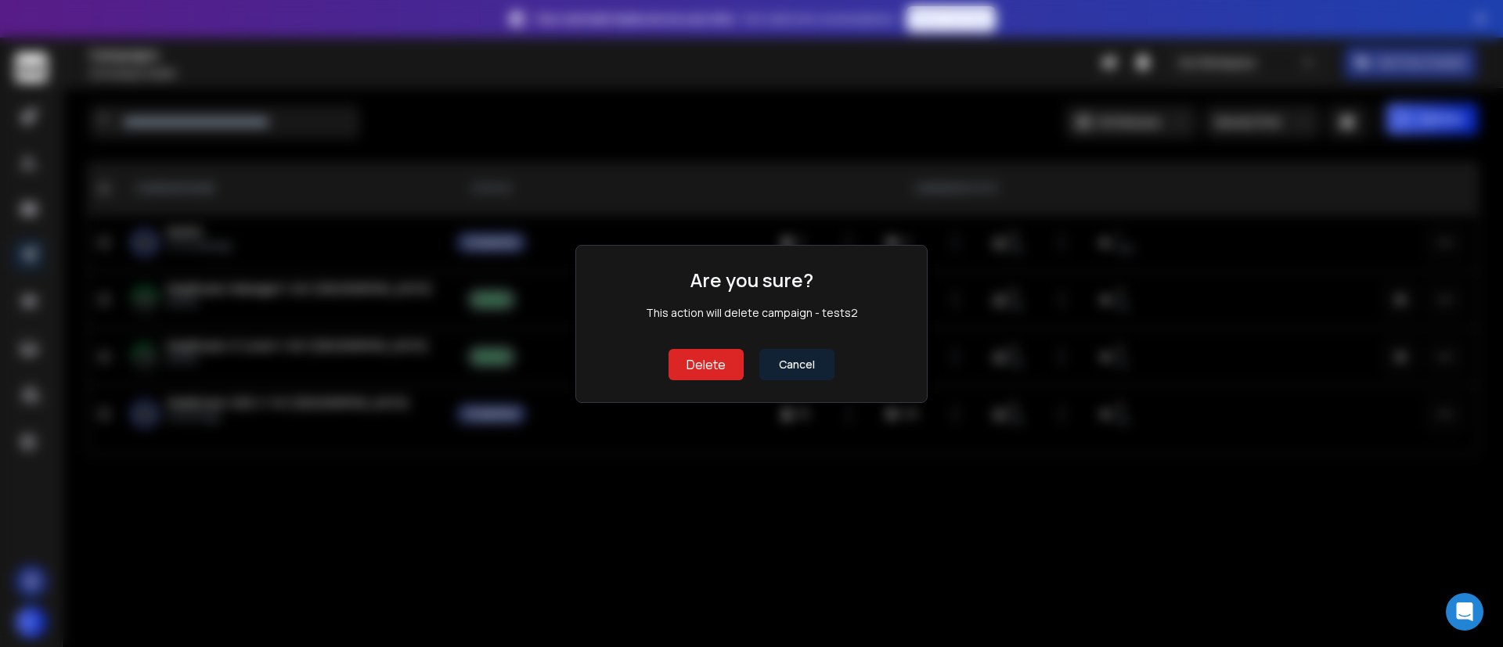
click at [797, 358] on button "Cancel" at bounding box center [796, 364] width 75 height 31
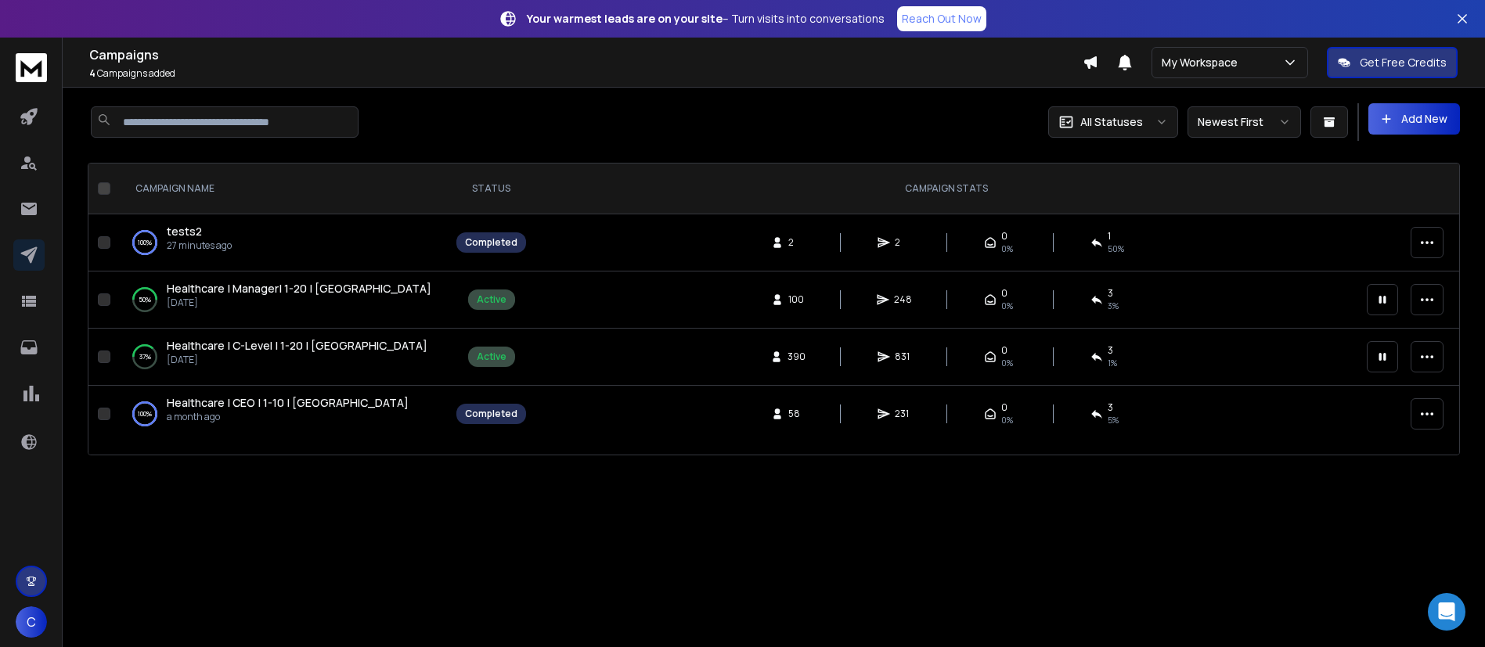
click at [1428, 243] on icon "button" at bounding box center [1426, 242] width 13 height 3
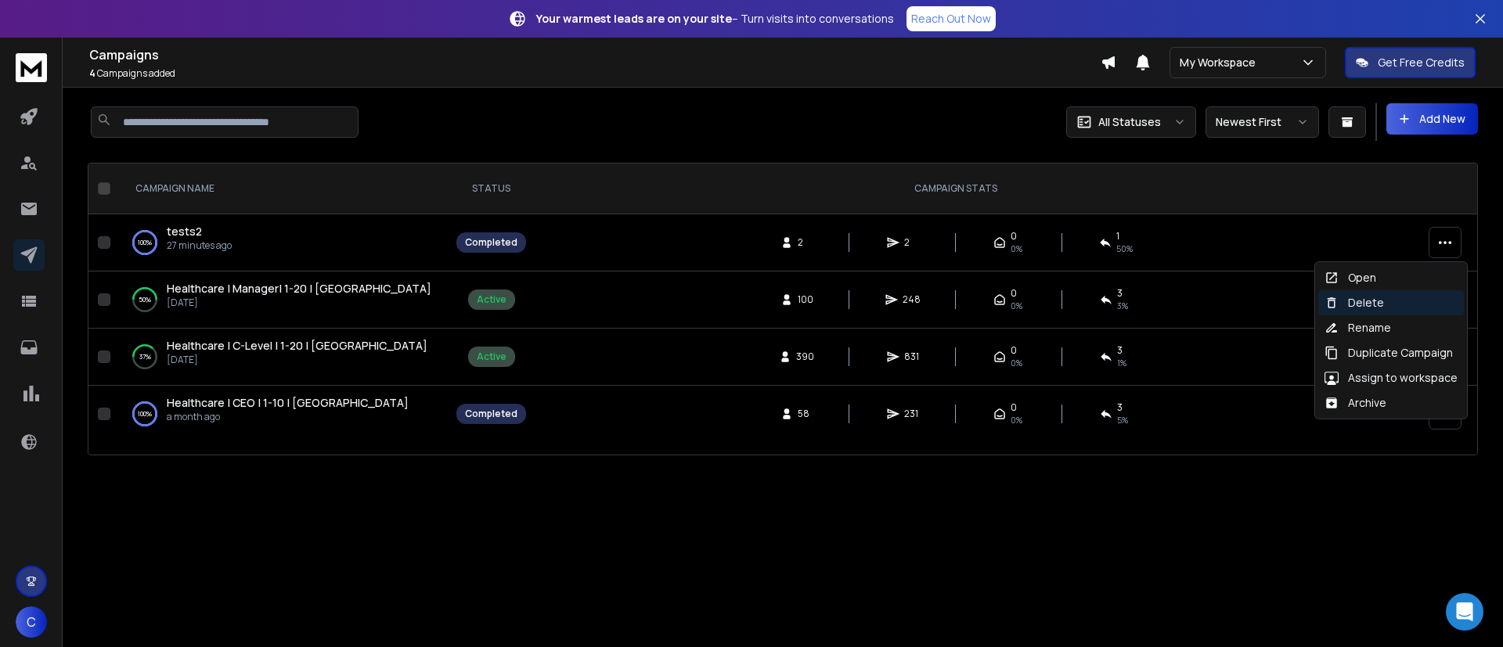
click at [1381, 307] on div "Delete" at bounding box center [1353, 303] width 59 height 16
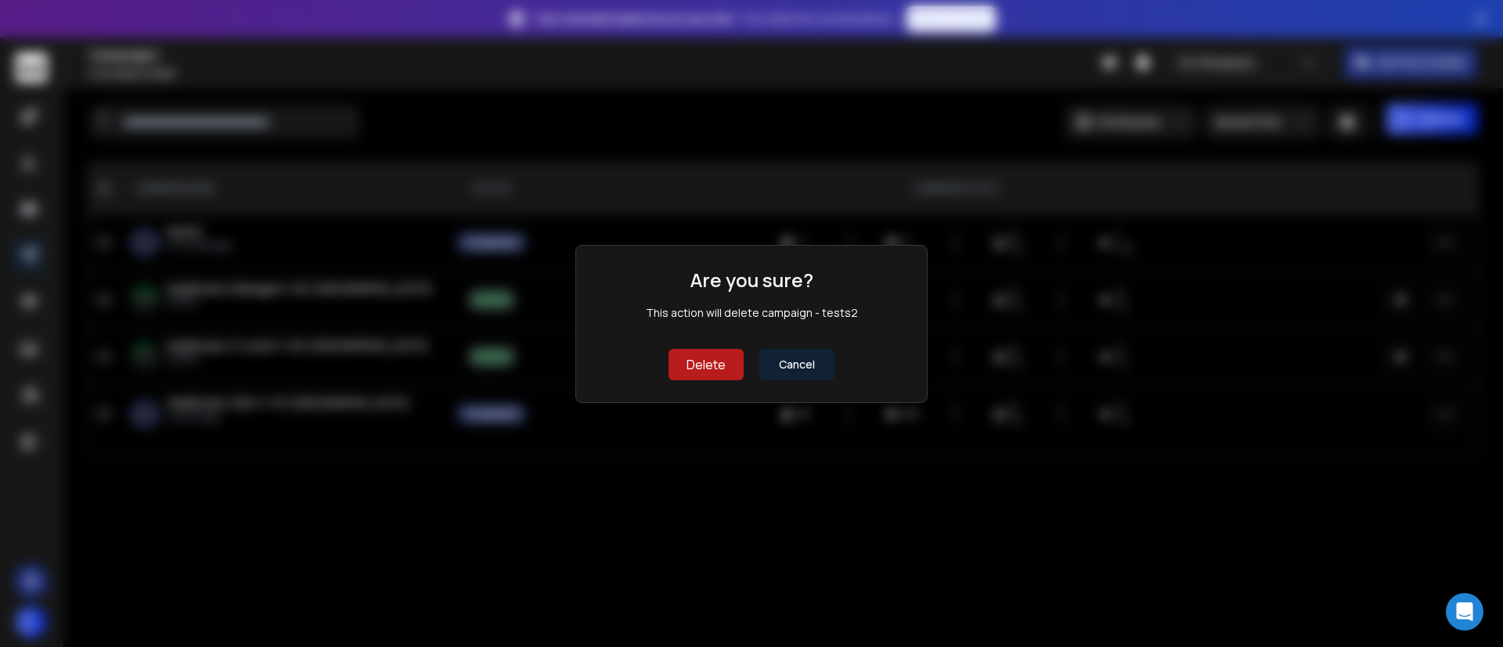
click at [702, 361] on button "Delete" at bounding box center [705, 364] width 75 height 31
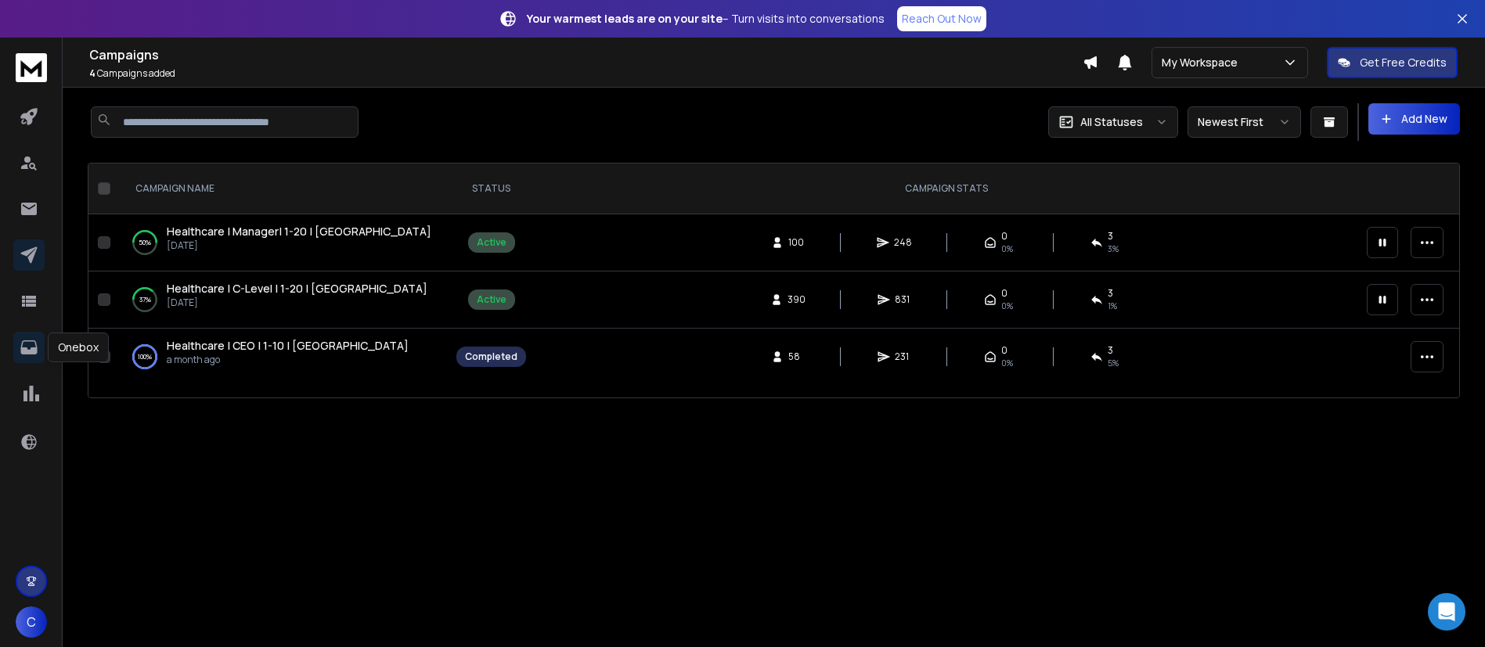
click at [35, 341] on icon at bounding box center [28, 347] width 16 height 14
click at [24, 340] on icon at bounding box center [28, 347] width 16 height 14
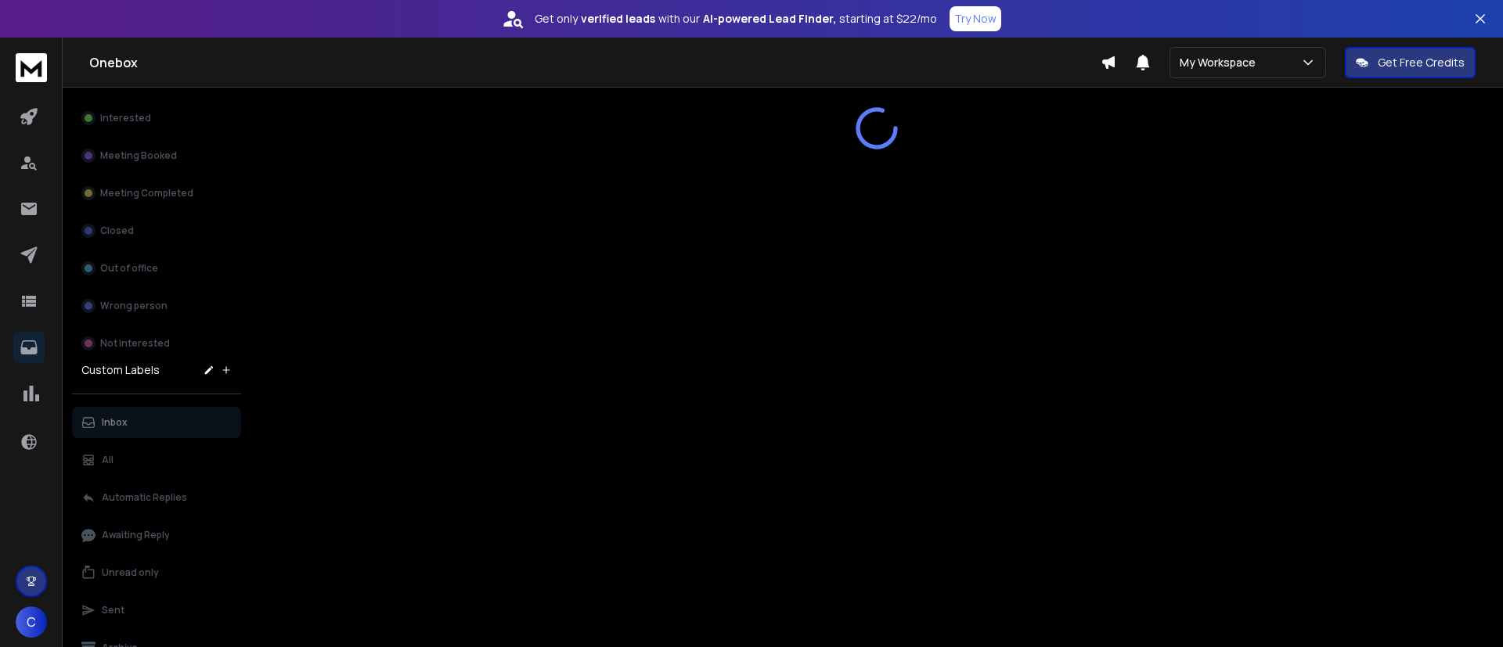
scroll to position [220, 0]
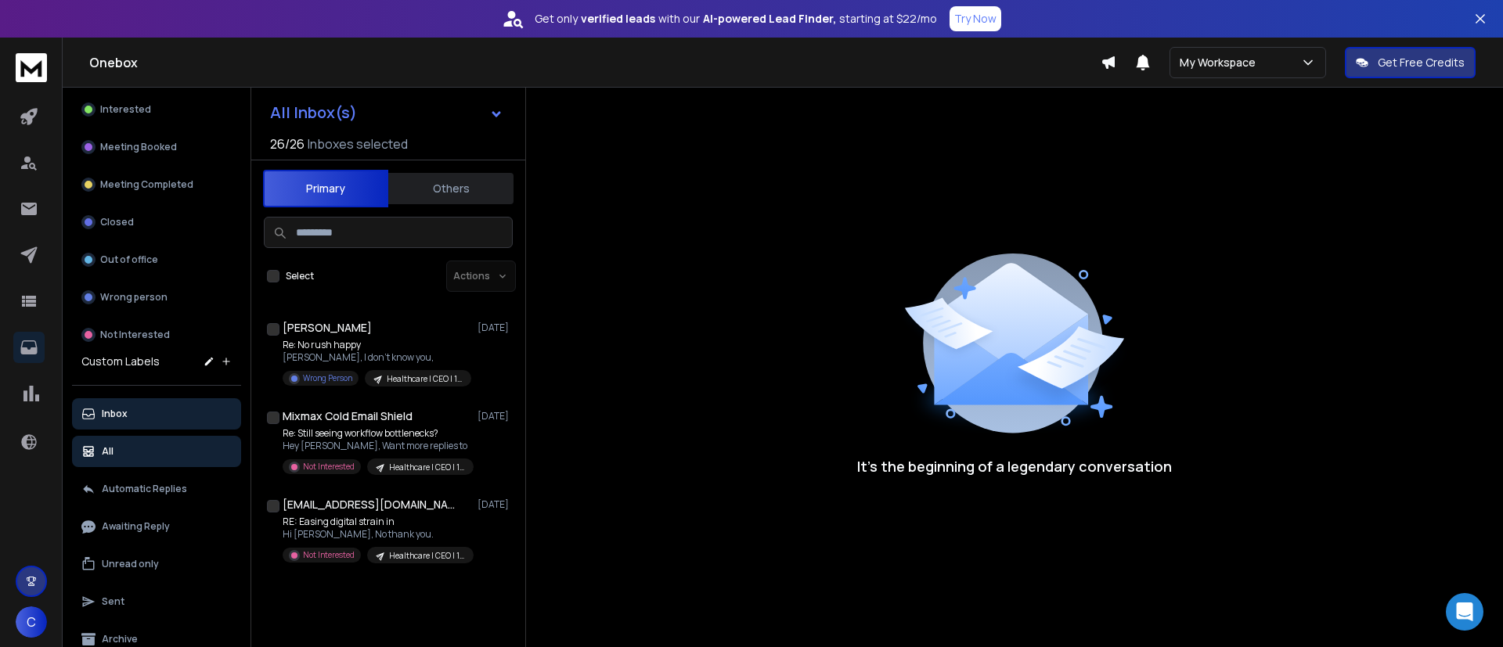
click at [158, 446] on button "All" at bounding box center [156, 451] width 169 height 31
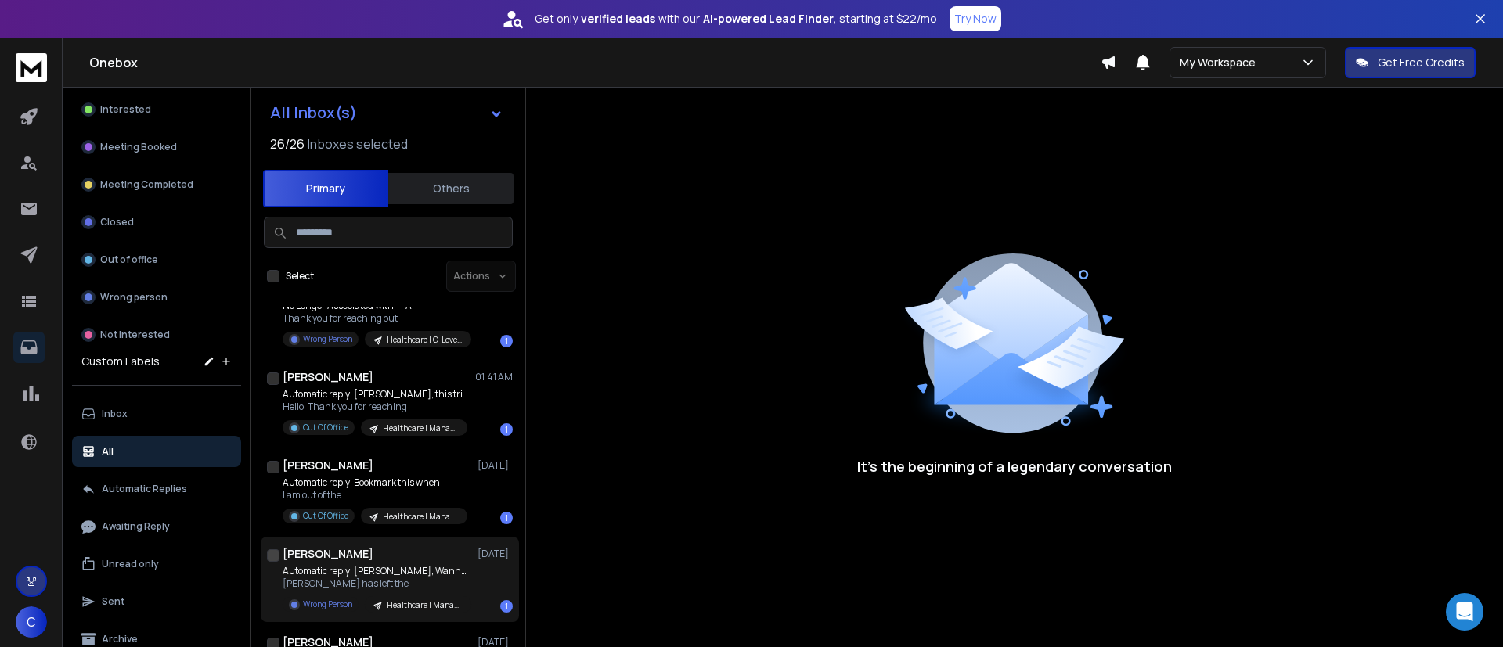
scroll to position [35, 0]
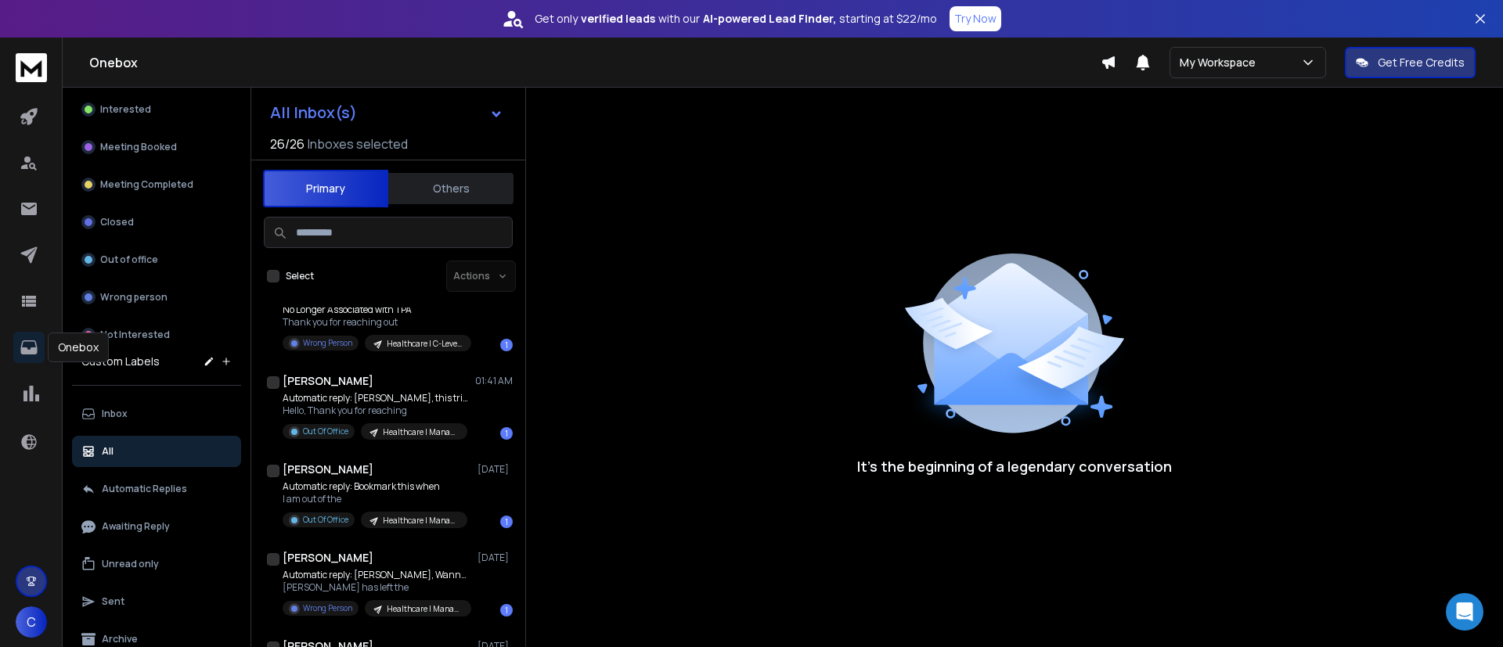
click at [34, 346] on icon at bounding box center [29, 347] width 19 height 19
